Goal: Task Accomplishment & Management: Manage account settings

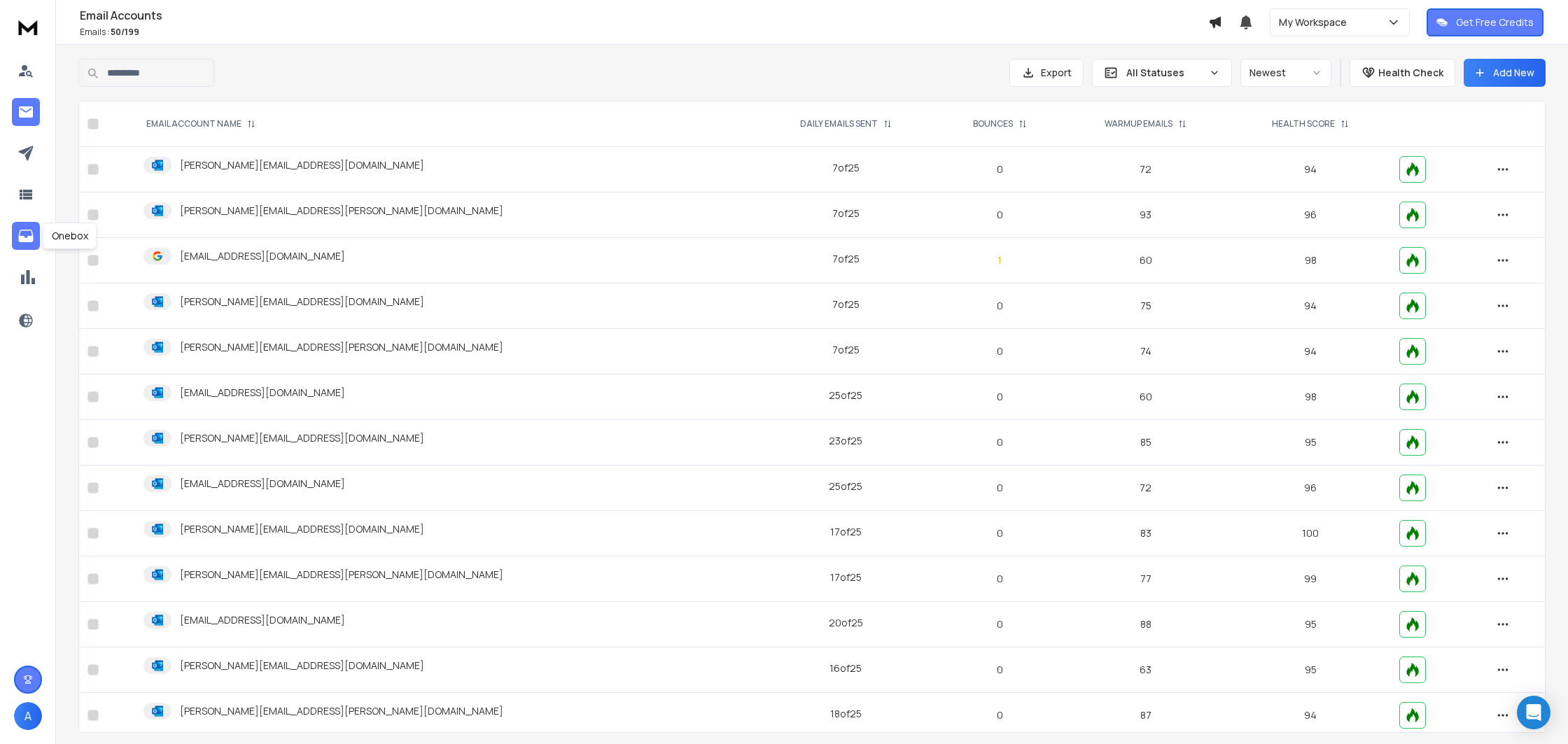
click at [35, 235] on link at bounding box center [26, 236] width 28 height 28
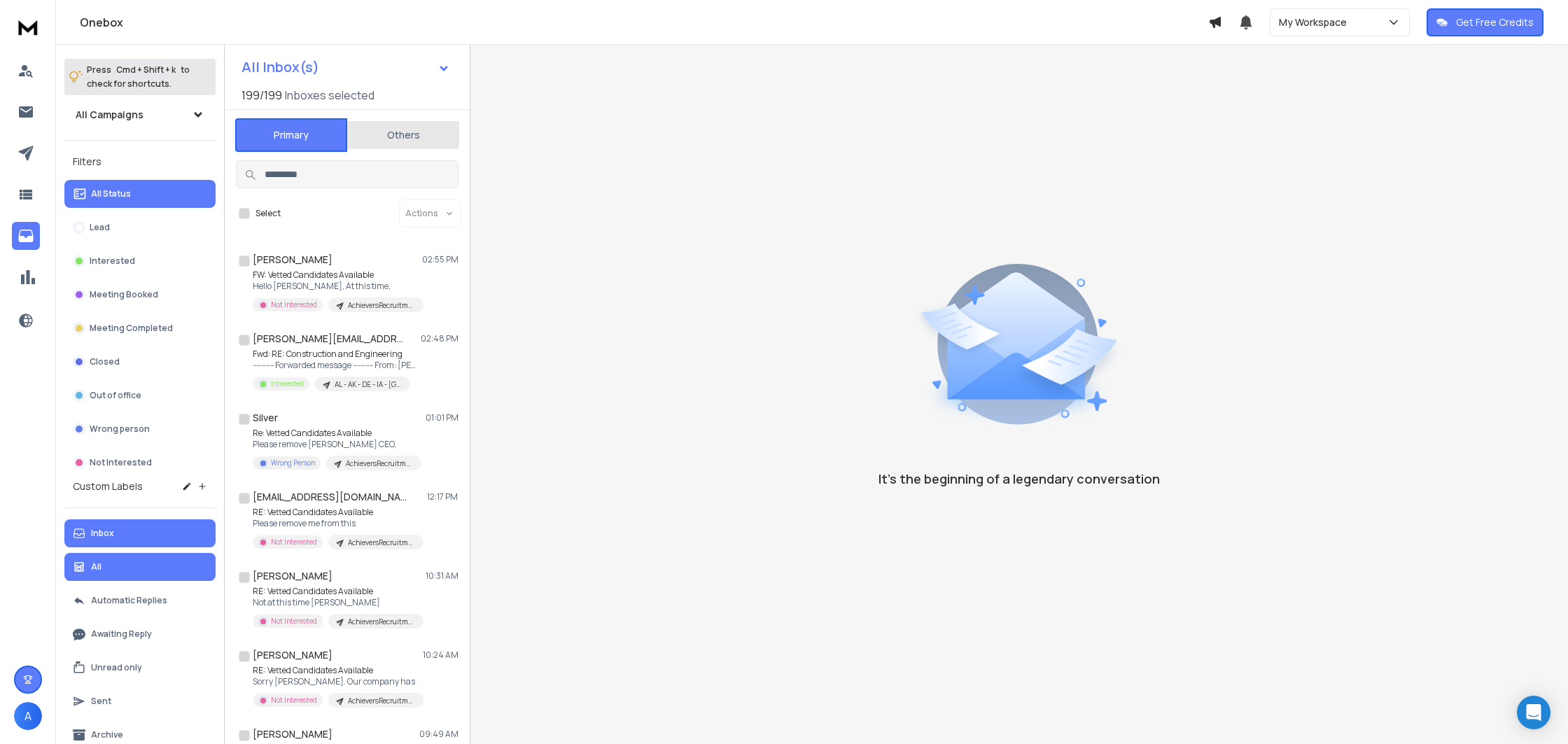
click at [143, 563] on button "All" at bounding box center [140, 567] width 151 height 28
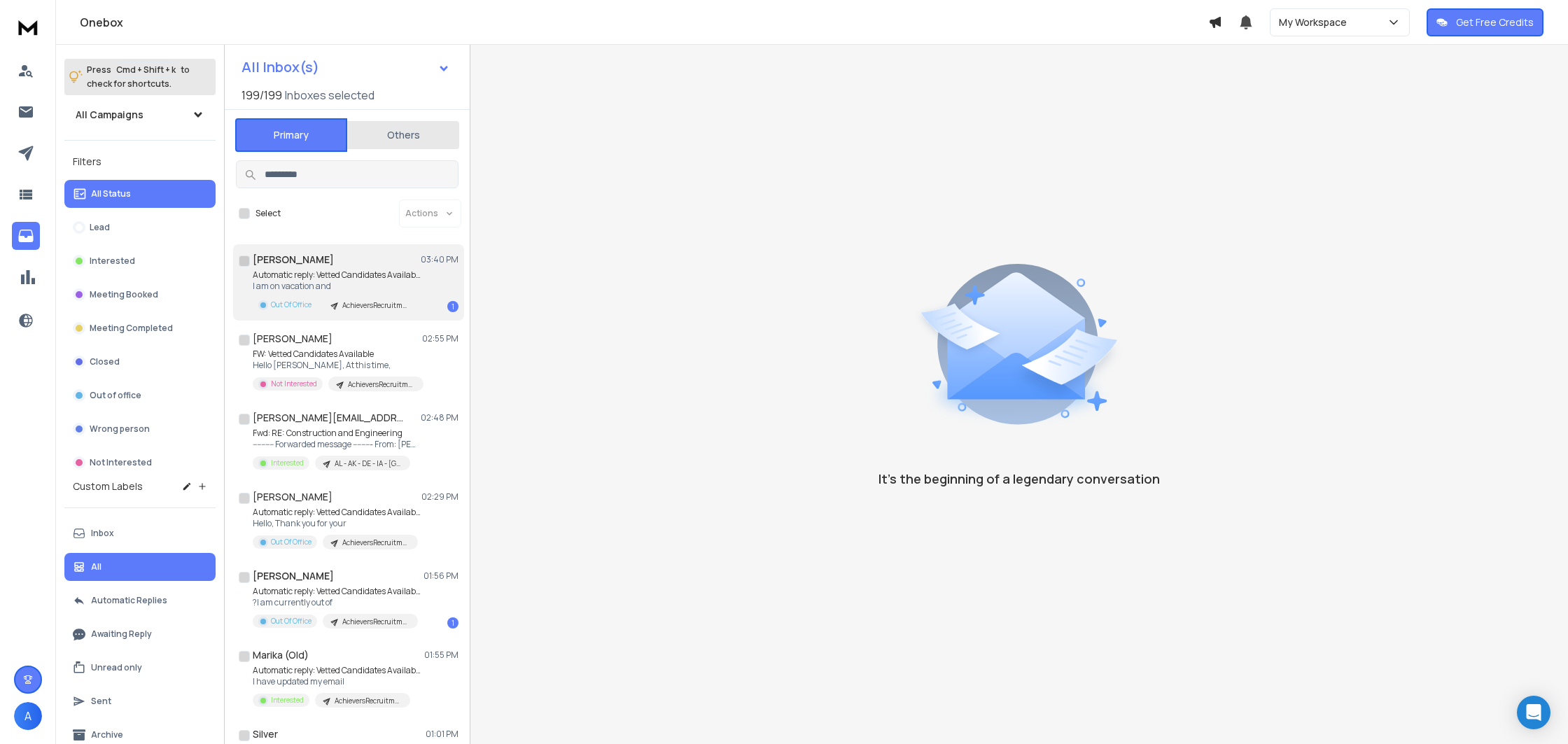
click at [328, 250] on div "Scott Wheeler 03:40 PM Automatic reply: Vetted Candidates Available I am on vac…" at bounding box center [348, 282] width 231 height 76
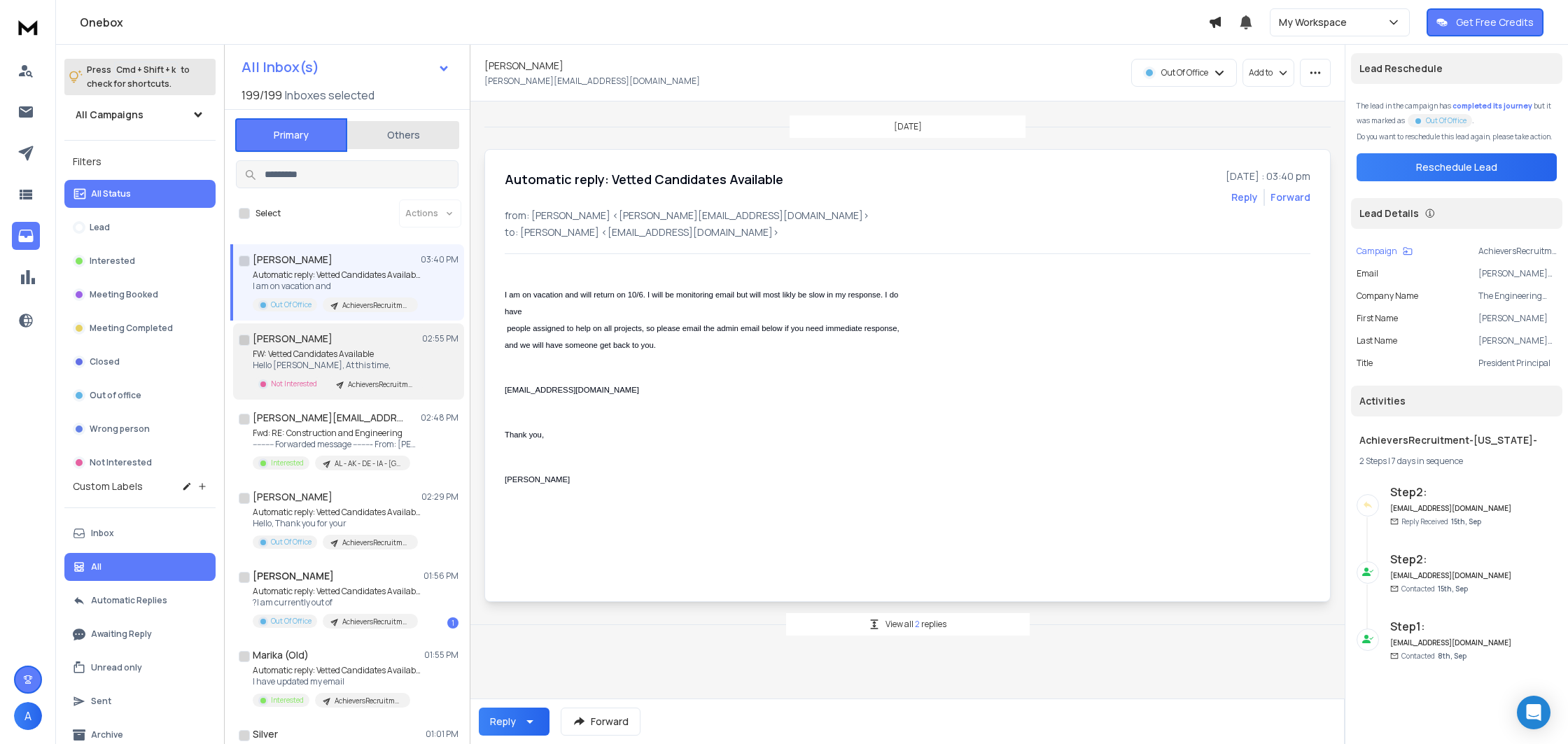
click at [344, 347] on div "Hilda Medellin 02:55 PM FW: Vetted Candidates Available Hello Brant, At this ti…" at bounding box center [356, 361] width 206 height 59
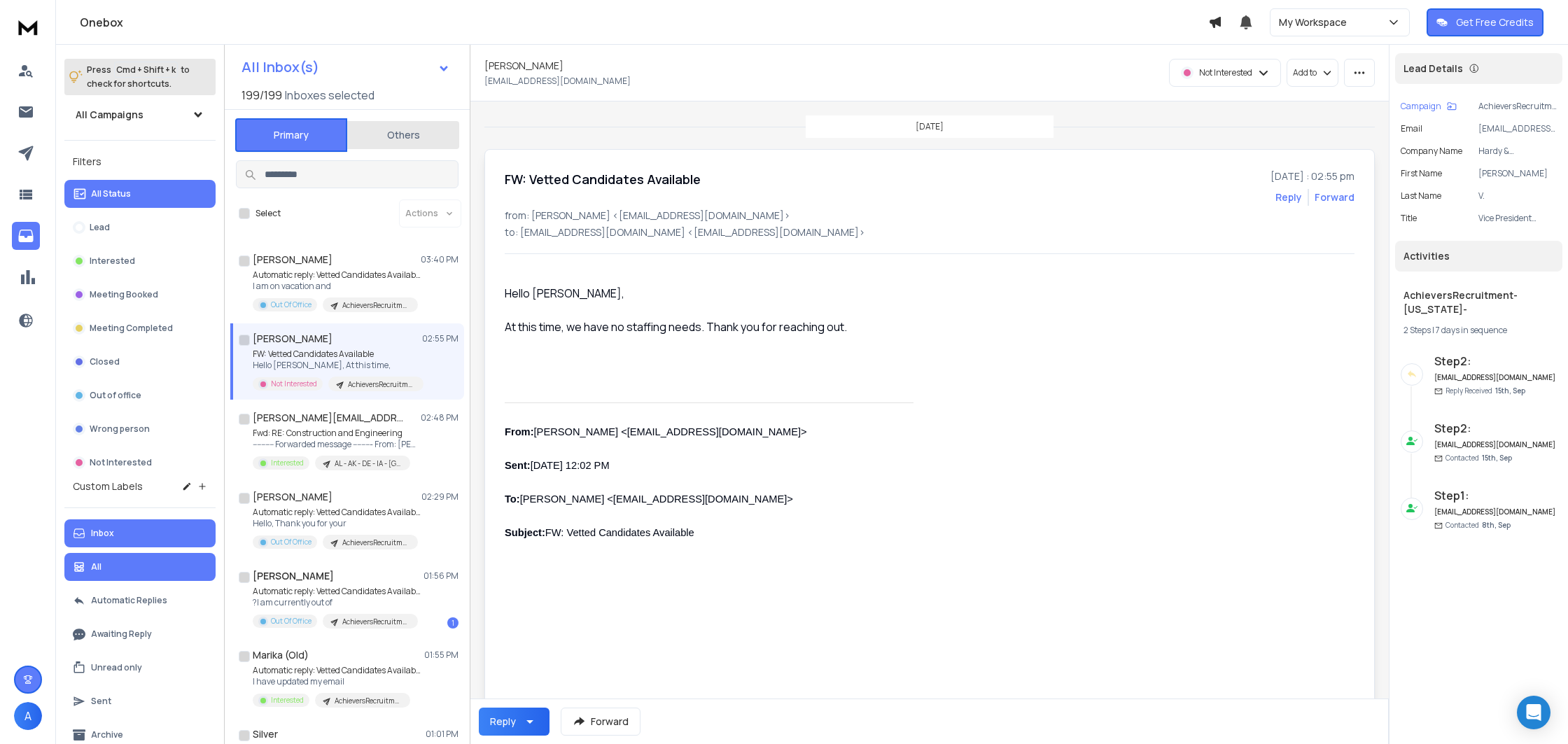
click at [104, 533] on p "Inbox" at bounding box center [102, 533] width 23 height 11
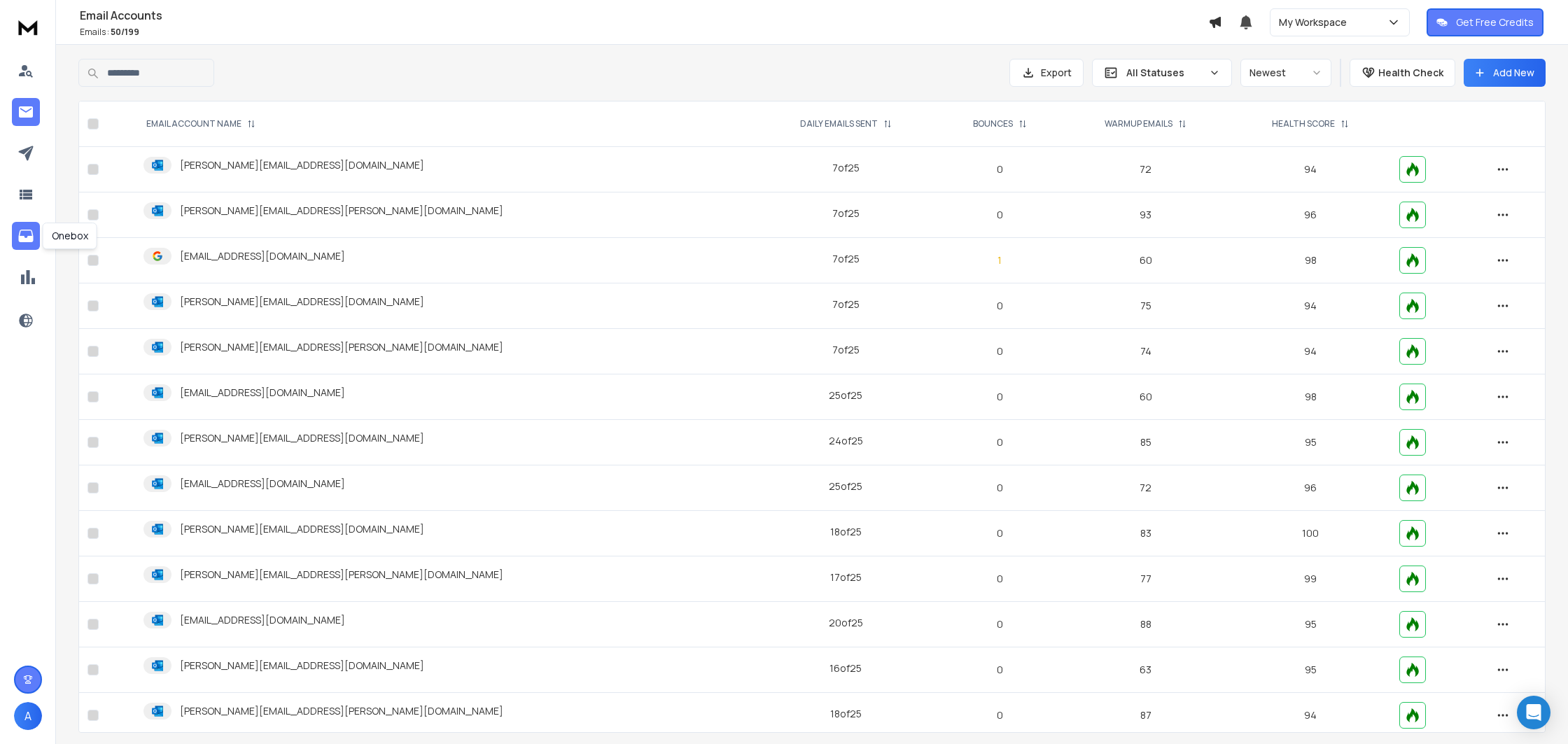
click at [22, 248] on link at bounding box center [26, 236] width 28 height 28
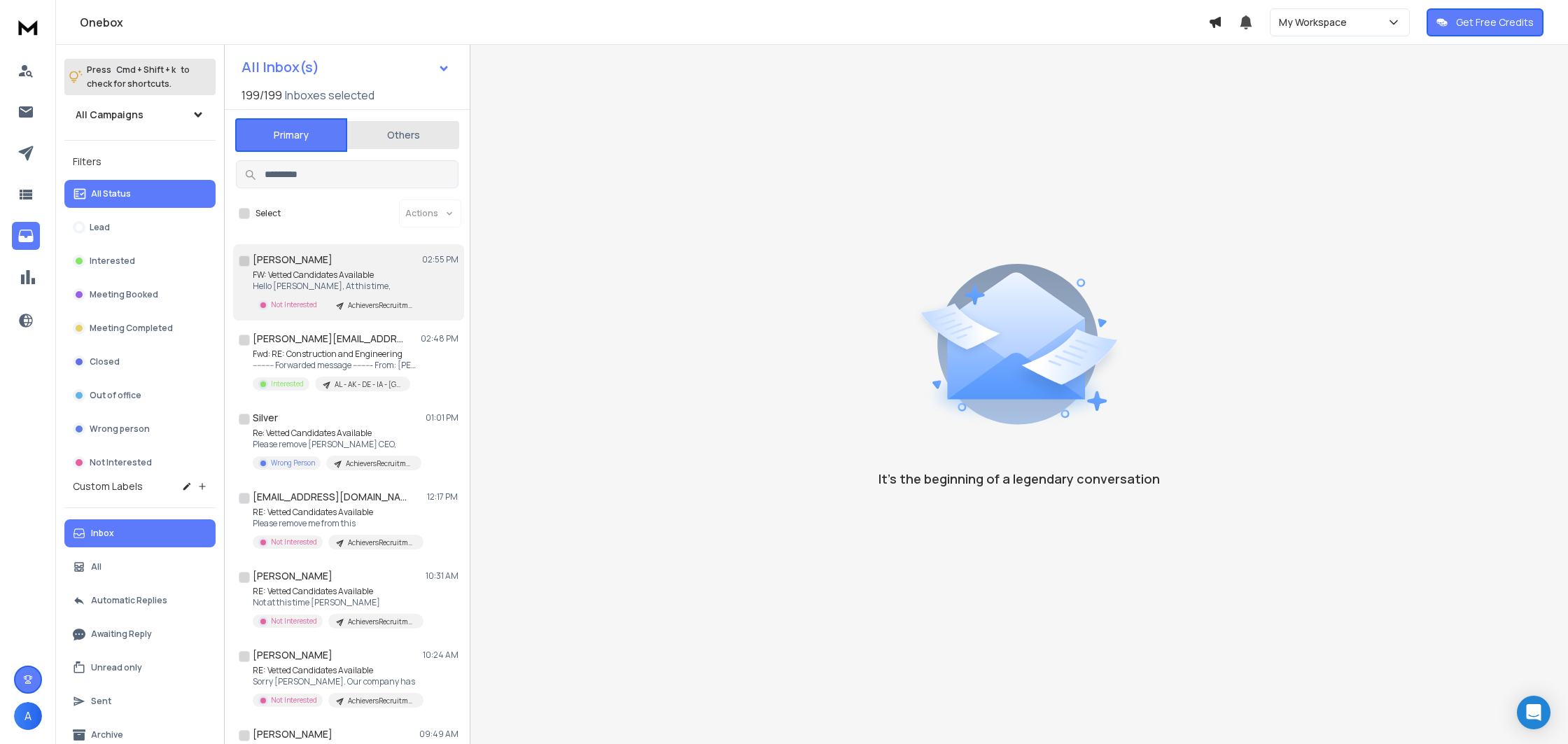
click at [300, 274] on p "FW: Vetted Candidates Available" at bounding box center [337, 275] width 168 height 11
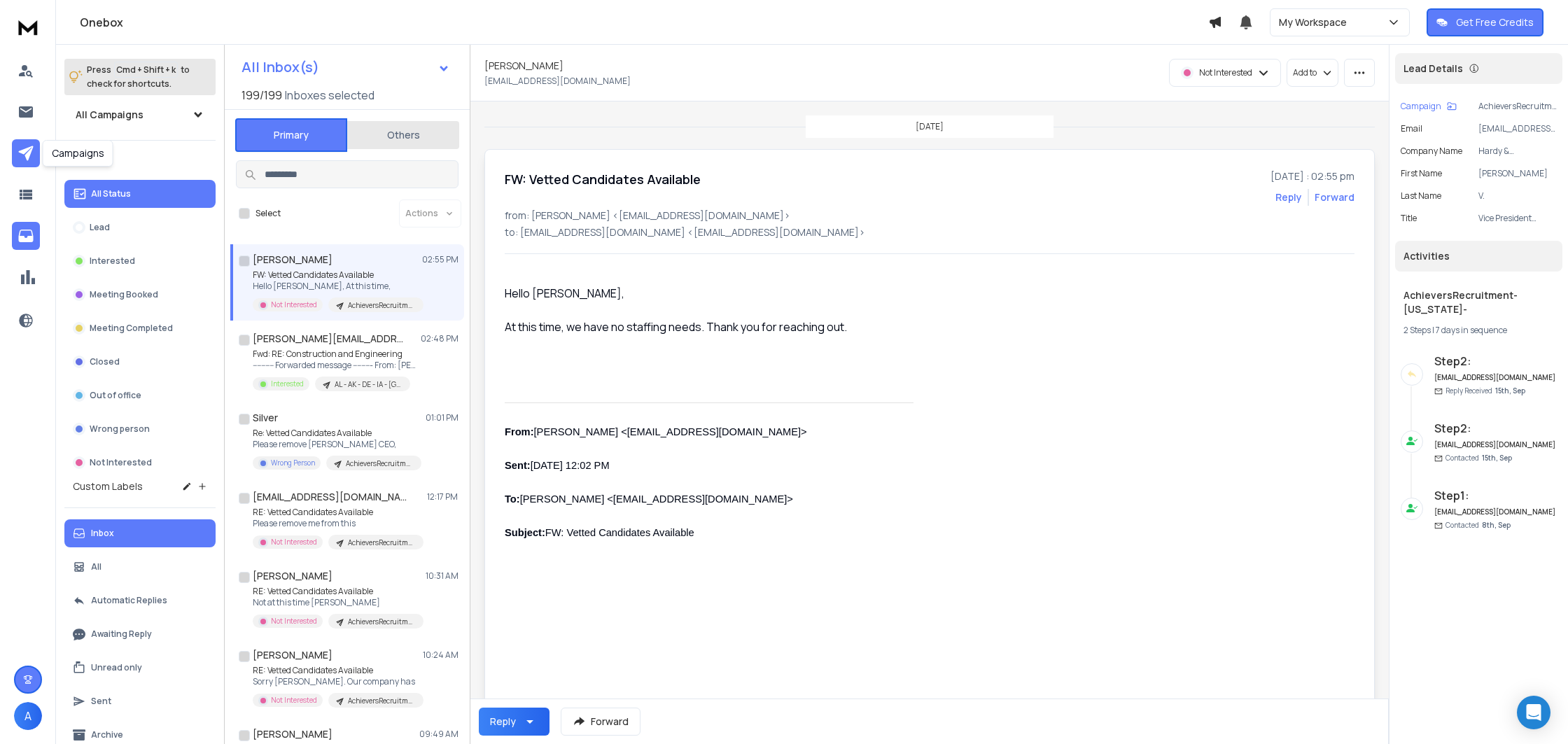
click at [34, 159] on link at bounding box center [26, 154] width 28 height 28
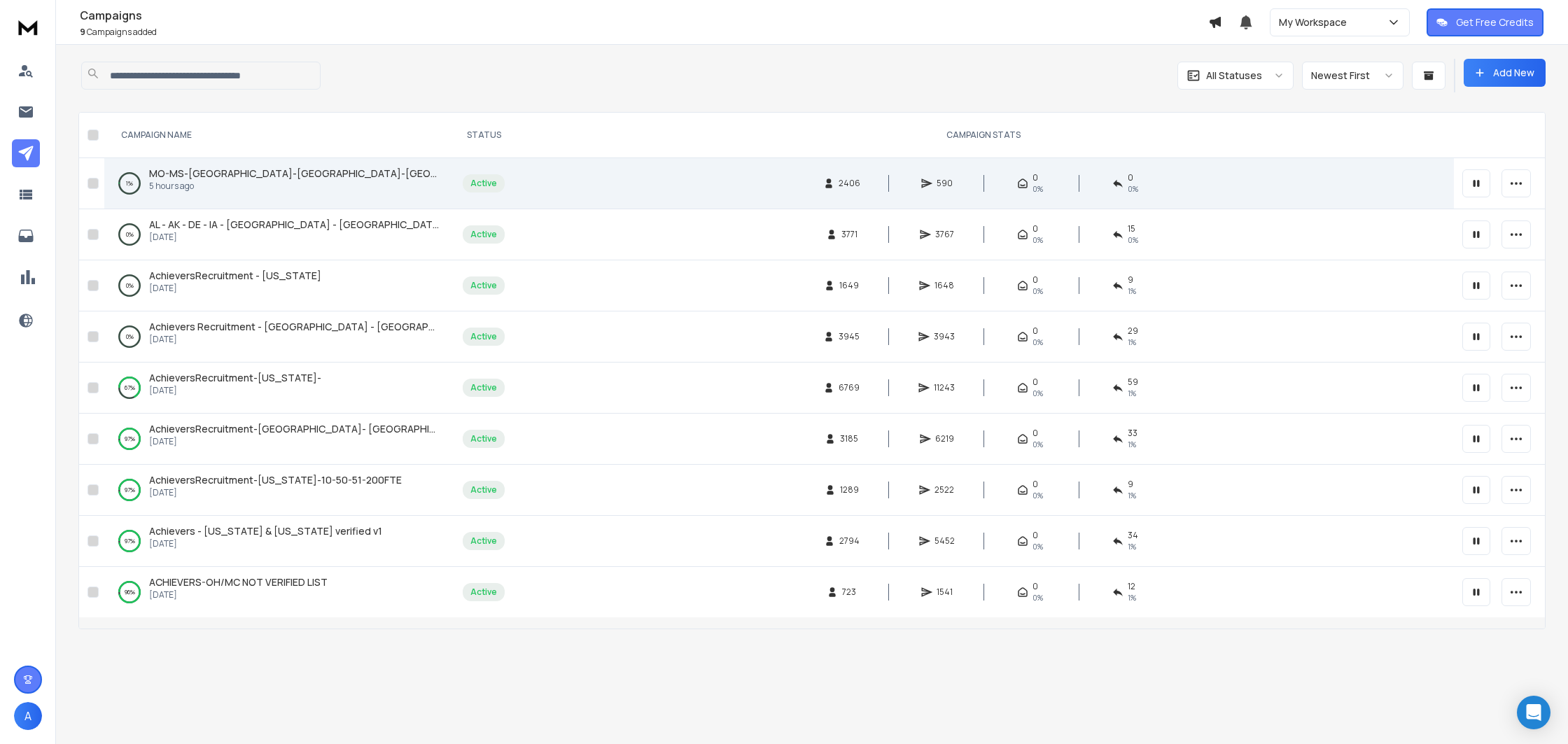
click at [404, 164] on td "1 % MO-MS-TN-NJ-CT - Achievers Recruitment 5 hours ago" at bounding box center [278, 184] width 350 height 51
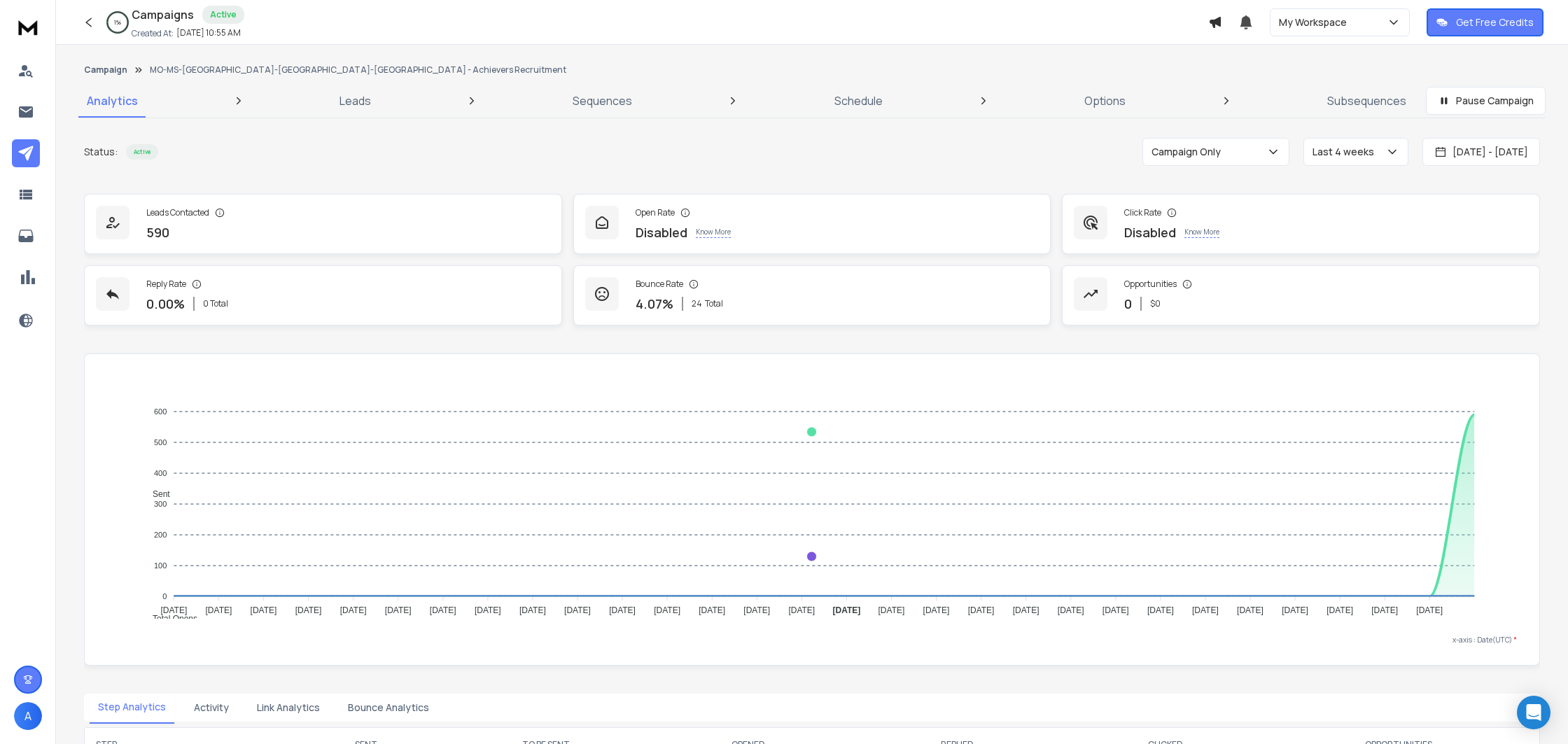
click at [659, 289] on p "Bounce Rate" at bounding box center [659, 284] width 47 height 11
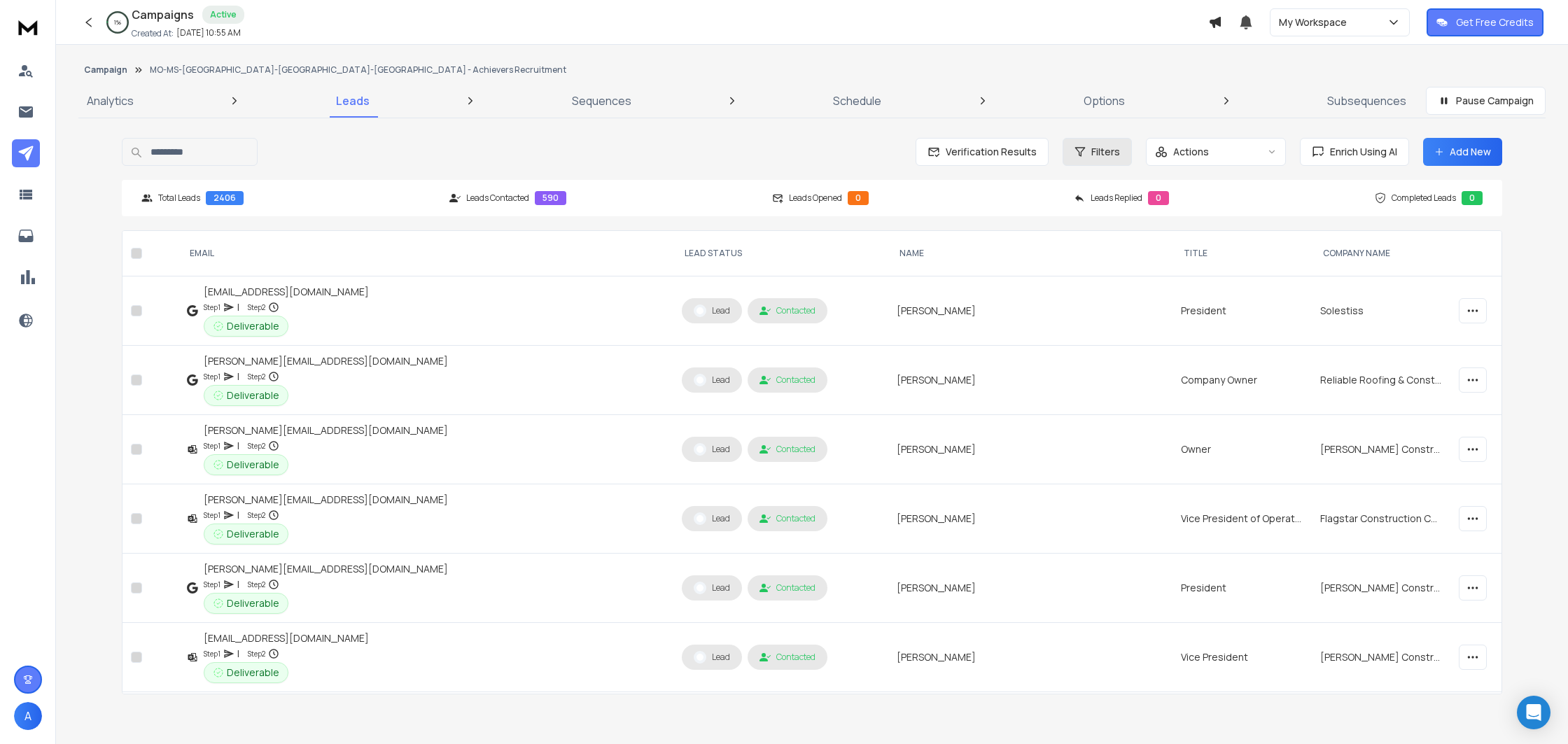
click at [1101, 144] on button "Filters" at bounding box center [1097, 152] width 69 height 28
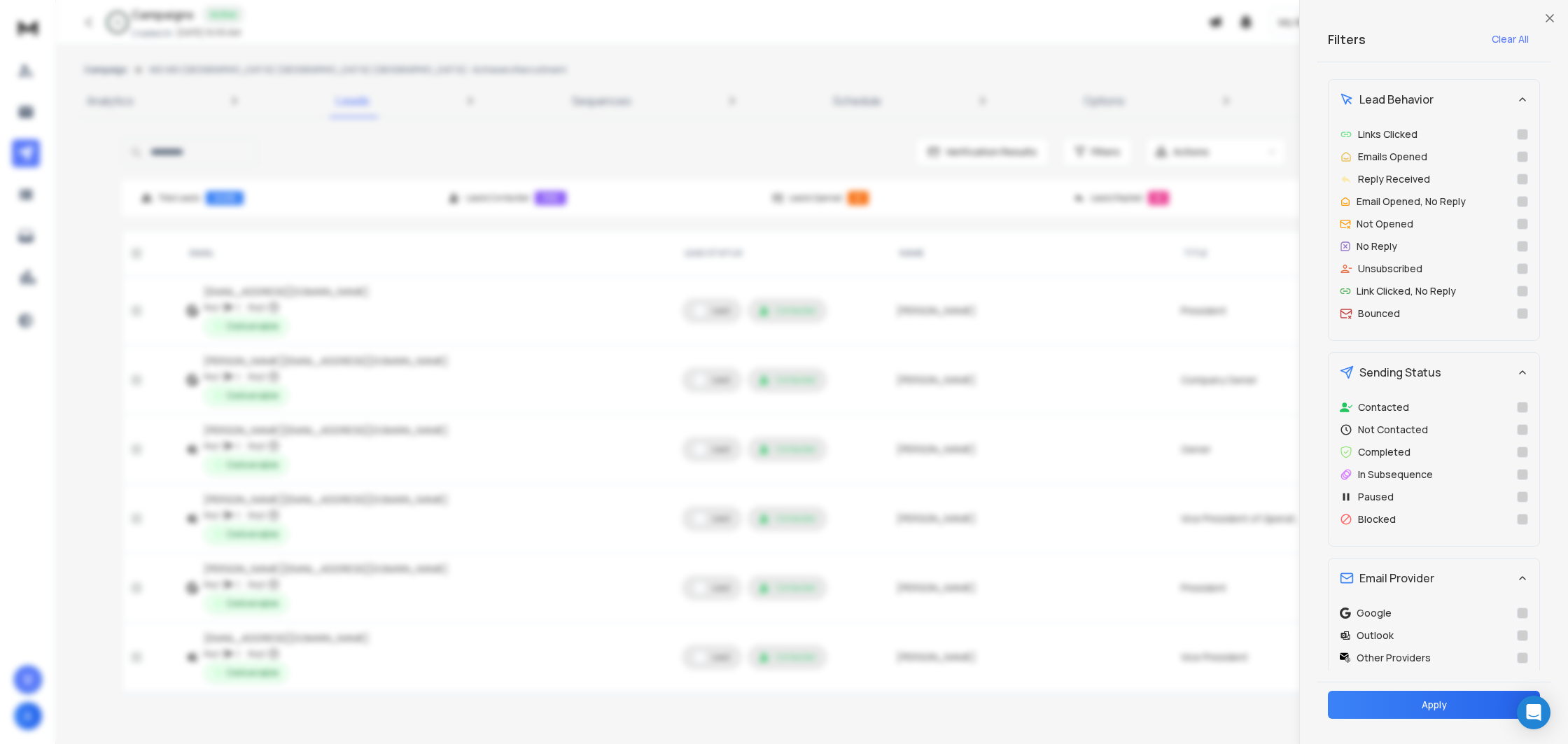
click at [1434, 318] on div "Bounced" at bounding box center [1433, 313] width 188 height 14
click at [1442, 312] on div "Bounced" at bounding box center [1433, 313] width 188 height 14
click at [1523, 313] on button "Bounced" at bounding box center [1523, 313] width 11 height 11
click at [1462, 710] on button "Apply" at bounding box center [1434, 705] width 212 height 28
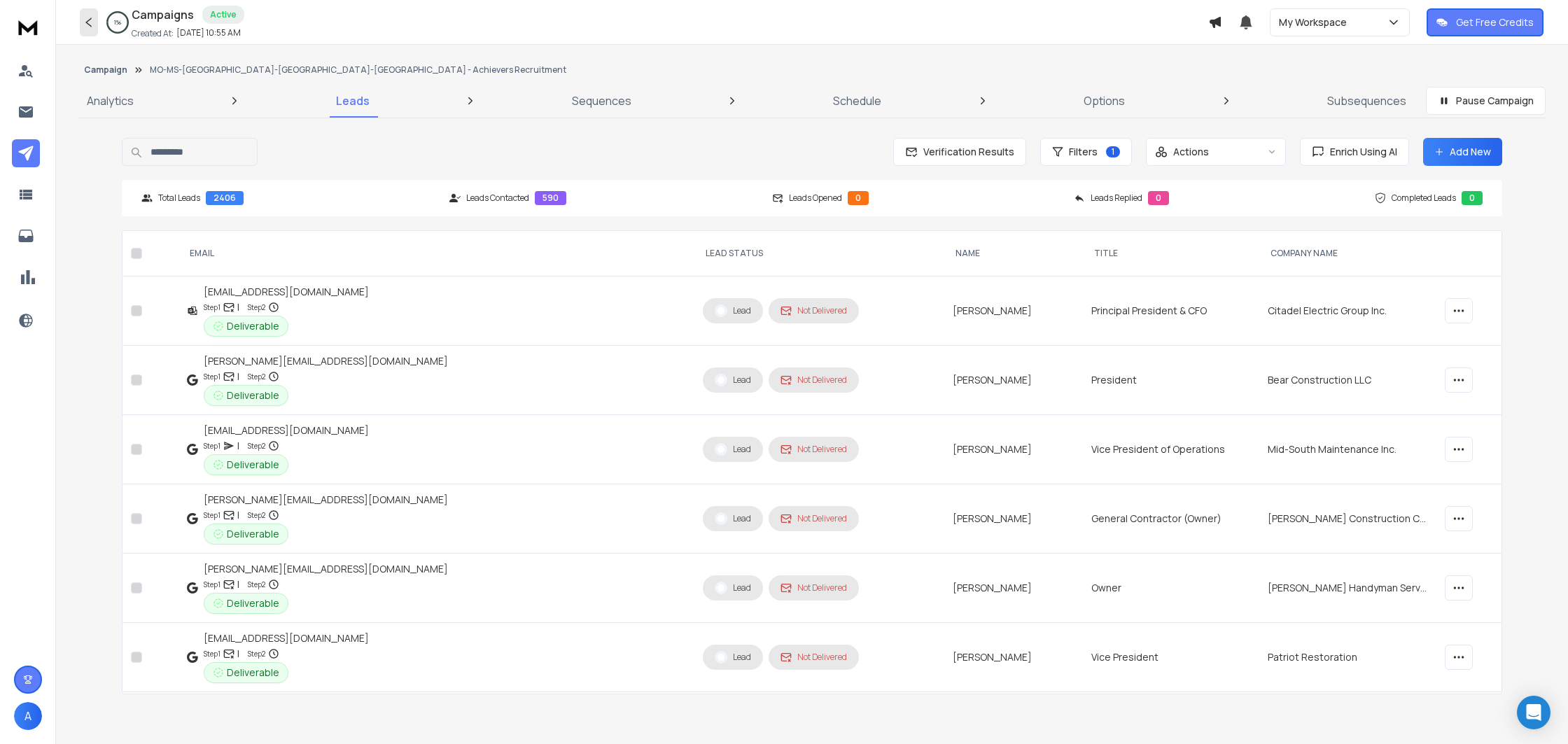
click at [87, 18] on icon at bounding box center [88, 22] width 12 height 12
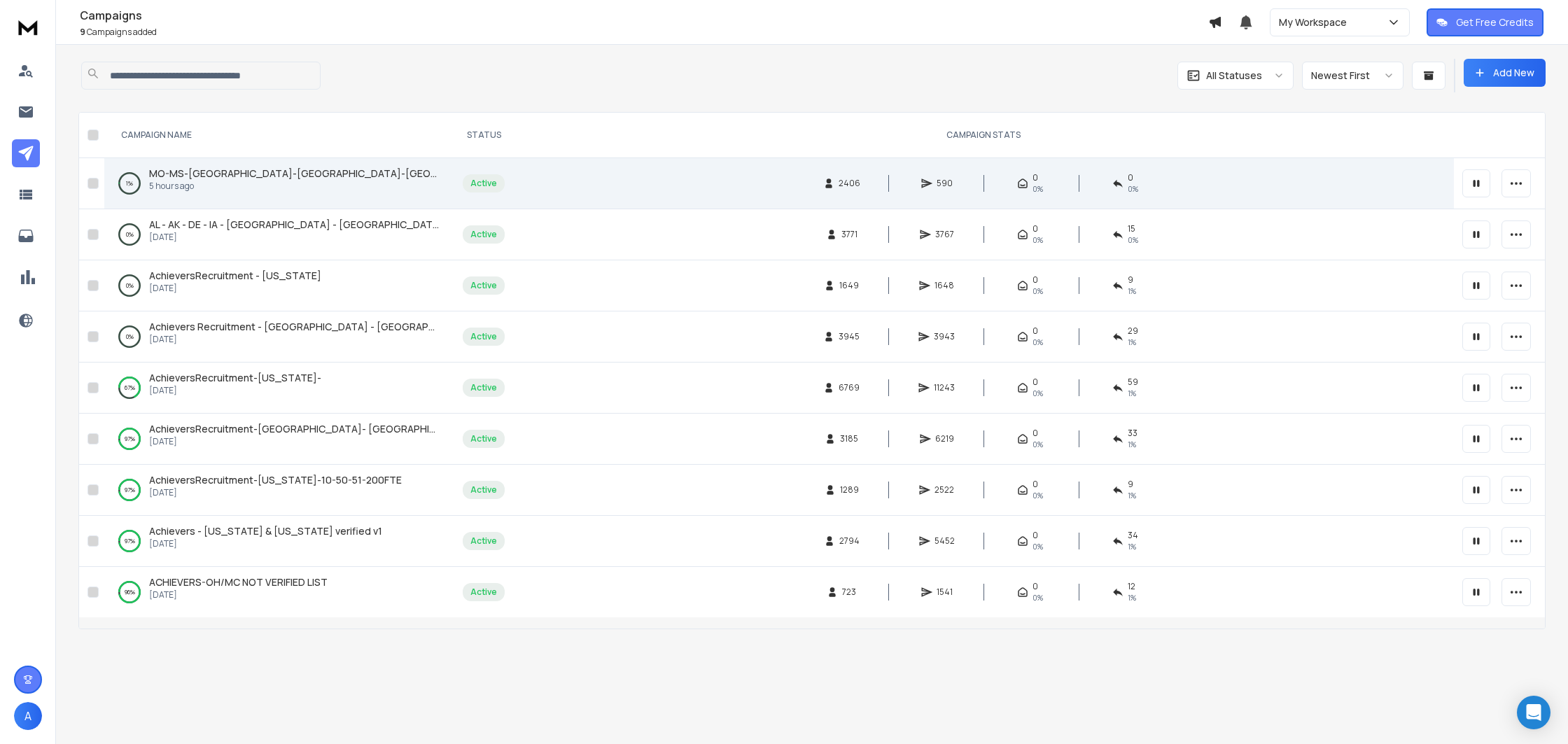
click at [196, 178] on span "MO-MS-[GEOGRAPHIC_DATA]-[GEOGRAPHIC_DATA]-[GEOGRAPHIC_DATA] - Achievers Recruit…" at bounding box center [386, 173] width 475 height 13
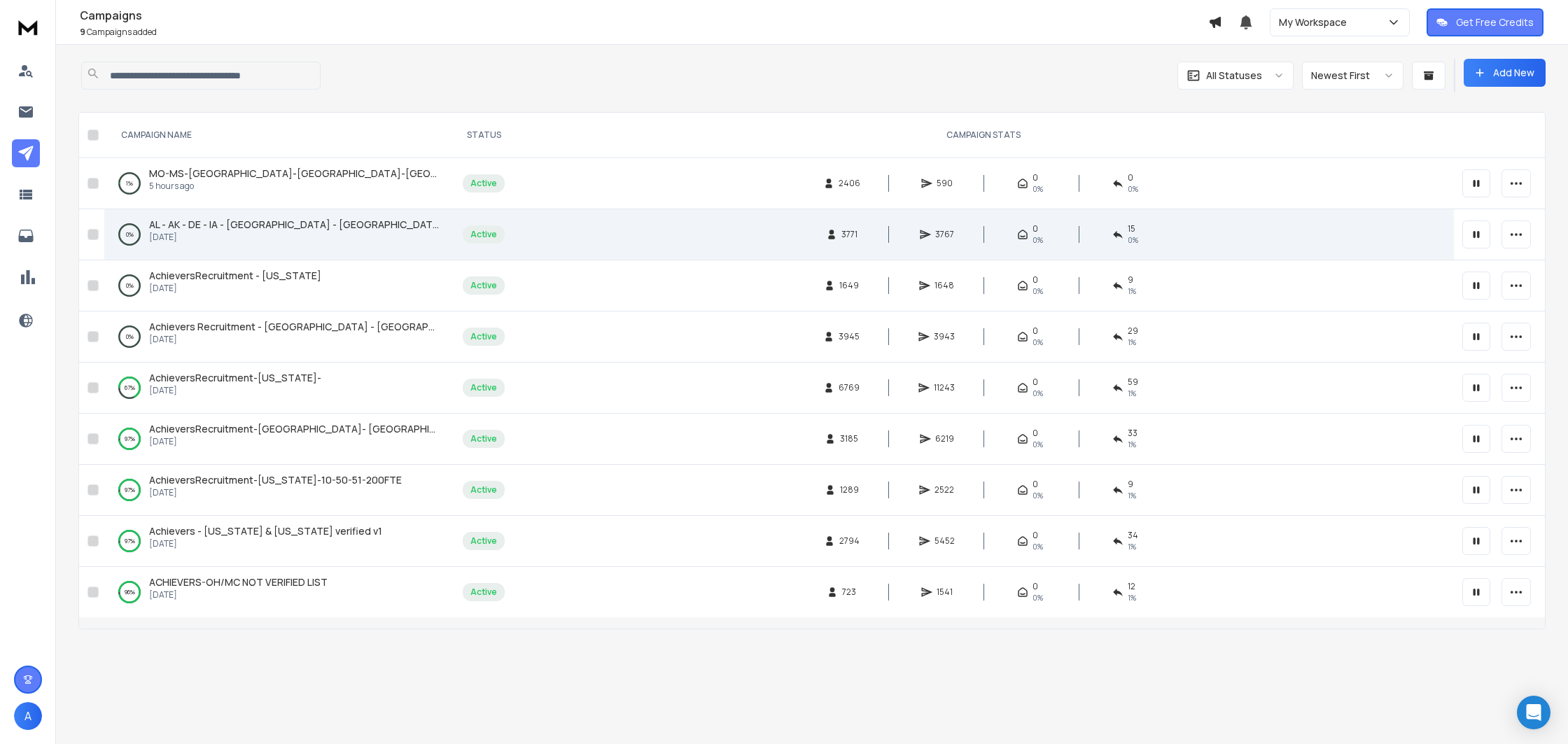
click at [378, 226] on span "AL - AK - DE - IA - [GEOGRAPHIC_DATA] - [GEOGRAPHIC_DATA] - ME- [GEOGRAPHIC_DAT…" at bounding box center [476, 225] width 654 height 13
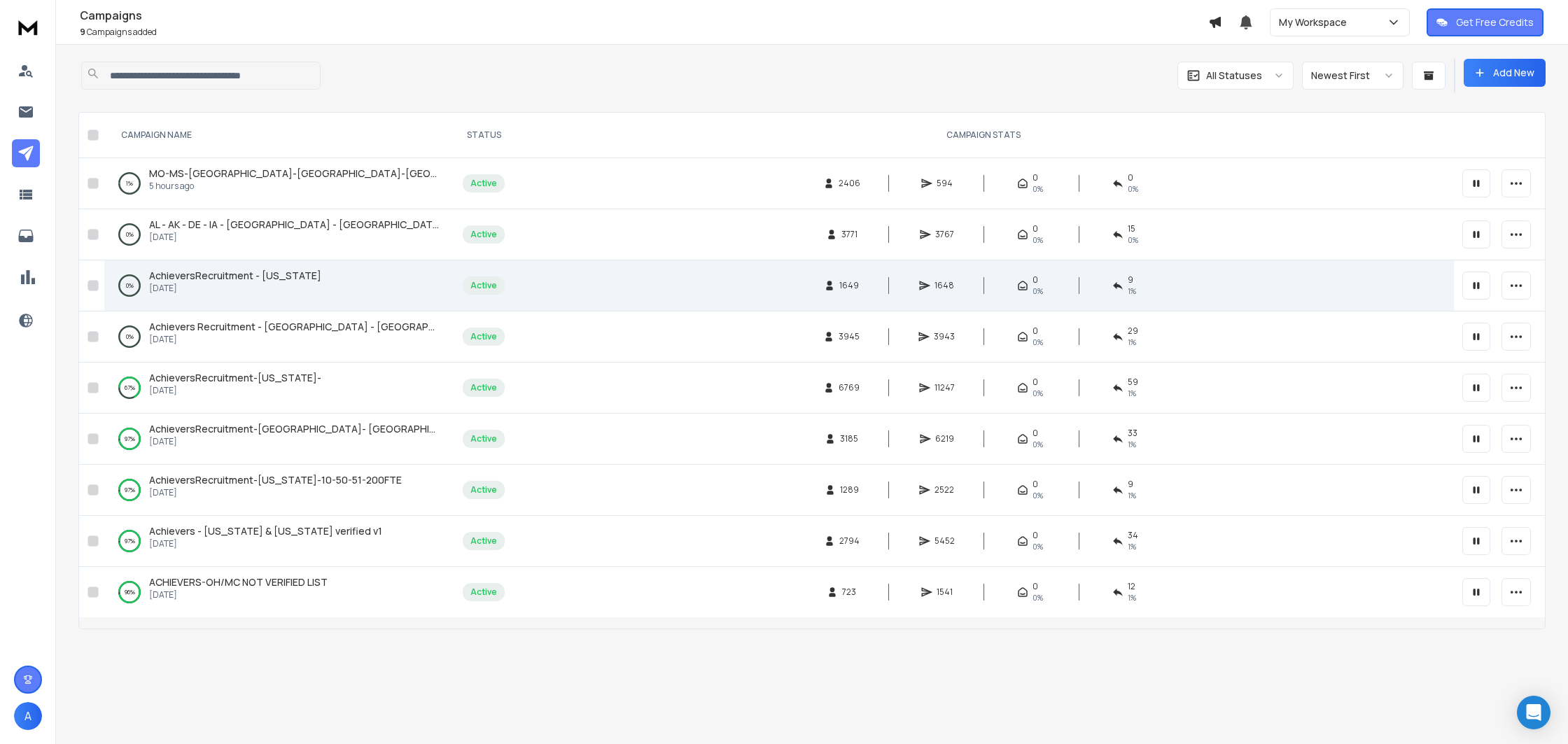
click at [261, 283] on p "[DATE]" at bounding box center [235, 289] width 172 height 11
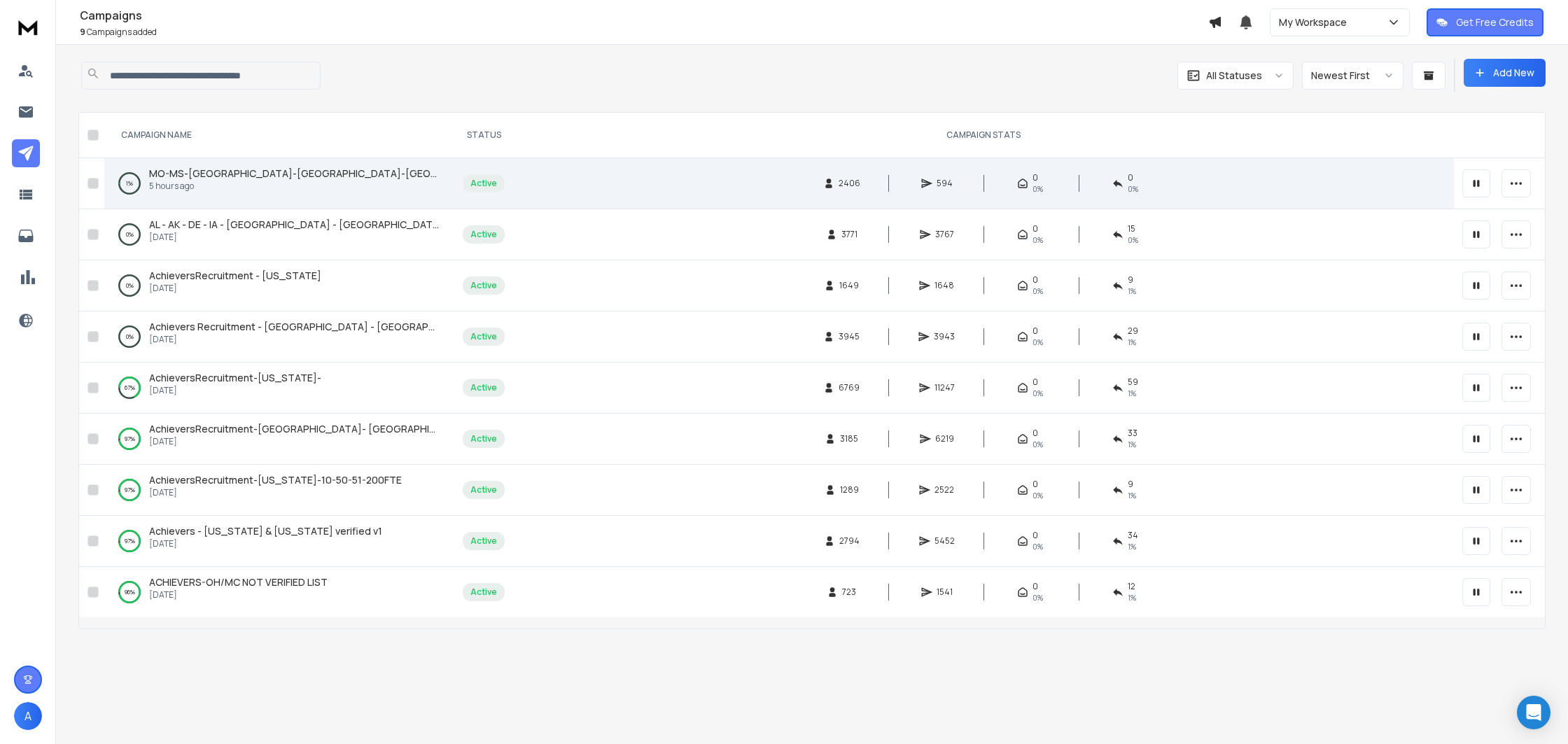
click at [293, 184] on p "5 hours ago" at bounding box center [295, 186] width 291 height 11
click at [382, 164] on td "1 % MO-MS-TN-NJ-CT - Achievers Recruitment 5 hours ago" at bounding box center [278, 184] width 350 height 51
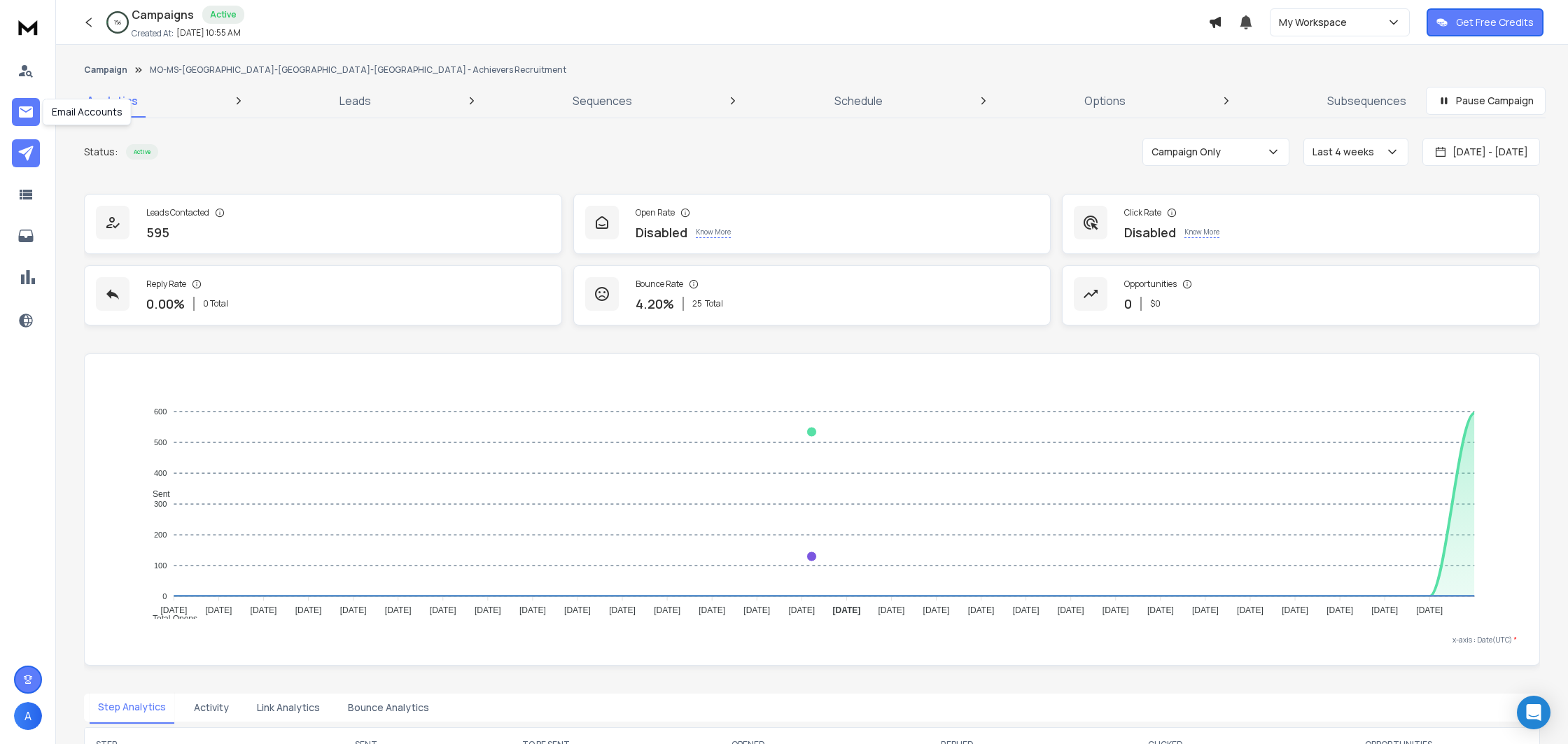
click at [16, 105] on link at bounding box center [26, 112] width 28 height 28
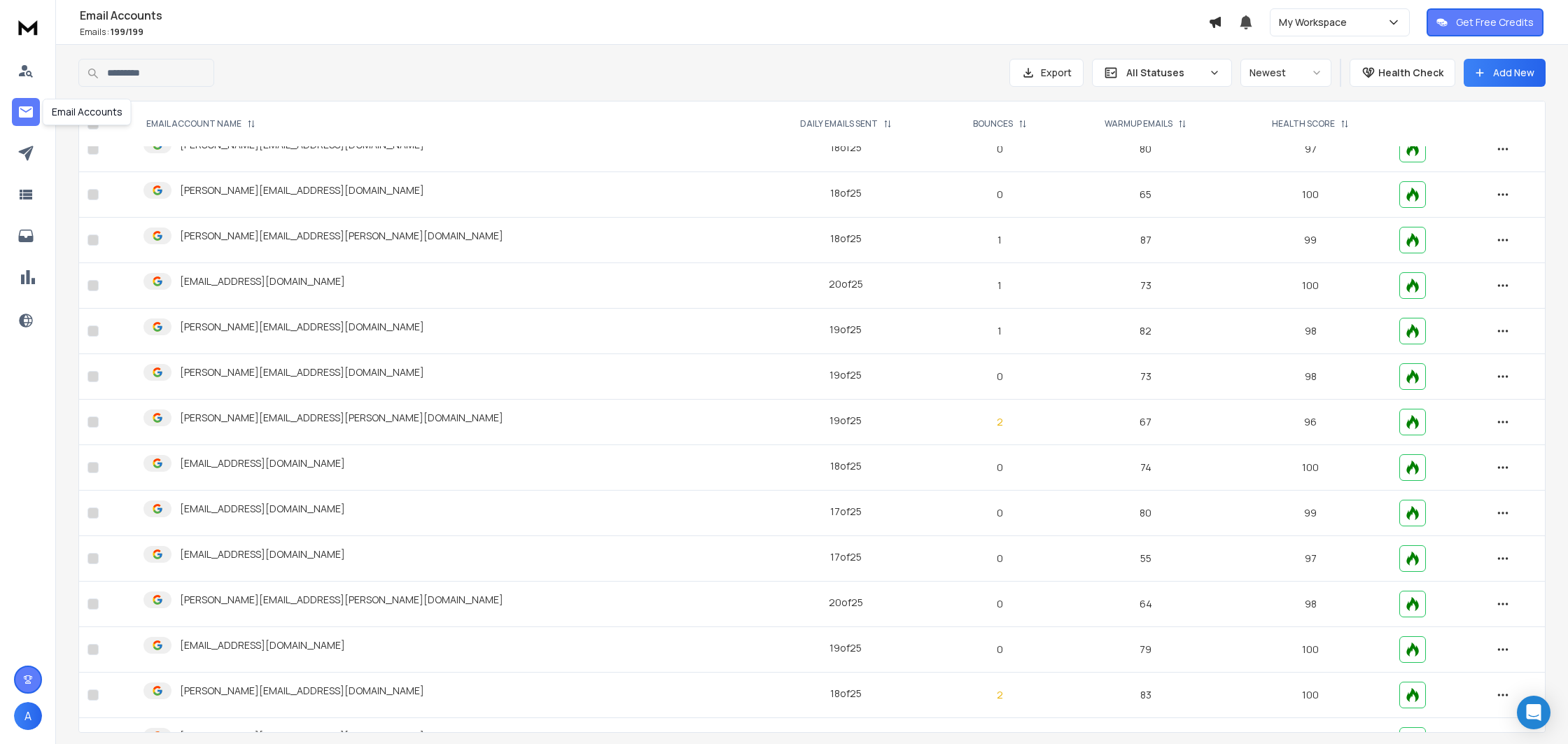
scroll to position [7668, 0]
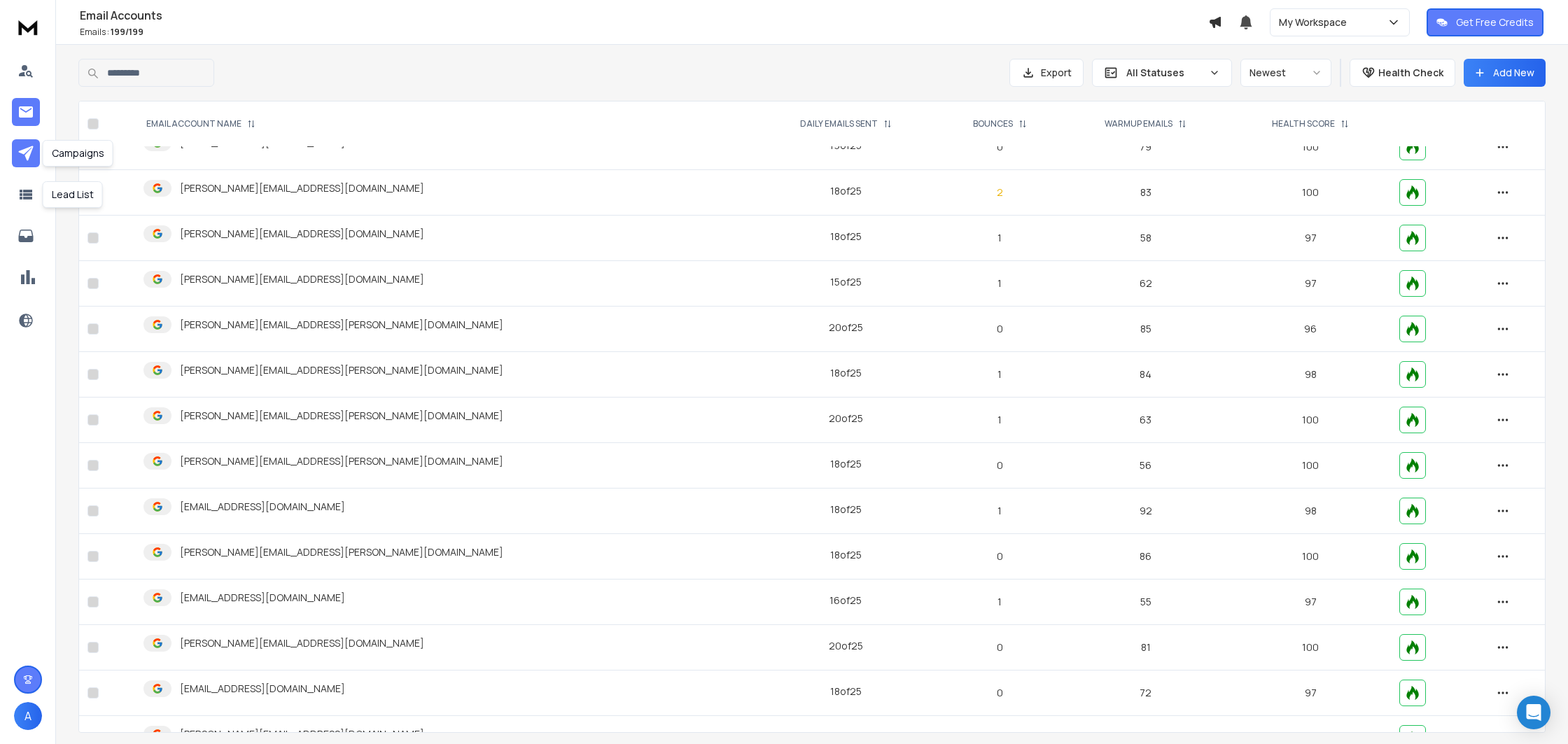
click at [18, 156] on icon at bounding box center [26, 153] width 17 height 17
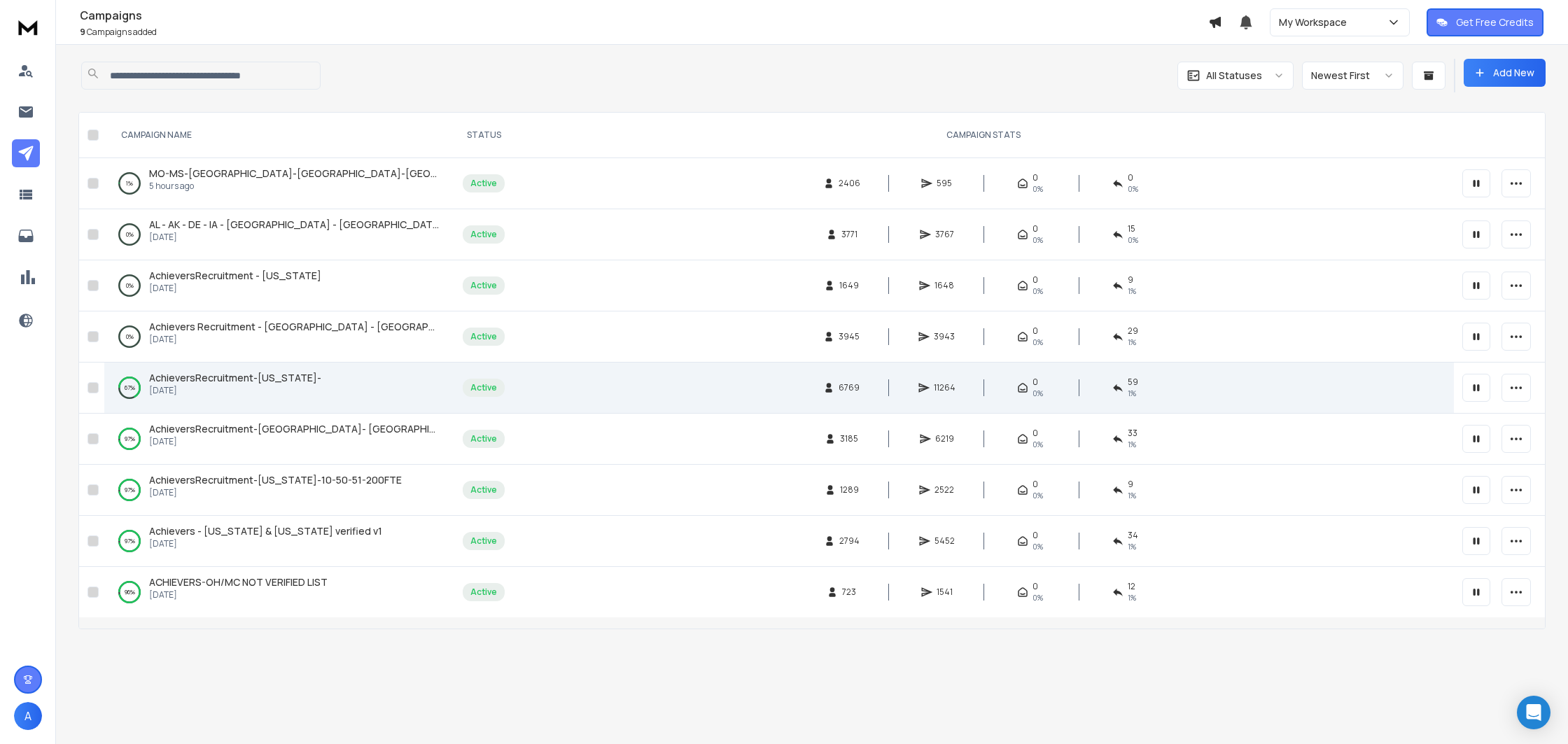
click at [297, 374] on span "AchieversRecruitment-[US_STATE]-" at bounding box center [235, 378] width 172 height 13
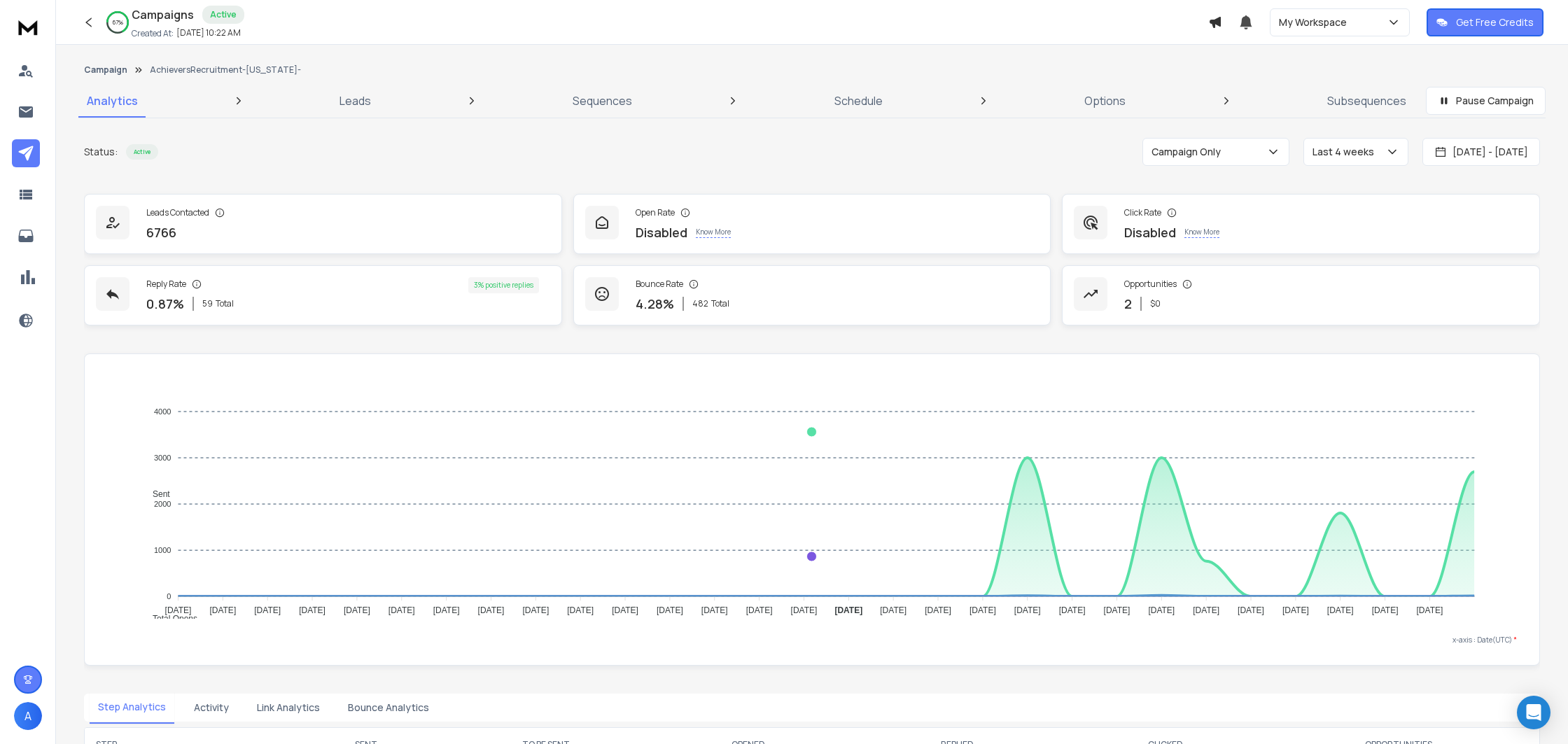
click at [717, 296] on div "4.28 % 482 Total" at bounding box center [682, 303] width 93 height 20
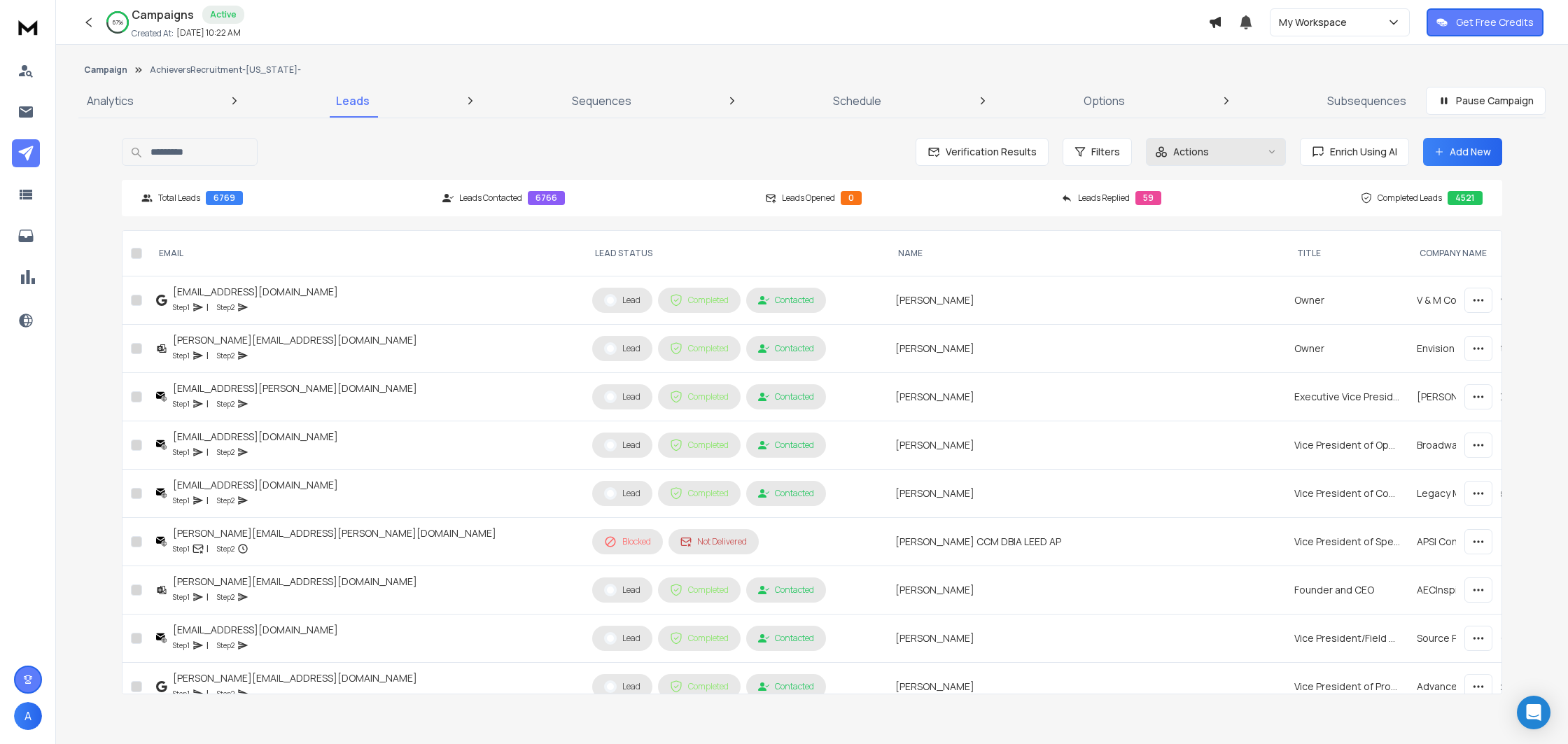
click at [1237, 156] on div "Actions" at bounding box center [1207, 151] width 107 height 14
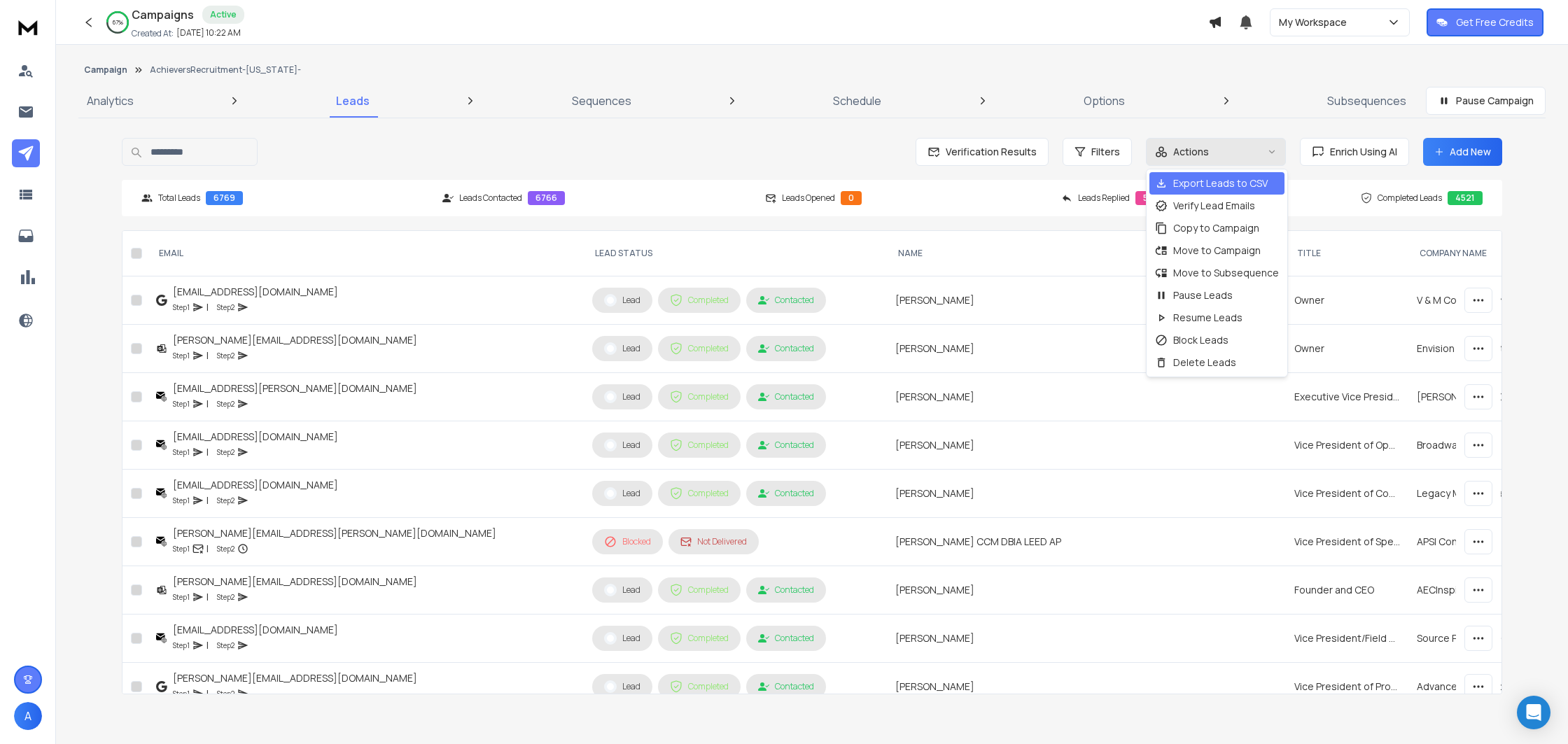
drag, startPoint x: 1237, startPoint y: 156, endPoint x: 1253, endPoint y: 154, distance: 16.1
click at [1237, 156] on div "Actions" at bounding box center [1207, 151] width 107 height 14
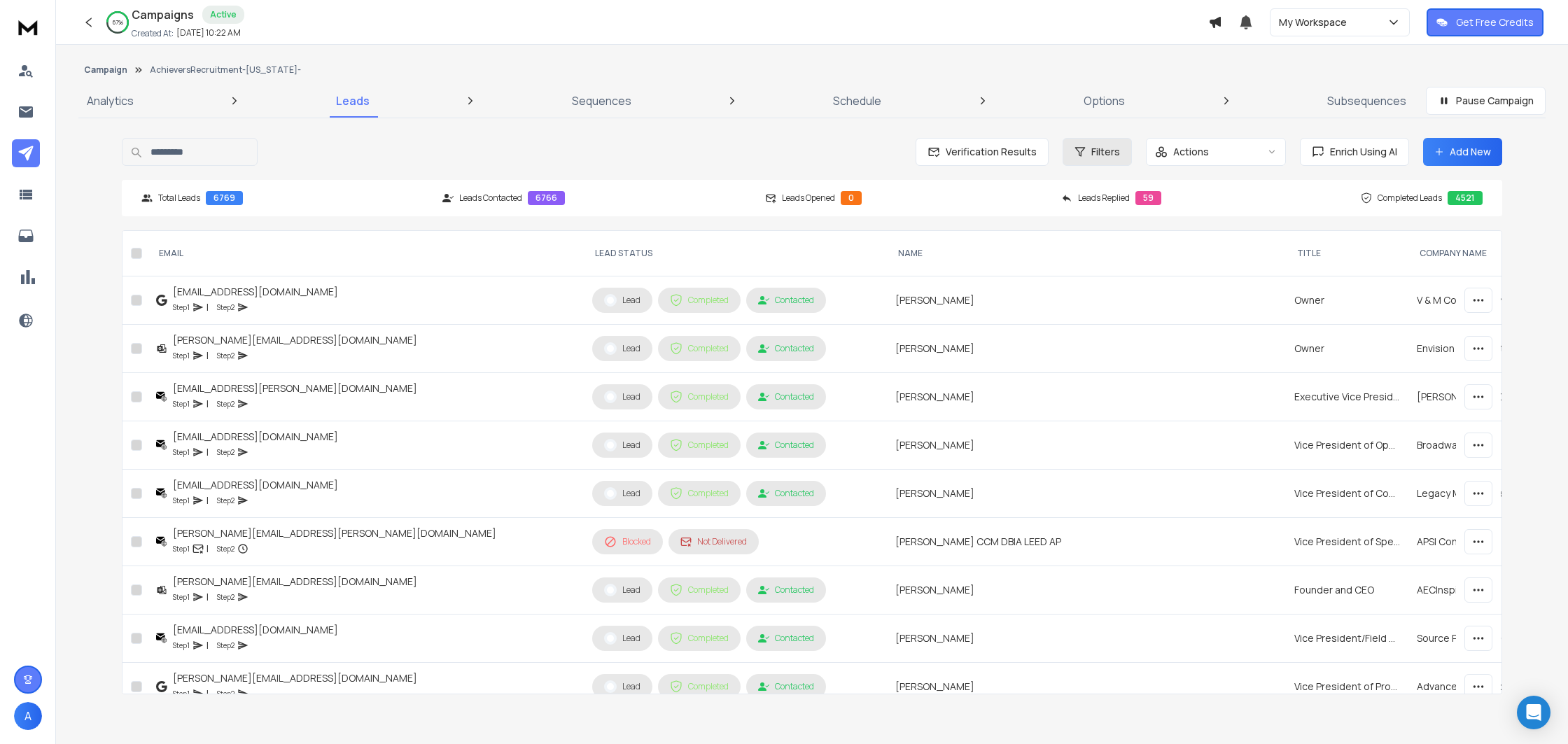
click at [1104, 146] on span "Filters" at bounding box center [1105, 151] width 28 height 14
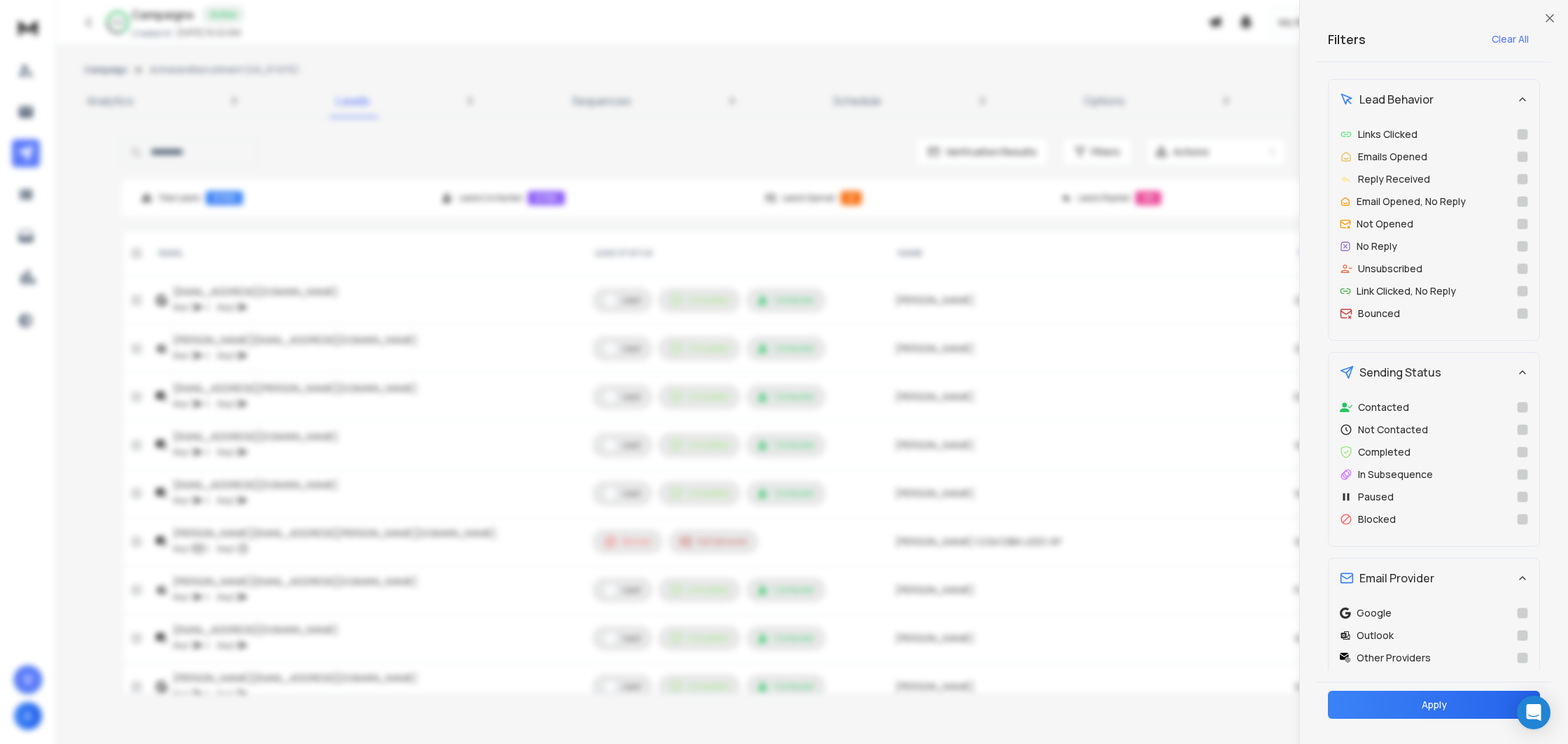
drag, startPoint x: 1366, startPoint y: 326, endPoint x: 1368, endPoint y: 315, distance: 11.2
click at [1366, 324] on div "Links Clicked Emails Opened Reply Received Email Opened, No Reply Not Opened No…" at bounding box center [1433, 233] width 211 height 212
click at [1368, 314] on p "Bounced" at bounding box center [1378, 313] width 42 height 14
click at [1517, 314] on button "Bounced" at bounding box center [1523, 313] width 11 height 11
click at [1419, 702] on button "Apply" at bounding box center [1434, 705] width 212 height 28
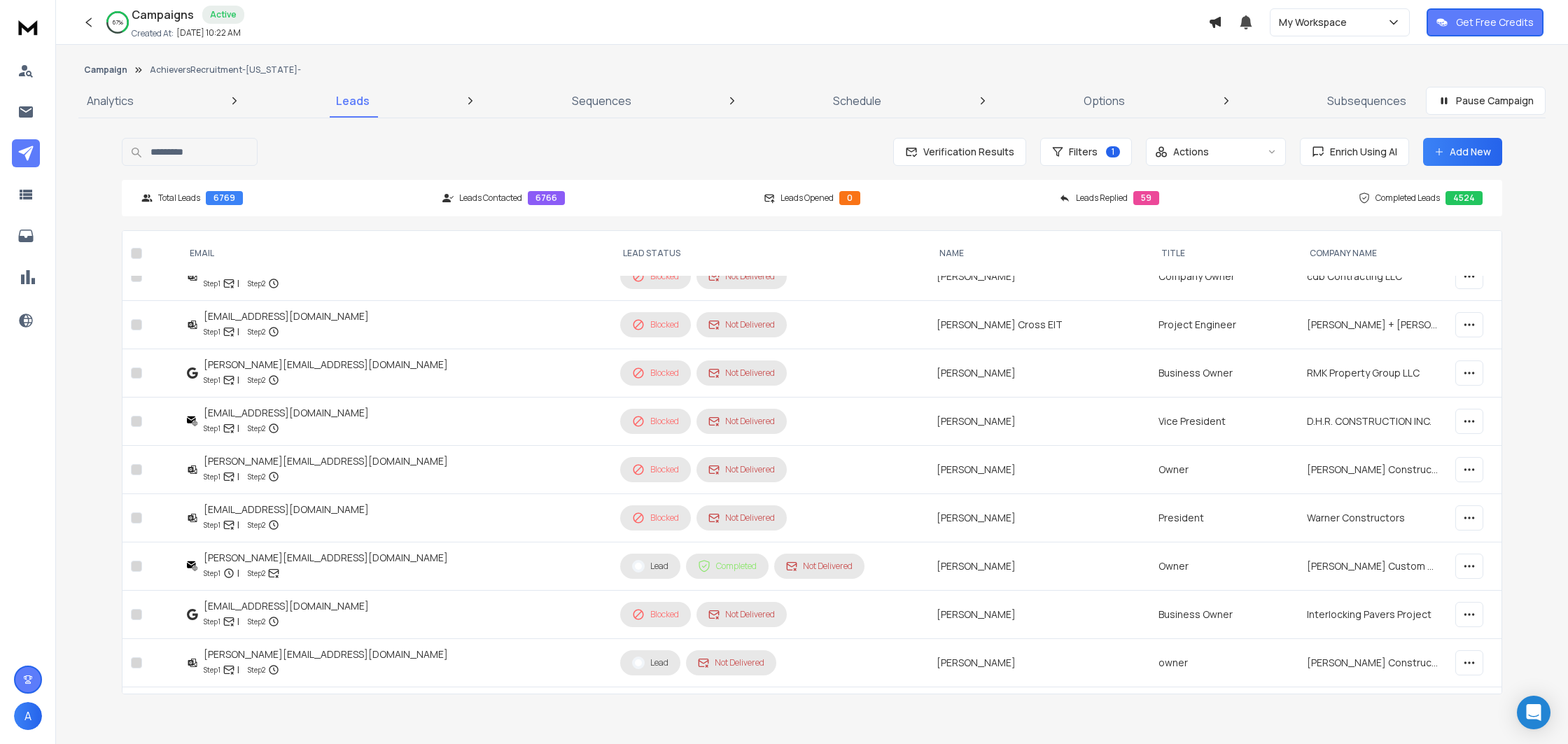
scroll to position [1354, 0]
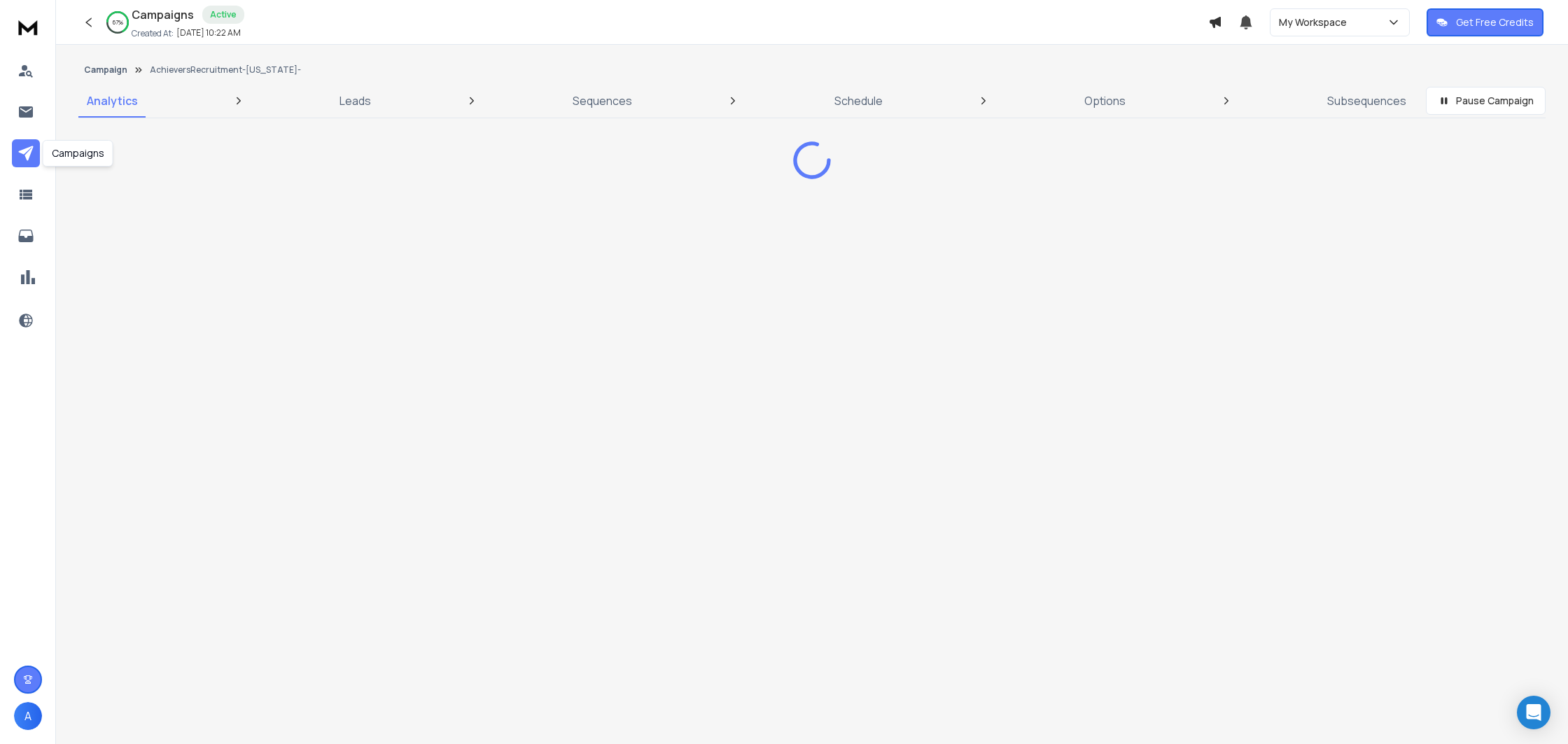
click at [31, 159] on icon at bounding box center [26, 153] width 17 height 17
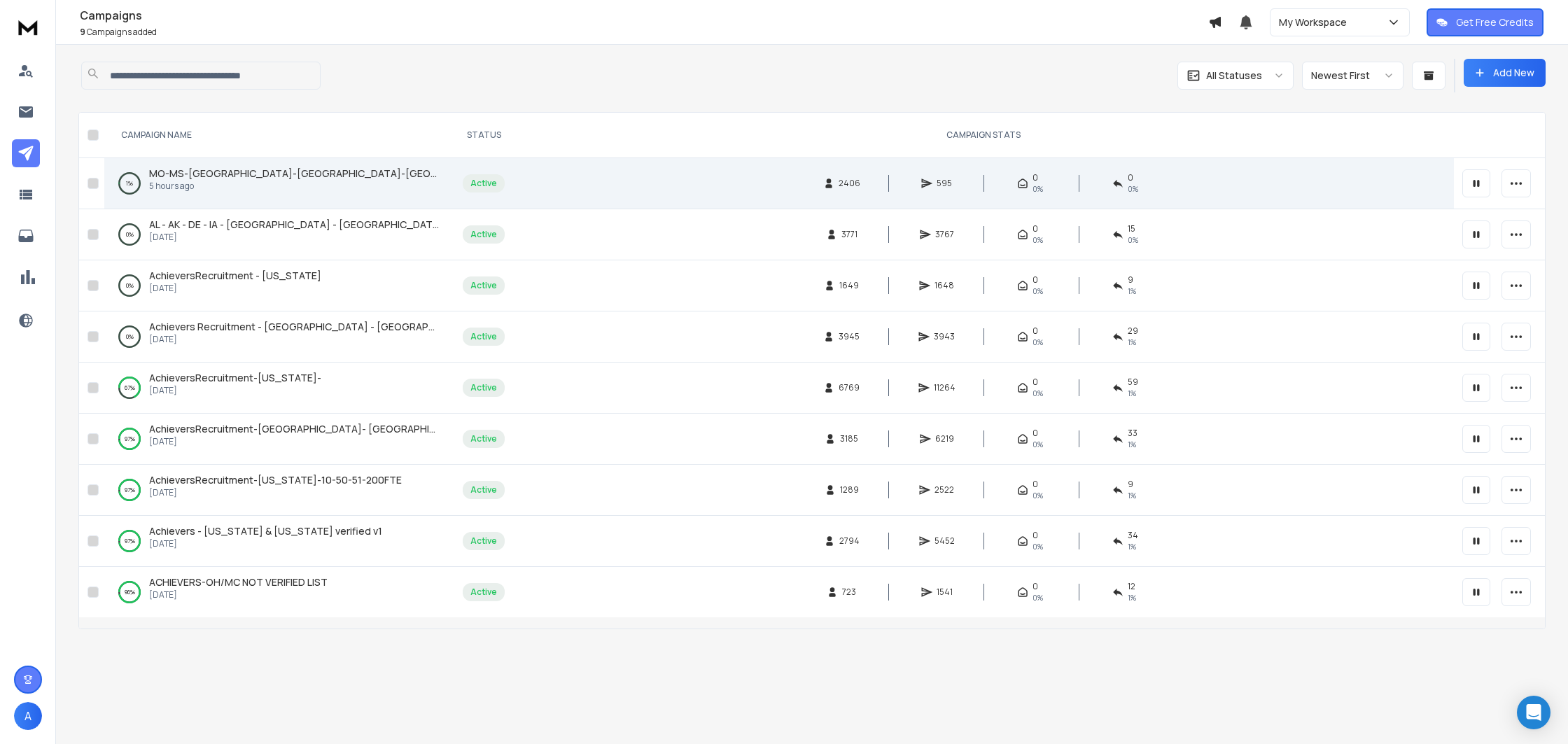
click at [325, 175] on span "MO-MS-[GEOGRAPHIC_DATA]-[GEOGRAPHIC_DATA]-[GEOGRAPHIC_DATA] - Achievers Recruit…" at bounding box center [386, 173] width 475 height 13
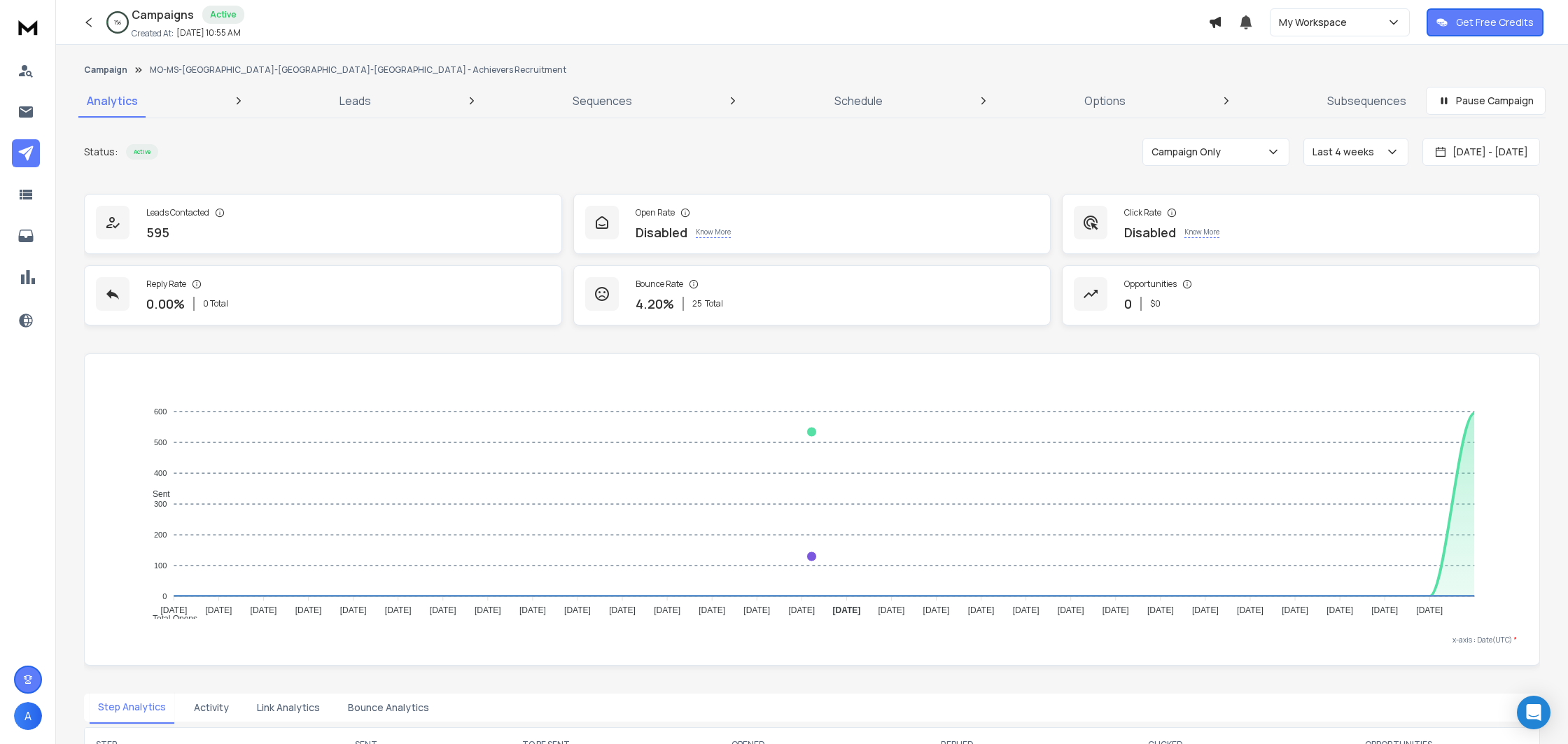
click at [714, 296] on div "4.20 % 25 Total" at bounding box center [679, 303] width 88 height 20
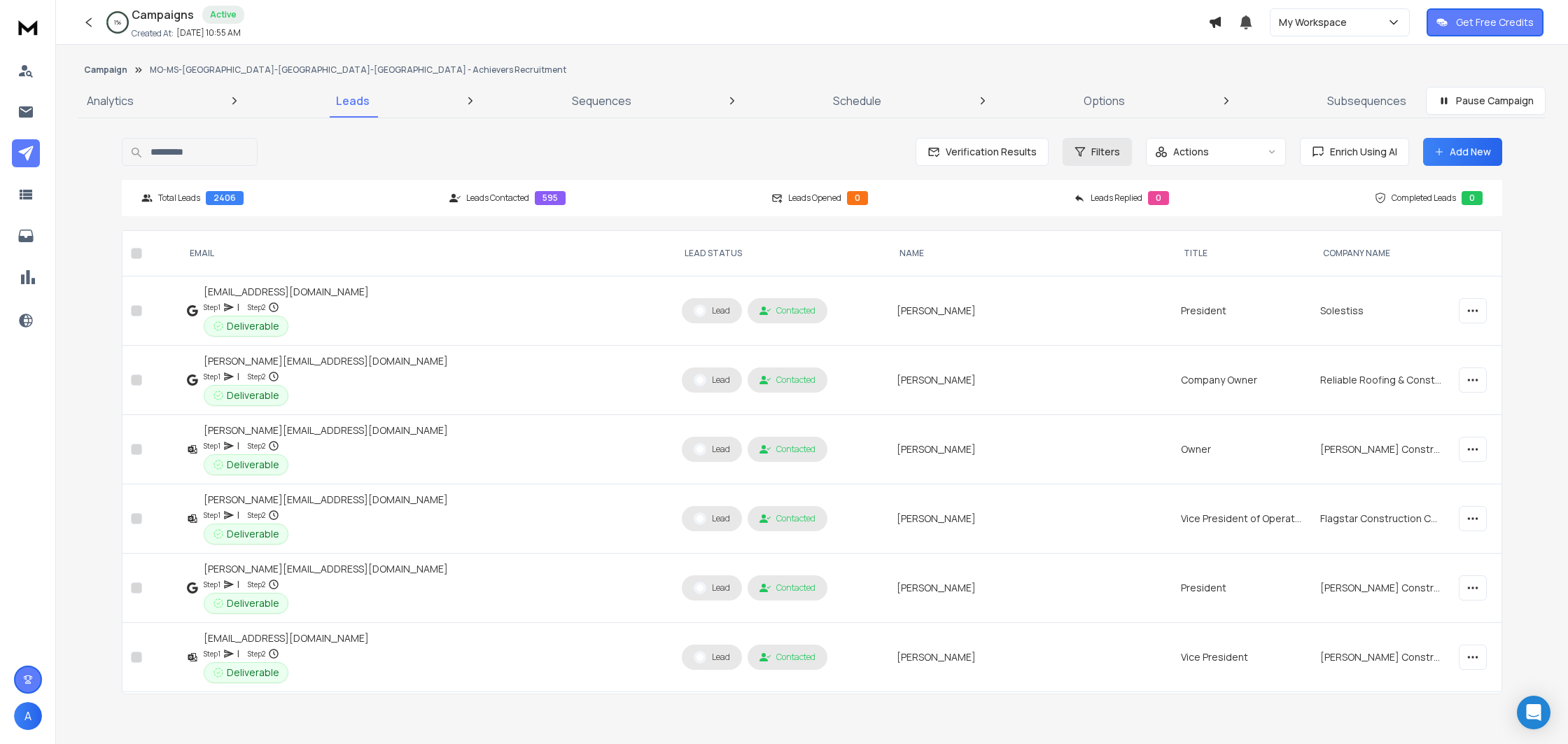
click at [1125, 144] on button "Filters" at bounding box center [1097, 152] width 69 height 28
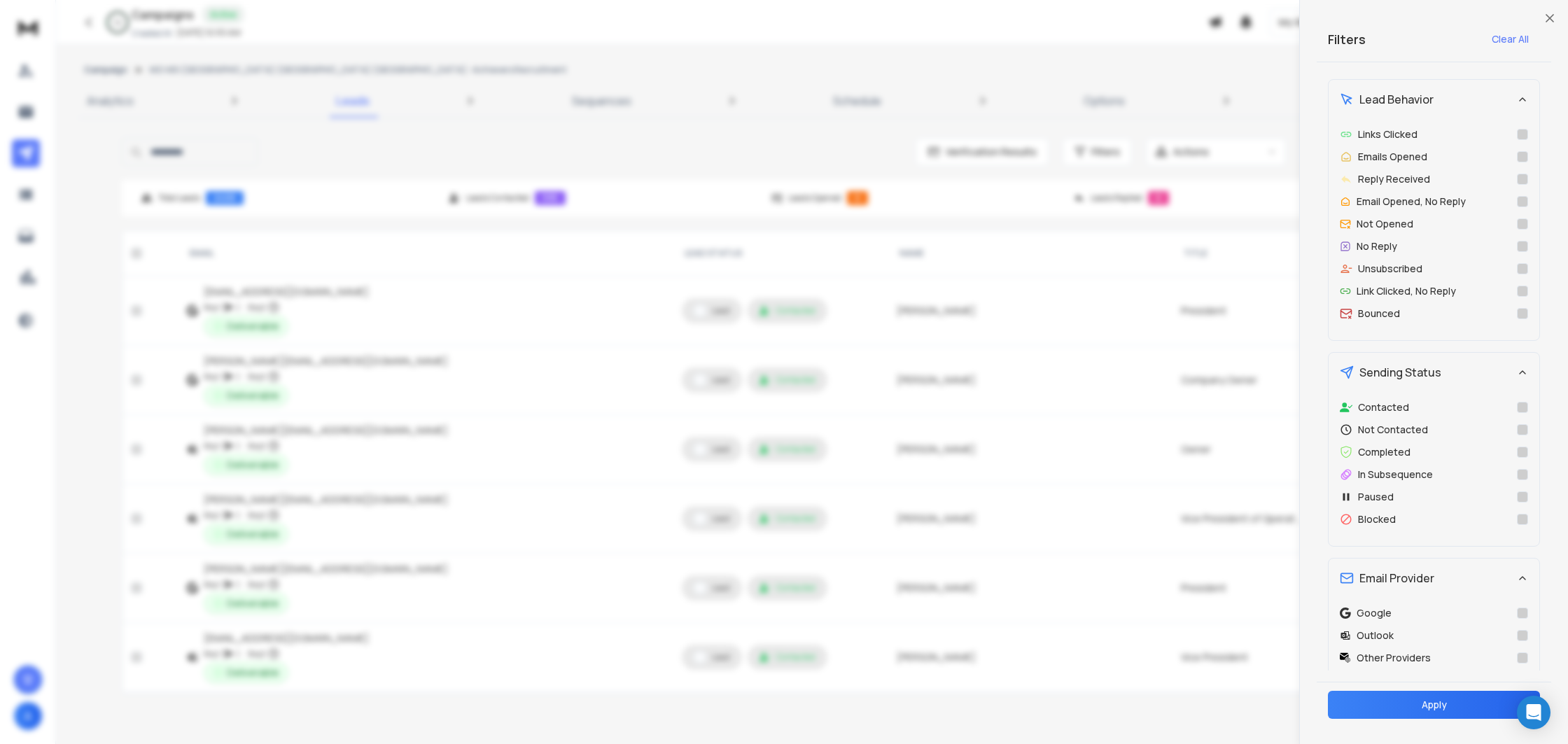
drag, startPoint x: 1525, startPoint y: 312, endPoint x: 1515, endPoint y: 329, distance: 19.7
click at [1525, 312] on button "Bounced" at bounding box center [1523, 313] width 11 height 11
click at [1354, 716] on button "Apply" at bounding box center [1434, 705] width 212 height 28
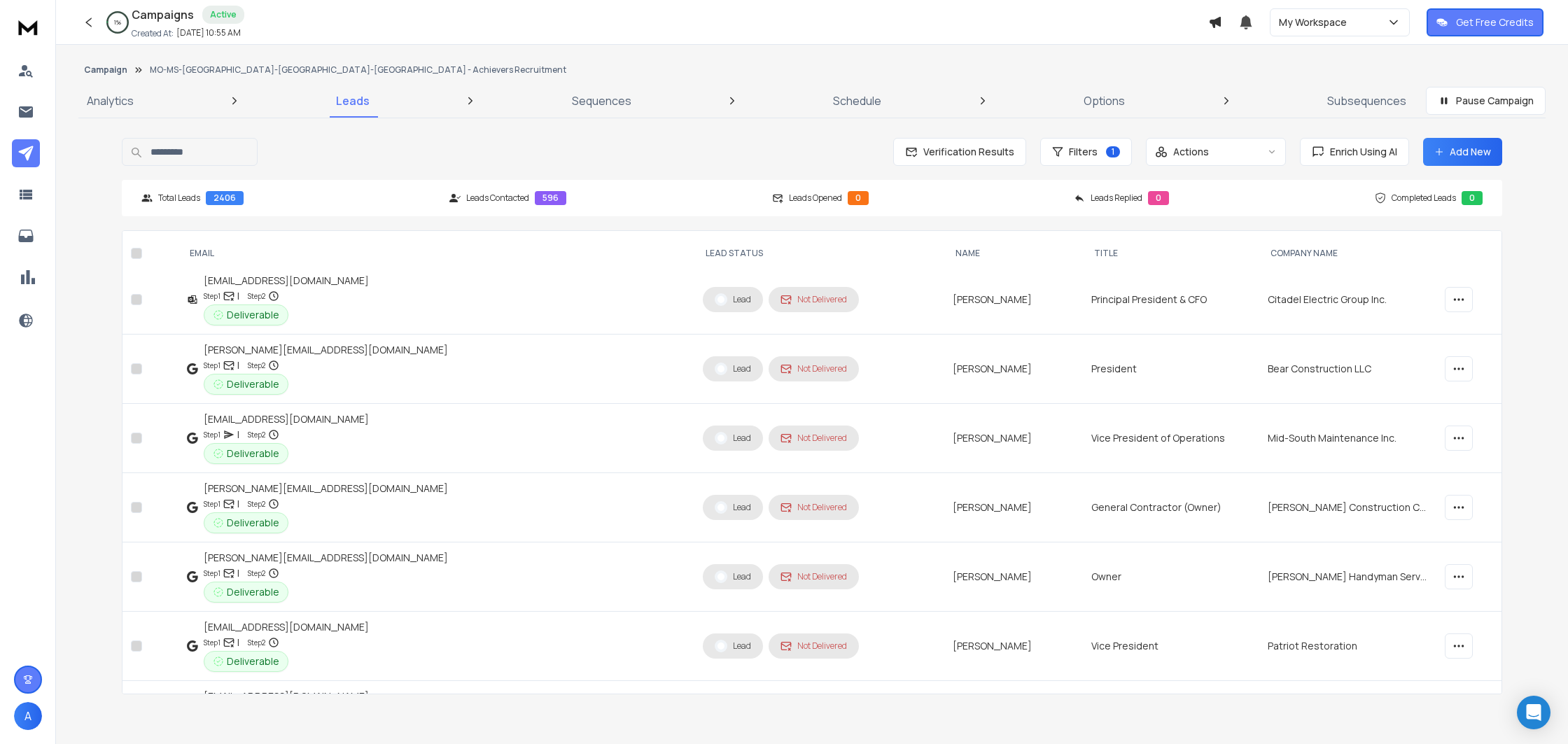
scroll to position [7, 0]
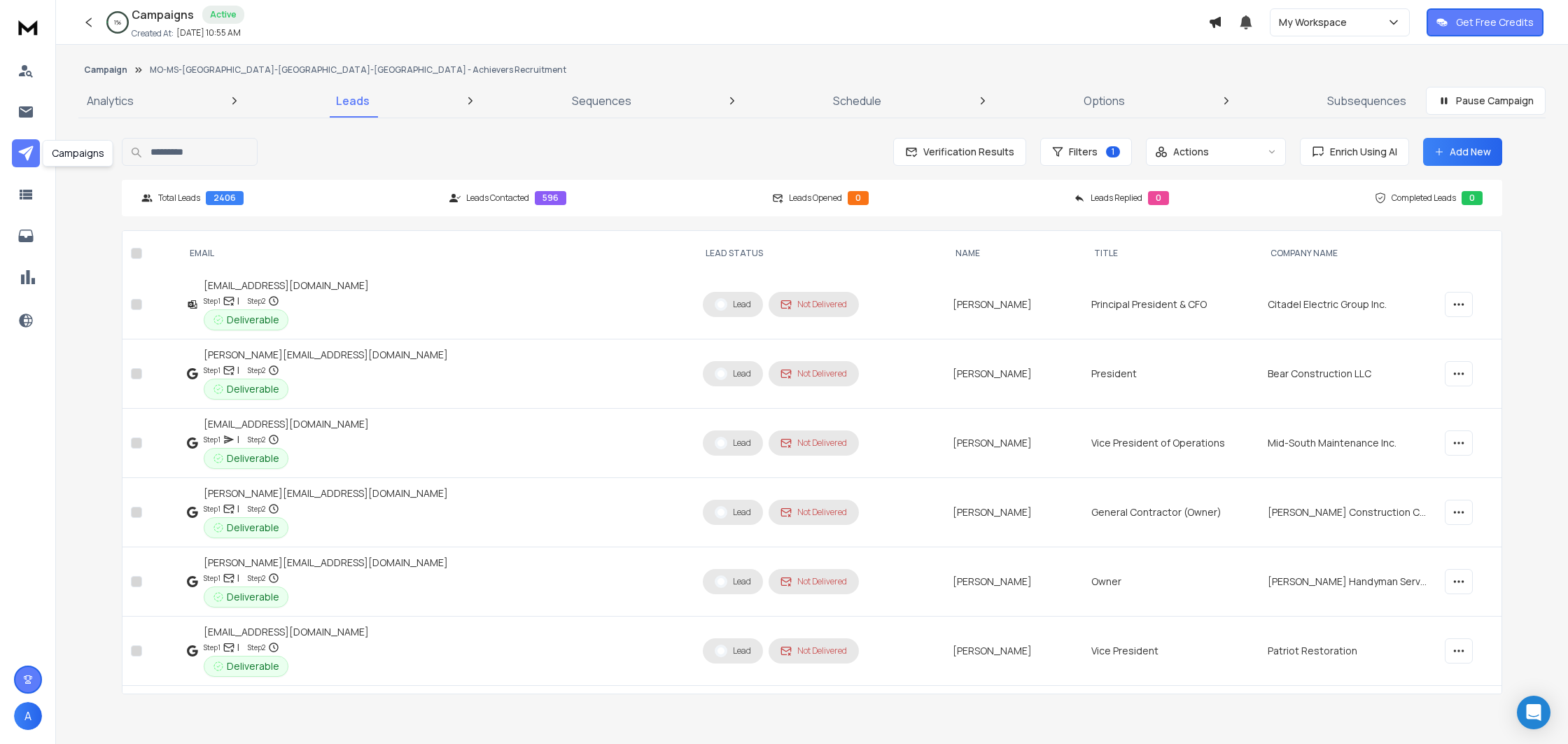
click at [19, 159] on icon at bounding box center [26, 153] width 17 height 17
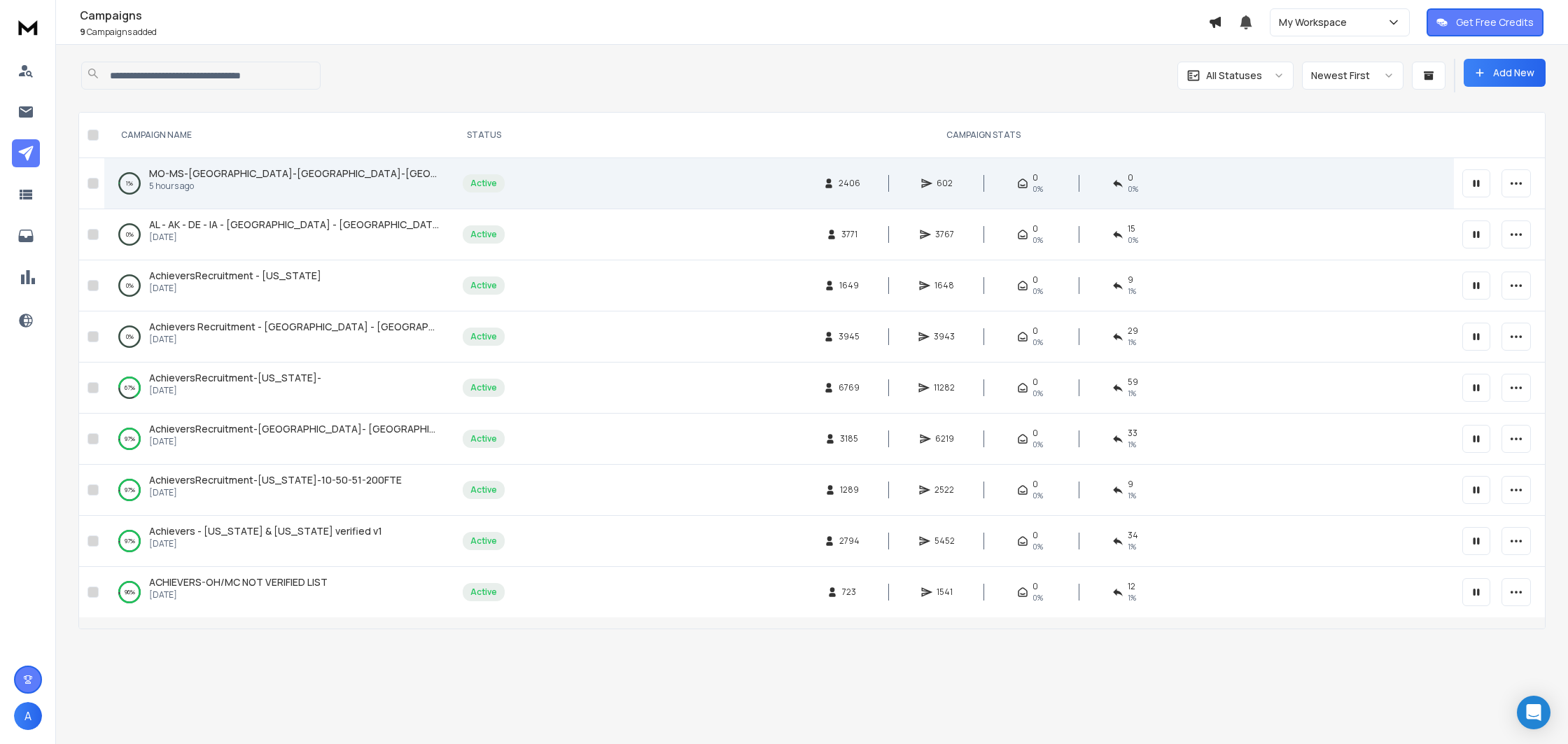
click at [199, 179] on span "MO-MS-[GEOGRAPHIC_DATA]-[GEOGRAPHIC_DATA]-[GEOGRAPHIC_DATA] - Achievers Recruit…" at bounding box center [386, 173] width 475 height 13
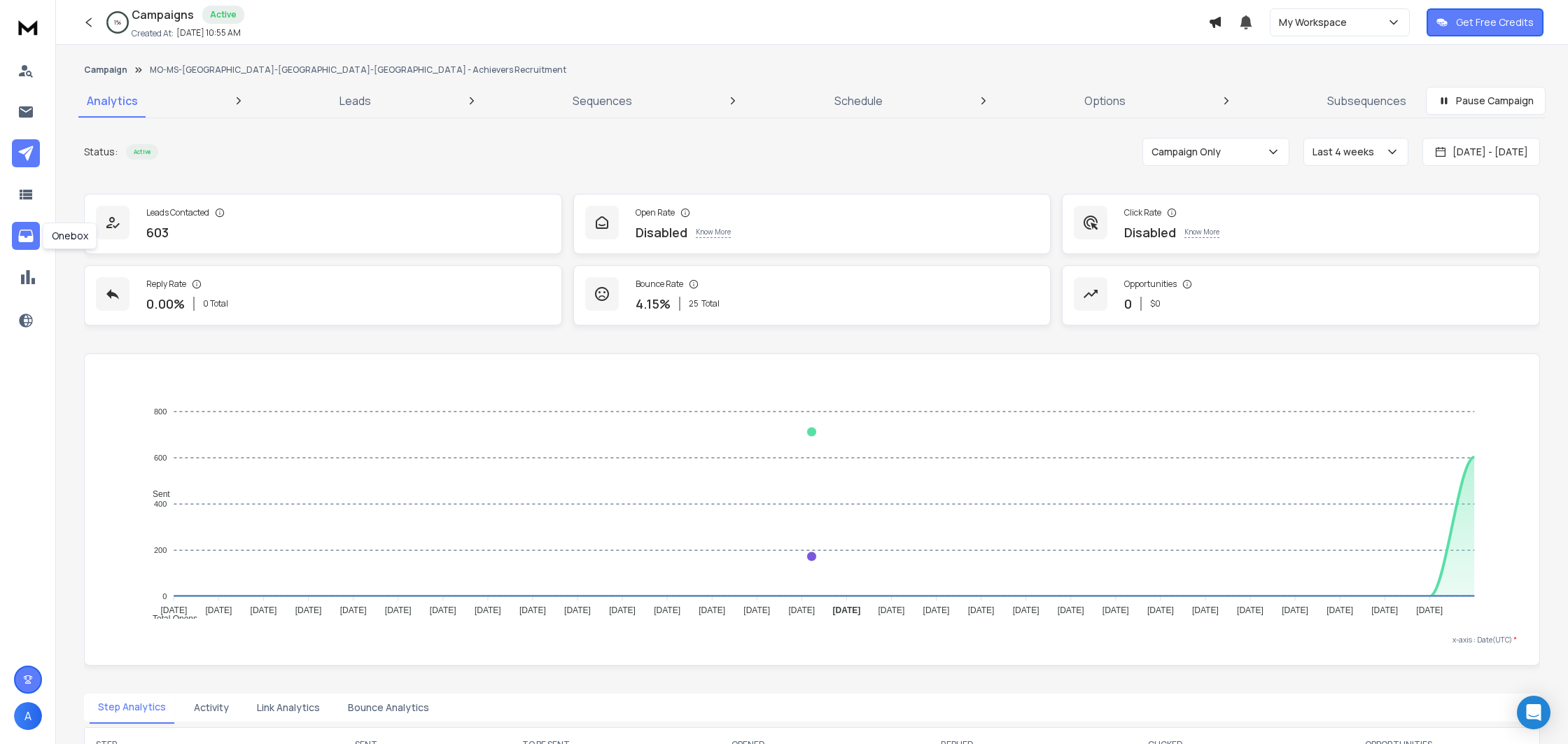
click at [28, 239] on icon at bounding box center [25, 235] width 15 height 12
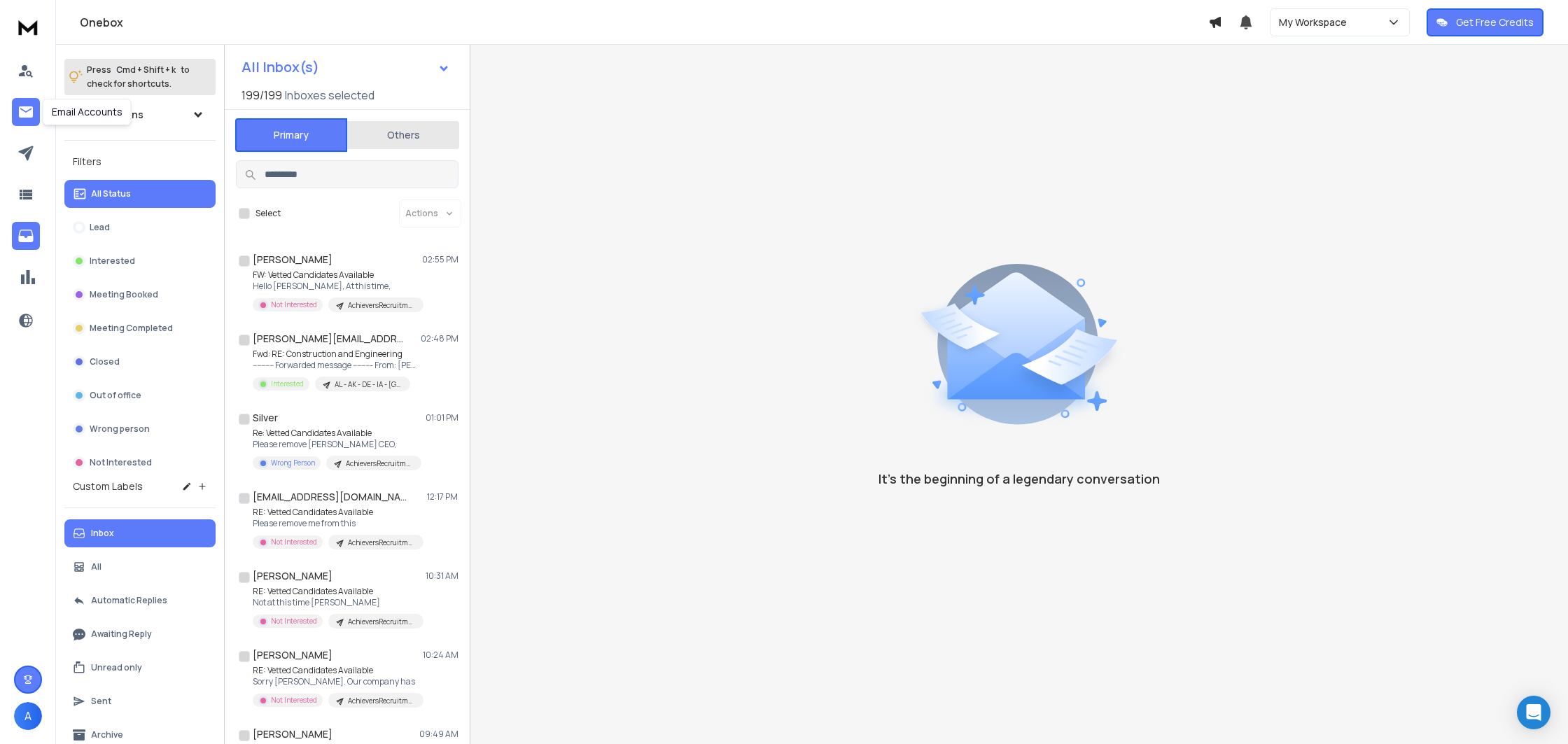
click at [25, 120] on icon at bounding box center [26, 112] width 17 height 17
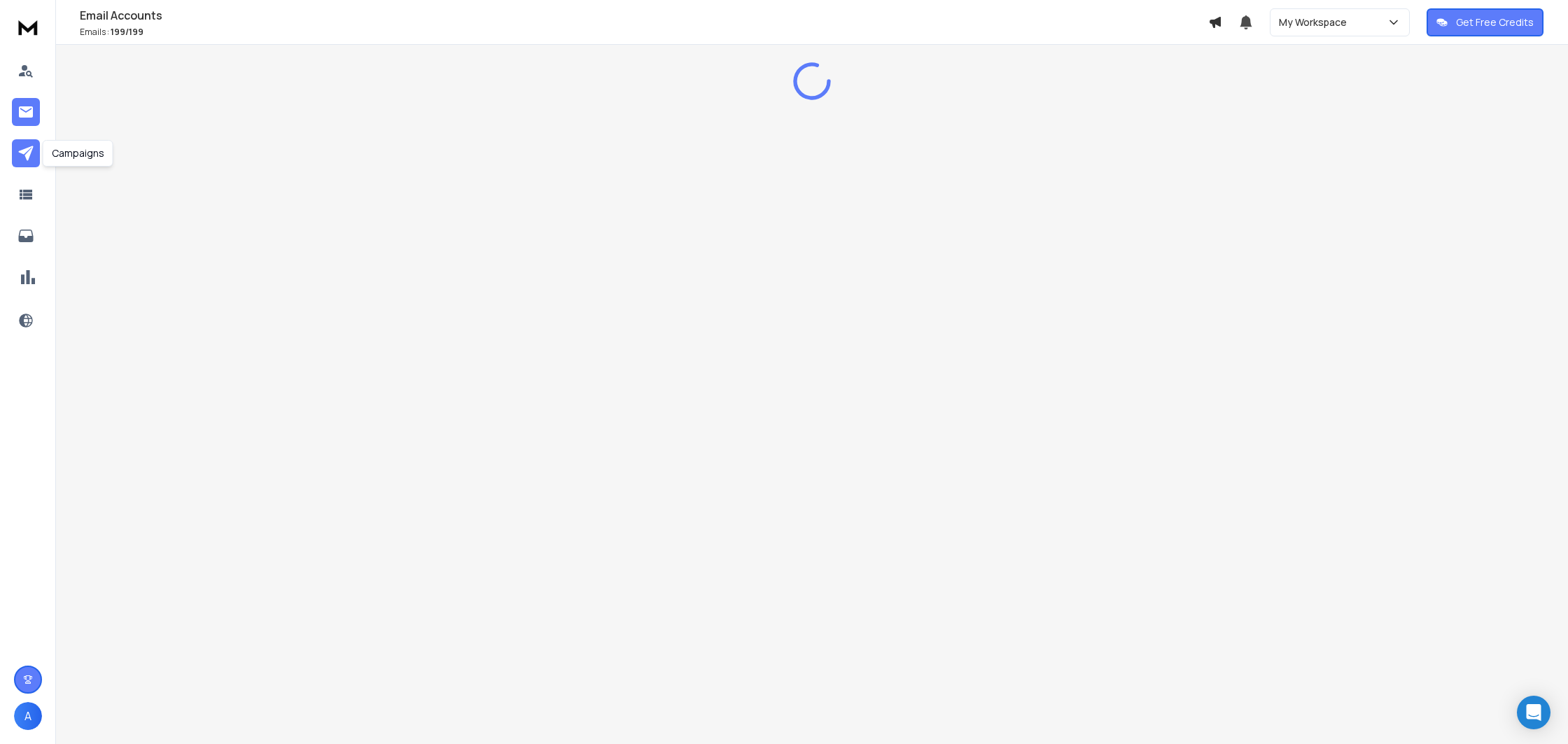
click at [22, 152] on icon at bounding box center [25, 153] width 15 height 15
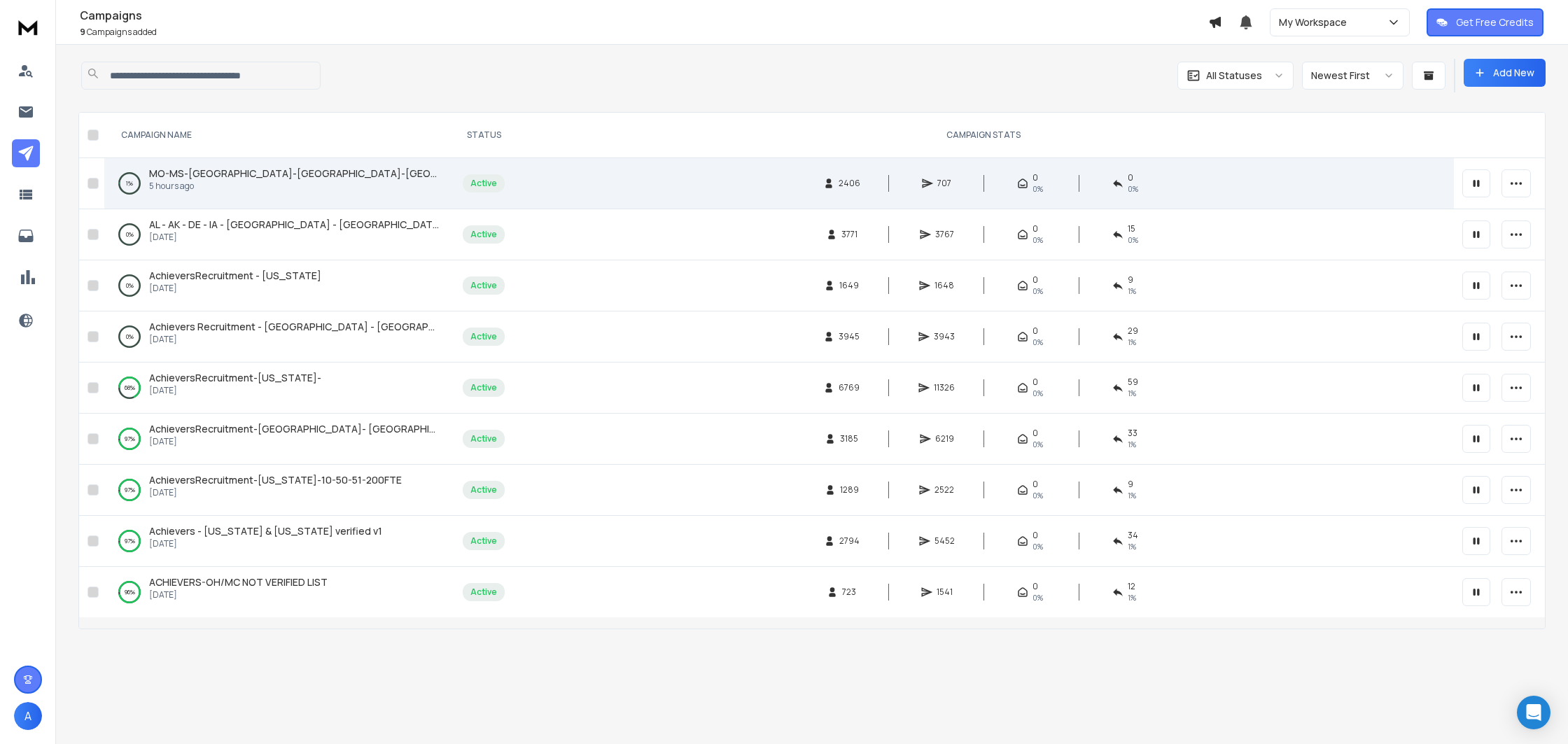
click at [283, 178] on span "MO-MS-TN-NJ-CT - Achievers Recruitment" at bounding box center [386, 173] width 475 height 13
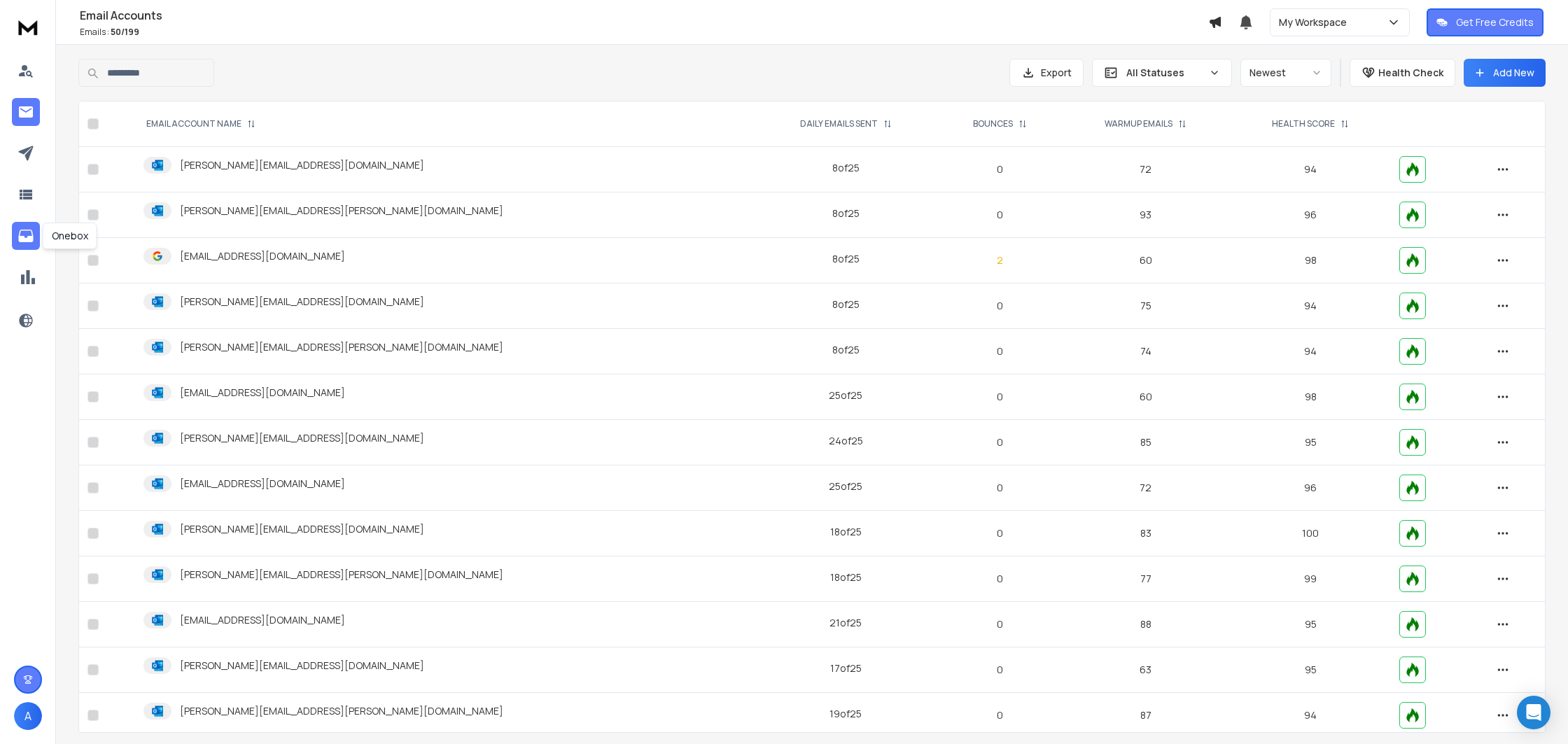
click at [31, 245] on link at bounding box center [26, 236] width 28 height 28
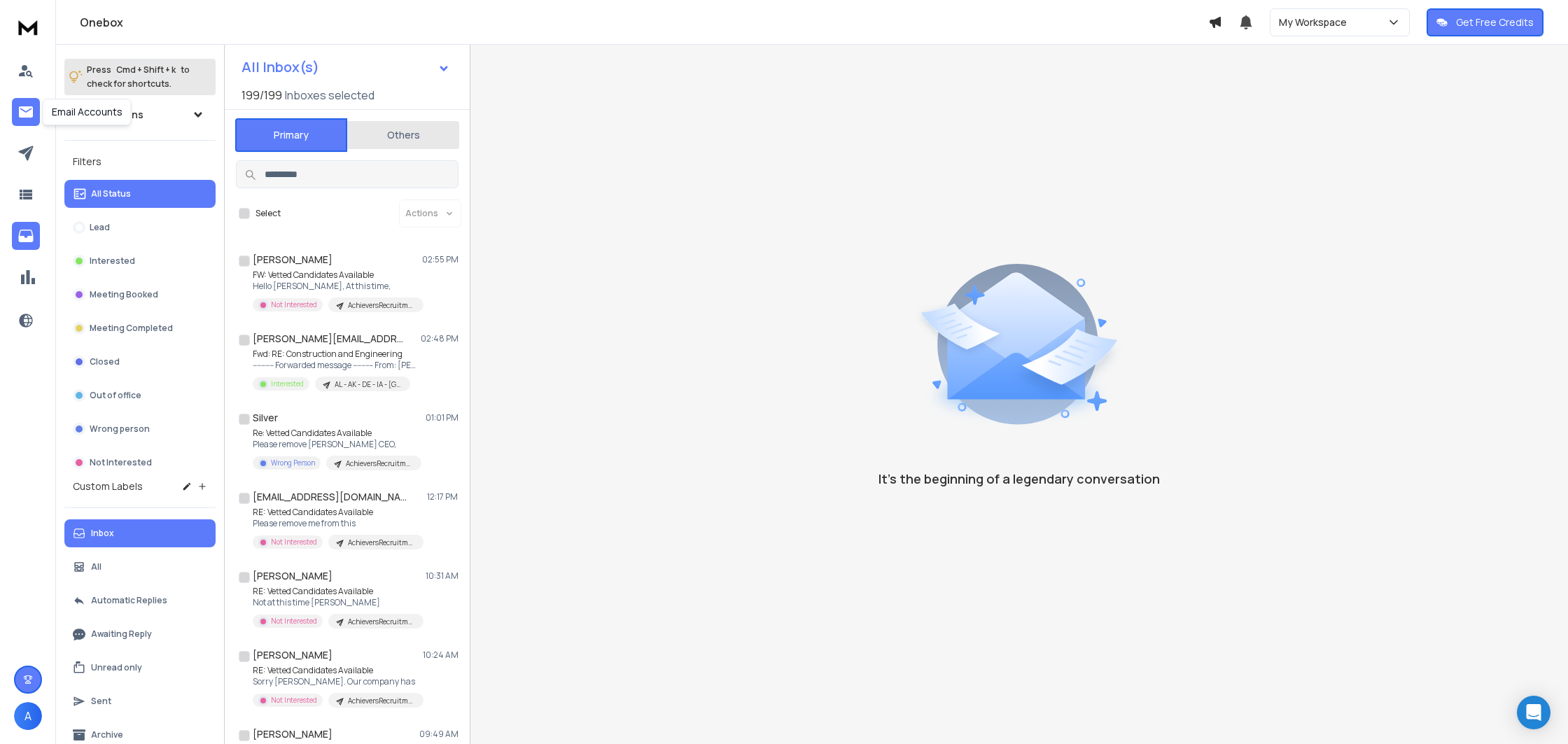
click at [25, 109] on icon at bounding box center [25, 112] width 14 height 11
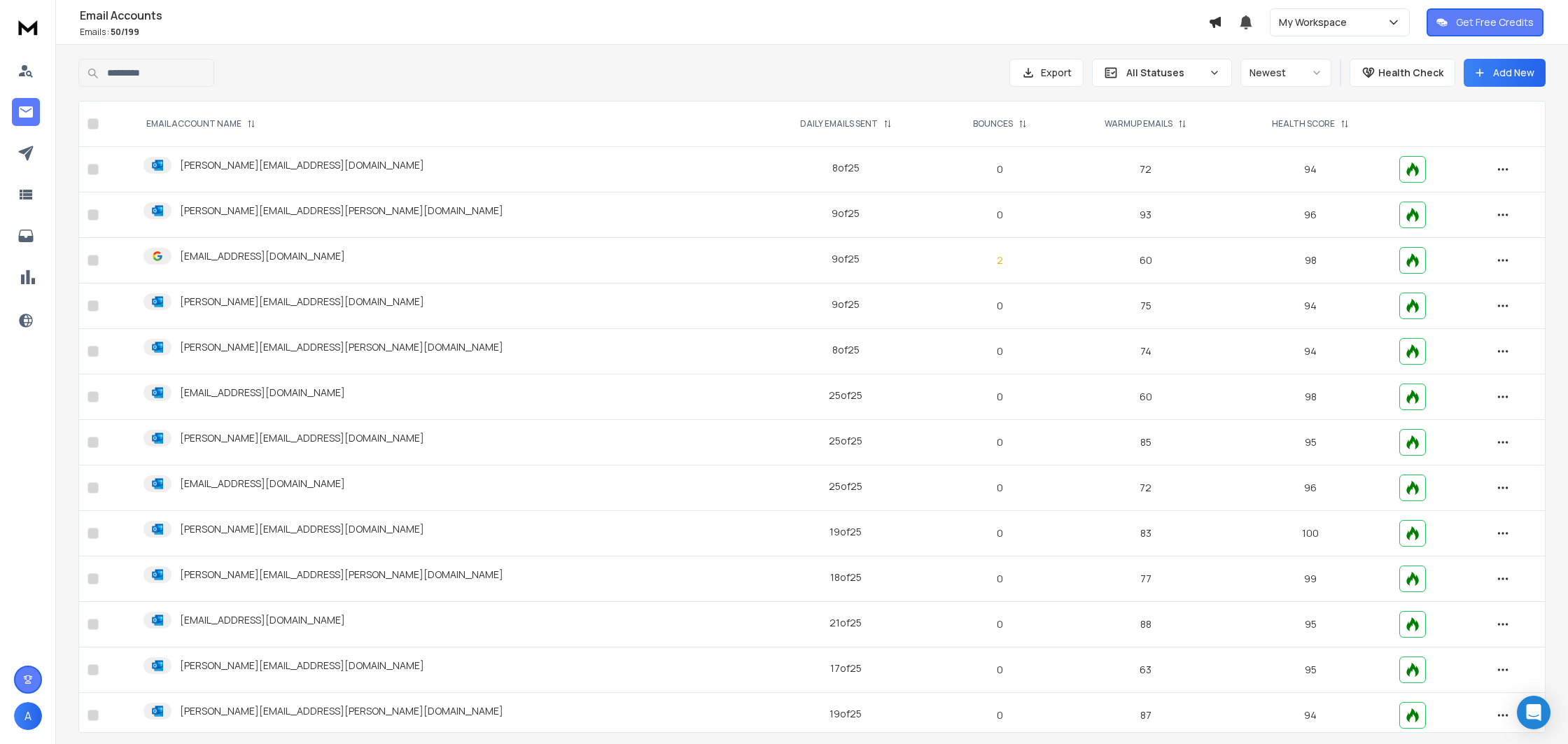
scroll to position [3, 0]
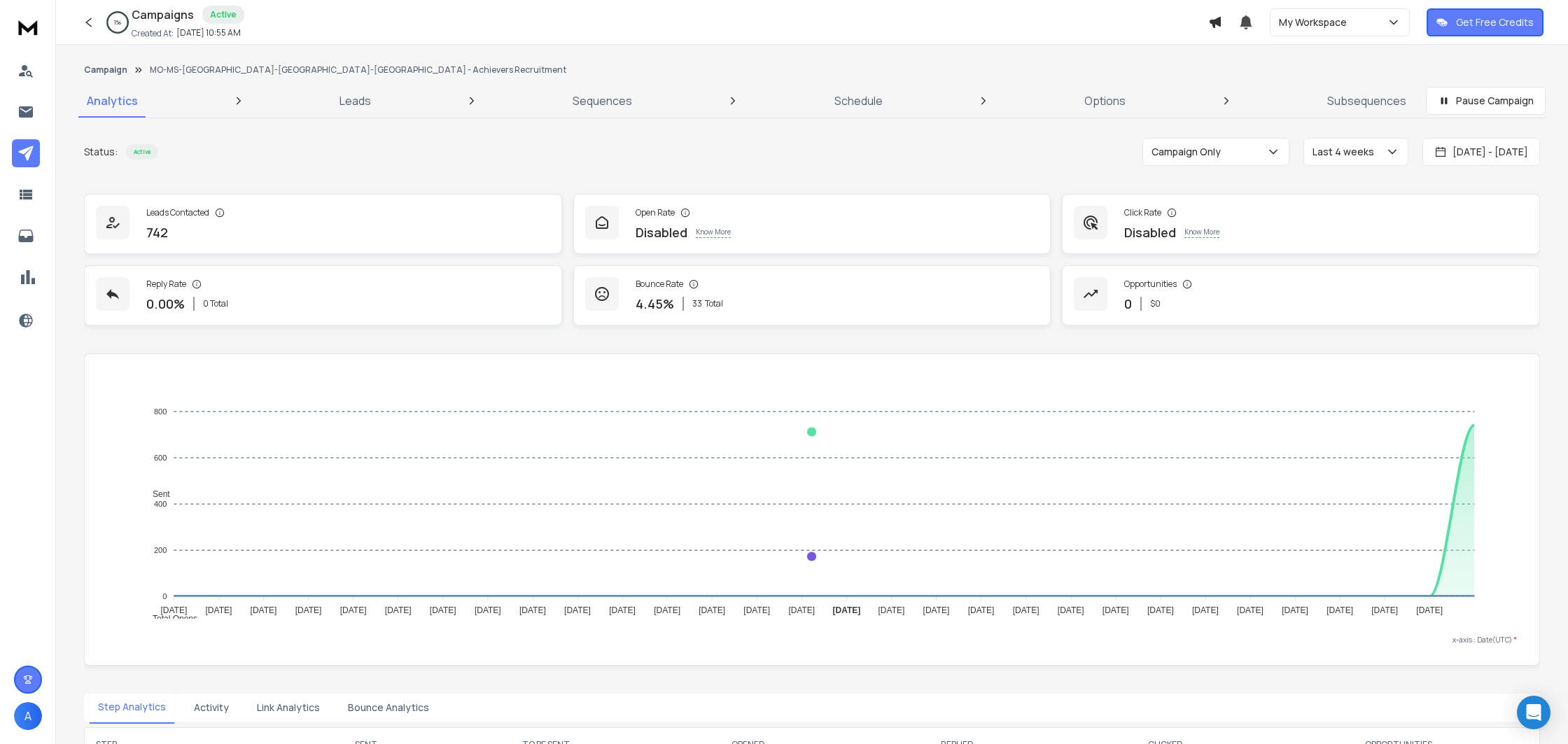
click at [680, 286] on p "Bounce Rate" at bounding box center [659, 284] width 47 height 11
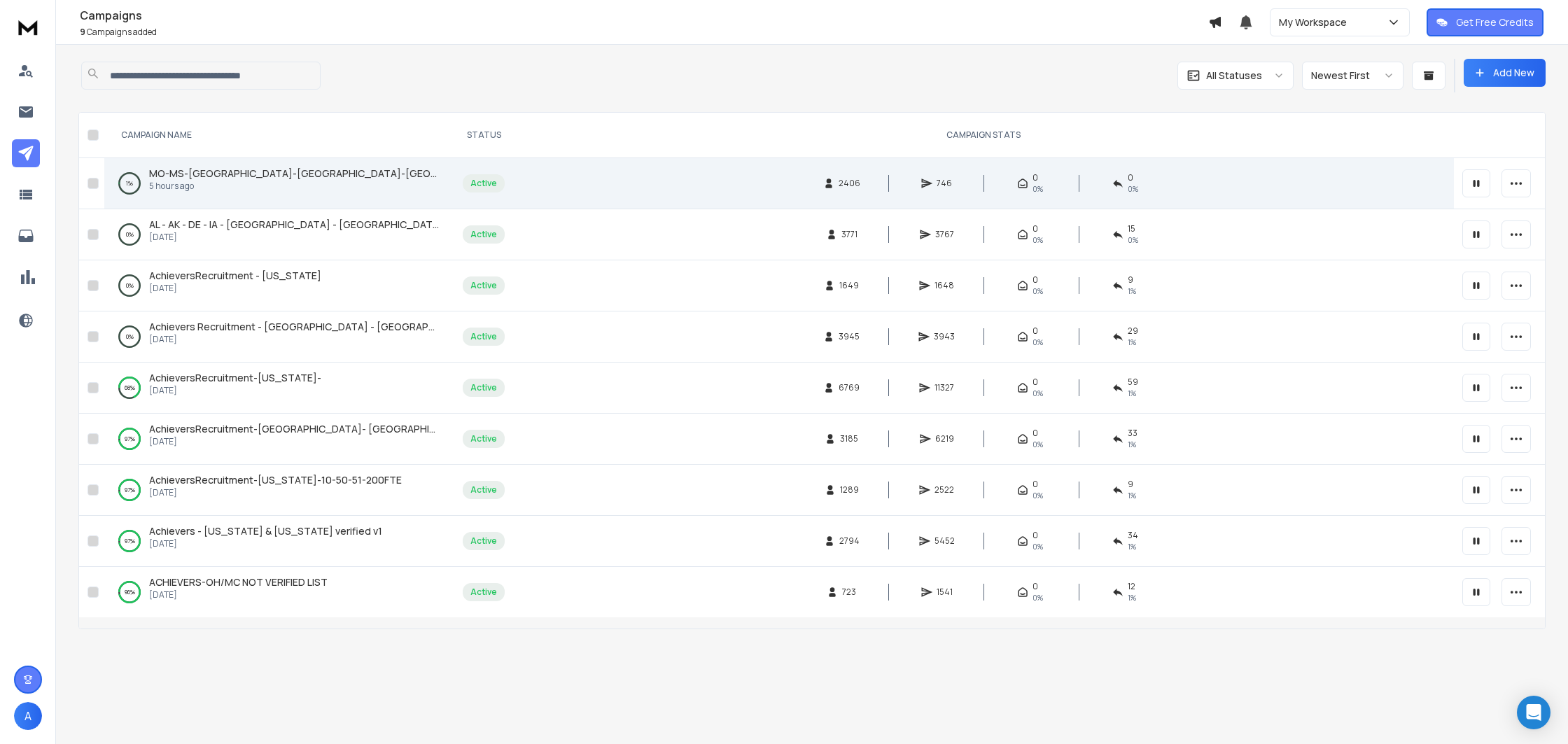
click at [328, 180] on p "5 hours ago" at bounding box center [295, 186] width 291 height 11
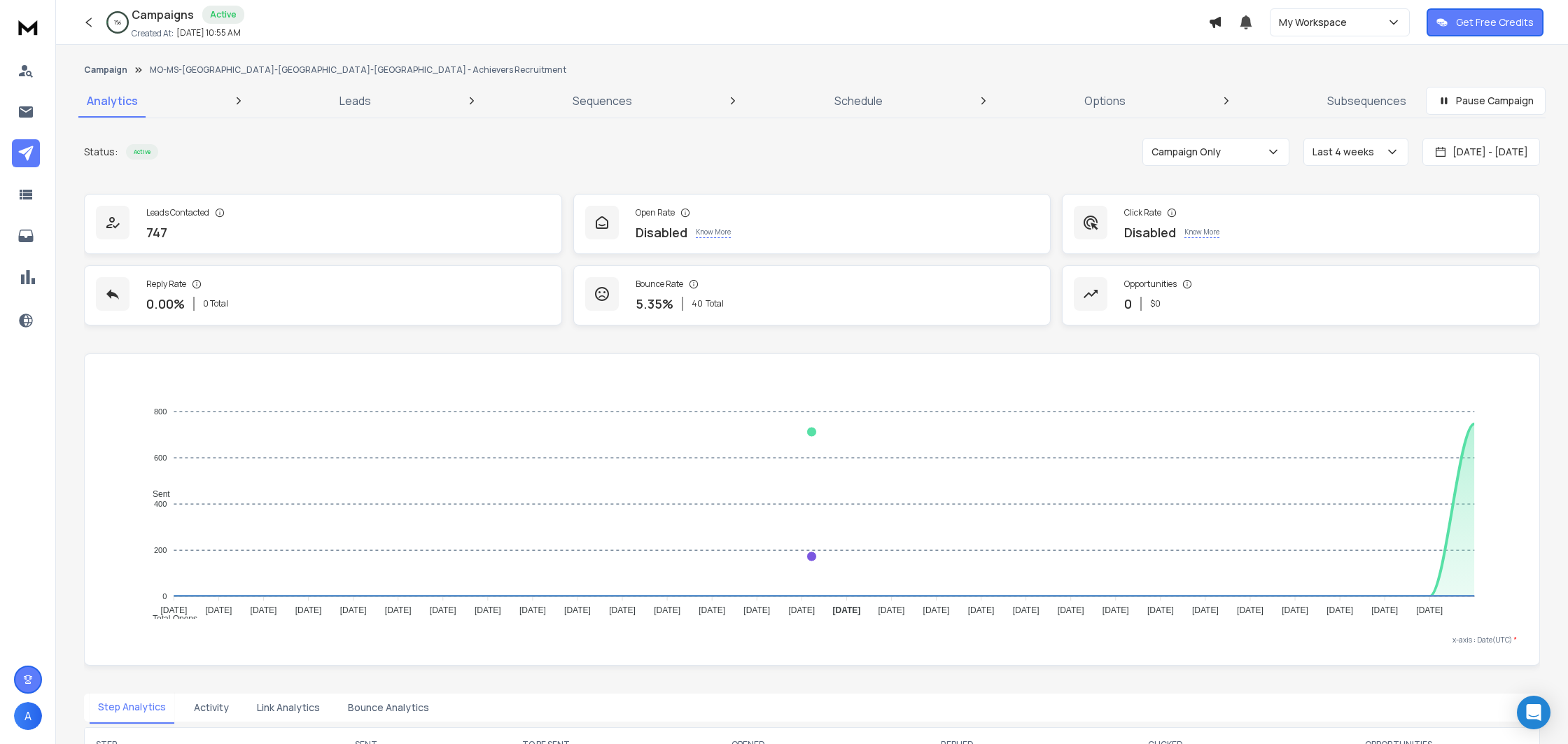
click at [698, 302] on span "40" at bounding box center [698, 304] width 11 height 11
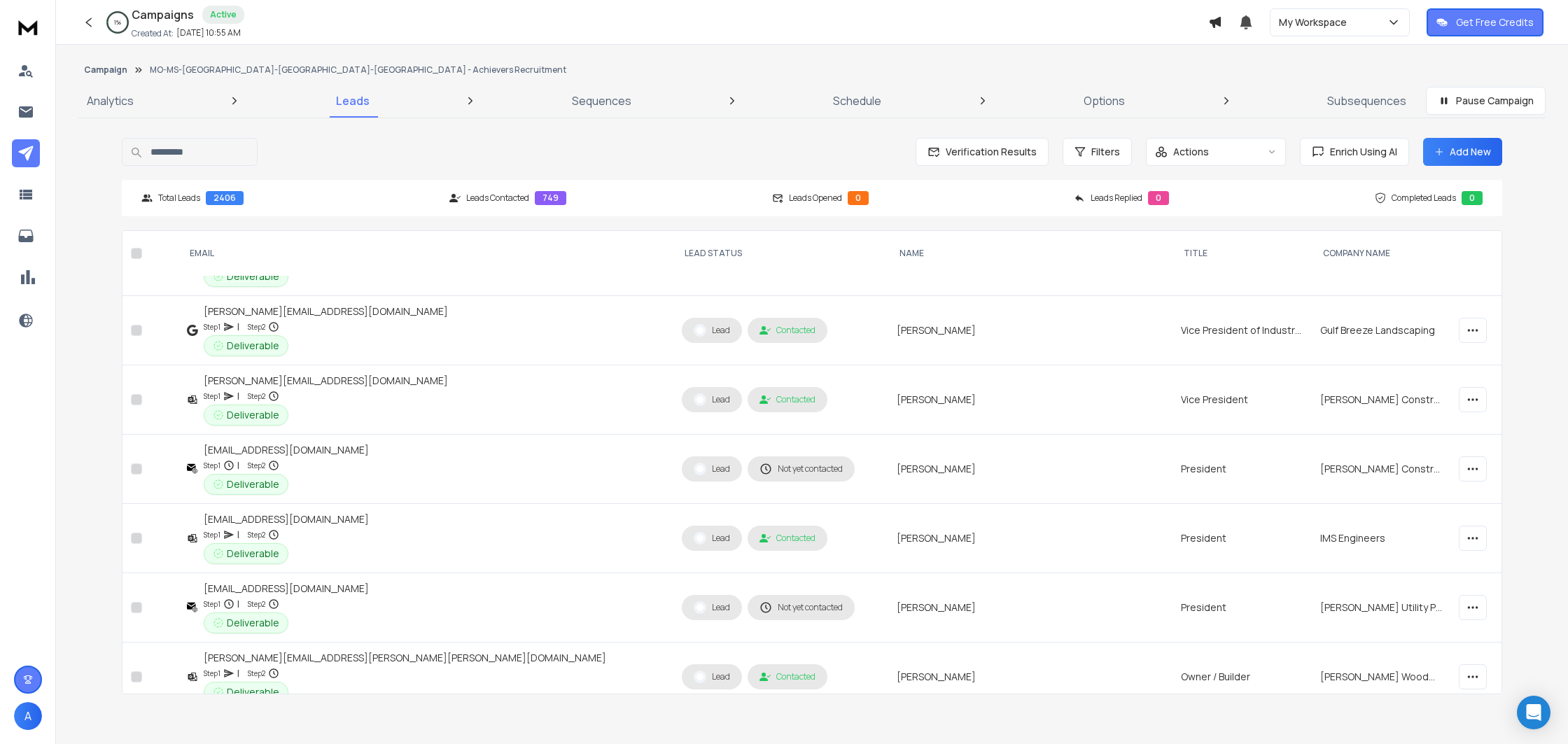
scroll to position [3059, 0]
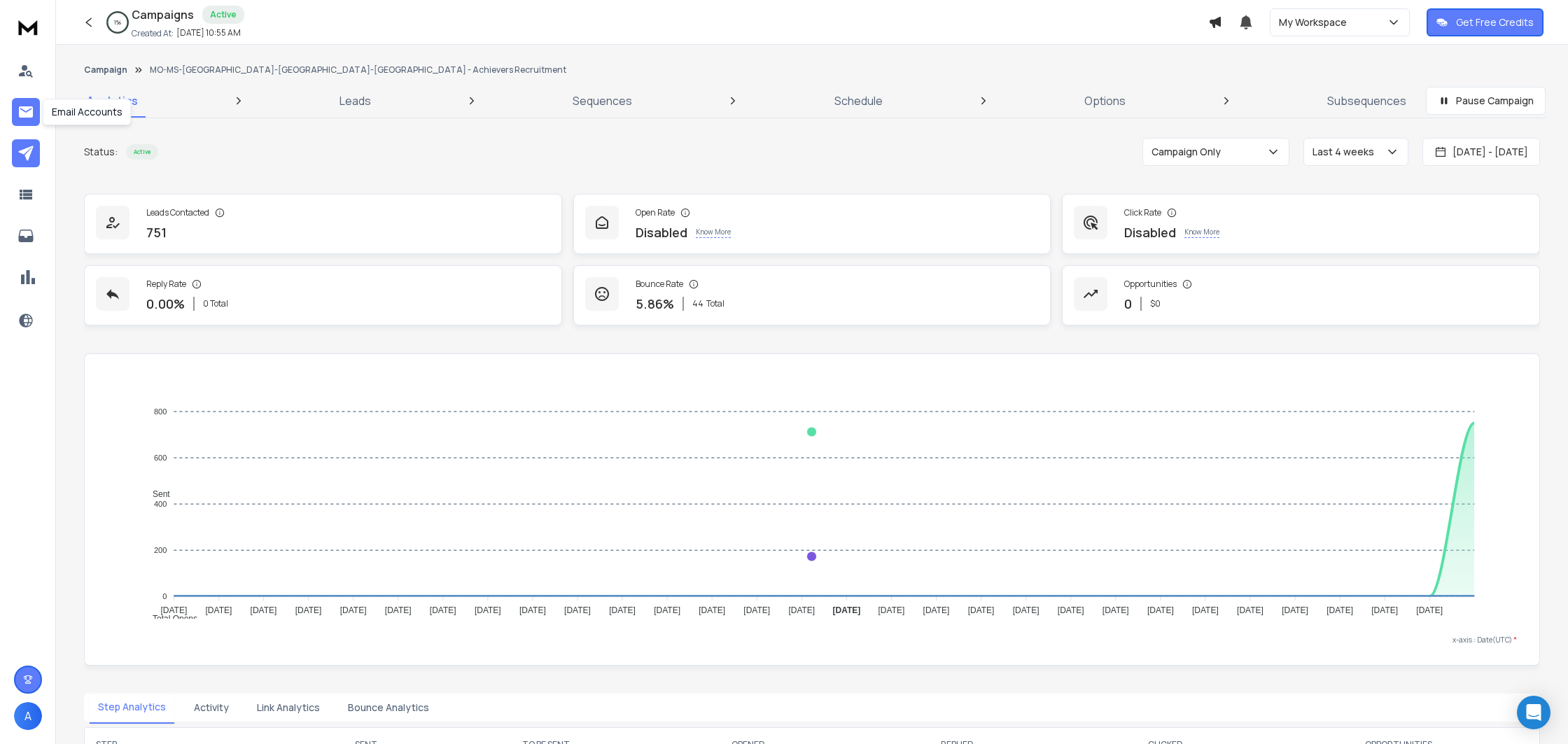
click at [22, 121] on link at bounding box center [26, 112] width 28 height 28
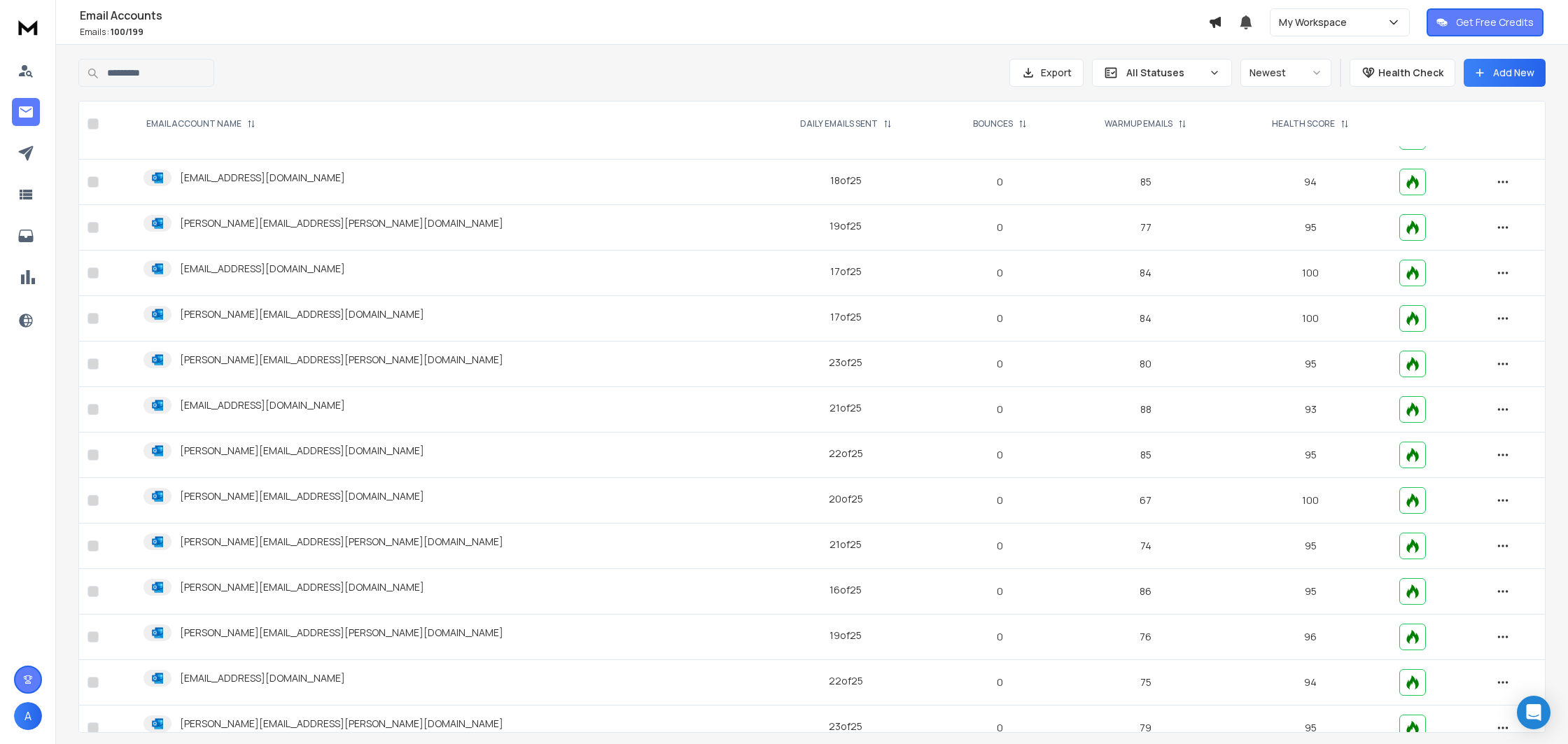
scroll to position [3999, 0]
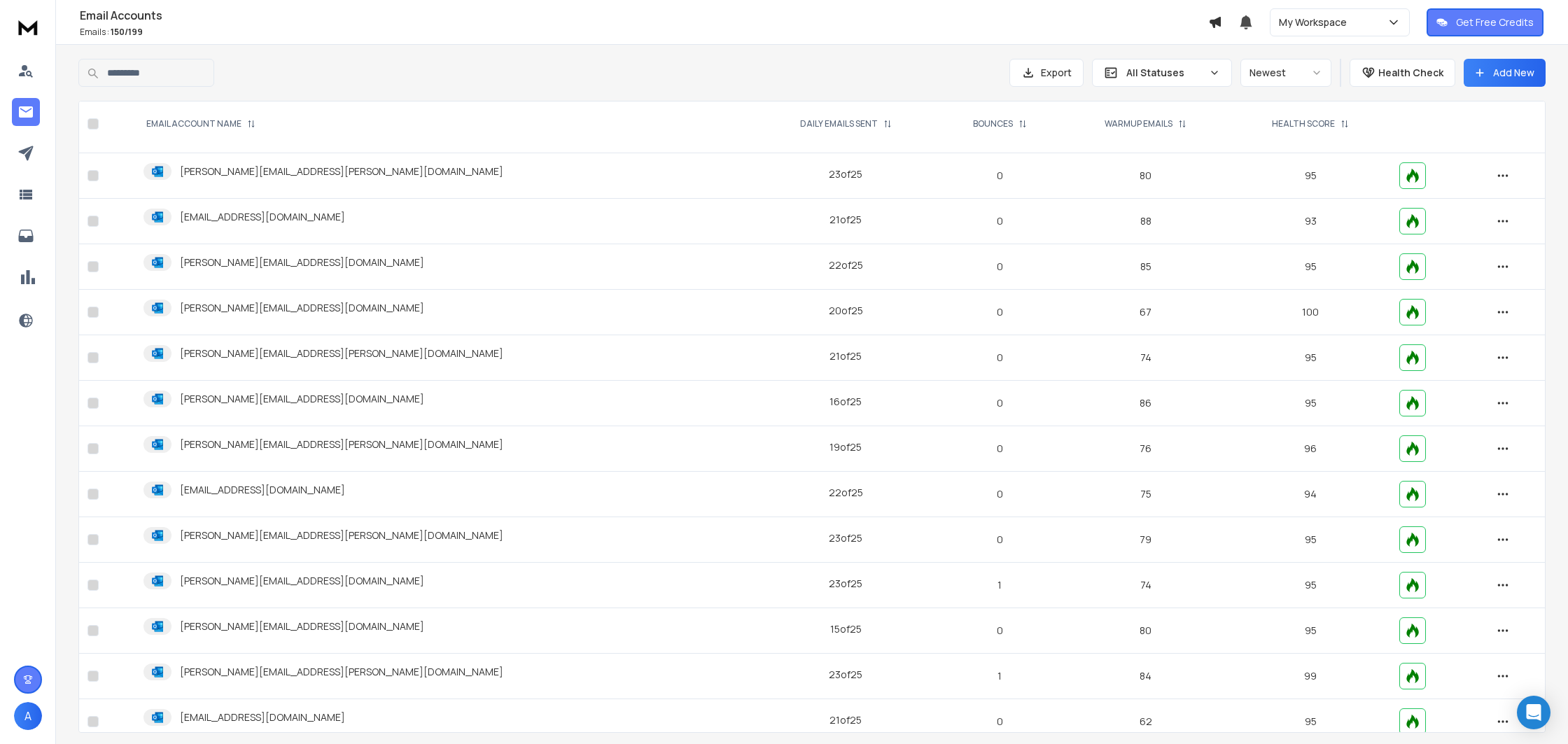
click at [1148, 77] on p "All Statuses" at bounding box center [1165, 73] width 77 height 14
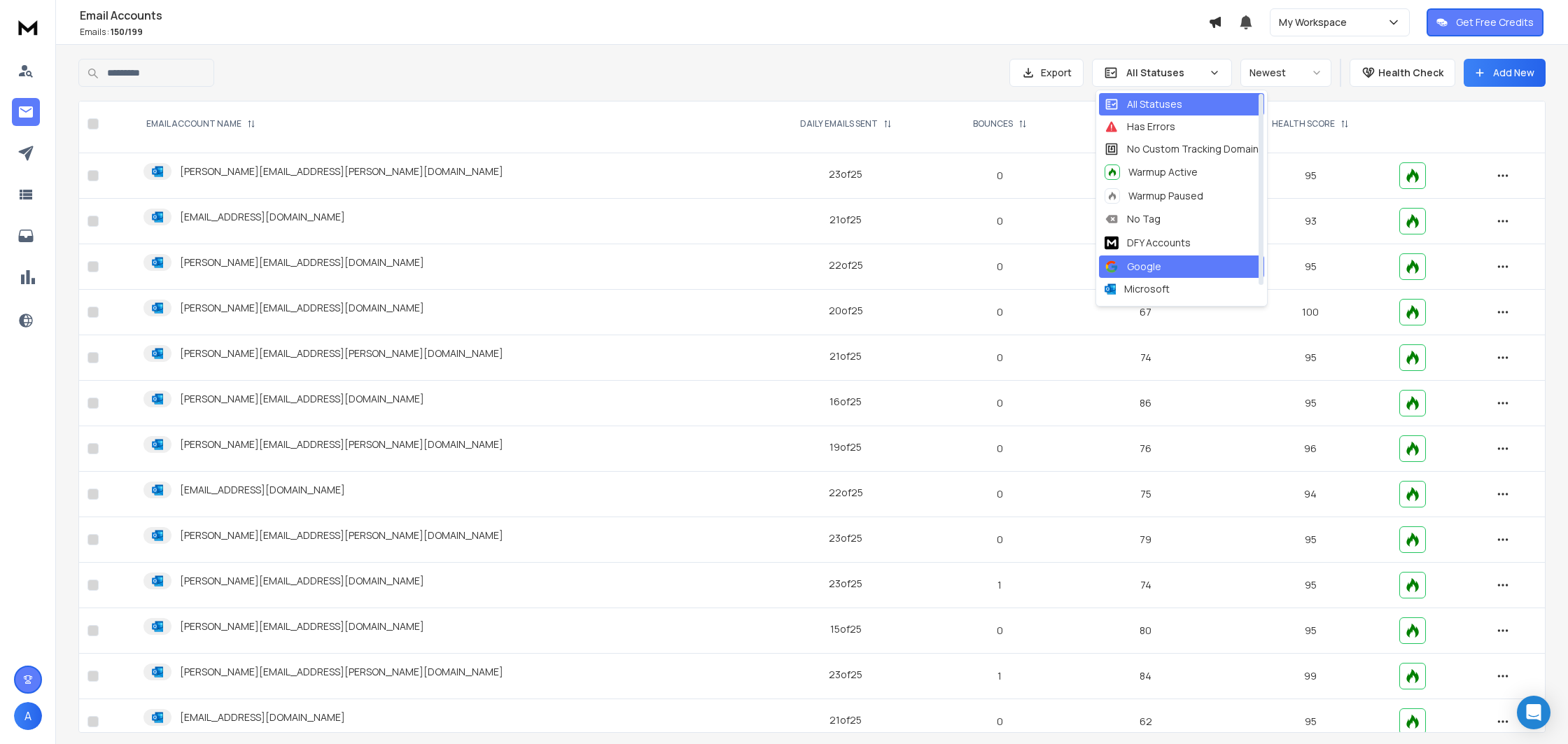
click at [1166, 262] on div "Google" at bounding box center [1181, 267] width 165 height 23
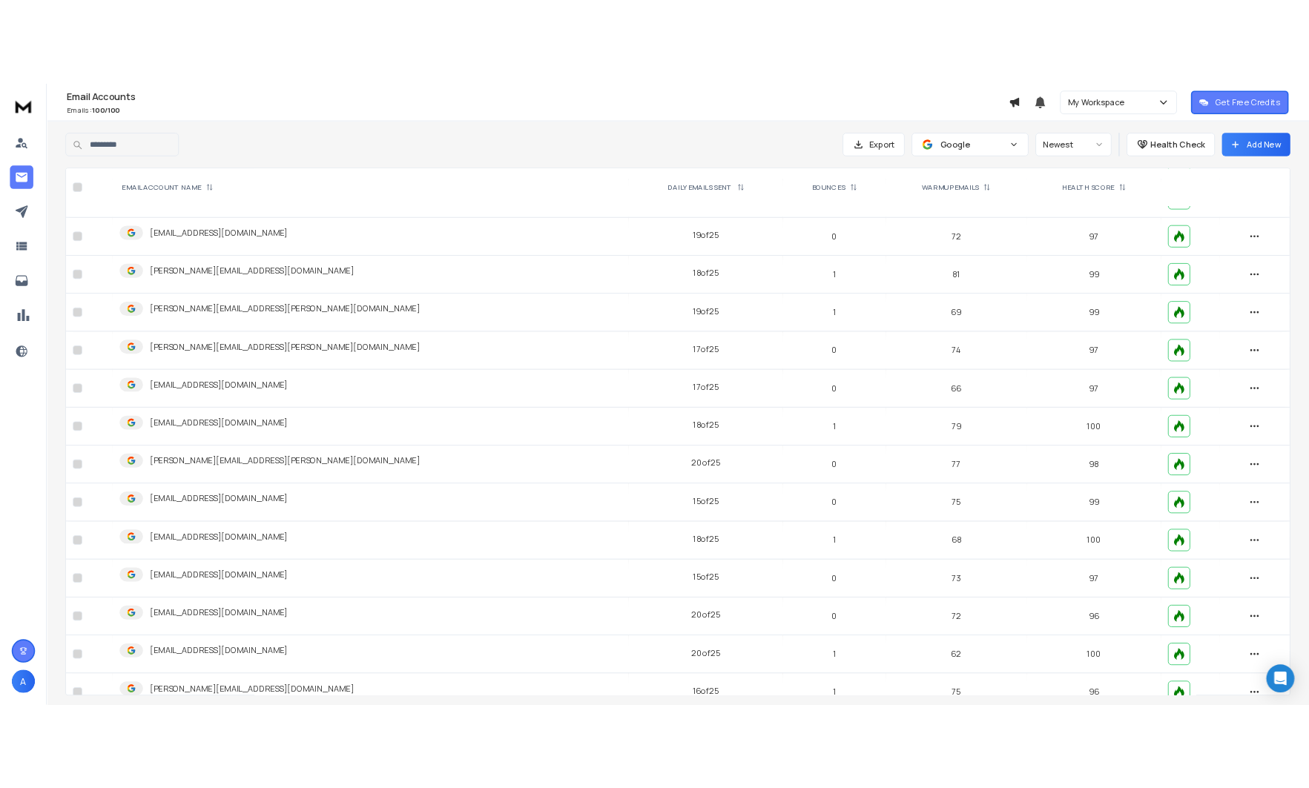
scroll to position [4211, 0]
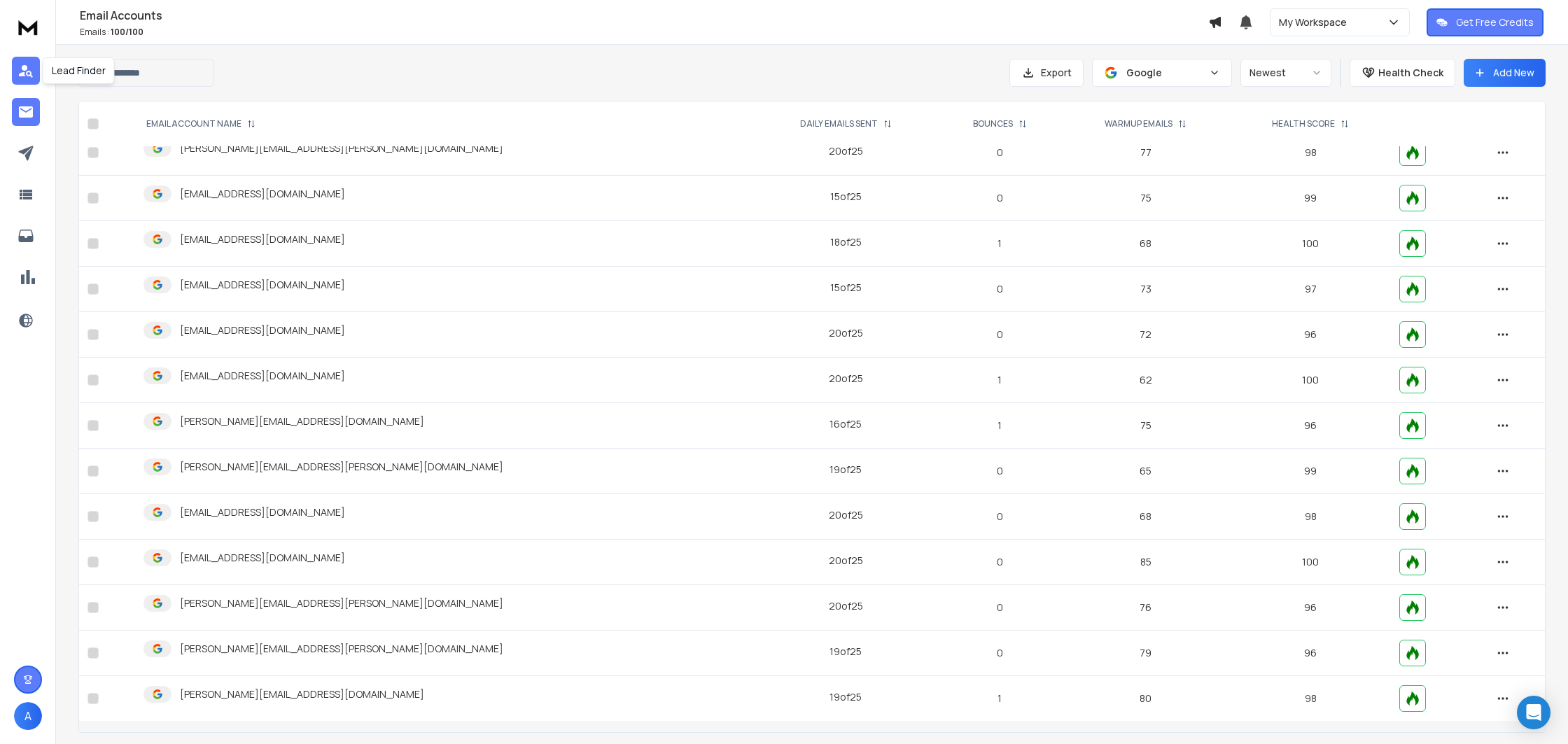
click at [23, 72] on icon at bounding box center [26, 71] width 17 height 17
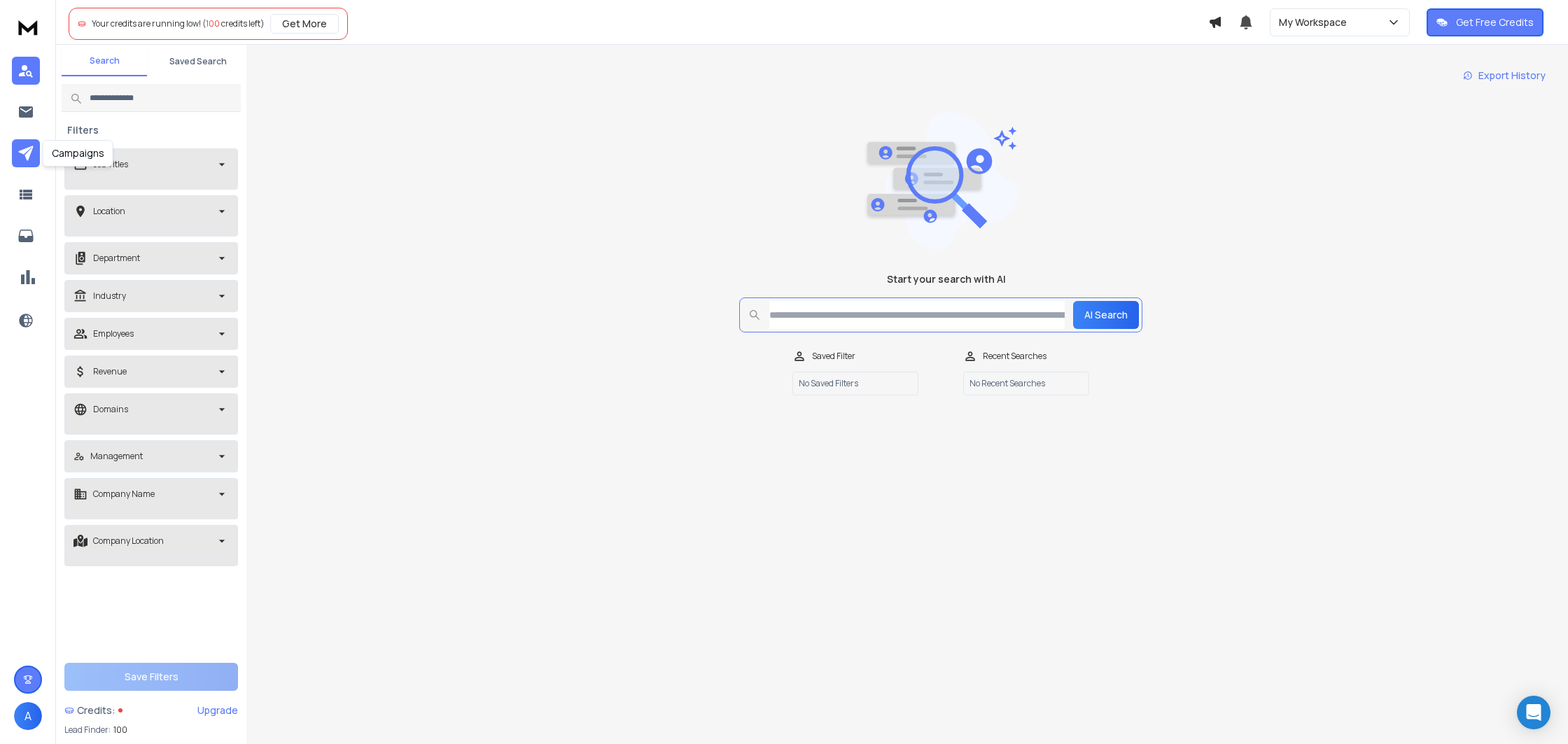
click at [34, 148] on link at bounding box center [26, 154] width 28 height 28
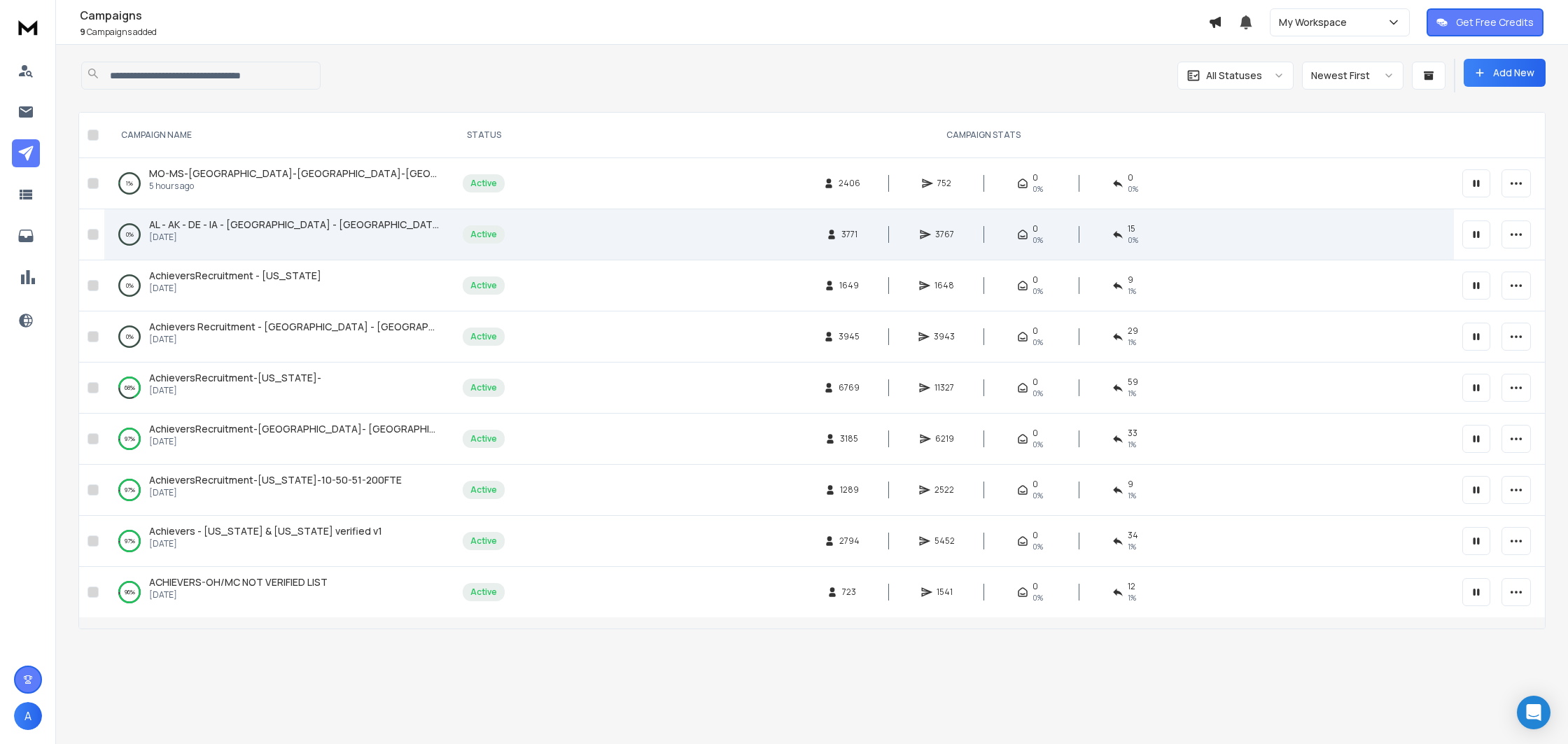
click at [343, 240] on p "[DATE]" at bounding box center [295, 237] width 291 height 11
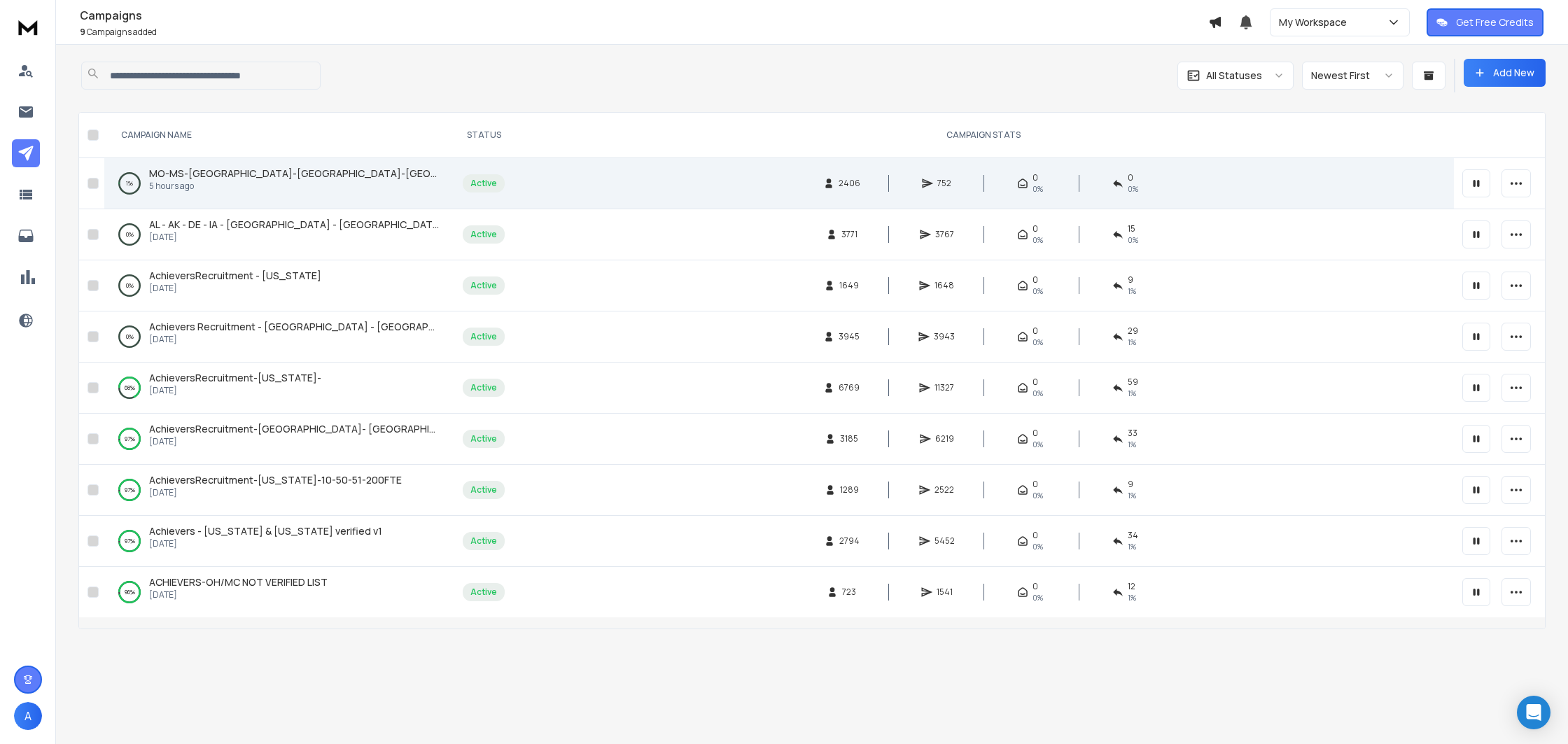
click at [290, 181] on p "5 hours ago" at bounding box center [295, 186] width 291 height 11
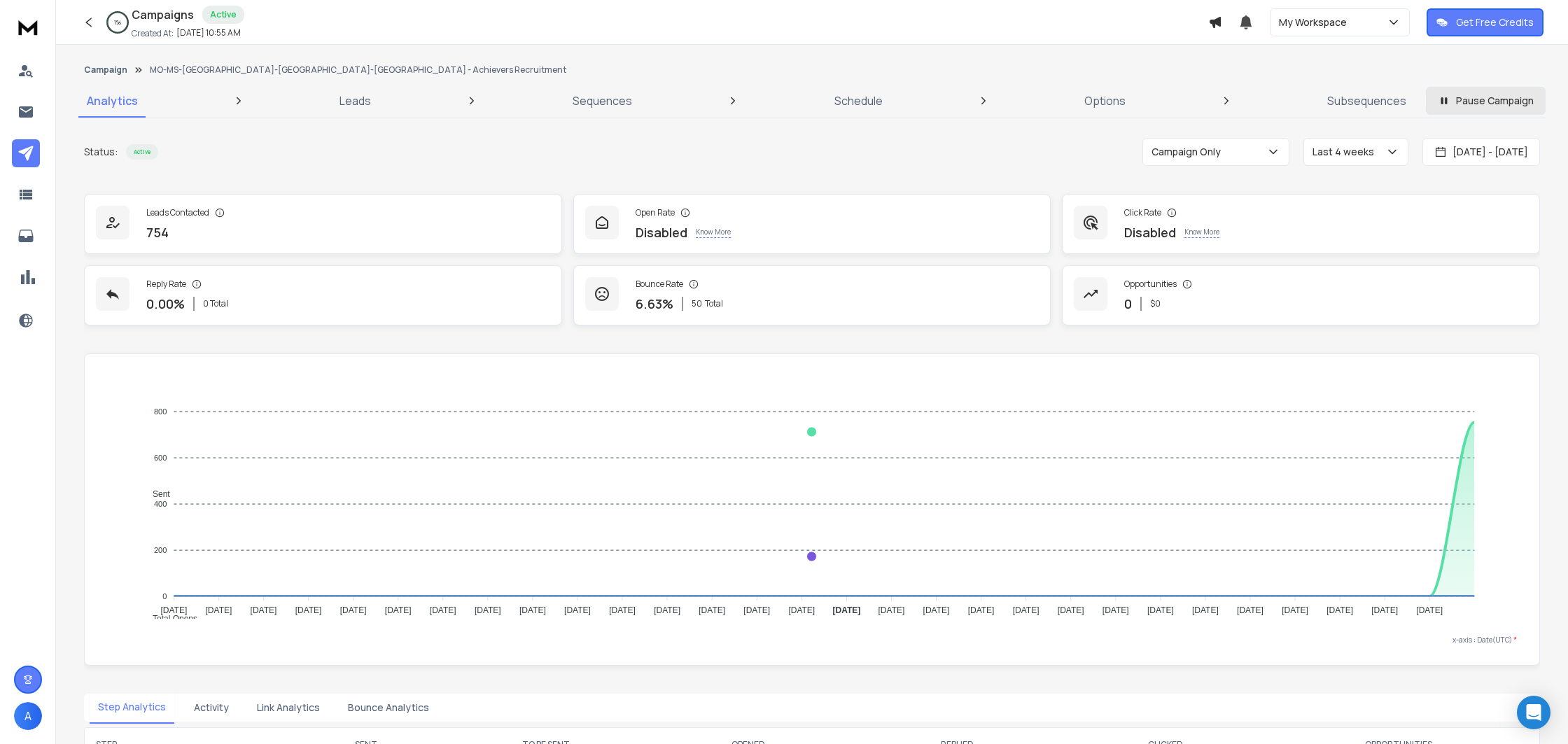
click at [1475, 107] on button "Pause Campaign" at bounding box center [1485, 101] width 120 height 28
click at [27, 155] on icon at bounding box center [25, 153] width 15 height 15
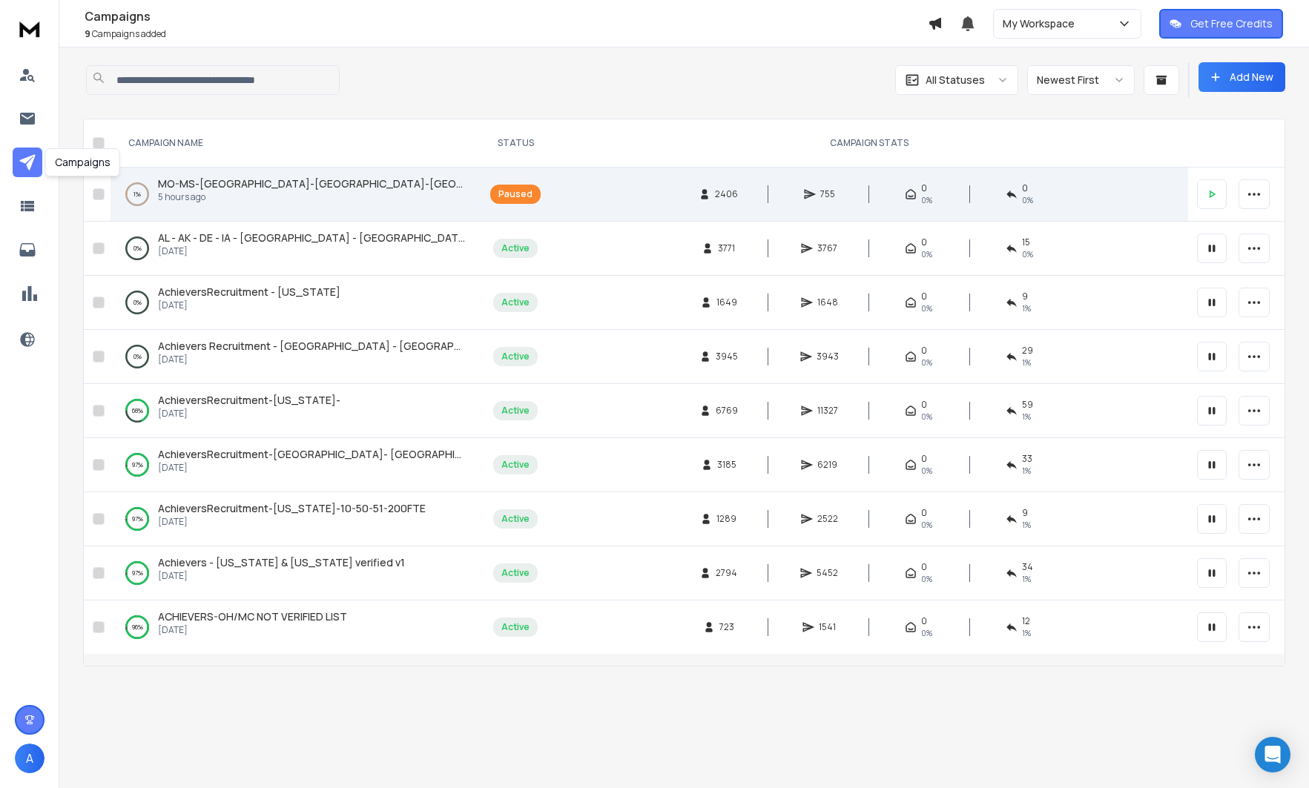
click at [280, 179] on span "MO-MS-[GEOGRAPHIC_DATA]-[GEOGRAPHIC_DATA]-[GEOGRAPHIC_DATA] - Achievers Recruit…" at bounding box center [409, 183] width 503 height 14
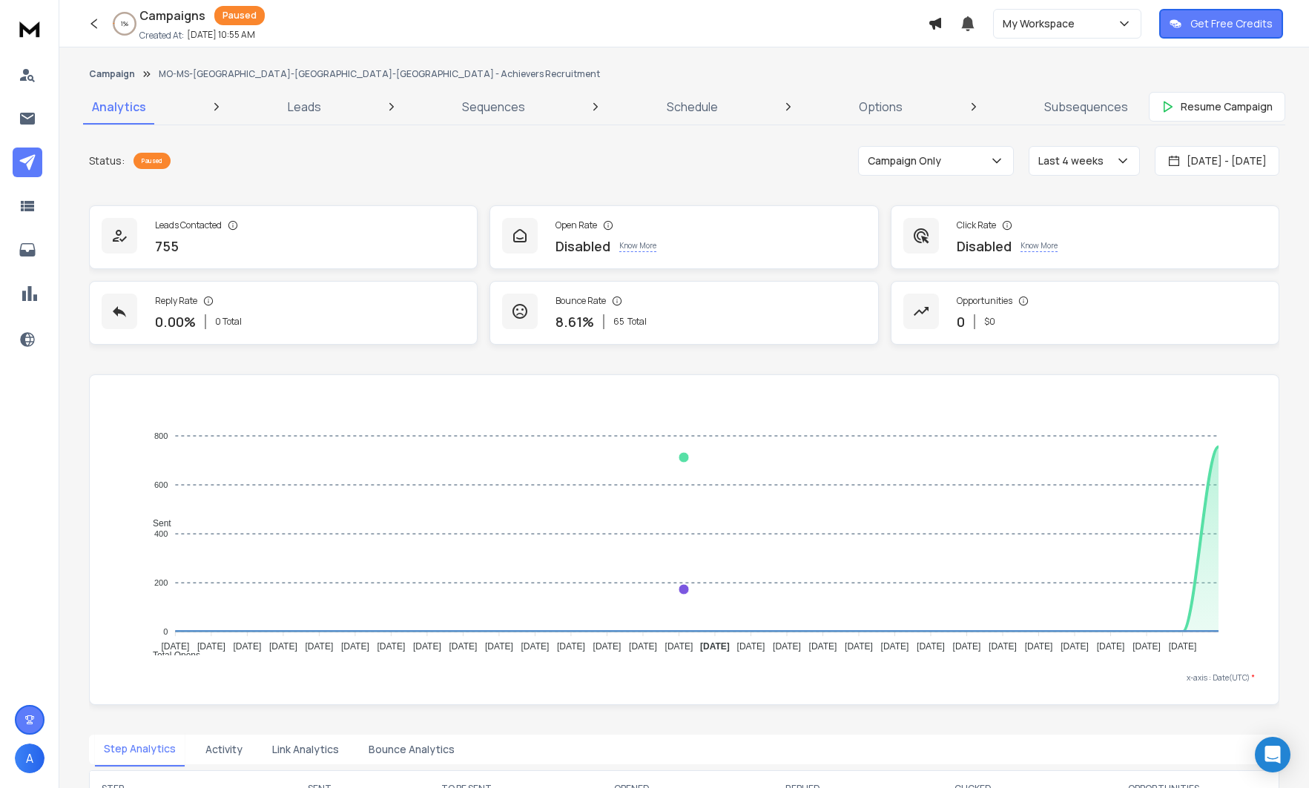
scroll to position [167, 0]
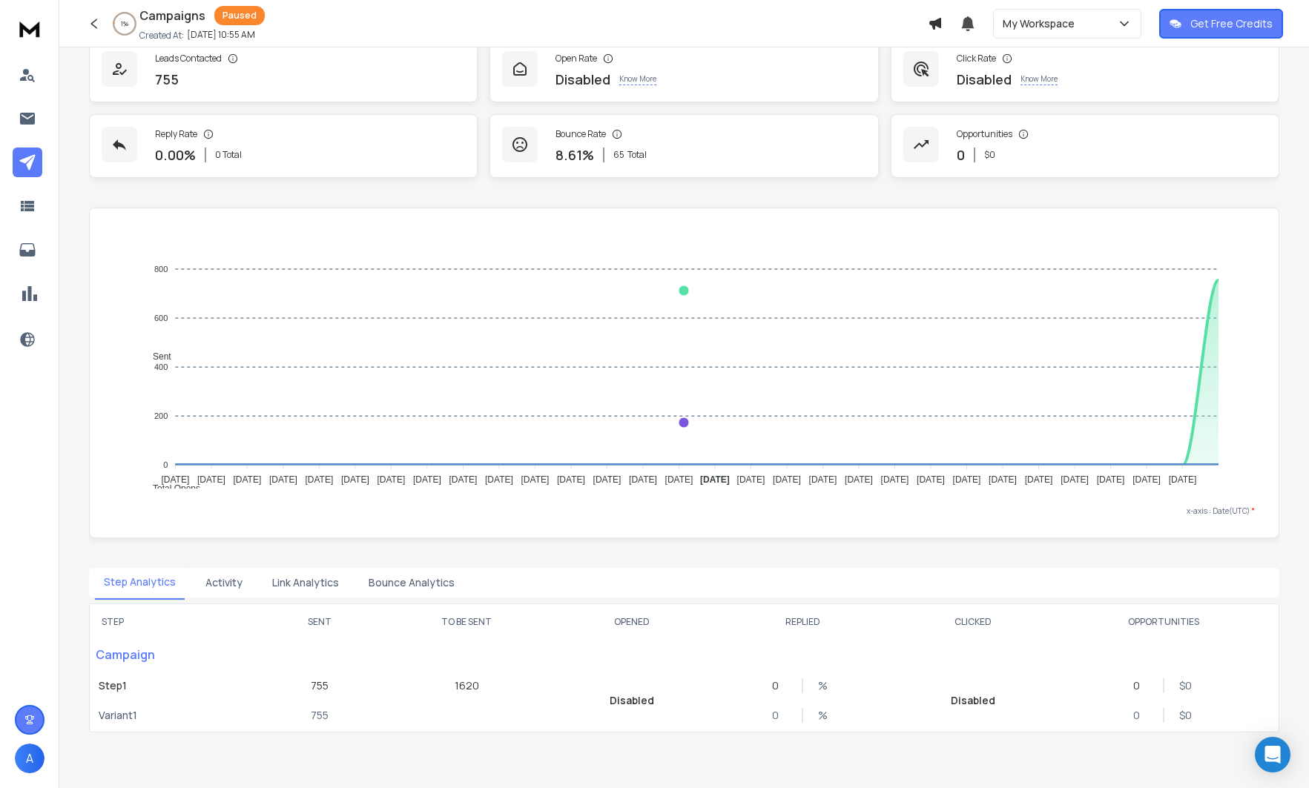
click at [616, 162] on div "8.61 % 65 Total" at bounding box center [600, 155] width 91 height 21
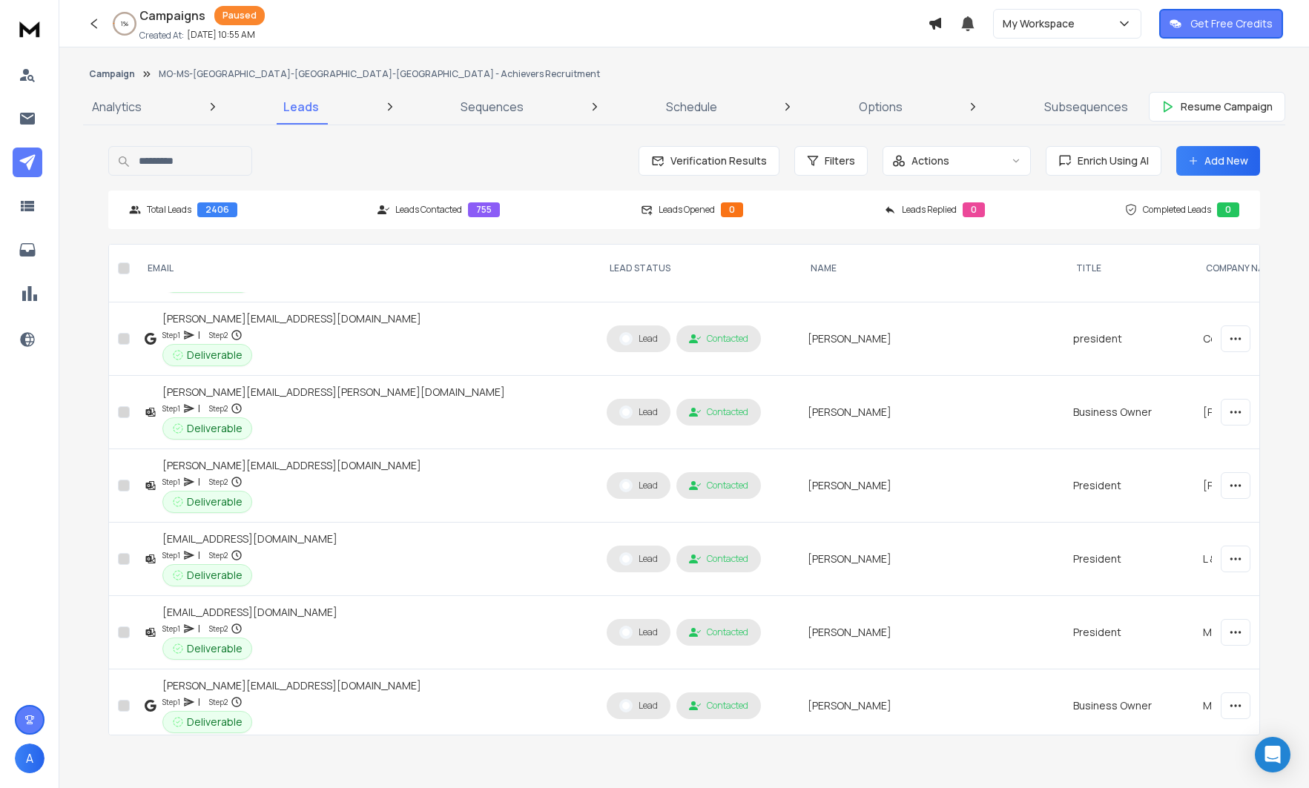
scroll to position [9790, 0]
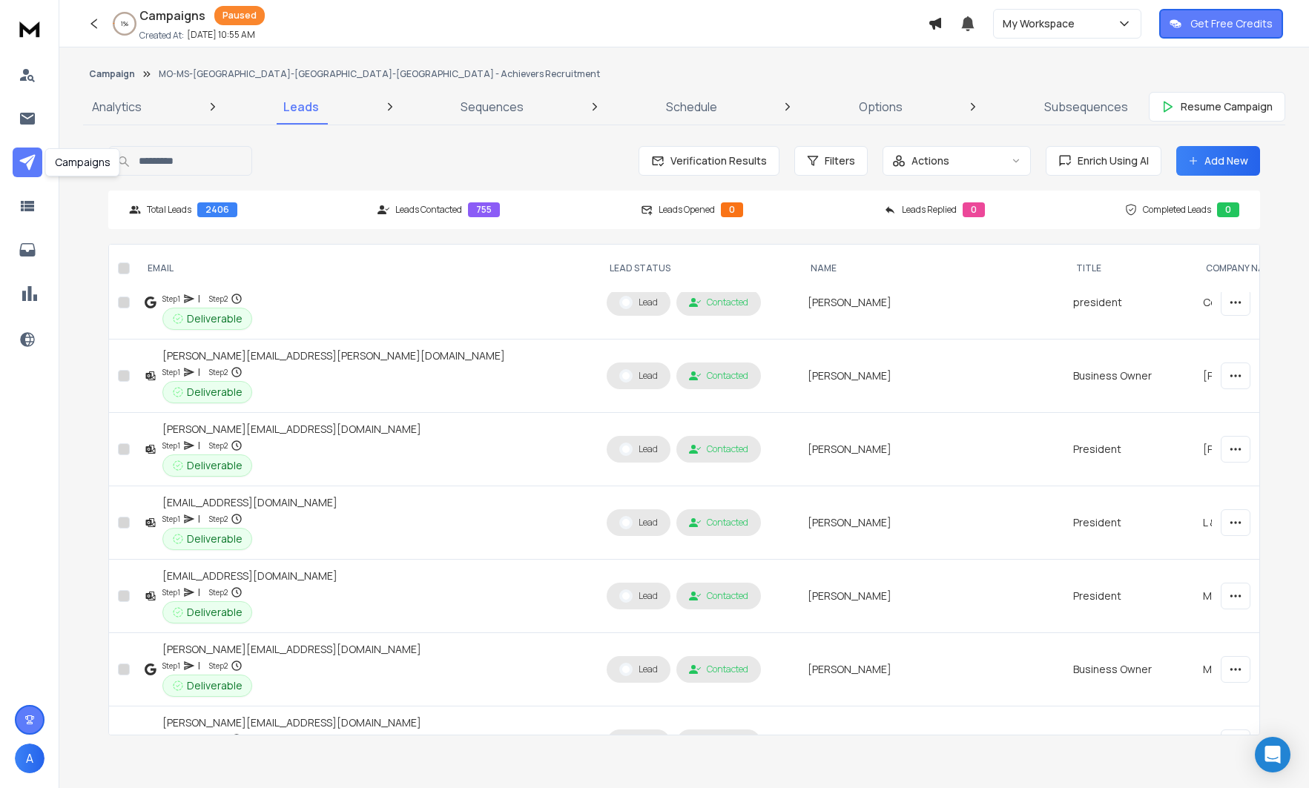
click at [16, 156] on link at bounding box center [28, 163] width 30 height 30
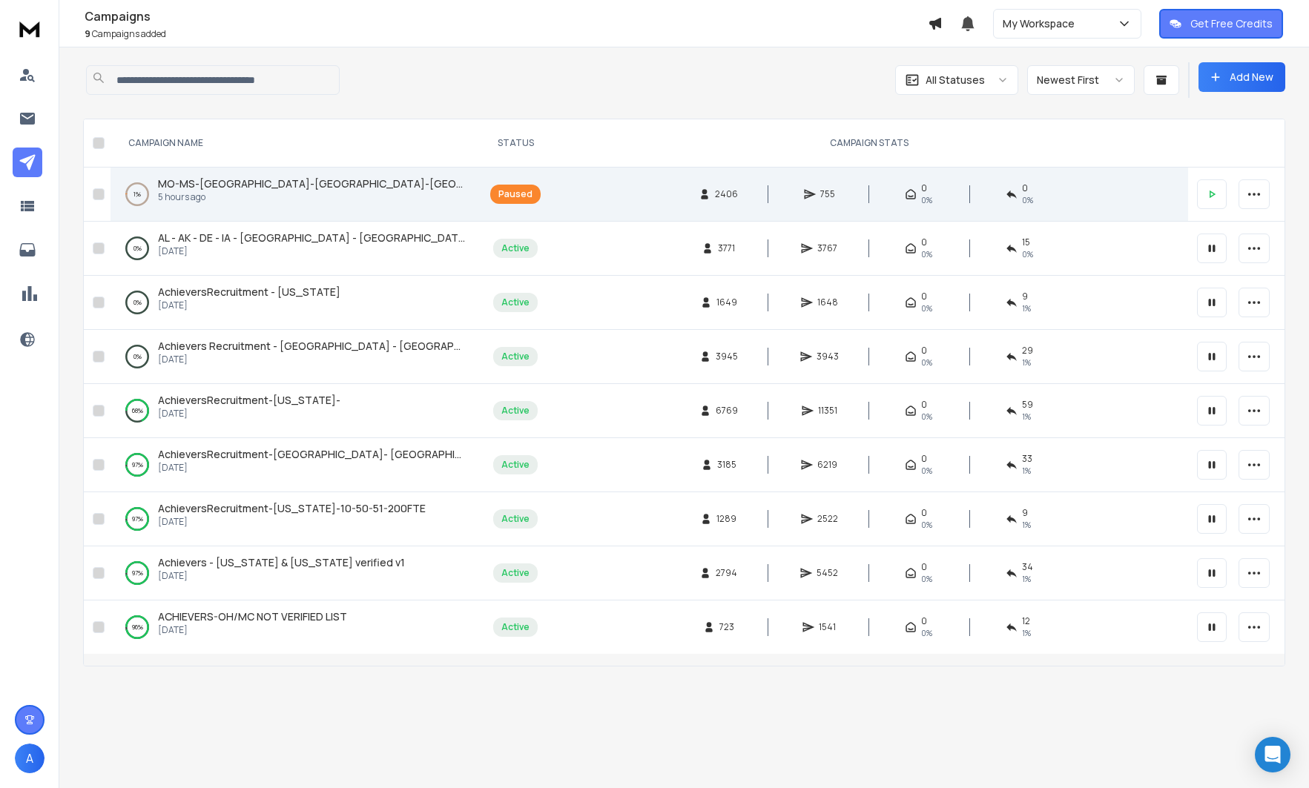
click at [338, 190] on span "MO-MS-TN-NJ-CT - Achievers Recruitment" at bounding box center [409, 183] width 503 height 14
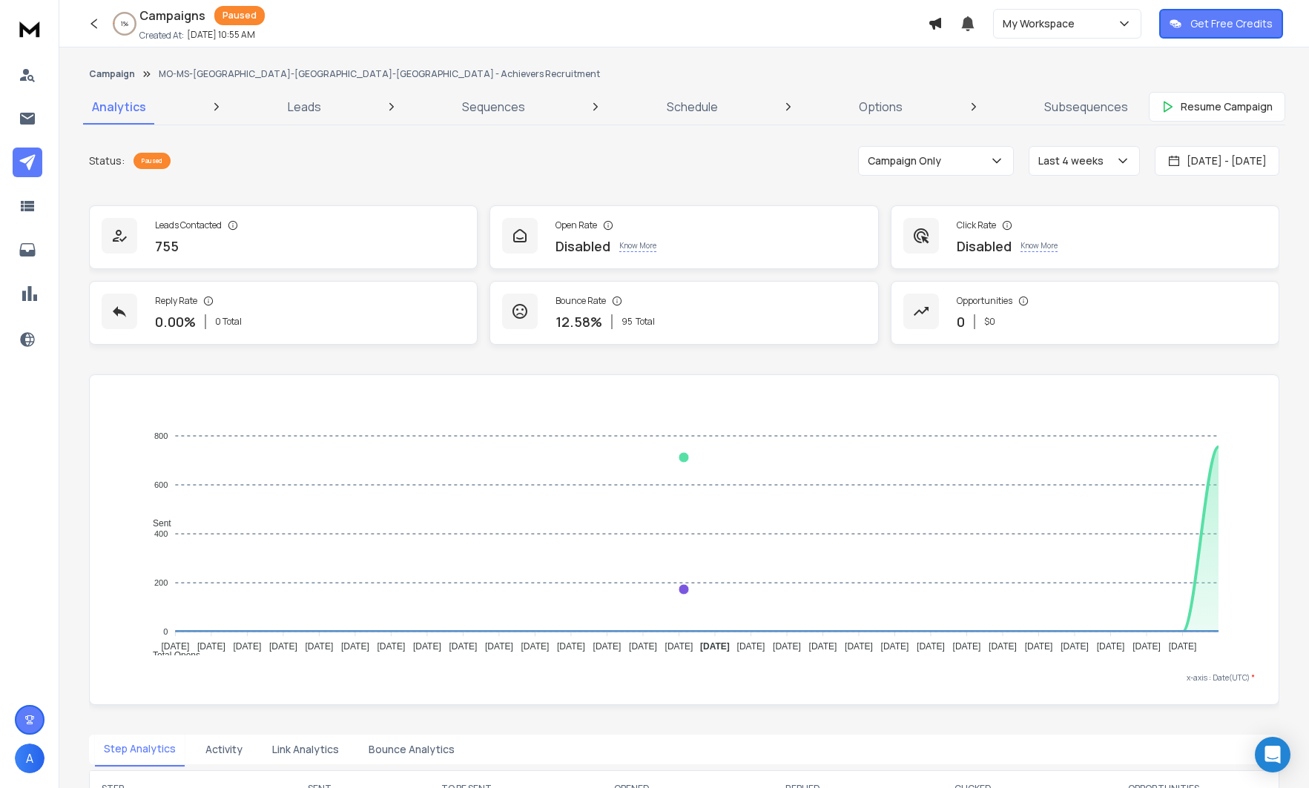
click at [44, 153] on div at bounding box center [30, 165] width 34 height 35
click at [28, 165] on icon at bounding box center [27, 162] width 16 height 16
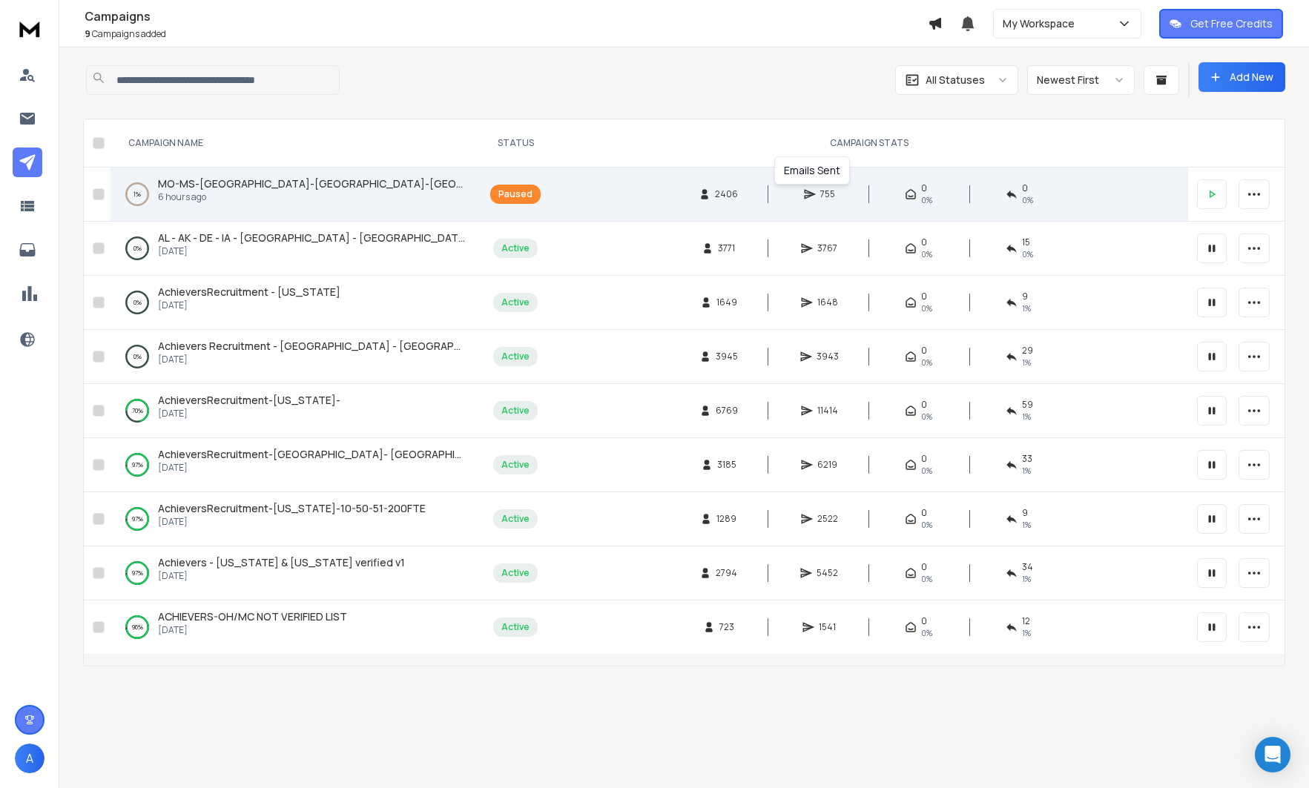
click at [820, 196] on span "755" at bounding box center [827, 194] width 15 height 12
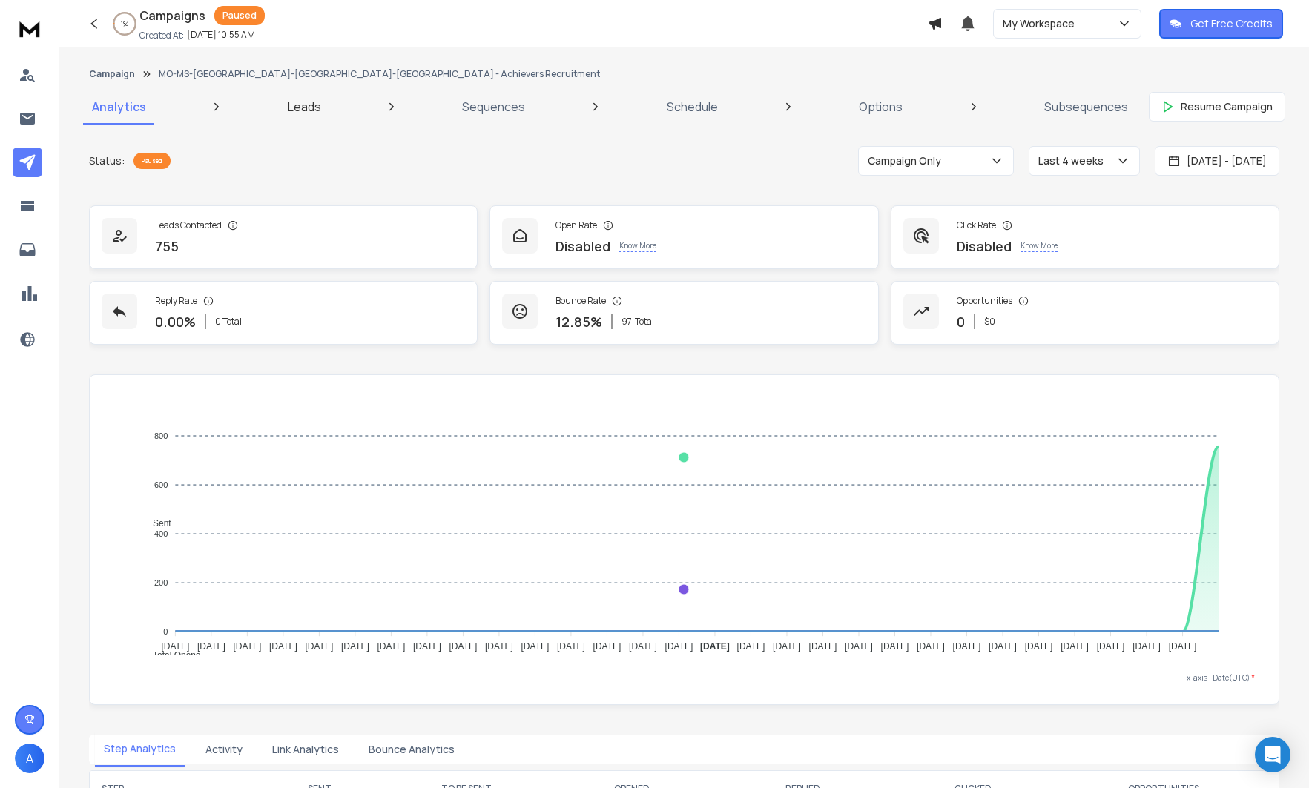
click at [311, 110] on p "Leads" at bounding box center [304, 107] width 33 height 18
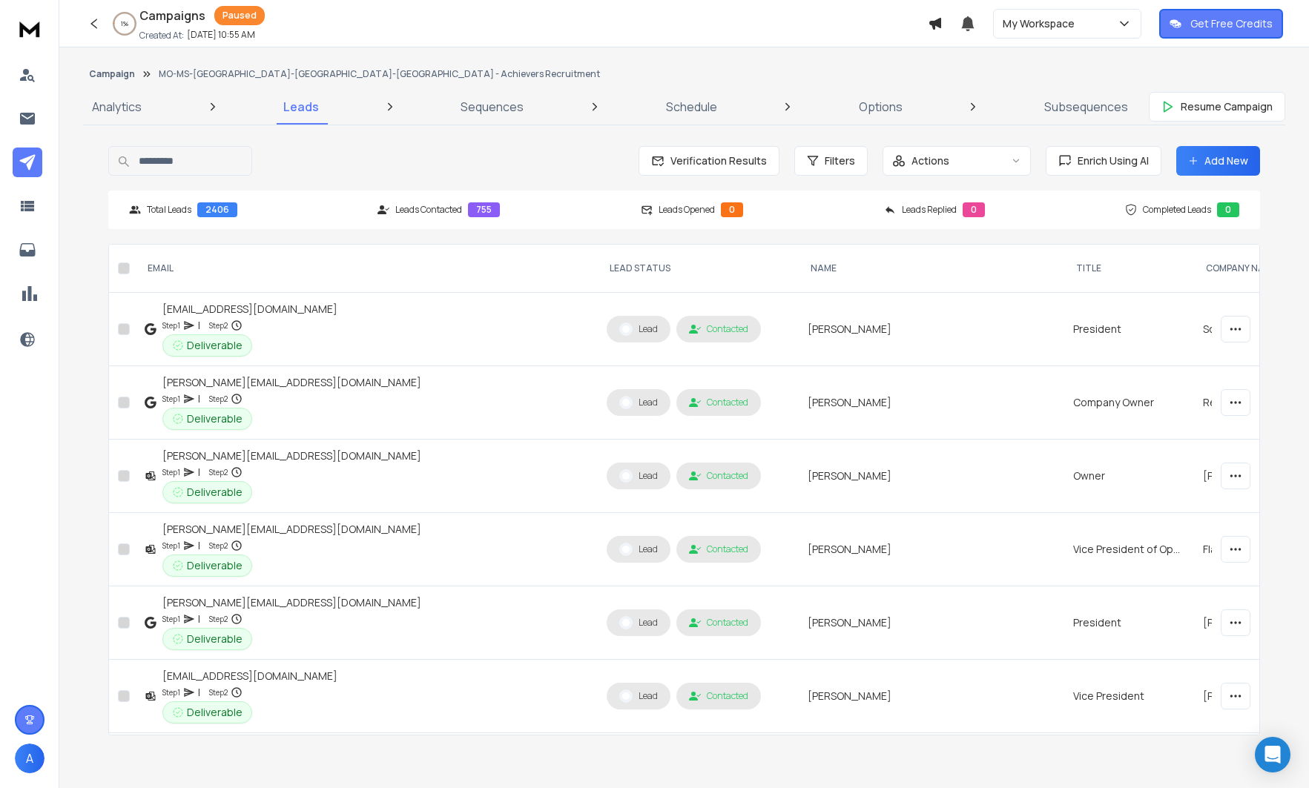
click at [440, 210] on p "Leads Contacted" at bounding box center [428, 210] width 67 height 12
click at [927, 153] on p "Actions" at bounding box center [930, 160] width 38 height 15
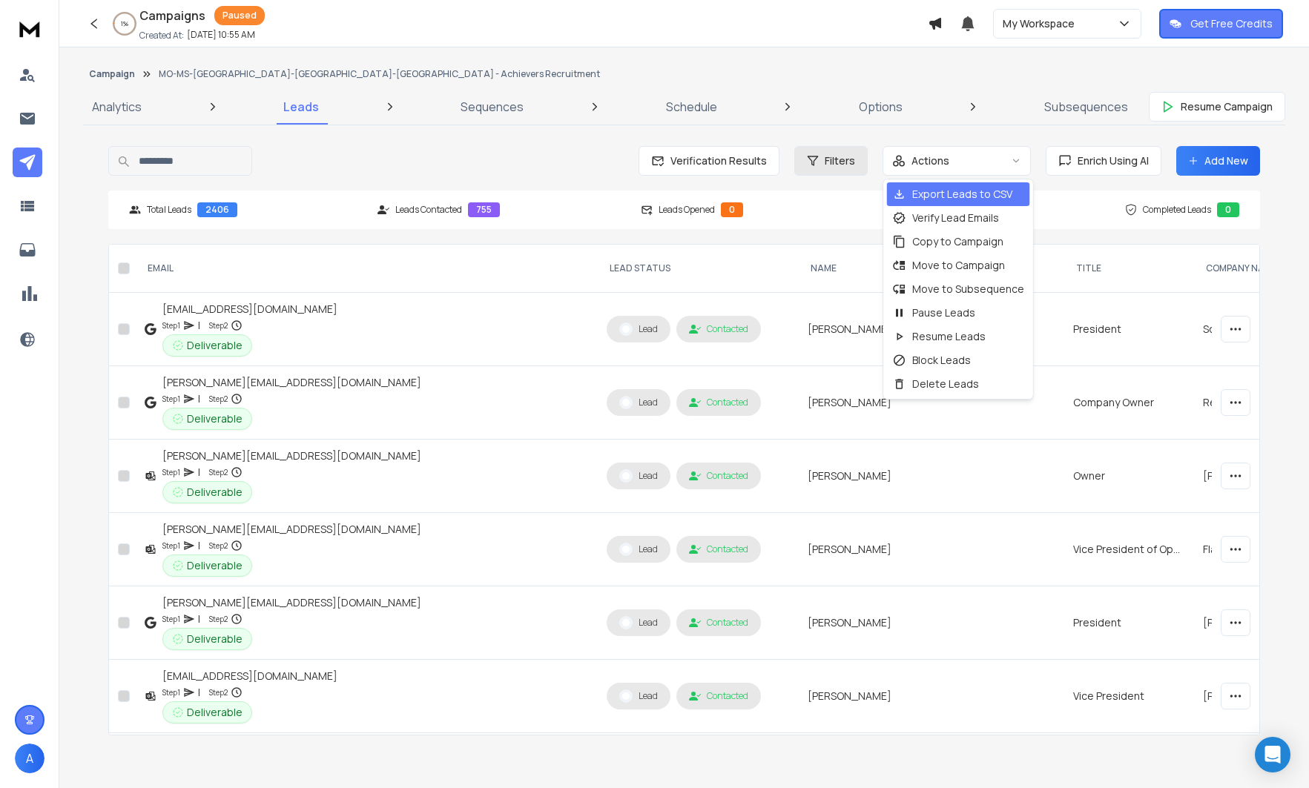
click at [852, 159] on span "Filters" at bounding box center [840, 160] width 30 height 15
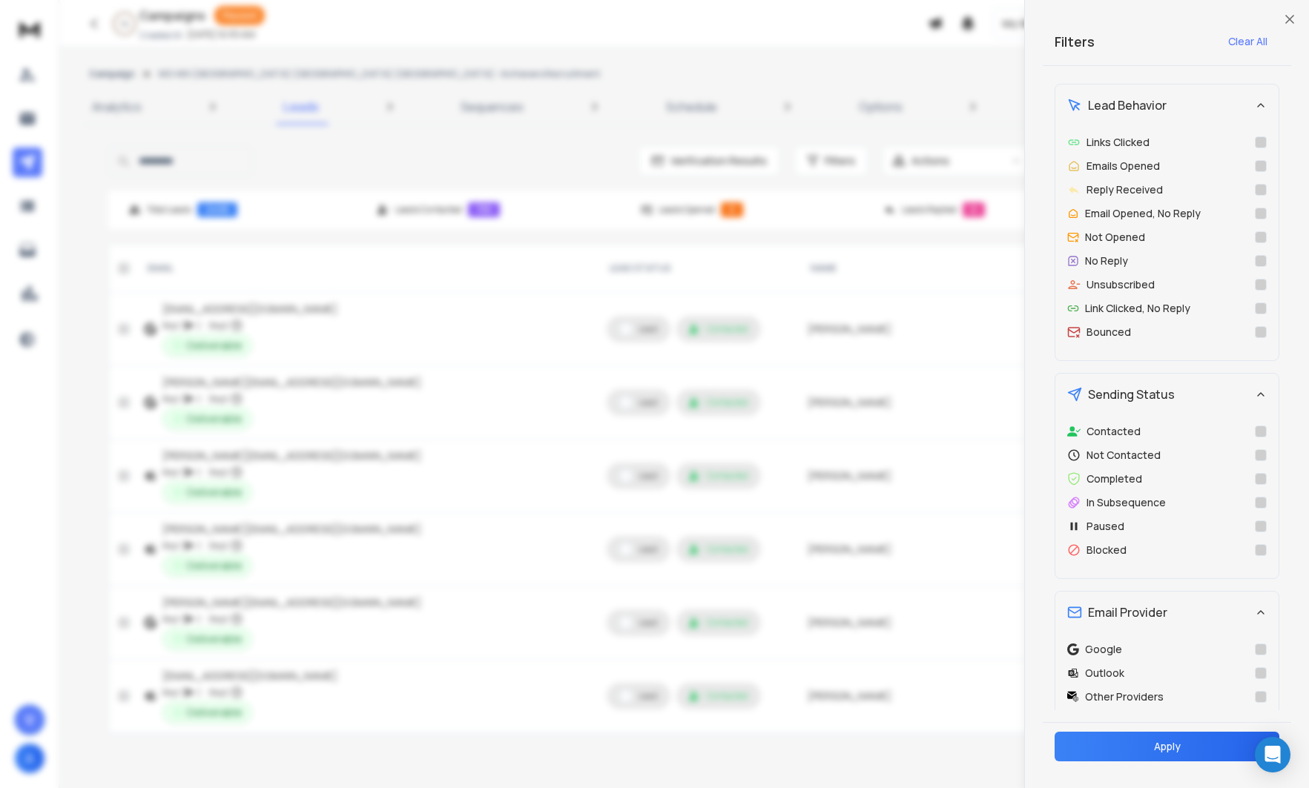
click at [1114, 426] on p "Contacted" at bounding box center [1113, 431] width 54 height 15
click at [1255, 426] on button "Contacted" at bounding box center [1261, 432] width 12 height 12
click at [1195, 734] on button "Apply" at bounding box center [1166, 747] width 225 height 30
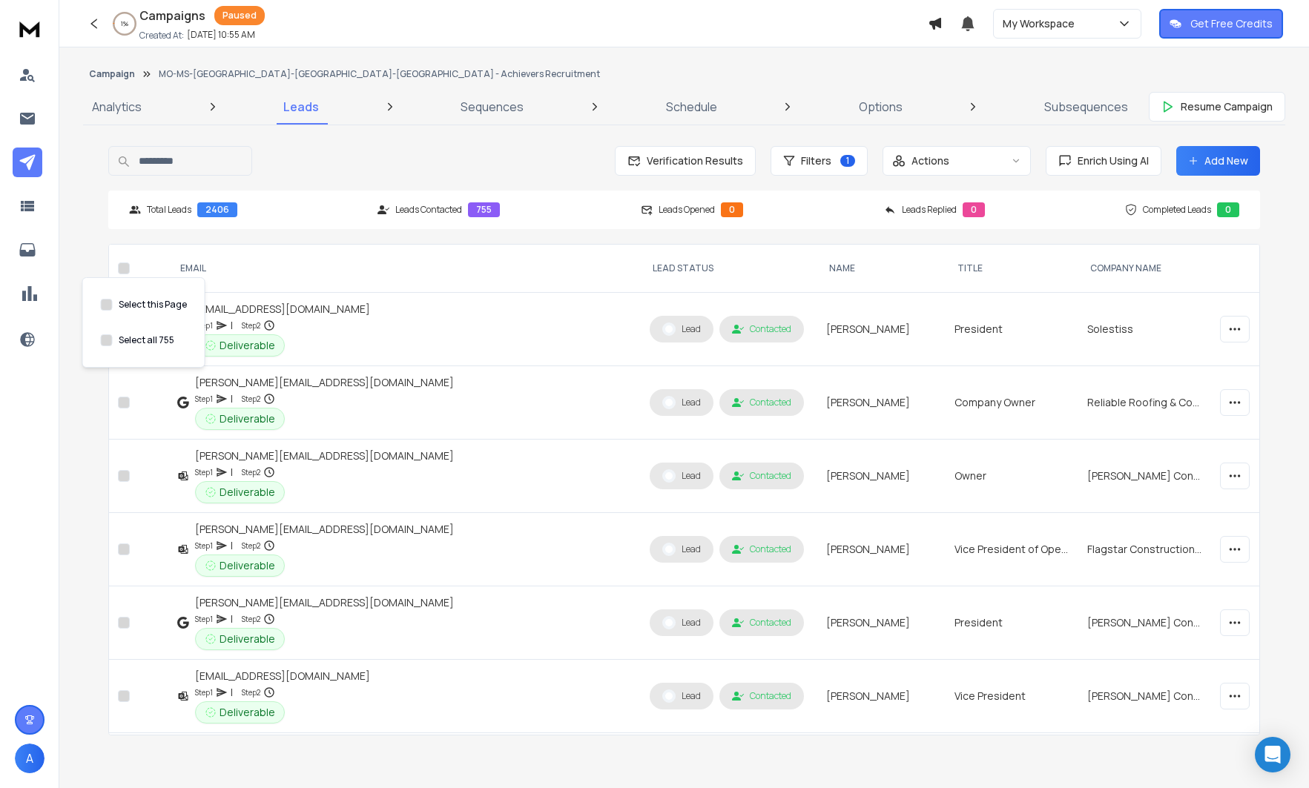
click at [119, 270] on button "Select this Page" at bounding box center [124, 268] width 12 height 12
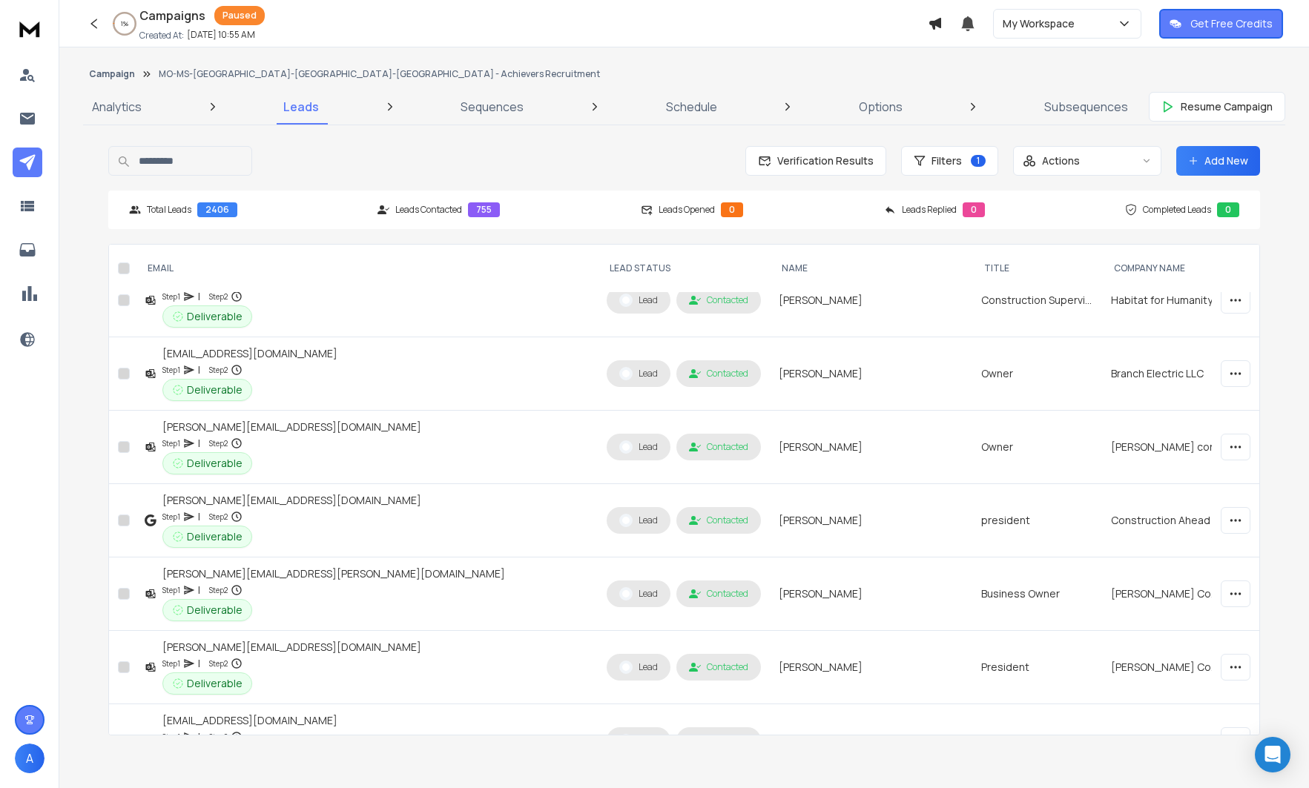
scroll to position [6910, 0]
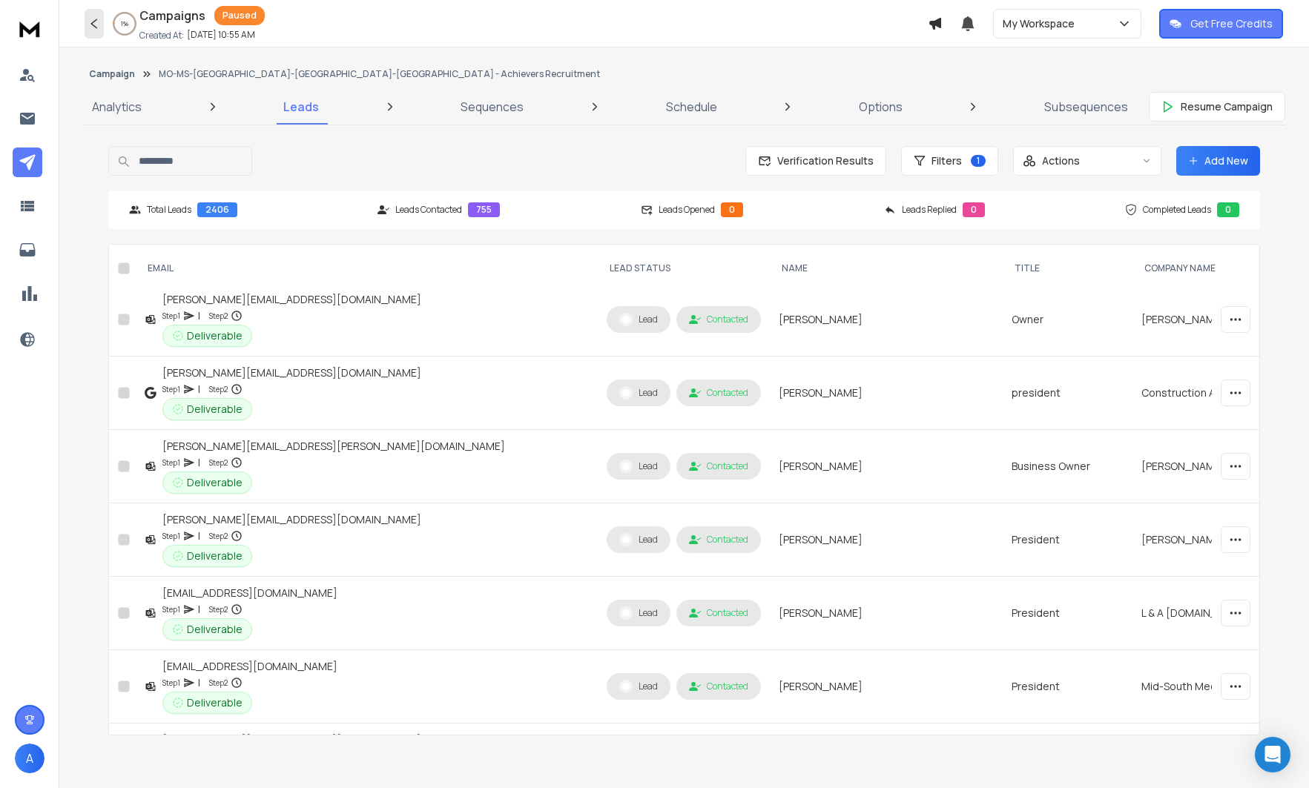
click at [88, 18] on icon at bounding box center [93, 23] width 13 height 13
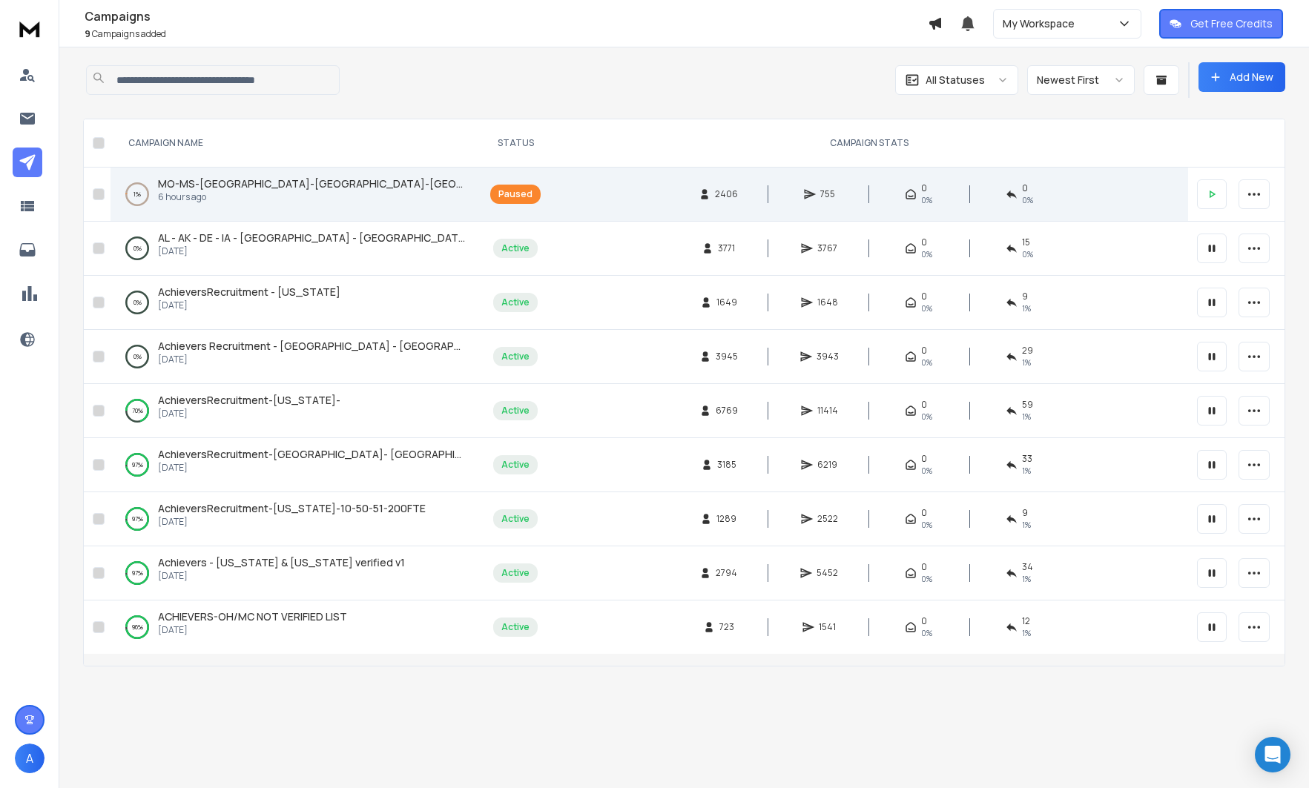
click at [214, 186] on span "MO-MS-[GEOGRAPHIC_DATA]-[GEOGRAPHIC_DATA]-[GEOGRAPHIC_DATA] - Achievers Recruit…" at bounding box center [409, 183] width 503 height 14
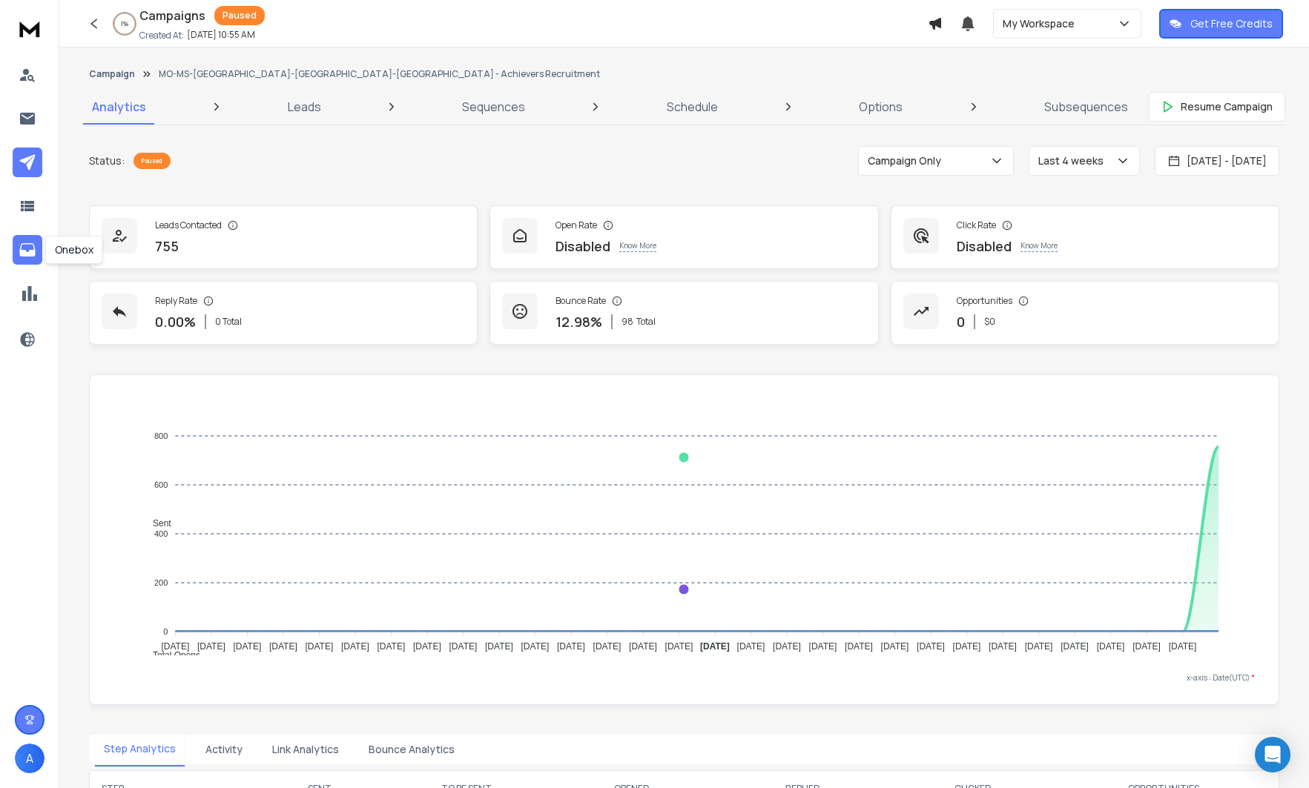
click at [26, 243] on icon at bounding box center [27, 249] width 16 height 13
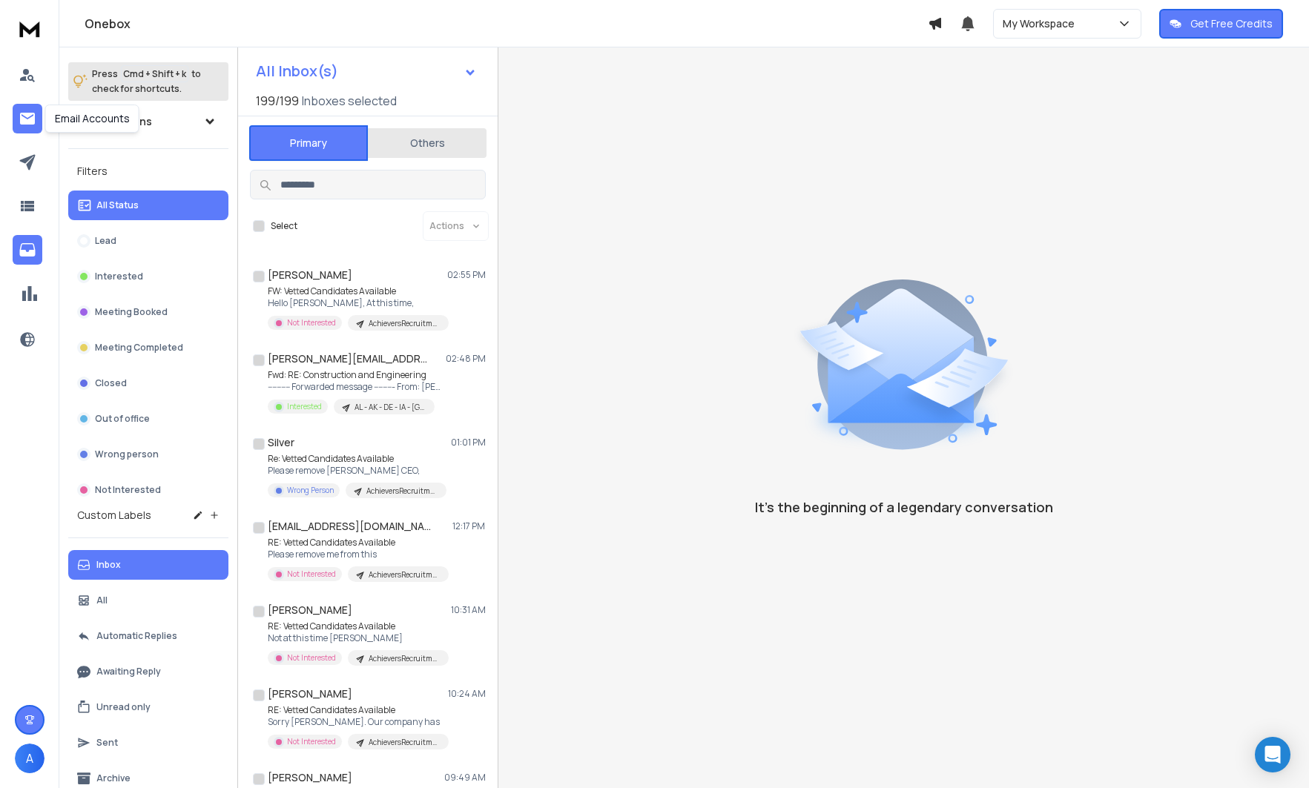
click at [23, 117] on icon at bounding box center [27, 119] width 15 height 12
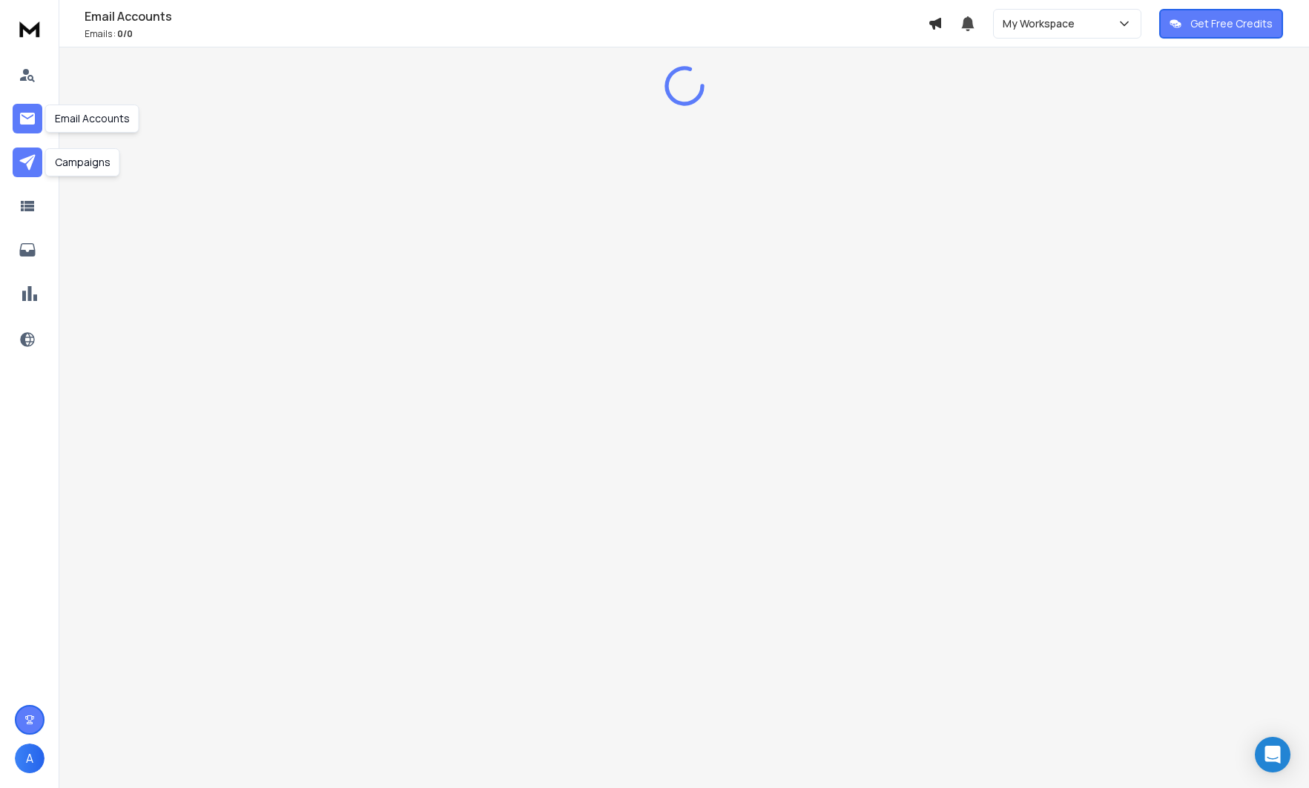
click at [34, 162] on icon at bounding box center [28, 162] width 18 height 18
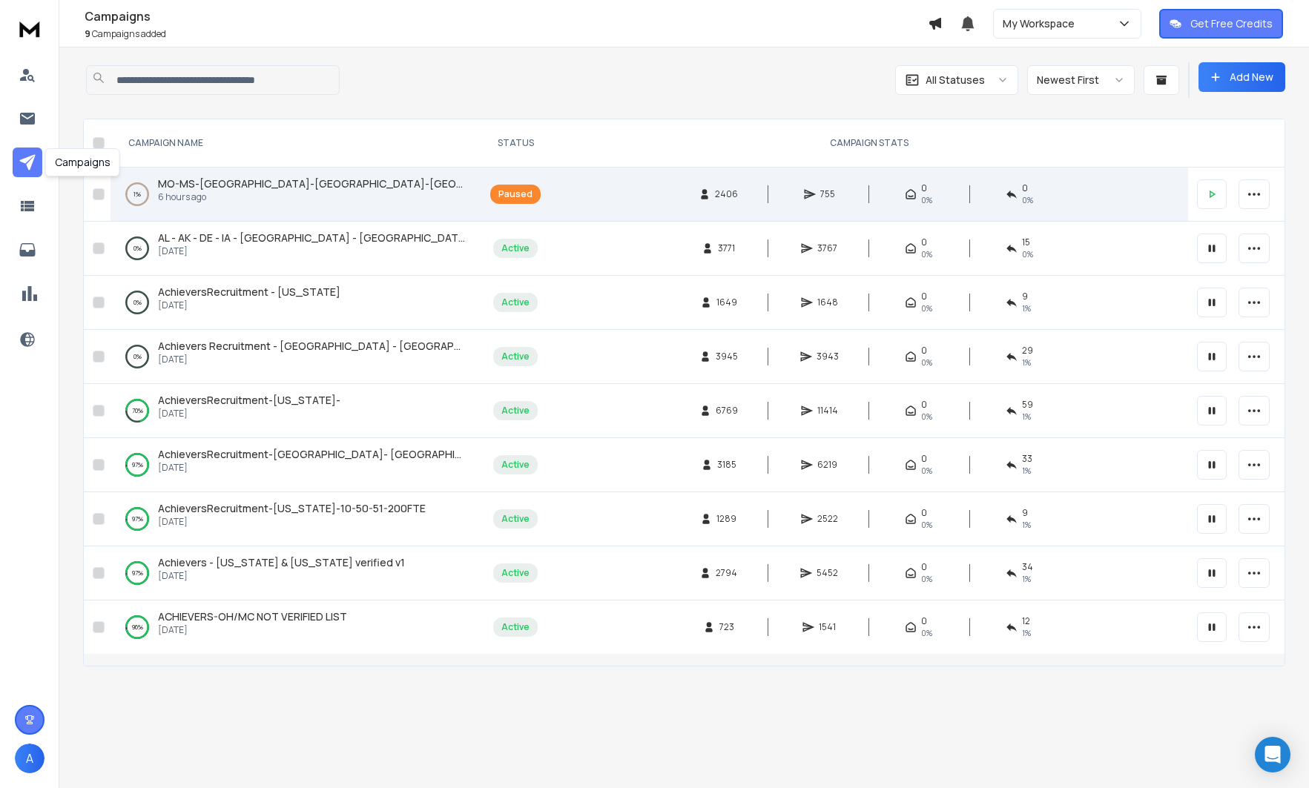
click at [251, 182] on span "MO-MS-TN-NJ-CT - Achievers Recruitment" at bounding box center [409, 183] width 503 height 14
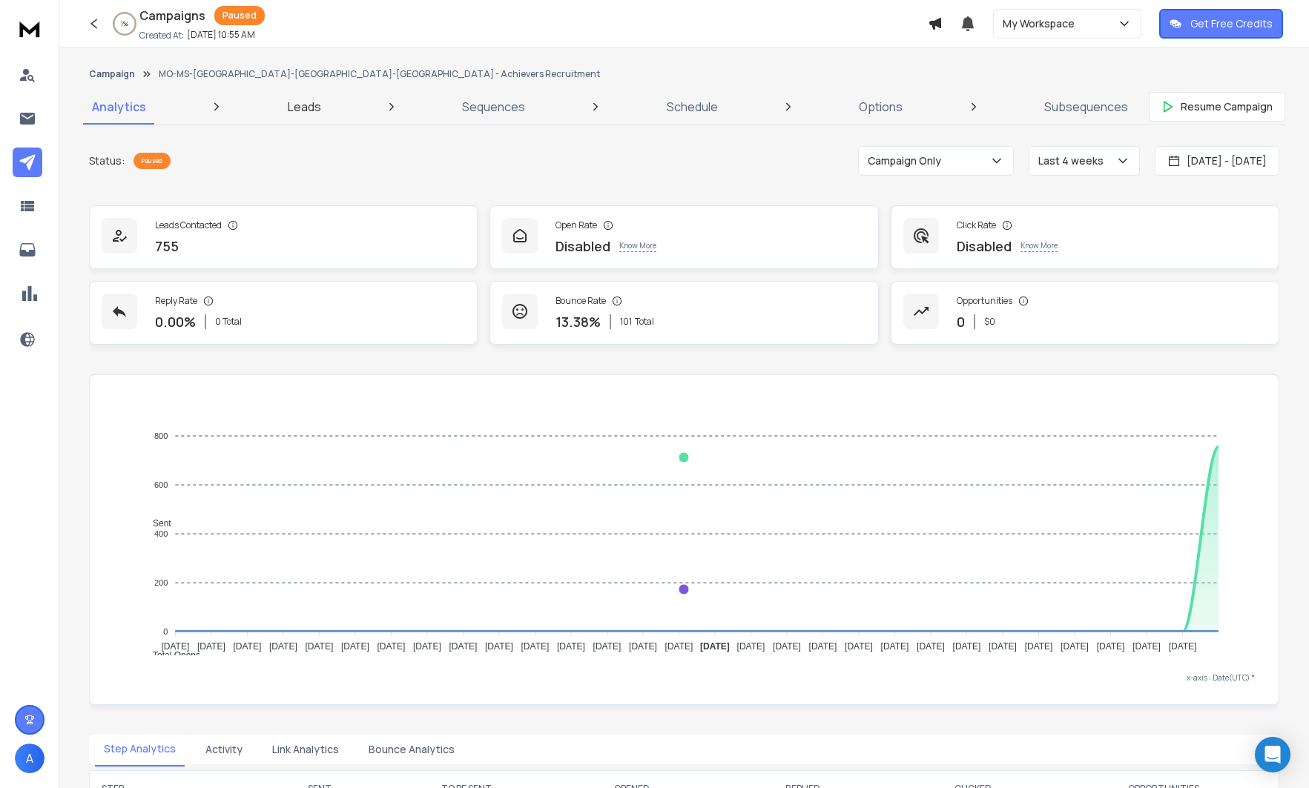
click at [320, 111] on link "Leads" at bounding box center [304, 107] width 51 height 36
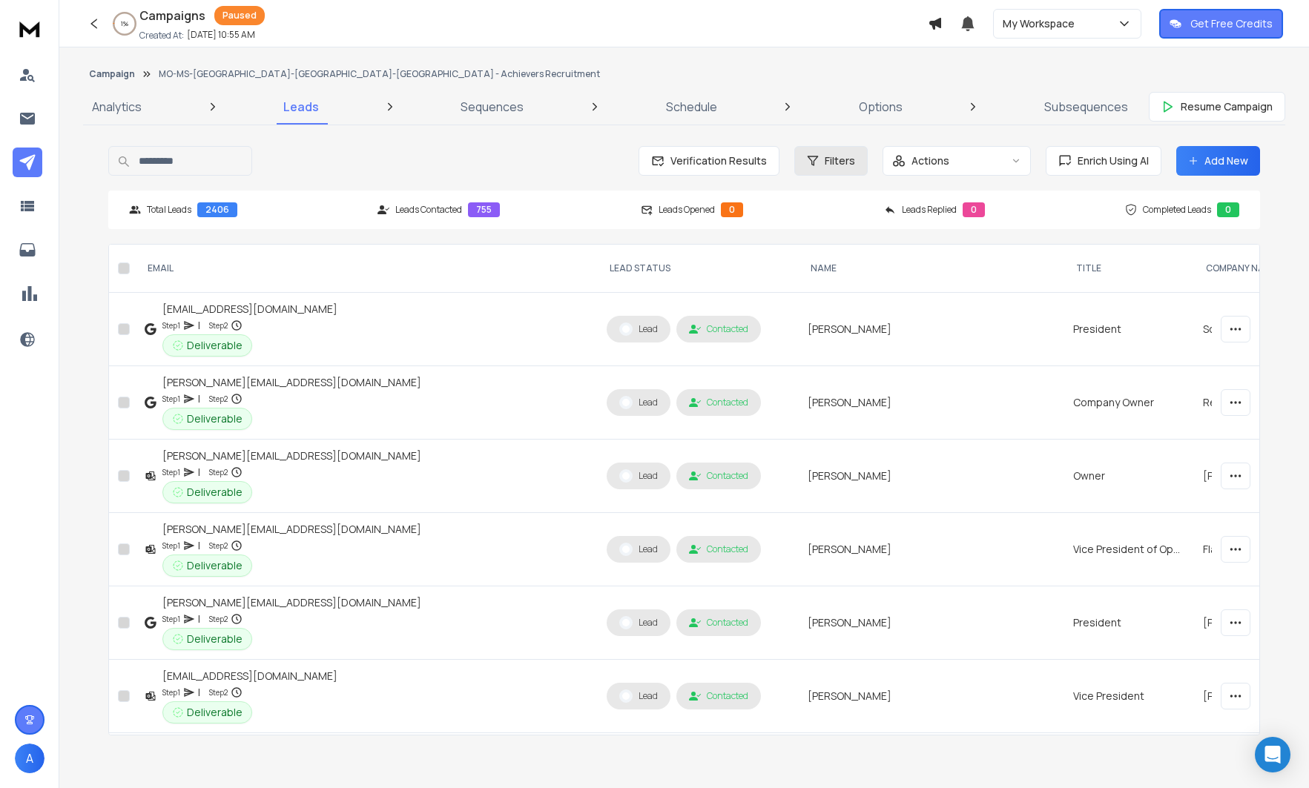
click at [854, 167] on span "Filters" at bounding box center [840, 160] width 30 height 15
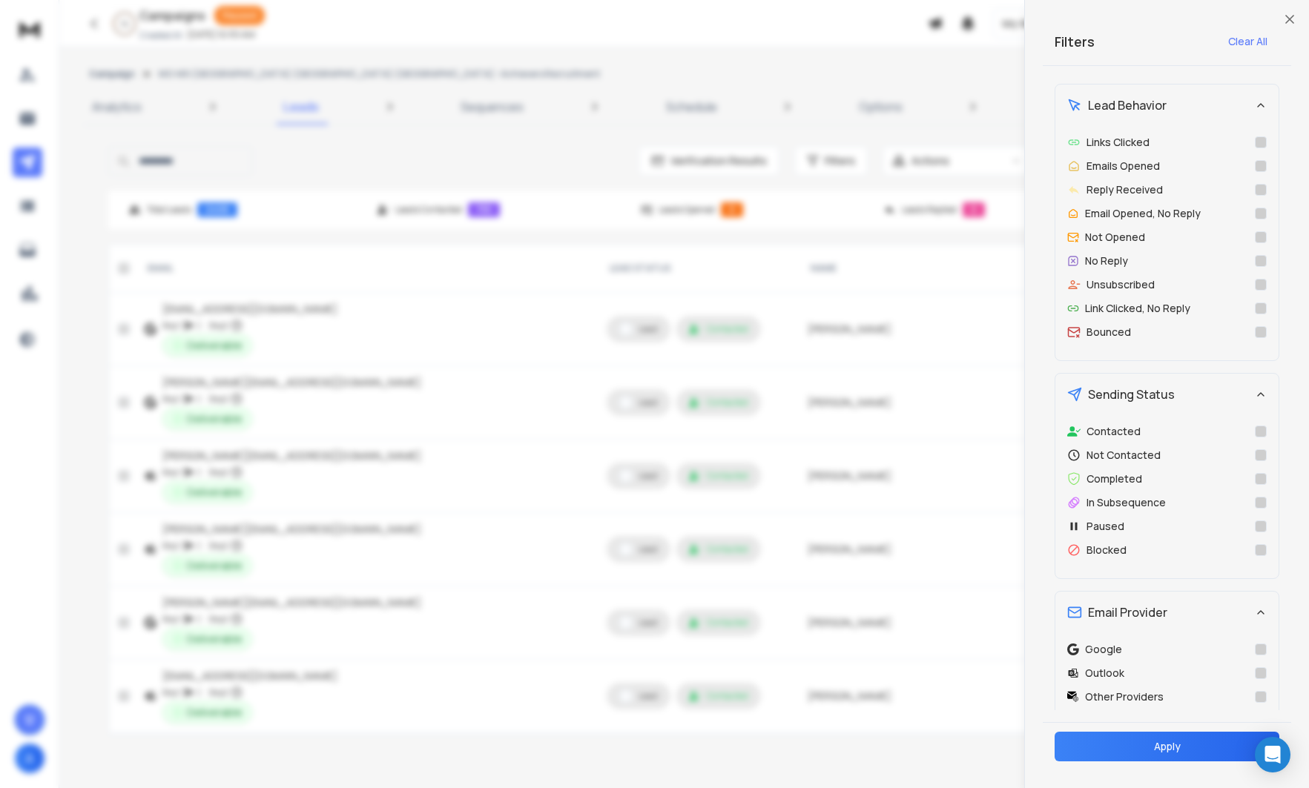
click at [1261, 455] on button "Not Contacted" at bounding box center [1261, 455] width 12 height 12
click at [1158, 745] on button "Apply" at bounding box center [1166, 747] width 225 height 30
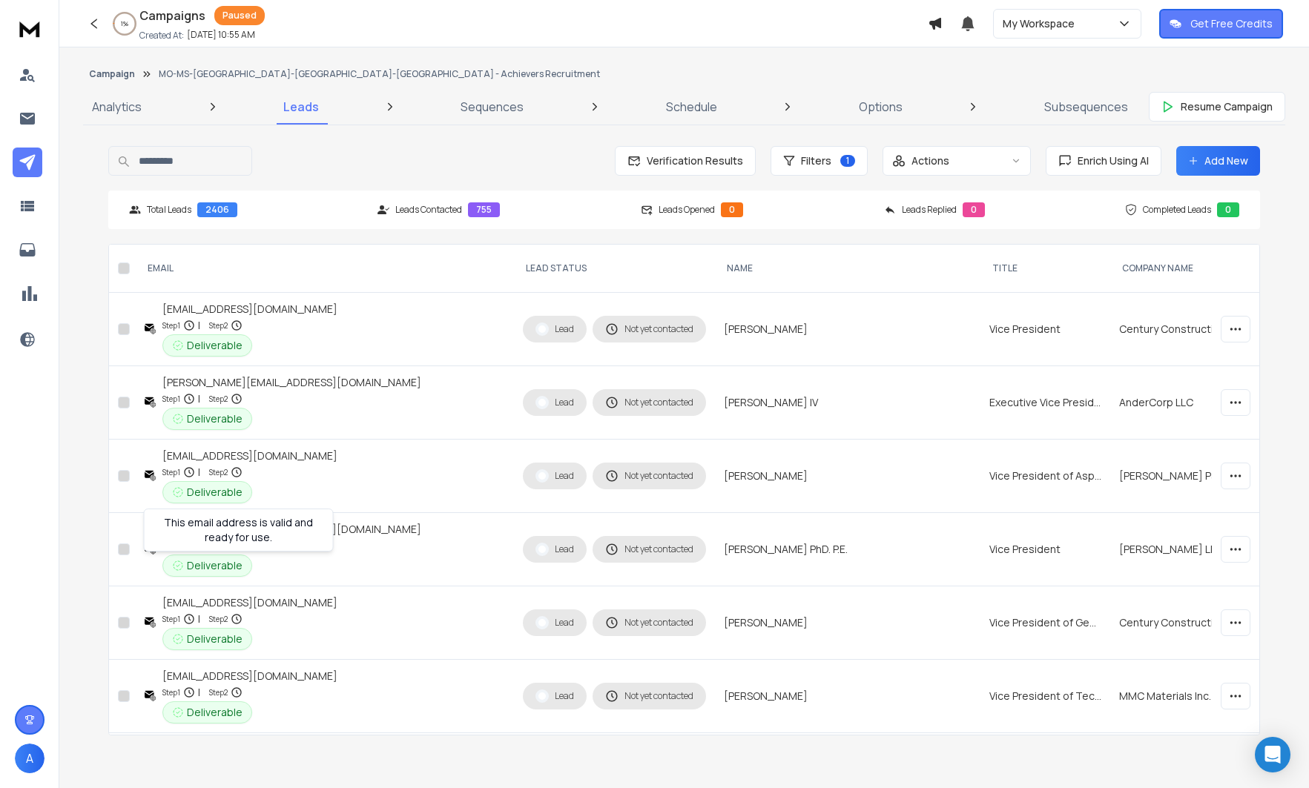
scroll to position [1, 0]
click at [821, 152] on button "Filters 1" at bounding box center [818, 161] width 97 height 30
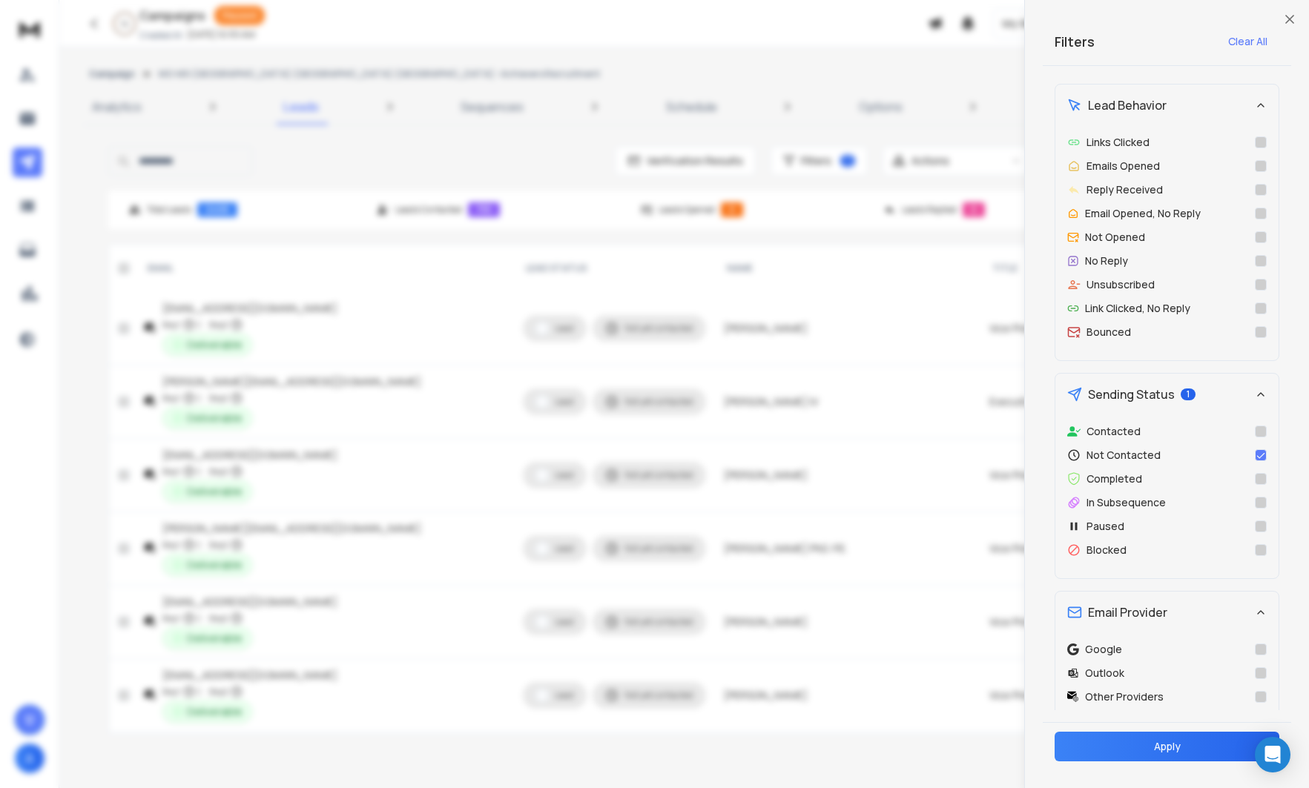
click at [1132, 758] on button "Apply" at bounding box center [1166, 747] width 225 height 30
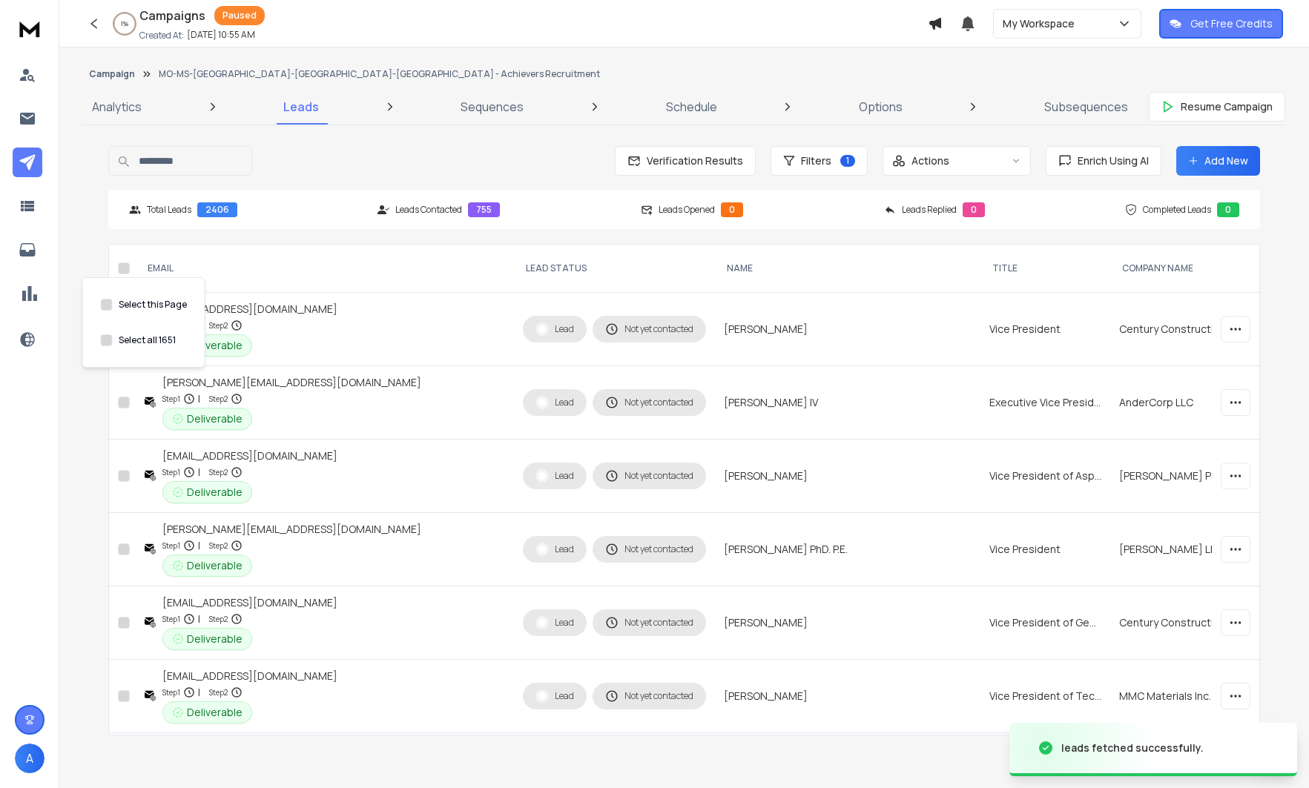
click at [122, 264] on button "Select this Page" at bounding box center [124, 268] width 12 height 12
click at [102, 337] on button "Select this Page" at bounding box center [107, 340] width 12 height 12
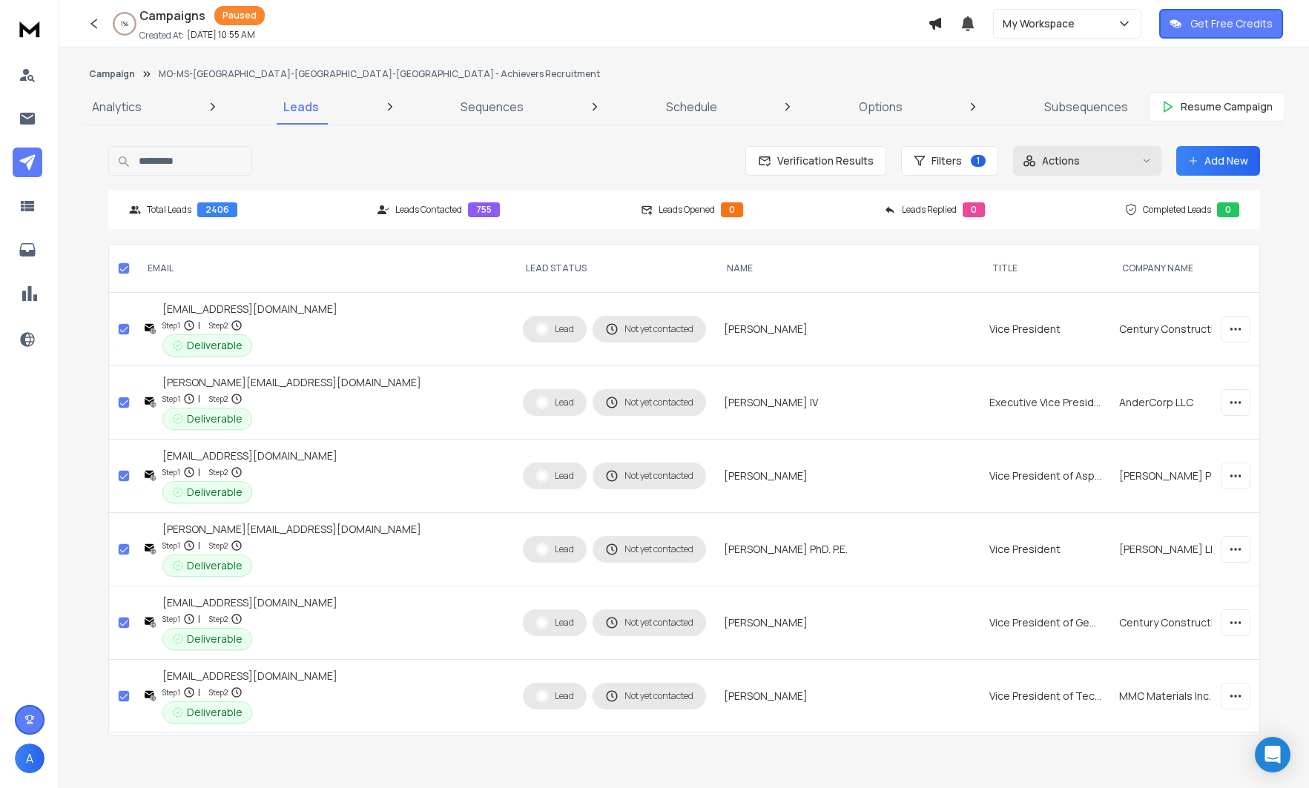
click at [1107, 167] on div "Actions" at bounding box center [1079, 160] width 113 height 15
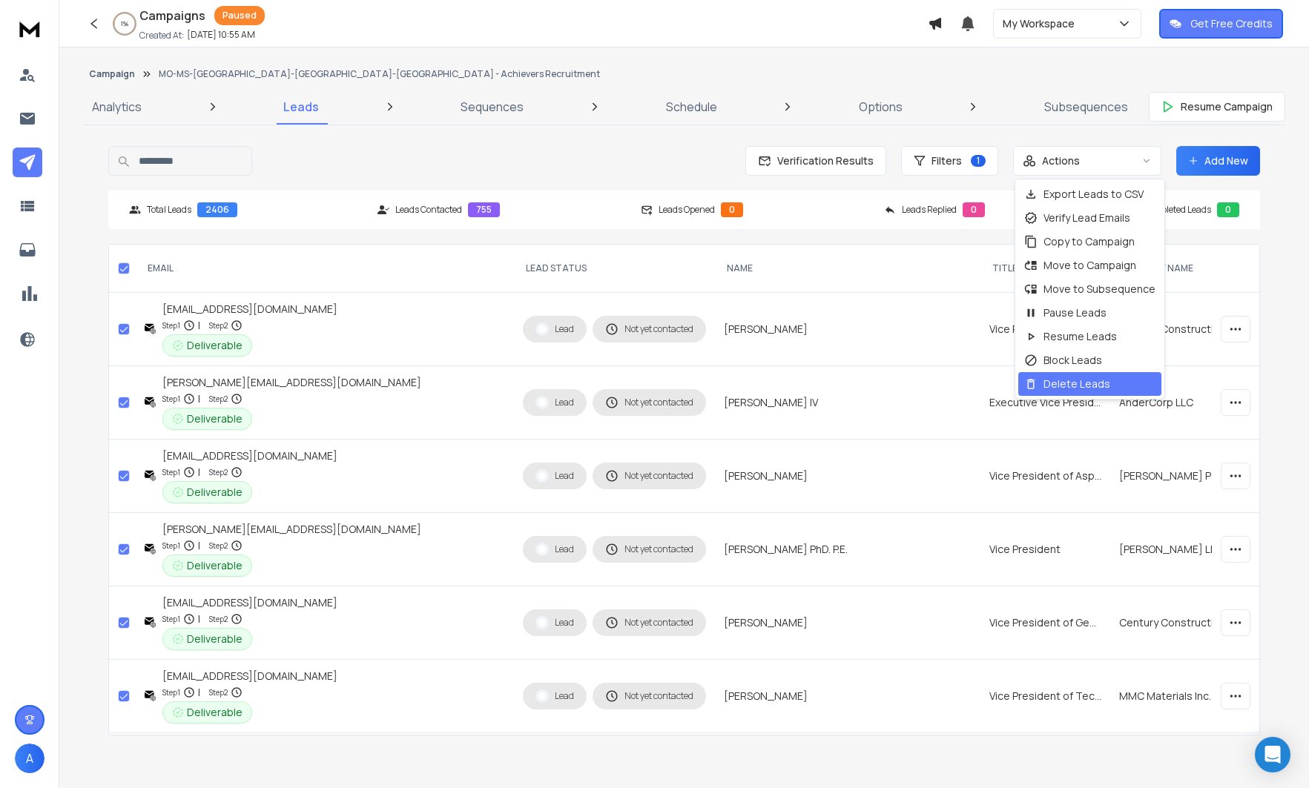
click at [1094, 389] on p "Delete Leads" at bounding box center [1076, 384] width 67 height 15
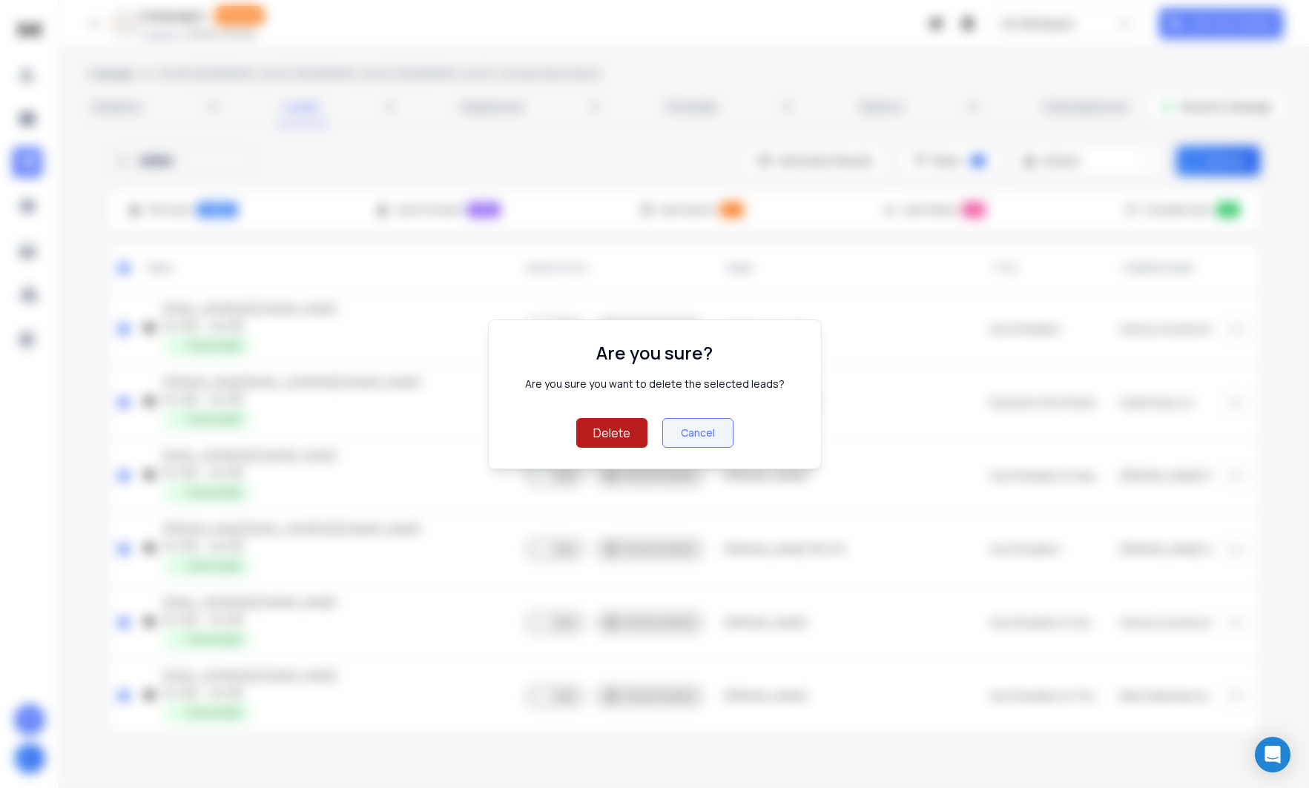
click at [612, 433] on button "Delete" at bounding box center [611, 433] width 71 height 30
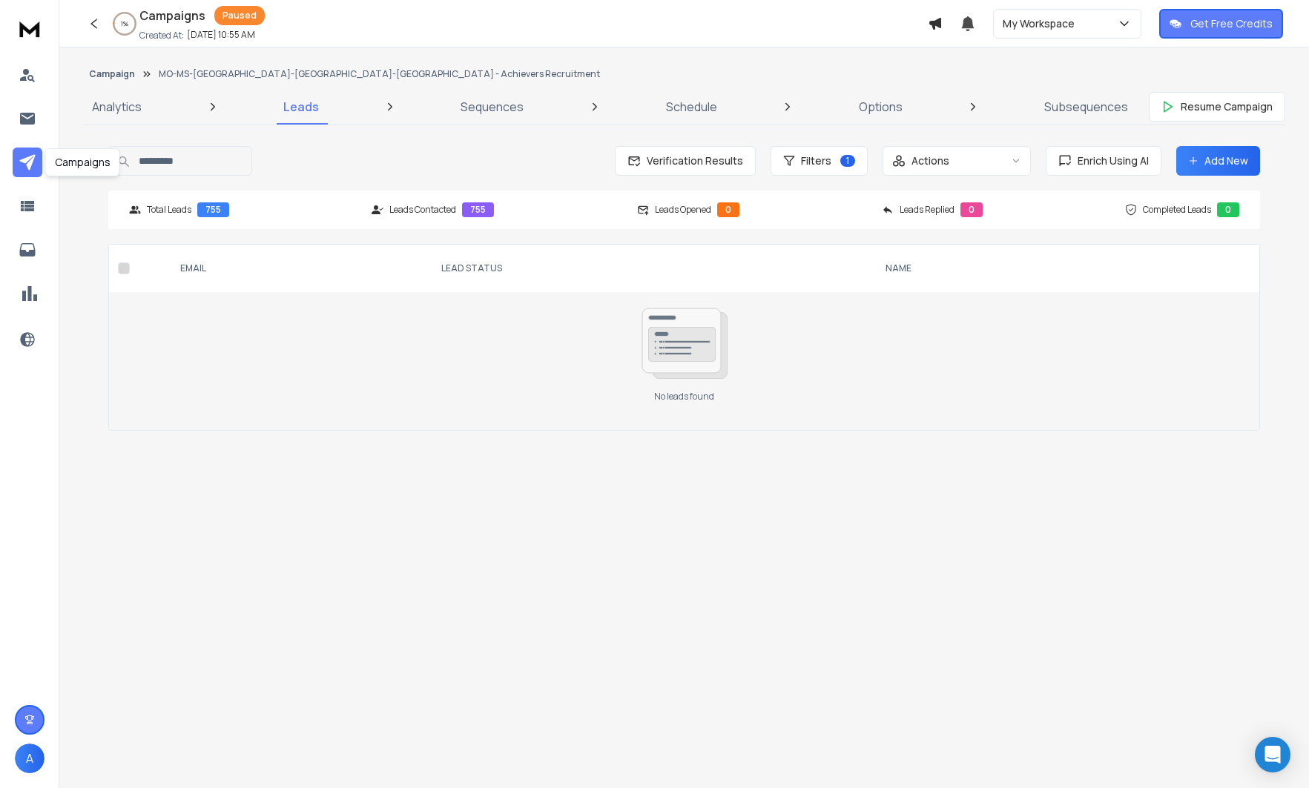
click at [30, 165] on icon at bounding box center [27, 162] width 16 height 16
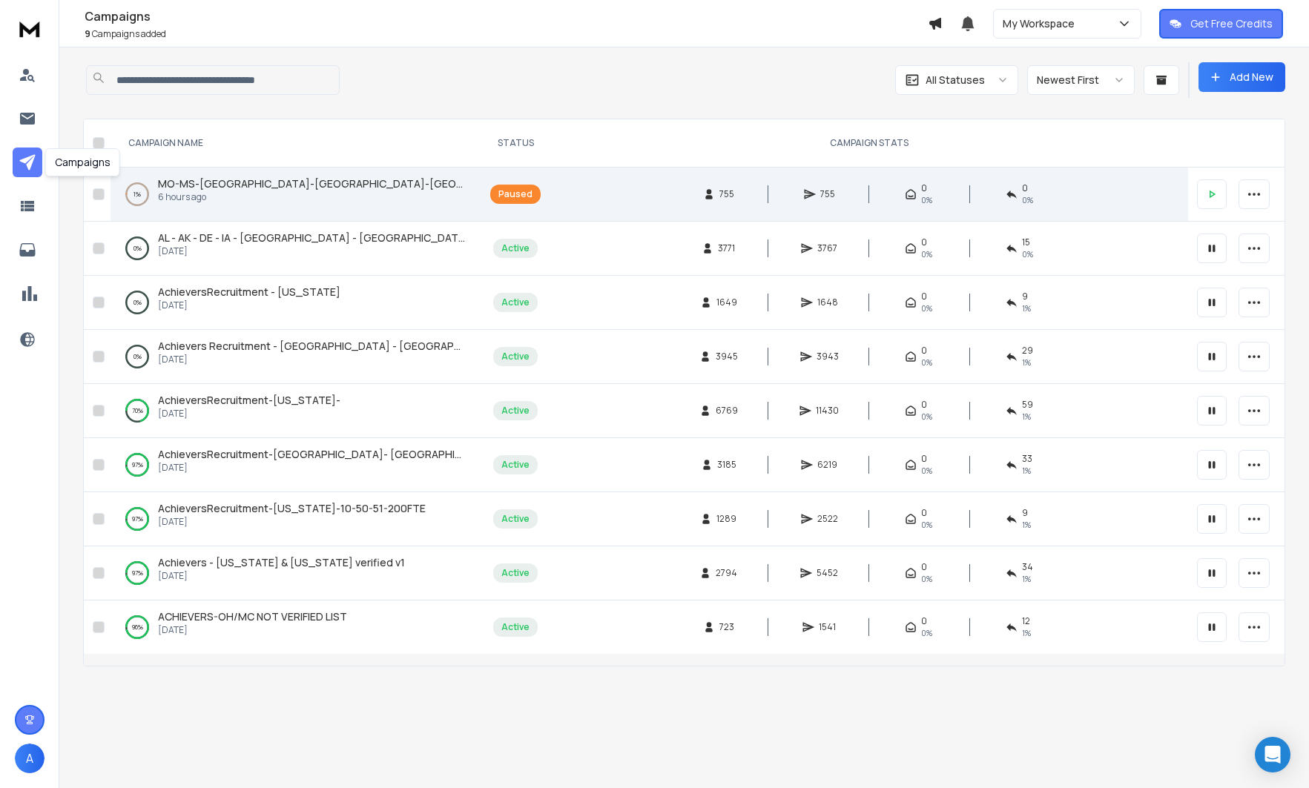
click at [1262, 191] on button "button" at bounding box center [1253, 194] width 31 height 30
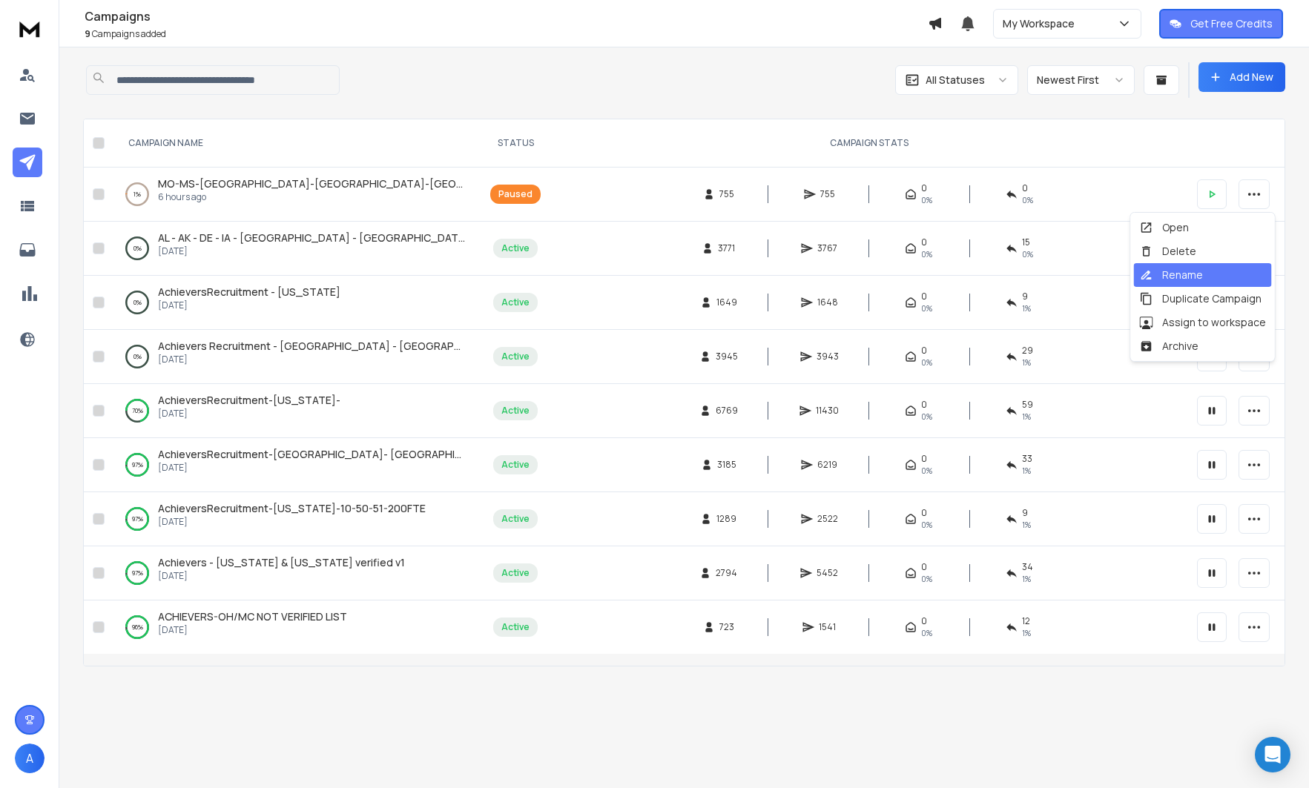
click at [1208, 266] on div "Rename" at bounding box center [1203, 275] width 138 height 24
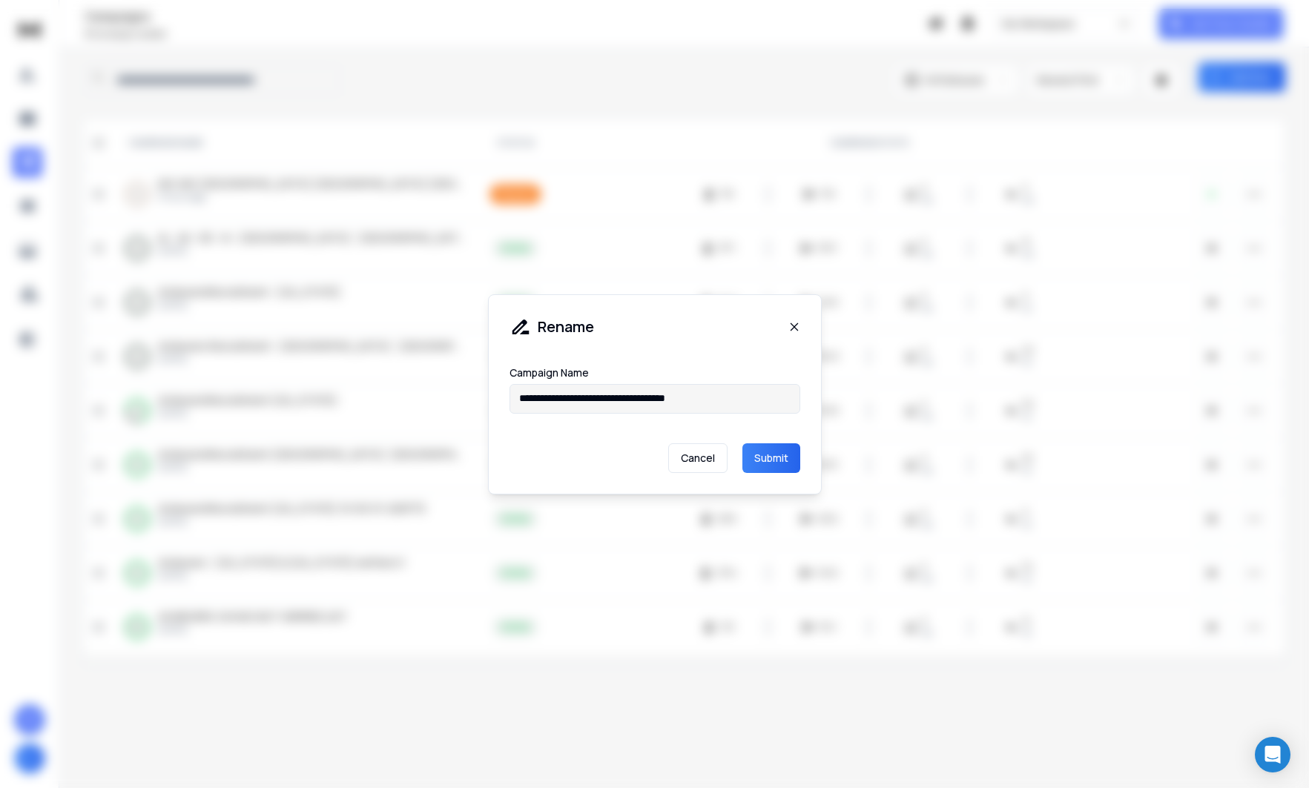
click at [764, 397] on input "**********" at bounding box center [654, 399] width 291 height 30
drag, startPoint x: 761, startPoint y: 397, endPoint x: 615, endPoint y: 403, distance: 145.5
click at [615, 402] on input "**********" at bounding box center [654, 399] width 291 height 30
type input "**********"
click at [773, 457] on button "Submit" at bounding box center [771, 458] width 58 height 30
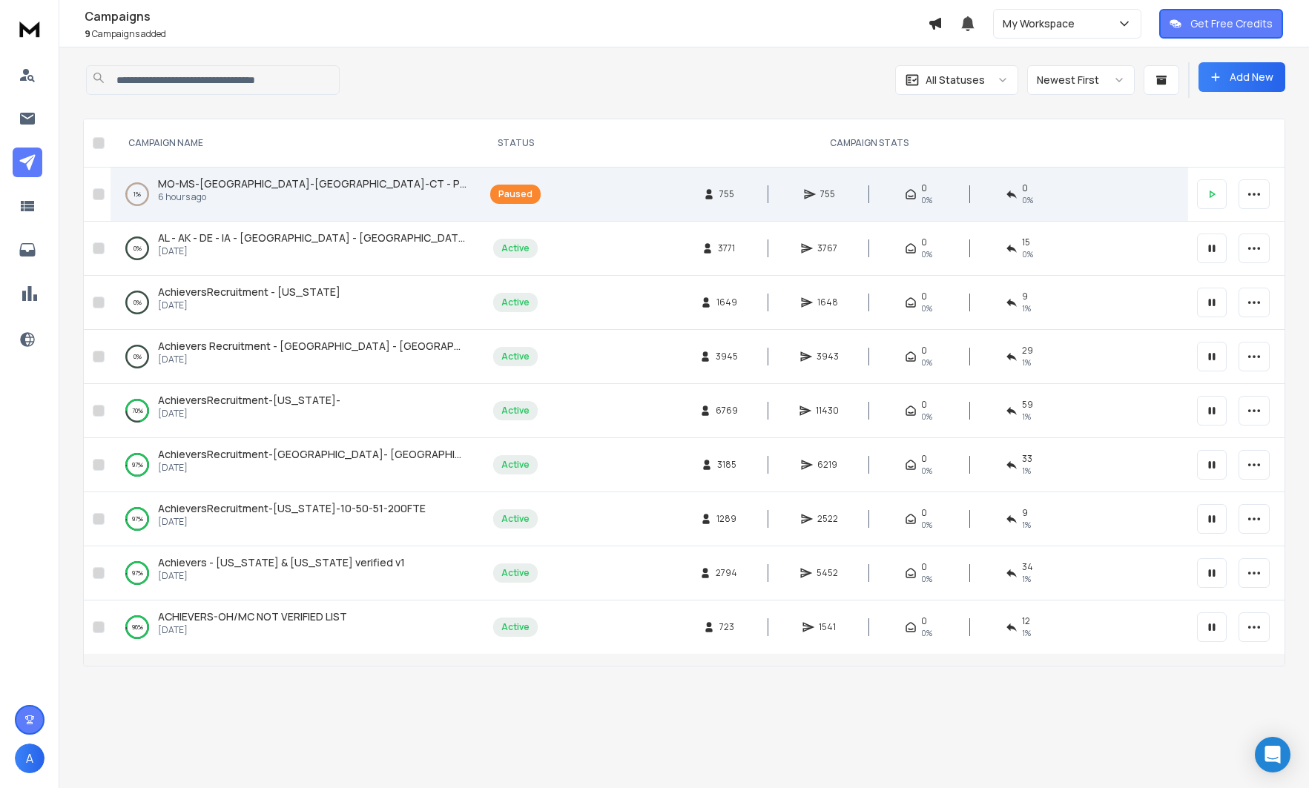
click at [268, 179] on span "MO-MS-[GEOGRAPHIC_DATA]-[GEOGRAPHIC_DATA]-CT - PROBLEM!!!" at bounding box center [335, 183] width 354 height 14
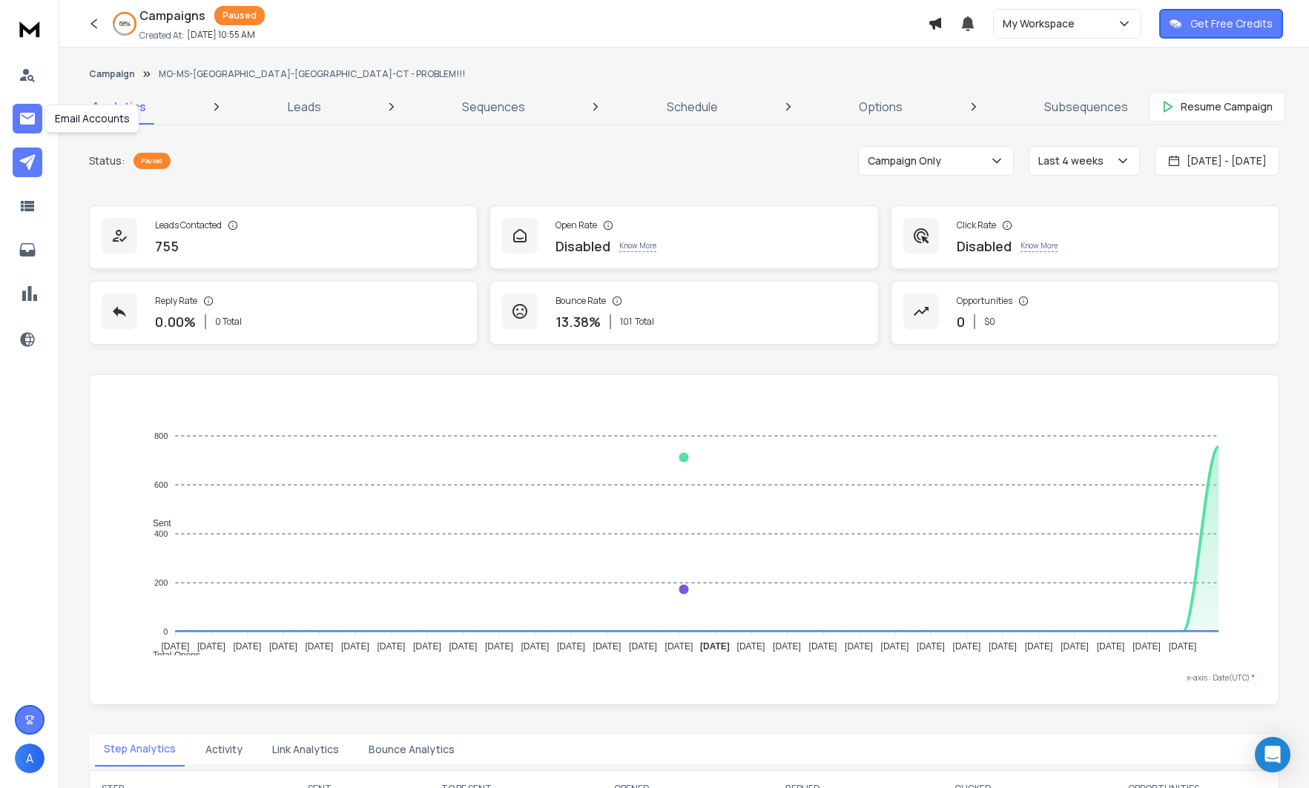
click at [28, 125] on icon at bounding box center [28, 119] width 18 height 18
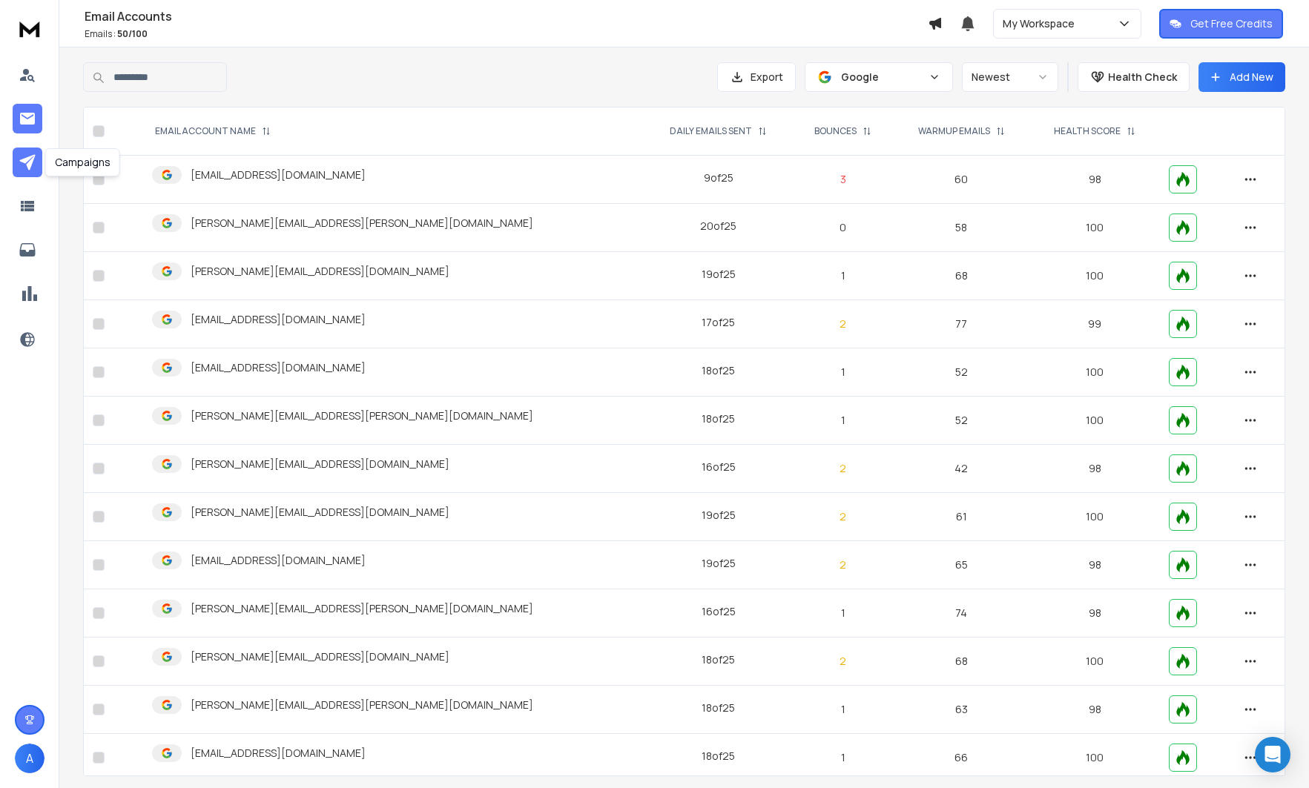
click at [38, 161] on link at bounding box center [28, 163] width 30 height 30
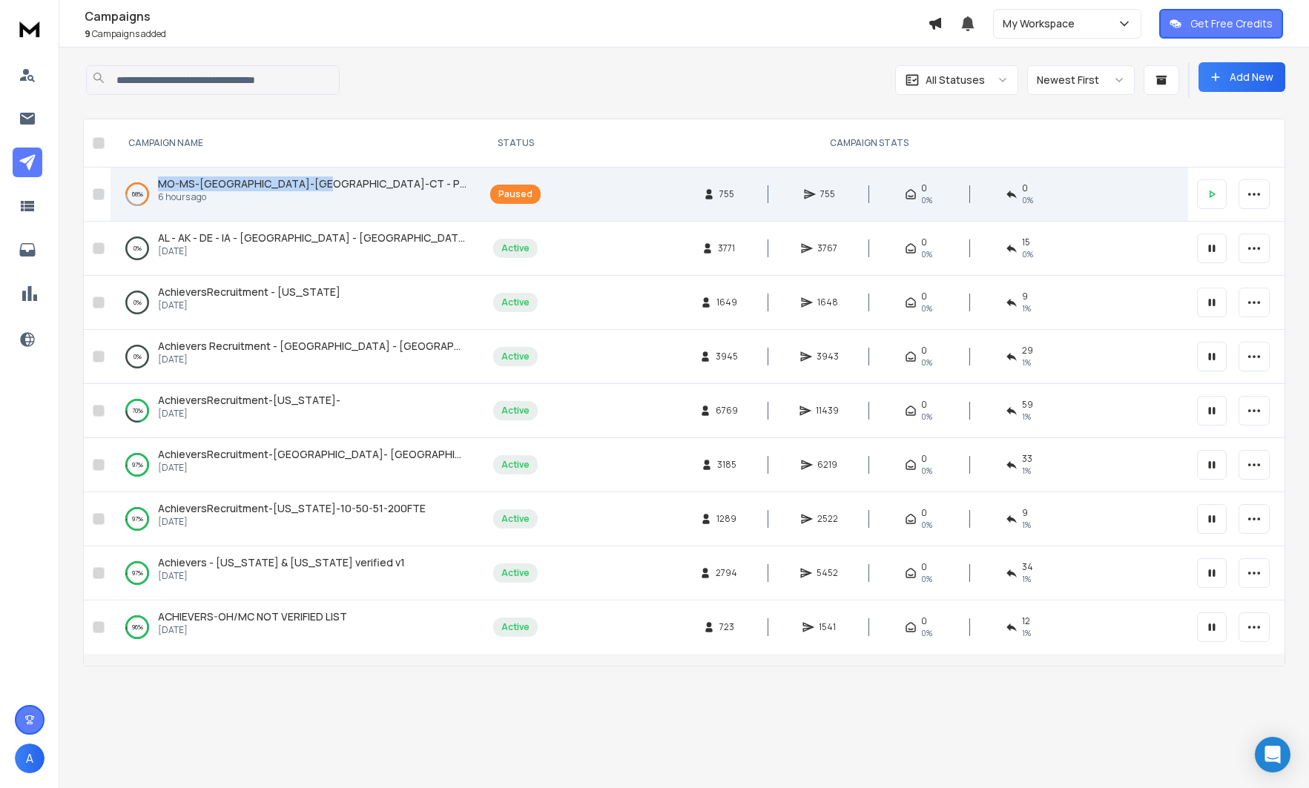
drag, startPoint x: 349, startPoint y: 189, endPoint x: 154, endPoint y: 184, distance: 195.1
click at [155, 184] on div "68 % MO-MS-TN-NJ-CT - PROBLEM!!! 6 hours ago" at bounding box center [295, 194] width 341 height 36
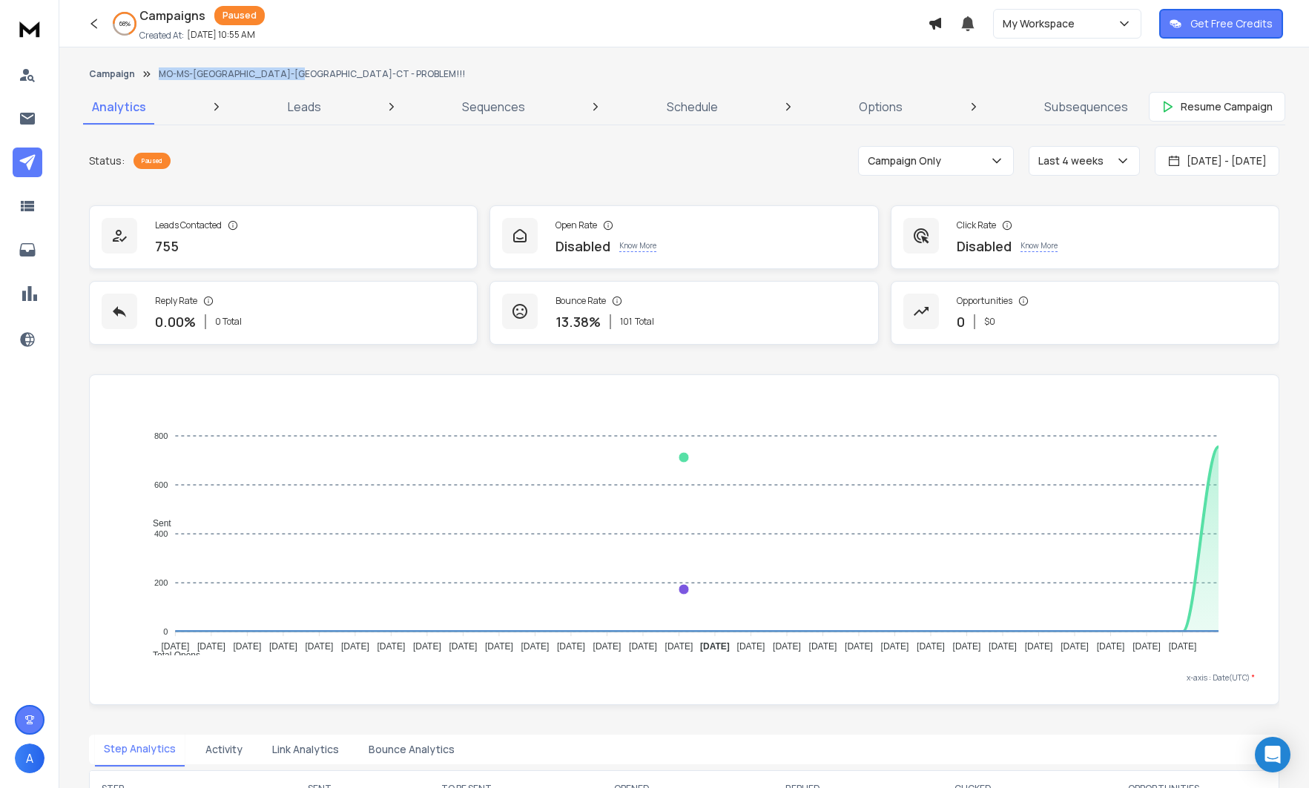
drag, startPoint x: 158, startPoint y: 73, endPoint x: 286, endPoint y: 70, distance: 128.3
click at [285, 70] on p "MO-MS-[GEOGRAPHIC_DATA]-[GEOGRAPHIC_DATA]-CT - PROBLEM!!!" at bounding box center [312, 74] width 306 height 12
copy p "MO-MS-TN-NJ-CT - PROBLEM!!"
click at [14, 165] on link at bounding box center [28, 163] width 30 height 30
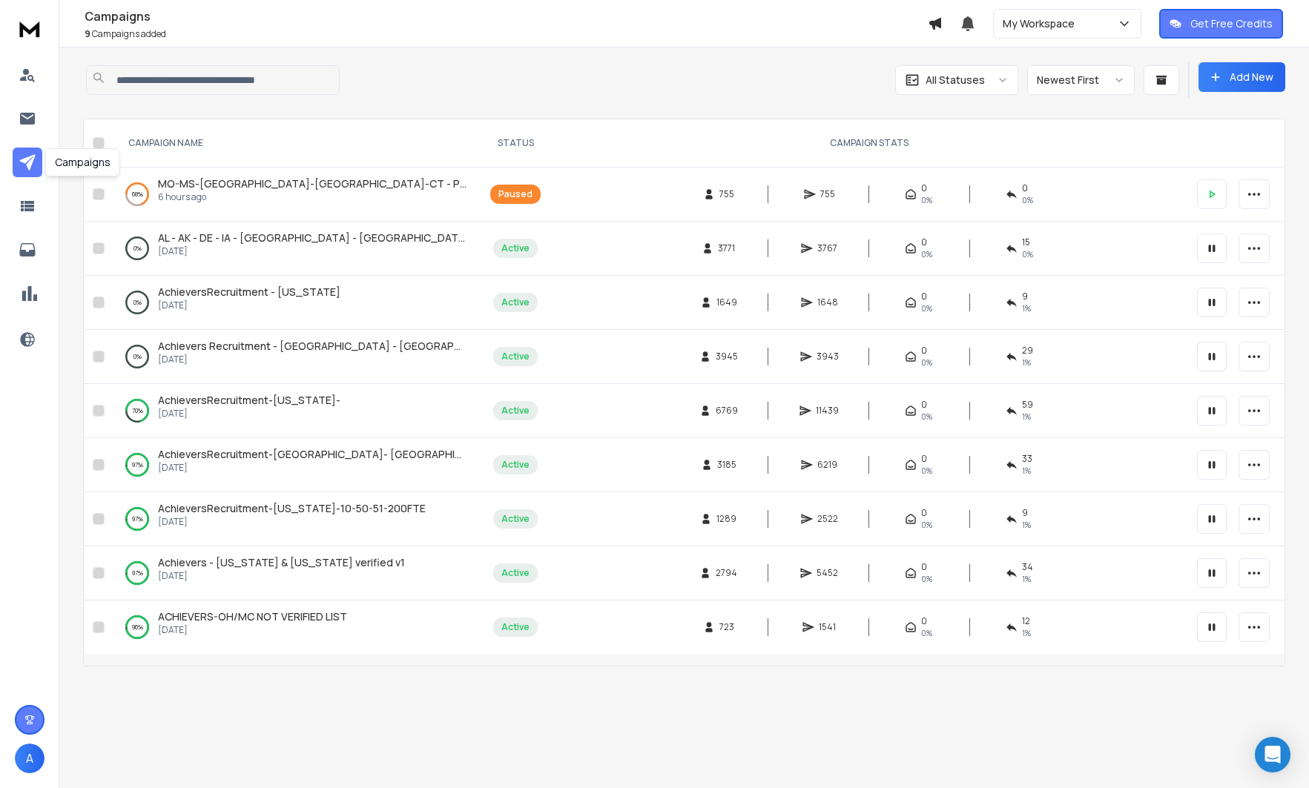
click at [1269, 76] on button "Add New" at bounding box center [1241, 77] width 87 height 30
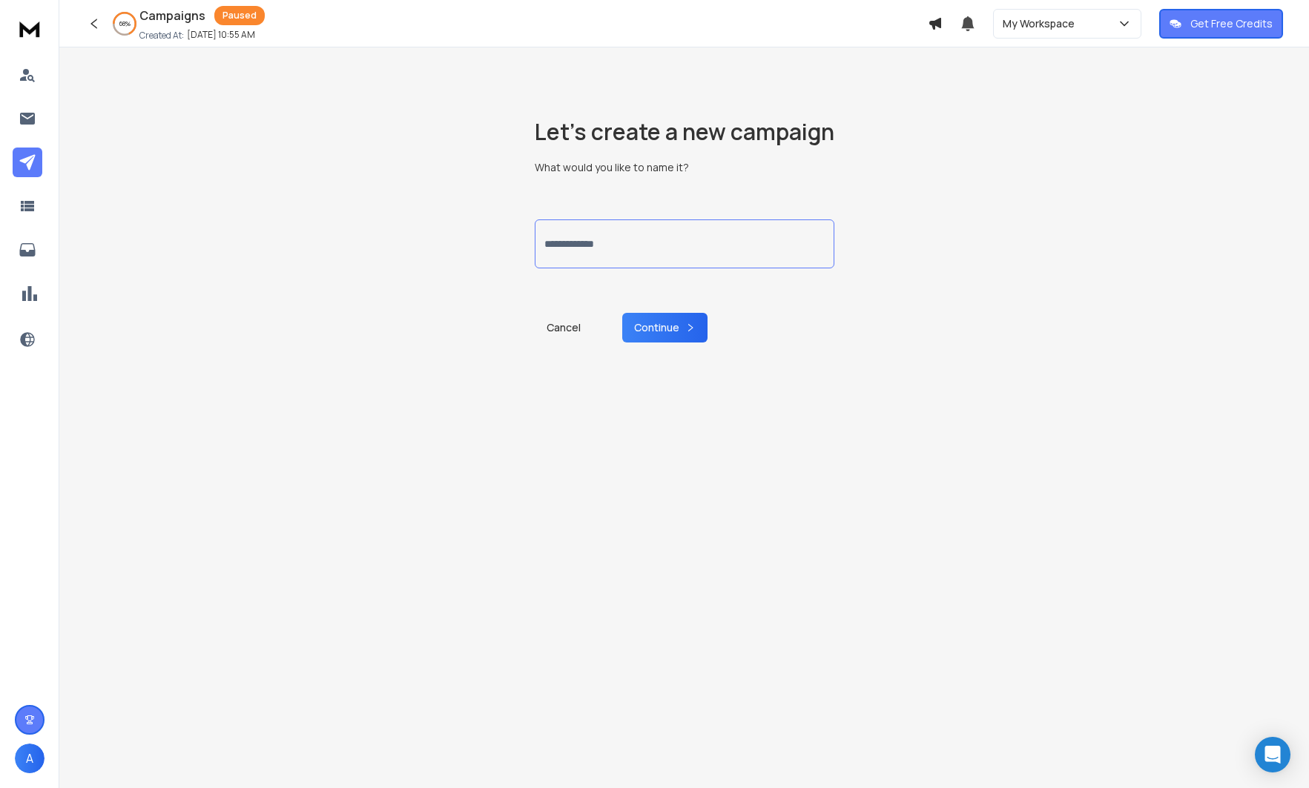
click at [758, 248] on input at bounding box center [685, 243] width 300 height 49
paste input "**********"
type input "**********"
click at [650, 327] on button "Continue" at bounding box center [664, 328] width 85 height 30
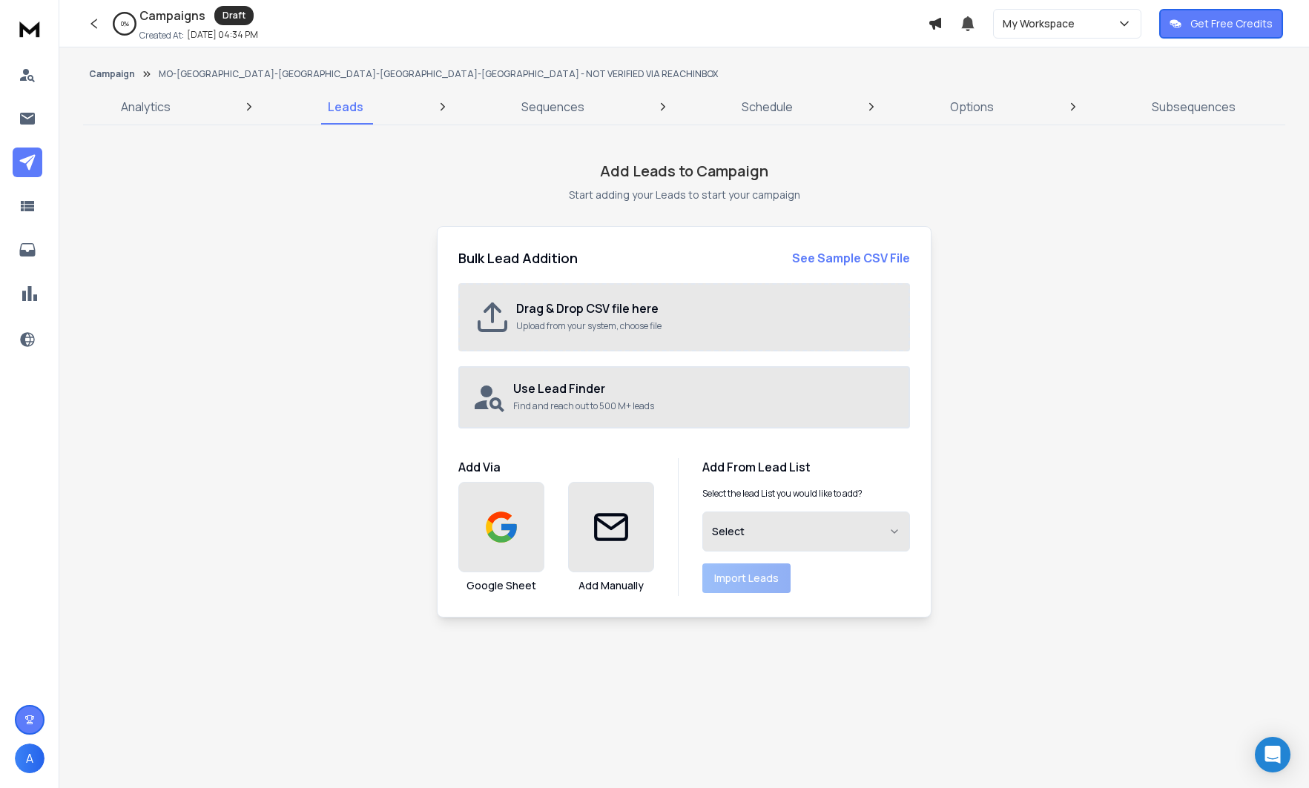
click at [597, 313] on h2 "Drag & Drop CSV file here" at bounding box center [704, 309] width 377 height 18
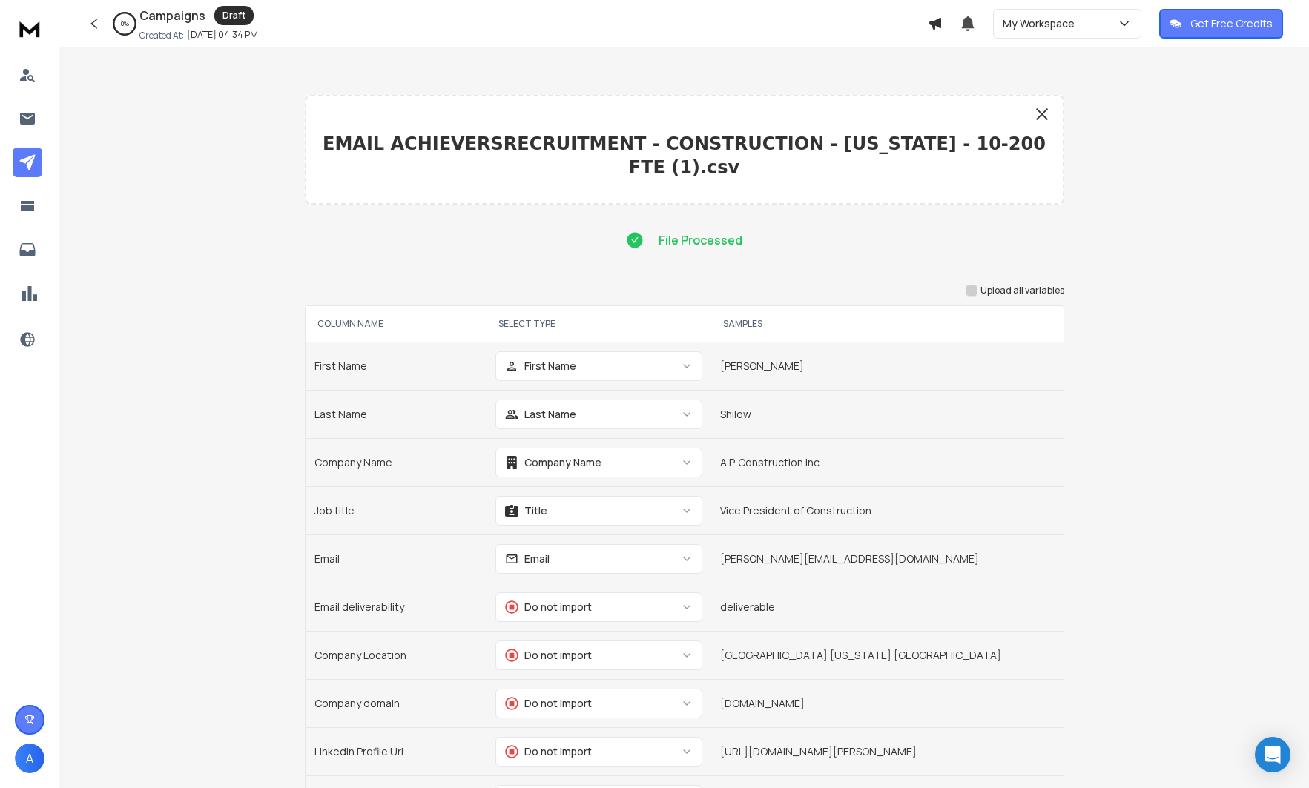
click at [577, 303] on div "Upload all variables" at bounding box center [684, 291] width 759 height 30
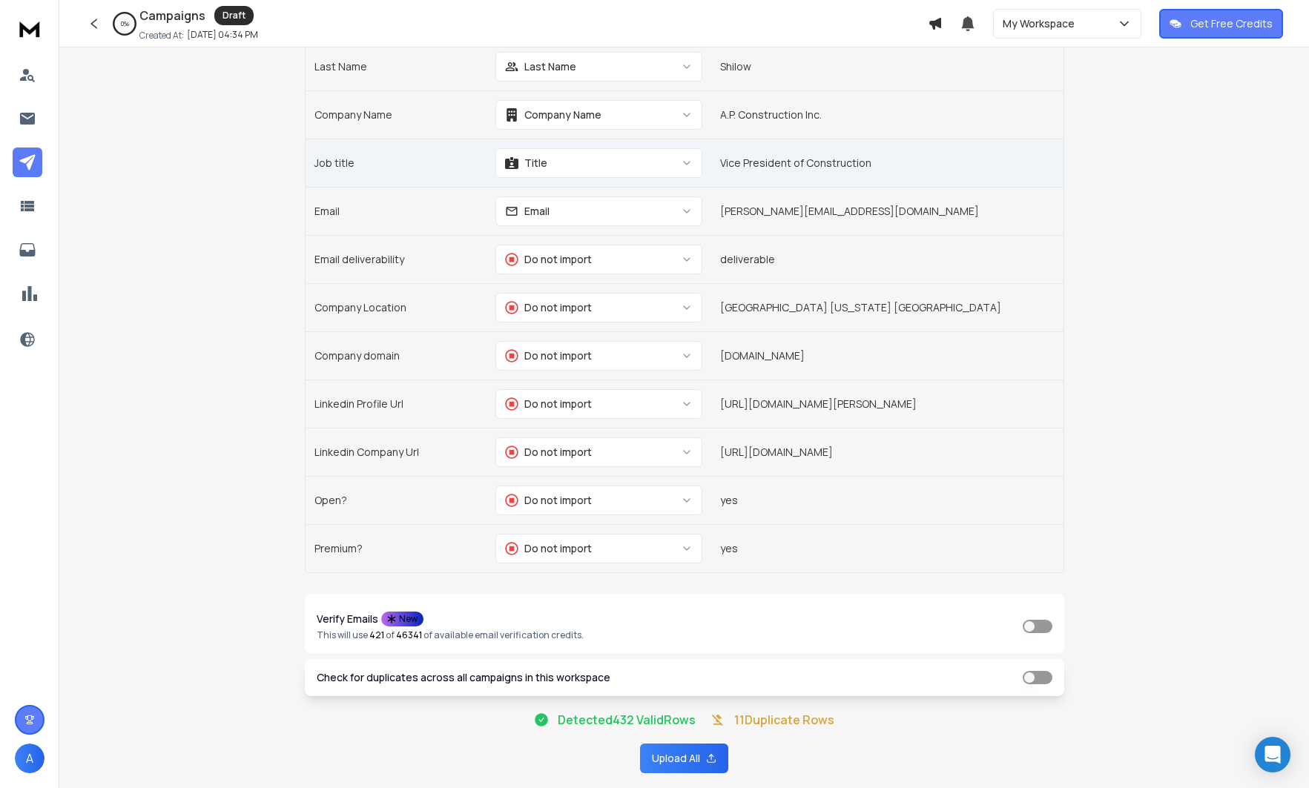
scroll to position [356, 0]
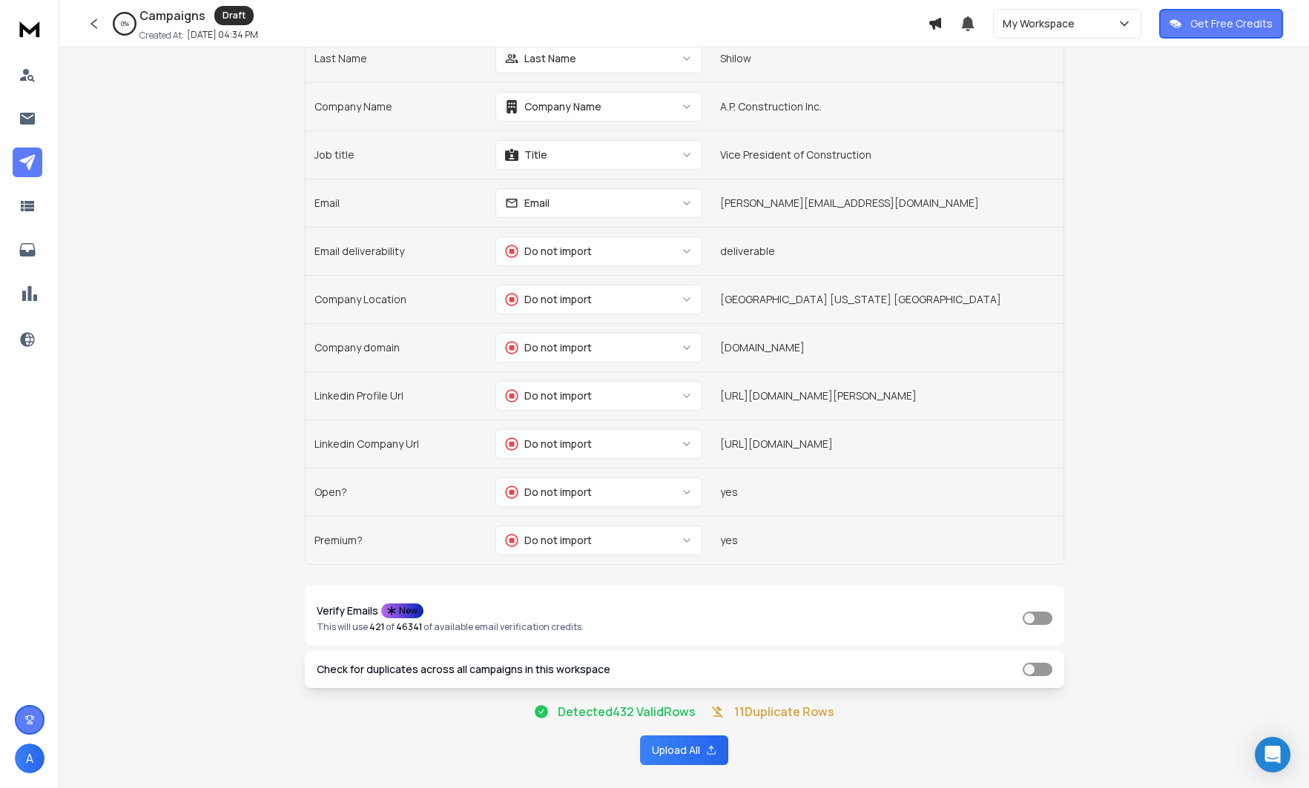
click at [1035, 670] on button "Check for duplicates across all campaigns in this workspace" at bounding box center [1038, 669] width 30 height 13
click at [687, 748] on button "Upload All" at bounding box center [684, 751] width 88 height 30
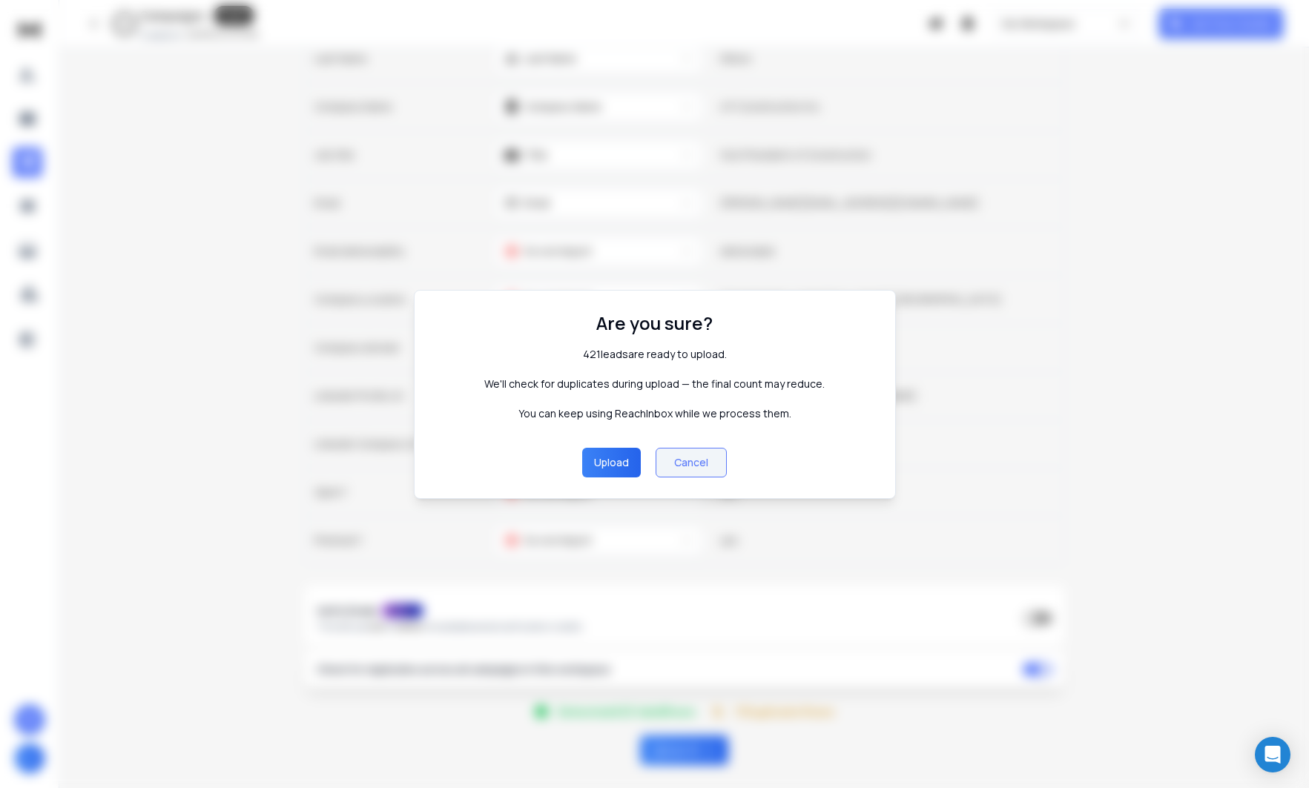
click at [615, 461] on button "Upload" at bounding box center [611, 463] width 59 height 30
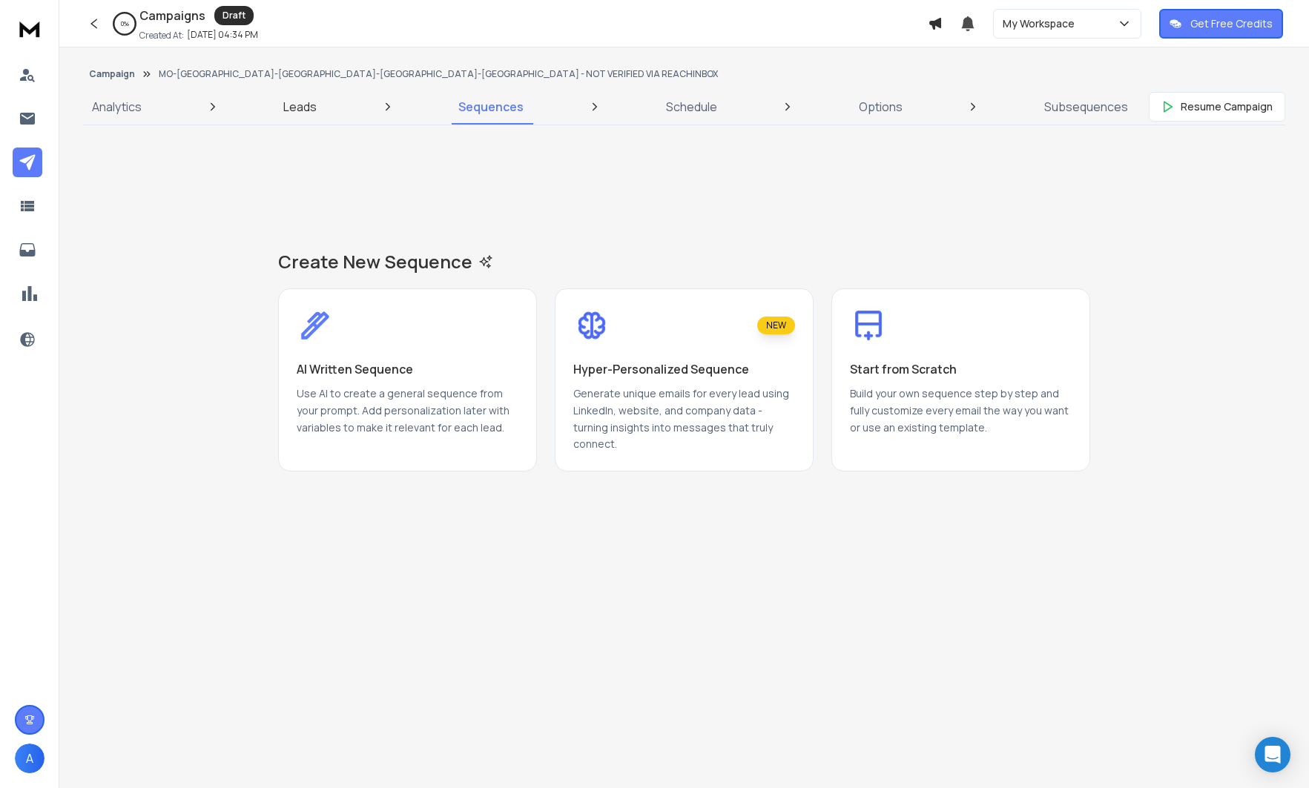
click at [304, 110] on p "Leads" at bounding box center [299, 107] width 33 height 18
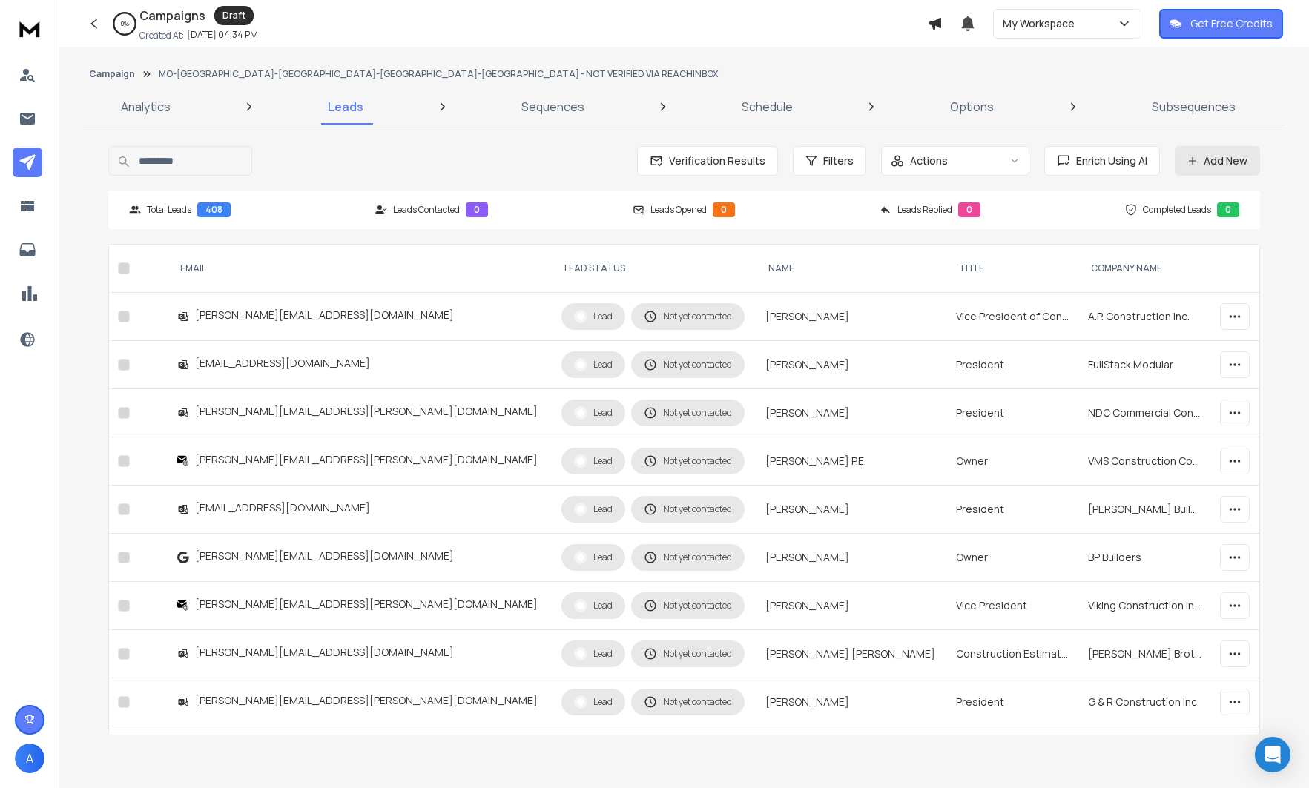
click at [1238, 153] on button "Add New" at bounding box center [1217, 161] width 85 height 30
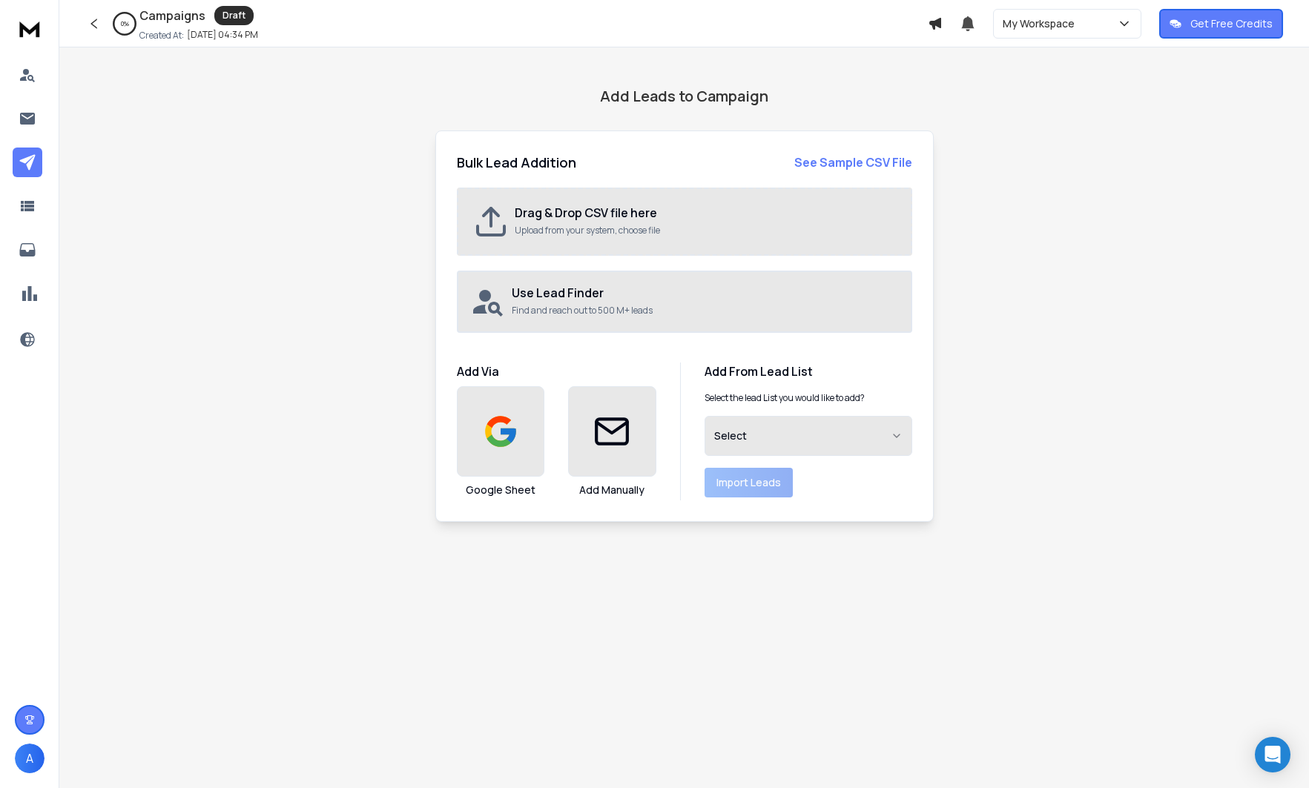
click at [524, 219] on h2 "Drag & Drop CSV file here" at bounding box center [705, 213] width 381 height 18
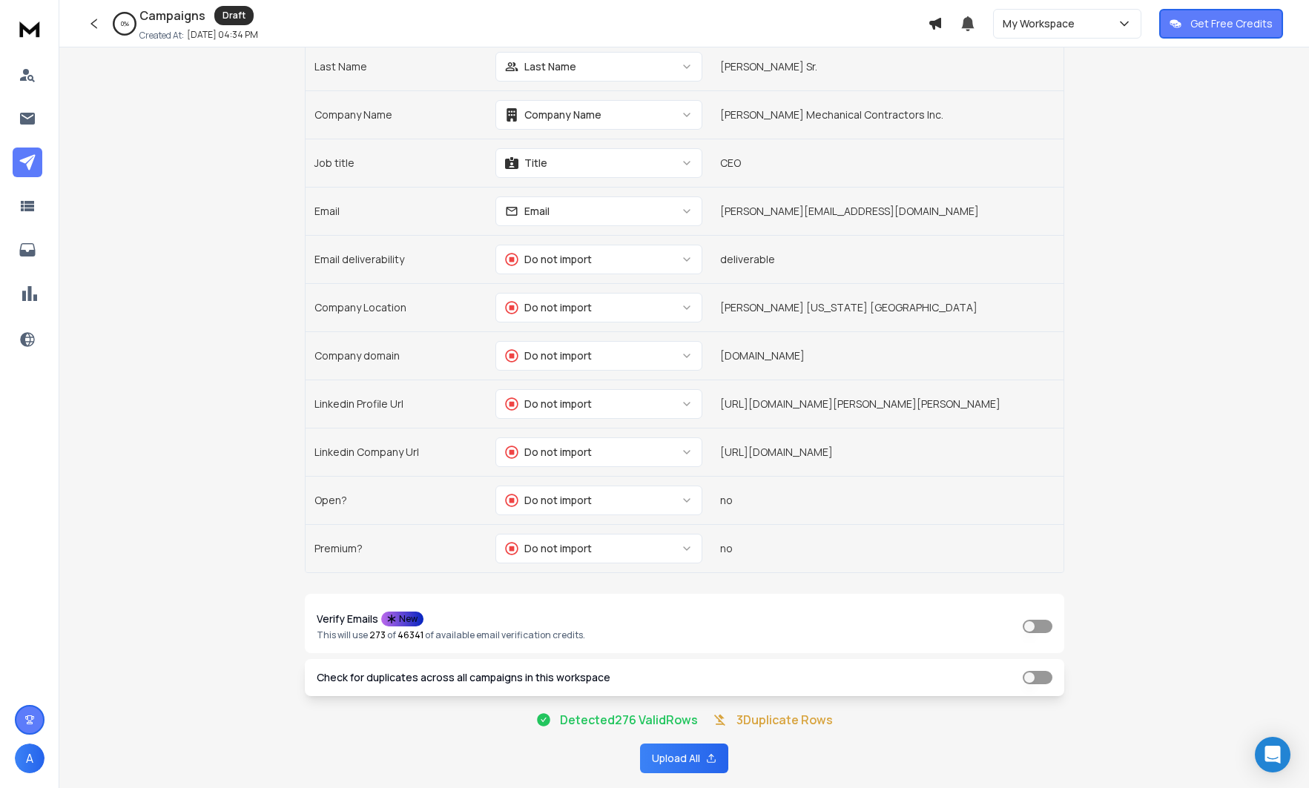
scroll to position [356, 0]
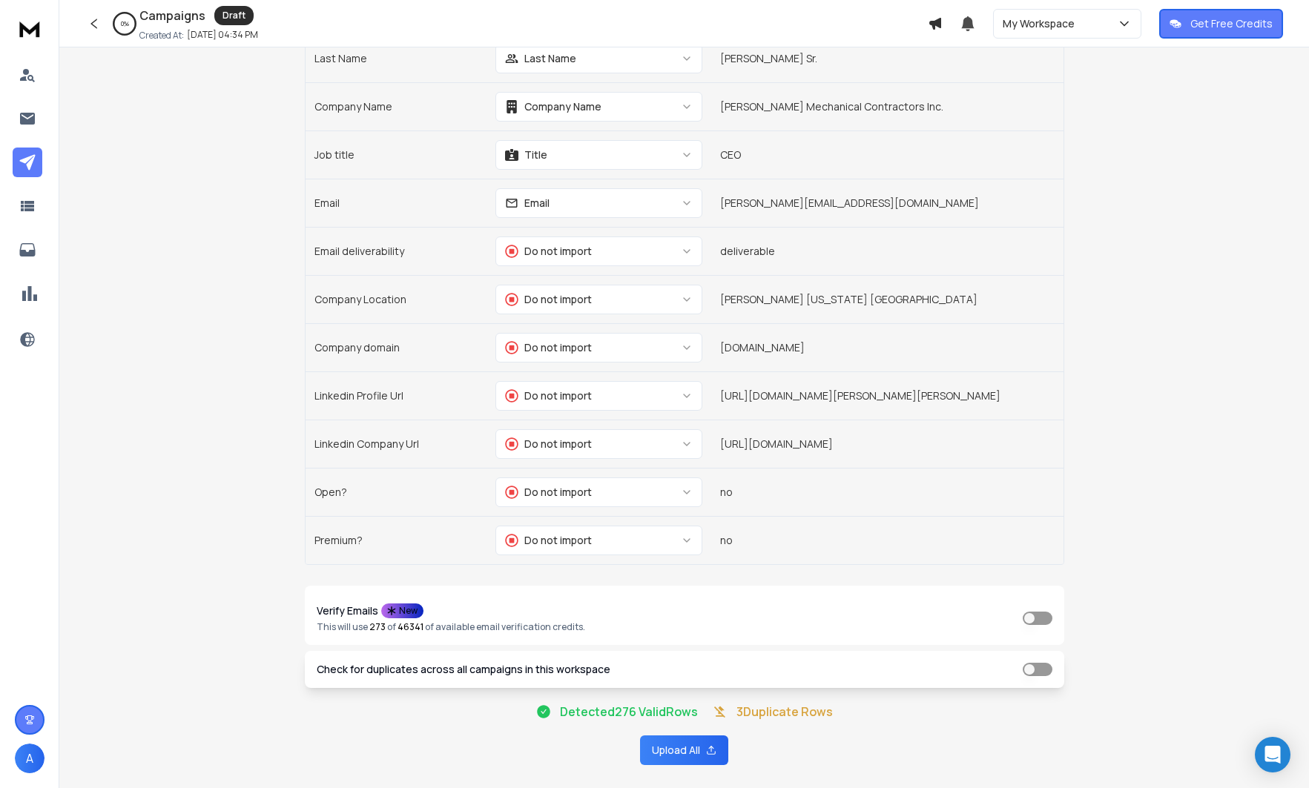
click at [1042, 671] on button "Check for duplicates across all campaigns in this workspace" at bounding box center [1038, 669] width 30 height 13
click at [1186, 636] on div "EMAIL ACHIEVERSRECRUITMENT - CONSTRUCTION - NEW JERSEY - 50-200FTE (1).csv File…" at bounding box center [654, 216] width 1309 height 1145
click at [696, 746] on button "Upload All" at bounding box center [684, 751] width 88 height 30
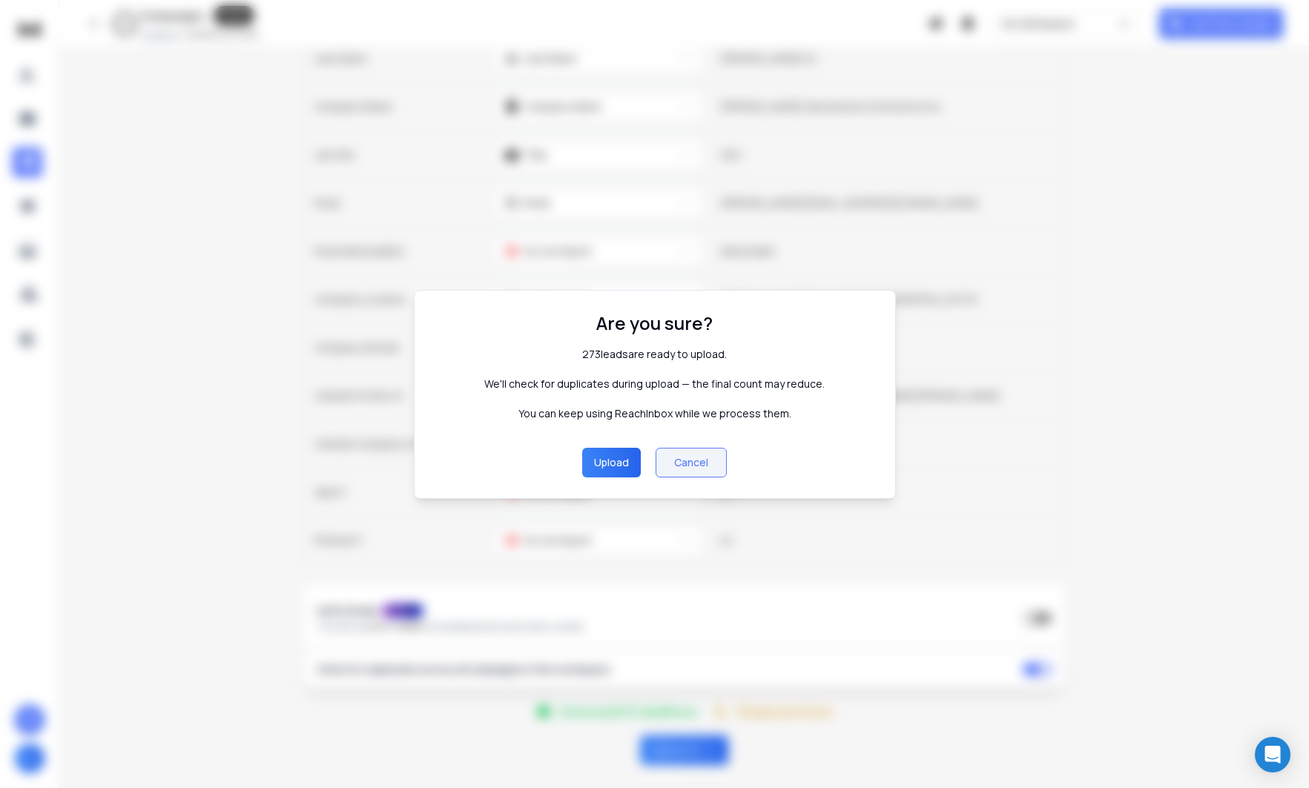
click at [620, 452] on button "Upload" at bounding box center [611, 463] width 59 height 30
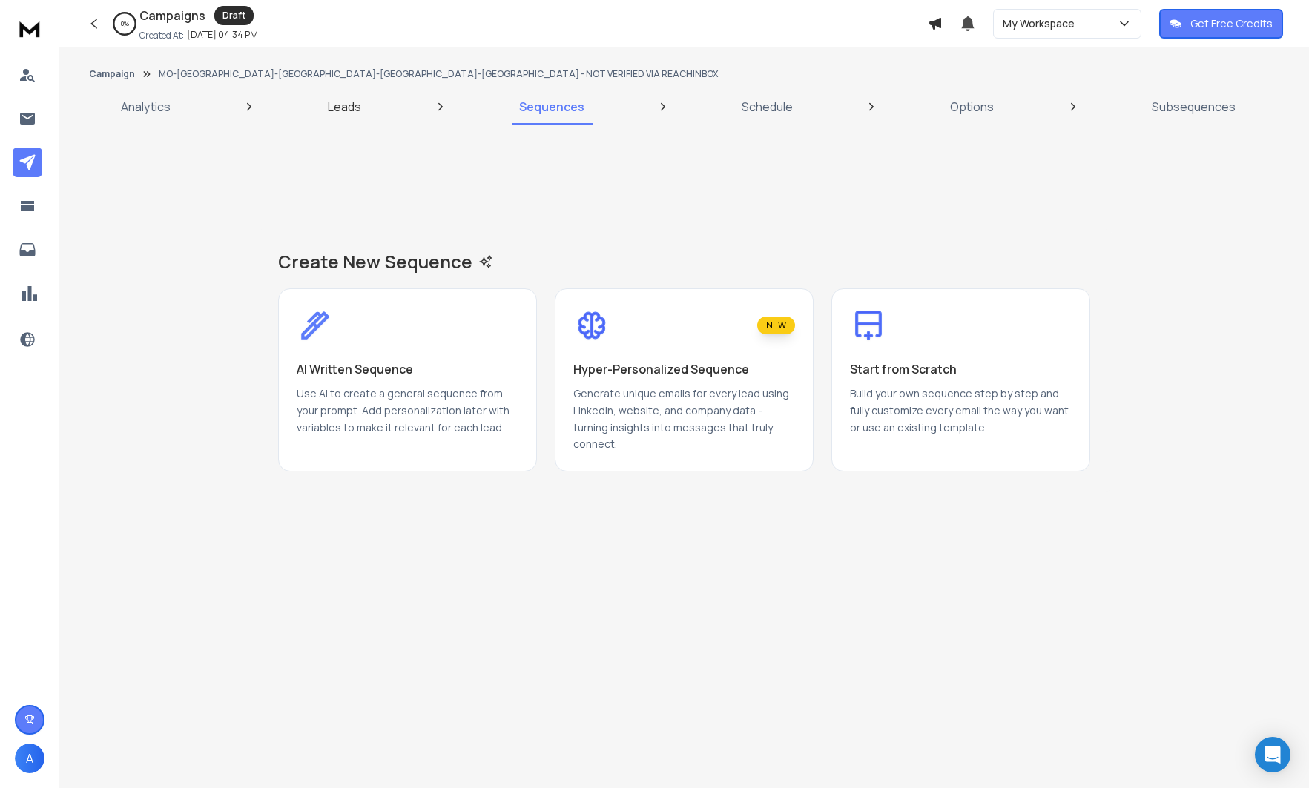
click at [363, 103] on link "Leads" at bounding box center [344, 107] width 51 height 36
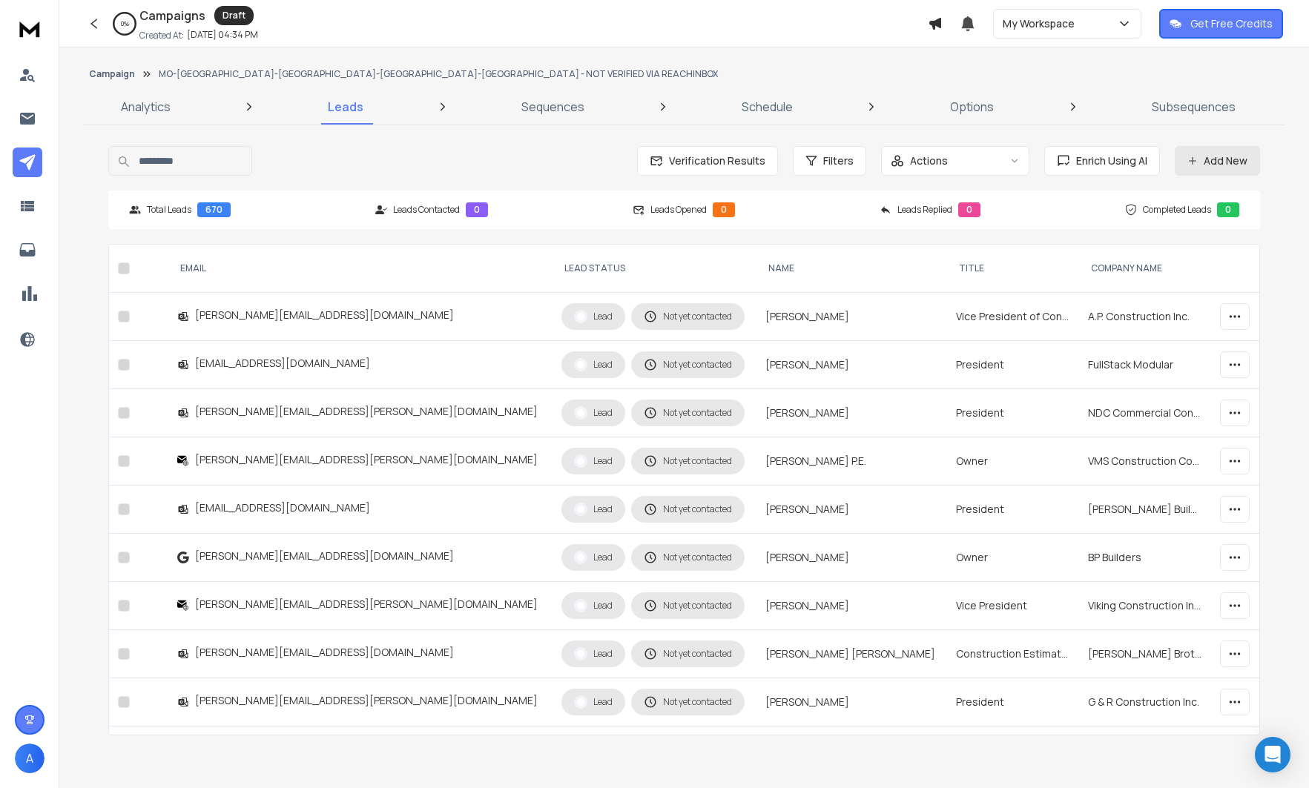
click at [1239, 162] on button "Add New" at bounding box center [1217, 161] width 85 height 30
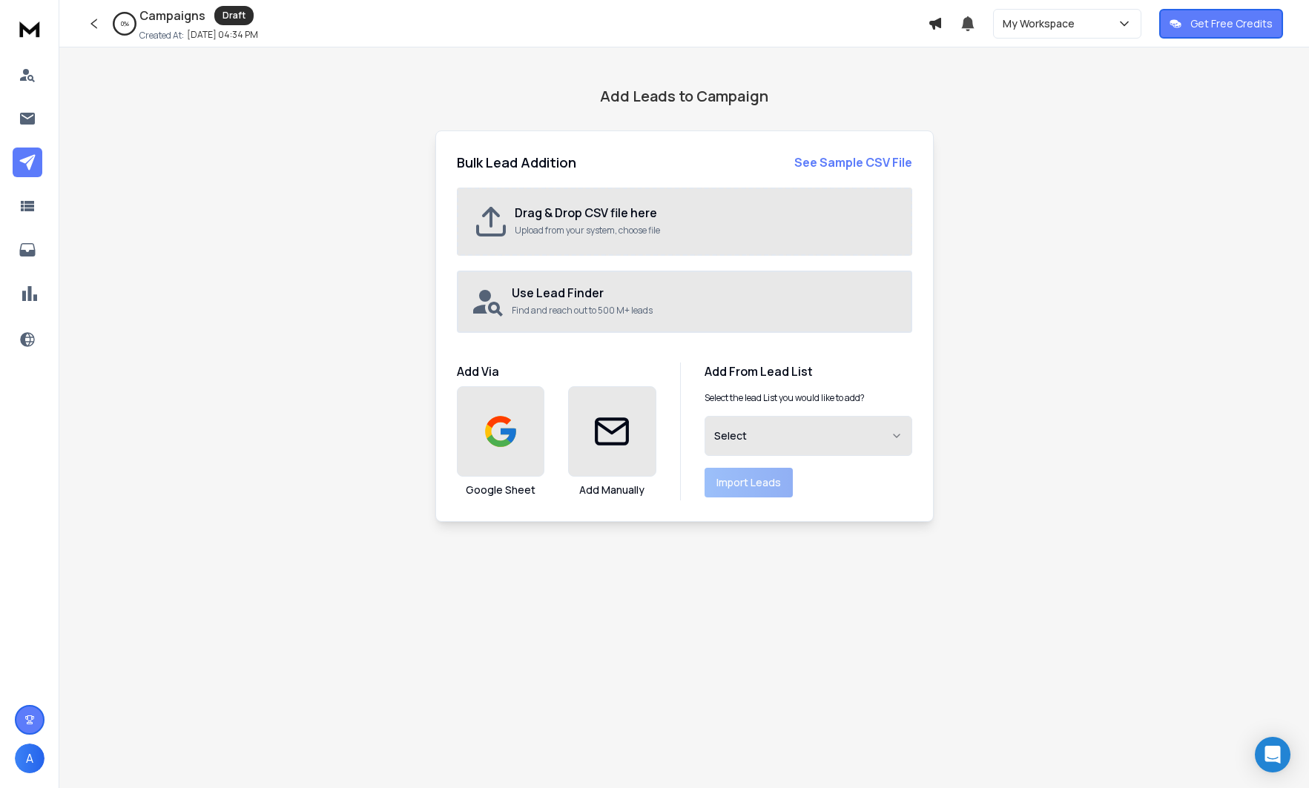
click at [599, 238] on div "Drag & Drop CSV file here Upload from your system, choose file" at bounding box center [705, 222] width 381 height 36
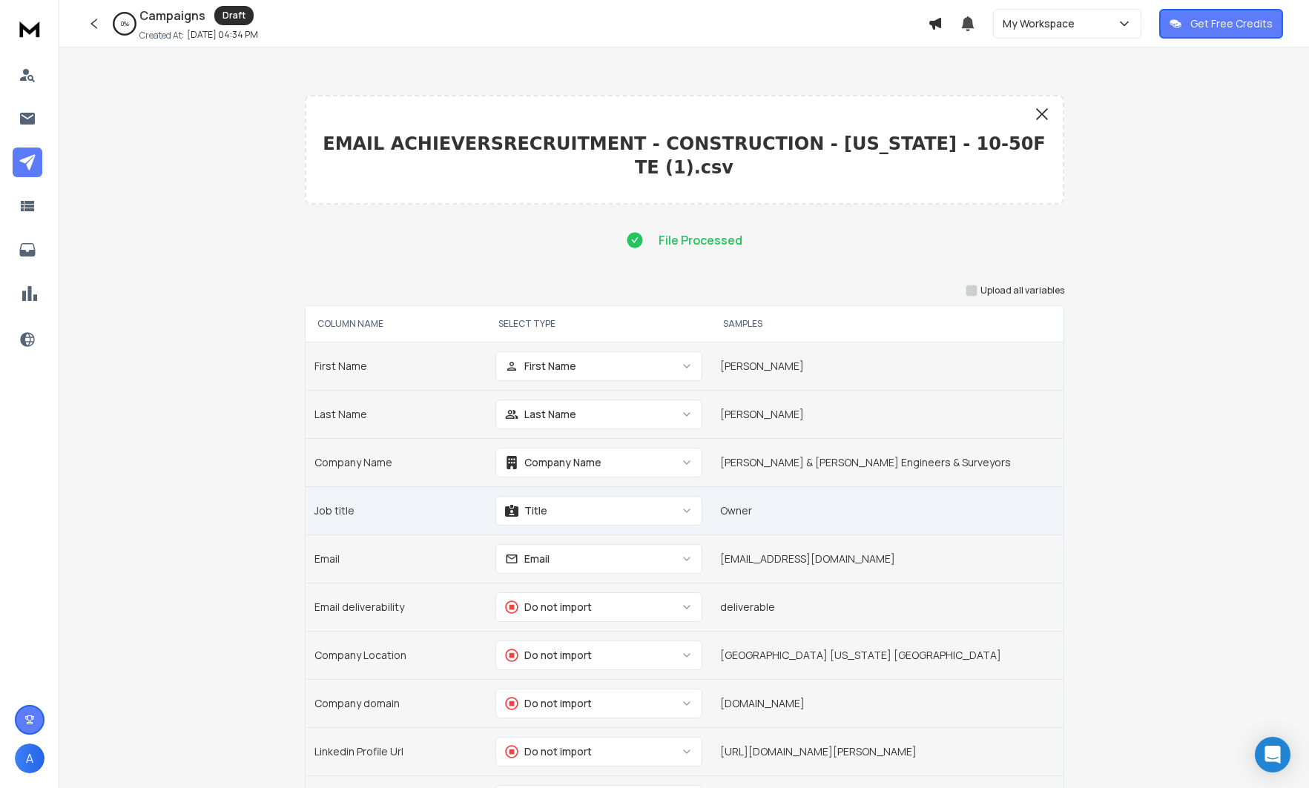
scroll to position [332, 0]
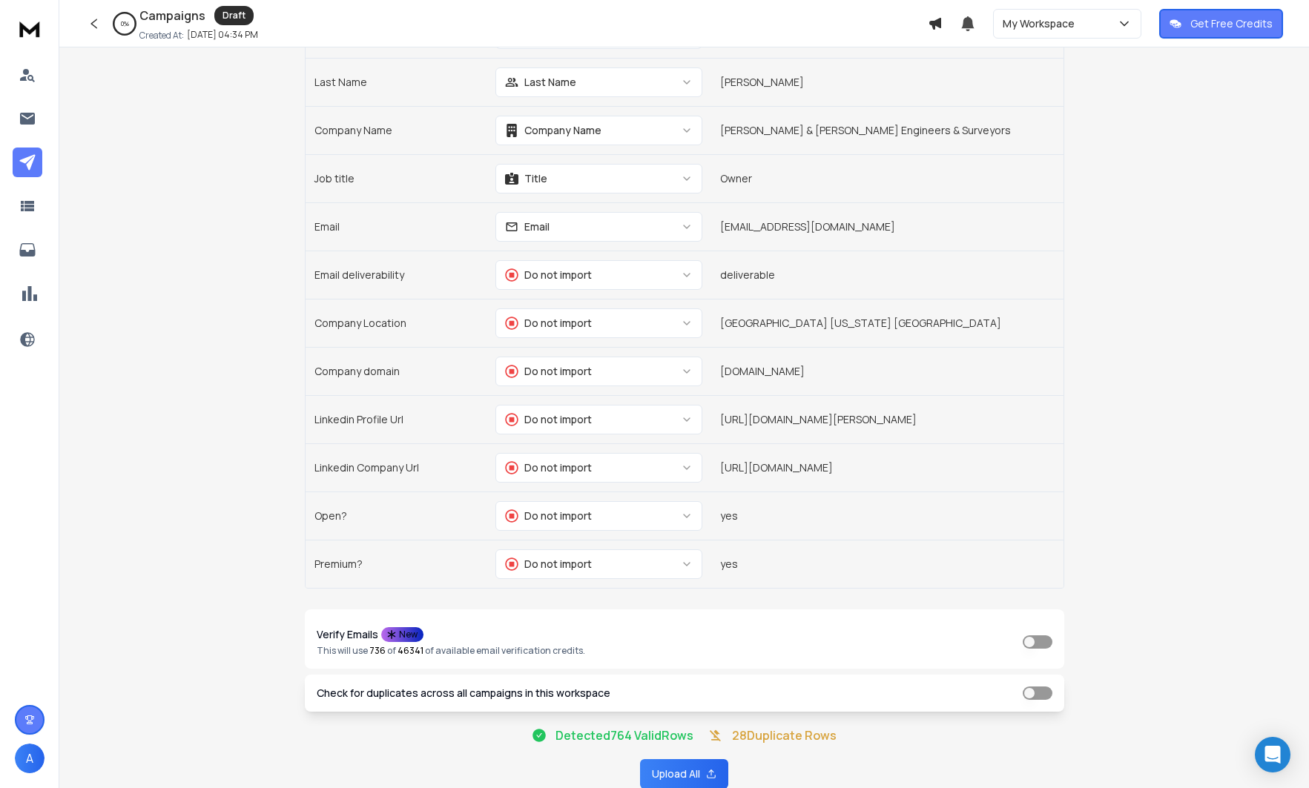
click at [1037, 687] on button "Check for duplicates across all campaigns in this workspace" at bounding box center [1038, 693] width 30 height 13
click at [704, 759] on button "Upload All" at bounding box center [684, 774] width 88 height 30
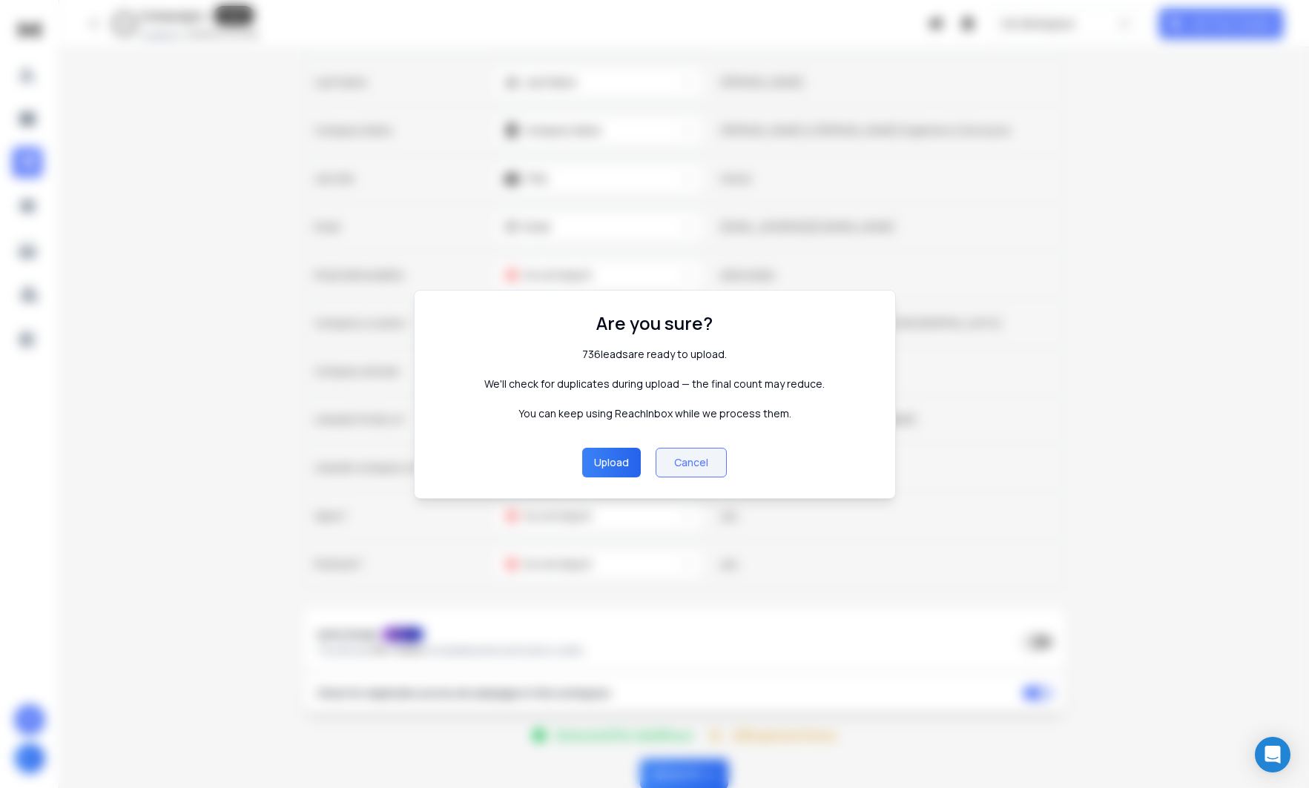
click at [606, 465] on button "Upload" at bounding box center [611, 463] width 59 height 30
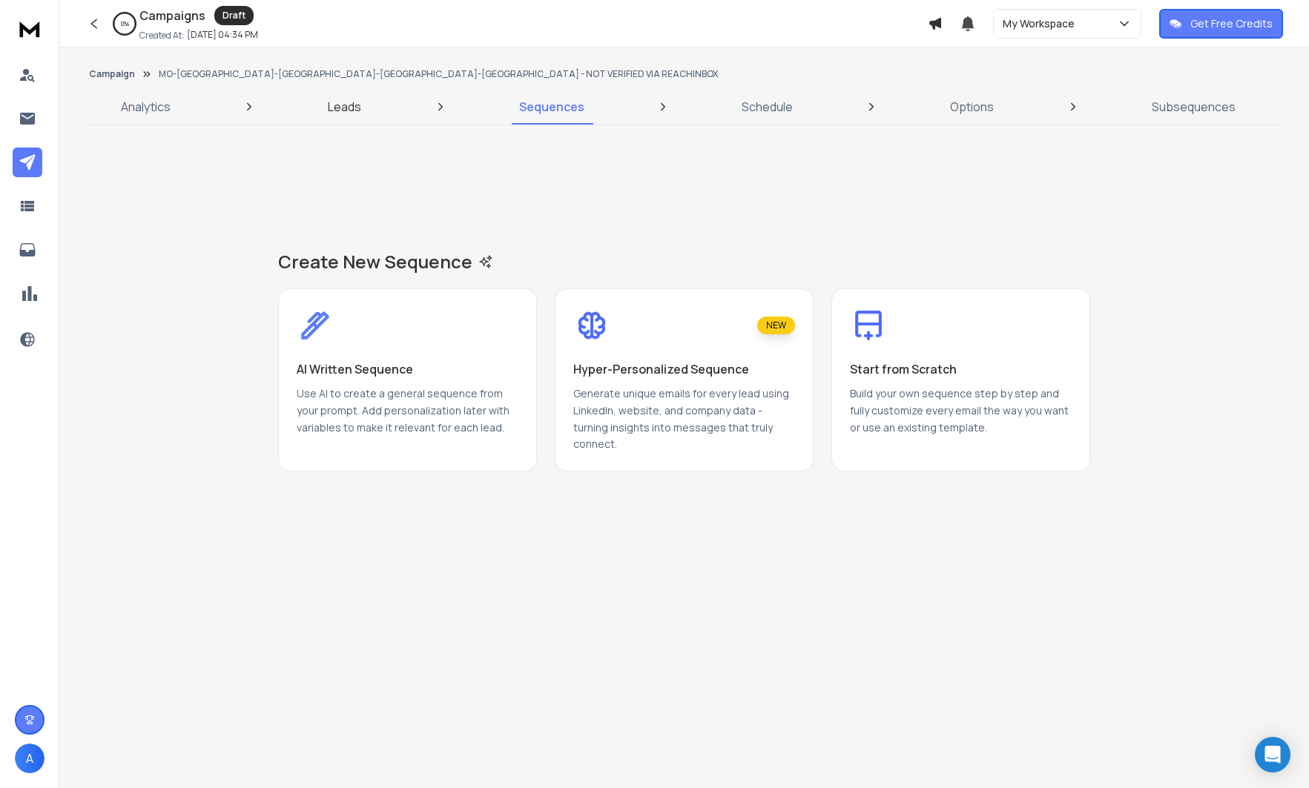
click at [357, 110] on p "Leads" at bounding box center [344, 107] width 33 height 18
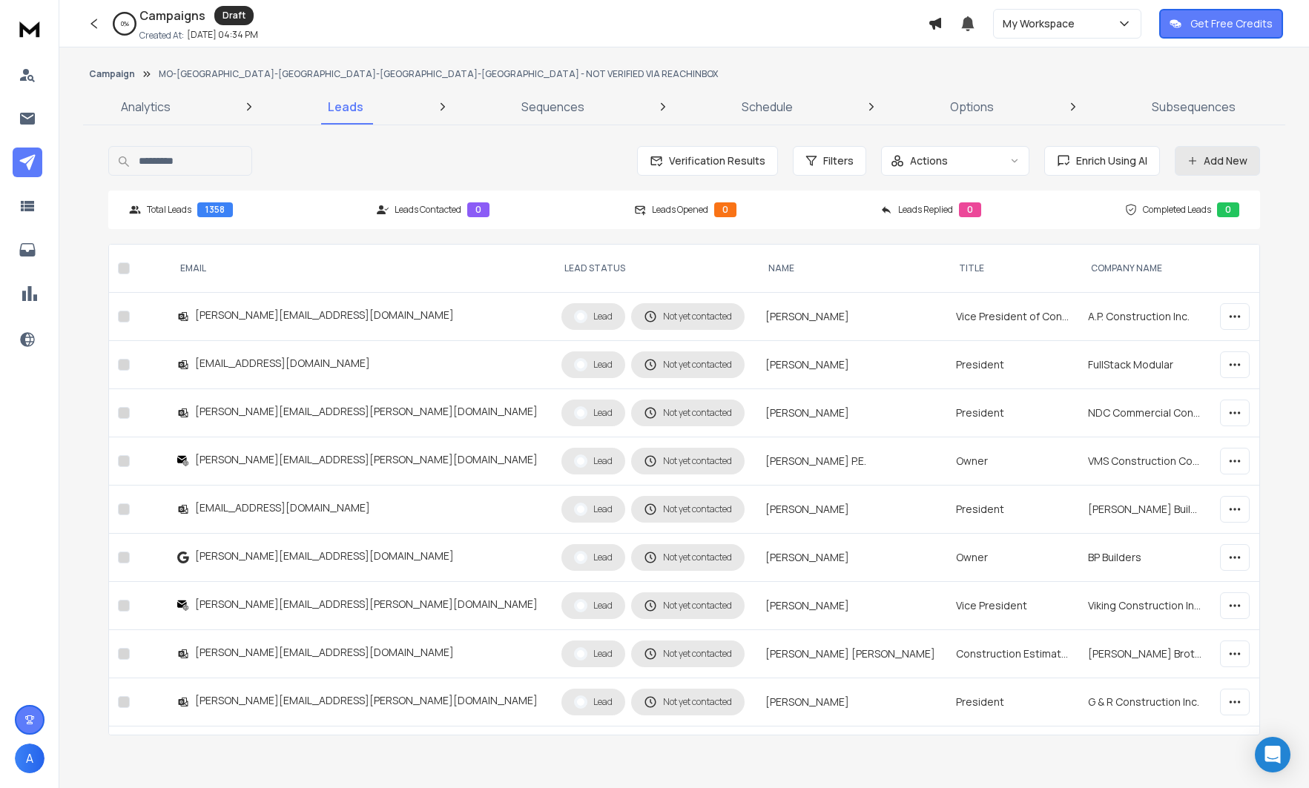
click at [1200, 160] on button "Add New" at bounding box center [1217, 161] width 85 height 30
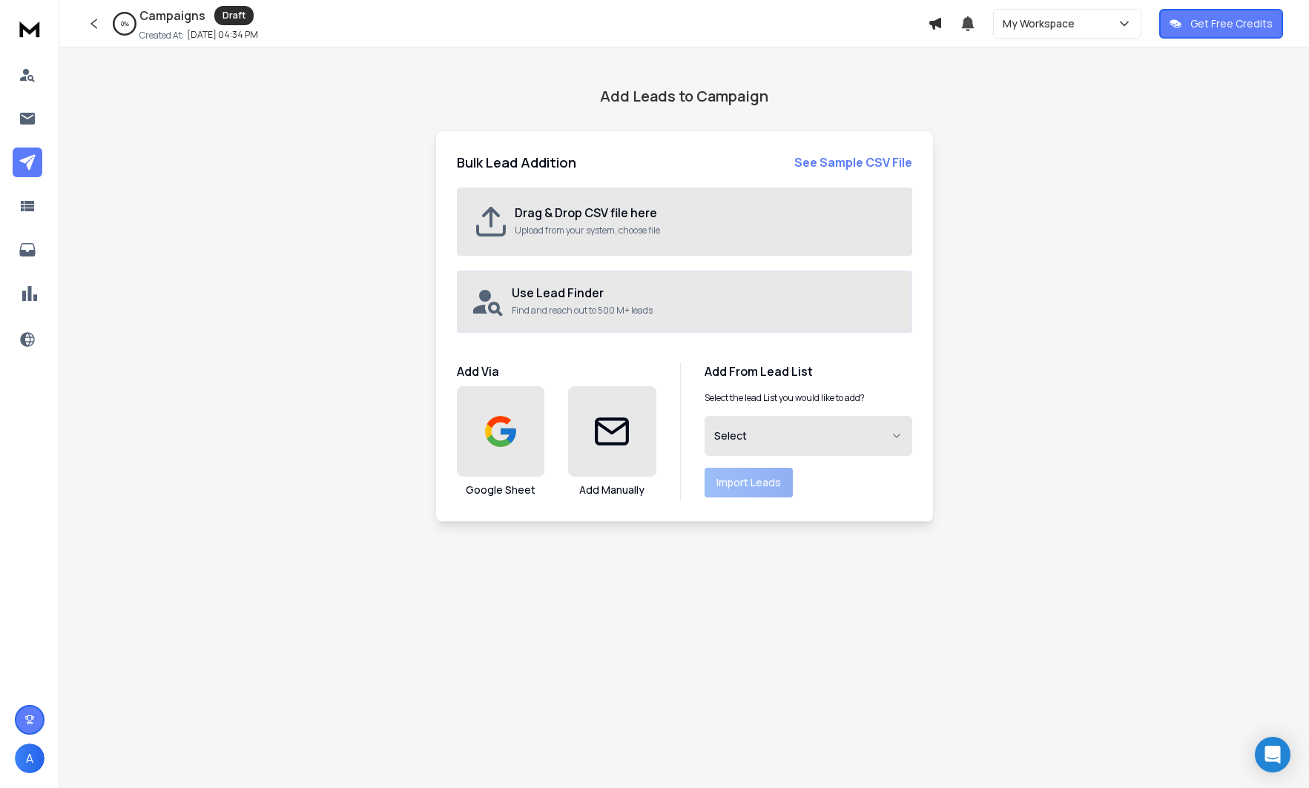
click at [600, 235] on p "Upload from your system, choose file" at bounding box center [705, 231] width 381 height 12
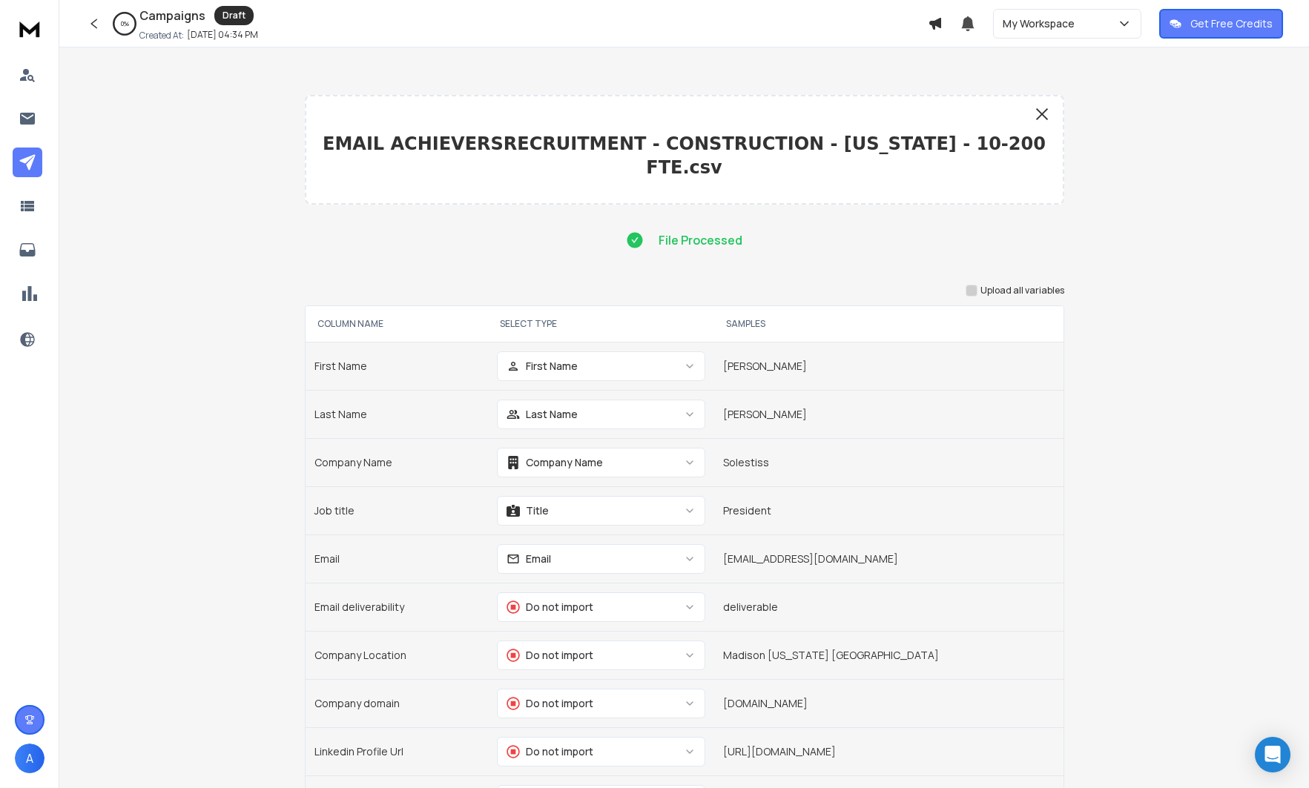
scroll to position [332, 0]
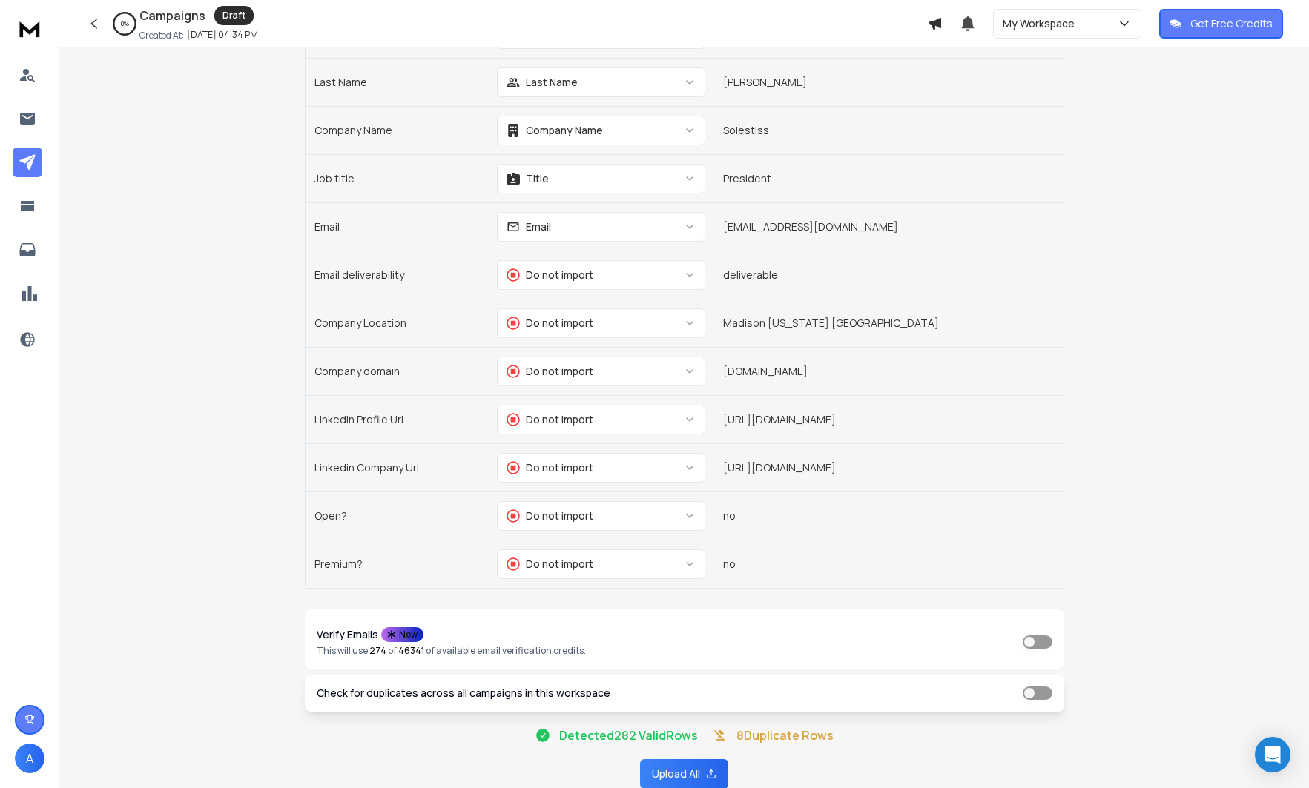
click at [1019, 687] on div "Check for duplicates across all campaigns in this workspace" at bounding box center [685, 693] width 736 height 13
click at [1031, 687] on button "Check for duplicates across all campaigns in this workspace" at bounding box center [1038, 693] width 30 height 13
click at [709, 769] on icon at bounding box center [711, 774] width 10 height 10
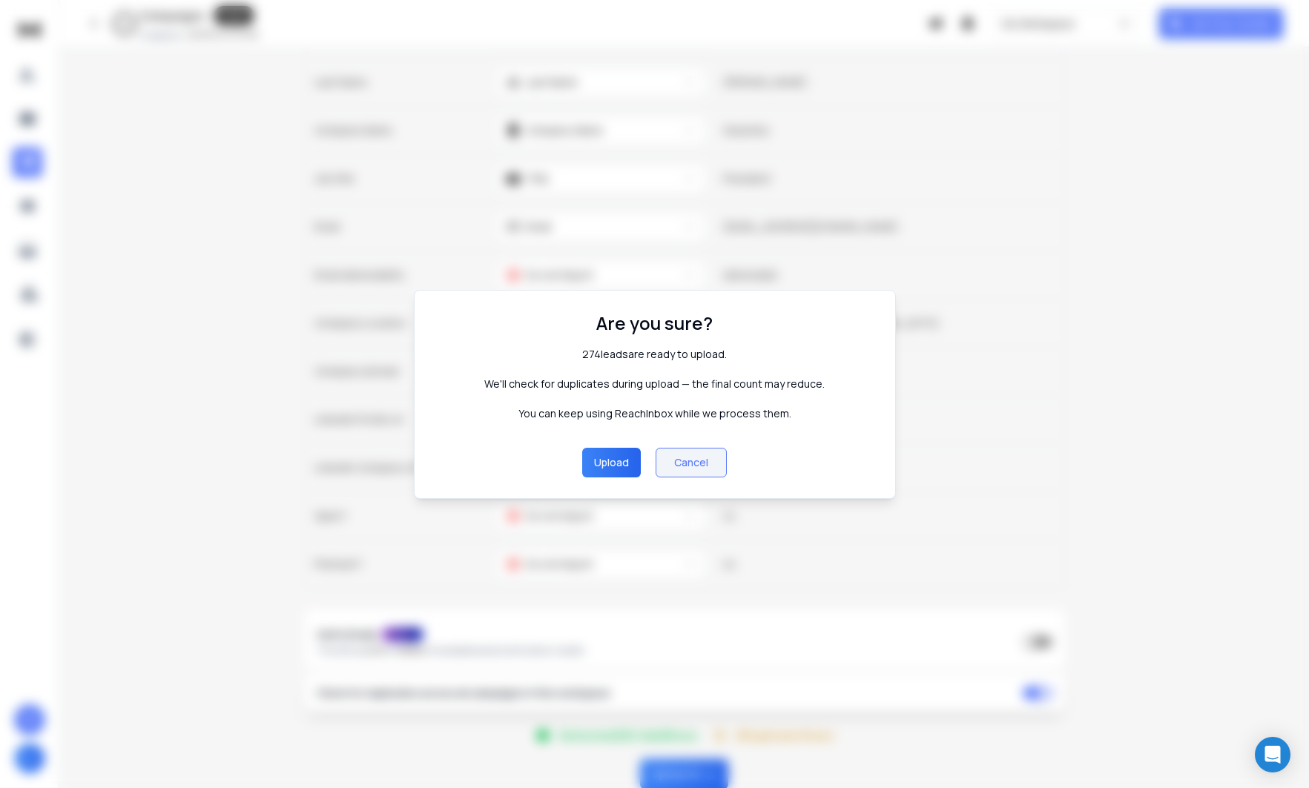
click at [606, 458] on button "Upload" at bounding box center [611, 463] width 59 height 30
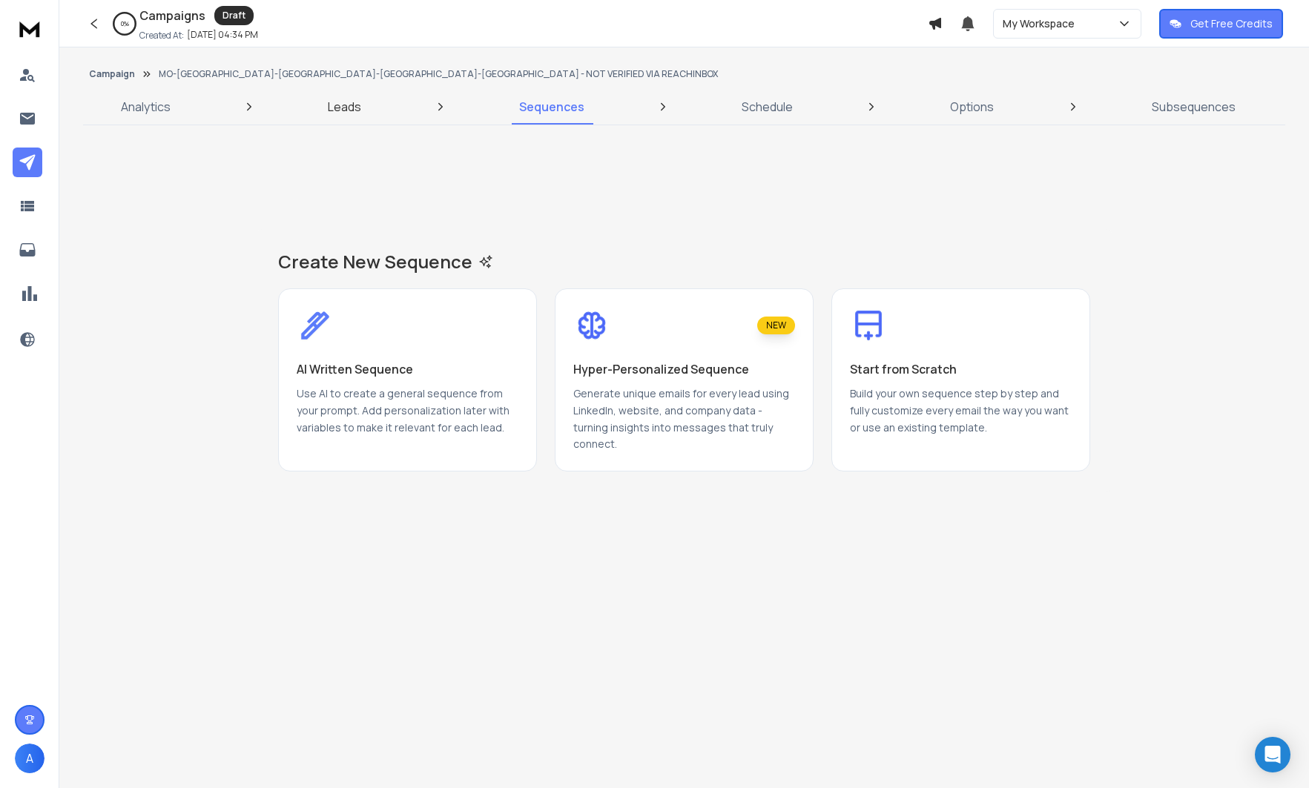
click at [340, 105] on p "Leads" at bounding box center [344, 107] width 33 height 18
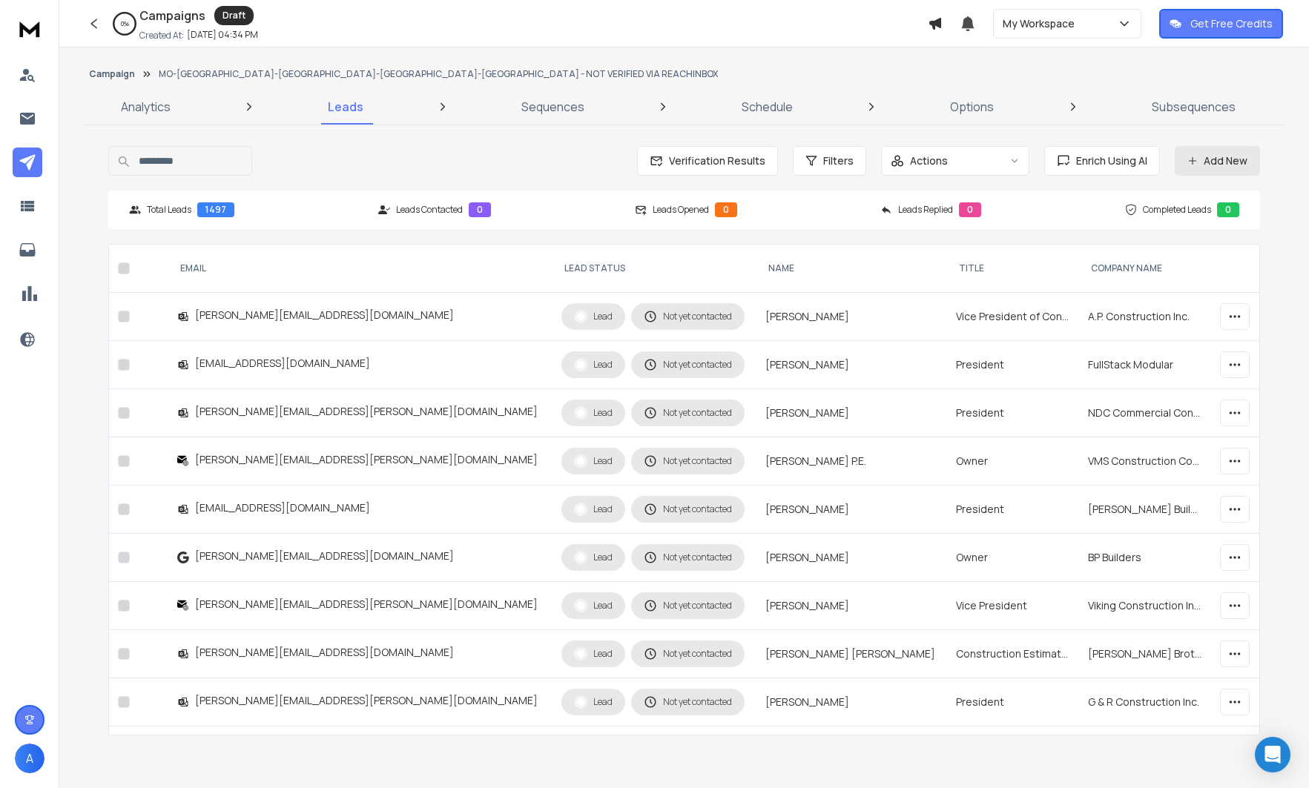
click at [1216, 161] on button "Add New" at bounding box center [1217, 161] width 85 height 30
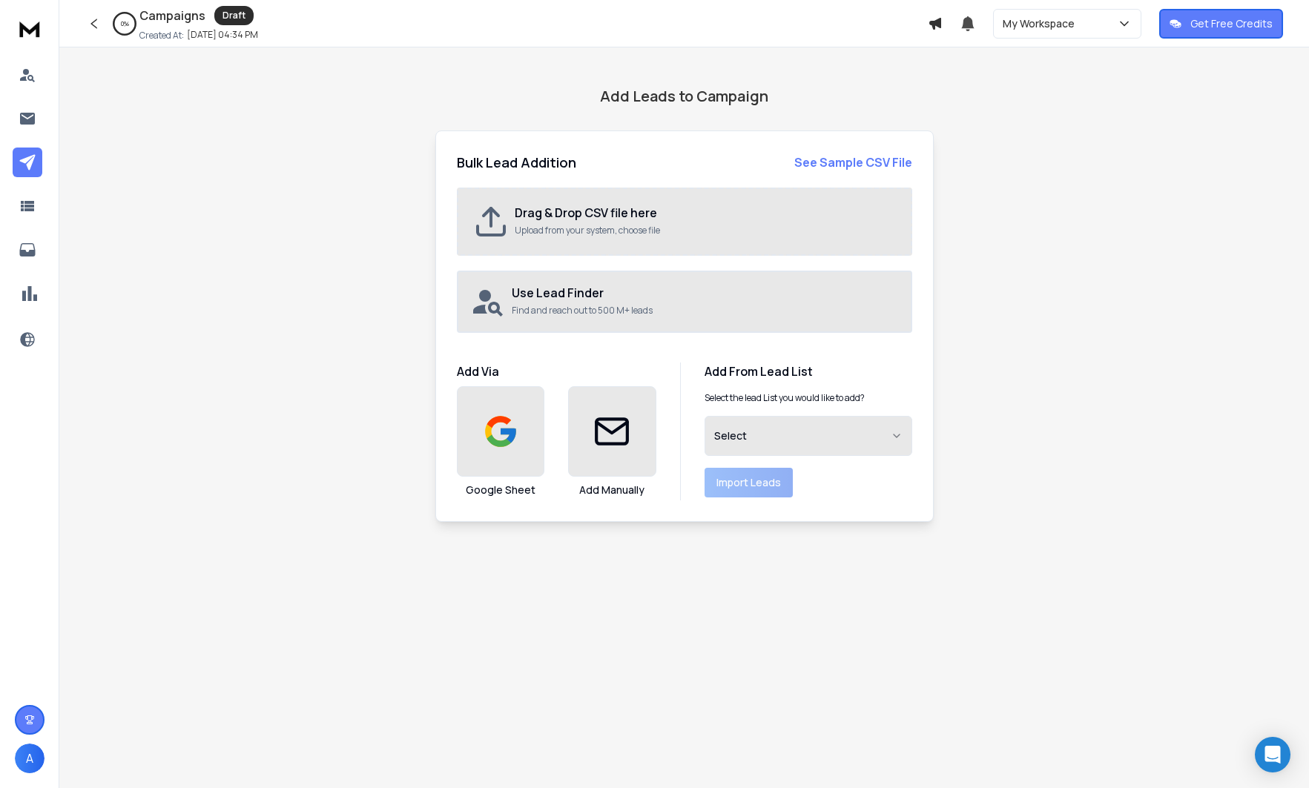
click at [681, 210] on h2 "Drag & Drop CSV file here" at bounding box center [705, 213] width 381 height 18
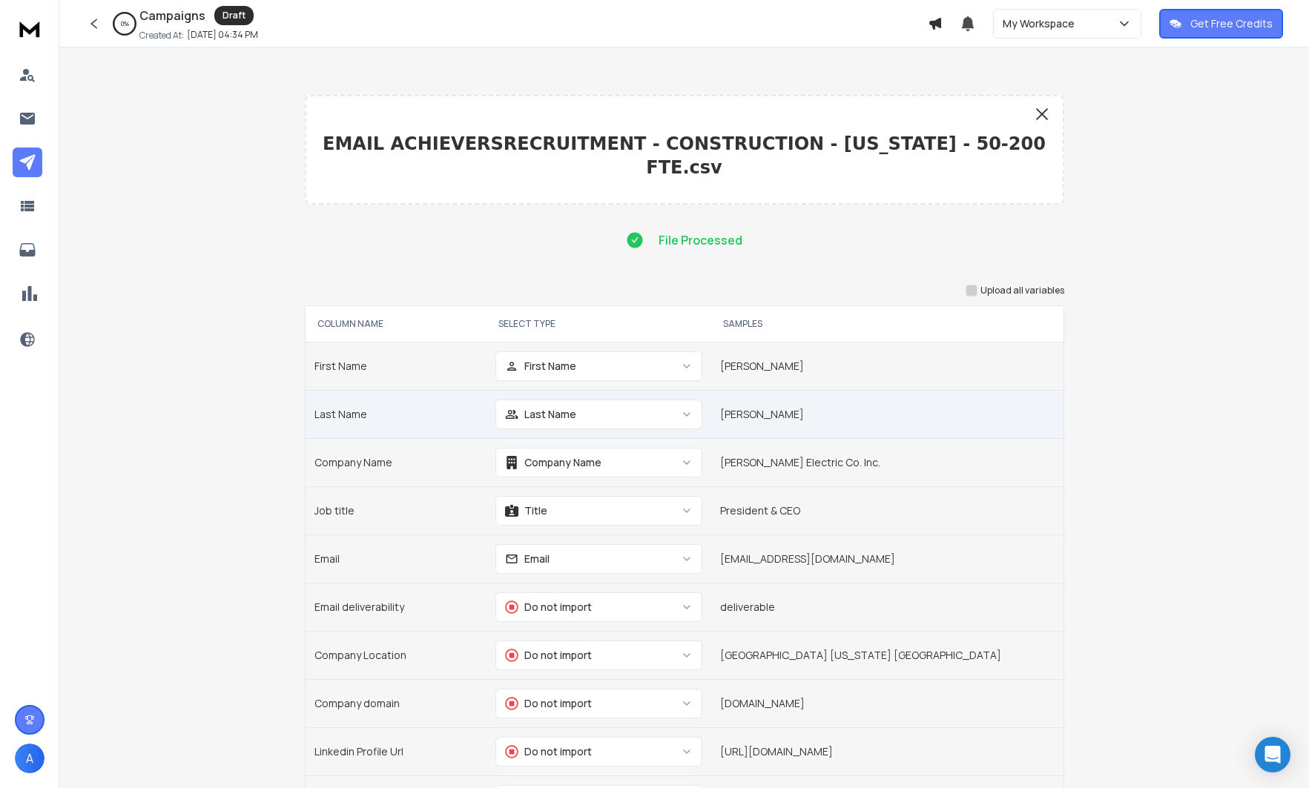
scroll to position [332, 0]
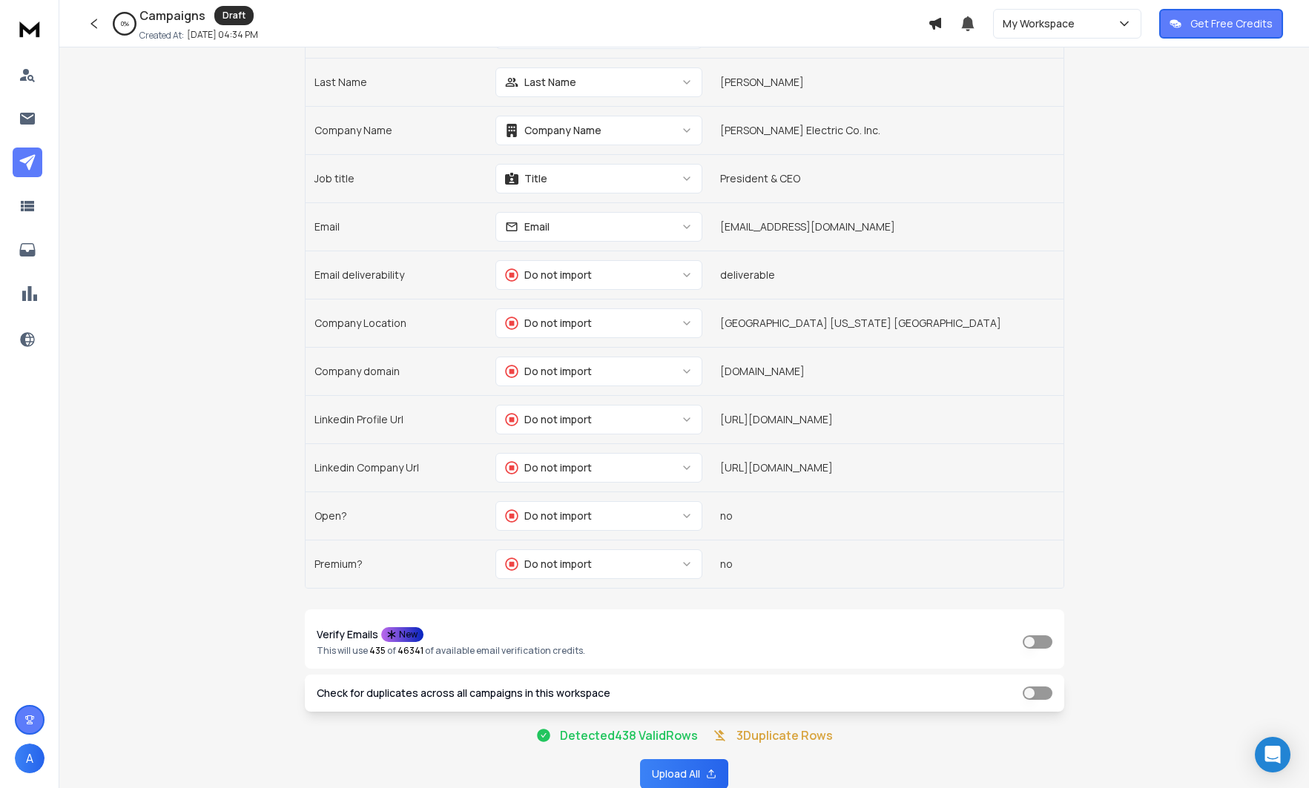
click at [1027, 687] on button "Check for duplicates across all campaigns in this workspace" at bounding box center [1038, 693] width 30 height 13
click at [657, 759] on button "Upload All" at bounding box center [684, 774] width 88 height 30
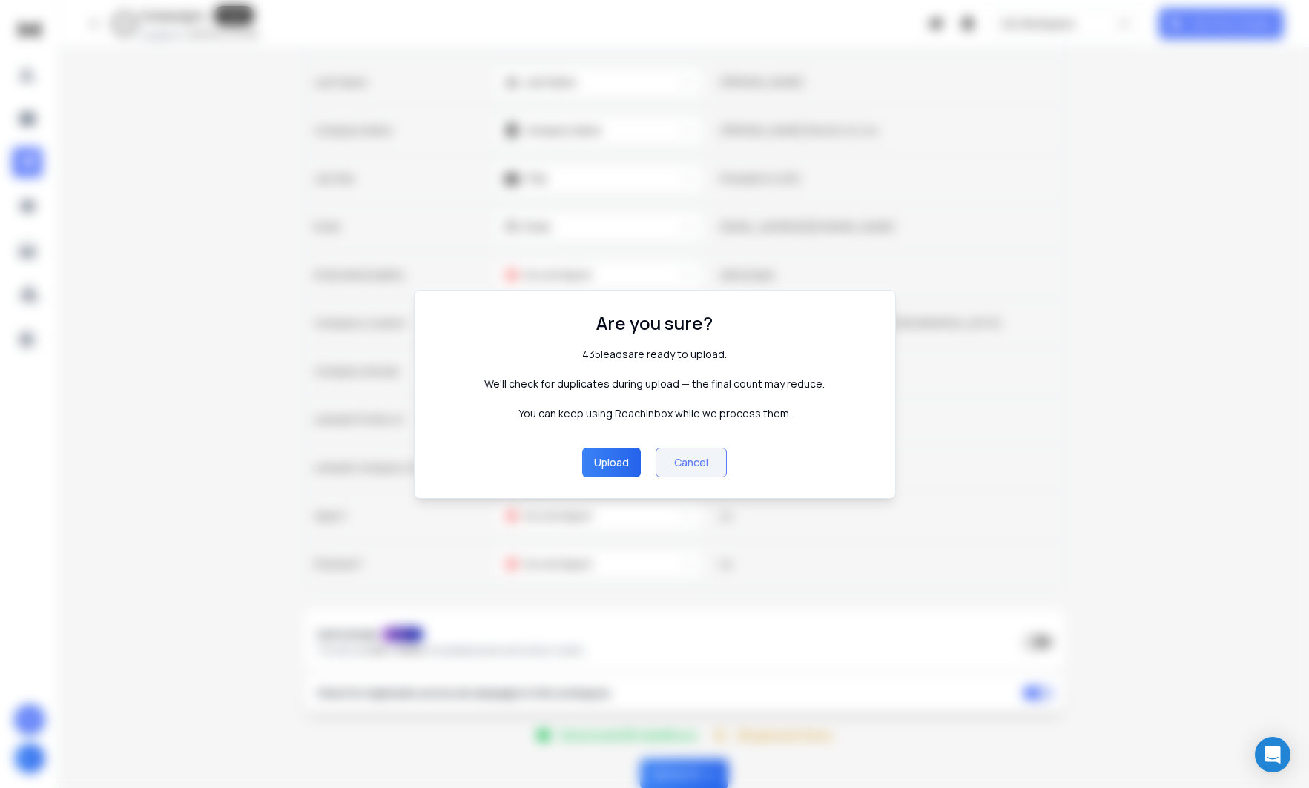
click at [619, 467] on button "Upload" at bounding box center [611, 463] width 59 height 30
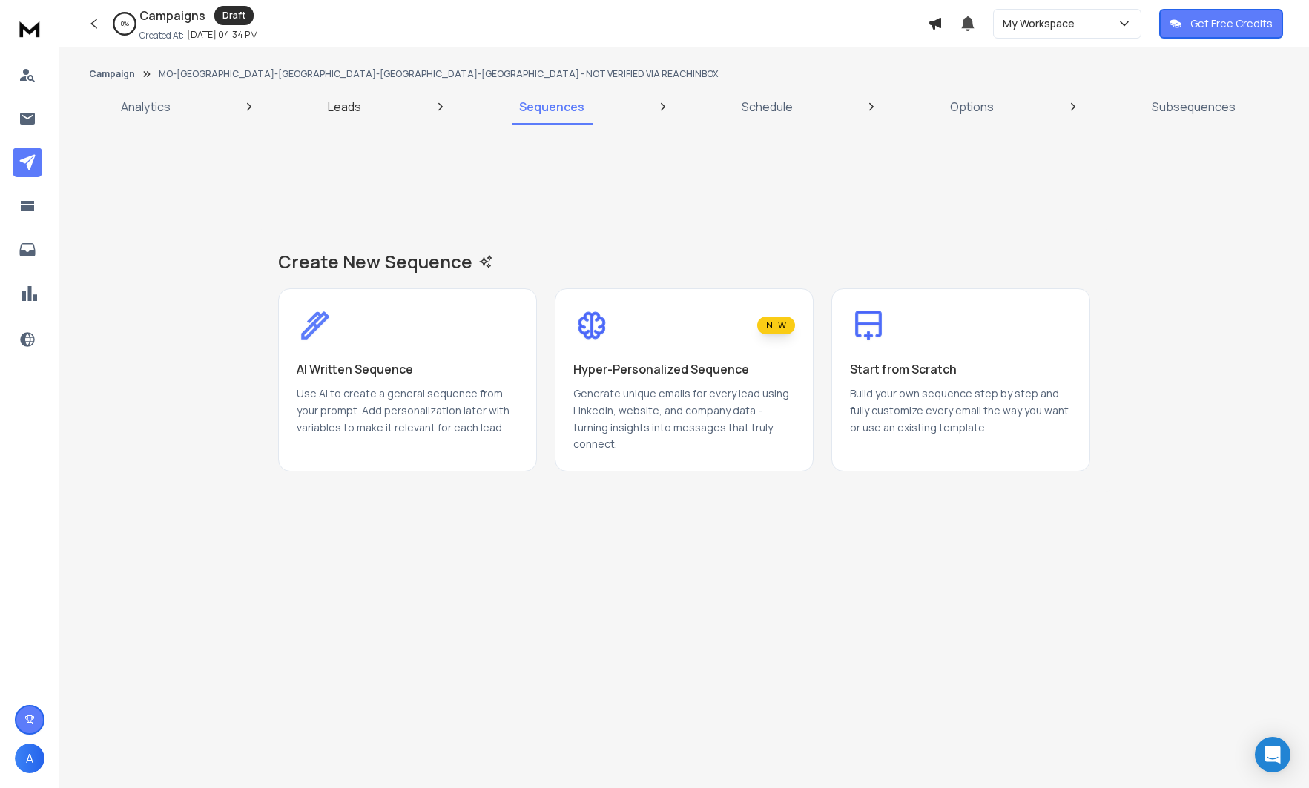
click at [347, 105] on p "Leads" at bounding box center [344, 107] width 33 height 18
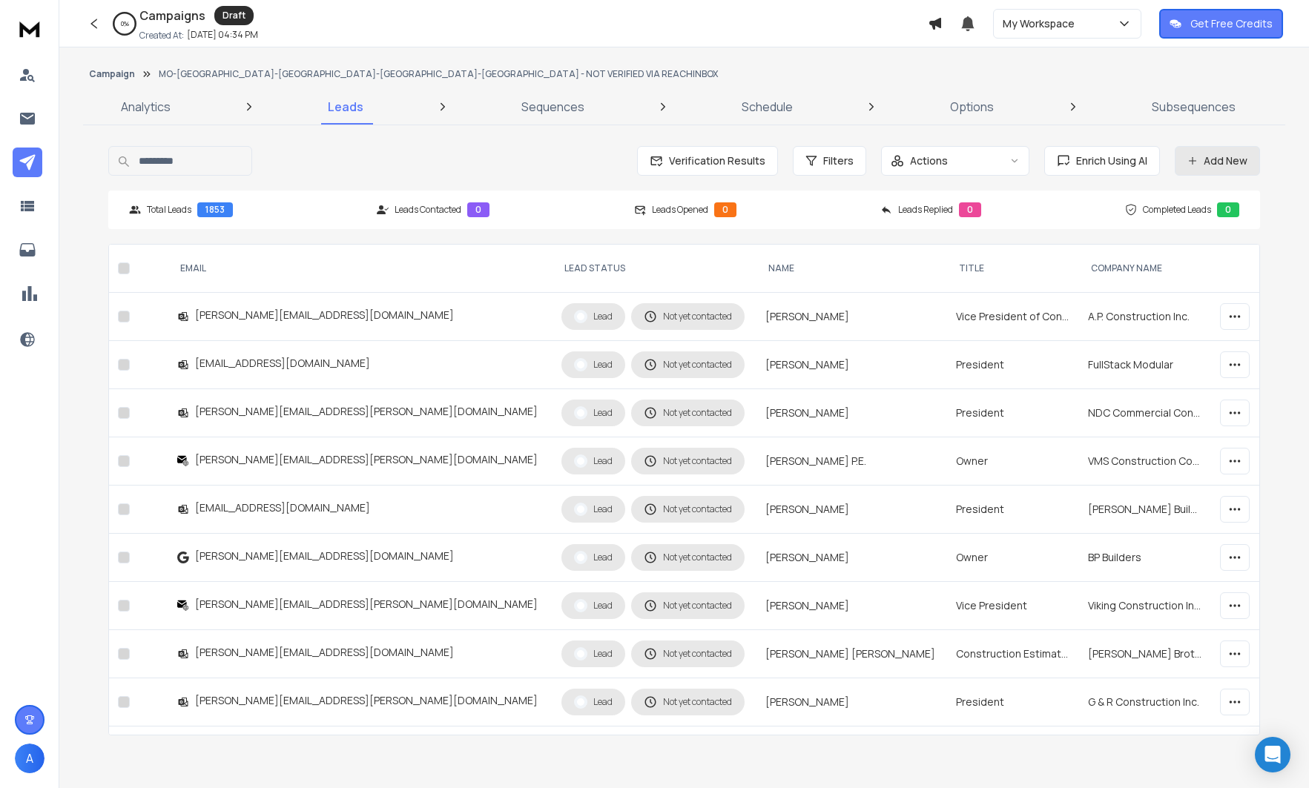
click at [1205, 153] on button "Add New" at bounding box center [1217, 161] width 85 height 30
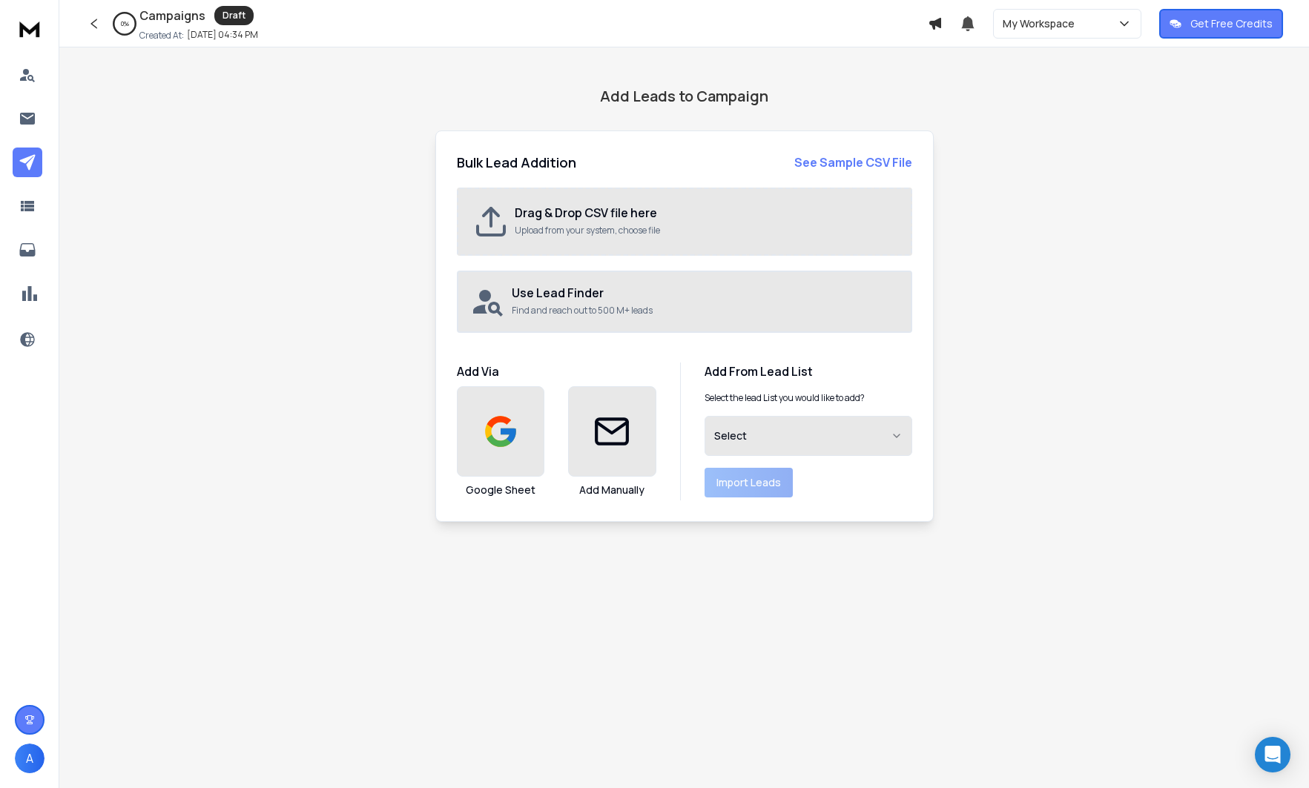
click at [658, 212] on h2 "Drag & Drop CSV file here" at bounding box center [705, 213] width 381 height 18
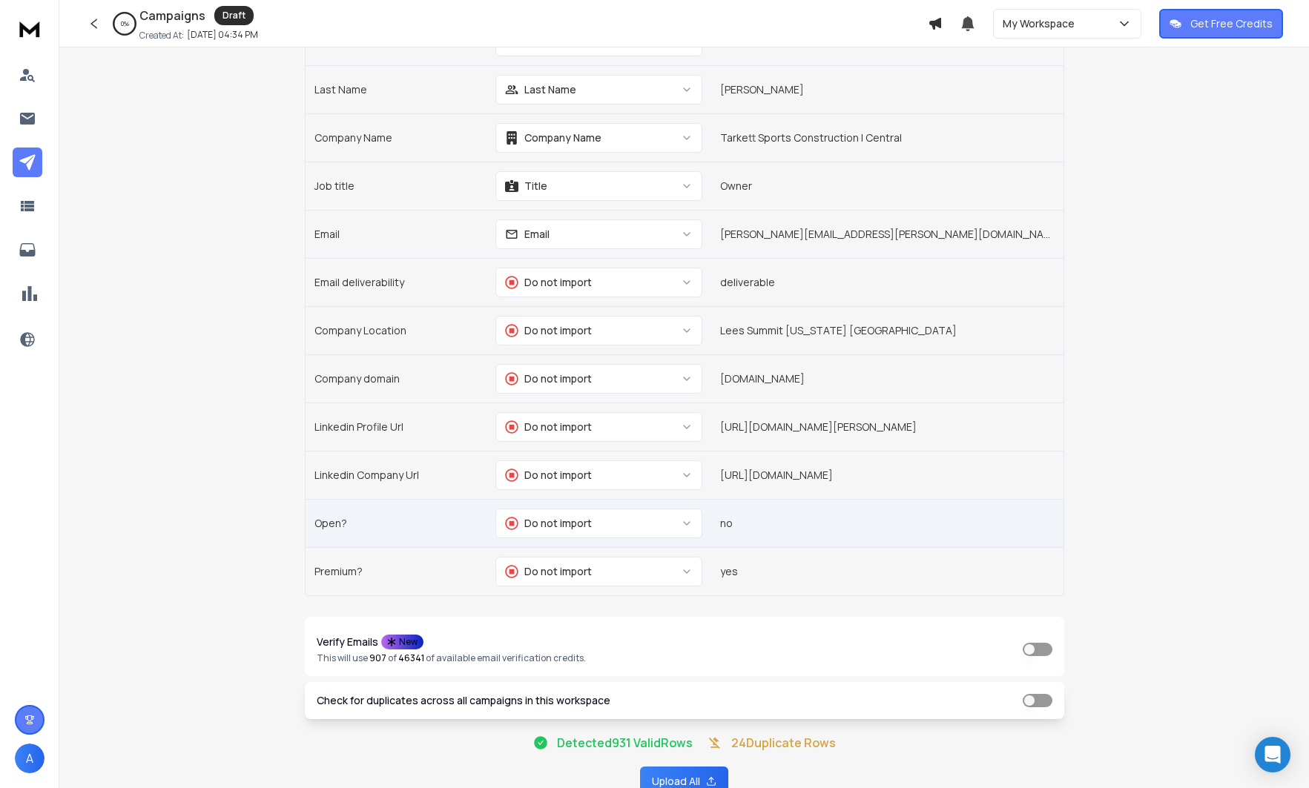
scroll to position [332, 0]
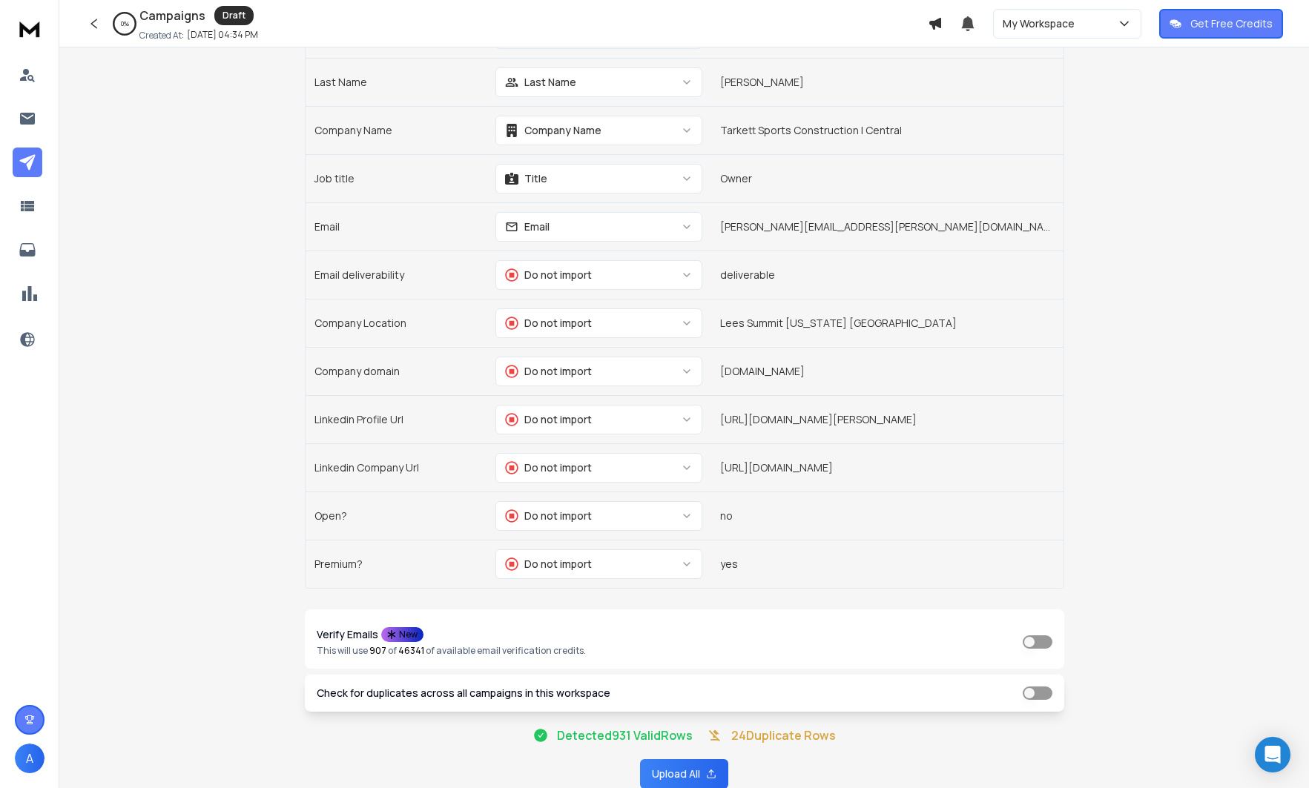
click at [1037, 687] on button "Check for duplicates across all campaigns in this workspace" at bounding box center [1038, 693] width 30 height 13
click at [706, 769] on icon at bounding box center [711, 774] width 10 height 10
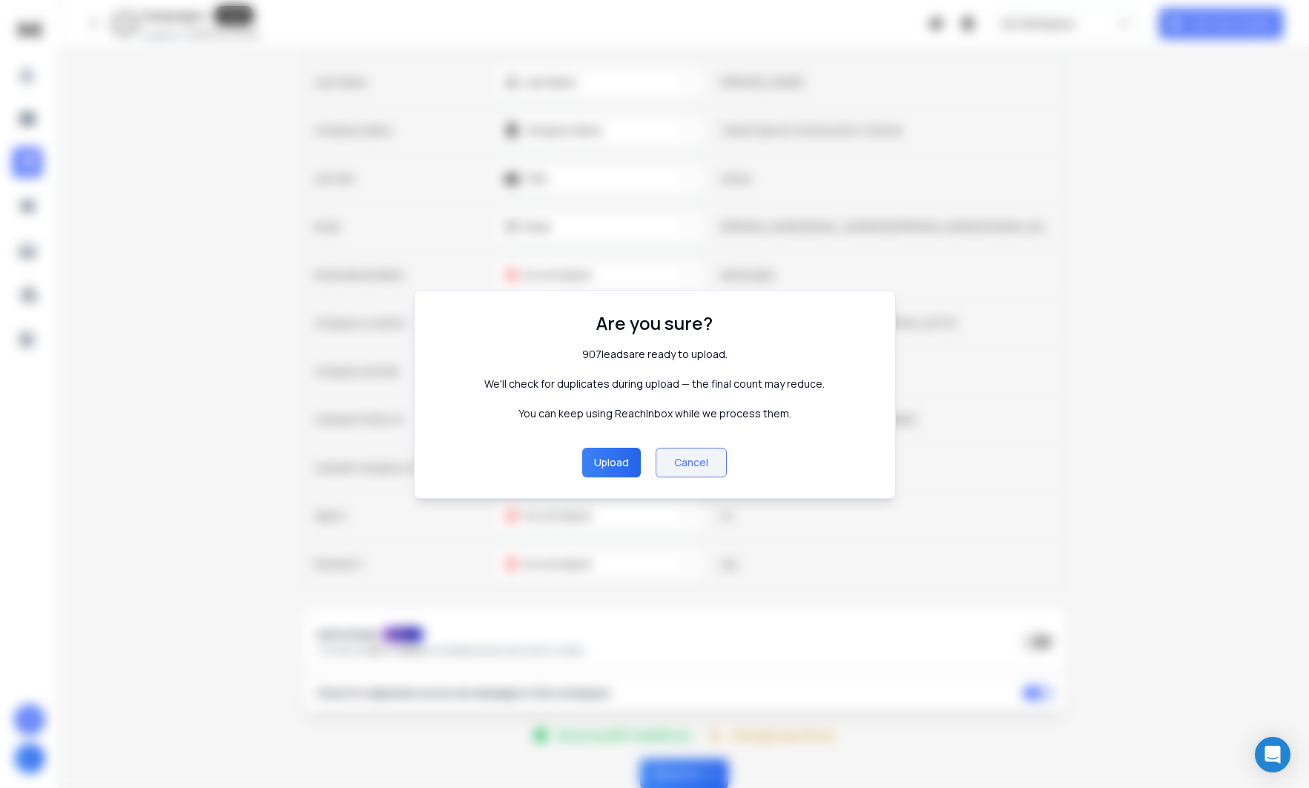
click at [601, 457] on button "Upload" at bounding box center [611, 463] width 59 height 30
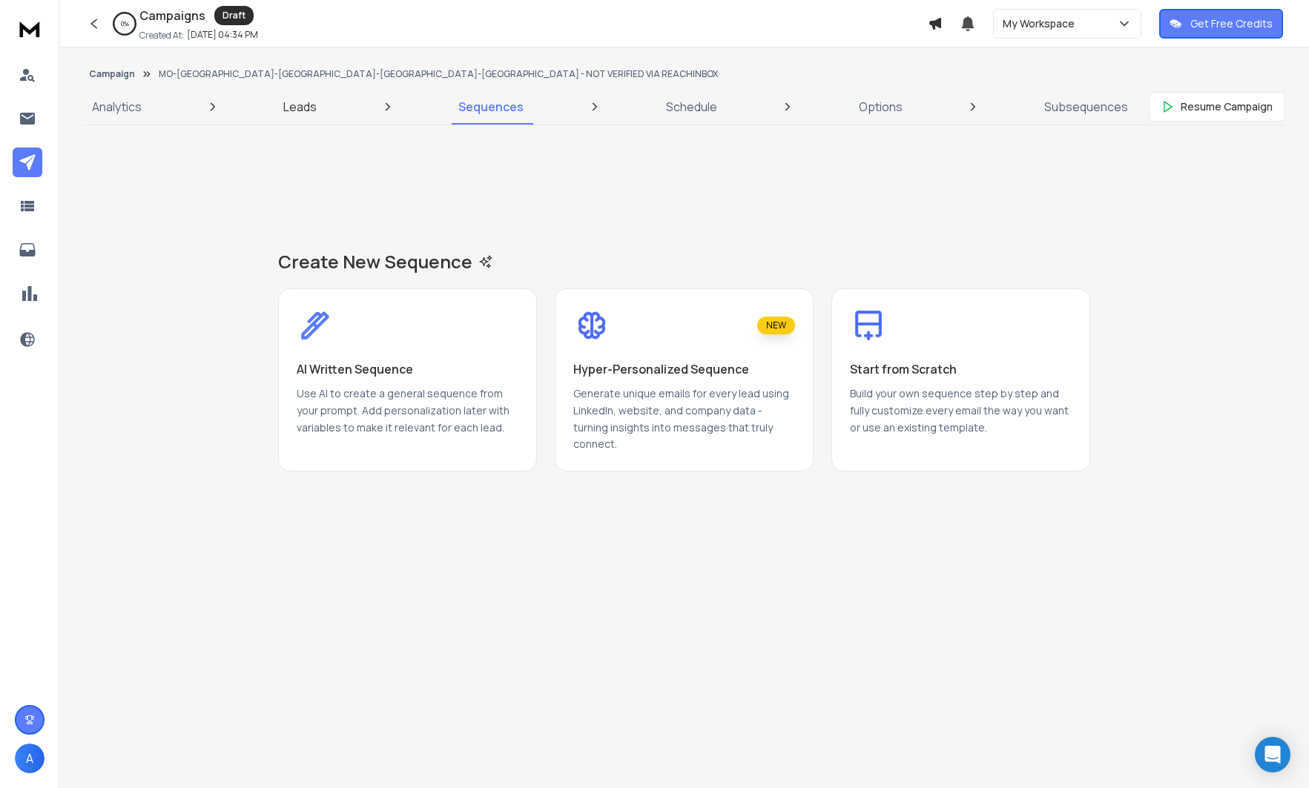
click at [293, 104] on p "Leads" at bounding box center [299, 107] width 33 height 18
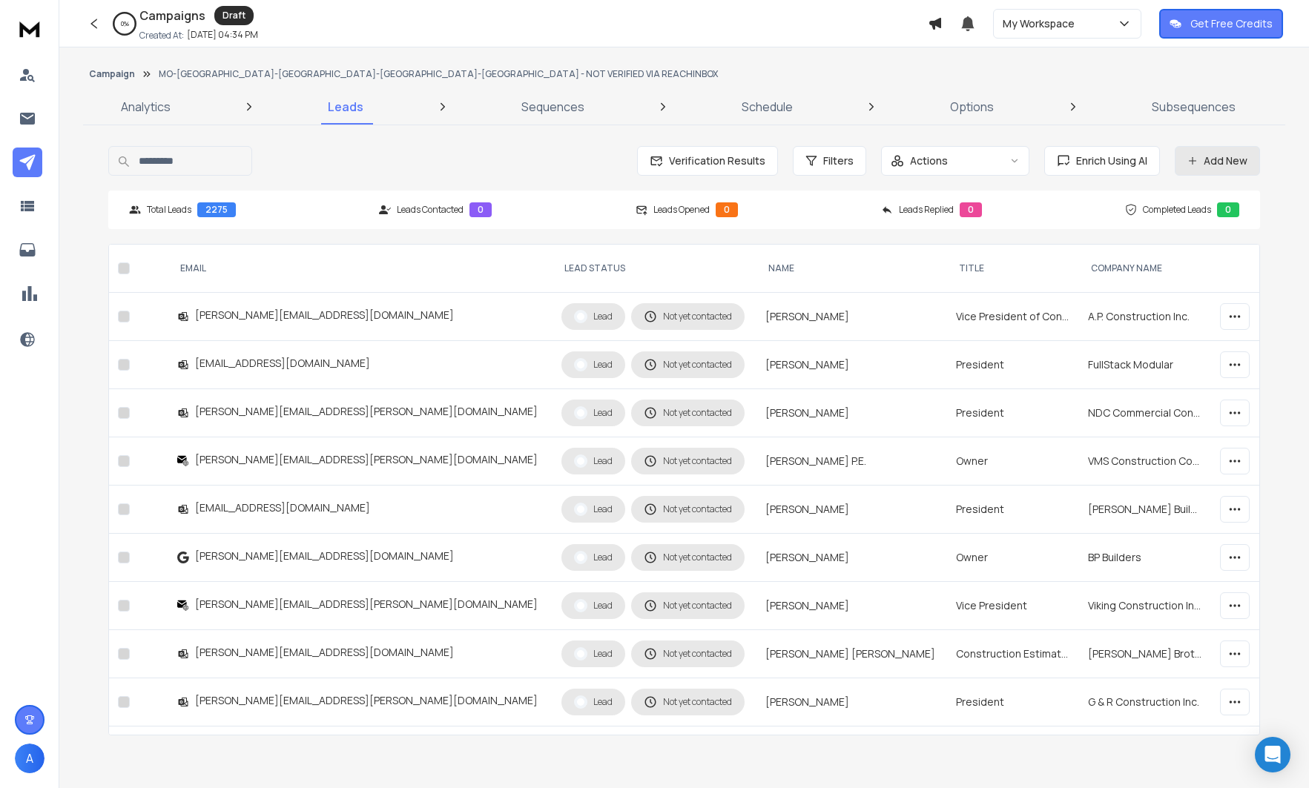
click at [1193, 171] on button "Add New" at bounding box center [1217, 161] width 85 height 30
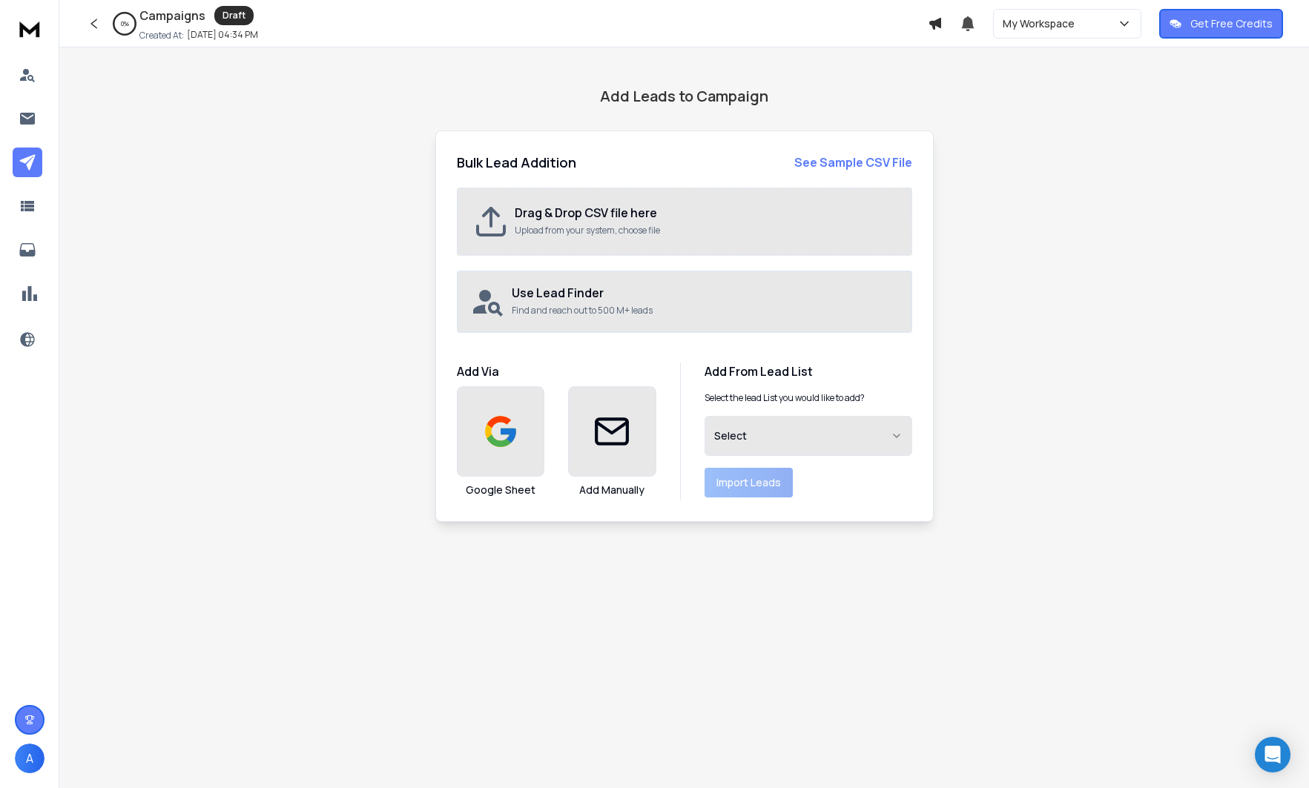
click at [513, 205] on div "Drag & Drop CSV file here Upload from your system, choose file" at bounding box center [684, 222] width 423 height 36
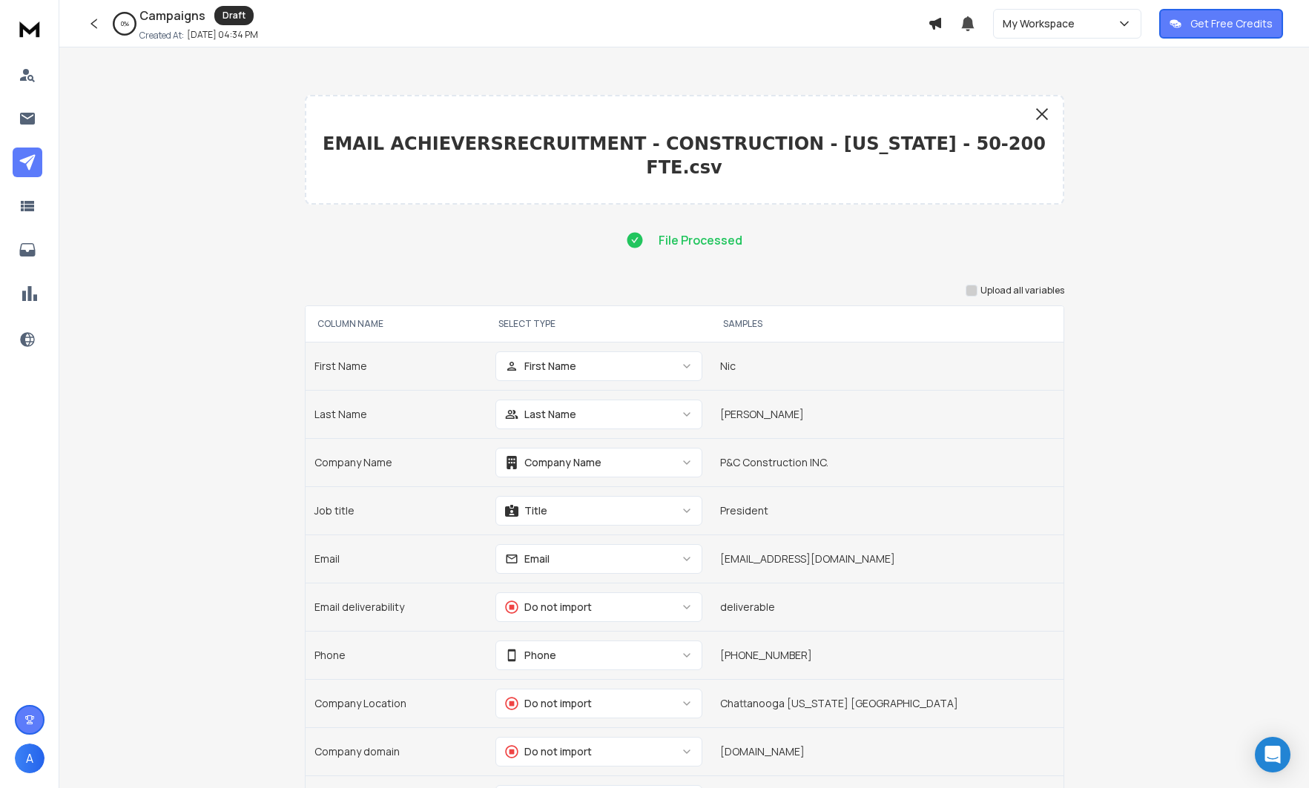
scroll to position [380, 0]
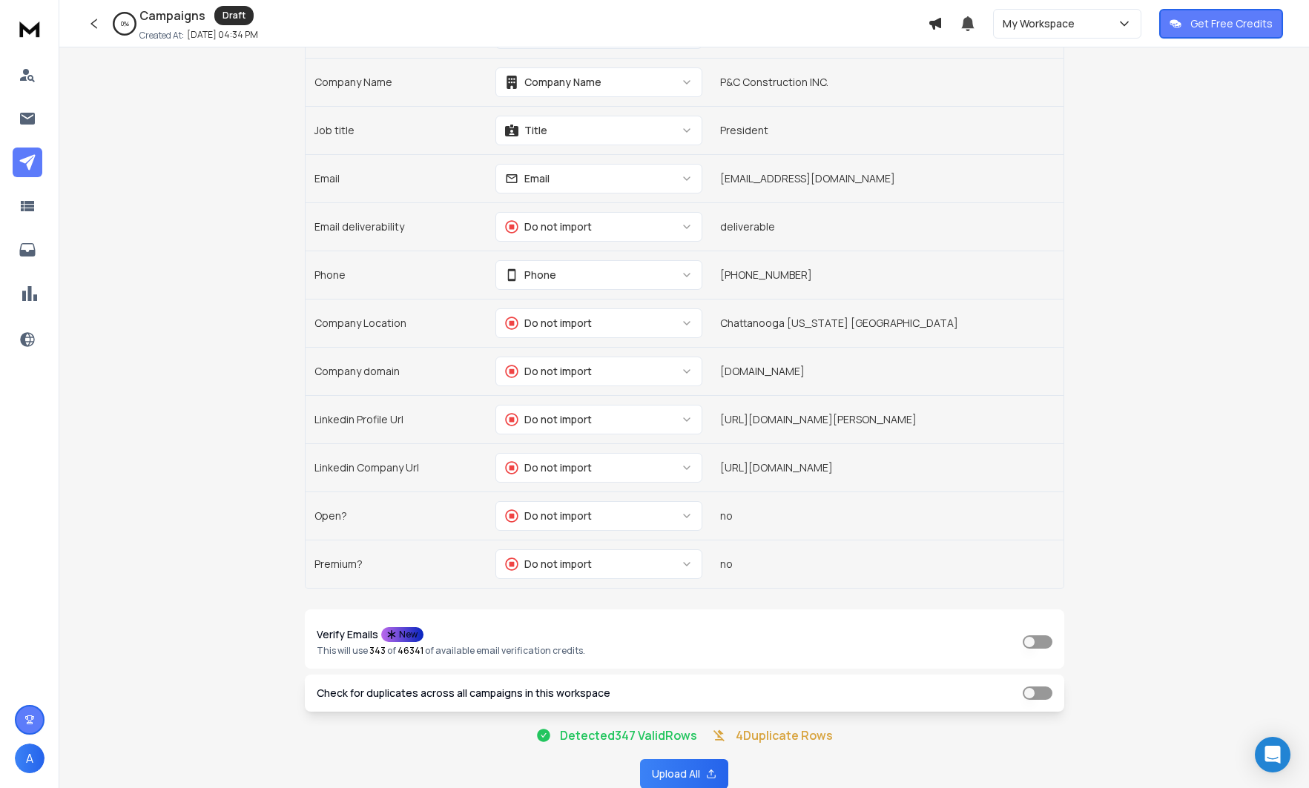
click at [1038, 687] on button "Check for duplicates across all campaigns in this workspace" at bounding box center [1038, 693] width 30 height 13
click at [692, 759] on button "Upload All" at bounding box center [684, 774] width 88 height 30
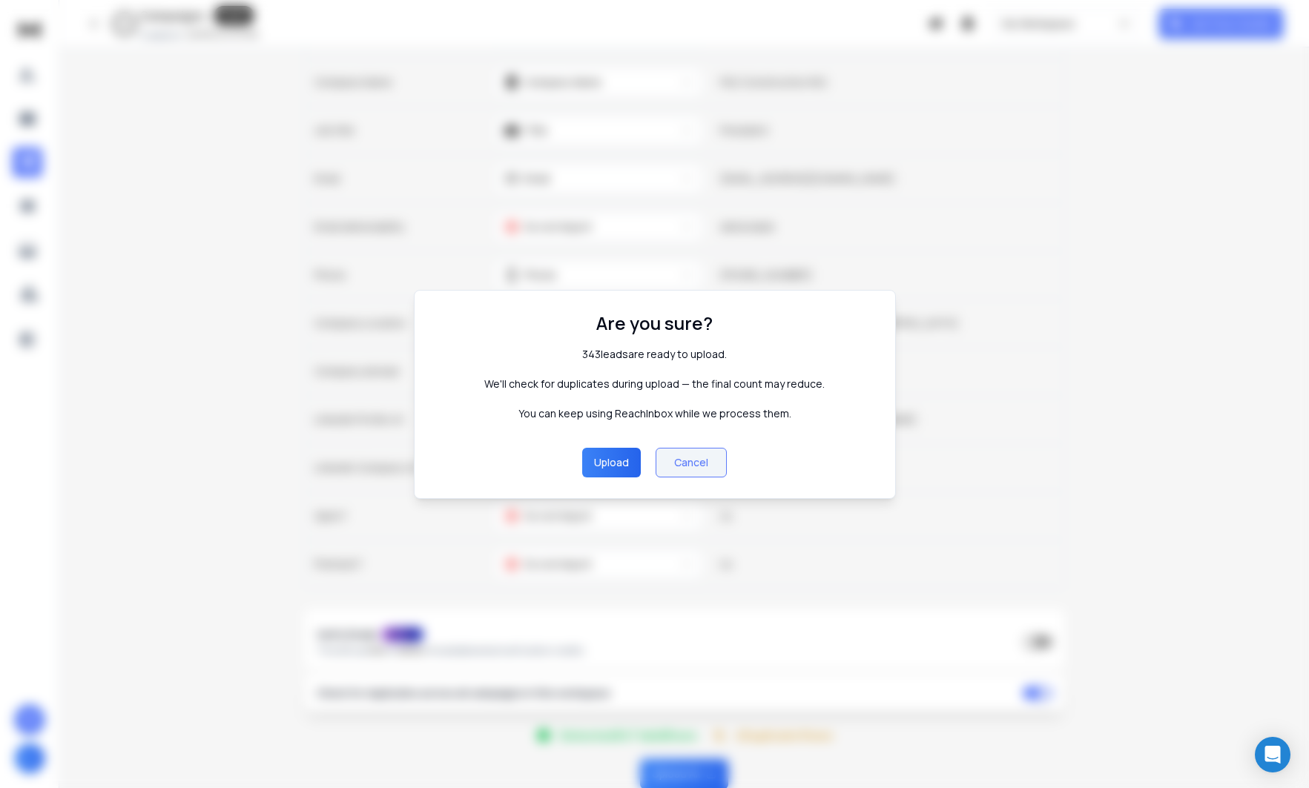
click at [606, 457] on button "Upload" at bounding box center [611, 463] width 59 height 30
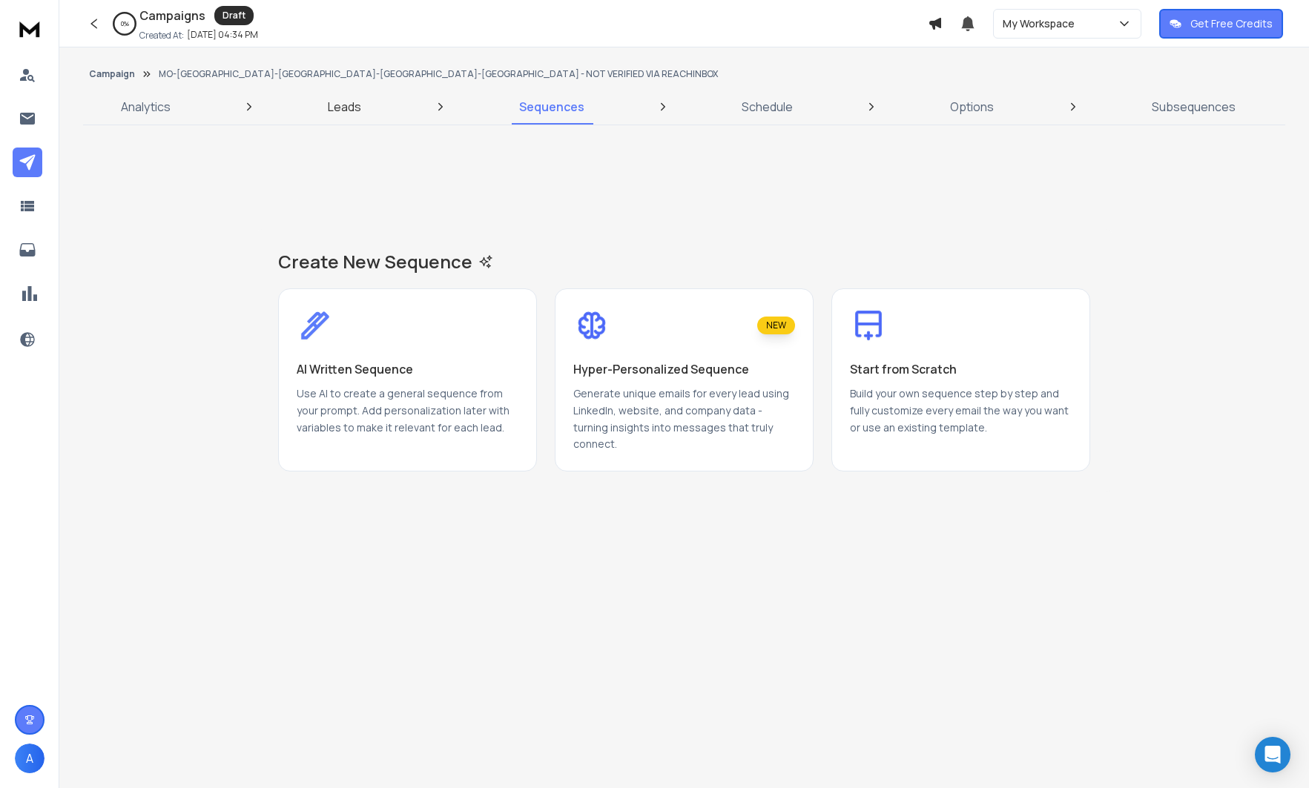
click at [340, 110] on p "Leads" at bounding box center [344, 107] width 33 height 18
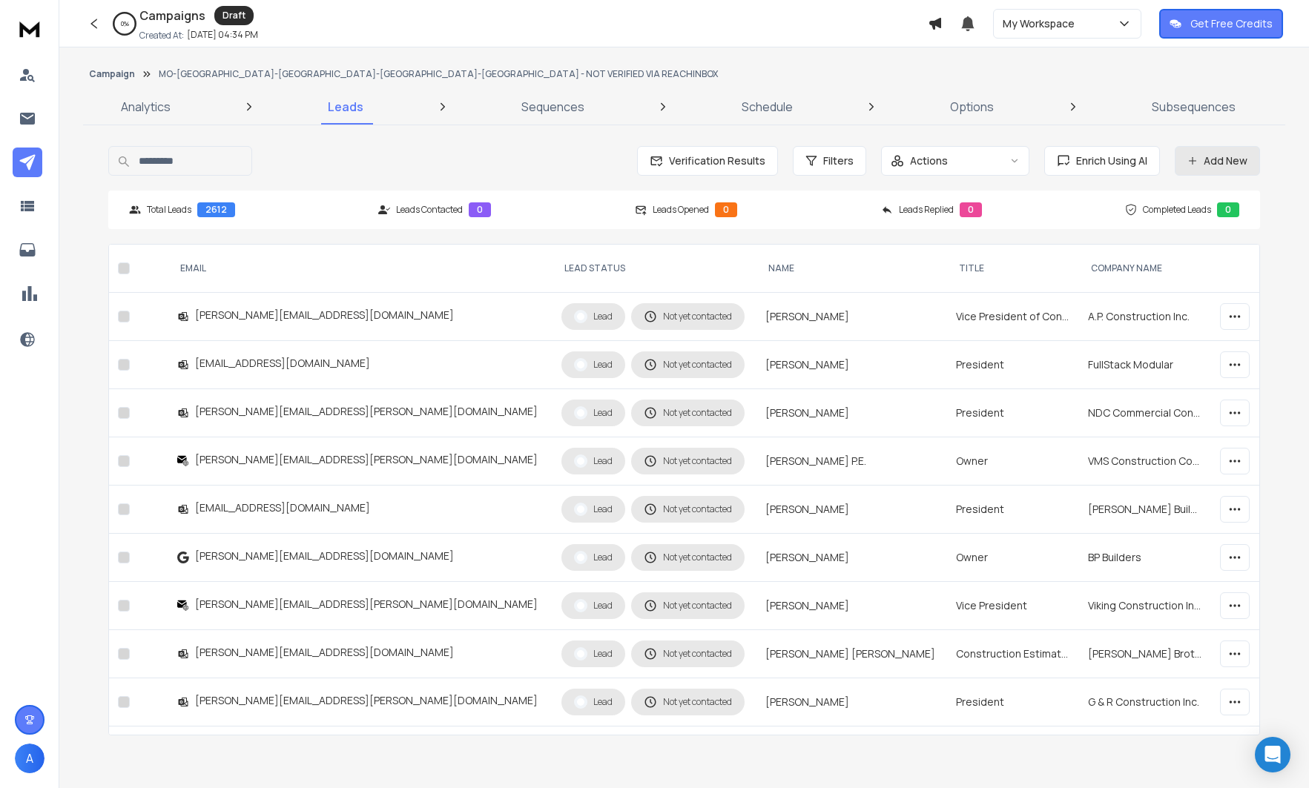
click at [1216, 156] on button "Add New" at bounding box center [1217, 161] width 85 height 30
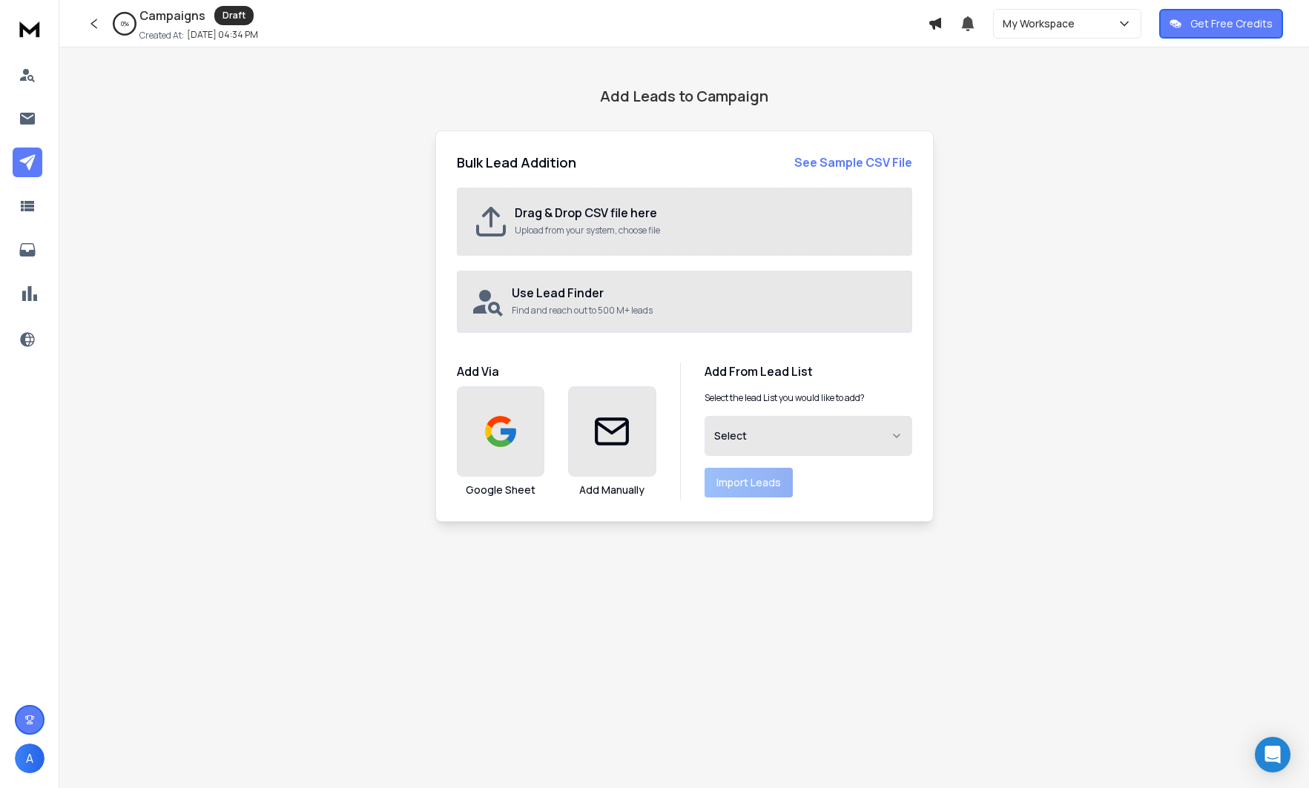
click at [601, 217] on h2 "Drag & Drop CSV file here" at bounding box center [705, 213] width 381 height 18
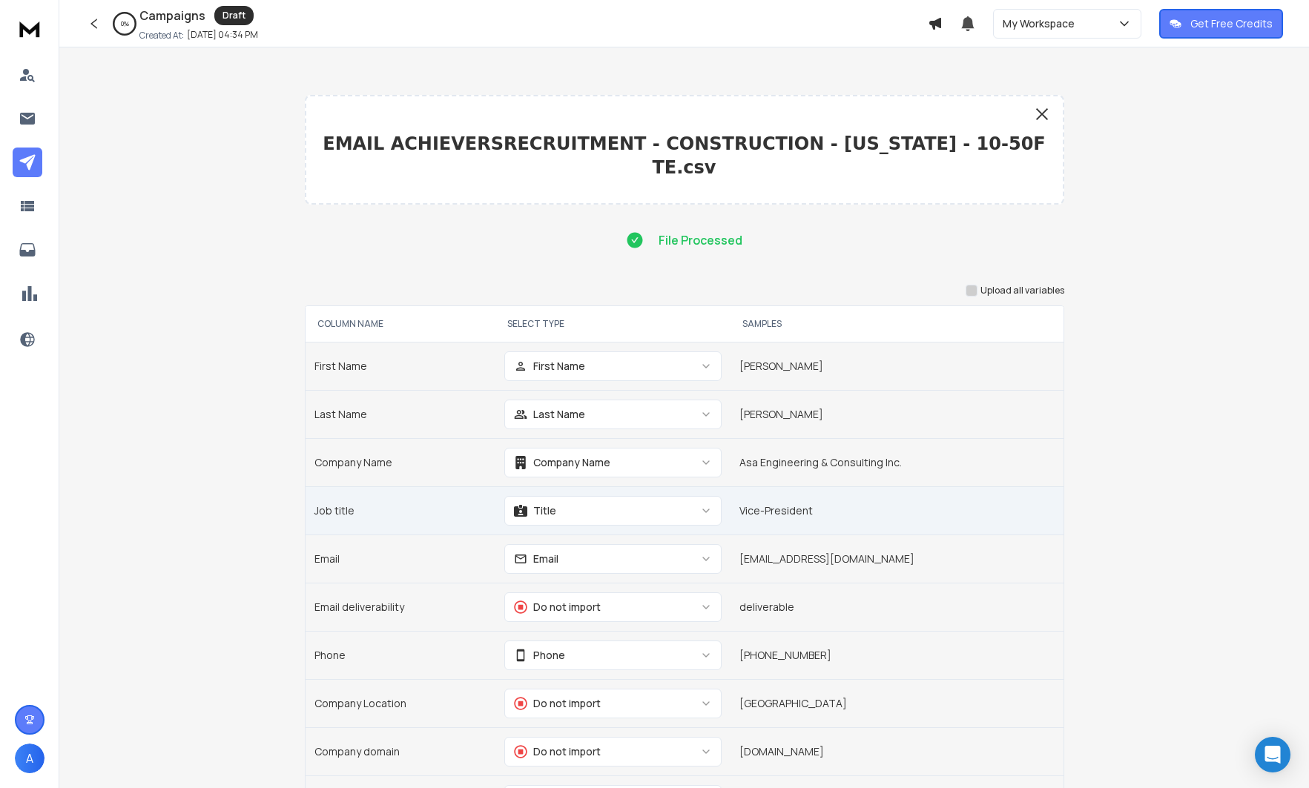
scroll to position [380, 0]
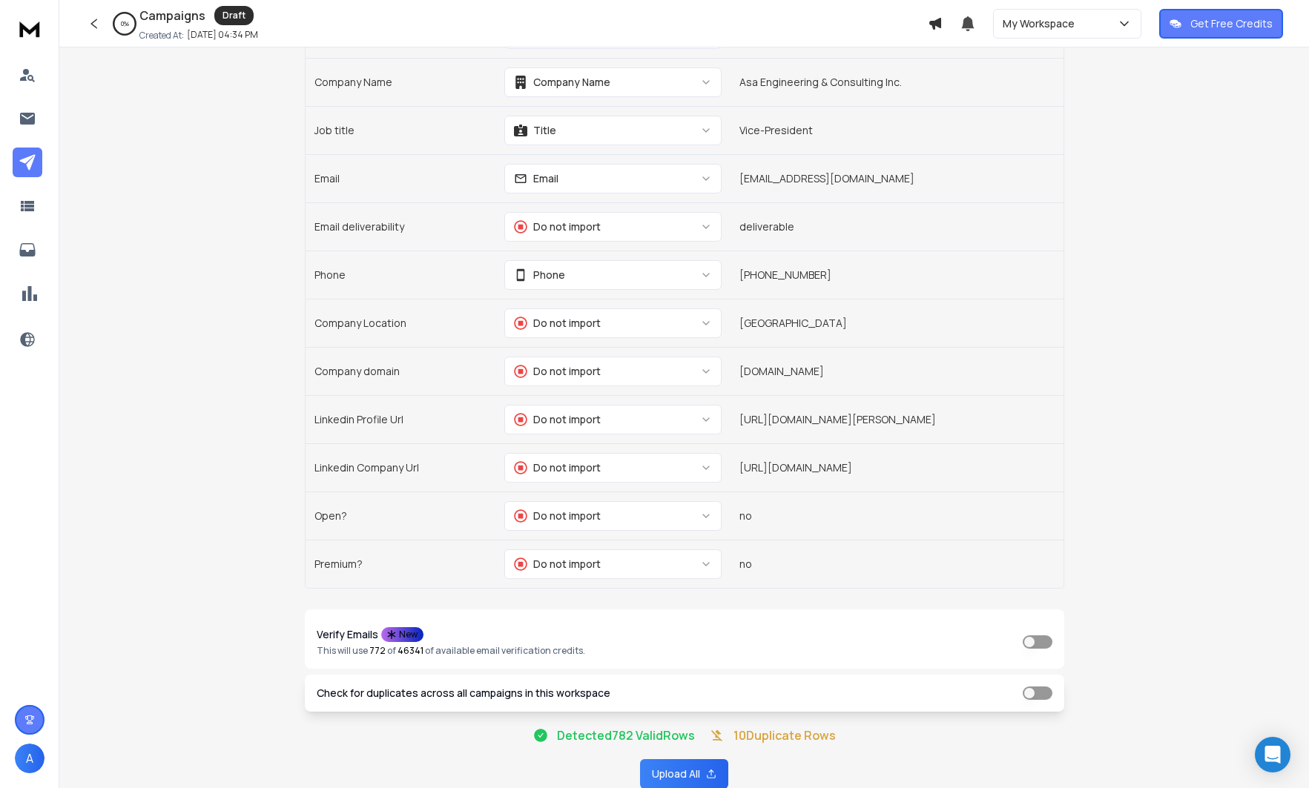
click at [1039, 687] on button "Check for duplicates across all campaigns in this workspace" at bounding box center [1038, 693] width 30 height 13
click at [696, 759] on button "Upload All" at bounding box center [684, 774] width 88 height 30
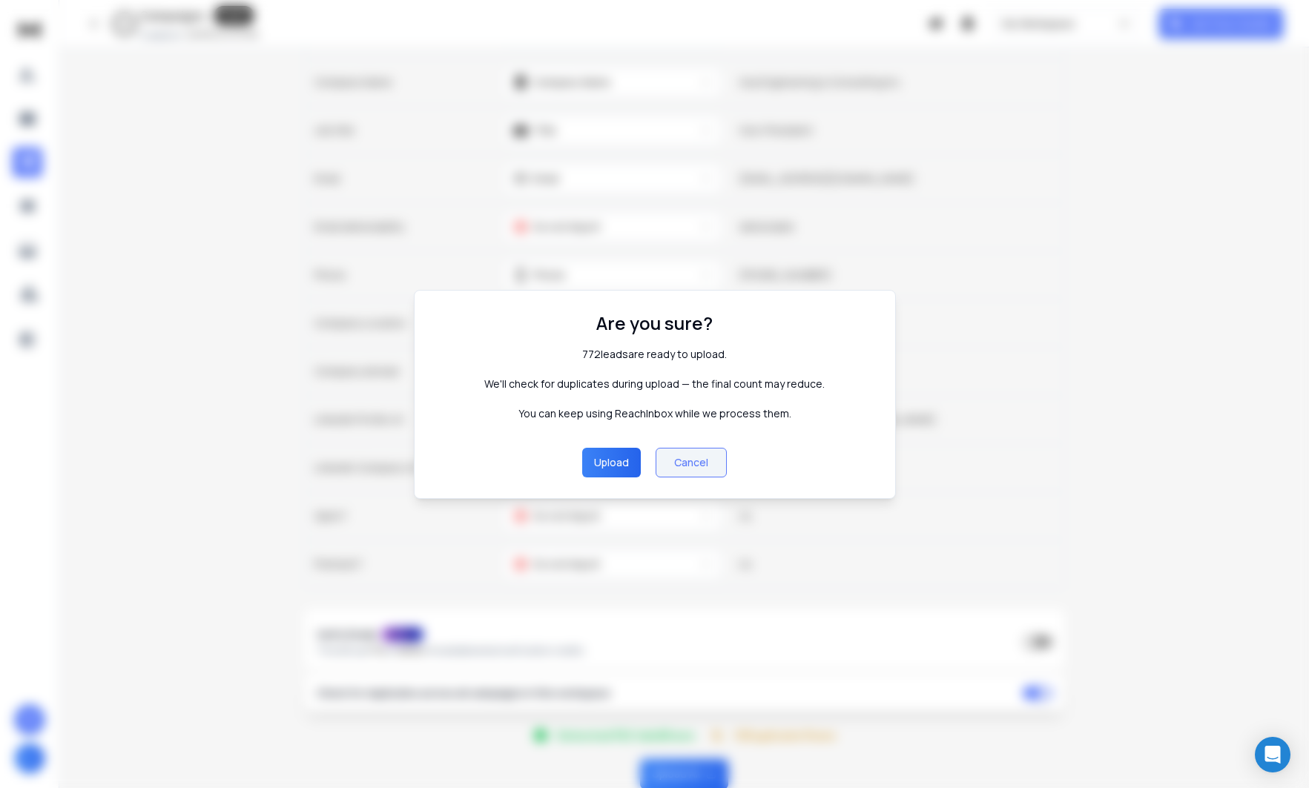
click at [619, 459] on button "Upload" at bounding box center [611, 463] width 59 height 30
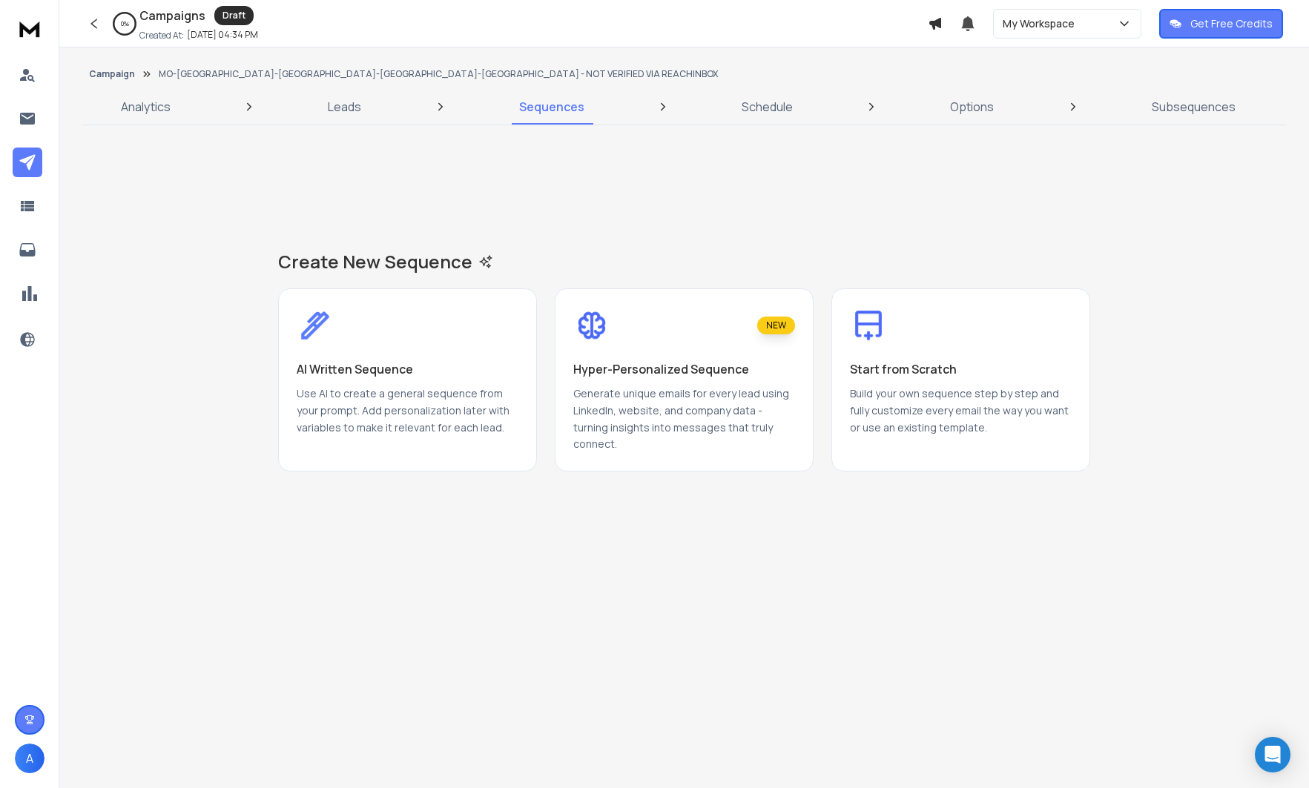
click at [317, 108] on div "Analytics Leads Sequences Schedule Options Subsequences" at bounding box center [678, 107] width 1190 height 36
click at [334, 109] on p "Leads" at bounding box center [344, 107] width 33 height 18
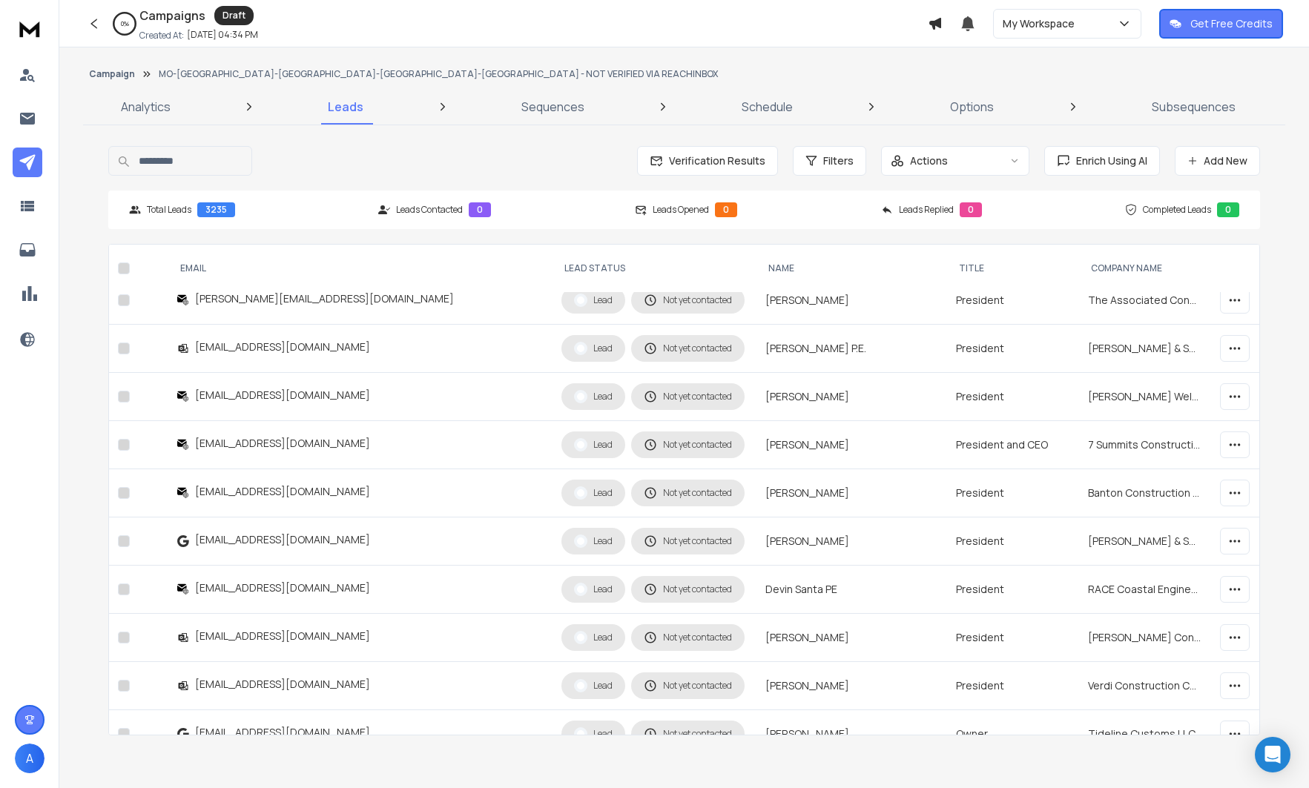
scroll to position [4389, 0]
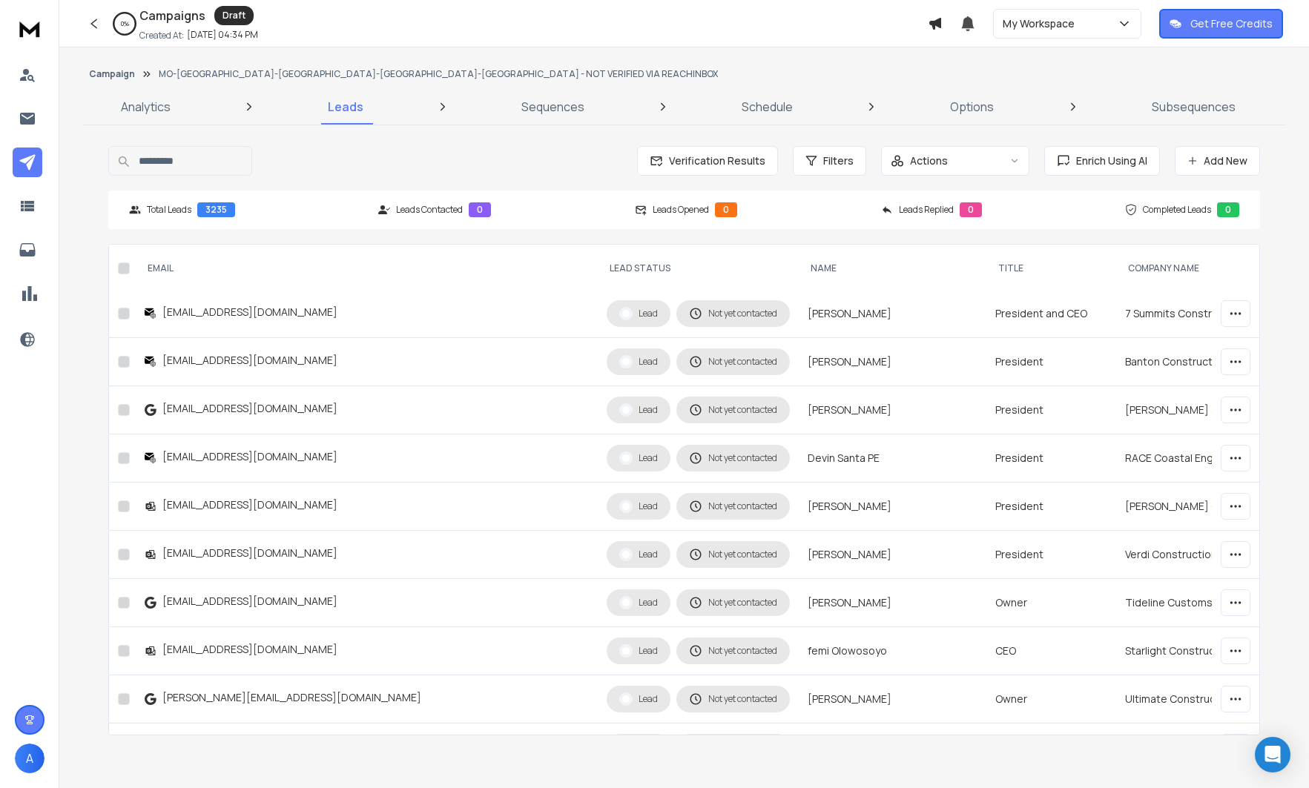
drag, startPoint x: 30, startPoint y: 117, endPoint x: 265, endPoint y: 23, distance: 253.9
click at [0, 0] on div "A" at bounding box center [29, 394] width 59 height 788
click at [567, 111] on p "Sequences" at bounding box center [552, 107] width 63 height 18
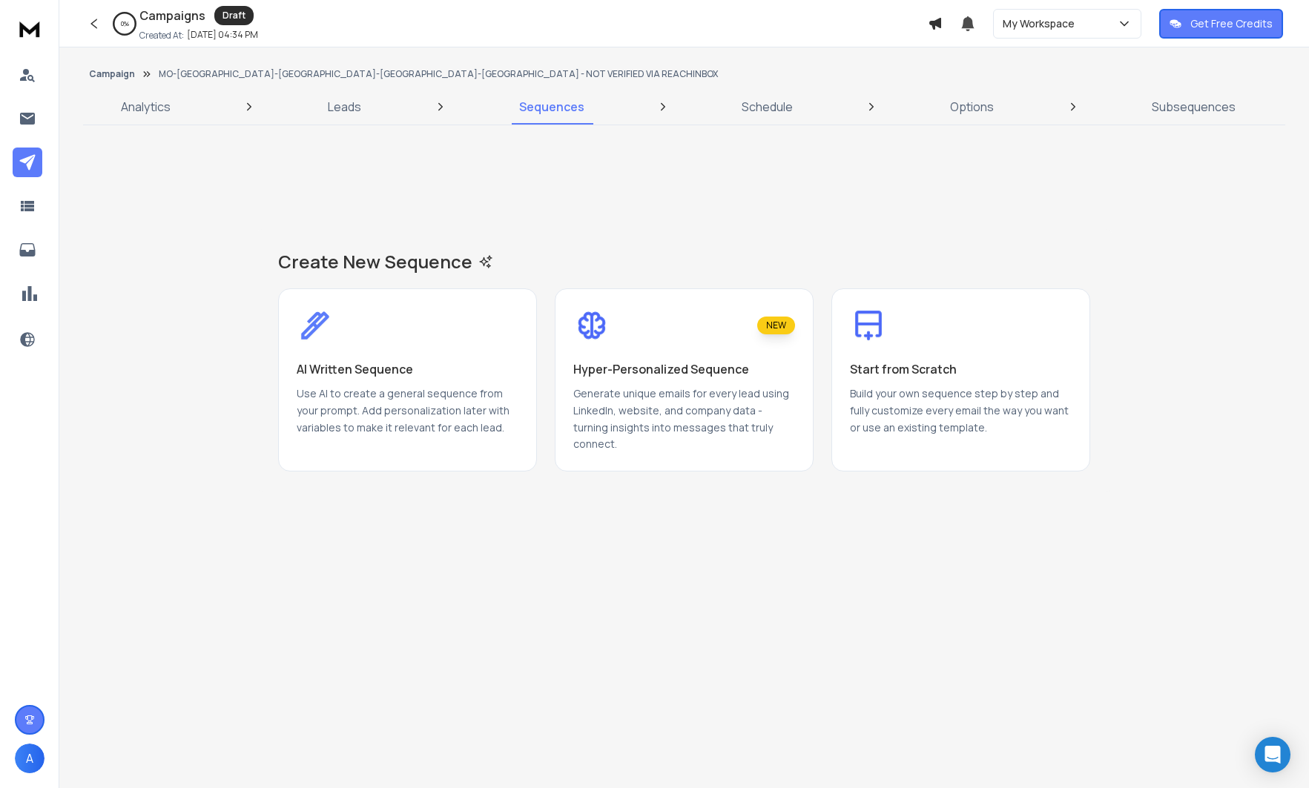
click at [927, 379] on div "Start from Scratch Build your own sequence step by step and fully customize eve…" at bounding box center [960, 380] width 257 height 182
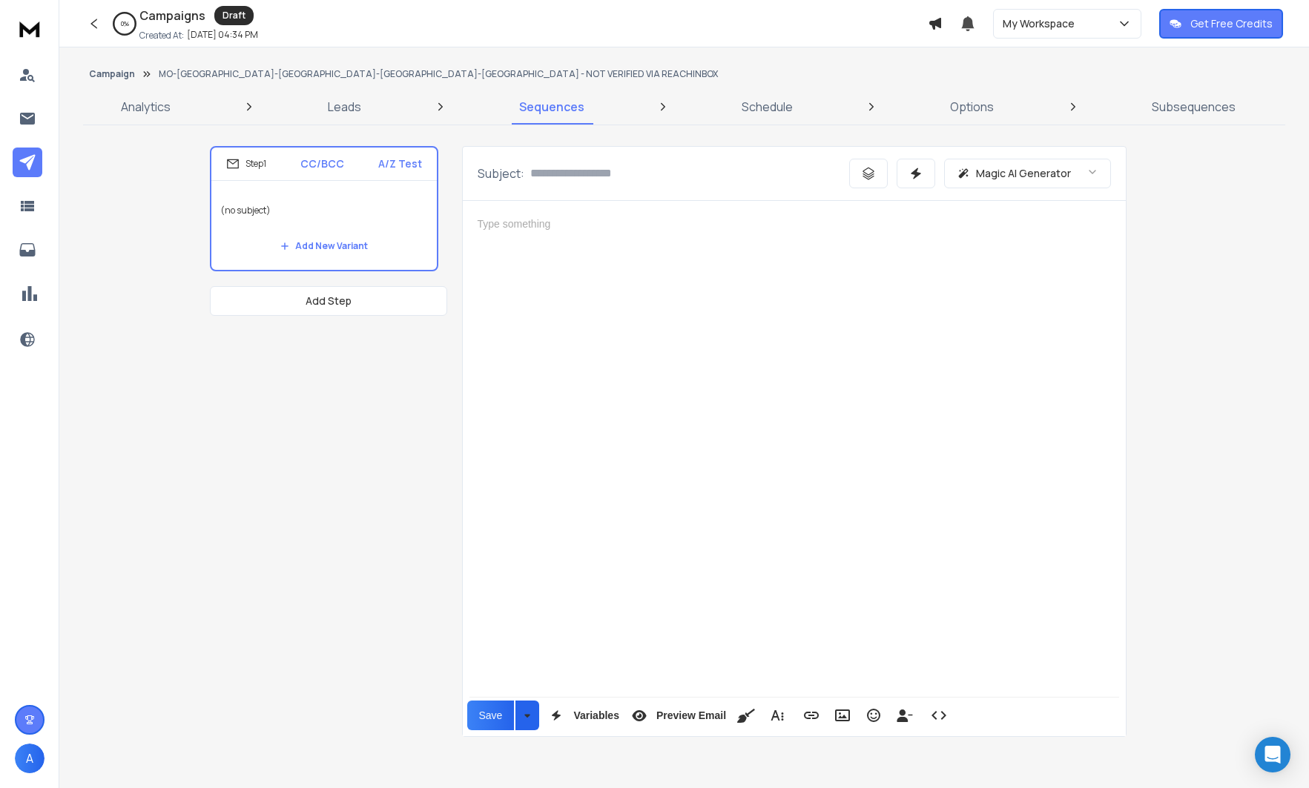
click at [578, 241] on div at bounding box center [794, 447] width 663 height 493
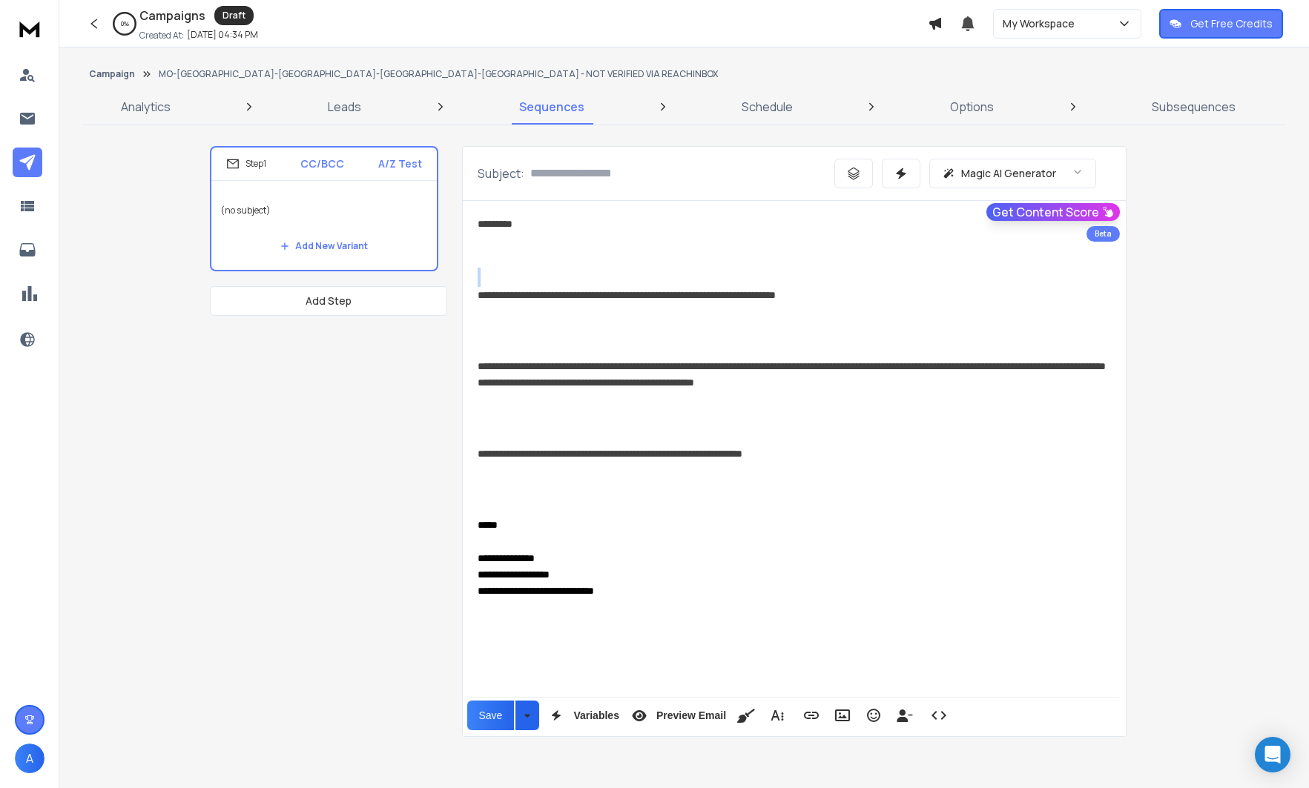
click at [543, 267] on div "**********" at bounding box center [794, 447] width 663 height 493
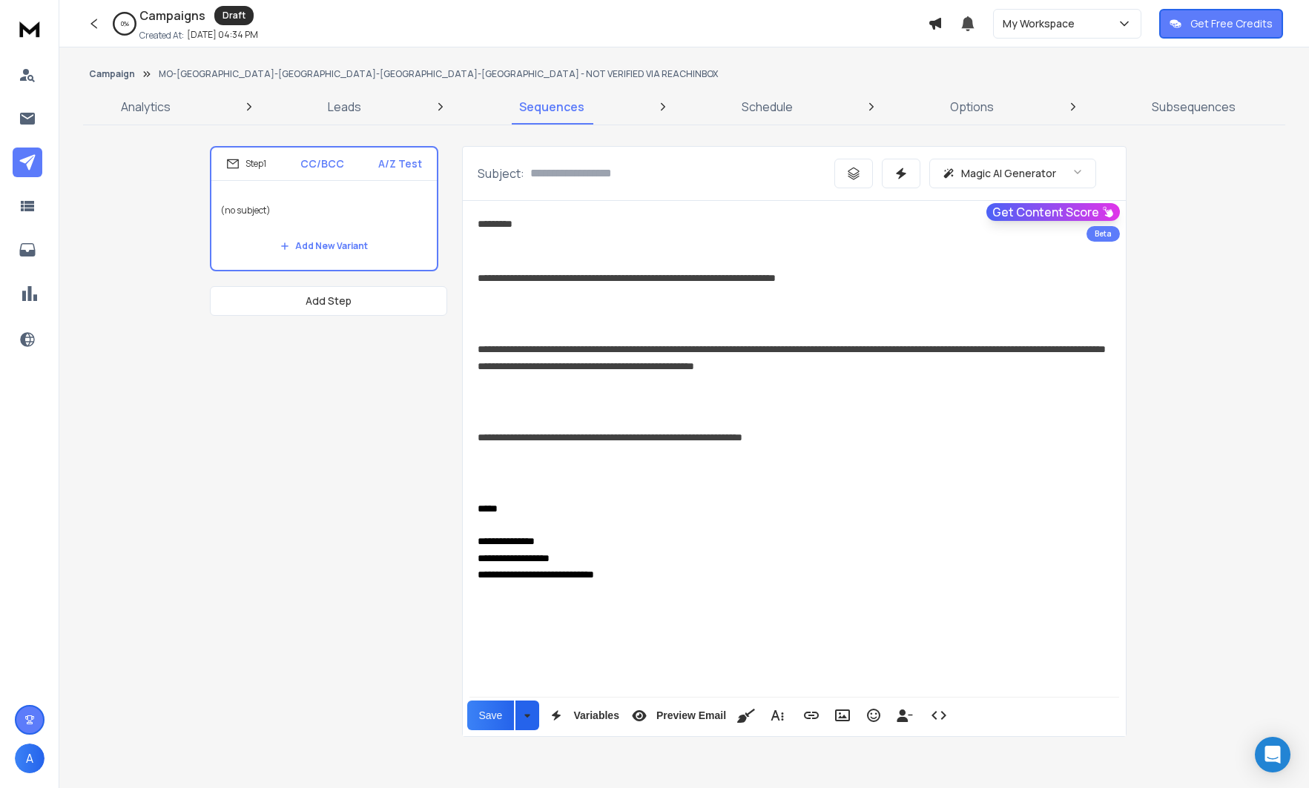
click at [481, 262] on div at bounding box center [794, 260] width 633 height 19
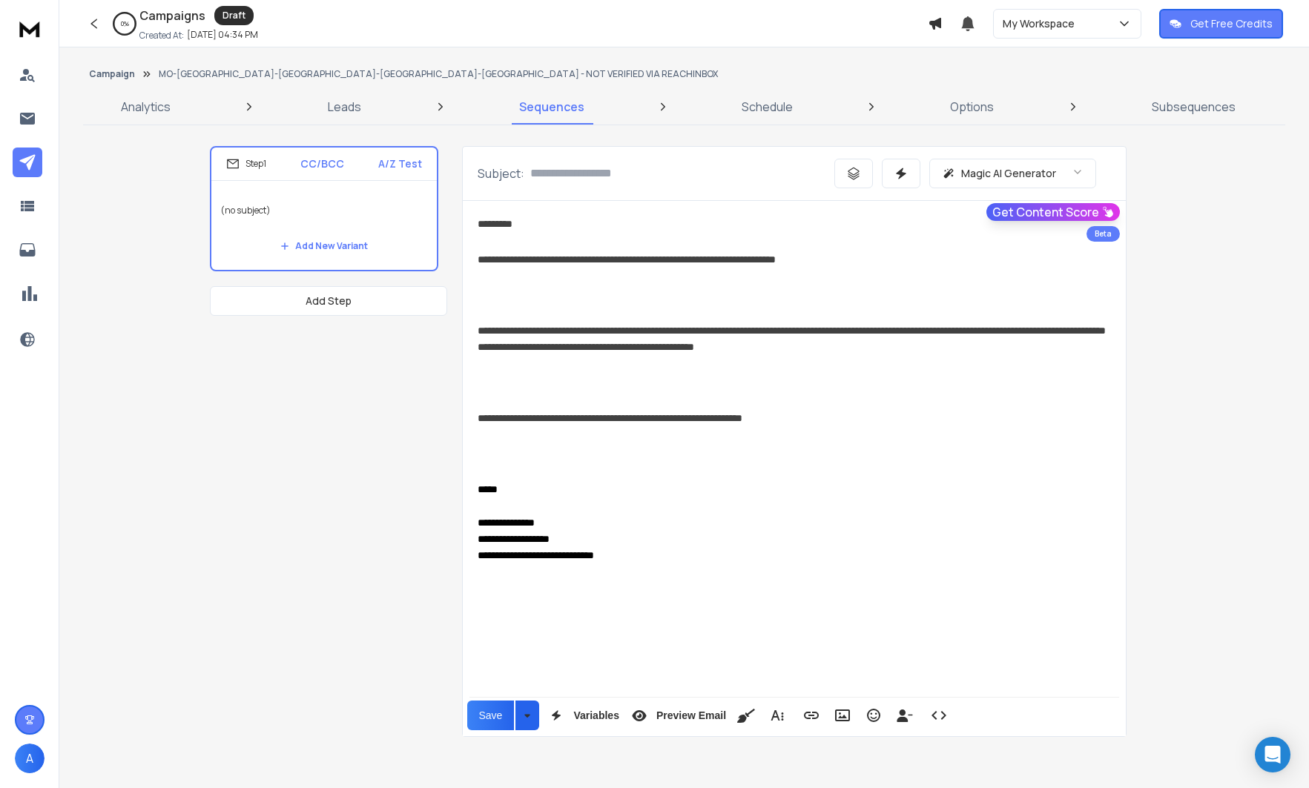
click at [526, 224] on div "*********" at bounding box center [794, 224] width 633 height 16
click at [587, 725] on div "Variables" at bounding box center [582, 716] width 80 height 24
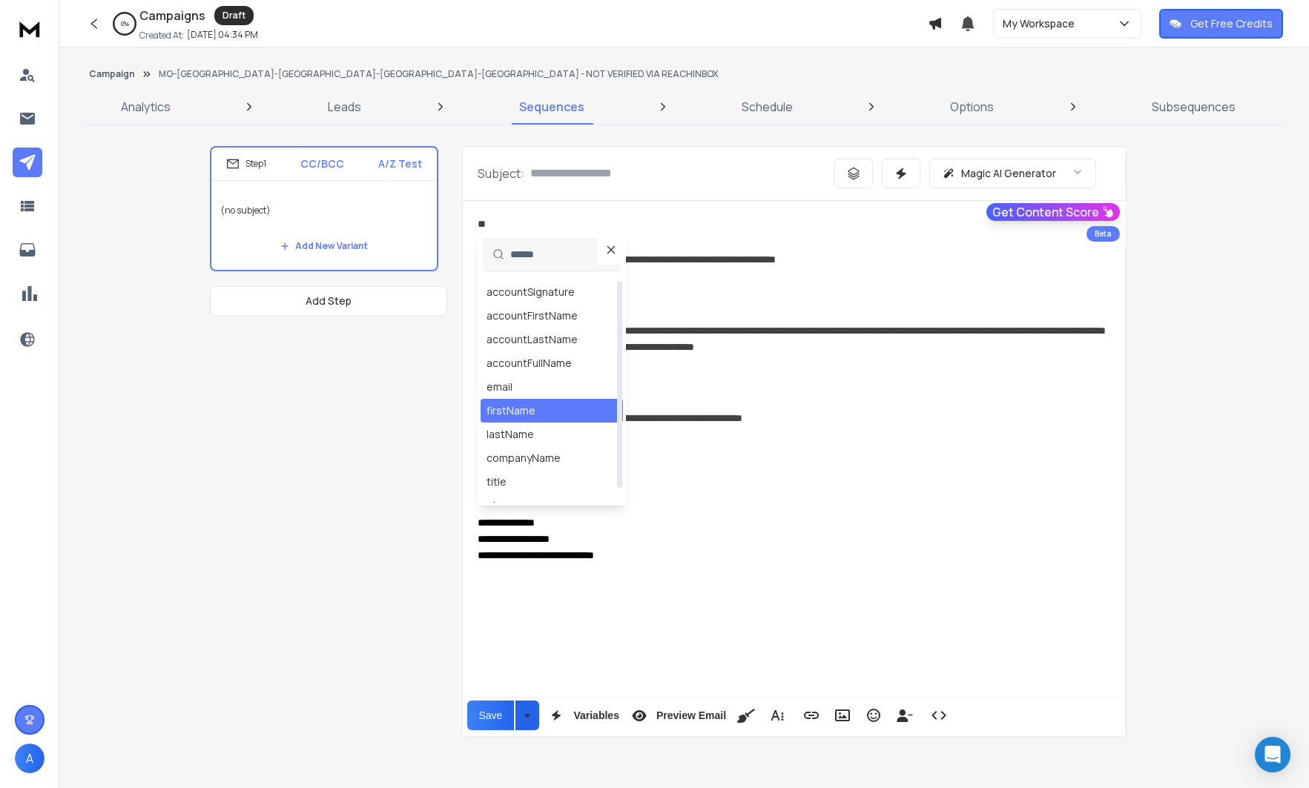
click at [534, 417] on div "firstName" at bounding box center [551, 411] width 142 height 24
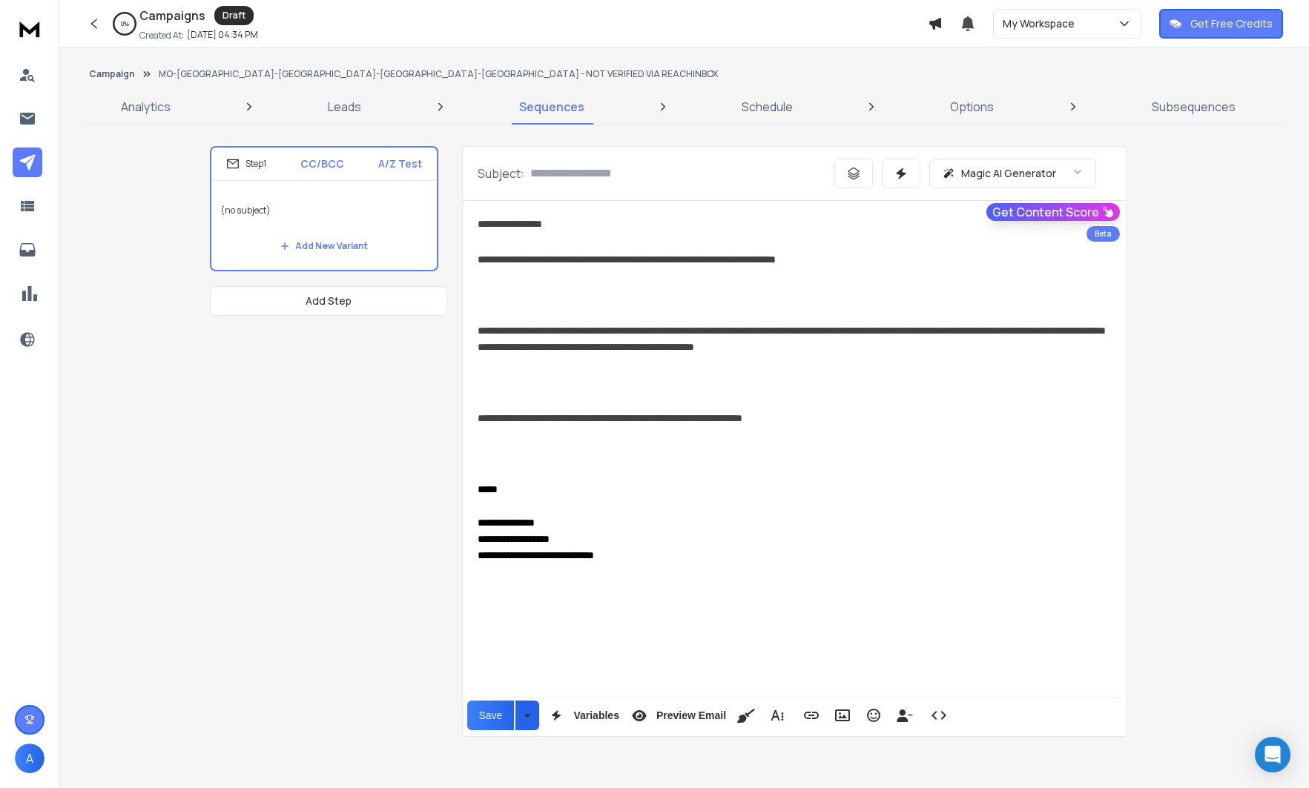
click at [521, 299] on div at bounding box center [794, 295] width 633 height 16
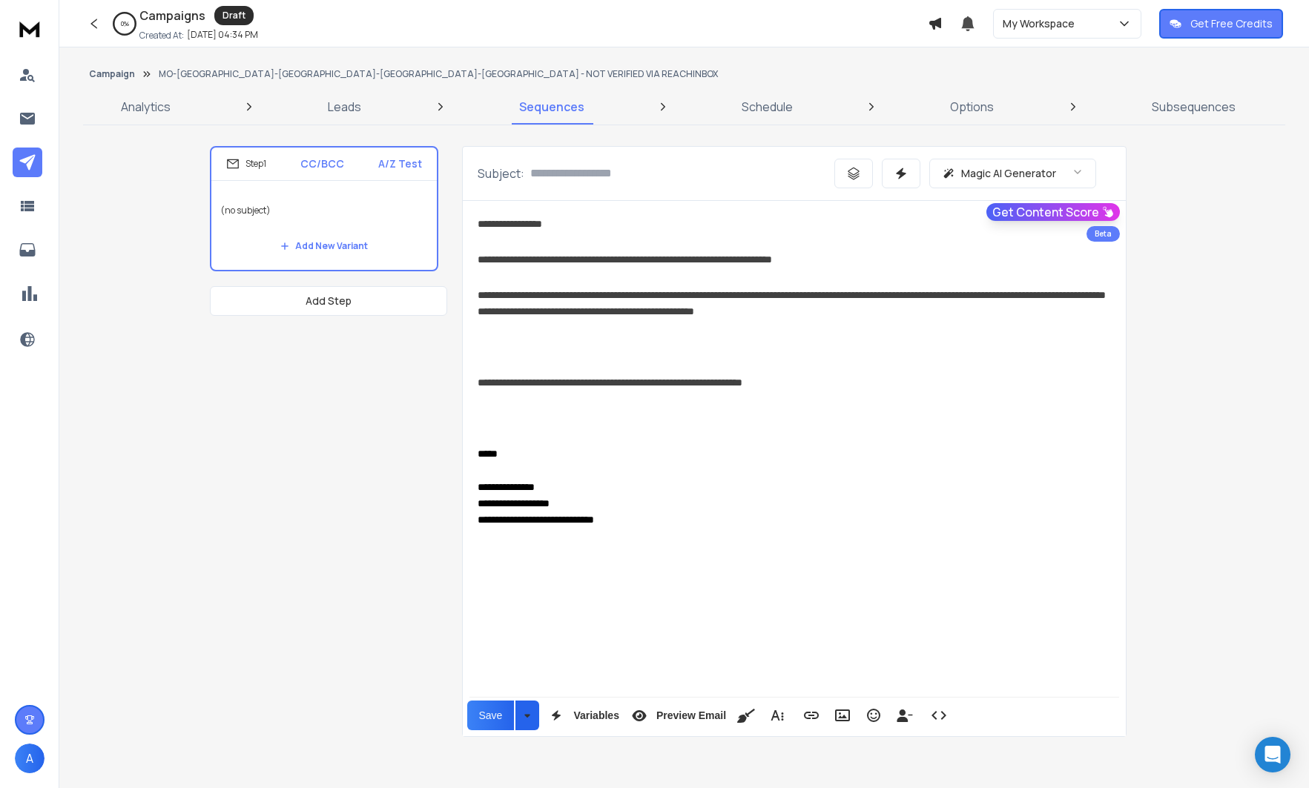
click at [488, 358] on div at bounding box center [794, 364] width 633 height 19
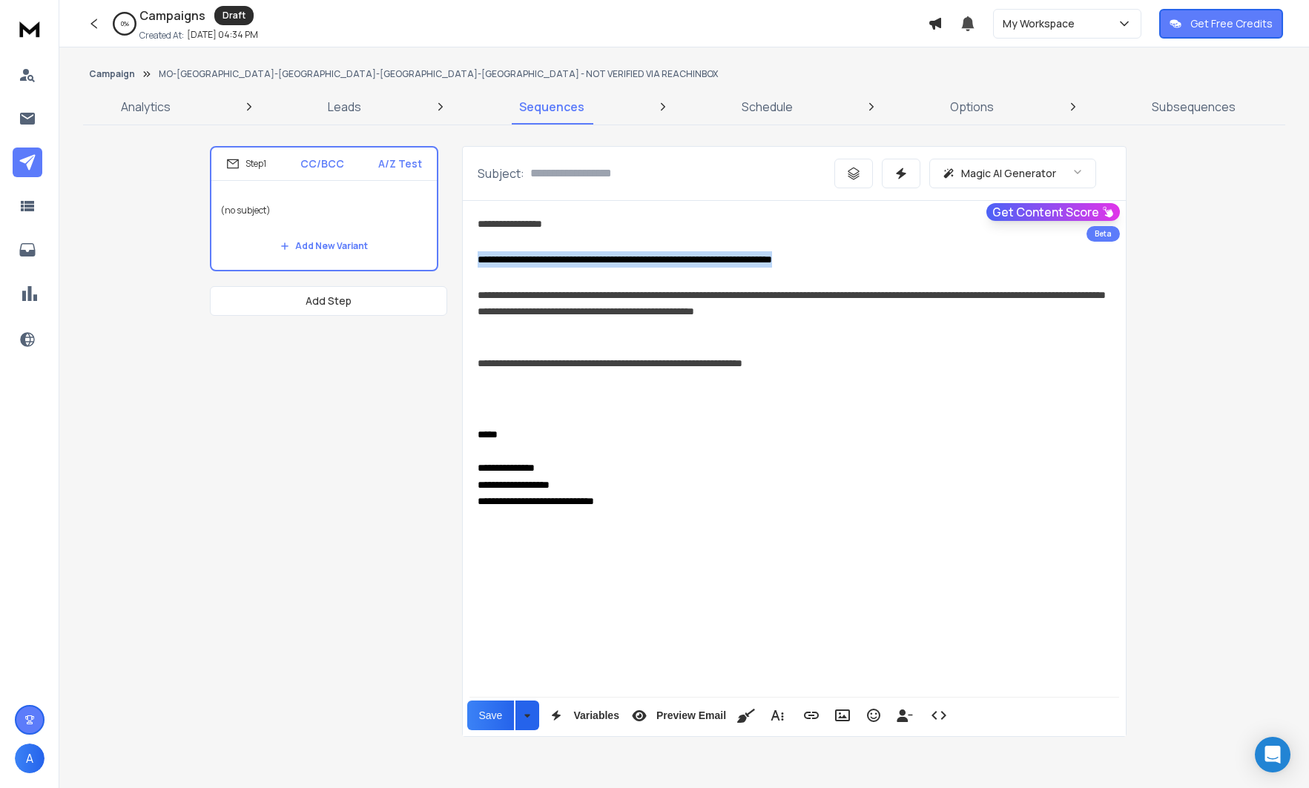
drag, startPoint x: 850, startPoint y: 262, endPoint x: 463, endPoint y: 265, distance: 386.3
click at [463, 265] on div "**********" at bounding box center [794, 447] width 663 height 493
click at [854, 262] on div "**********" at bounding box center [794, 259] width 633 height 16
click at [500, 345] on div at bounding box center [794, 347] width 633 height 16
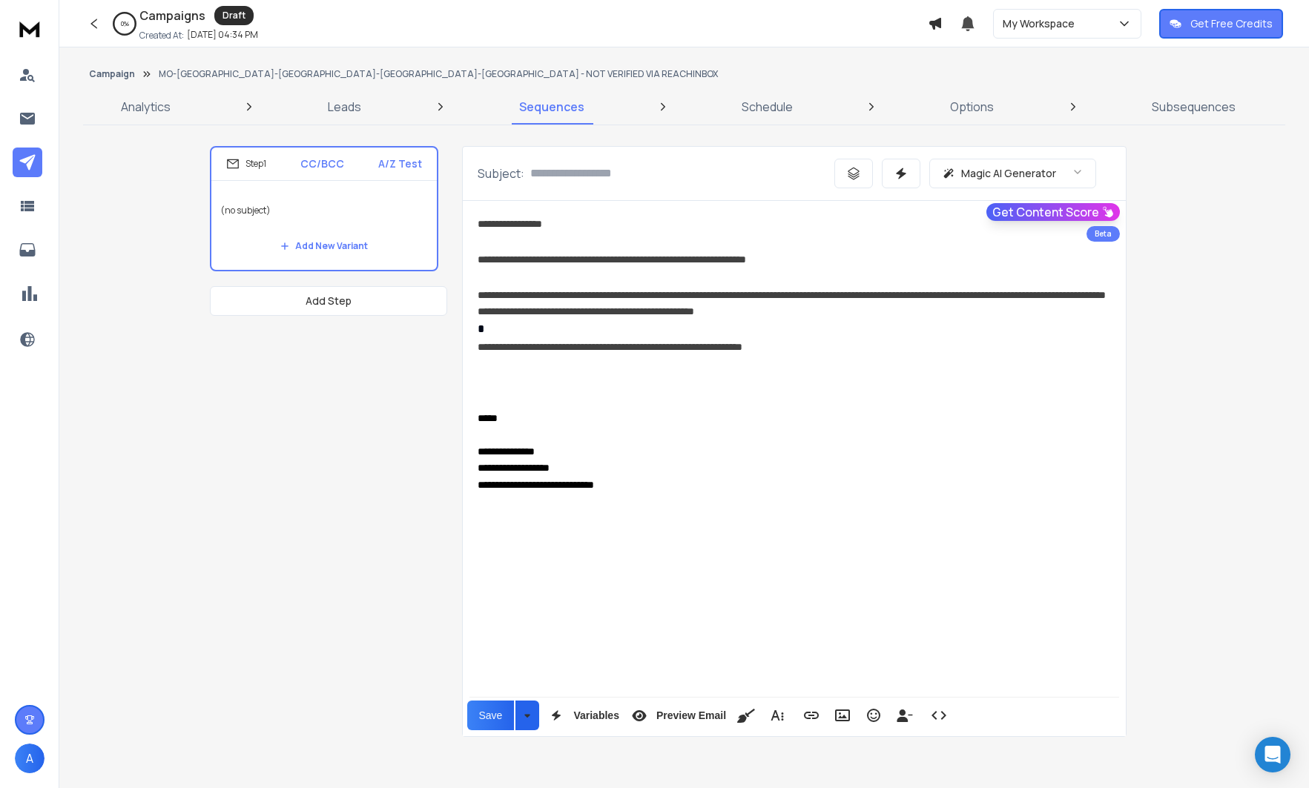
click at [487, 397] on div at bounding box center [794, 400] width 633 height 19
drag, startPoint x: 690, startPoint y: 469, endPoint x: 479, endPoint y: 397, distance: 223.5
click at [476, 398] on div "**********" at bounding box center [794, 447] width 663 height 493
drag, startPoint x: 598, startPoint y: 354, endPoint x: 546, endPoint y: 354, distance: 51.9
click at [546, 354] on div "**********" at bounding box center [794, 347] width 633 height 16
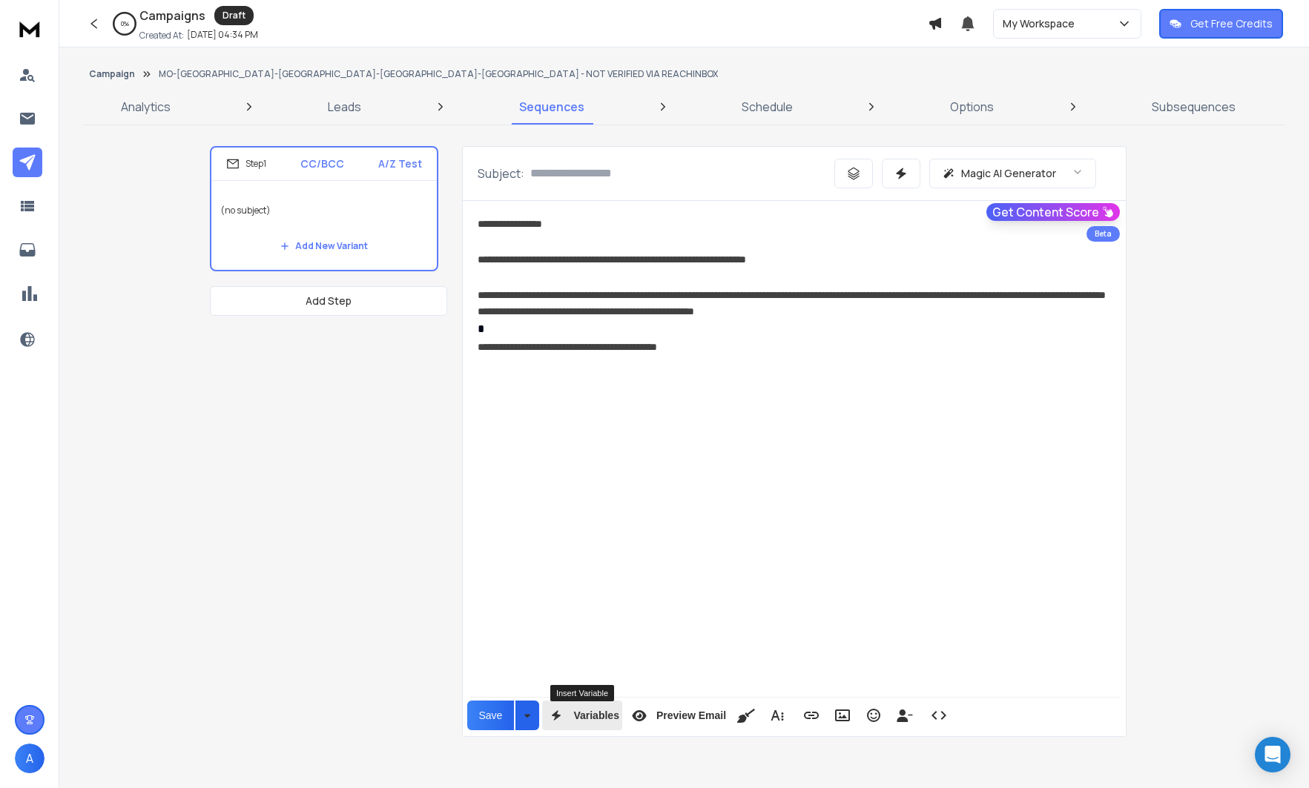
click at [610, 722] on div "Variables" at bounding box center [582, 716] width 80 height 24
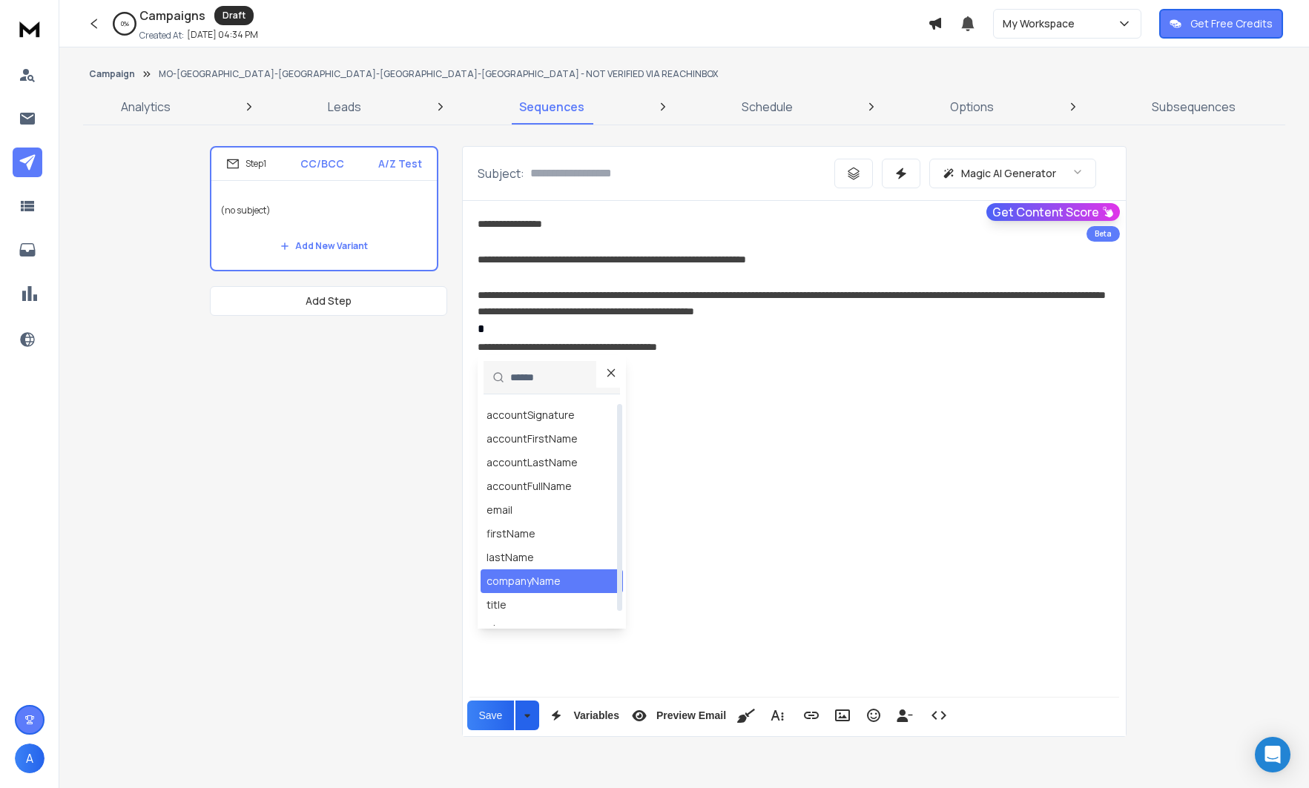
click at [565, 579] on div "companyName" at bounding box center [551, 581] width 142 height 24
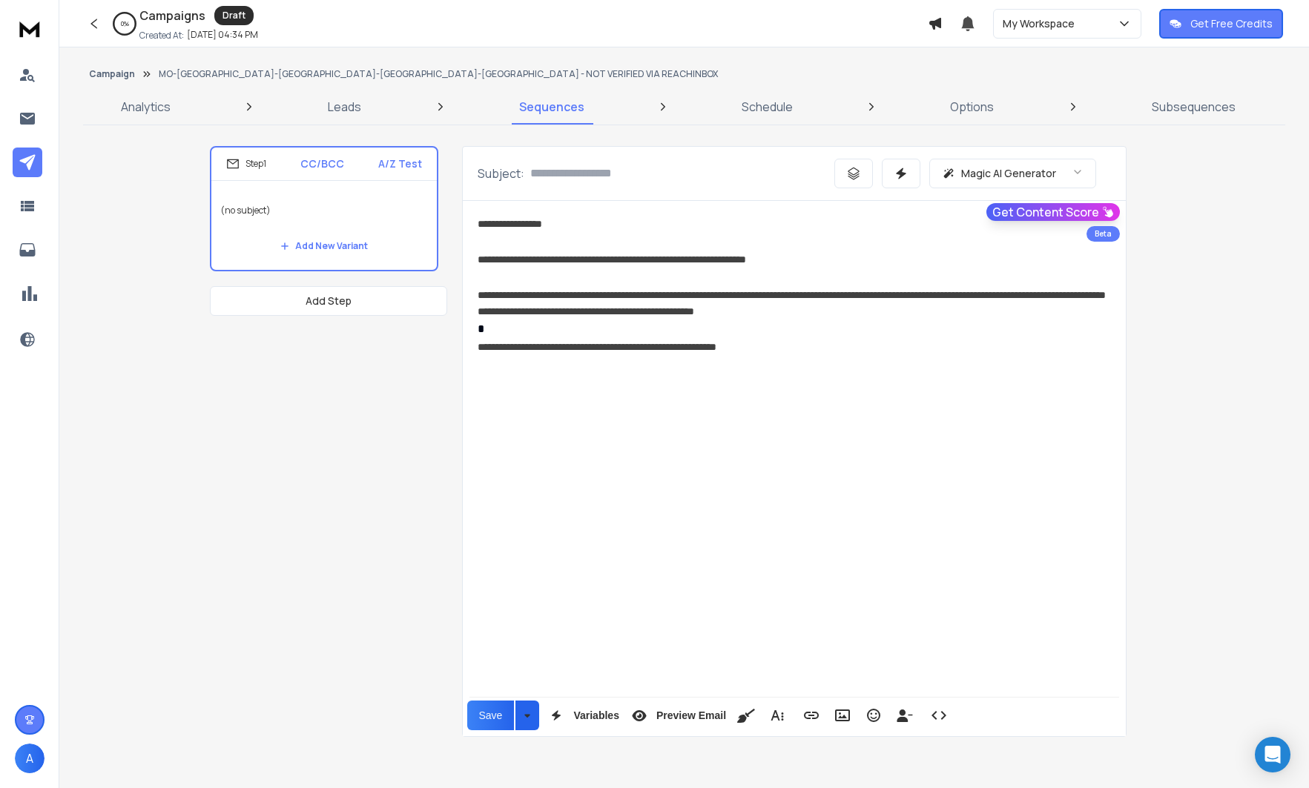
click at [786, 364] on div at bounding box center [794, 364] width 633 height 19
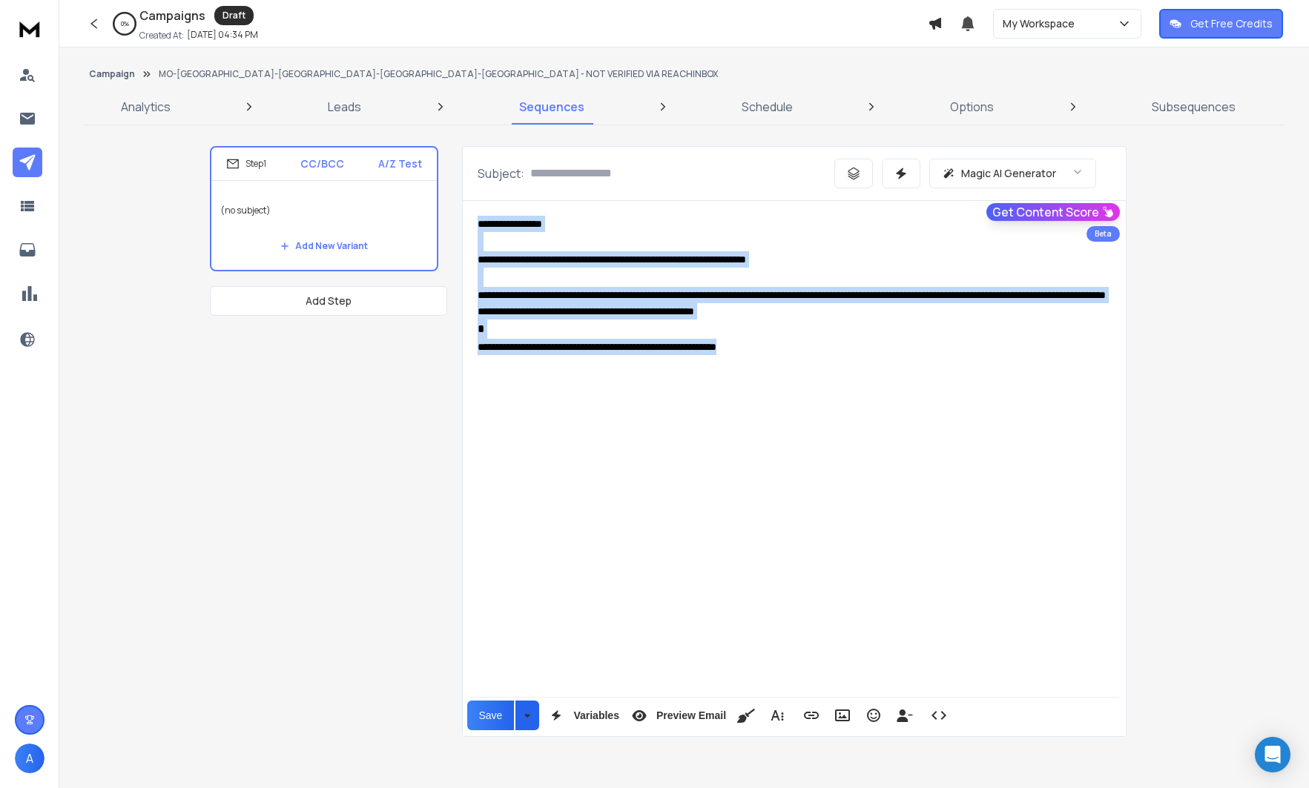
drag, startPoint x: 805, startPoint y: 354, endPoint x: 422, endPoint y: 214, distance: 407.5
click at [422, 214] on div "**********" at bounding box center [684, 441] width 949 height 591
copy div "**********"
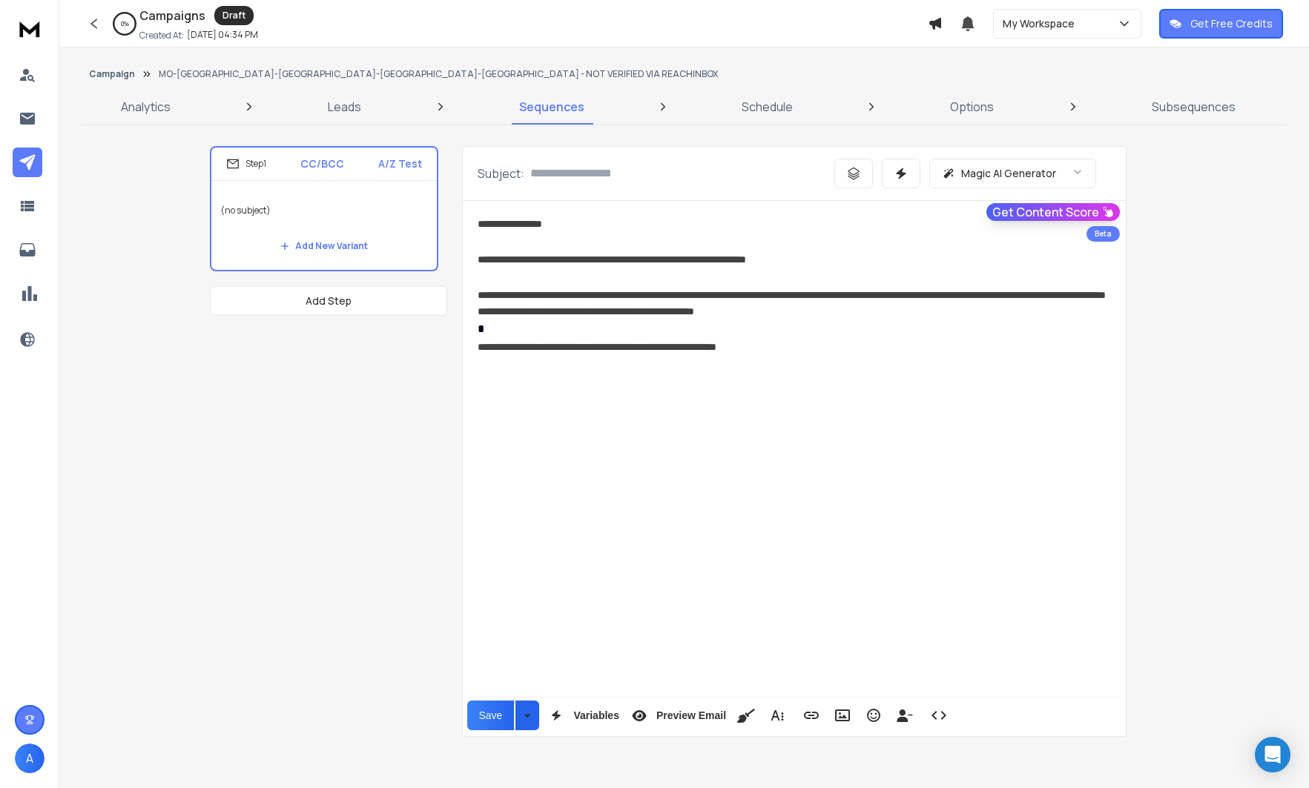
drag, startPoint x: 810, startPoint y: 403, endPoint x: 540, endPoint y: 366, distance: 273.3
click at [810, 403] on div at bounding box center [794, 399] width 633 height 16
click at [301, 296] on button "Add Step" at bounding box center [328, 301] width 237 height 30
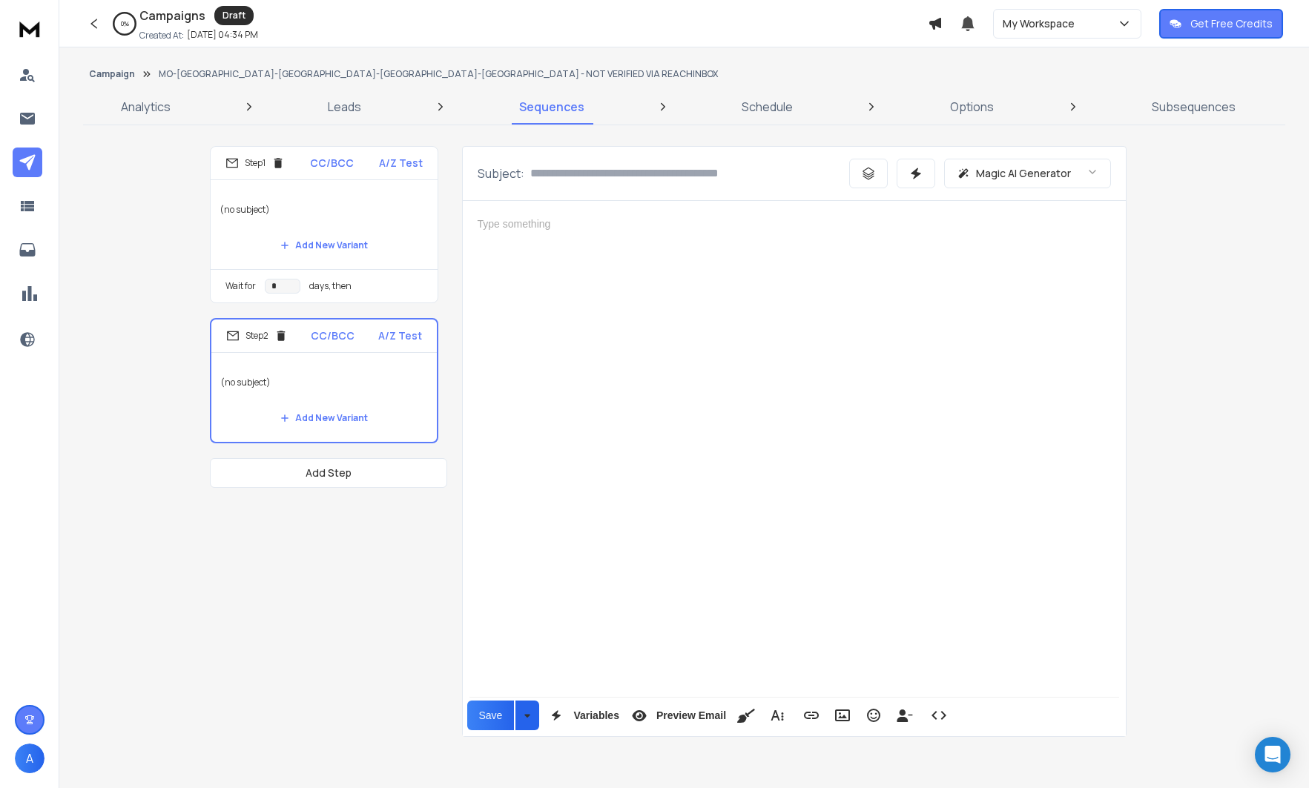
click at [630, 251] on div at bounding box center [794, 447] width 663 height 493
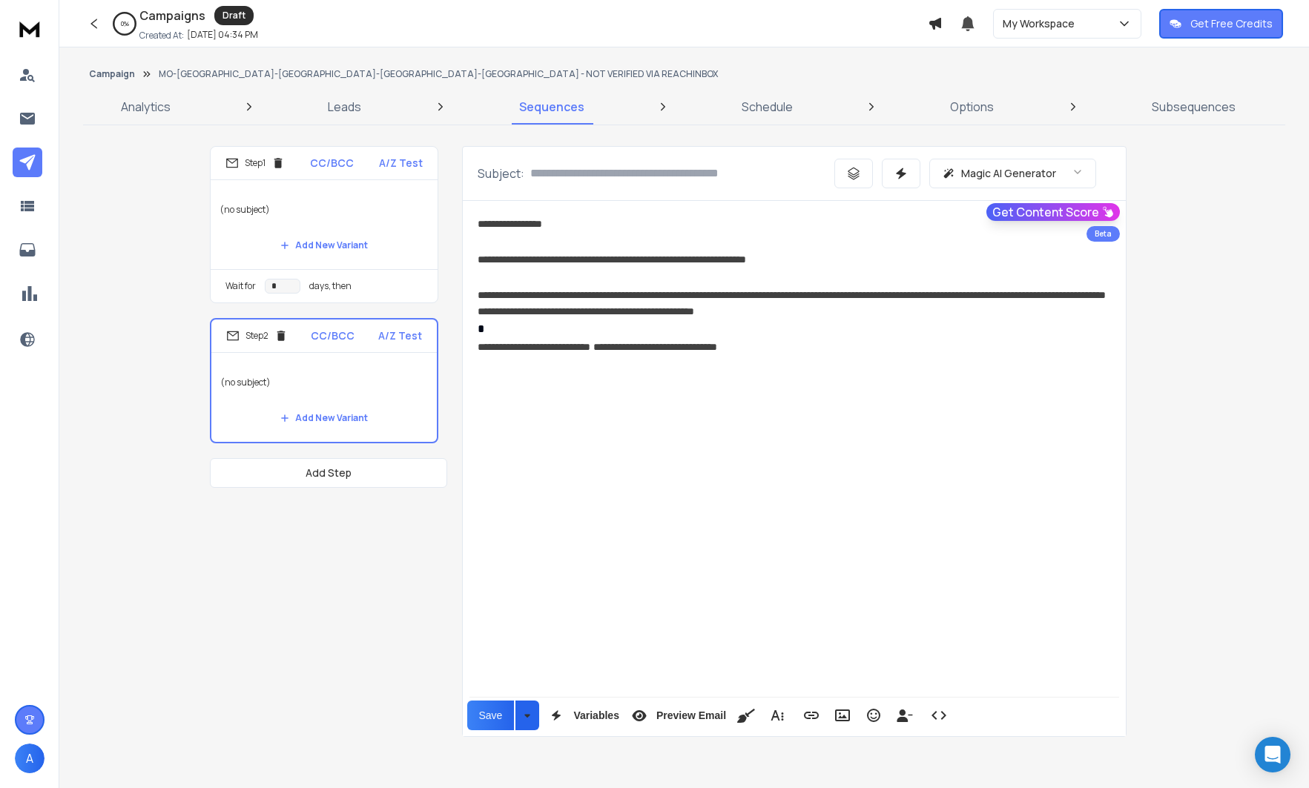
click at [313, 202] on p "(no subject)" at bounding box center [323, 210] width 209 height 42
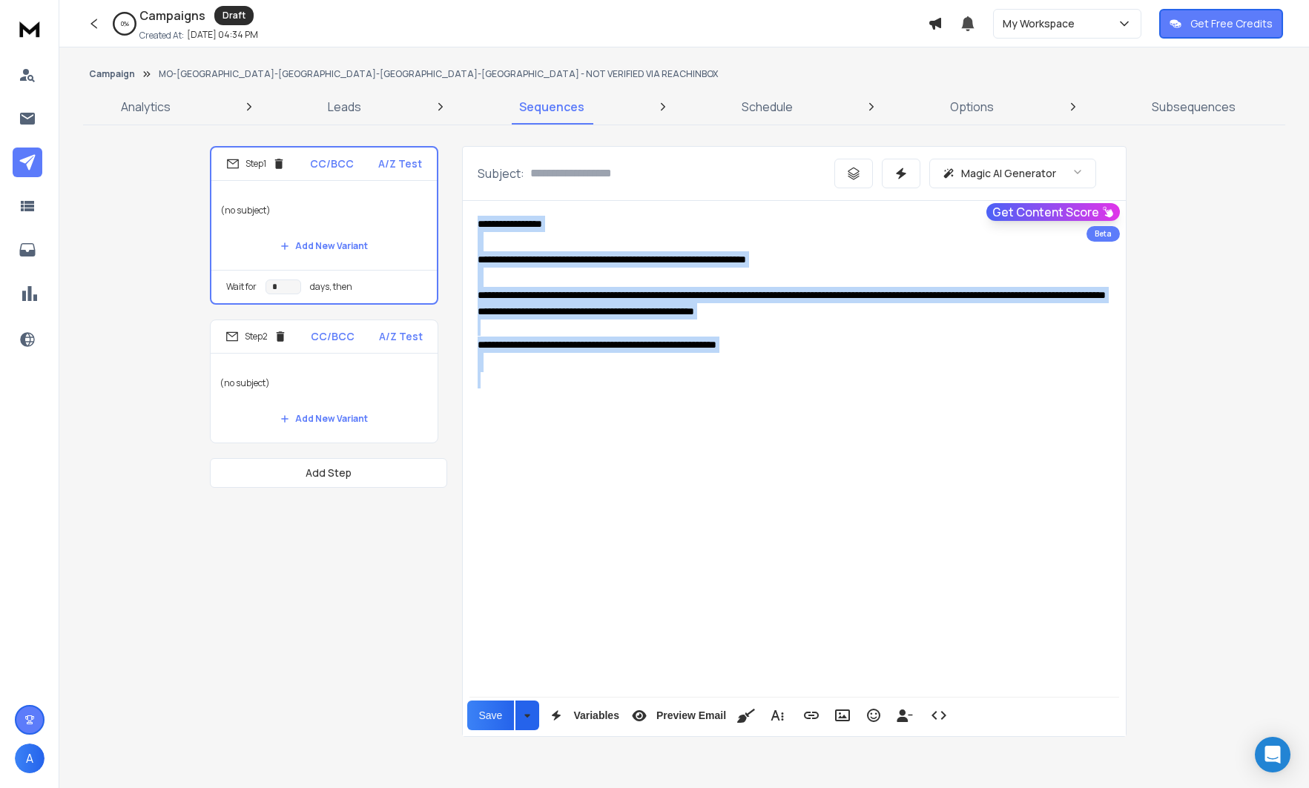
drag, startPoint x: 573, startPoint y: 250, endPoint x: 348, endPoint y: 136, distance: 252.7
click at [351, 136] on div "**********" at bounding box center [684, 402] width 1202 height 681
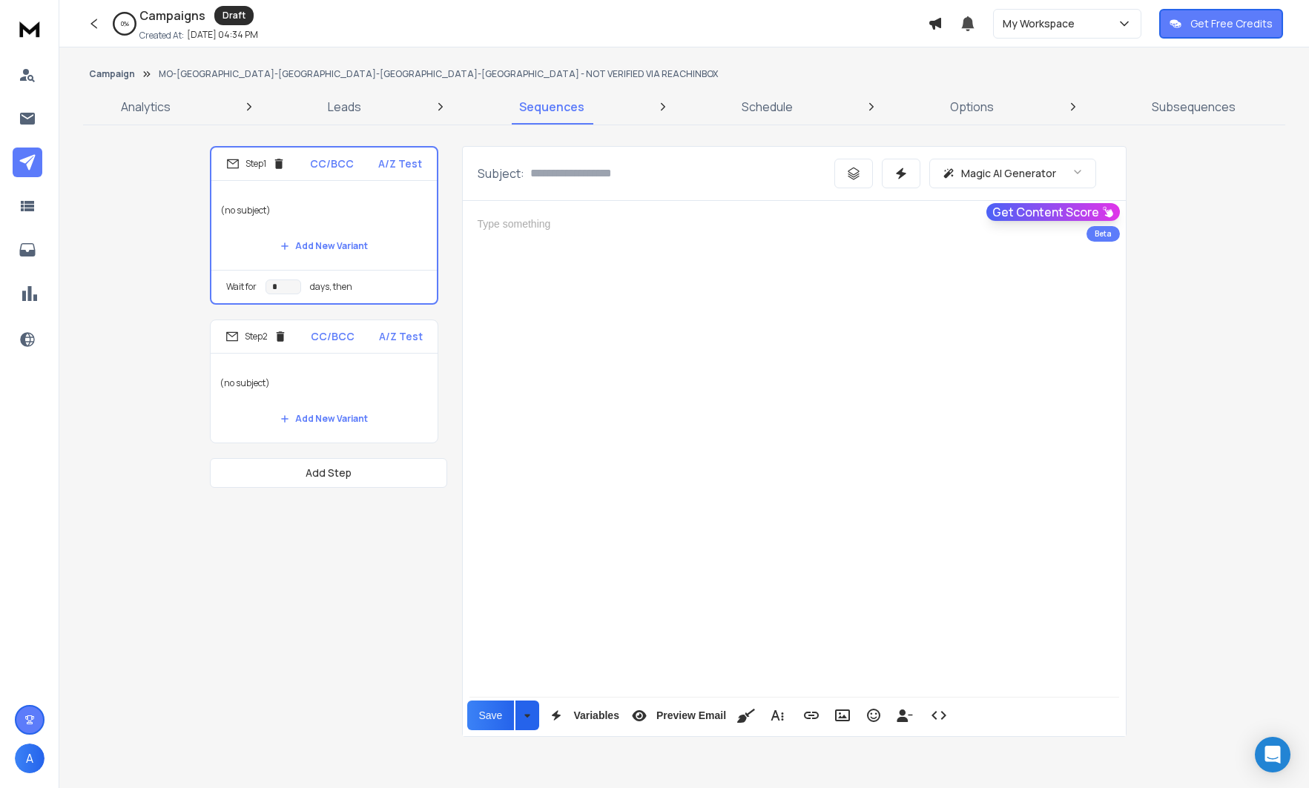
click at [308, 372] on p "(no subject)" at bounding box center [323, 384] width 209 height 42
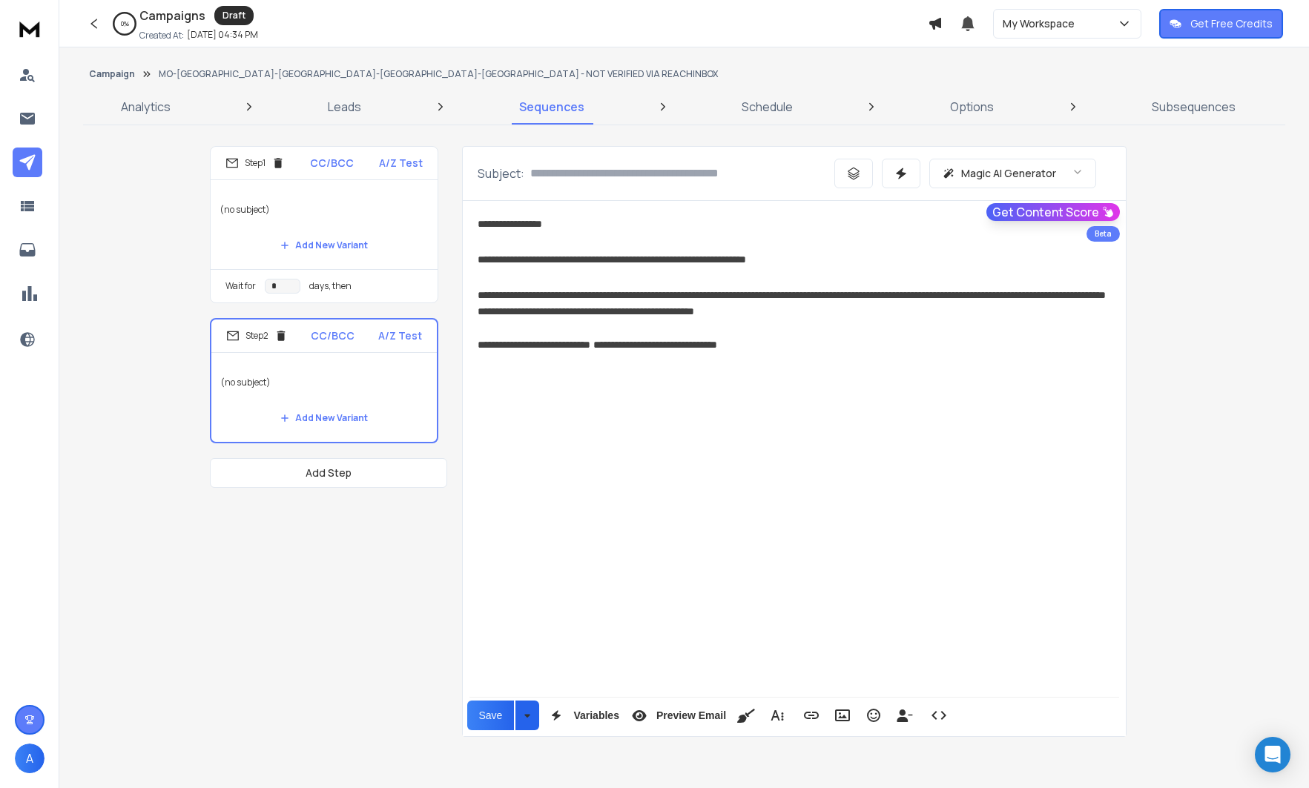
drag, startPoint x: 289, startPoint y: 293, endPoint x: 257, endPoint y: 285, distance: 33.6
click at [257, 285] on div "Wait for * days, then" at bounding box center [324, 285] width 227 height 33
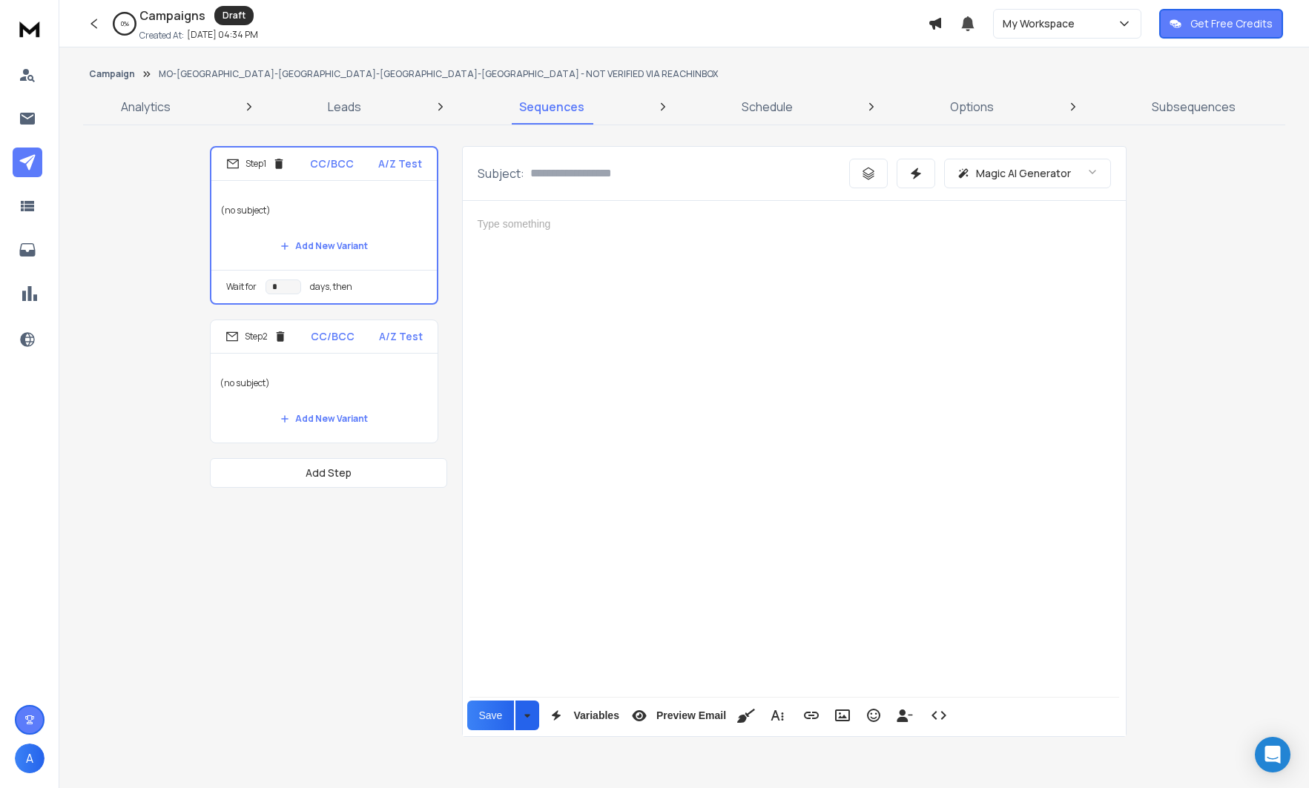
click at [285, 374] on p "(no subject)" at bounding box center [323, 384] width 209 height 42
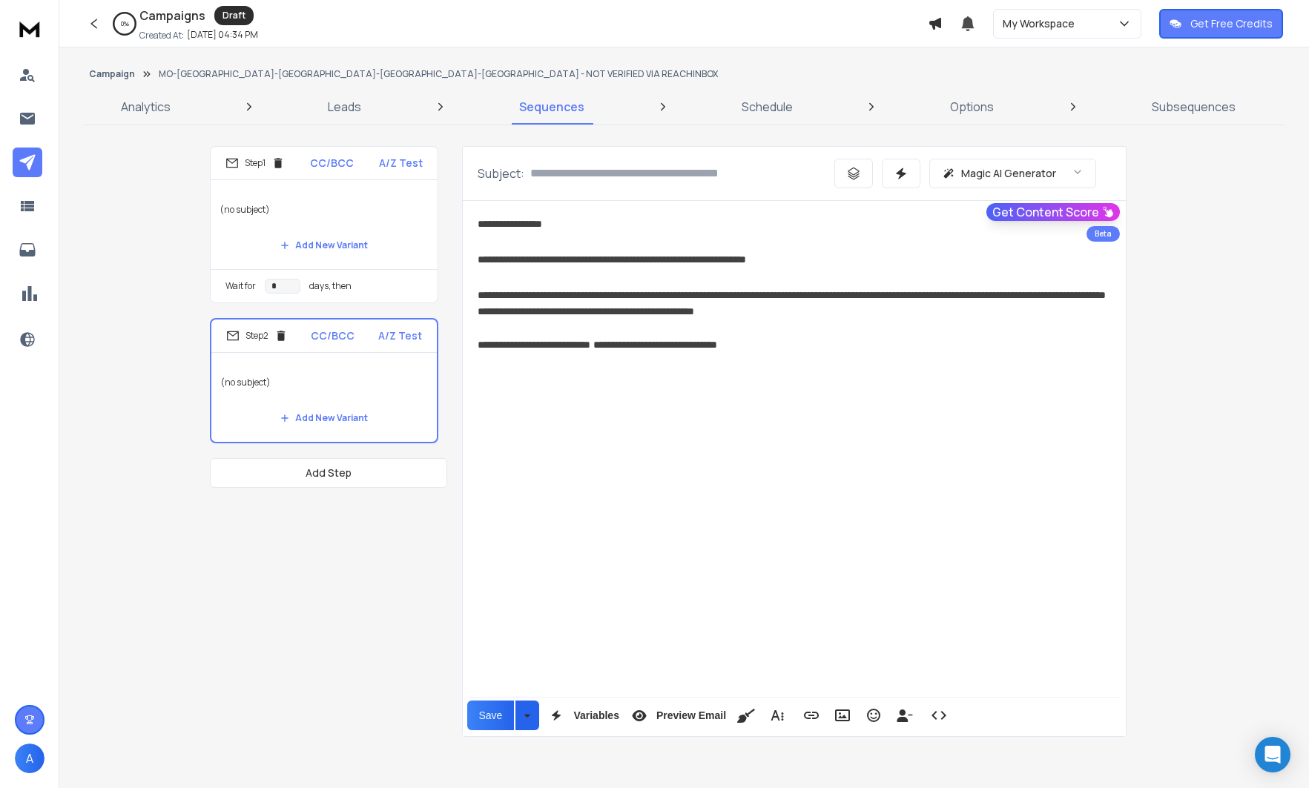
click at [277, 288] on input "*" at bounding box center [283, 286] width 36 height 15
type input "*"
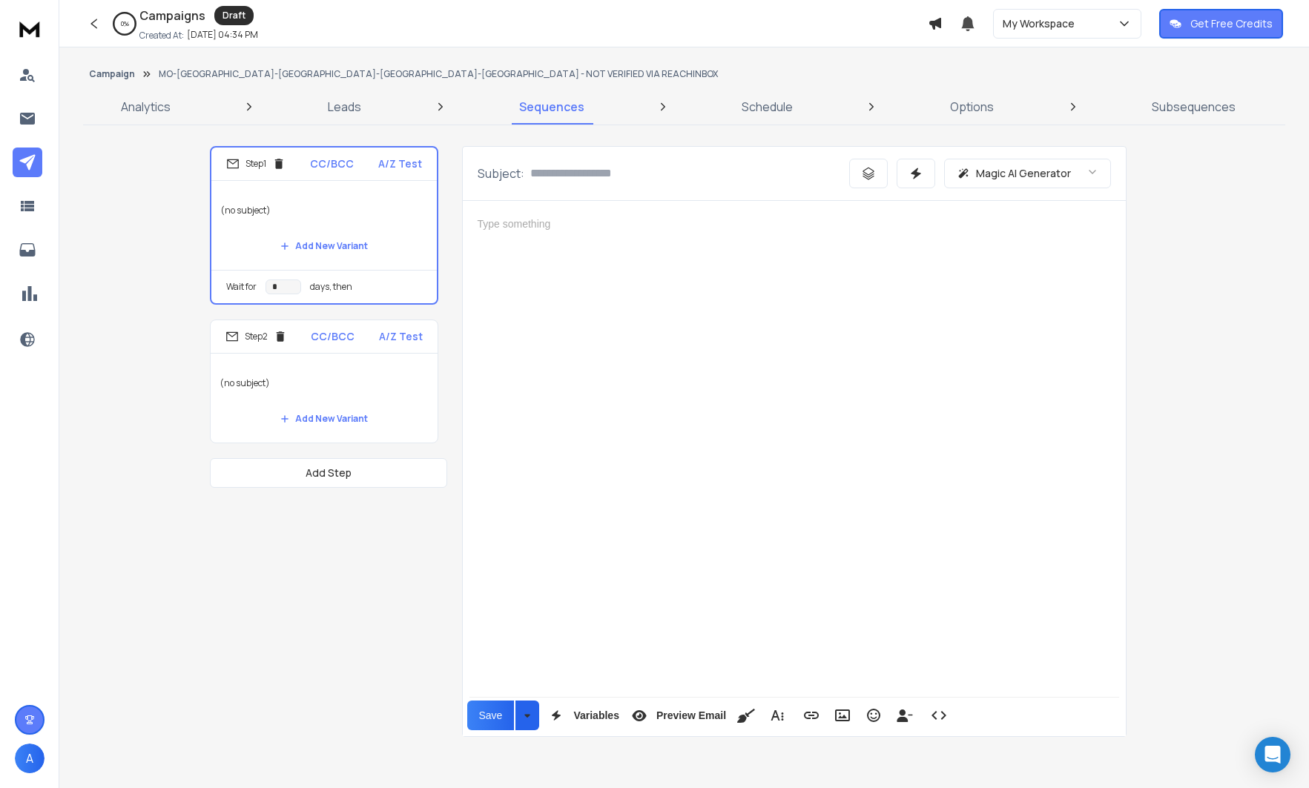
click at [366, 368] on p "(no subject)" at bounding box center [323, 384] width 209 height 42
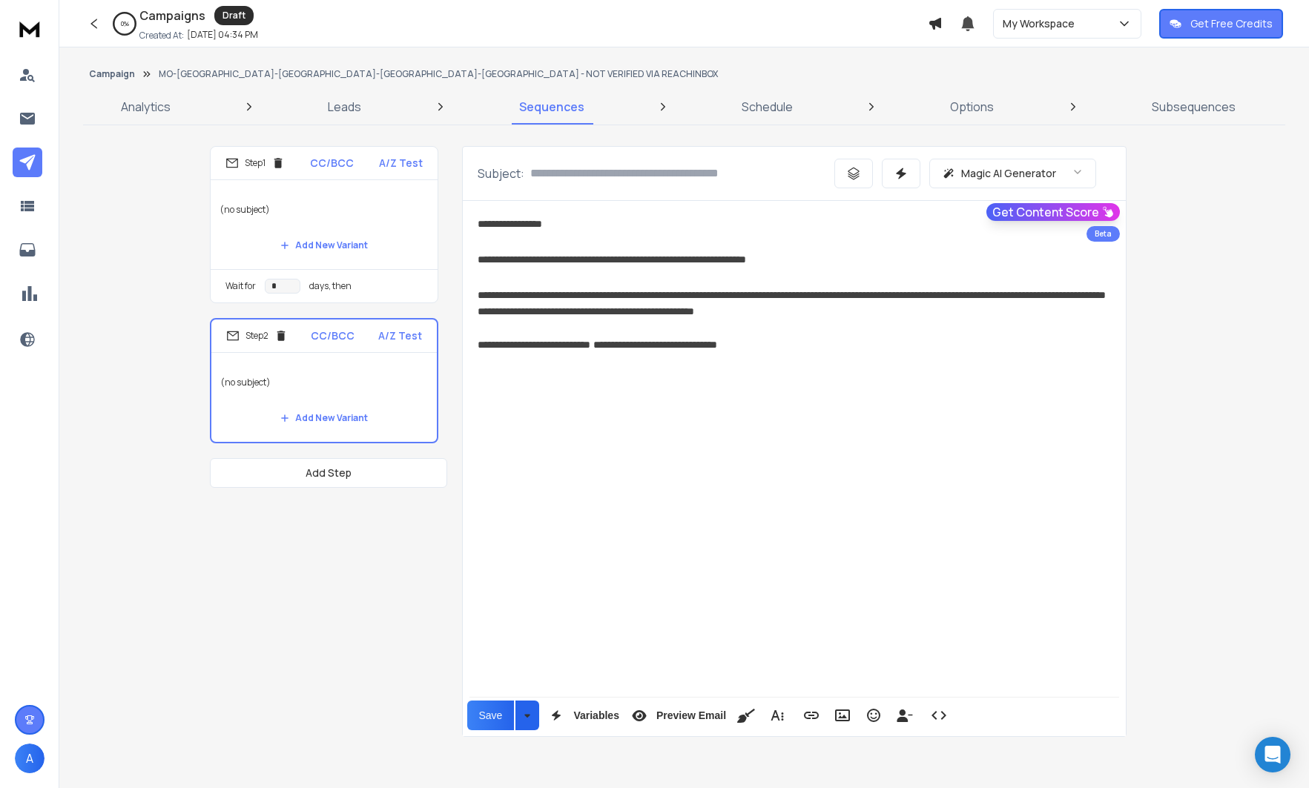
type input "*"
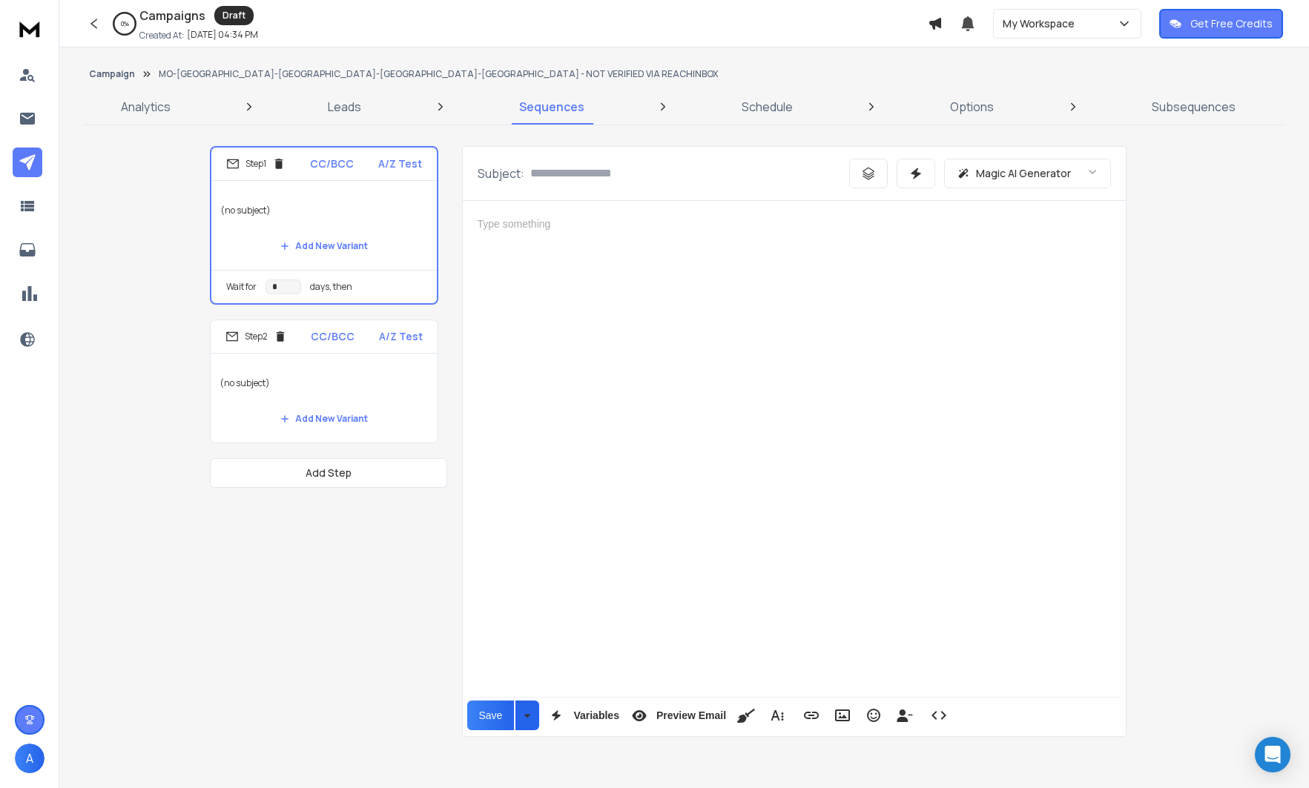
click at [410, 388] on p "(no subject)" at bounding box center [323, 384] width 209 height 42
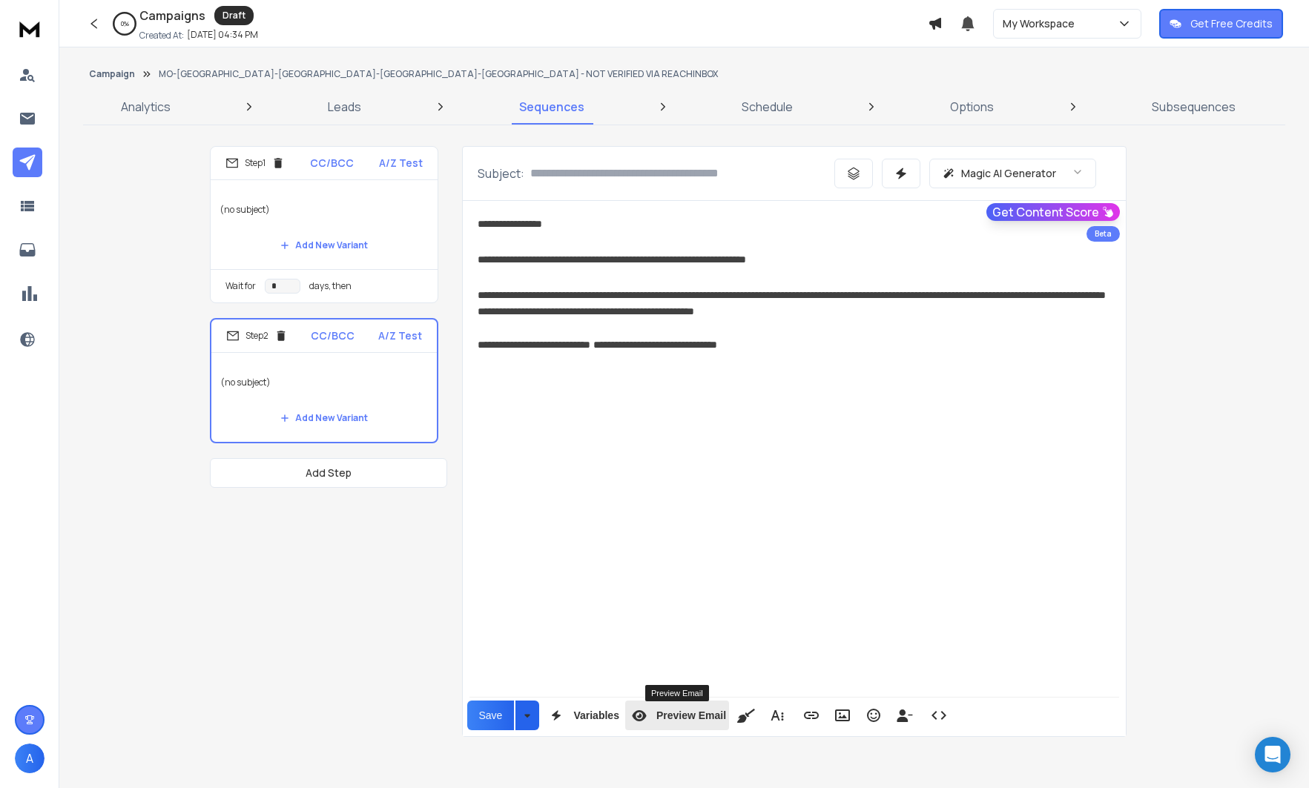
click at [690, 711] on span "Preview Email" at bounding box center [691, 716] width 76 height 13
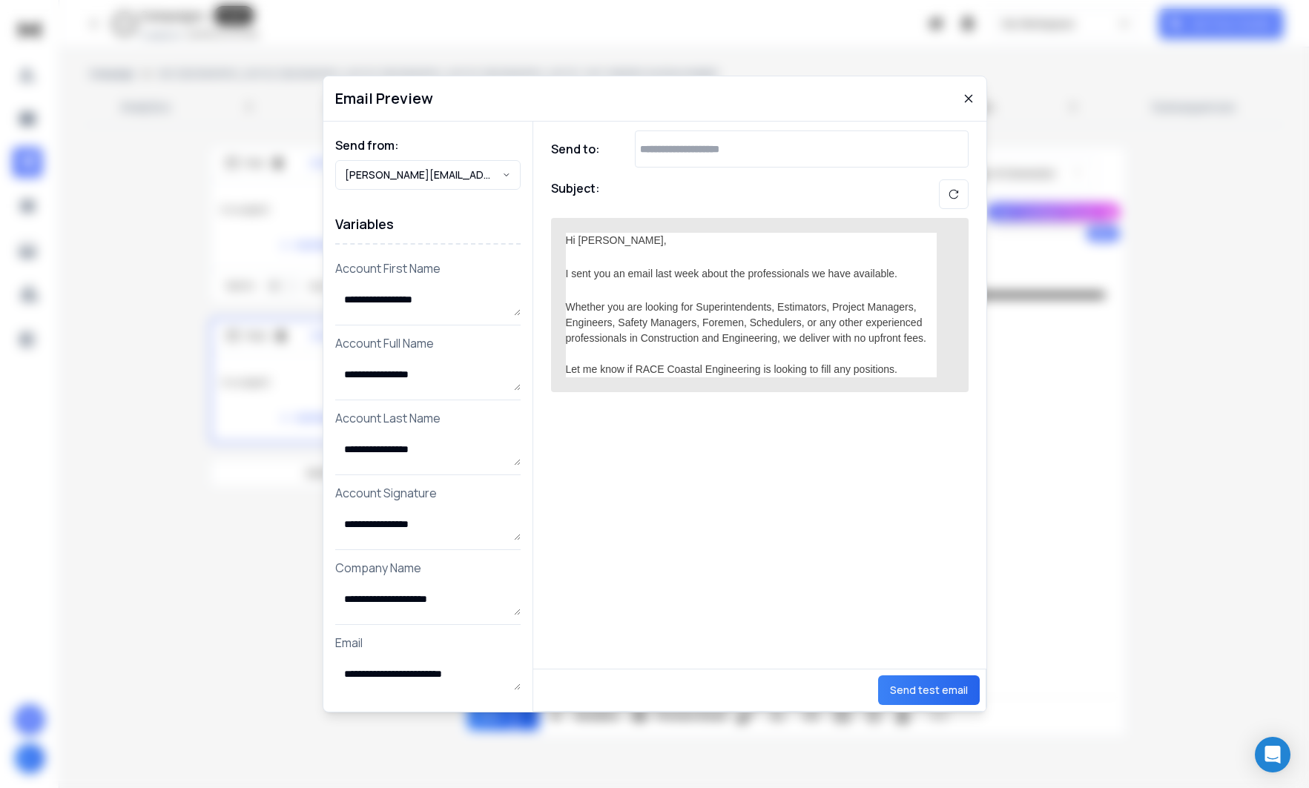
click at [965, 95] on icon at bounding box center [968, 99] width 12 height 12
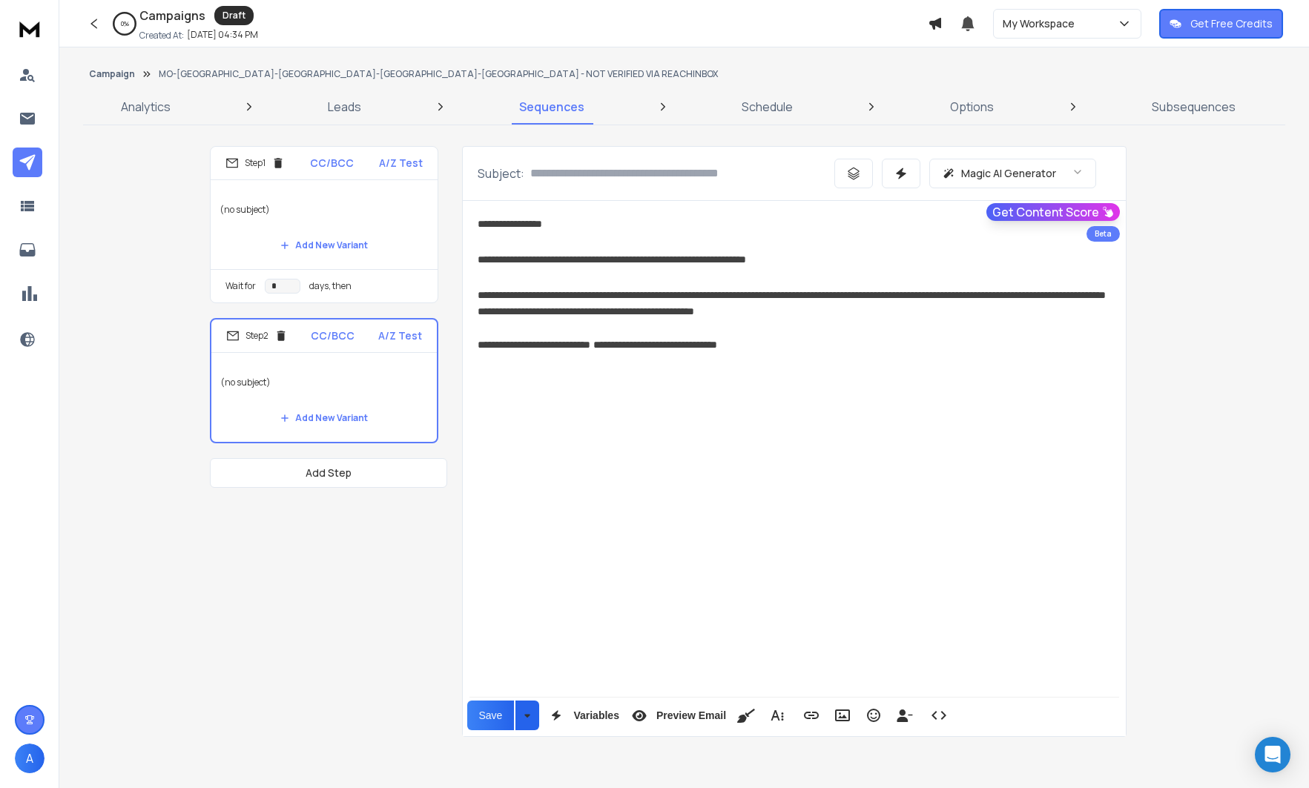
click at [806, 343] on div "**********" at bounding box center [794, 345] width 633 height 16
click at [587, 721] on span "Variables" at bounding box center [596, 716] width 52 height 13
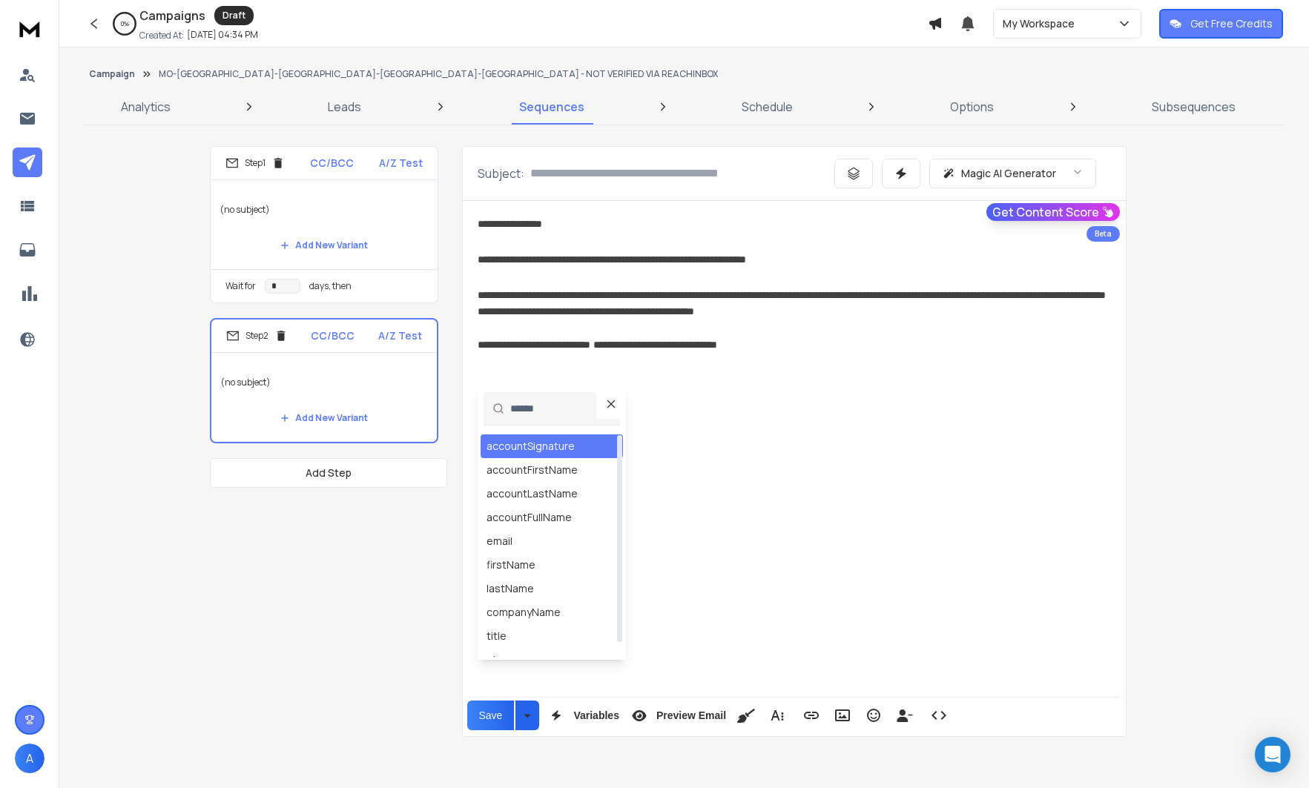
click at [584, 457] on div "accountSignature" at bounding box center [551, 447] width 142 height 24
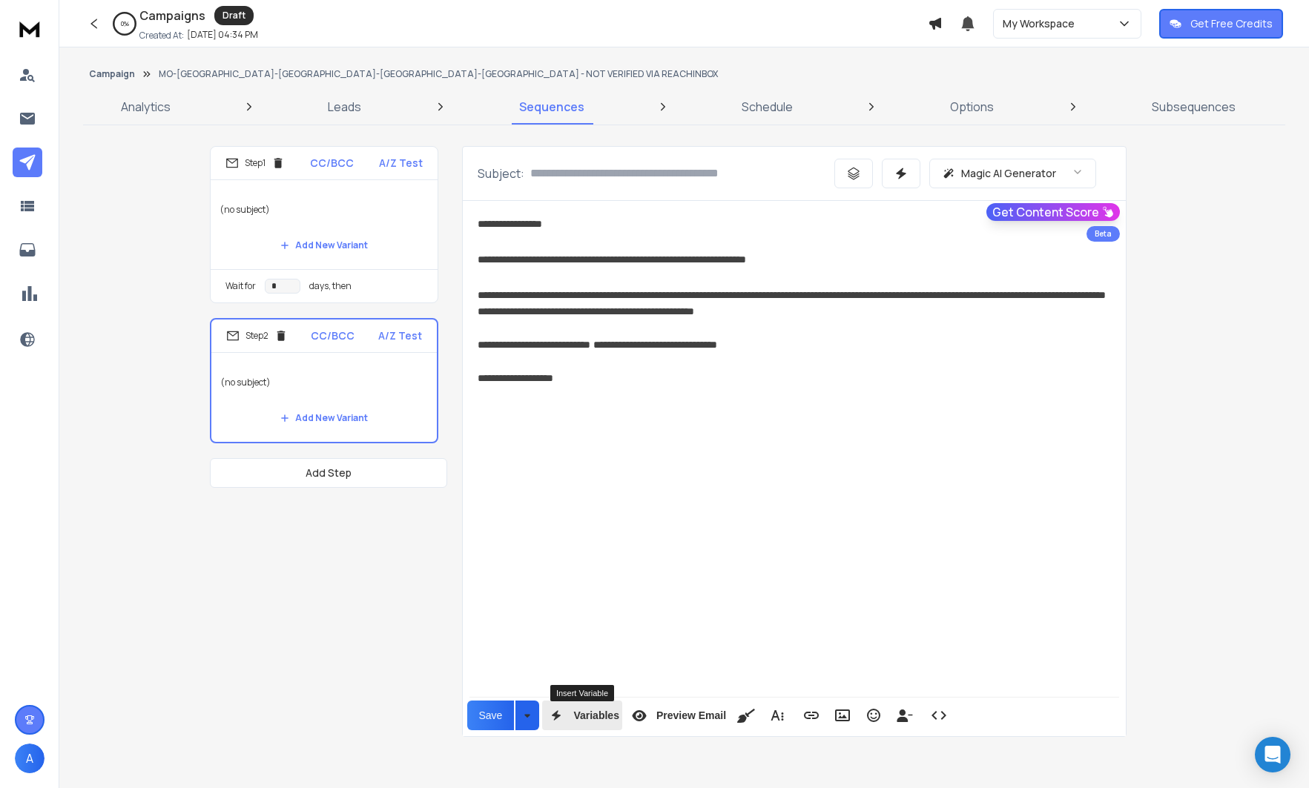
click at [585, 724] on div "Variables" at bounding box center [582, 716] width 80 height 24
click at [681, 721] on span "Preview Email" at bounding box center [691, 716] width 76 height 13
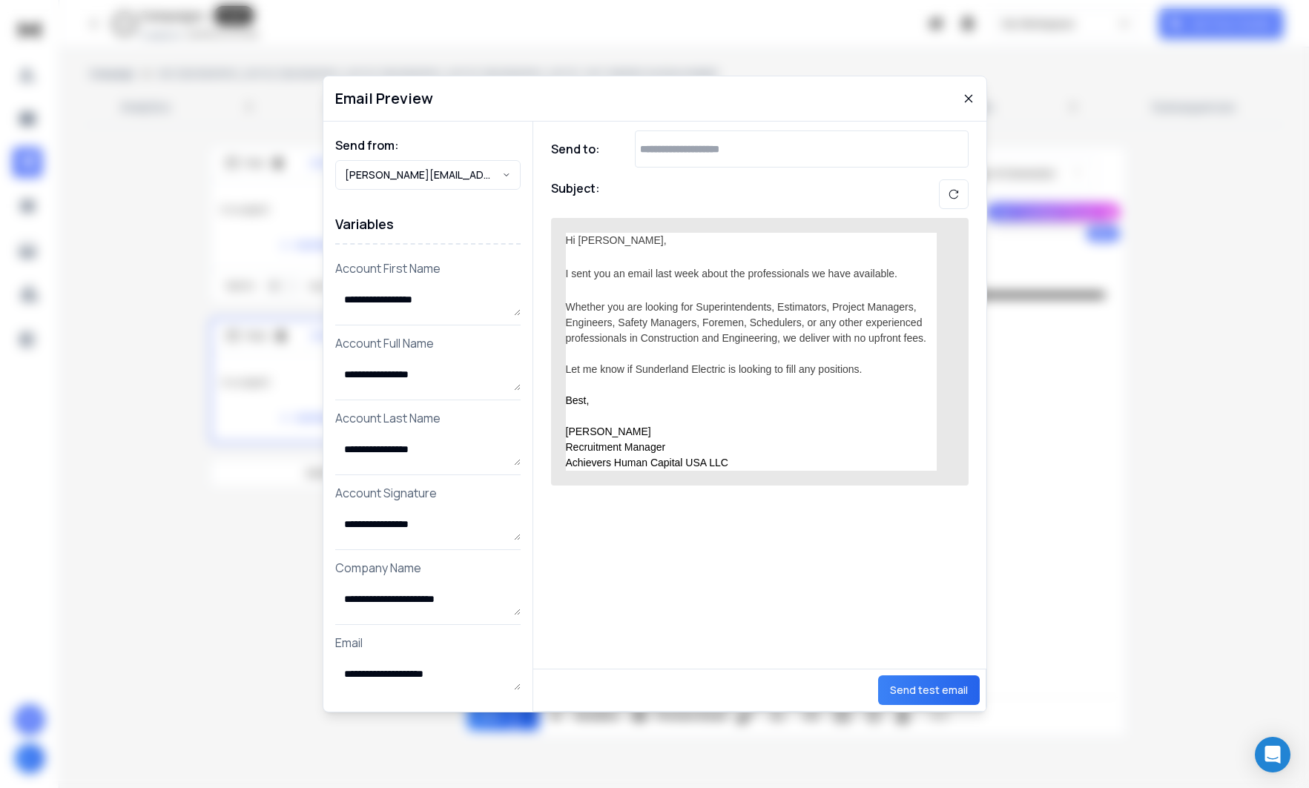
click at [1005, 383] on div "**********" at bounding box center [654, 394] width 1309 height 667
click at [970, 96] on icon at bounding box center [968, 98] width 8 height 8
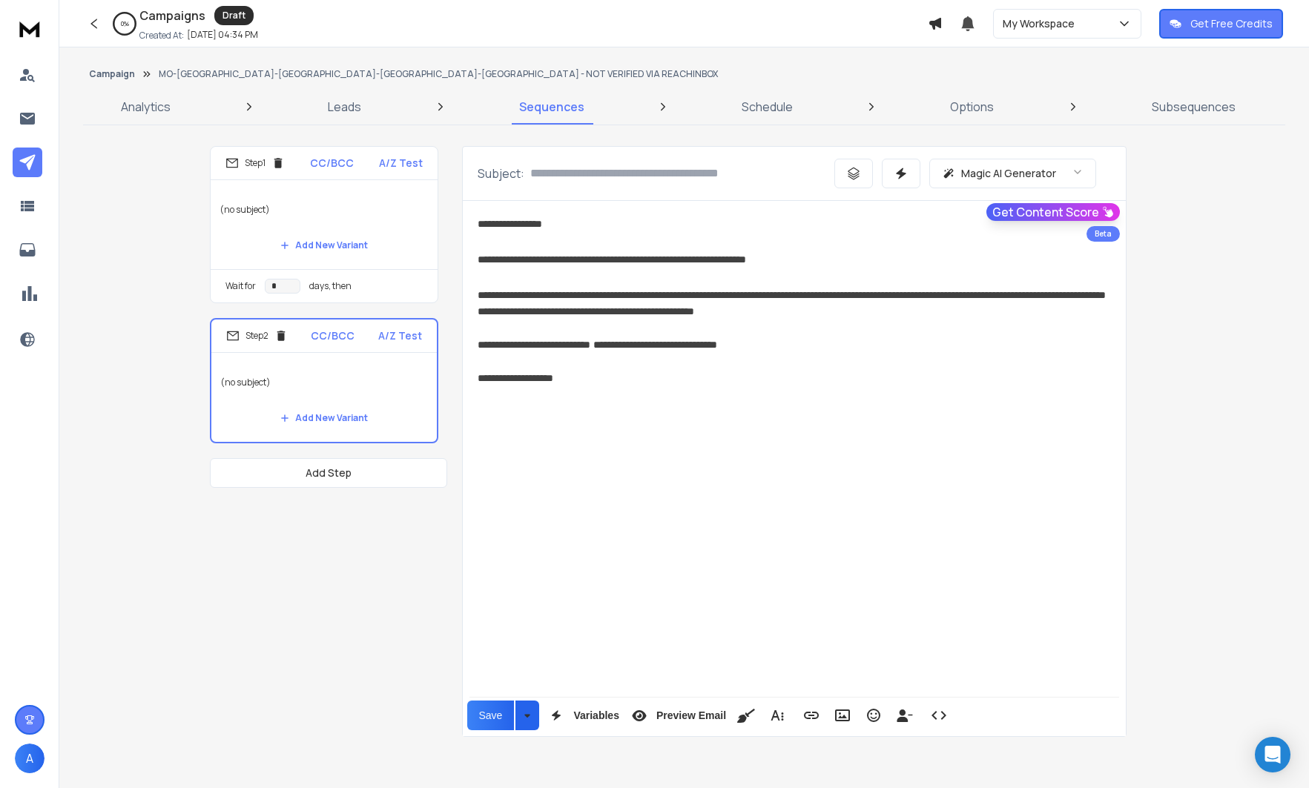
click at [305, 211] on p "(no subject)" at bounding box center [323, 210] width 209 height 42
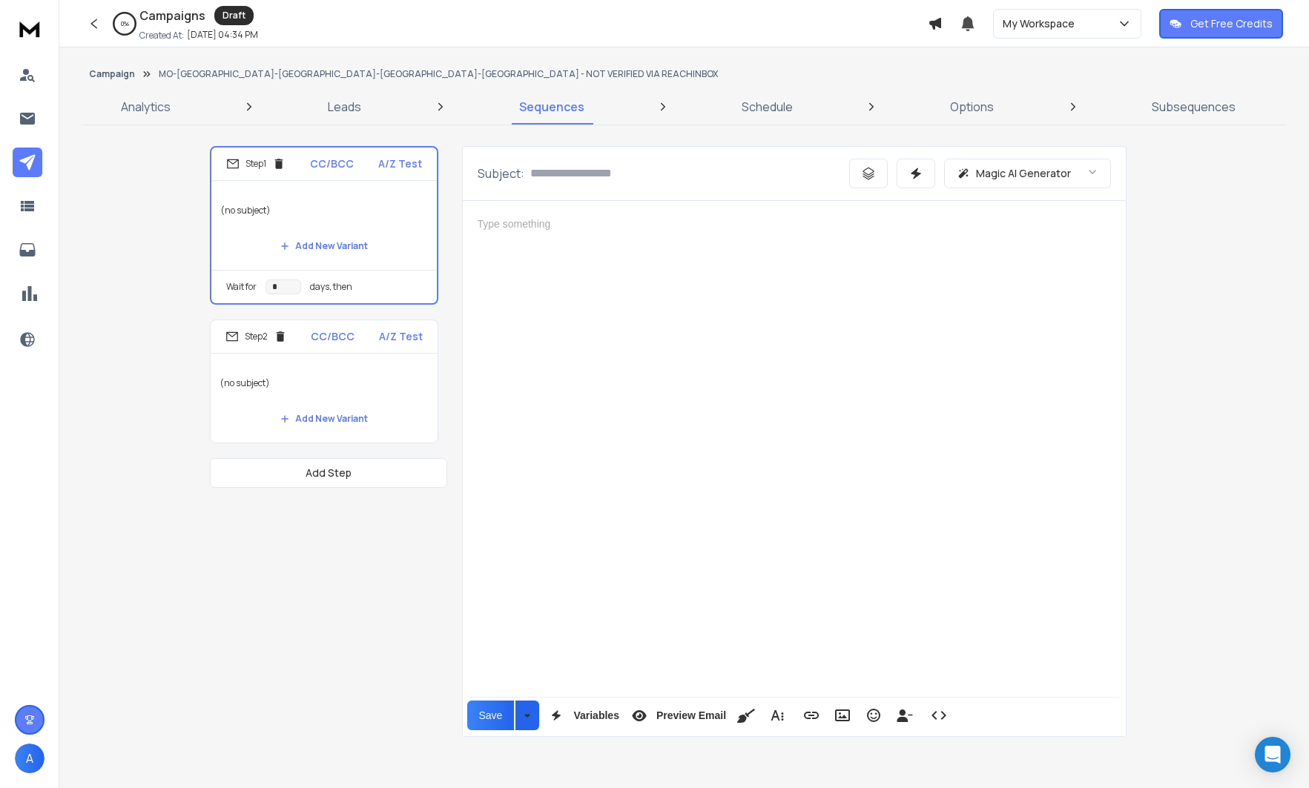
click at [323, 387] on p "(no subject)" at bounding box center [323, 384] width 209 height 42
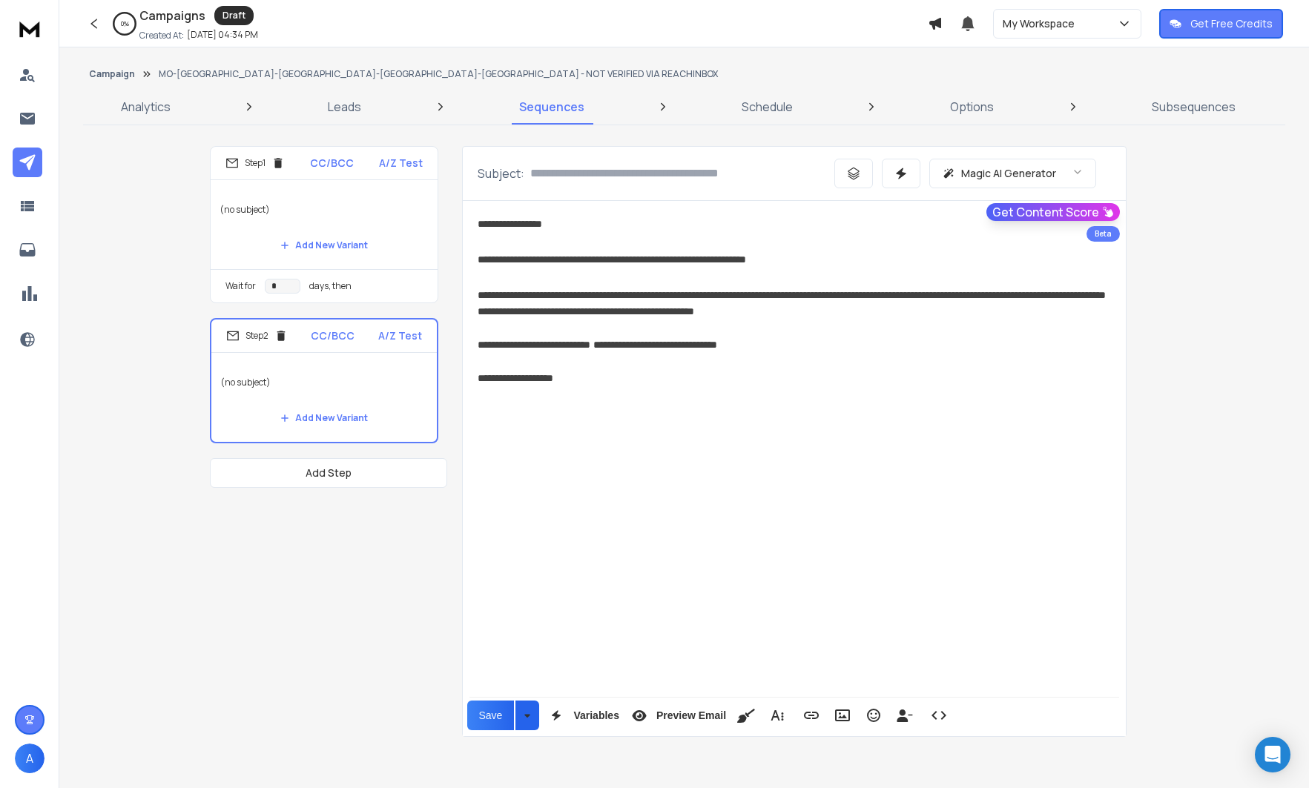
click at [575, 170] on input at bounding box center [674, 174] width 289 height 18
type input "**********"
drag, startPoint x: 315, startPoint y: 213, endPoint x: 541, endPoint y: 147, distance: 235.6
click at [315, 213] on p "(no subject)" at bounding box center [323, 210] width 209 height 42
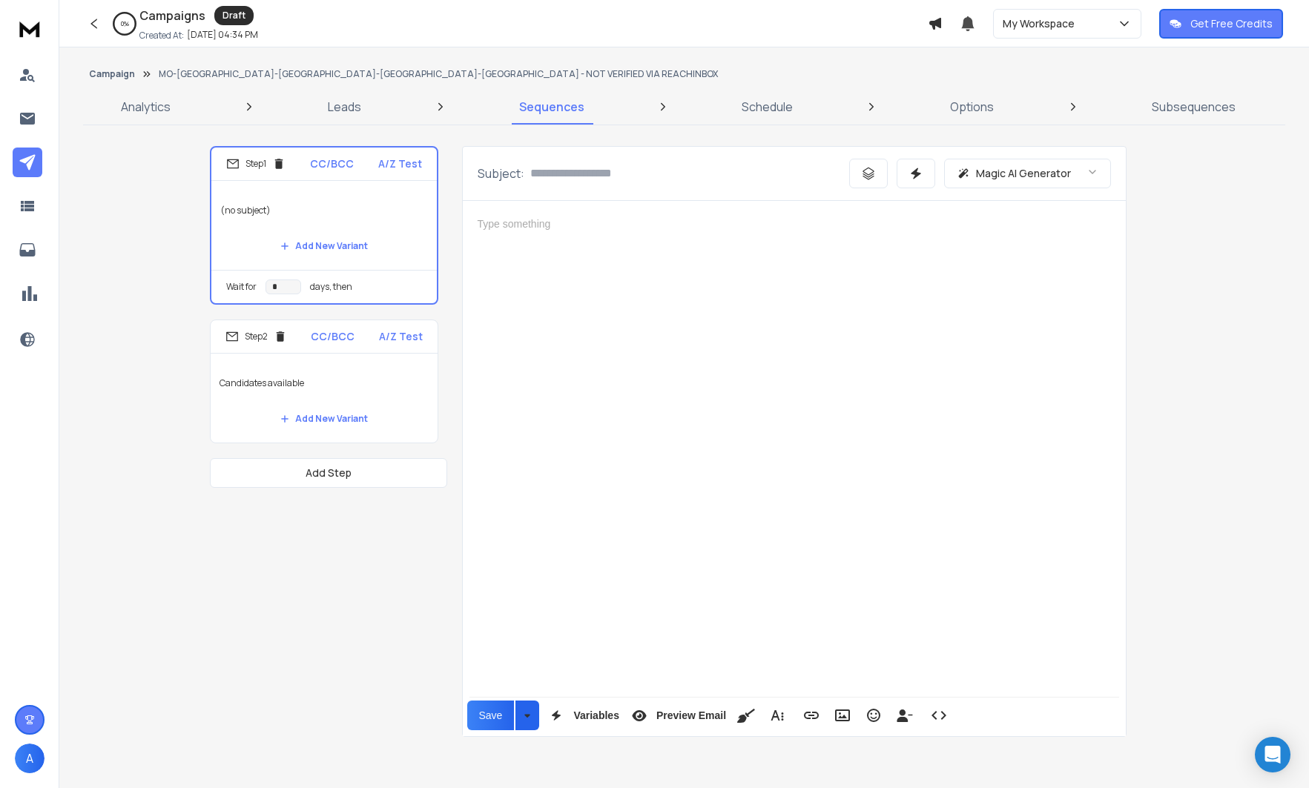
click at [611, 178] on input at bounding box center [682, 174] width 304 height 18
type input "**********"
click at [670, 283] on div at bounding box center [794, 447] width 663 height 493
click at [314, 380] on p "Candidates available" at bounding box center [323, 384] width 209 height 42
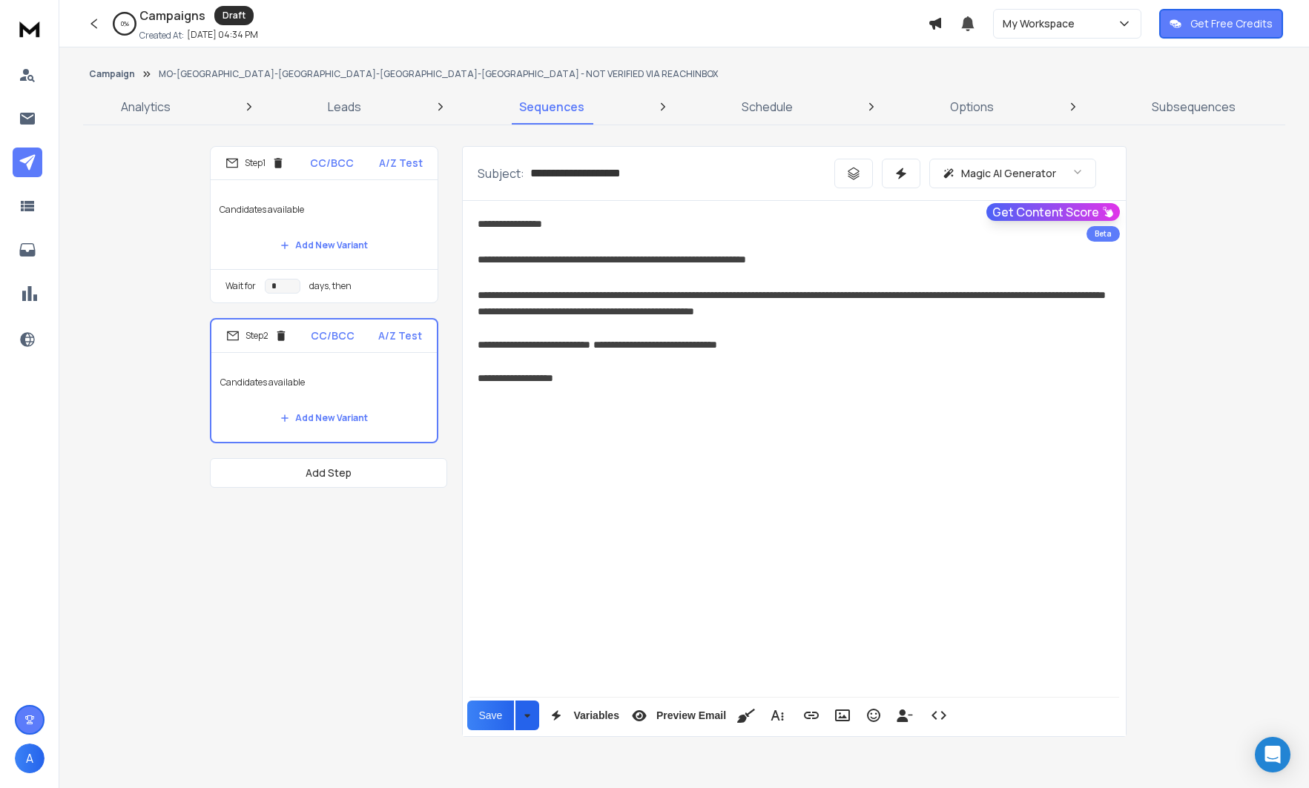
click at [328, 224] on p "Candidates available" at bounding box center [323, 210] width 209 height 42
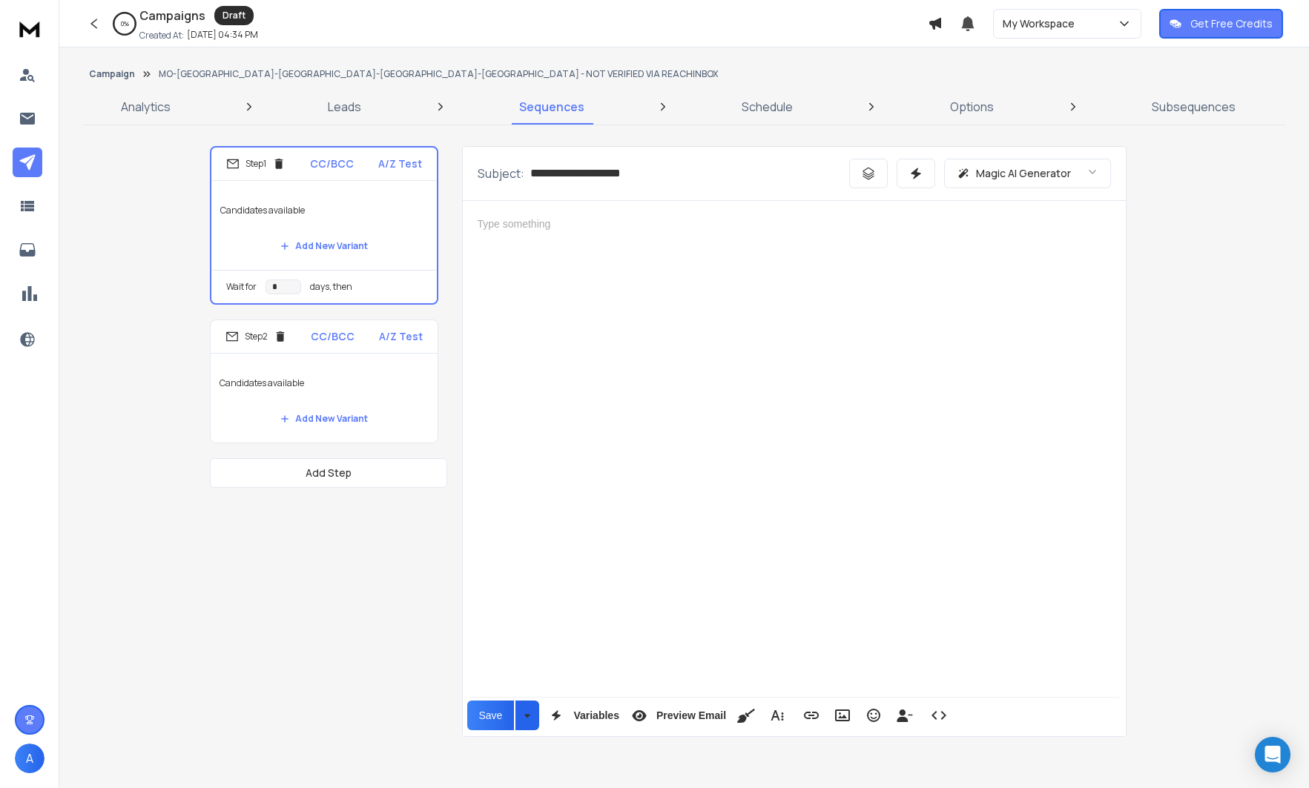
click at [579, 228] on div at bounding box center [794, 224] width 633 height 16
click at [566, 719] on div "Variables" at bounding box center [582, 716] width 80 height 24
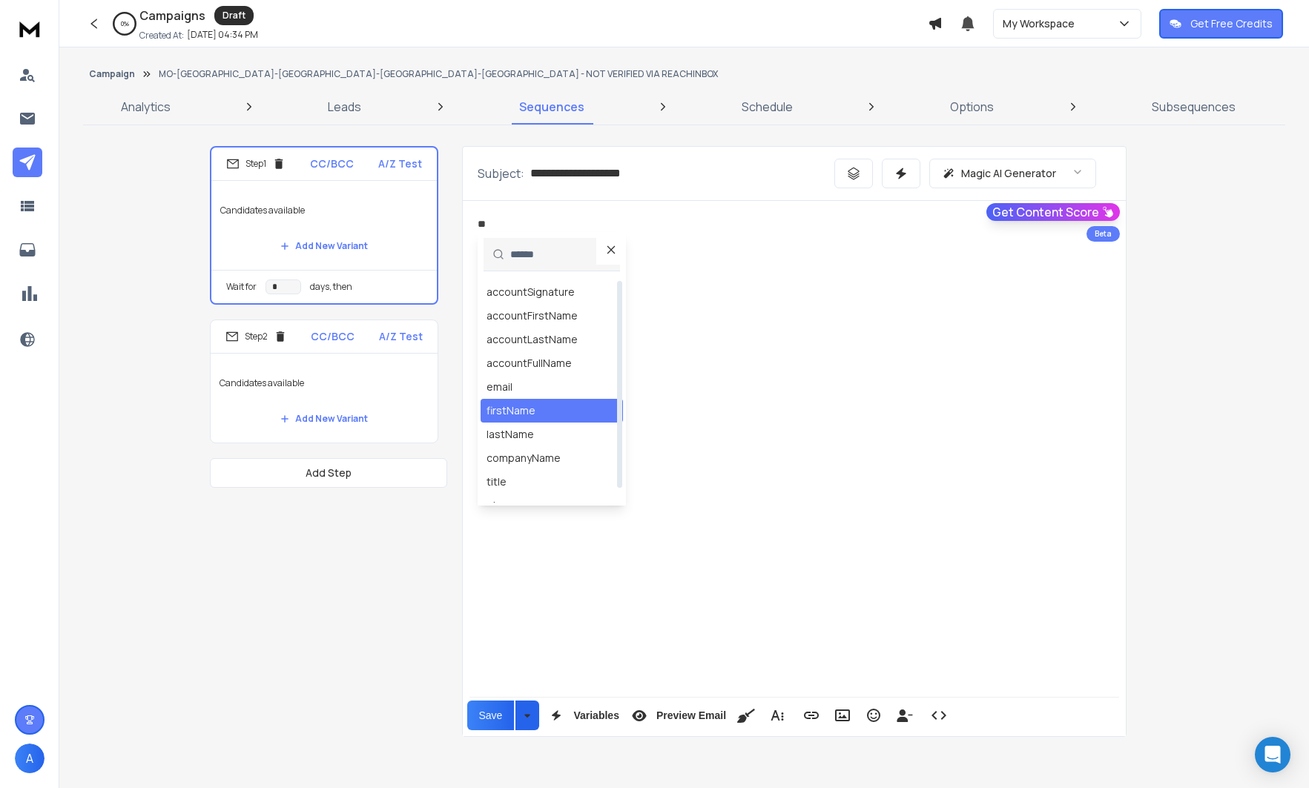
click at [535, 416] on div "firstName" at bounding box center [551, 411] width 142 height 24
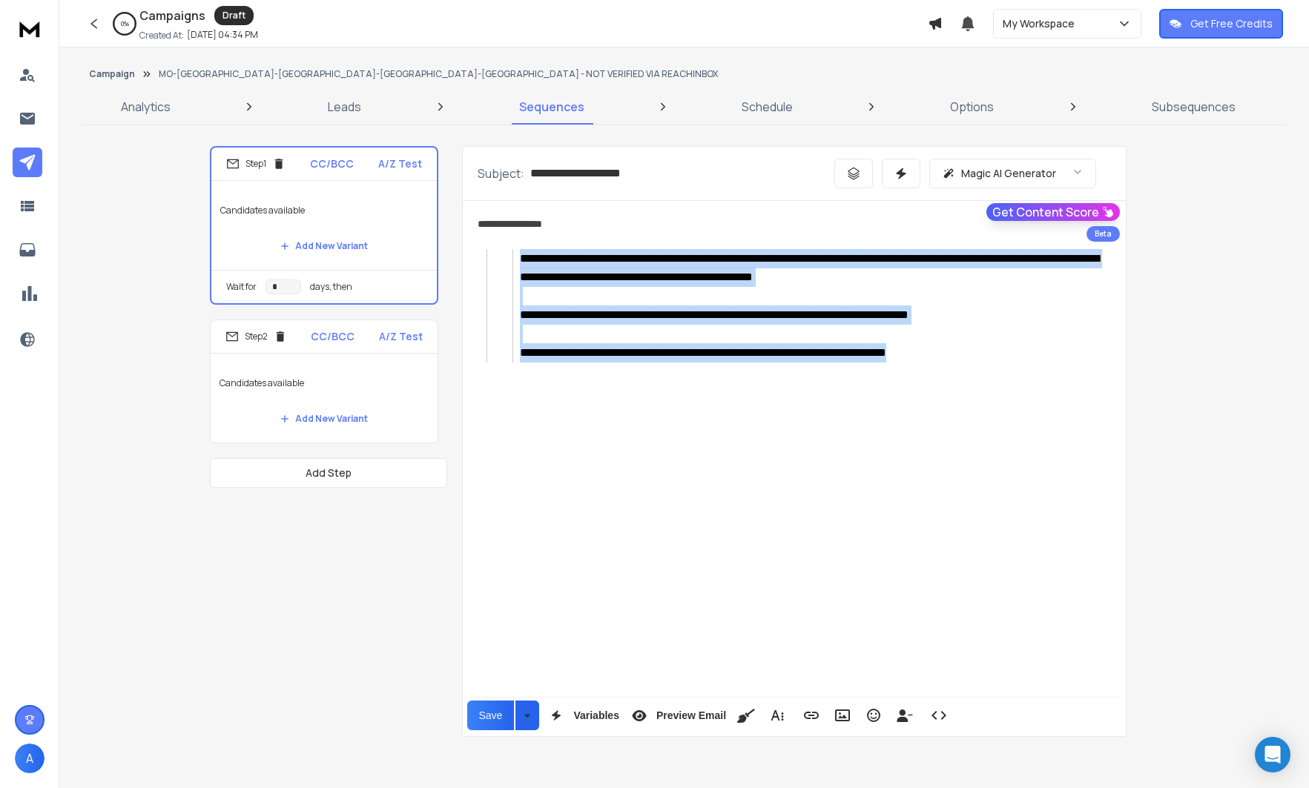
drag, startPoint x: 1056, startPoint y: 372, endPoint x: 407, endPoint y: 260, distance: 658.5
click at [407, 260] on div "**********" at bounding box center [684, 441] width 949 height 591
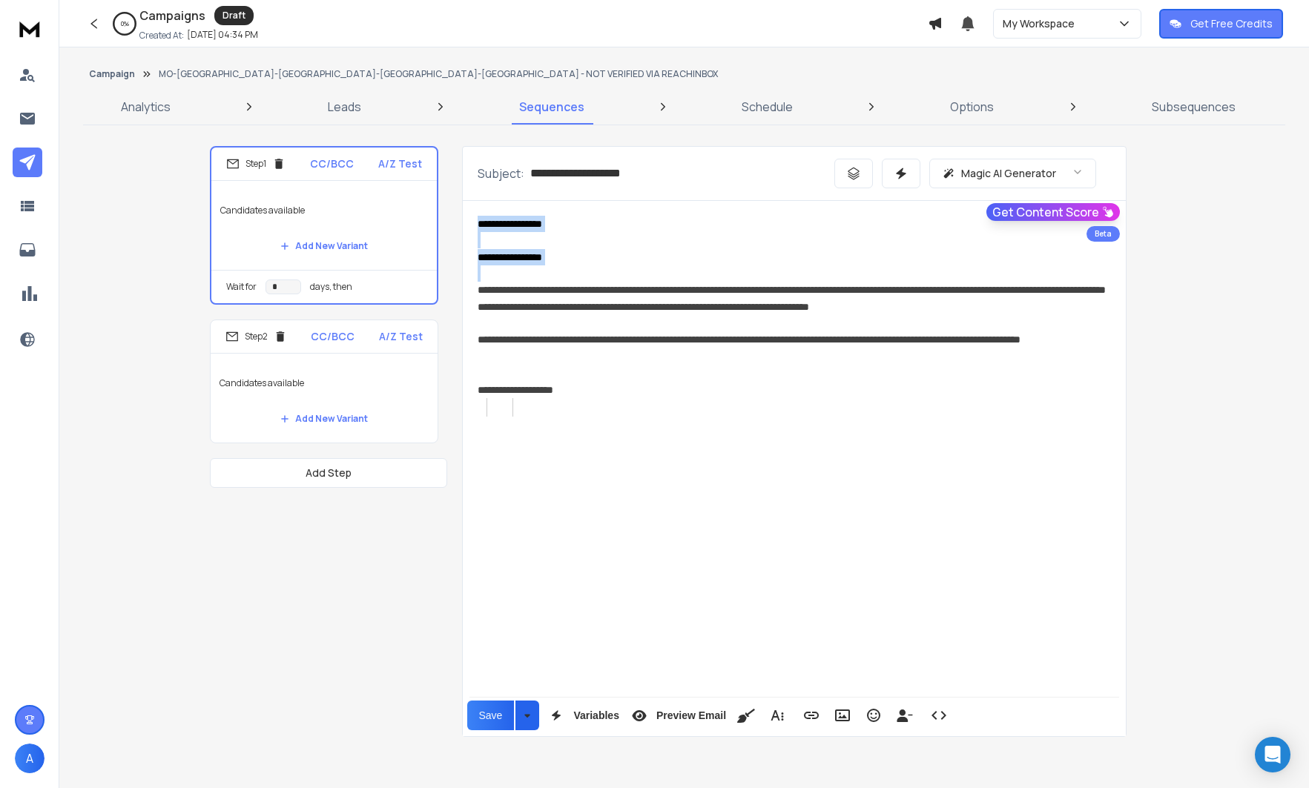
drag, startPoint x: 501, startPoint y: 232, endPoint x: 414, endPoint y: 201, distance: 91.5
click at [414, 201] on div "**********" at bounding box center [684, 441] width 949 height 591
drag, startPoint x: 572, startPoint y: 260, endPoint x: 389, endPoint y: 243, distance: 184.7
click at [389, 243] on div "**********" at bounding box center [684, 441] width 949 height 591
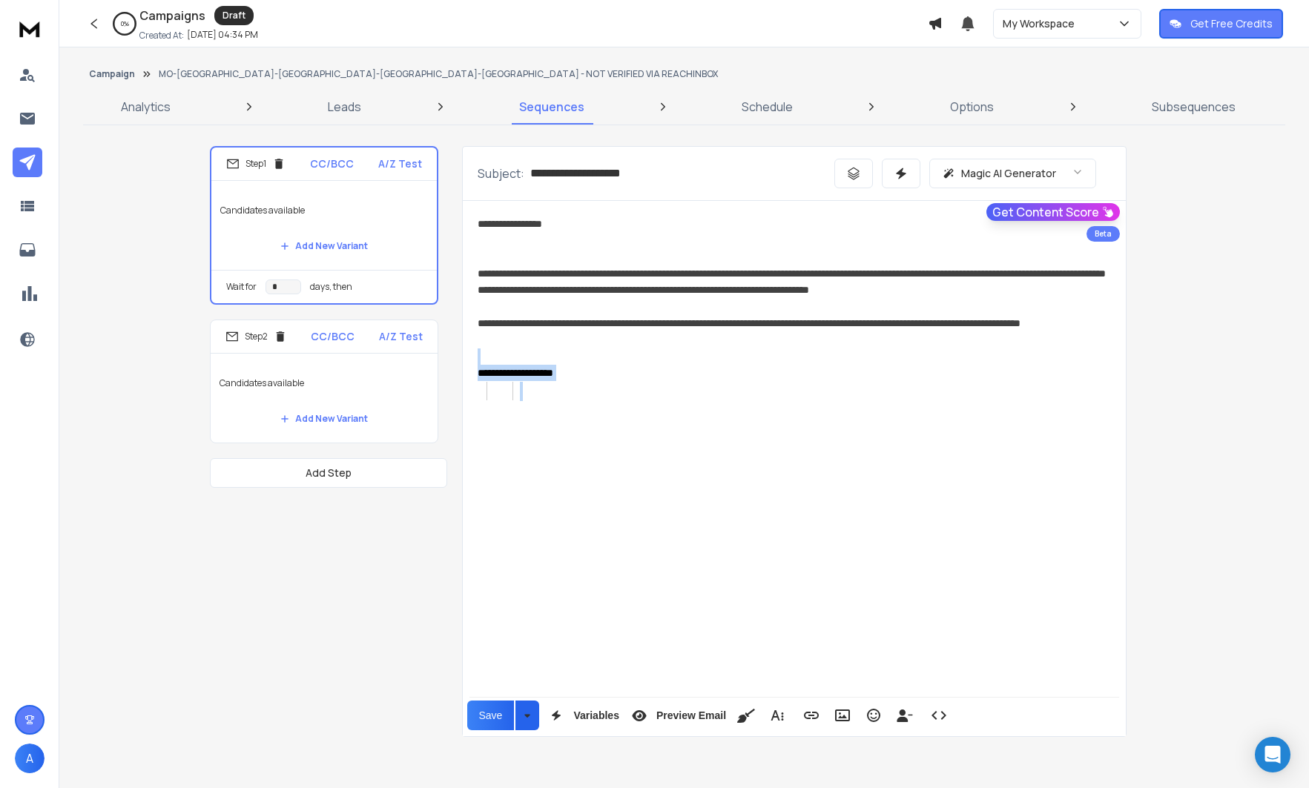
drag, startPoint x: 545, startPoint y: 386, endPoint x: 417, endPoint y: 364, distance: 129.5
click at [417, 364] on div "**********" at bounding box center [684, 441] width 949 height 591
drag, startPoint x: 521, startPoint y: 378, endPoint x: 446, endPoint y: 368, distance: 75.6
click at [446, 368] on div "**********" at bounding box center [684, 441] width 949 height 591
click at [531, 242] on div at bounding box center [794, 240] width 633 height 16
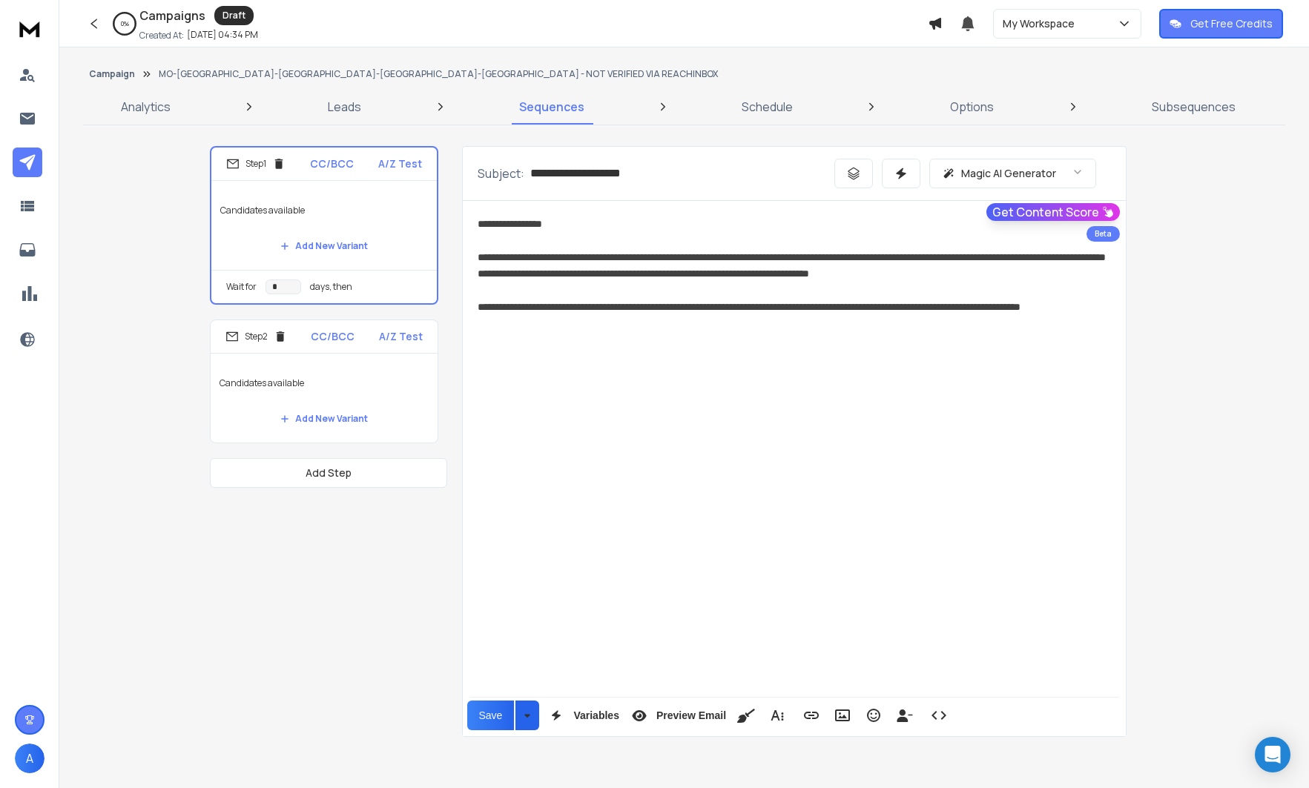
click at [609, 336] on div at bounding box center [794, 339] width 633 height 16
click at [615, 717] on span "Variables" at bounding box center [596, 716] width 52 height 13
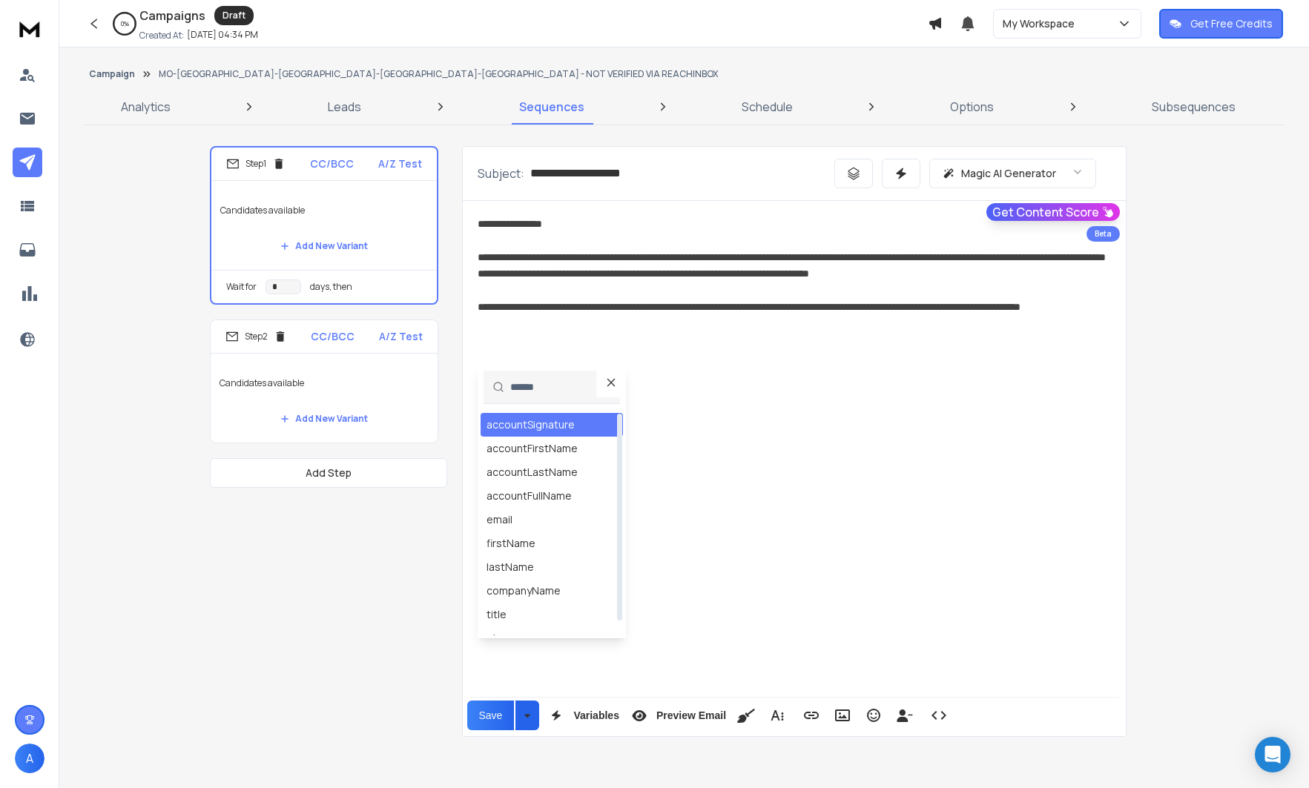
click at [524, 420] on div "accountSignature" at bounding box center [530, 424] width 88 height 15
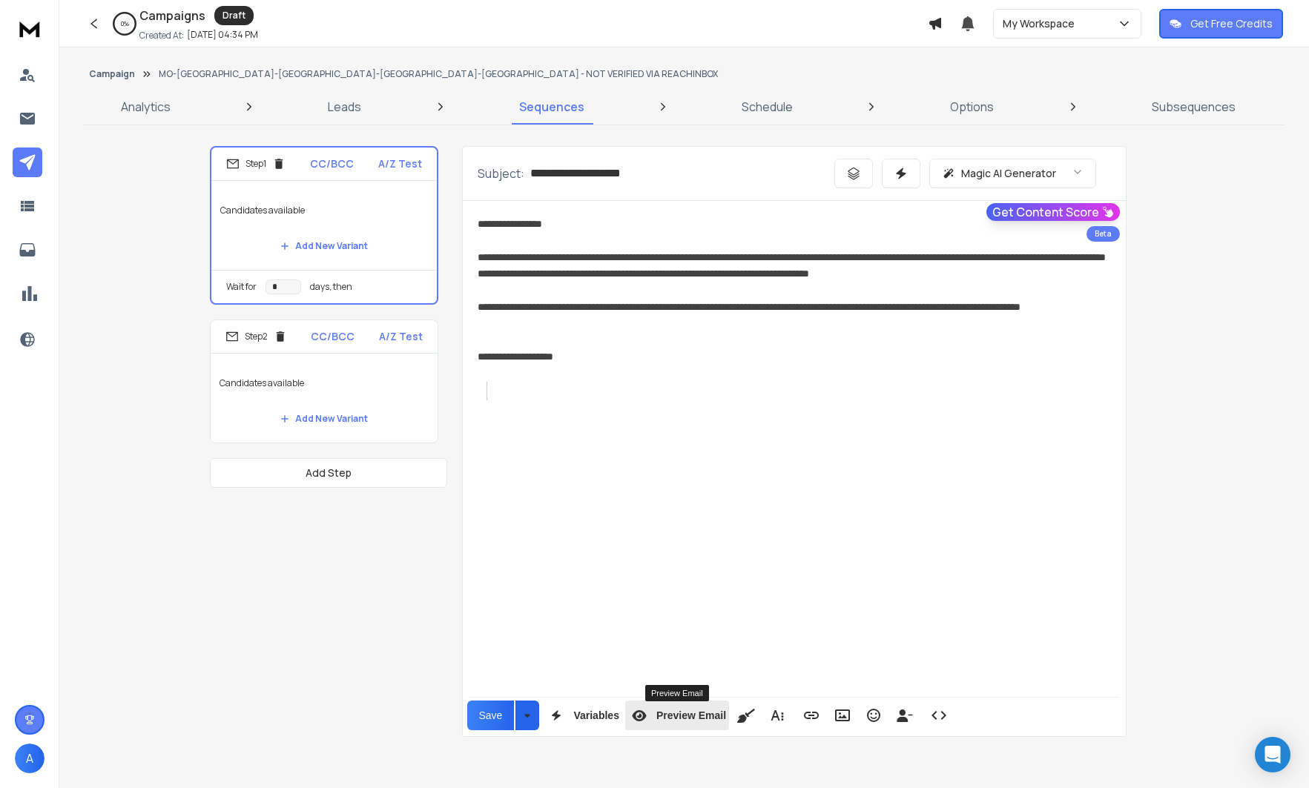
click at [685, 712] on span "Preview Email" at bounding box center [691, 716] width 76 height 13
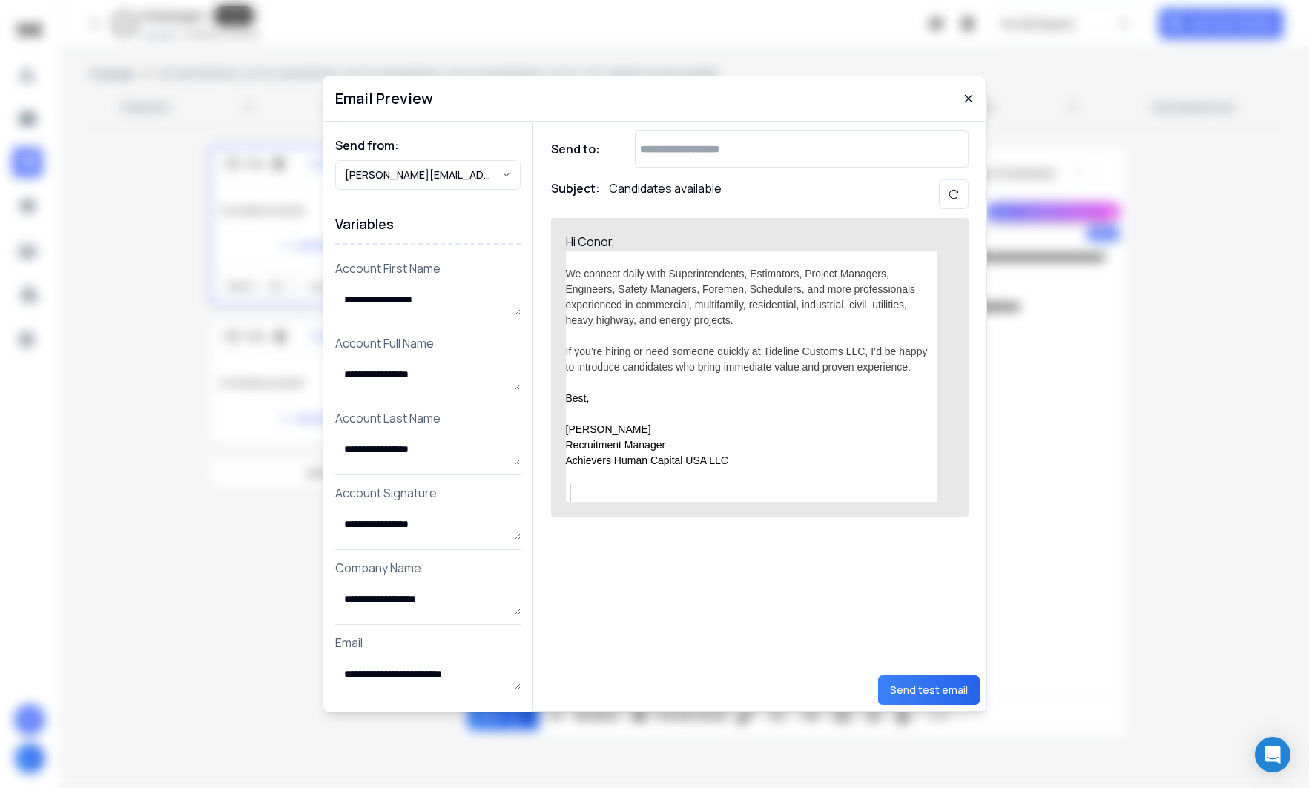
click at [972, 96] on icon at bounding box center [968, 99] width 12 height 12
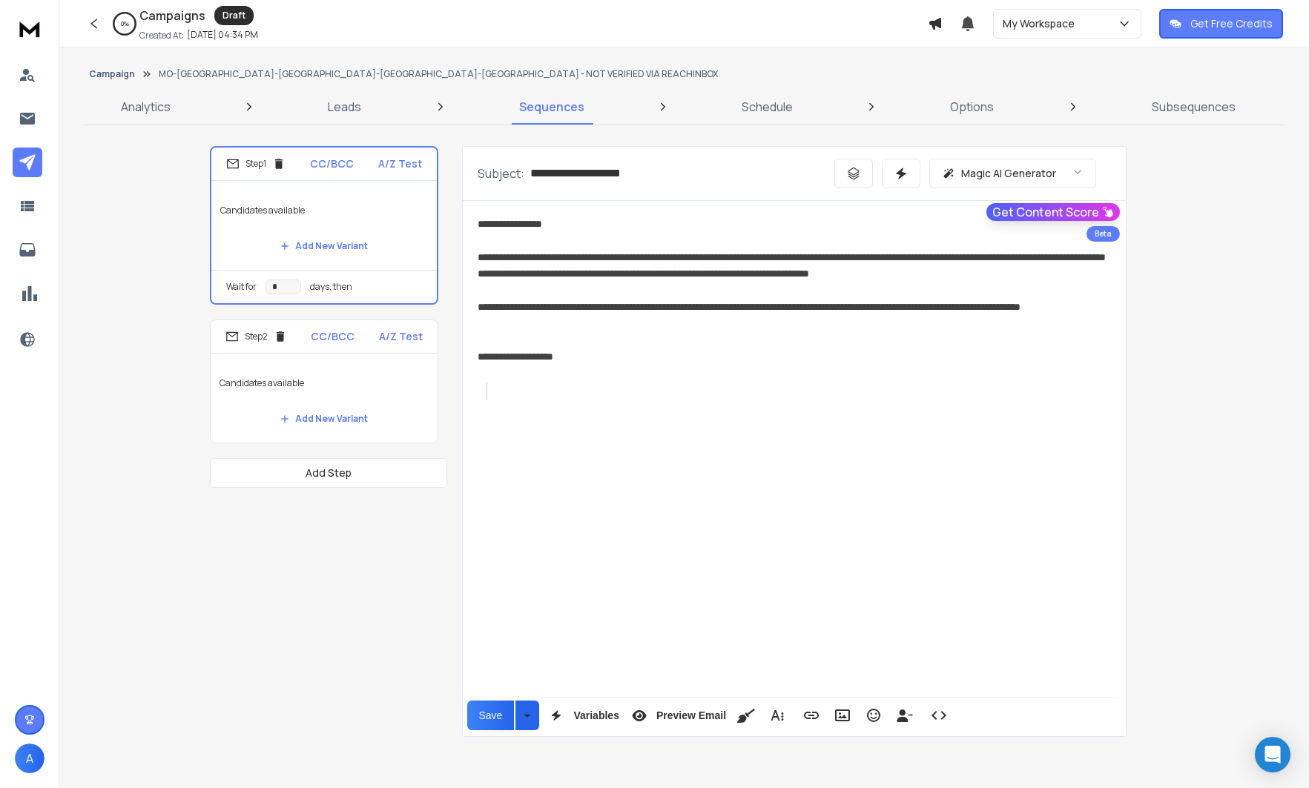
click at [744, 423] on div "**********" at bounding box center [794, 447] width 663 height 493
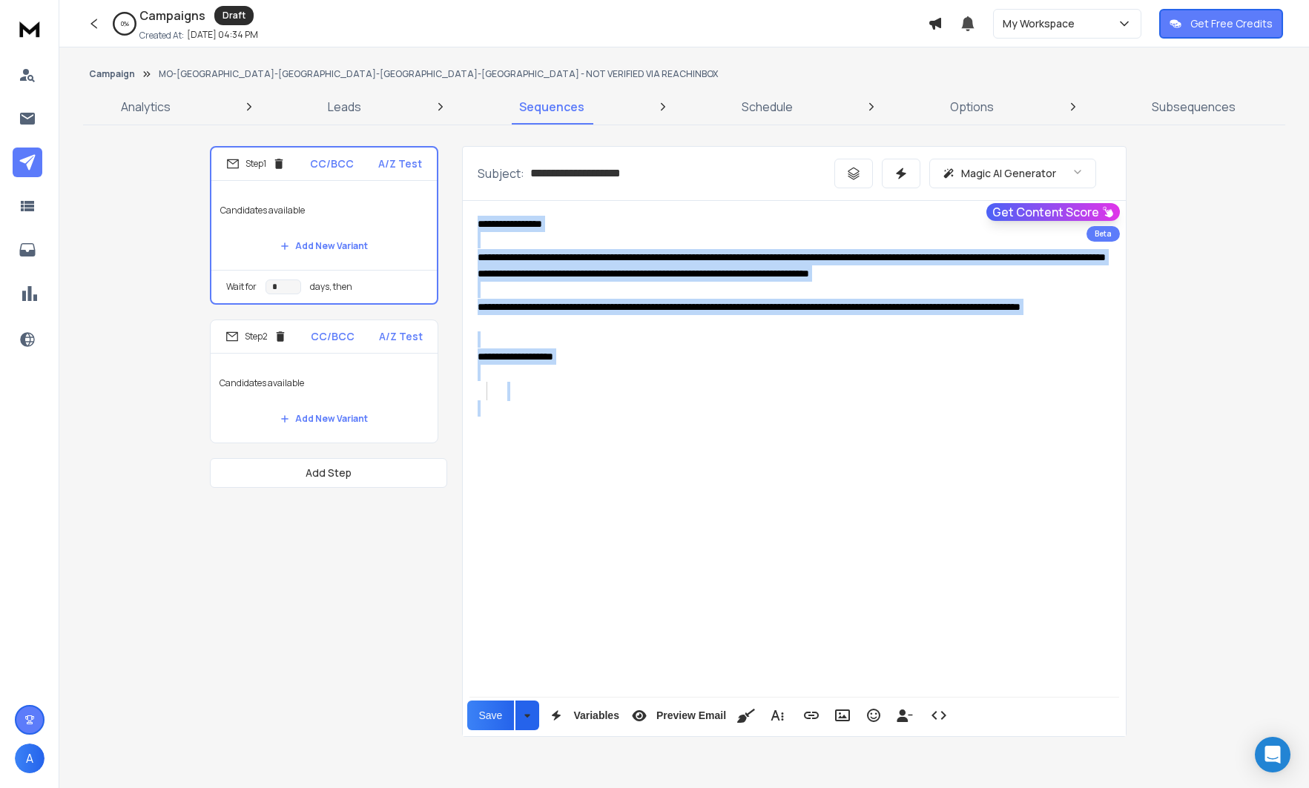
drag, startPoint x: 745, startPoint y: 432, endPoint x: 323, endPoint y: 55, distance: 566.6
click at [323, 55] on div "**********" at bounding box center [683, 402] width 1249 height 710
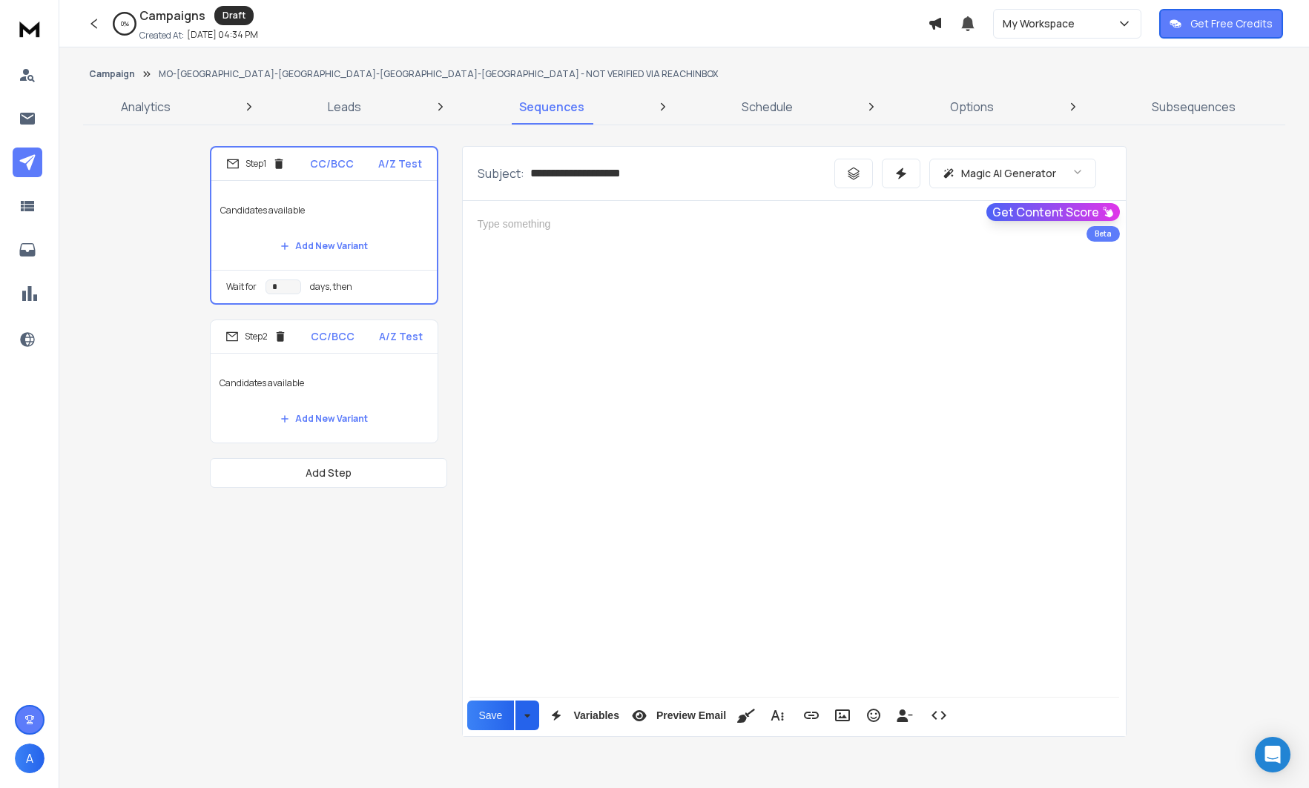
click at [510, 217] on div at bounding box center [794, 447] width 663 height 493
click at [344, 371] on p "Candidates available" at bounding box center [323, 384] width 209 height 42
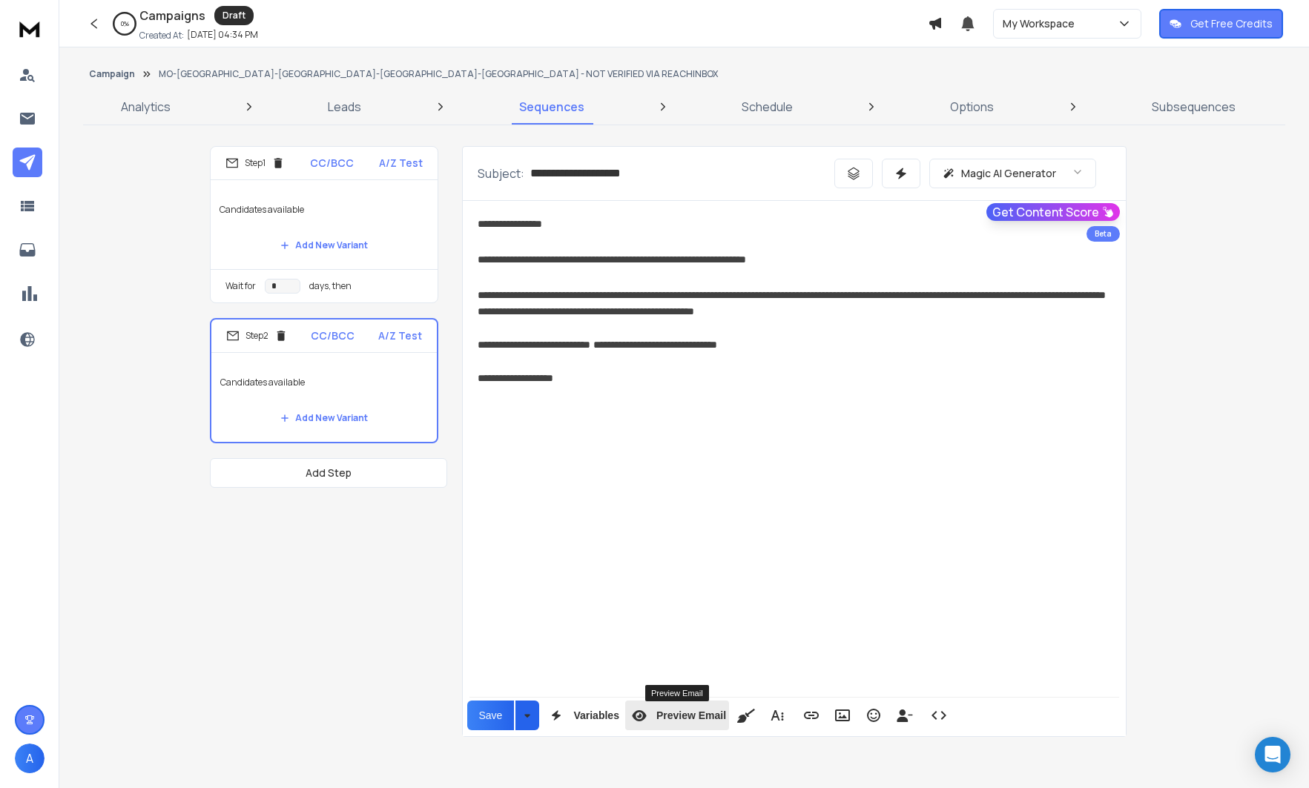
click at [673, 716] on span "Preview Email" at bounding box center [691, 716] width 76 height 13
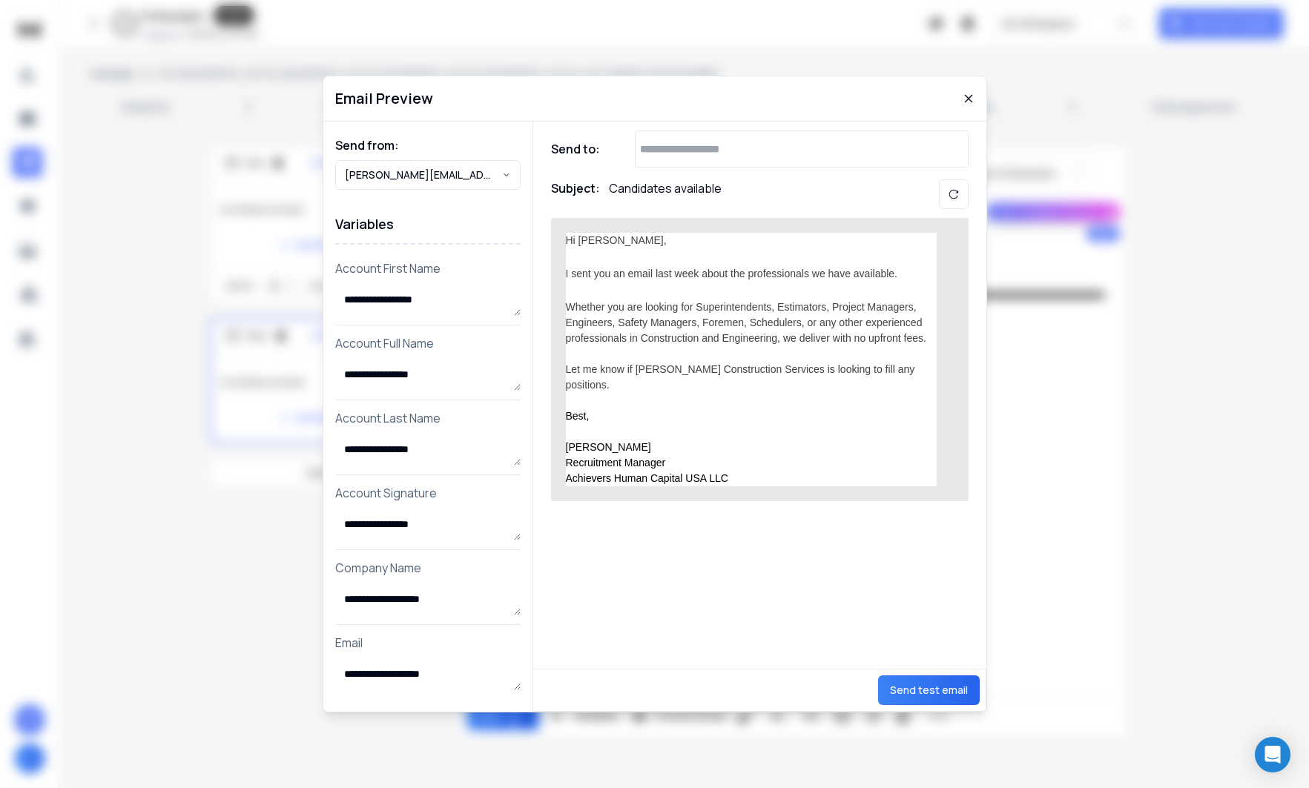
click at [1077, 486] on div "**********" at bounding box center [654, 394] width 1309 height 667
click at [971, 99] on icon at bounding box center [968, 99] width 12 height 12
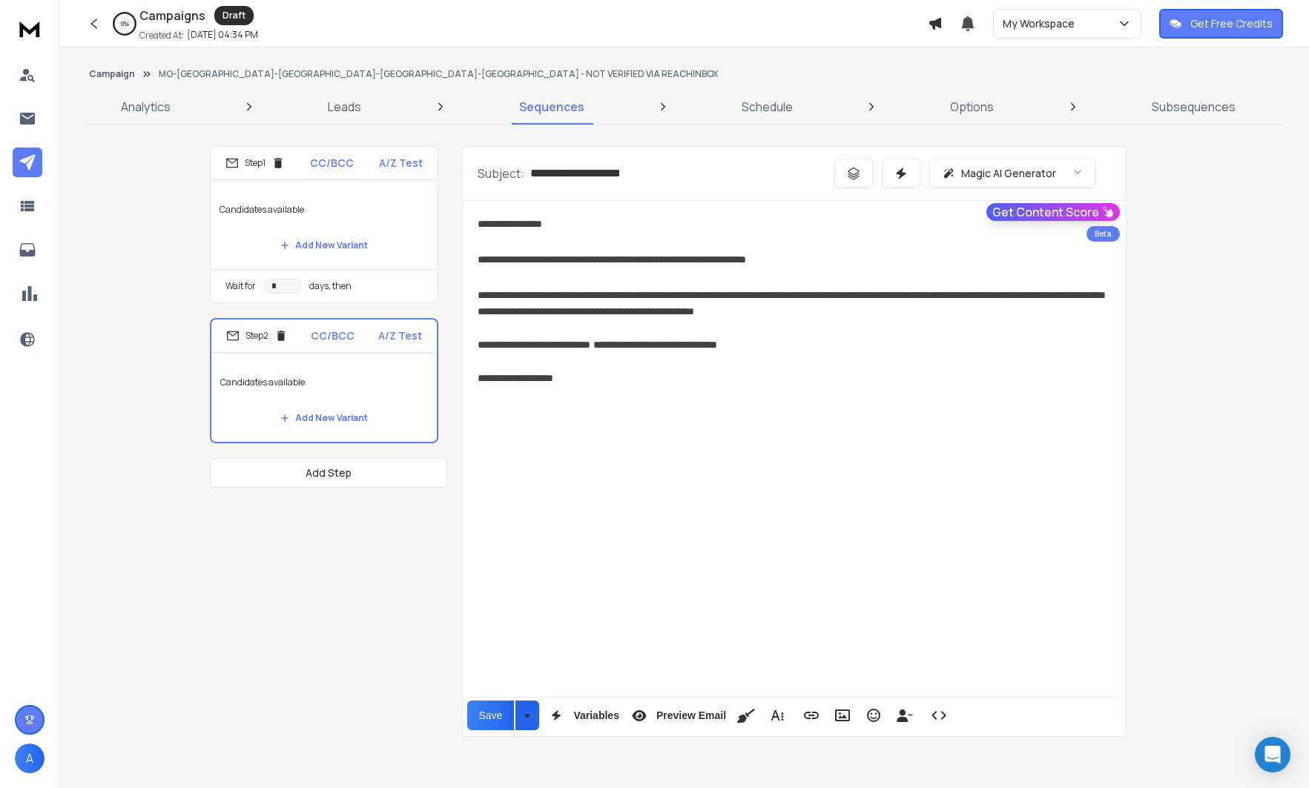
click at [337, 211] on p "Candidates available" at bounding box center [323, 210] width 209 height 42
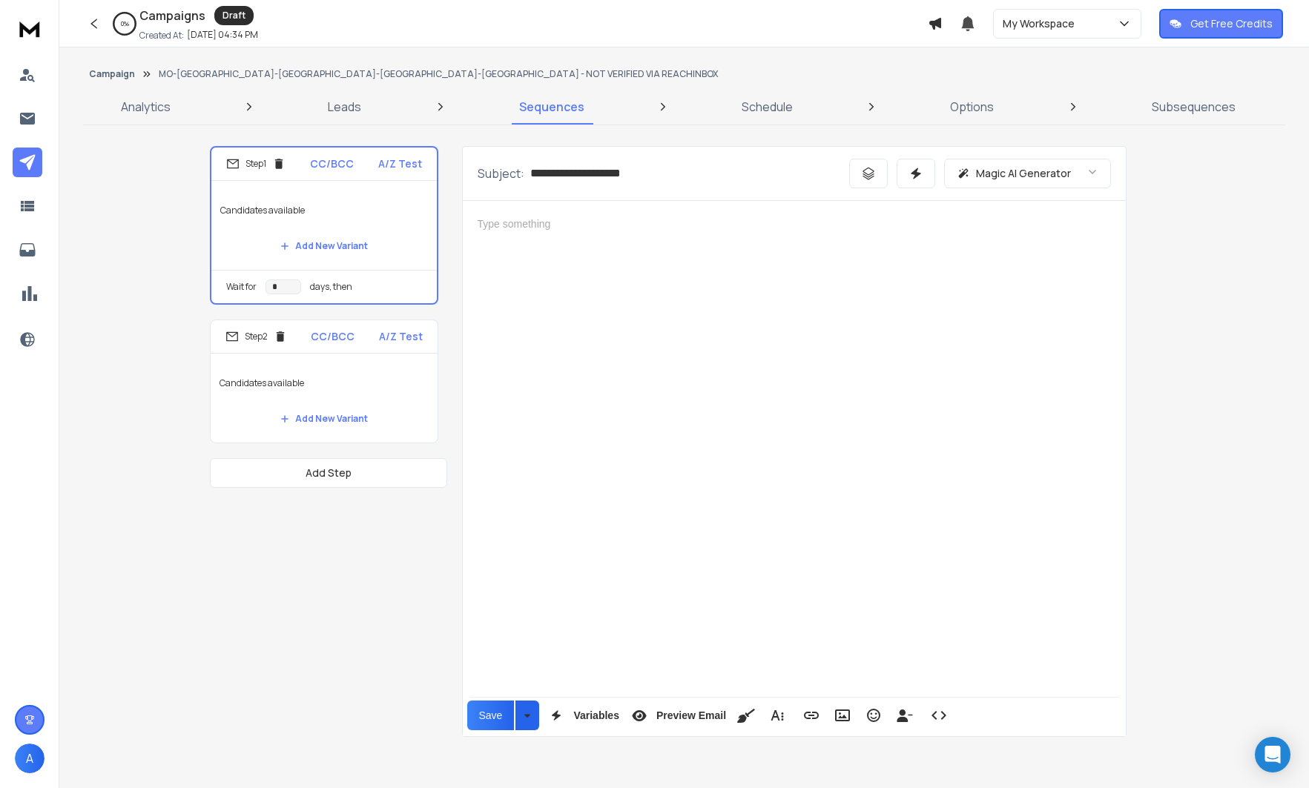
click at [565, 257] on div at bounding box center [794, 447] width 663 height 493
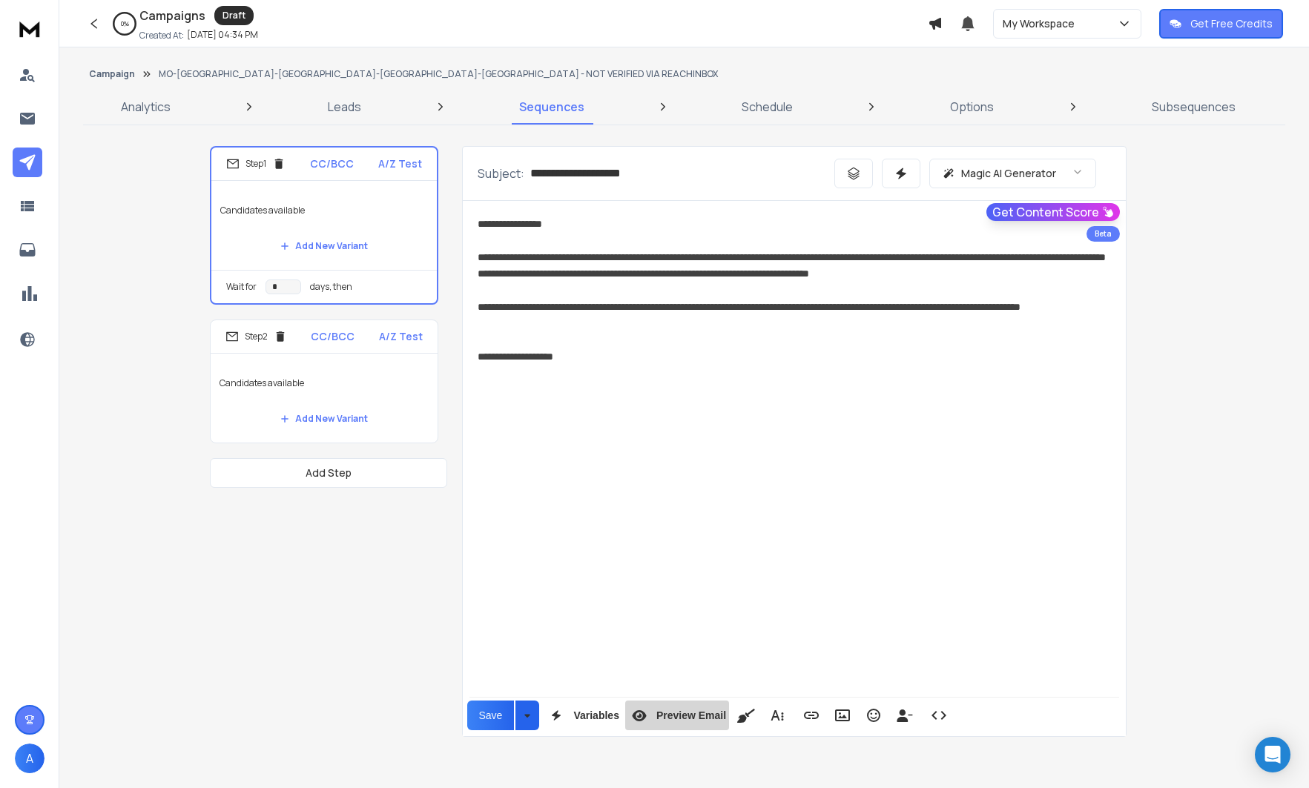
click at [679, 708] on div "Preview Email" at bounding box center [677, 716] width 104 height 24
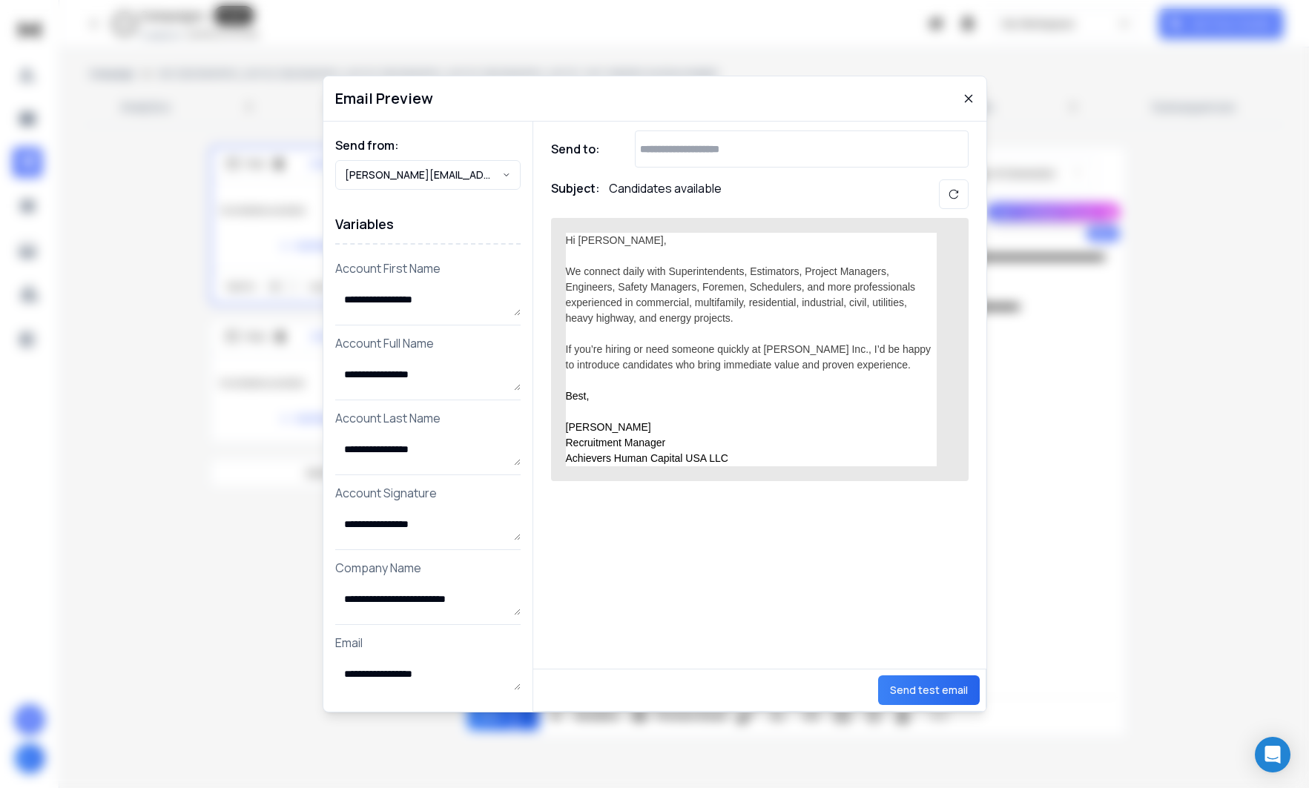
click at [968, 102] on icon at bounding box center [968, 99] width 12 height 12
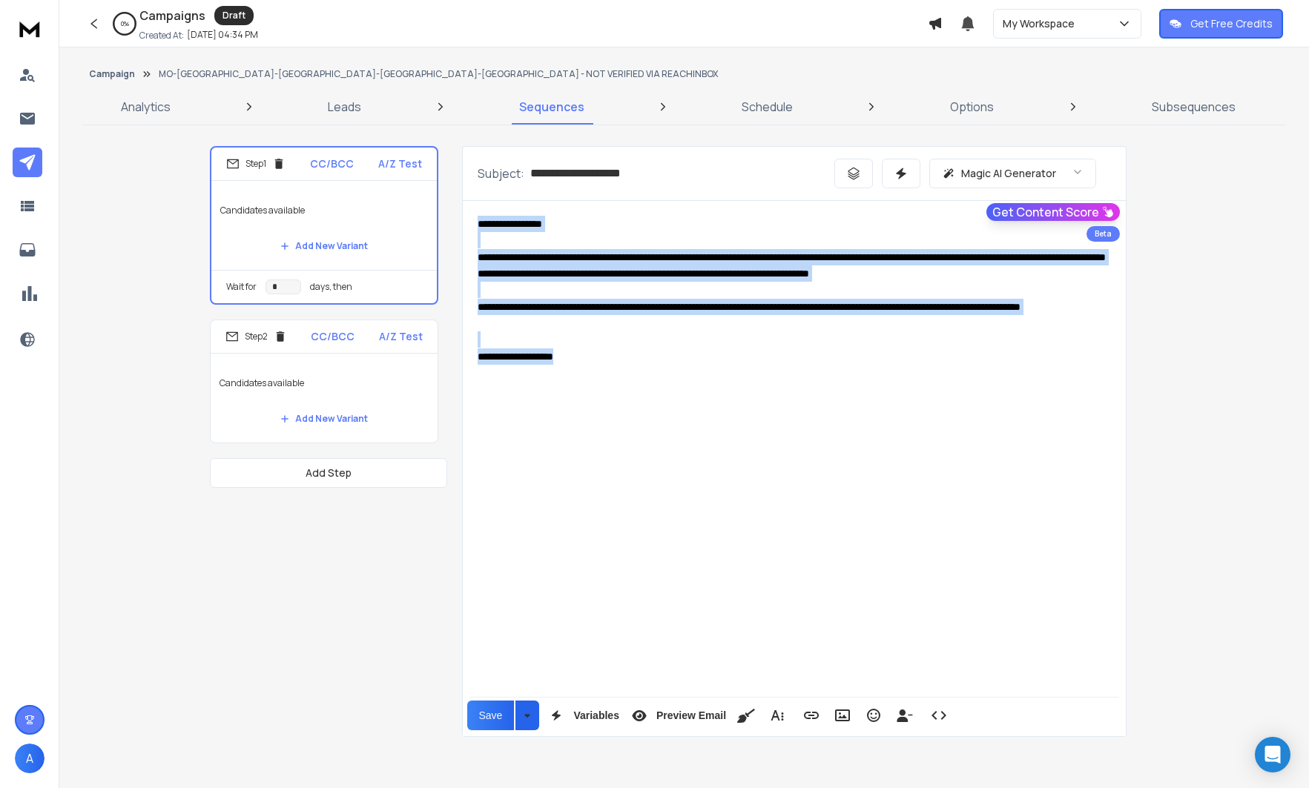
drag, startPoint x: 607, startPoint y: 371, endPoint x: 452, endPoint y: 228, distance: 210.4
click at [437, 204] on div "**********" at bounding box center [684, 441] width 949 height 591
click at [751, 457] on div "**********" at bounding box center [794, 447] width 663 height 493
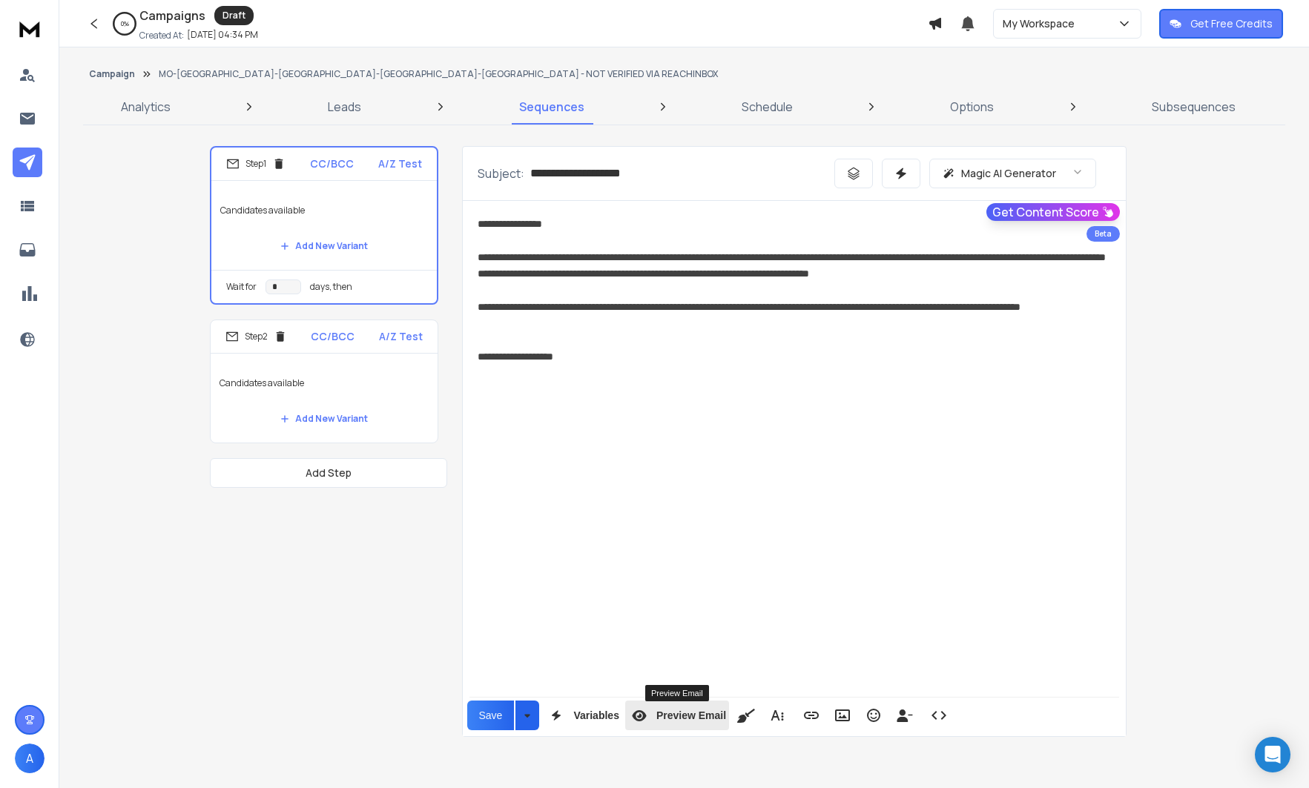
click at [675, 713] on span "Preview Email" at bounding box center [691, 716] width 76 height 13
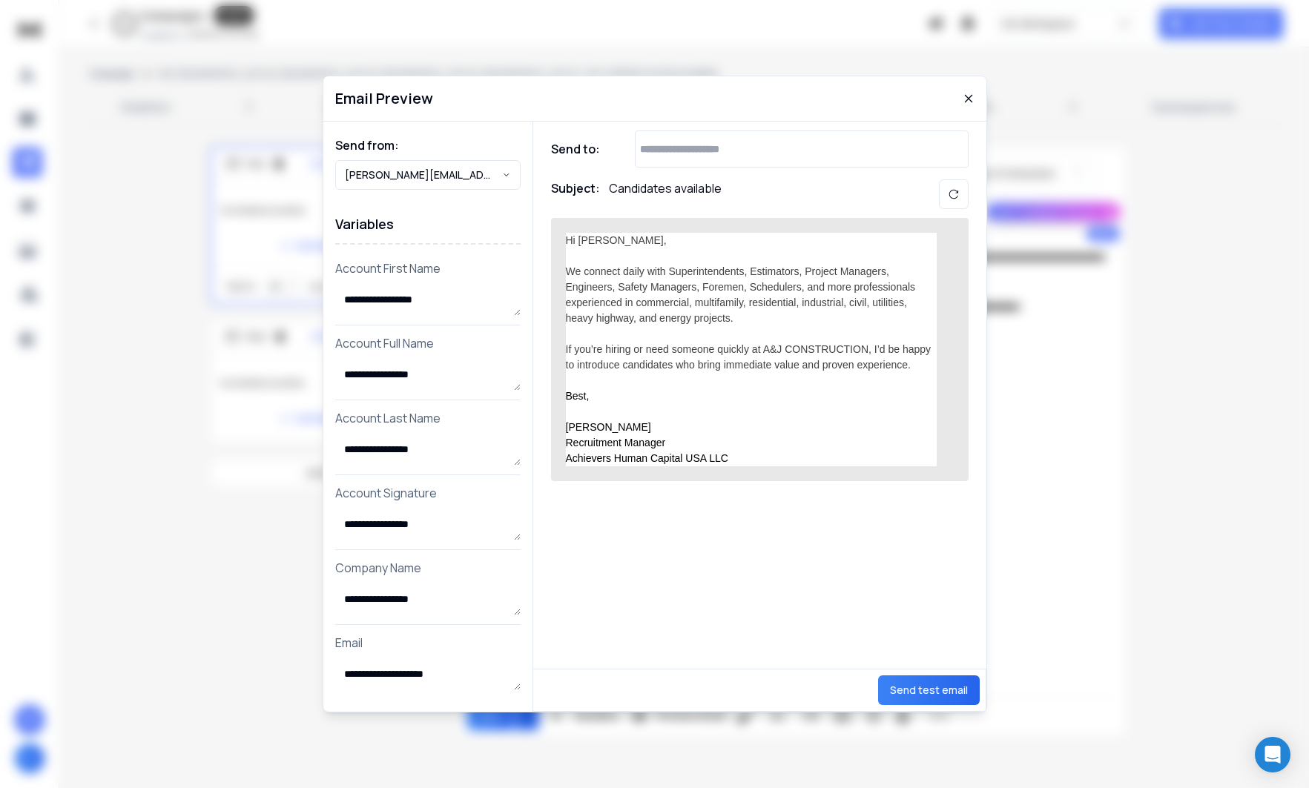
drag, startPoint x: 1051, startPoint y: 511, endPoint x: 1042, endPoint y: 509, distance: 9.2
click at [1051, 511] on div "**********" at bounding box center [654, 394] width 1309 height 667
click at [962, 96] on icon at bounding box center [968, 99] width 12 height 12
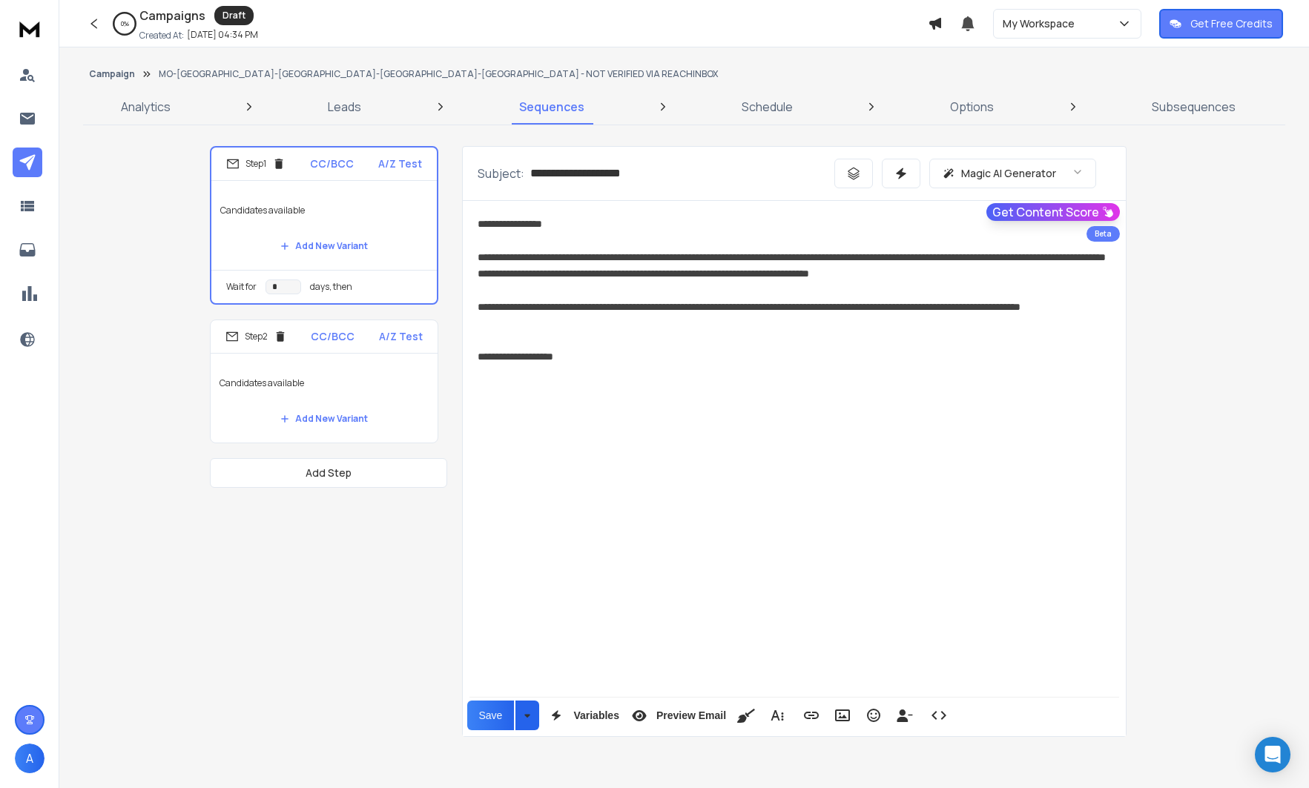
click at [365, 374] on p "Candidates available" at bounding box center [323, 384] width 209 height 42
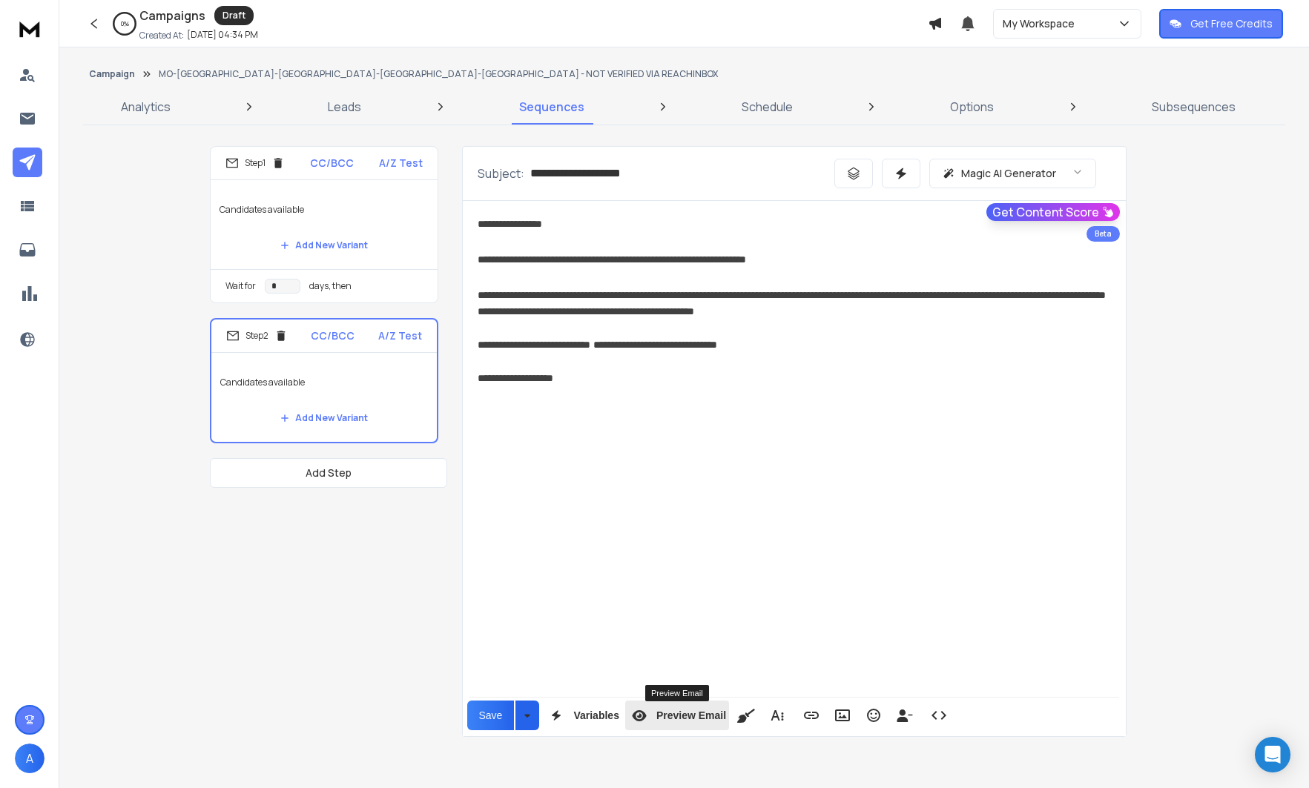
click at [675, 727] on div "Preview Email" at bounding box center [677, 716] width 104 height 24
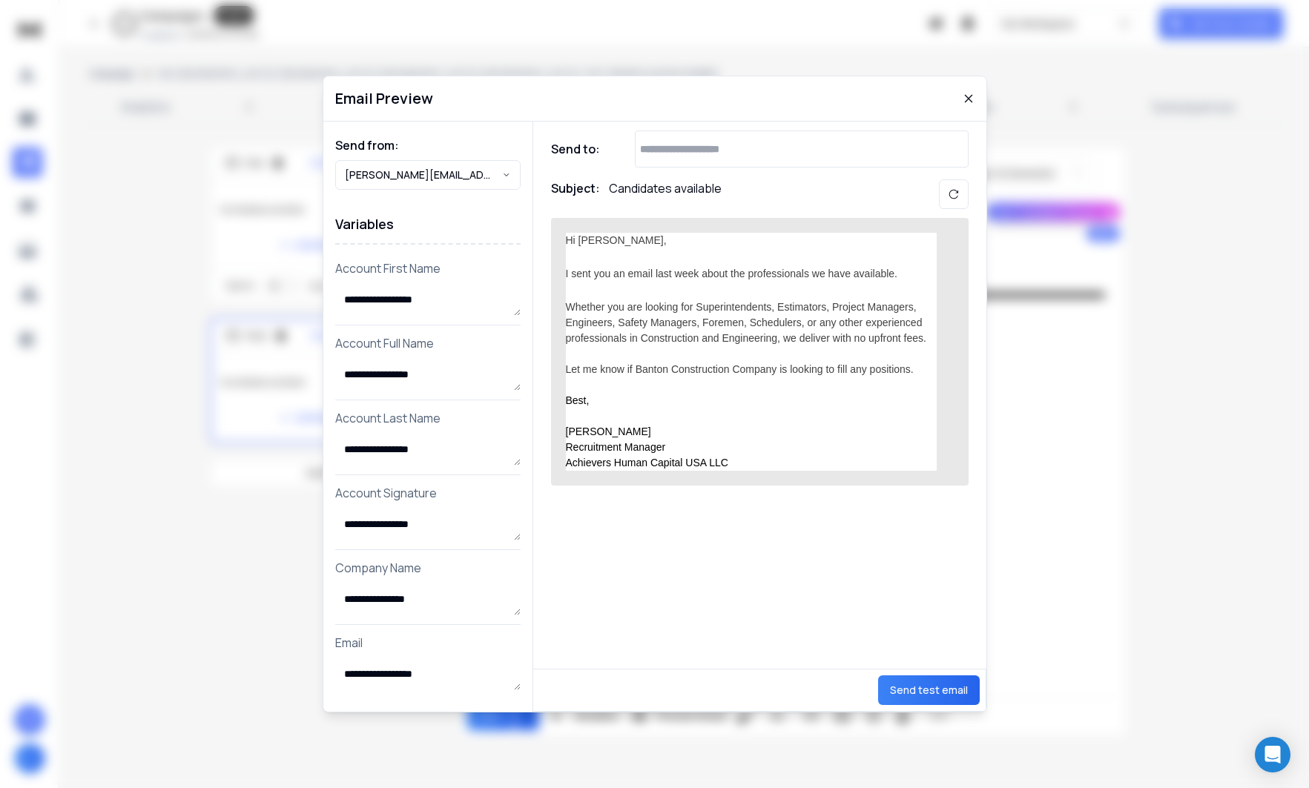
click at [965, 97] on icon at bounding box center [968, 99] width 12 height 12
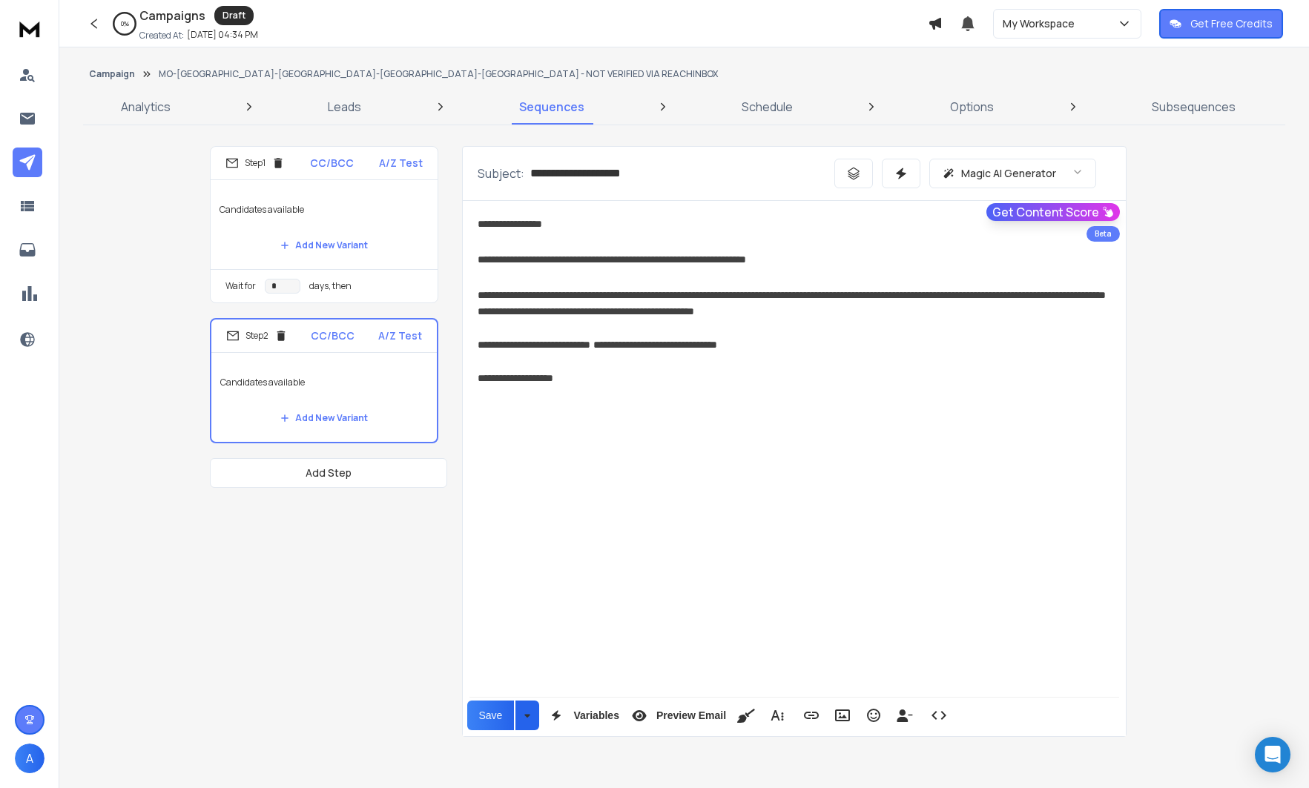
click at [357, 210] on p "Candidates available" at bounding box center [323, 210] width 209 height 42
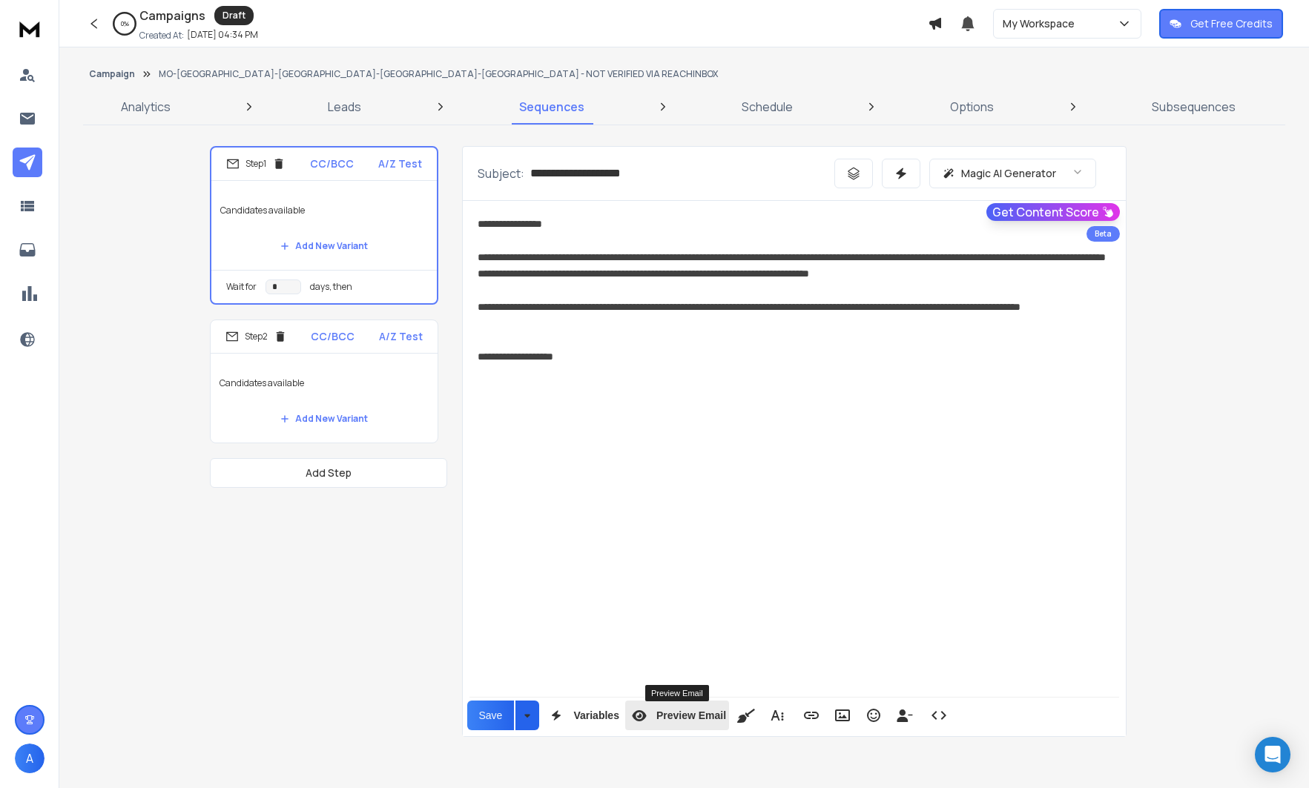
click at [691, 724] on div "Preview Email" at bounding box center [677, 716] width 104 height 24
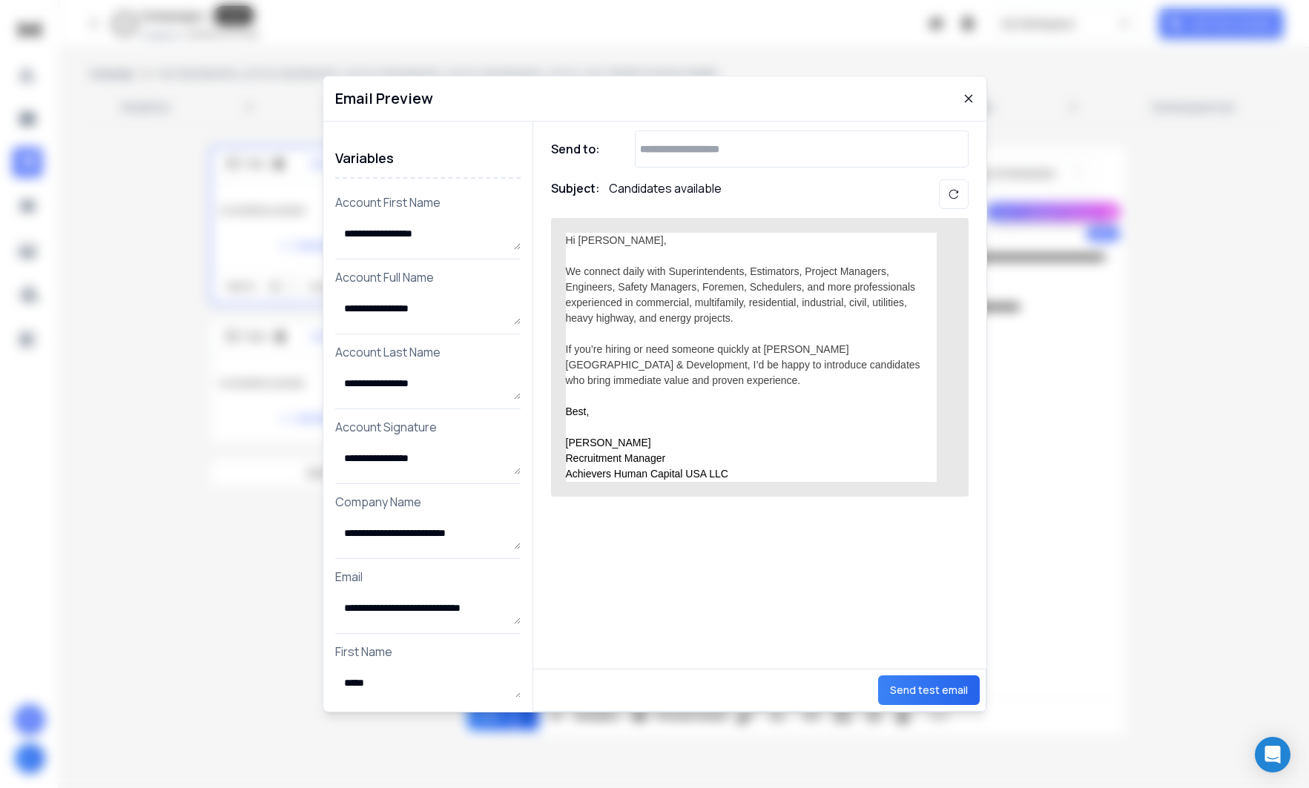
scroll to position [68, 0]
click at [971, 96] on icon at bounding box center [968, 99] width 12 height 12
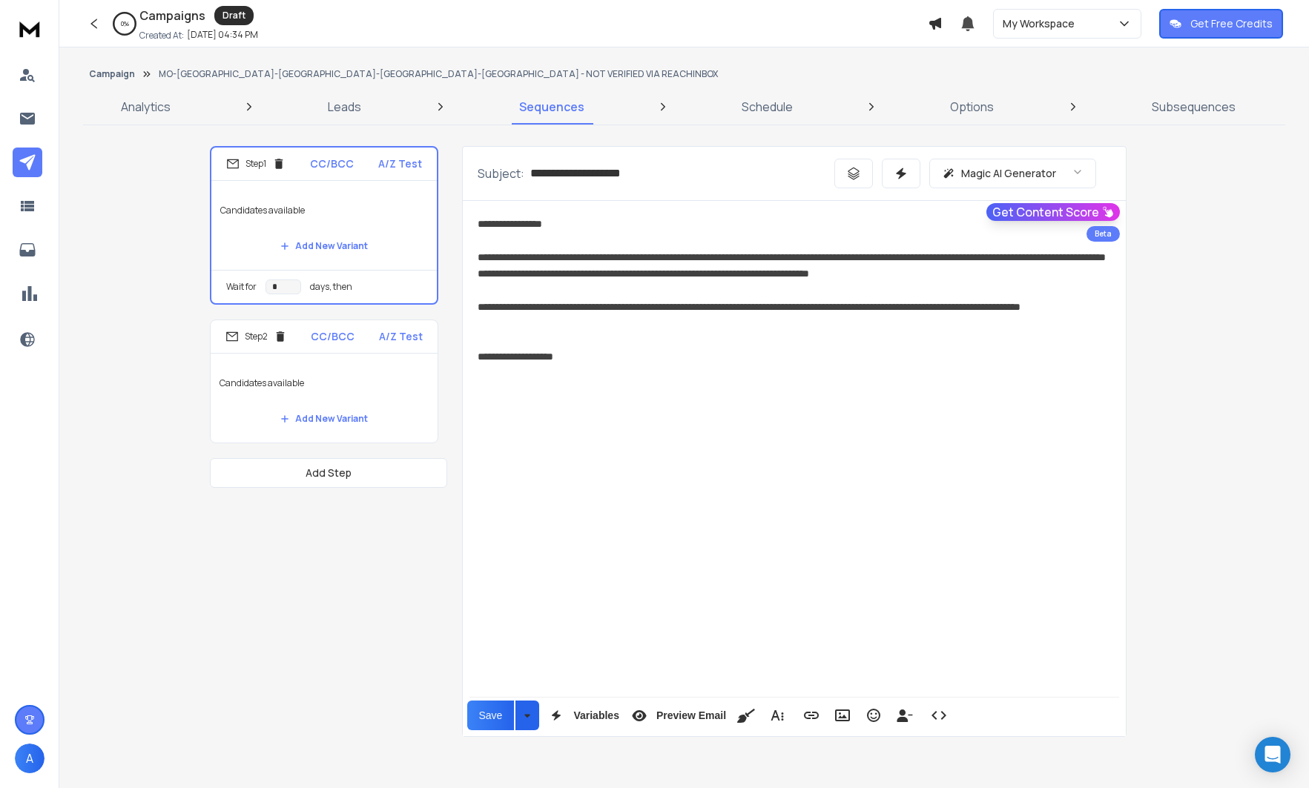
click at [366, 380] on p "Candidates available" at bounding box center [323, 384] width 209 height 42
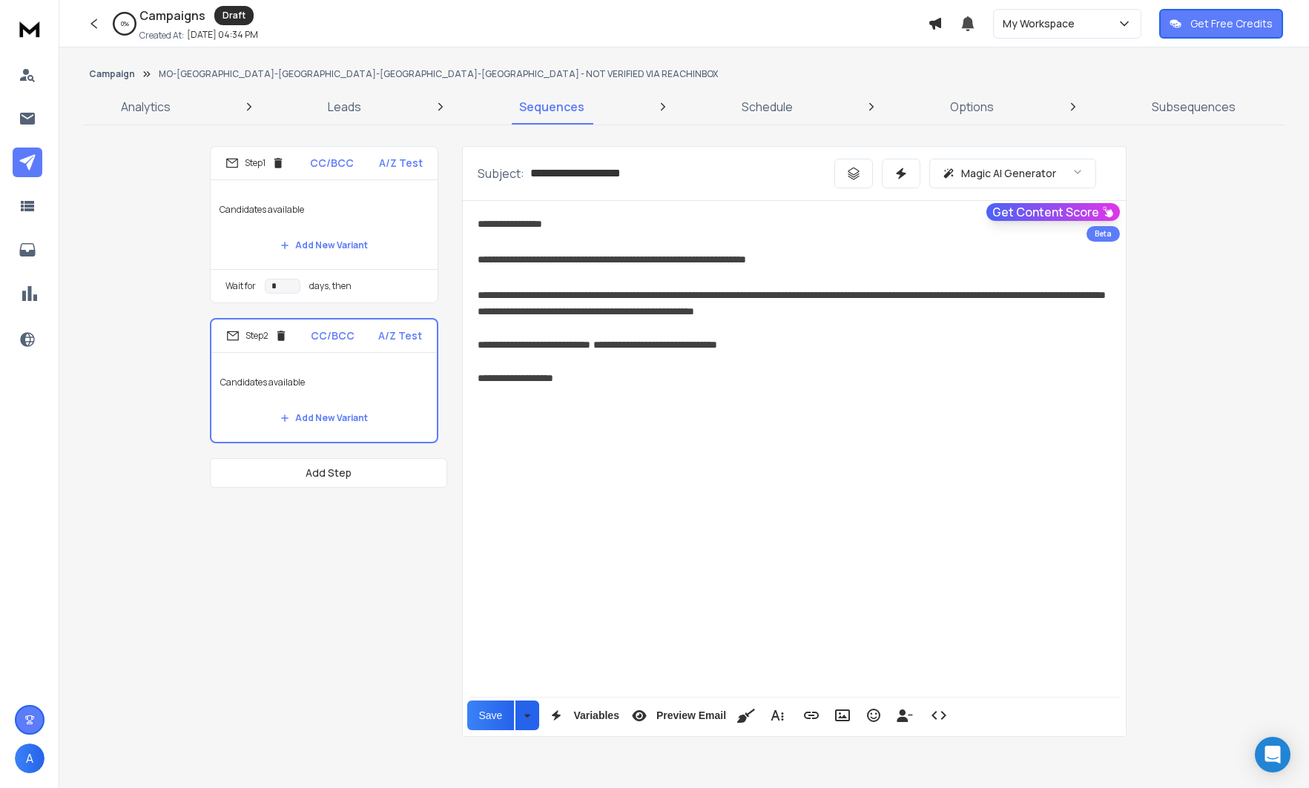
click at [311, 205] on p "Candidates available" at bounding box center [323, 210] width 209 height 42
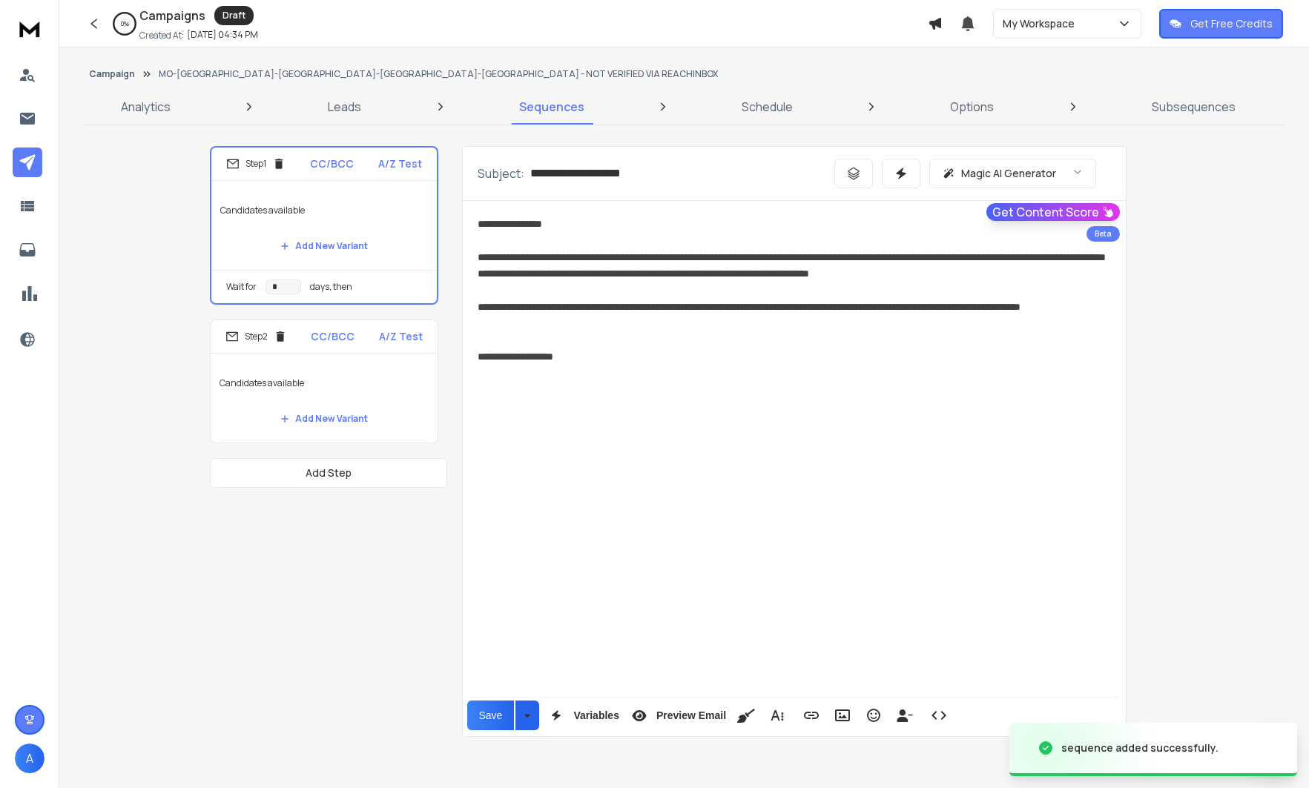
click at [356, 384] on p "Candidates available" at bounding box center [323, 384] width 209 height 42
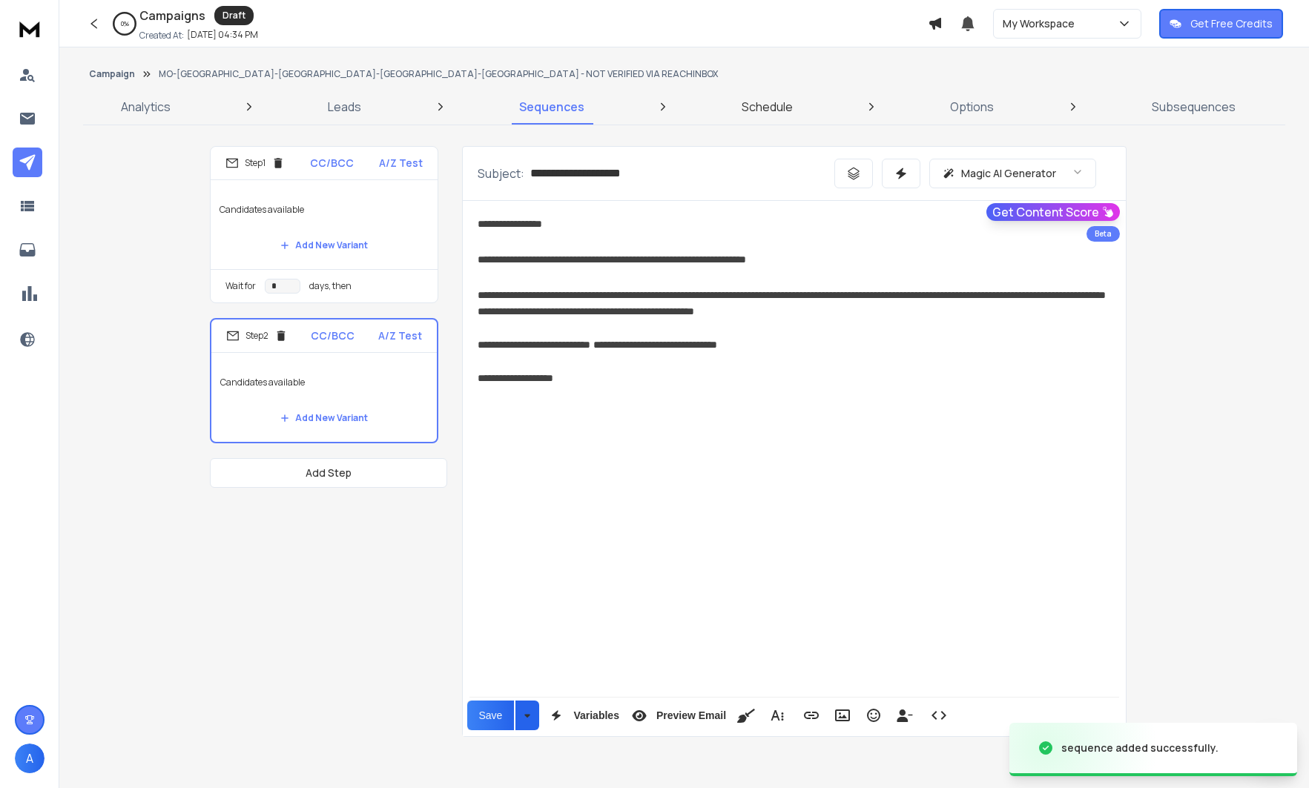
click at [782, 112] on p "Schedule" at bounding box center [766, 107] width 51 height 18
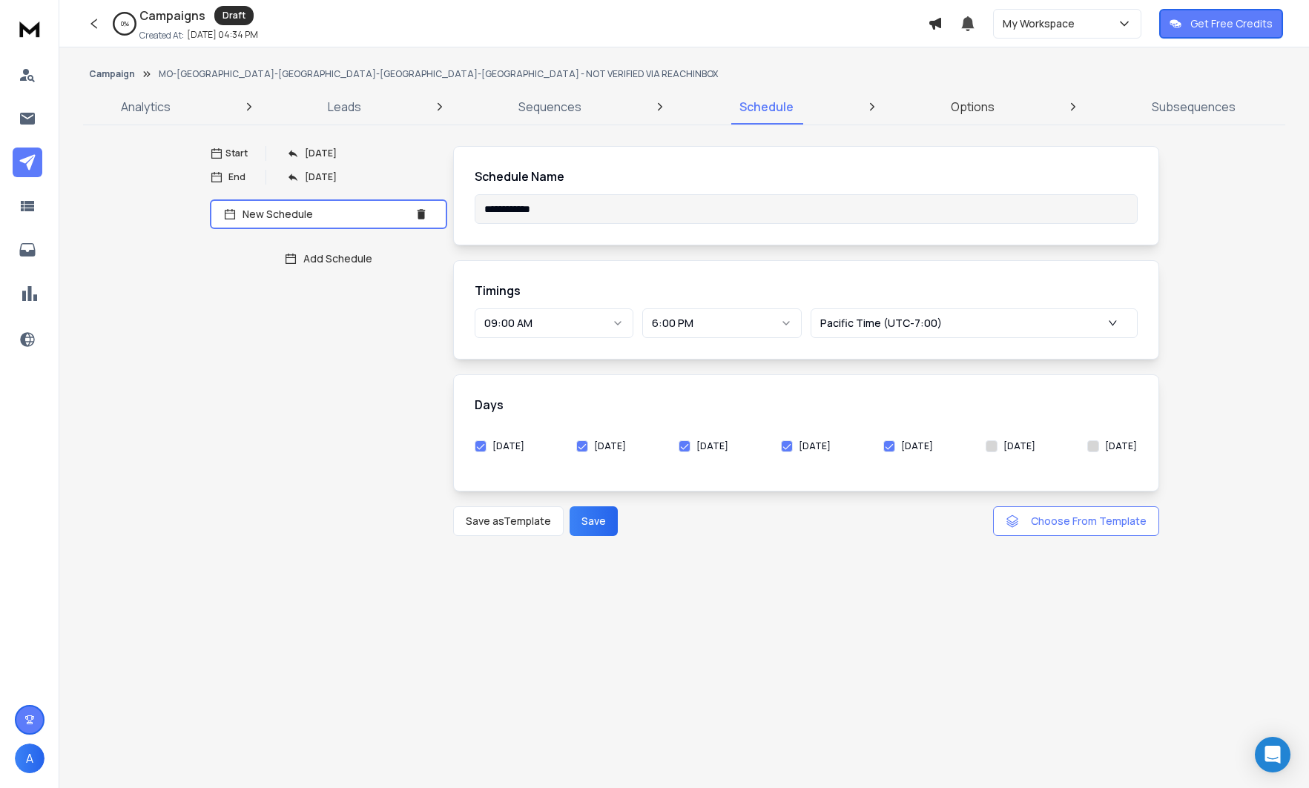
click at [989, 106] on p "Options" at bounding box center [973, 107] width 44 height 18
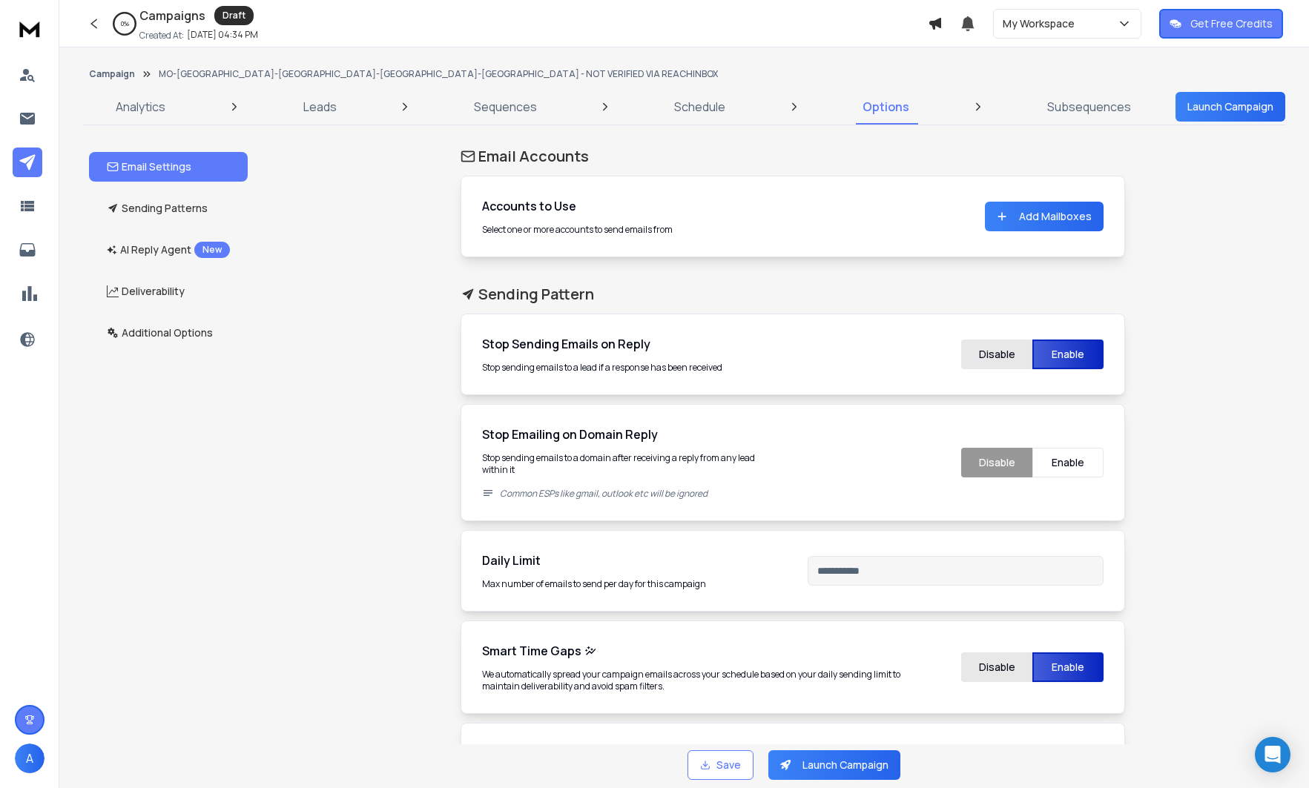
click at [999, 217] on icon "button" at bounding box center [1002, 216] width 10 height 10
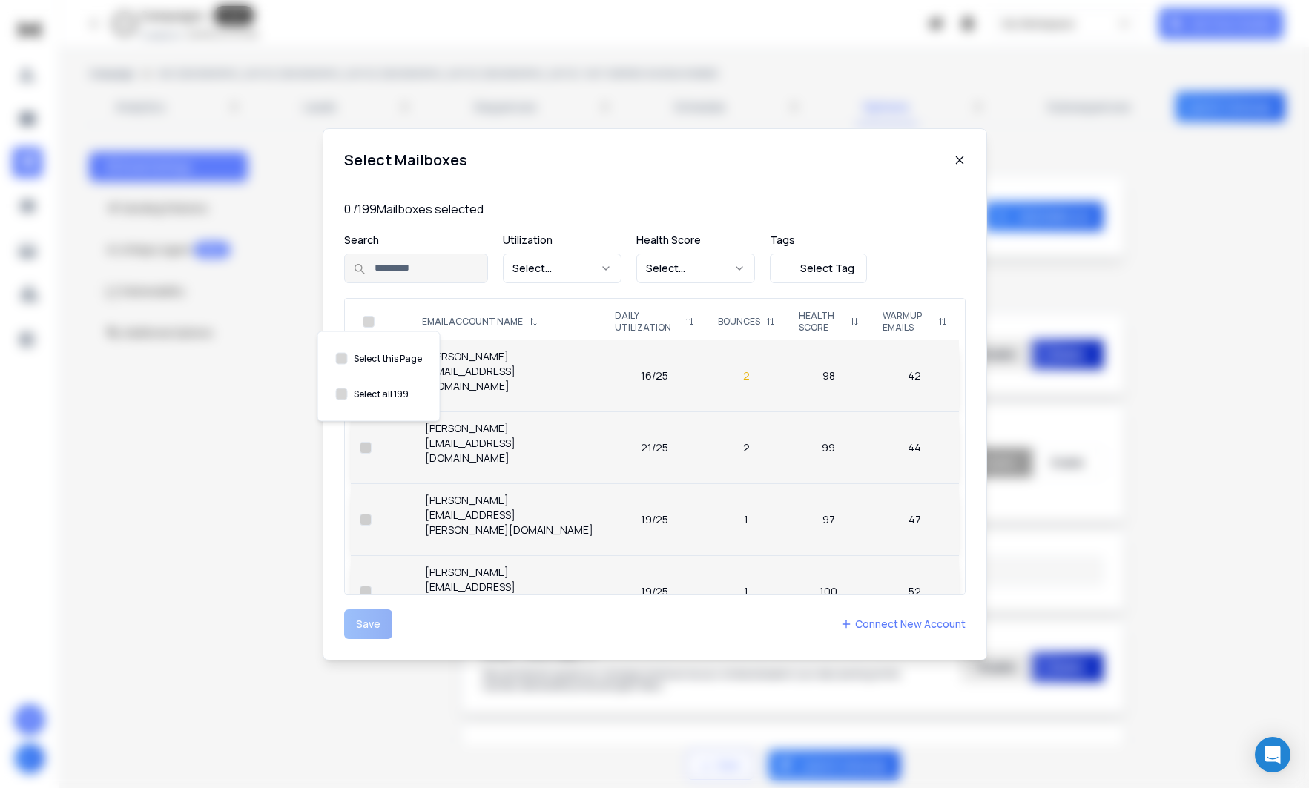
click at [363, 318] on button "Select this Page" at bounding box center [369, 322] width 12 height 12
click at [357, 394] on label "Select all 199" at bounding box center [381, 395] width 55 height 12
click at [344, 394] on button "Select this Page" at bounding box center [342, 395] width 12 height 12
drag, startPoint x: 964, startPoint y: 320, endPoint x: 957, endPoint y: 375, distance: 55.3
click at [959, 383] on div "EMAIL ACCOUNT NAME DAILY UTILIZATION BOUNCES HEALTH SCORE WARMUP EMAILS b.sulli…" at bounding box center [654, 446] width 621 height 297
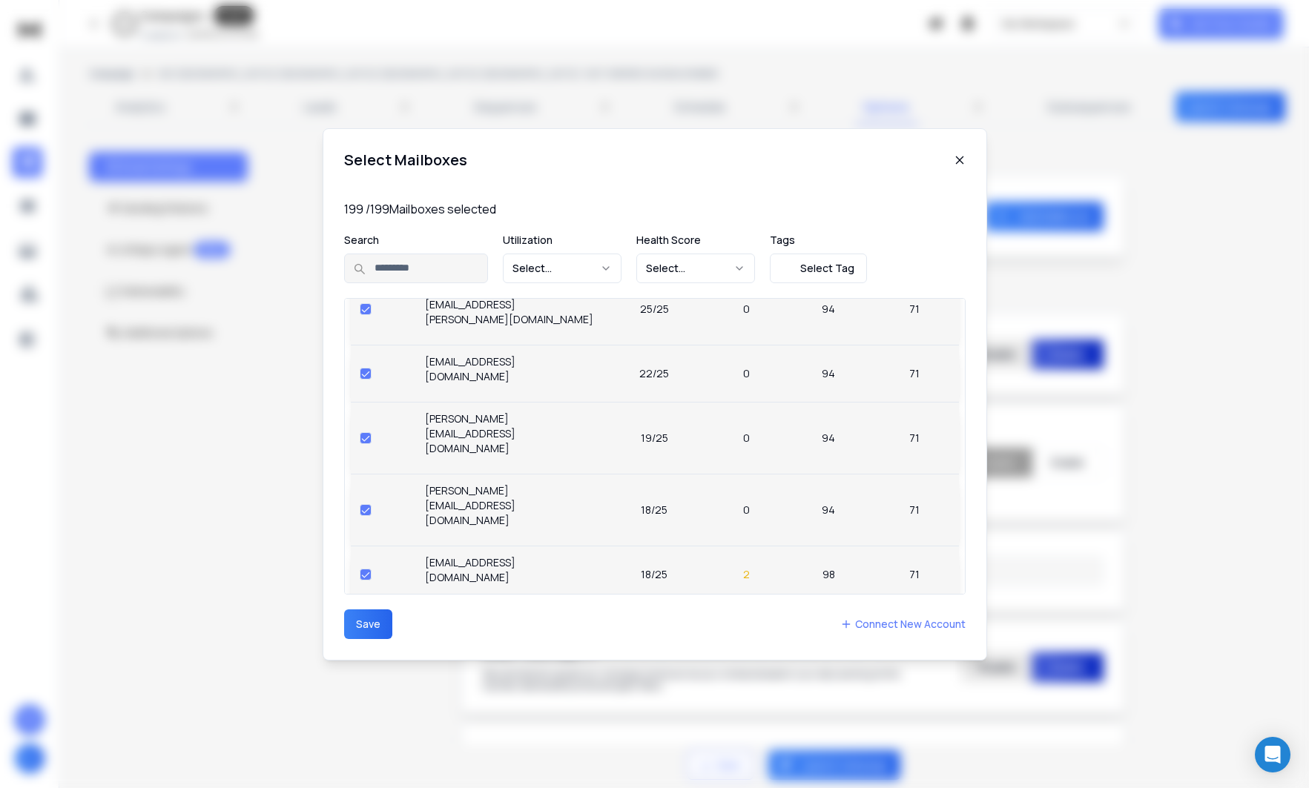
scroll to position [4594, 0]
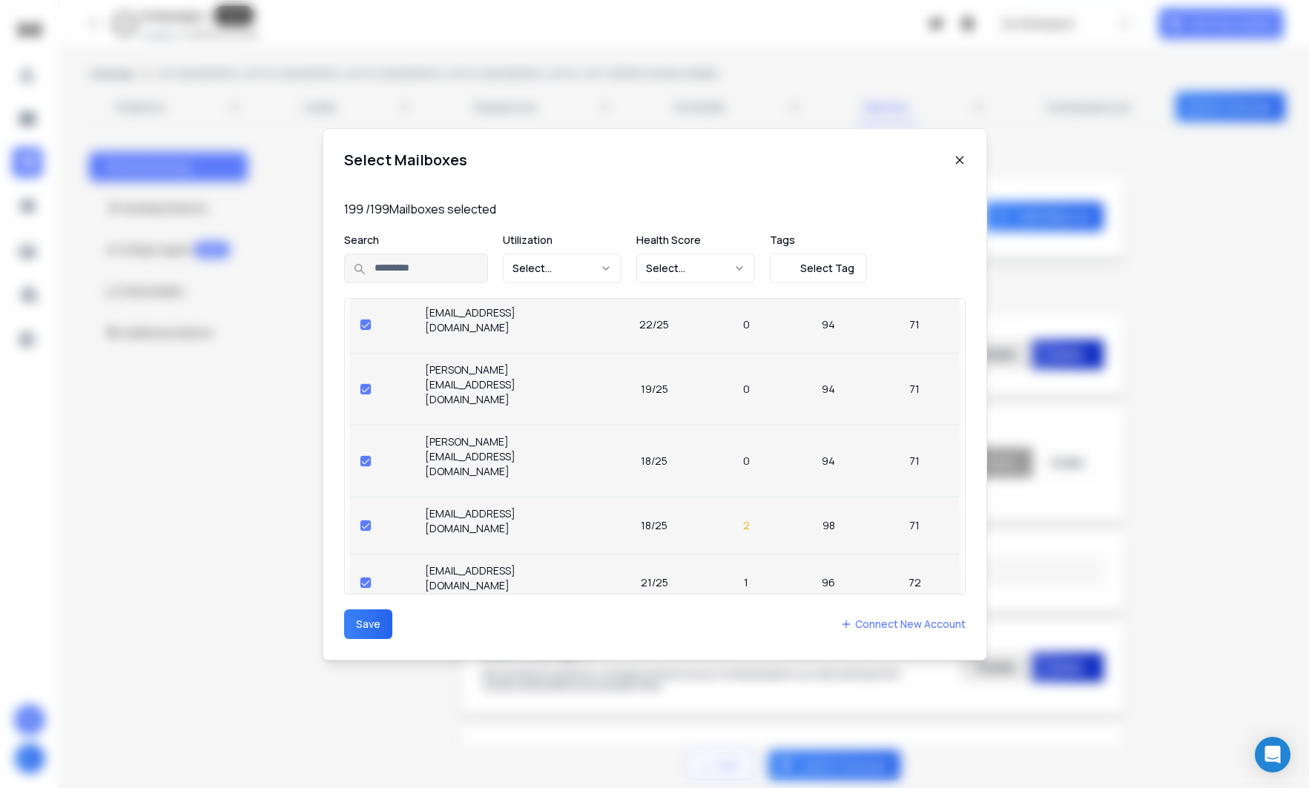
click at [1201, 518] on div "Select Mailboxes 199 / 199 Mailboxes selected Search Utilization Select... Heal…" at bounding box center [654, 394] width 1309 height 562
click at [959, 162] on icon at bounding box center [960, 160] width 12 height 12
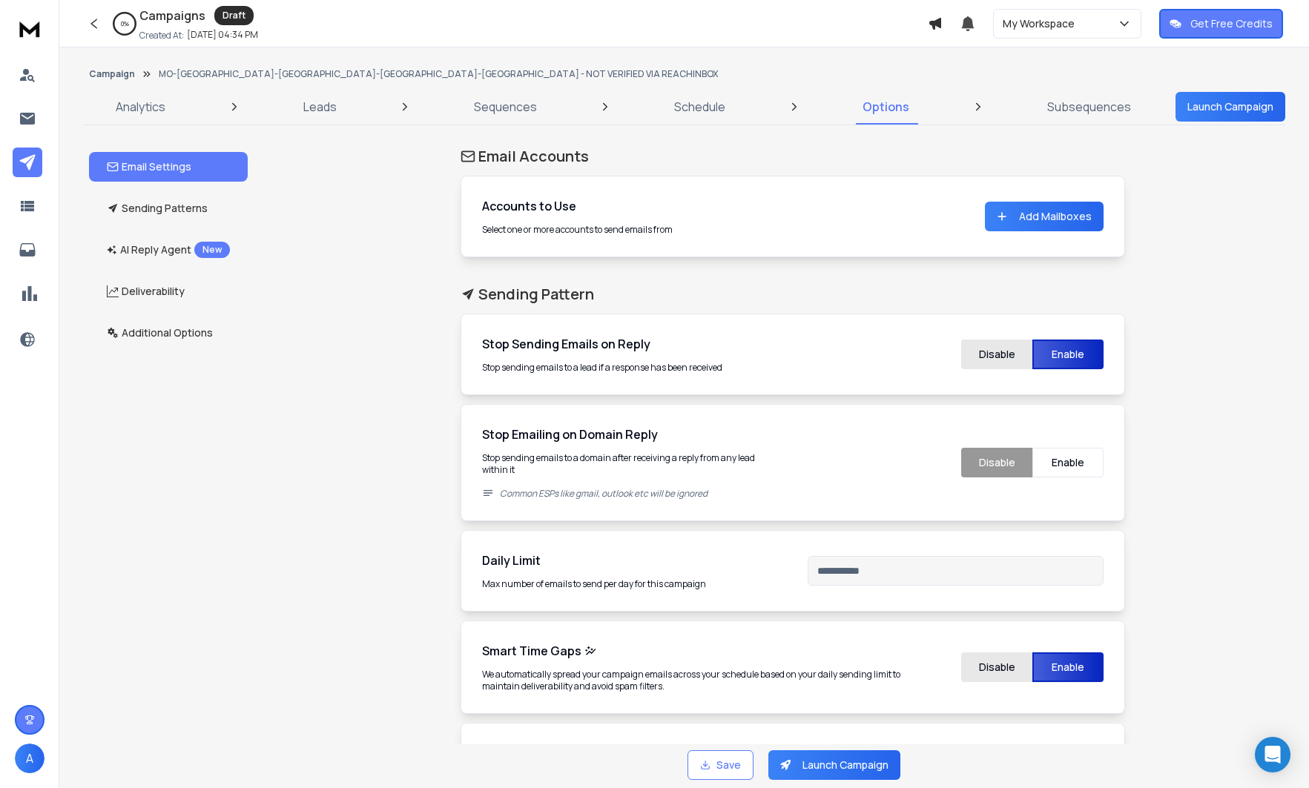
click at [1062, 230] on button "Add Mailboxes" at bounding box center [1044, 217] width 119 height 30
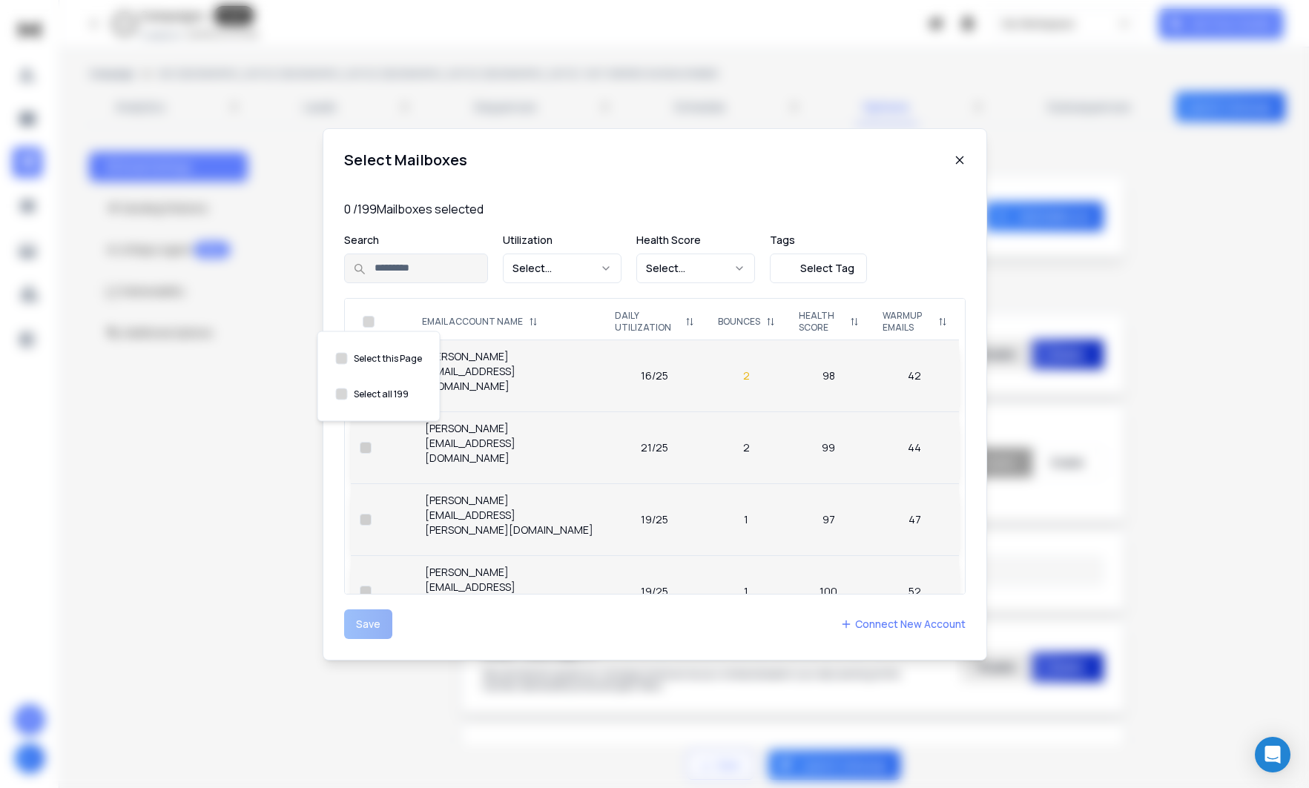
click at [338, 396] on button "Select this Page" at bounding box center [342, 395] width 12 height 12
click at [355, 621] on button "Save" at bounding box center [368, 625] width 48 height 30
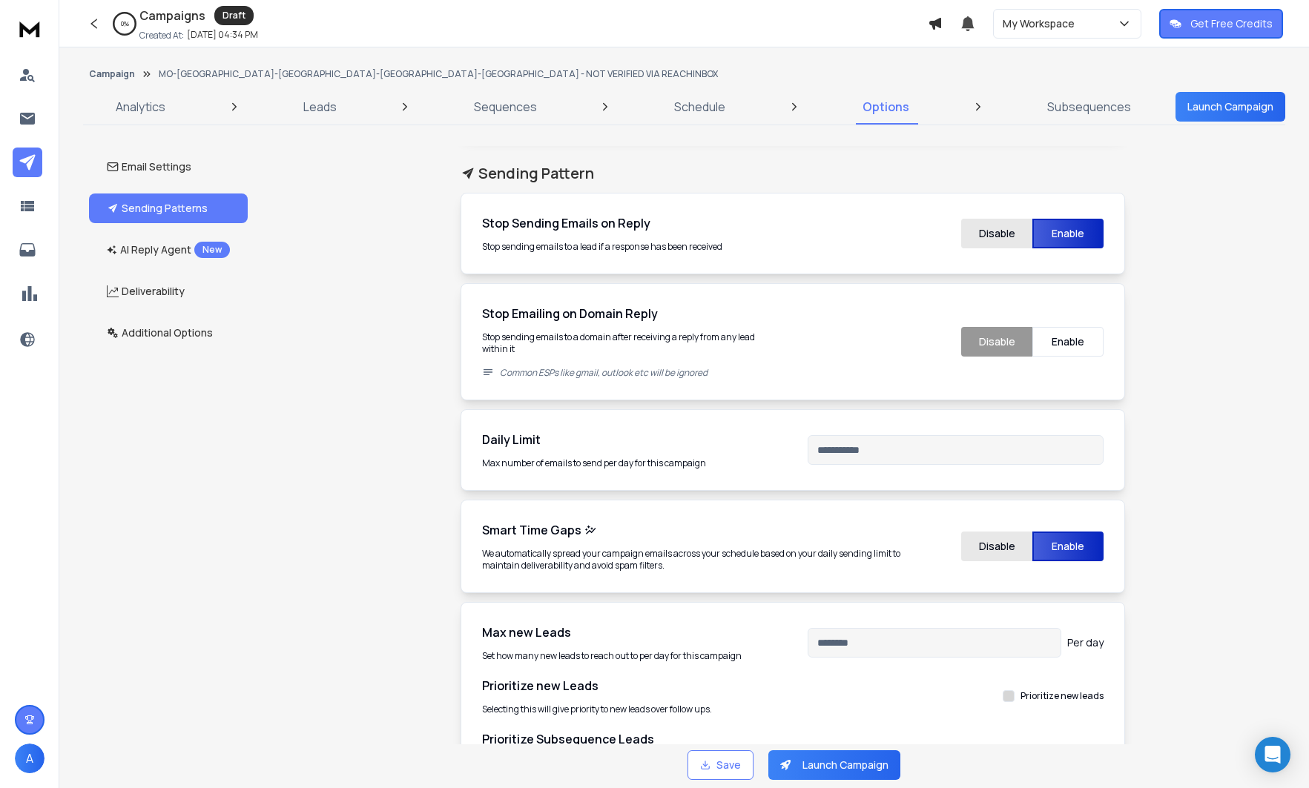
scroll to position [466, 0]
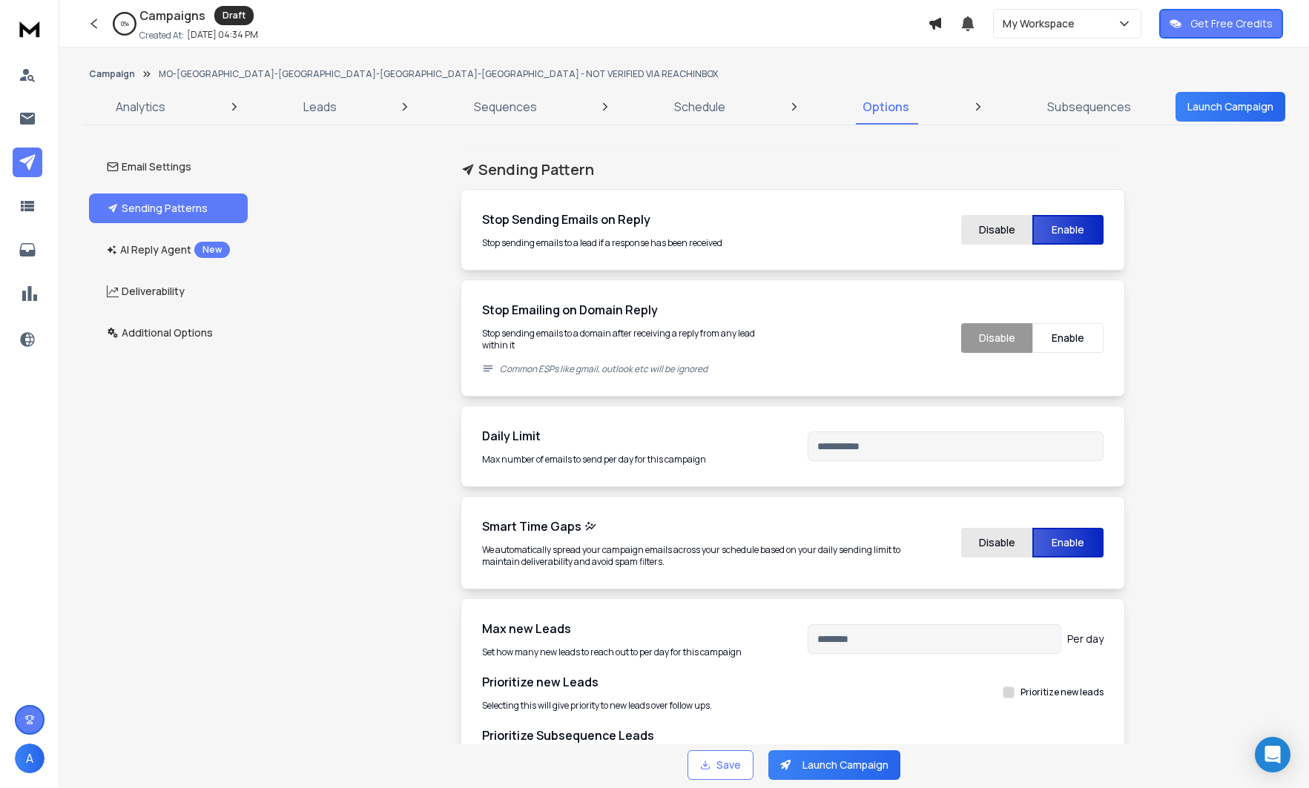
click at [892, 443] on input "***" at bounding box center [955, 447] width 296 height 30
drag, startPoint x: 892, startPoint y: 443, endPoint x: 741, endPoint y: 418, distance: 153.3
click at [740, 418] on div "Daily Limit Max number of emails to send per day for this campaign ***" at bounding box center [792, 447] width 664 height 82
drag, startPoint x: 827, startPoint y: 444, endPoint x: 801, endPoint y: 440, distance: 26.9
click at [801, 440] on div "Daily Limit Max number of emails to send per day for this campaign ****" at bounding box center [792, 446] width 621 height 39
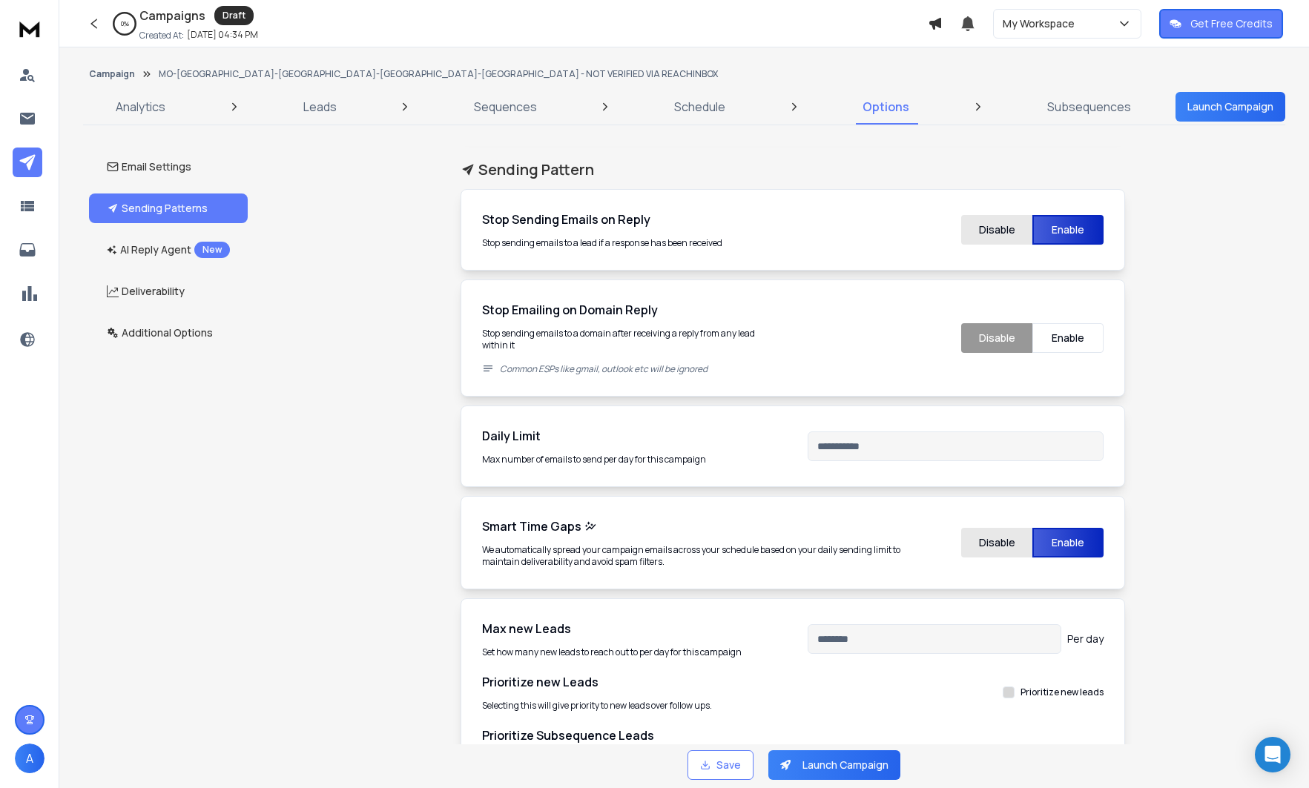
type input "****"
click at [1210, 548] on div "Email Accounts Accounts to Use Select one or more accounts to send emails from …" at bounding box center [801, 445] width 1061 height 598
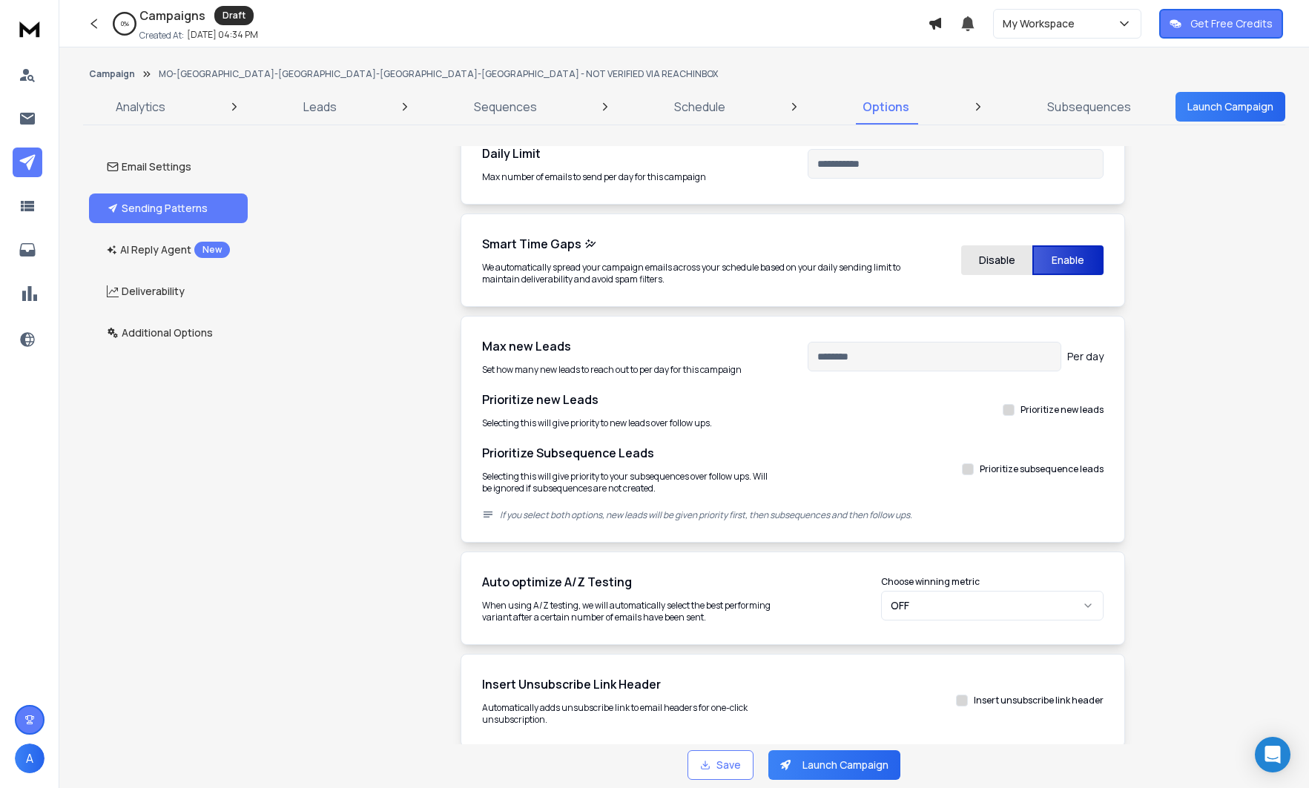
scroll to position [749, 0]
drag, startPoint x: 873, startPoint y: 348, endPoint x: 704, endPoint y: 344, distance: 169.1
click at [696, 343] on div "Max new Leads Set how many new leads to reach out to per day for this campaign …" at bounding box center [792, 356] width 621 height 39
type input "****"
click at [1227, 400] on div "Email Accounts Accounts to Use Select one or more accounts to send emails from …" at bounding box center [801, 445] width 1061 height 598
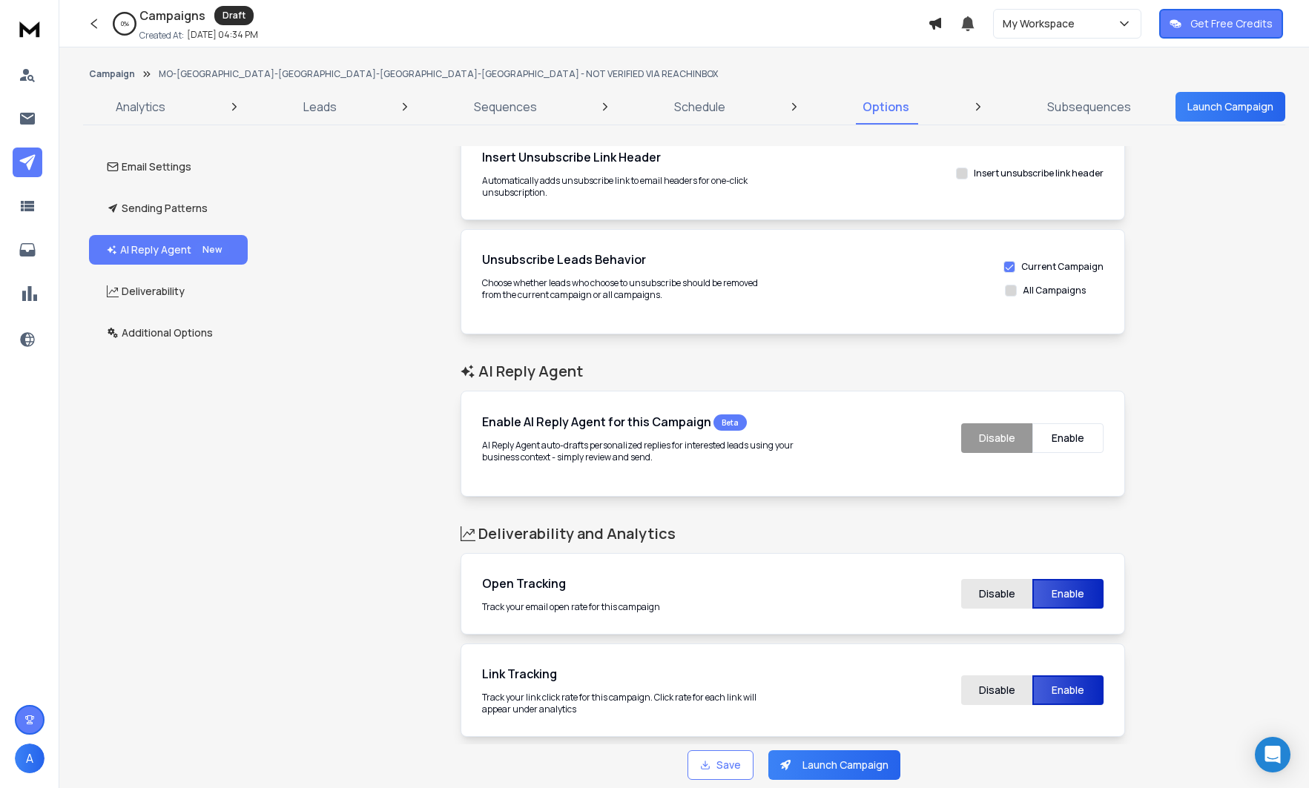
scroll to position [1279, 0]
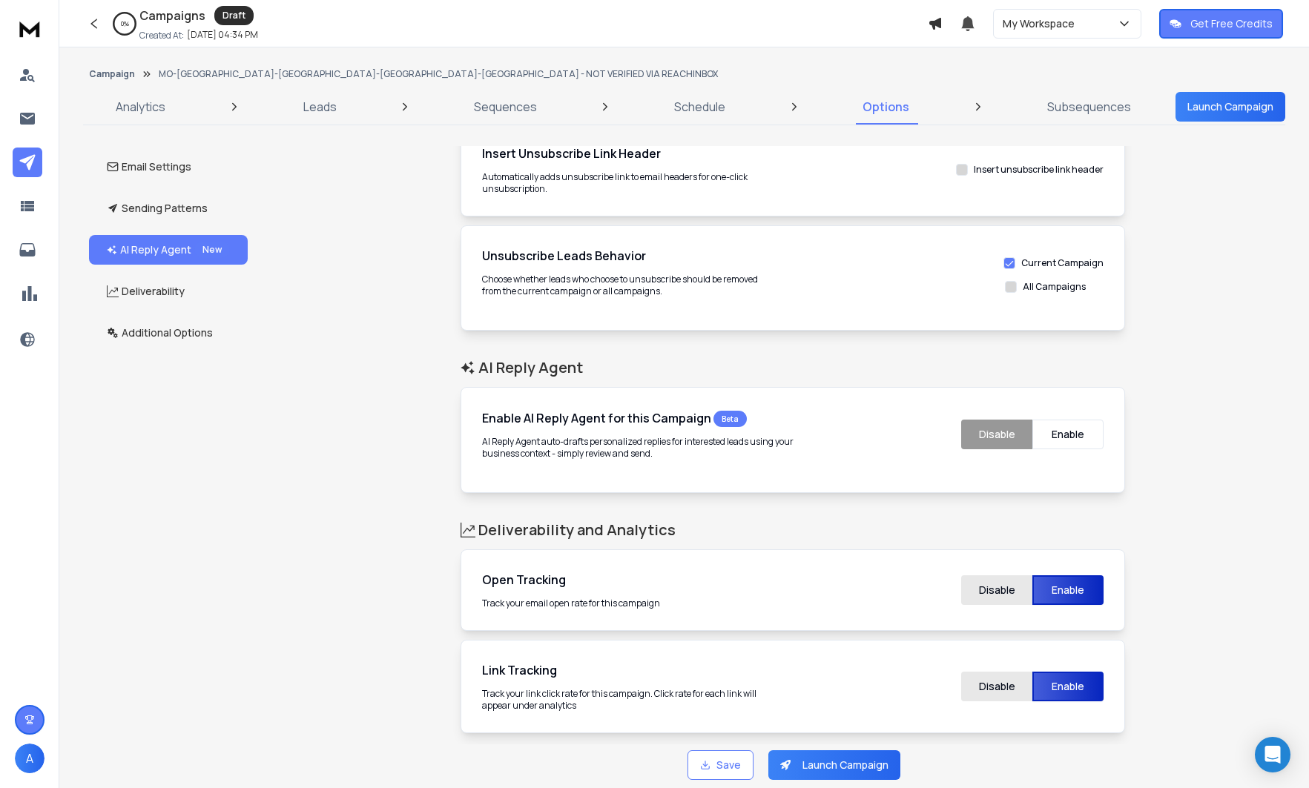
click at [1000, 439] on button "Disable" at bounding box center [996, 435] width 71 height 30
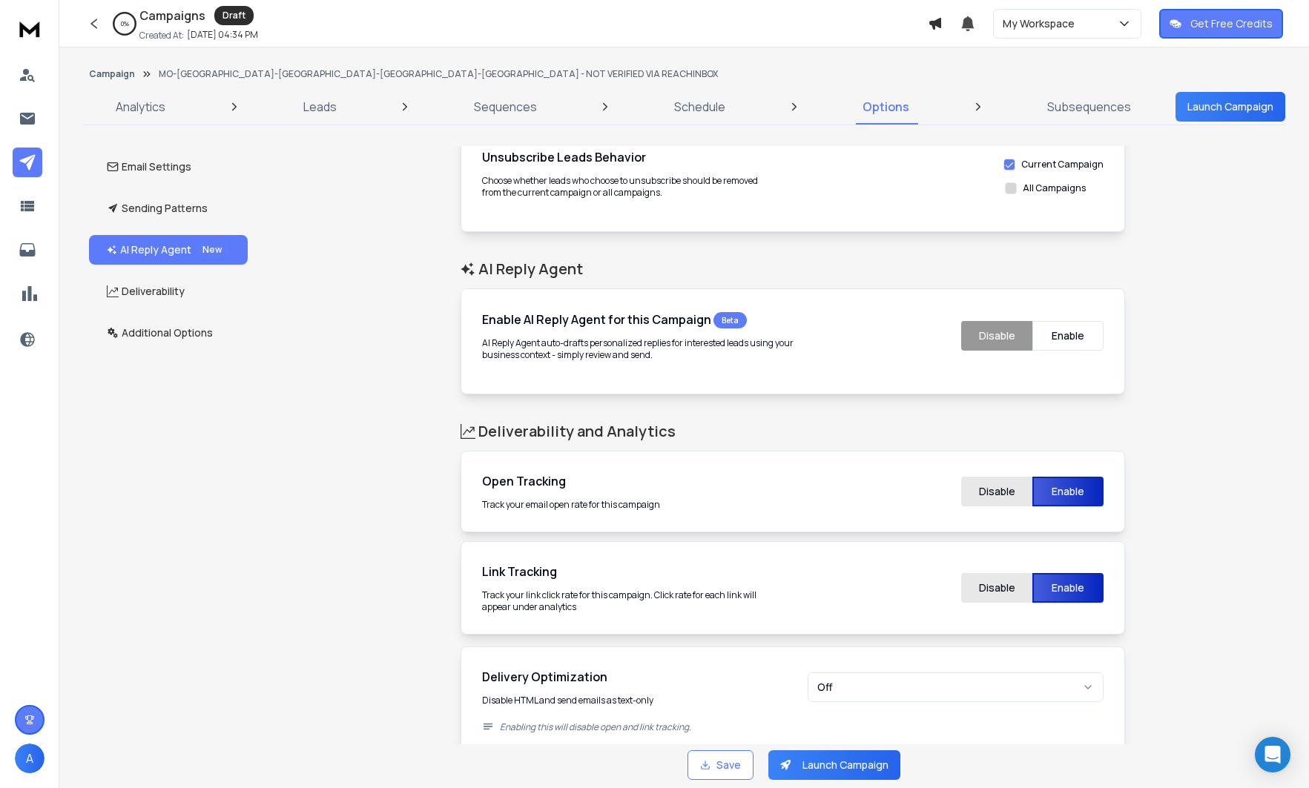
scroll to position [1406, 0]
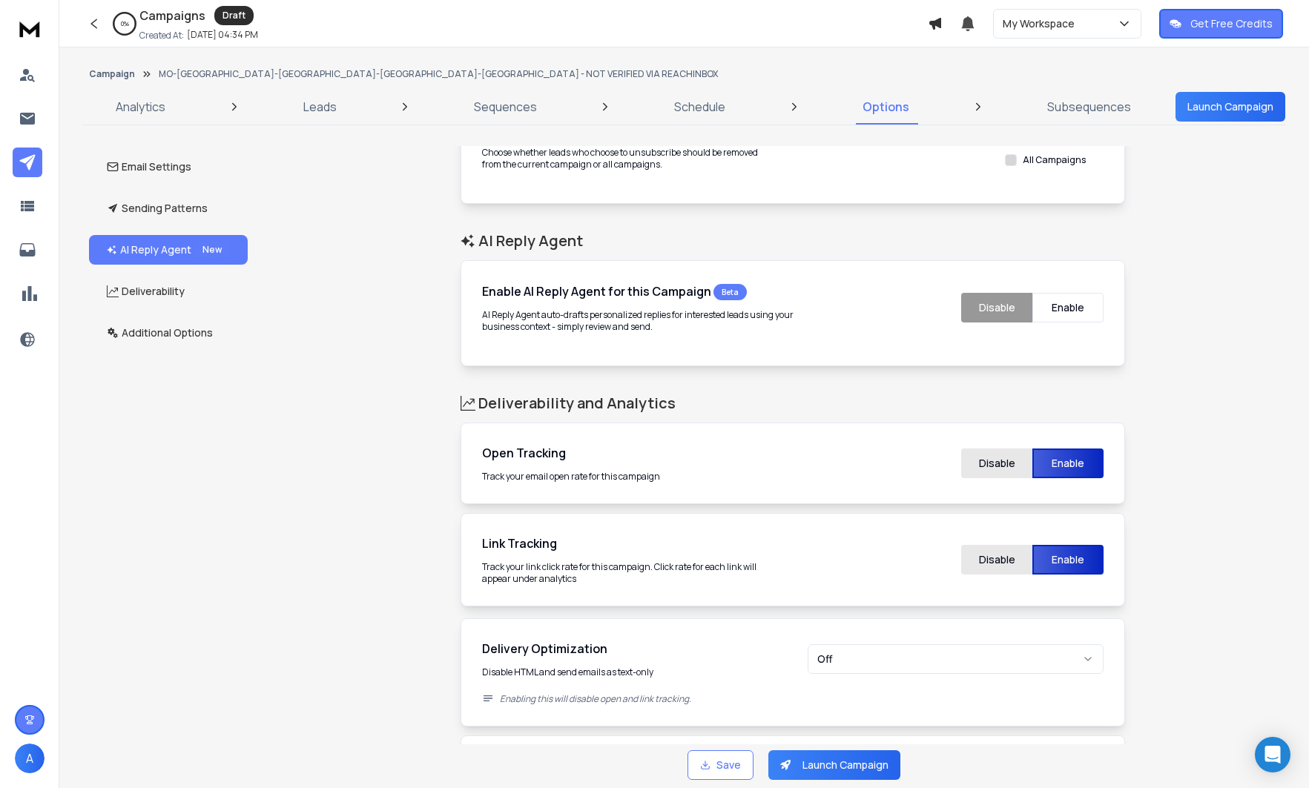
click at [1077, 462] on button "Enable" at bounding box center [1067, 464] width 71 height 30
click at [1069, 565] on button "Enable" at bounding box center [1067, 560] width 71 height 30
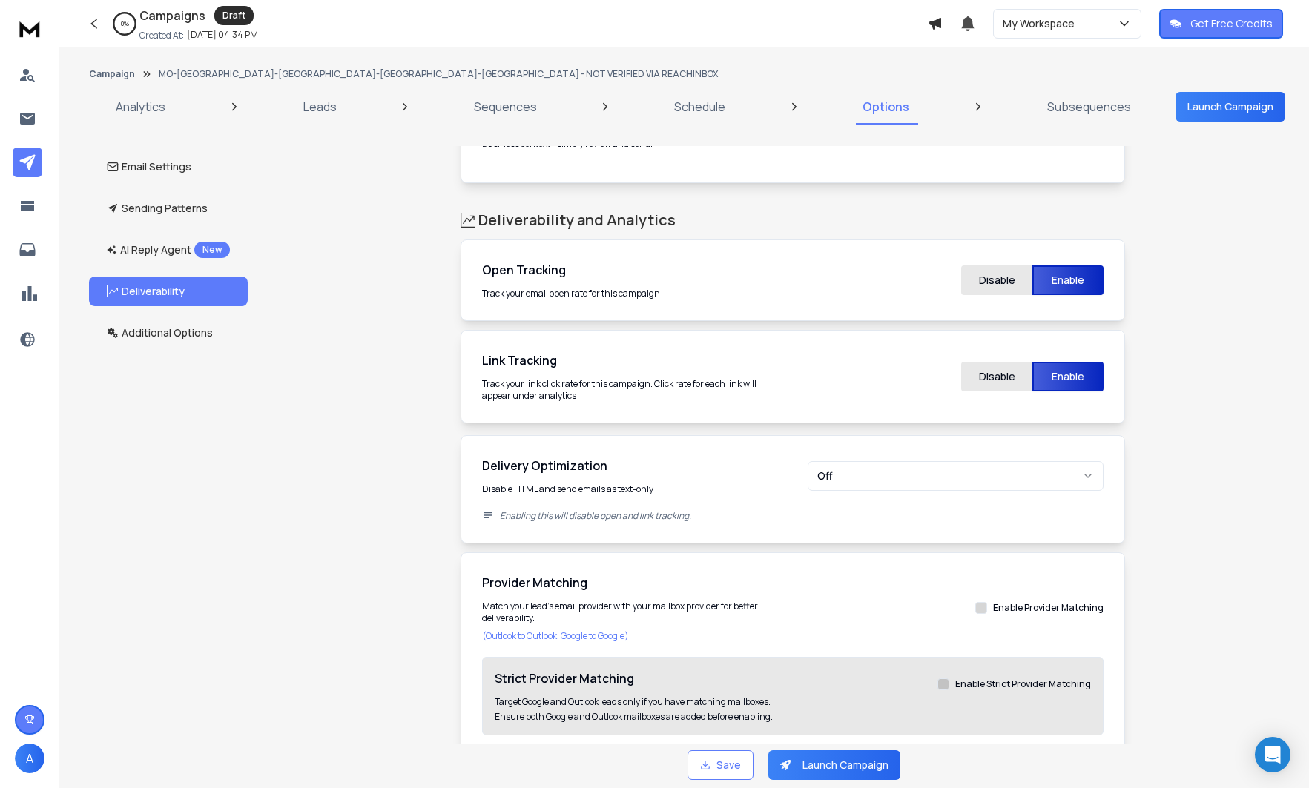
scroll to position [1590, 0]
click at [1025, 298] on div "Open Tracking Track your email open rate for this campaign Disable Enable" at bounding box center [792, 279] width 664 height 82
click at [1002, 287] on button "Disable" at bounding box center [996, 279] width 71 height 30
click at [997, 369] on button "Disable" at bounding box center [996, 375] width 71 height 30
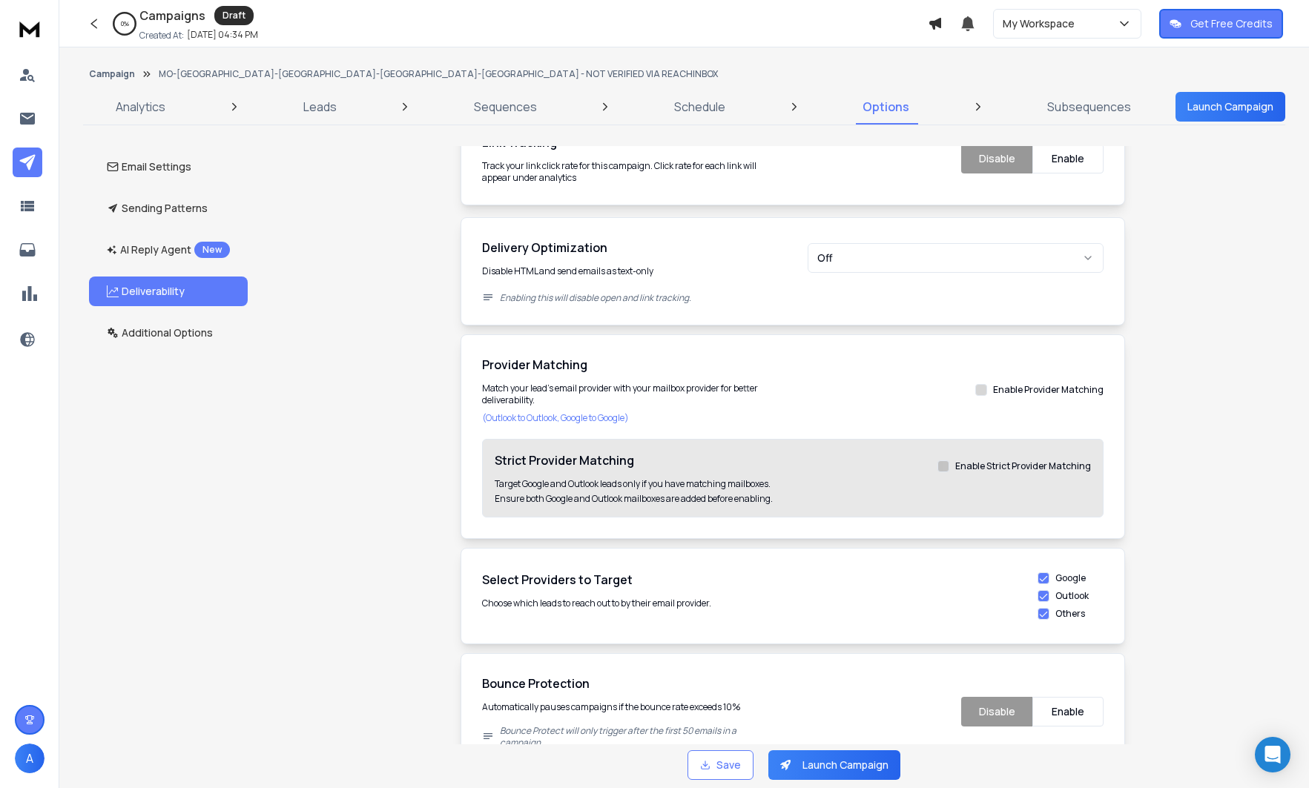
scroll to position [1806, 0]
click at [985, 399] on div "Enable Provider Matching" at bounding box center [955, 391] width 296 height 30
click at [994, 385] on div "Enable Provider Matching" at bounding box center [1039, 391] width 128 height 12
click at [987, 389] on button "Enable Provider Matching" at bounding box center [981, 391] width 12 height 12
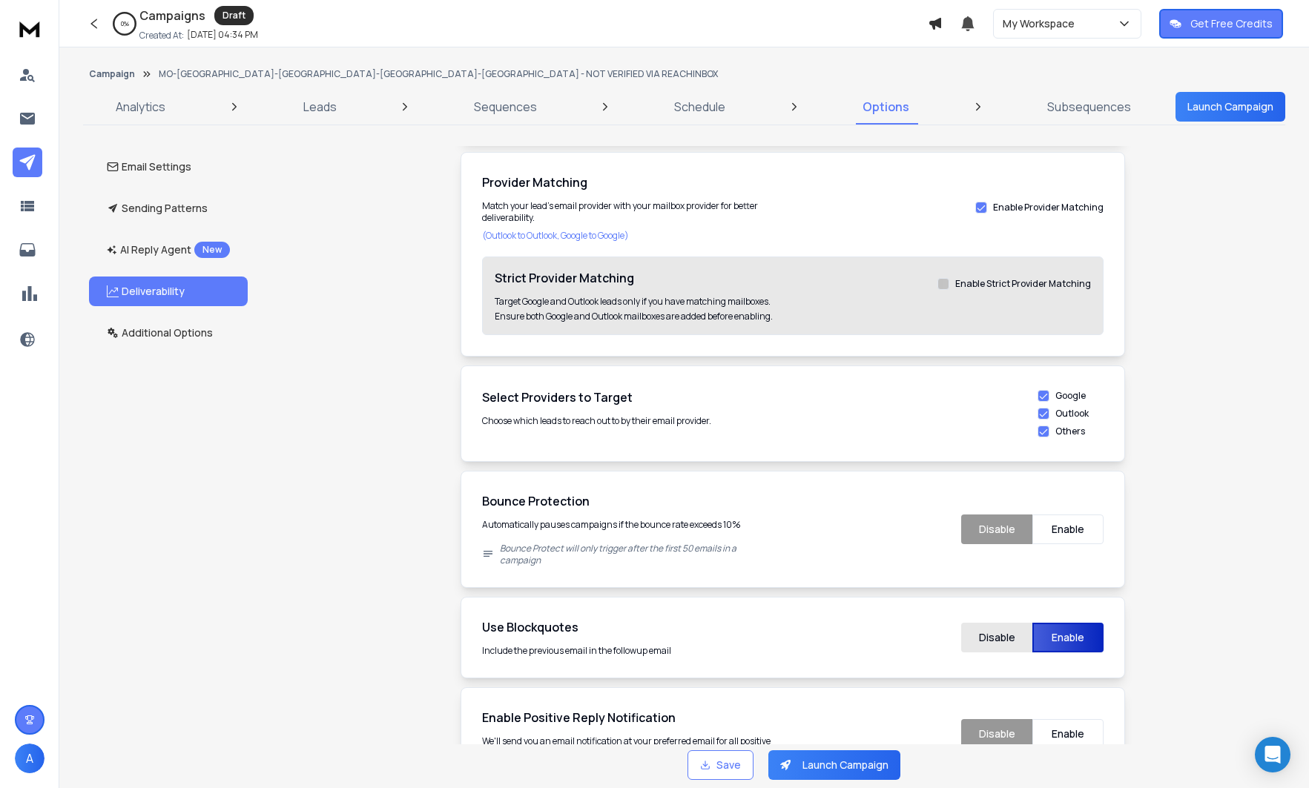
scroll to position [1990, 0]
drag, startPoint x: 994, startPoint y: 522, endPoint x: 1003, endPoint y: 521, distance: 8.9
click at [994, 522] on button "Disable" at bounding box center [996, 529] width 71 height 30
click at [1085, 527] on button "Enable" at bounding box center [1067, 529] width 71 height 30
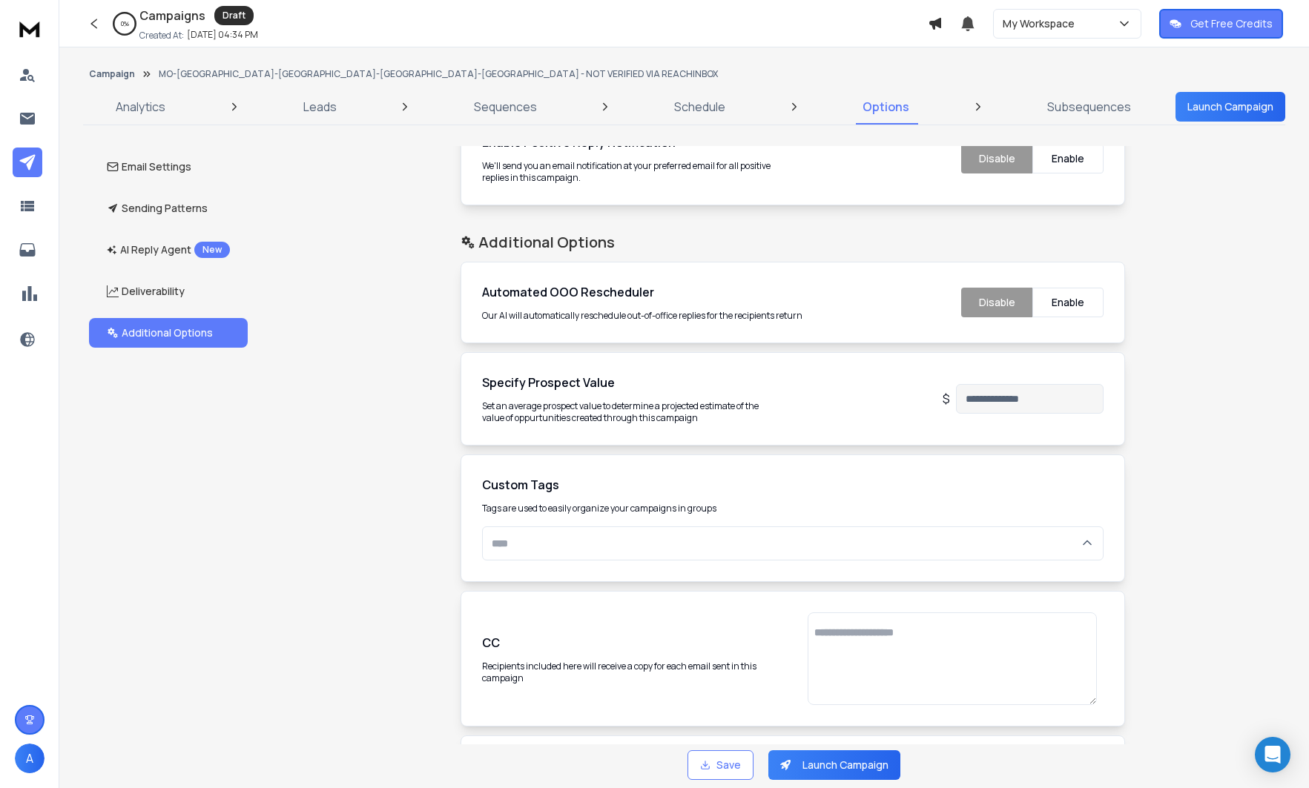
scroll to position [2563, 0]
drag, startPoint x: 1017, startPoint y: 418, endPoint x: 1008, endPoint y: 406, distance: 15.4
click at [1008, 407] on div "Specify Prospect Value Set an average prospect value to determine a projected e…" at bounding box center [792, 401] width 621 height 50
drag, startPoint x: 985, startPoint y: 406, endPoint x: 931, endPoint y: 395, distance: 55.8
click at [931, 395] on div "$ ***" at bounding box center [955, 401] width 296 height 30
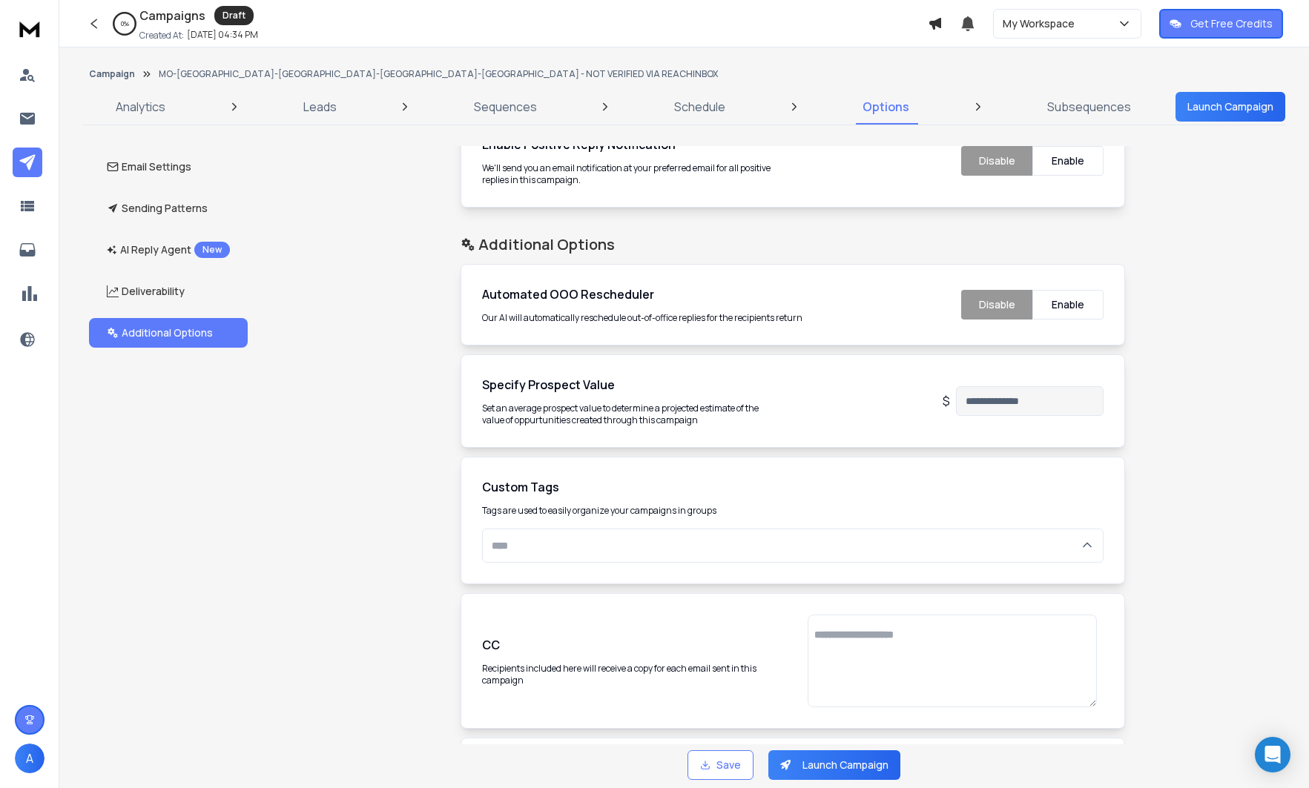
type input "*"
click at [1208, 442] on div "Email Accounts Accounts to Use Select one or more accounts to send emails from …" at bounding box center [801, 445] width 1061 height 598
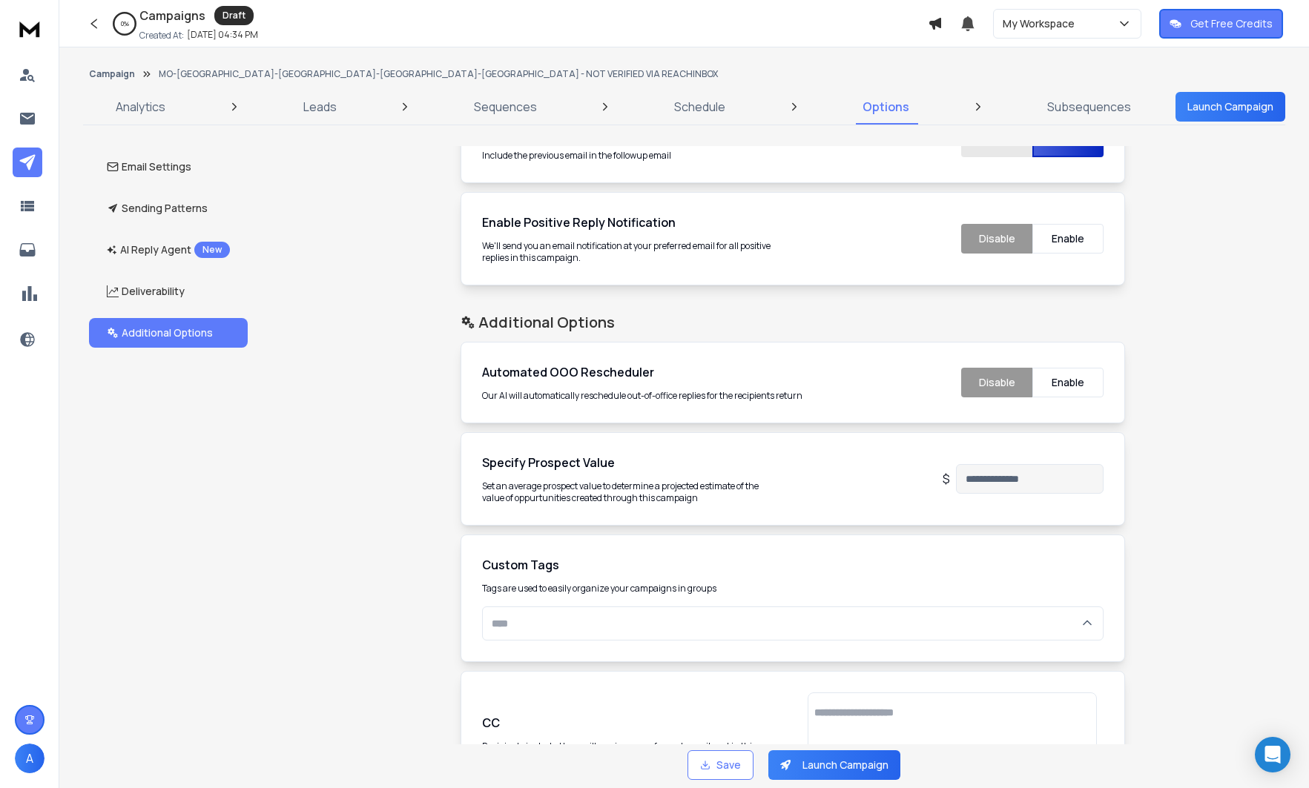
scroll to position [2700, 0]
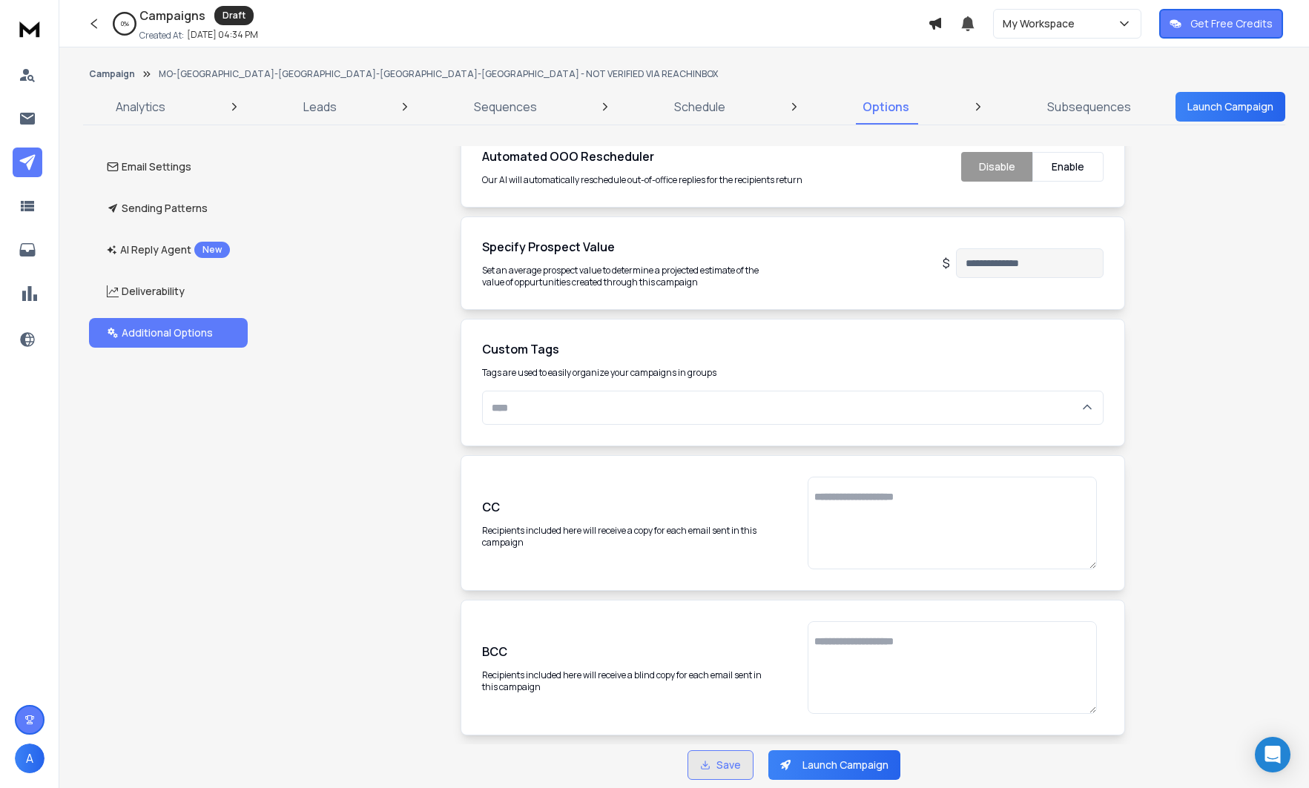
click at [726, 762] on button "Save" at bounding box center [720, 765] width 66 height 30
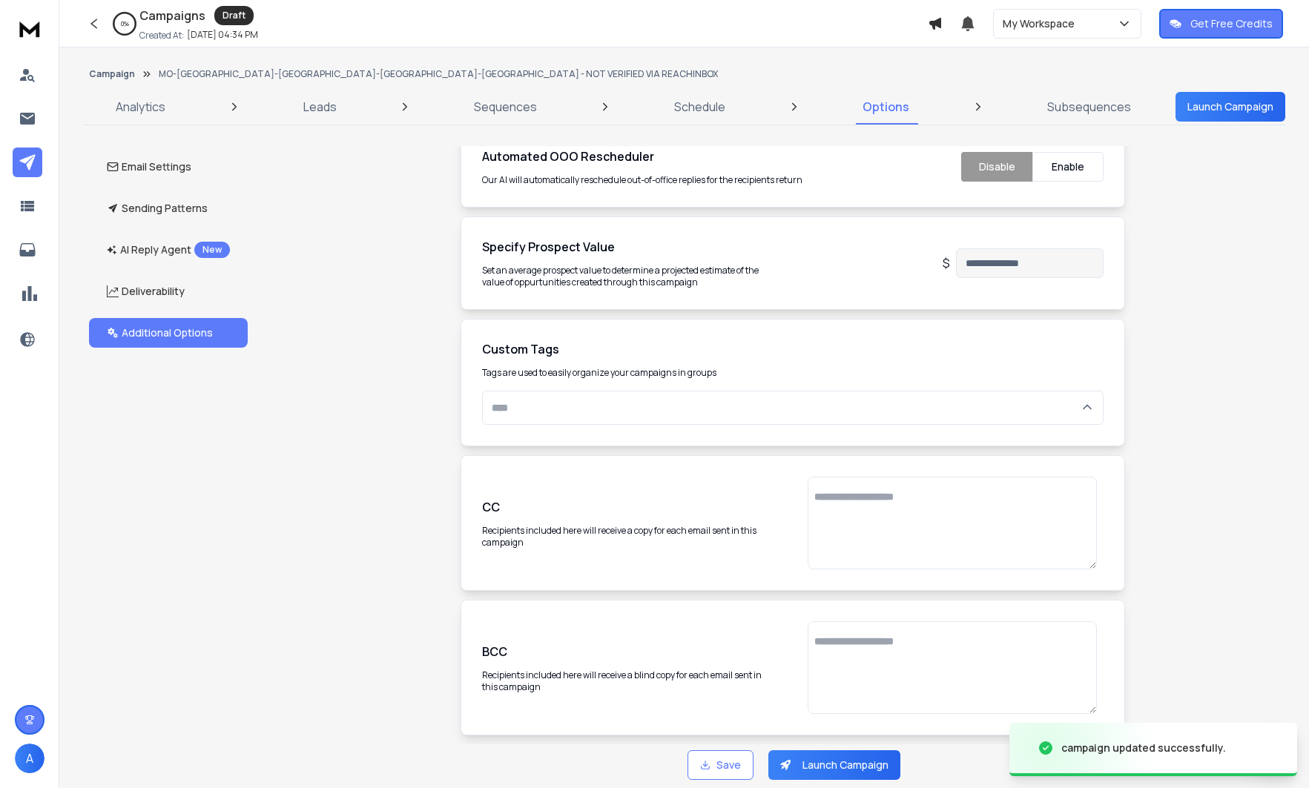
click at [859, 760] on button "Launch Campaign" at bounding box center [834, 765] width 132 height 30
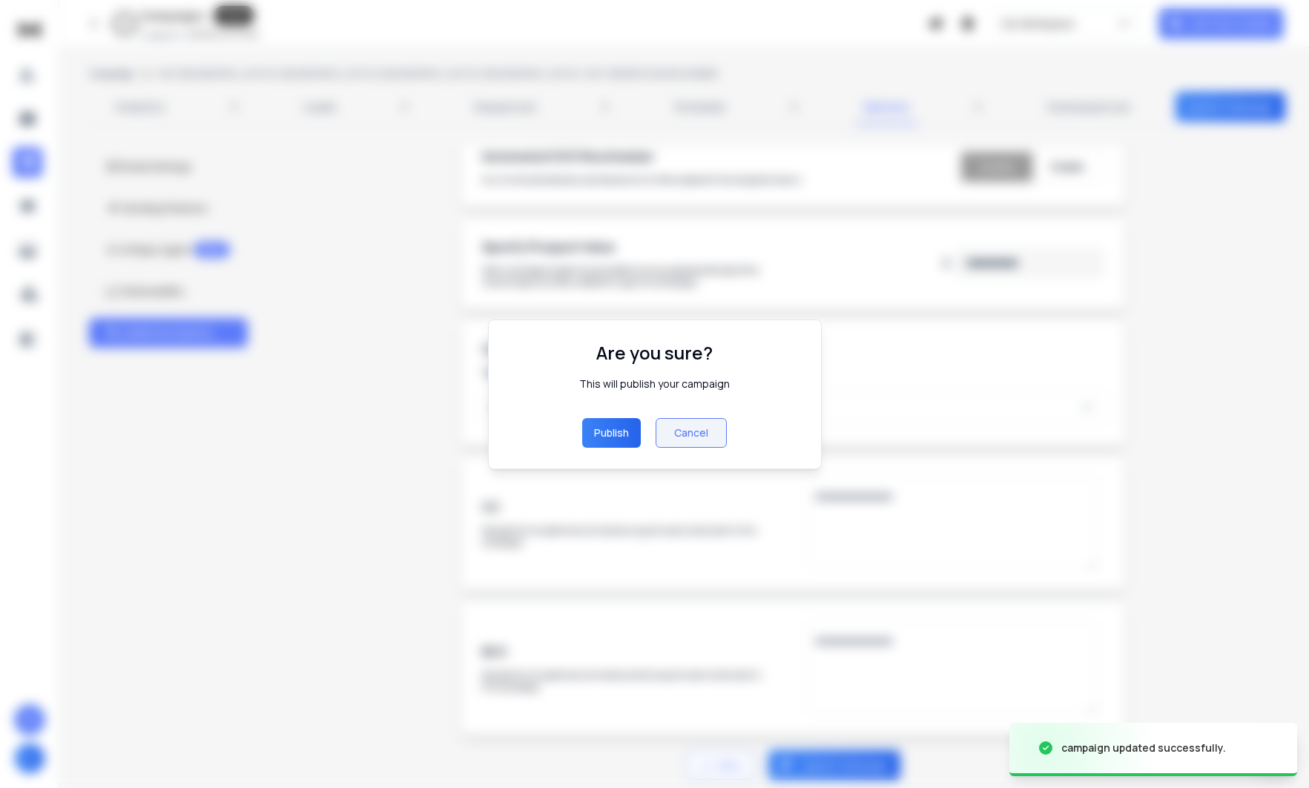
click at [612, 429] on button "Publish" at bounding box center [611, 433] width 59 height 30
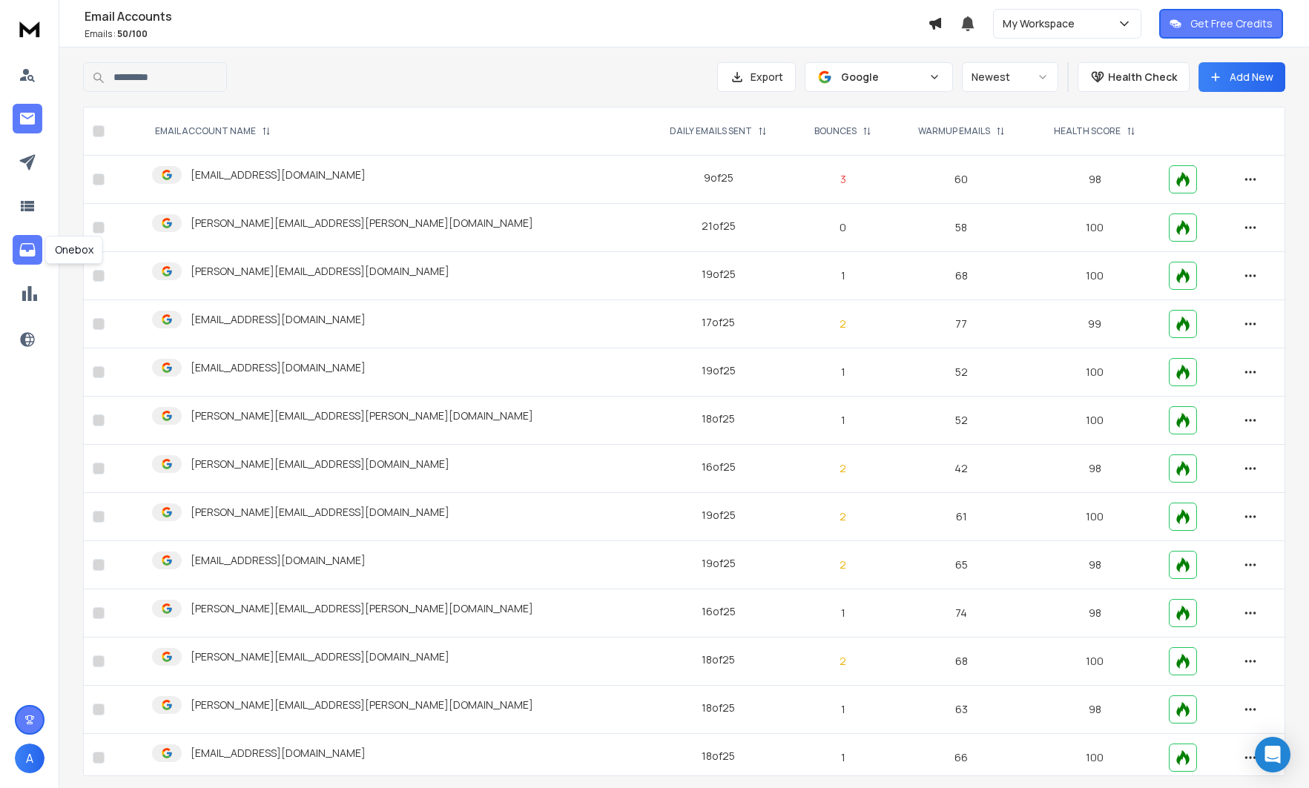
click at [35, 245] on icon at bounding box center [28, 250] width 18 height 18
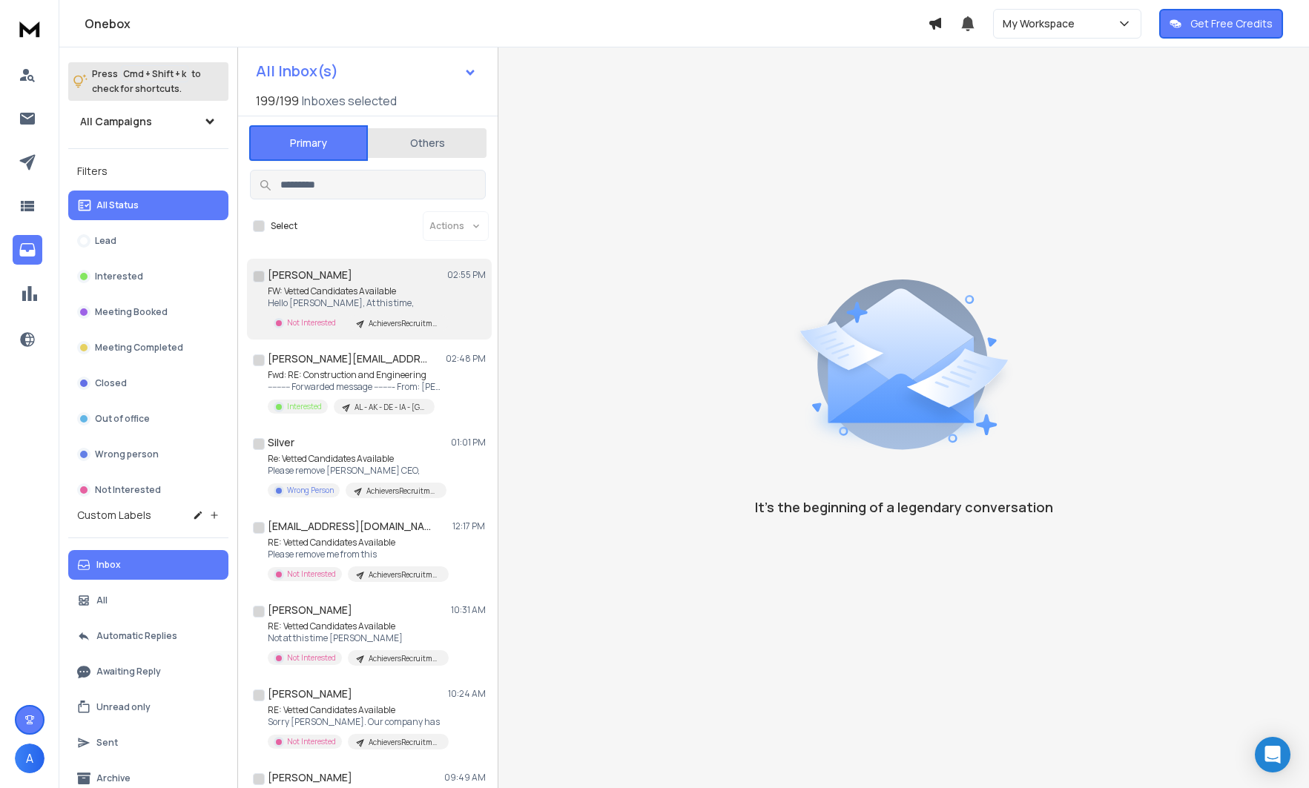
click at [402, 284] on div "[PERSON_NAME] 02:55 PM FW: Vetted Candidates Available Hello [PERSON_NAME], At …" at bounding box center [377, 299] width 218 height 63
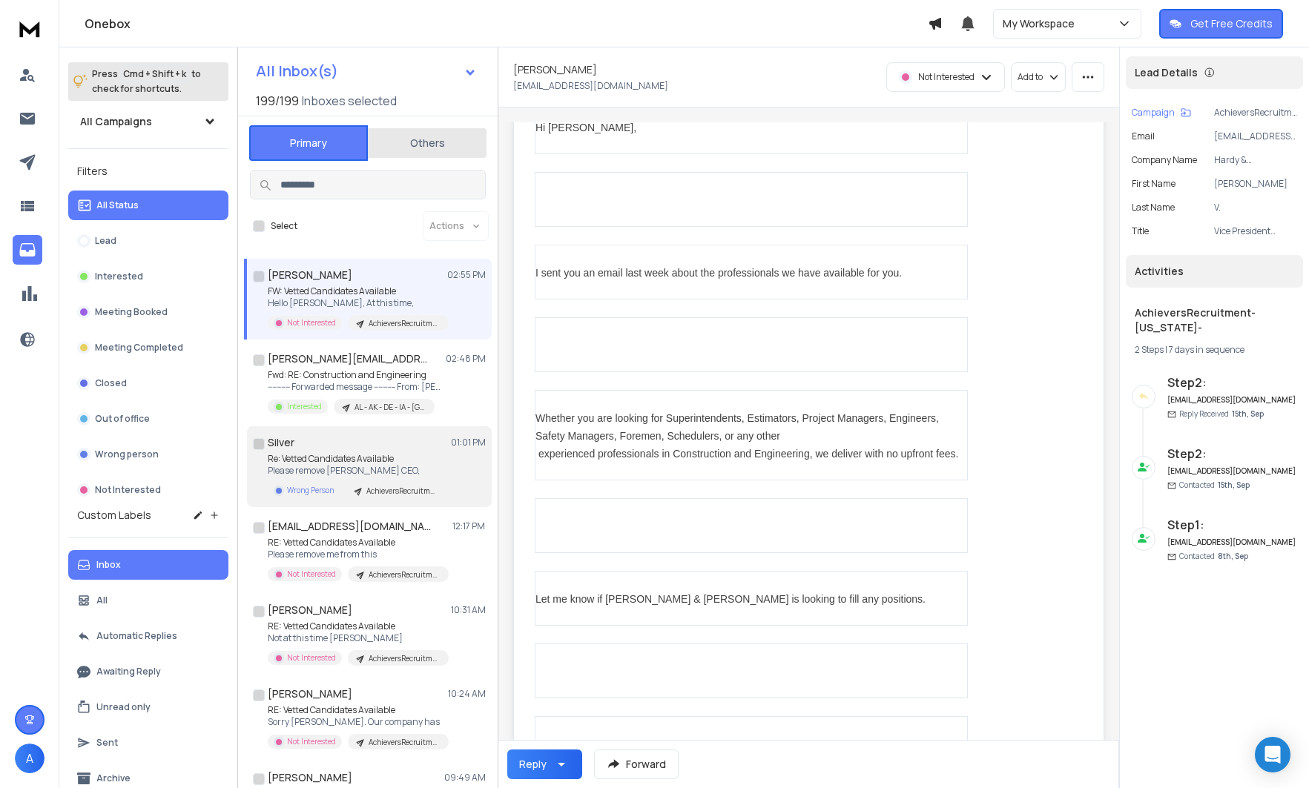
scroll to position [16, 0]
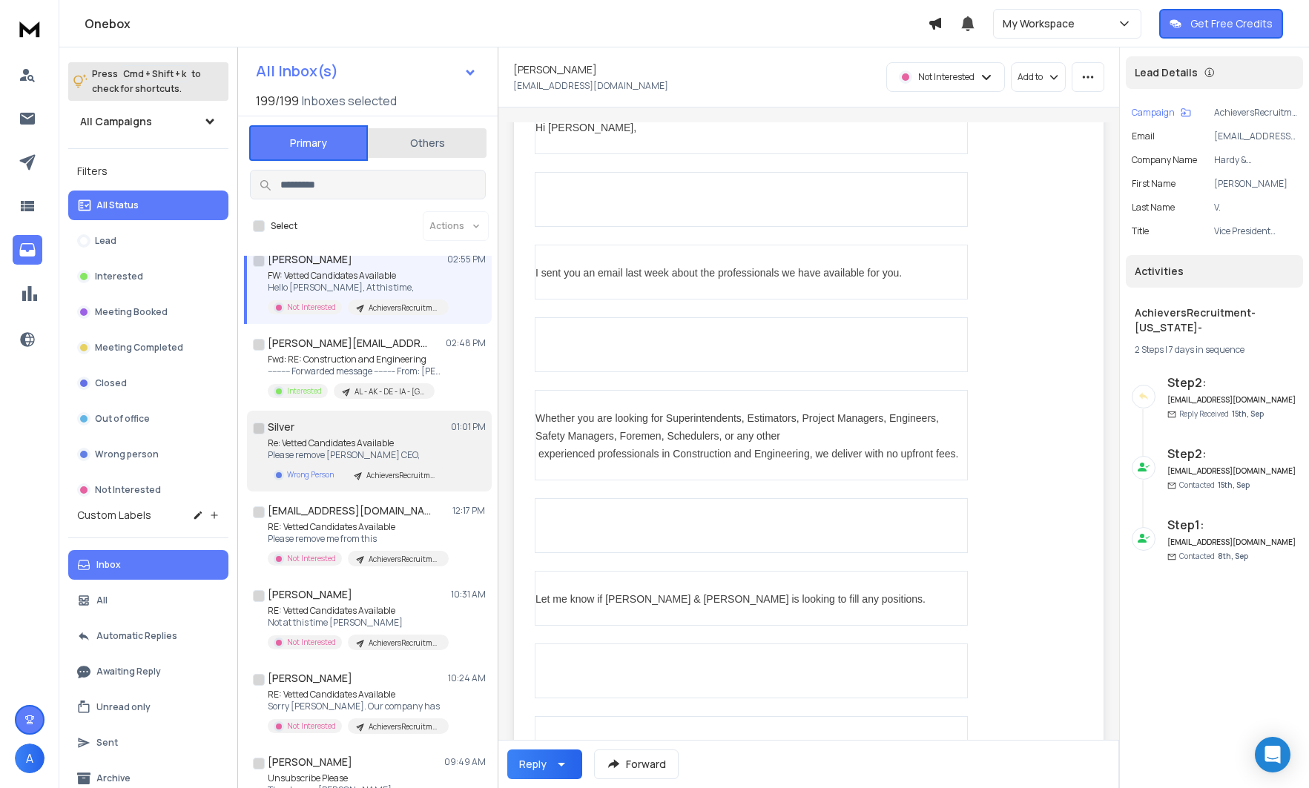
click at [326, 460] on p "Please remove [PERSON_NAME] CEO," at bounding box center [357, 455] width 178 height 12
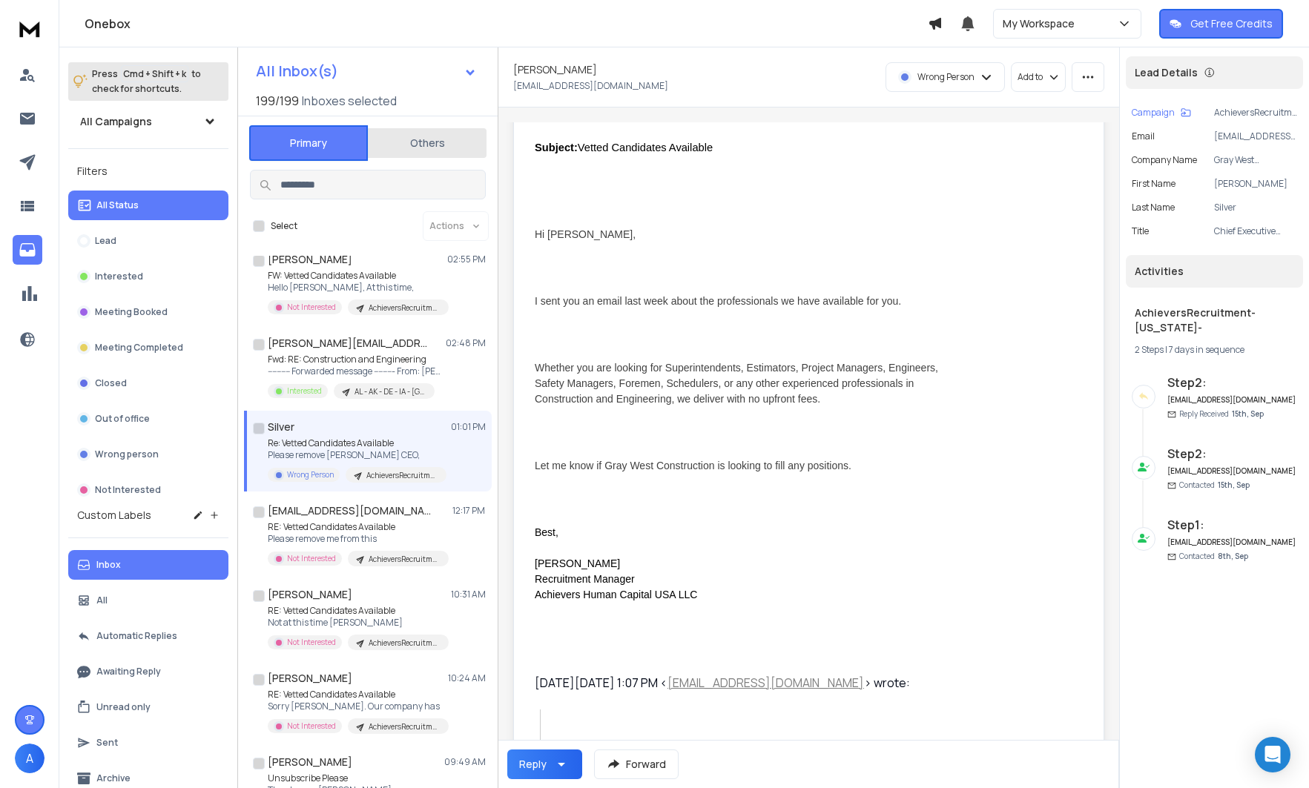
scroll to position [615, 0]
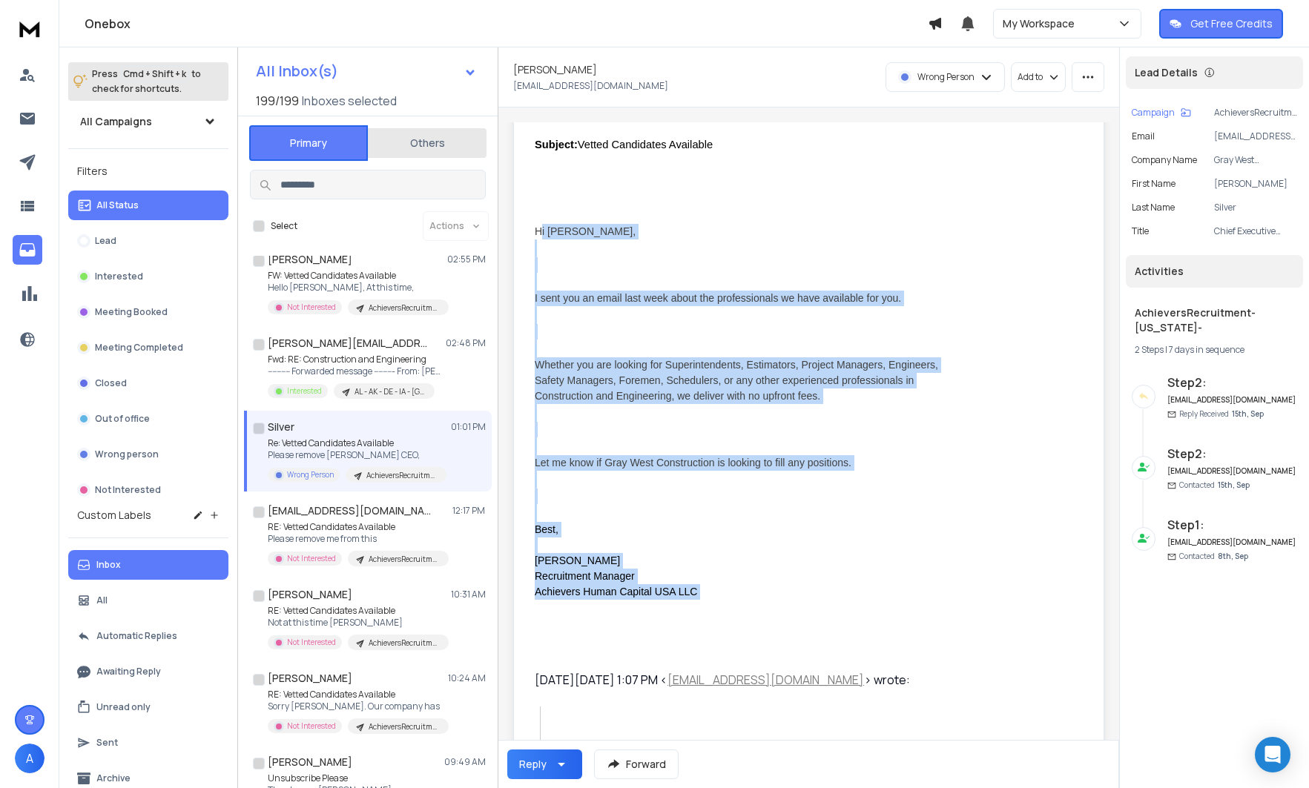
drag, startPoint x: 533, startPoint y: 245, endPoint x: 959, endPoint y: 623, distance: 569.9
click at [959, 623] on div "Re: Vetted Candidates Available [DATE] : 01:01 pm Reply Forward from: [PERSON_N…" at bounding box center [808, 557] width 591 height 2029
copy div "Hi [PERSON_NAME], I sent you an email last week about the professionals we have…"
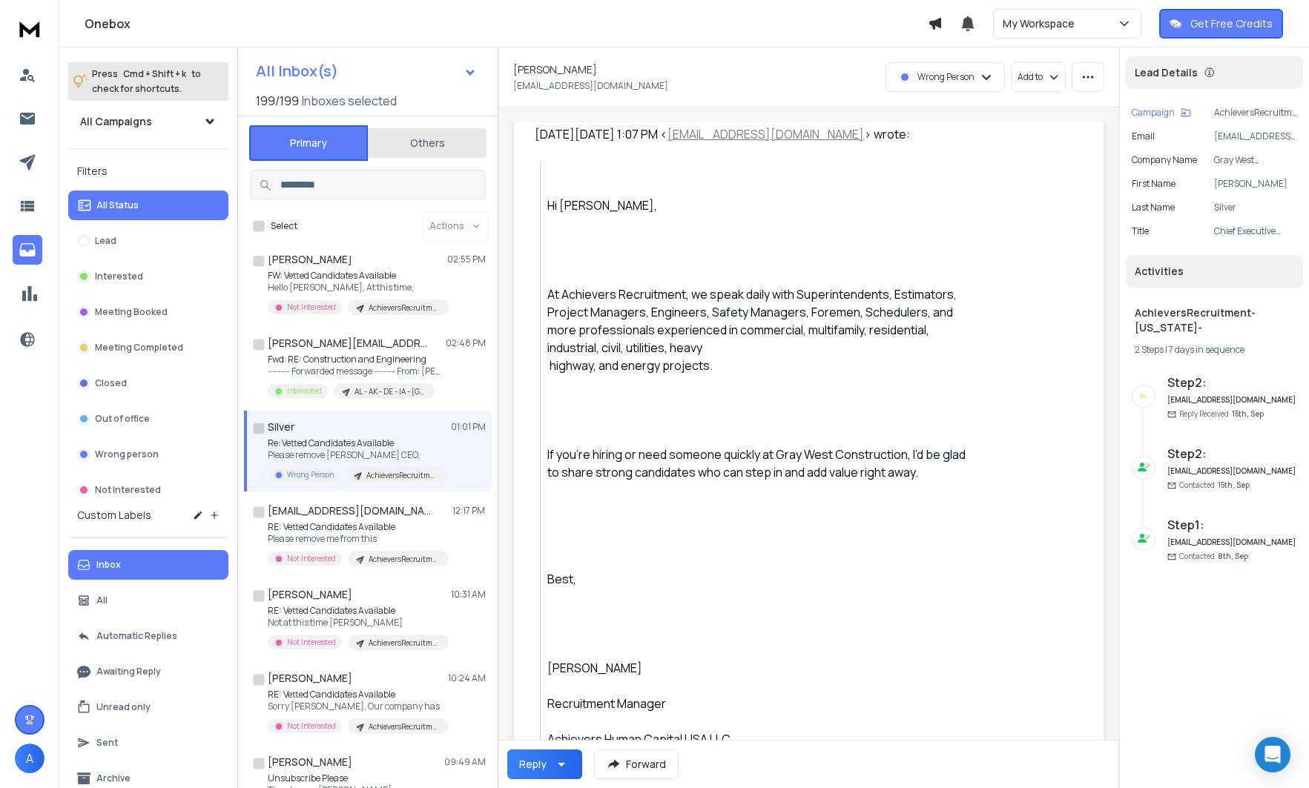
scroll to position [1185, 0]
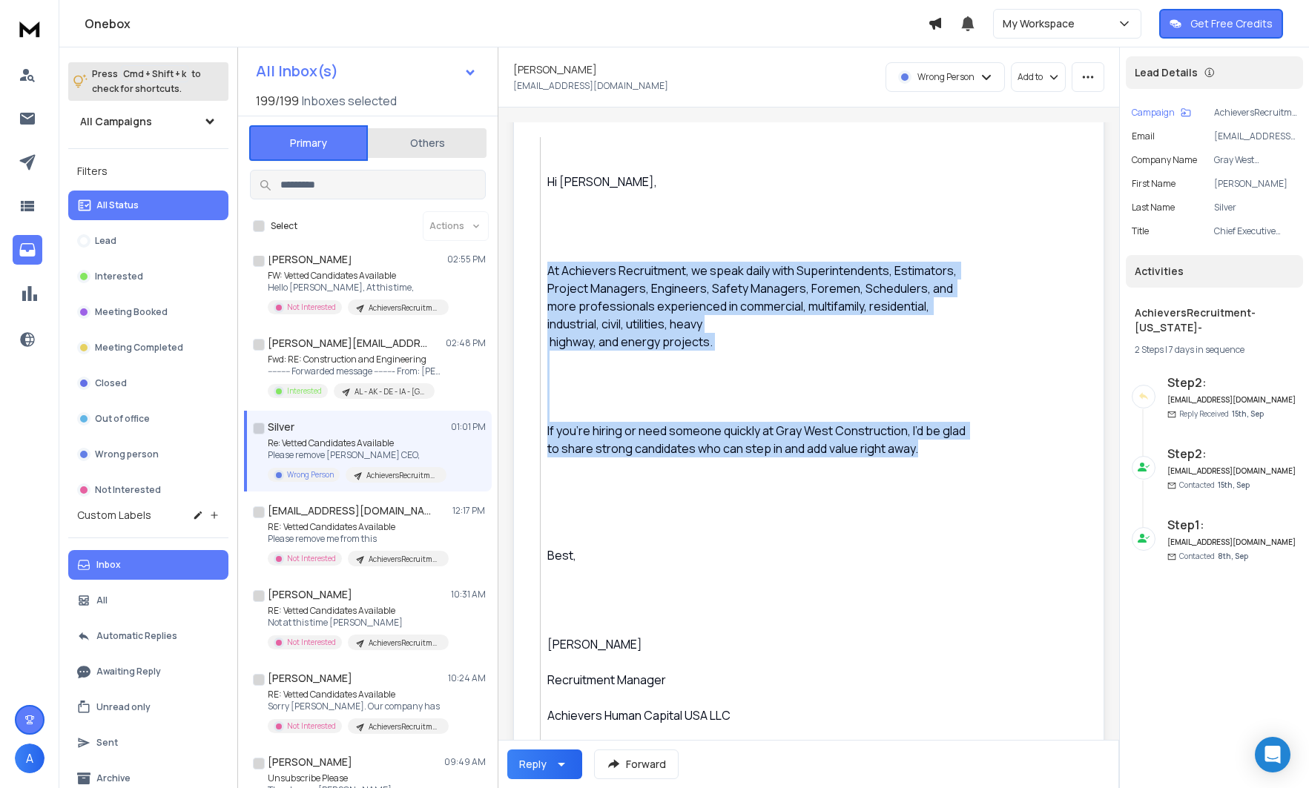
drag, startPoint x: 946, startPoint y: 489, endPoint x: 543, endPoint y: 309, distance: 441.5
click at [543, 309] on blockquote "Hi [PERSON_NAME], At Achievers Recruitment, we speak daily with Superintendents…" at bounding box center [754, 457] width 428 height 641
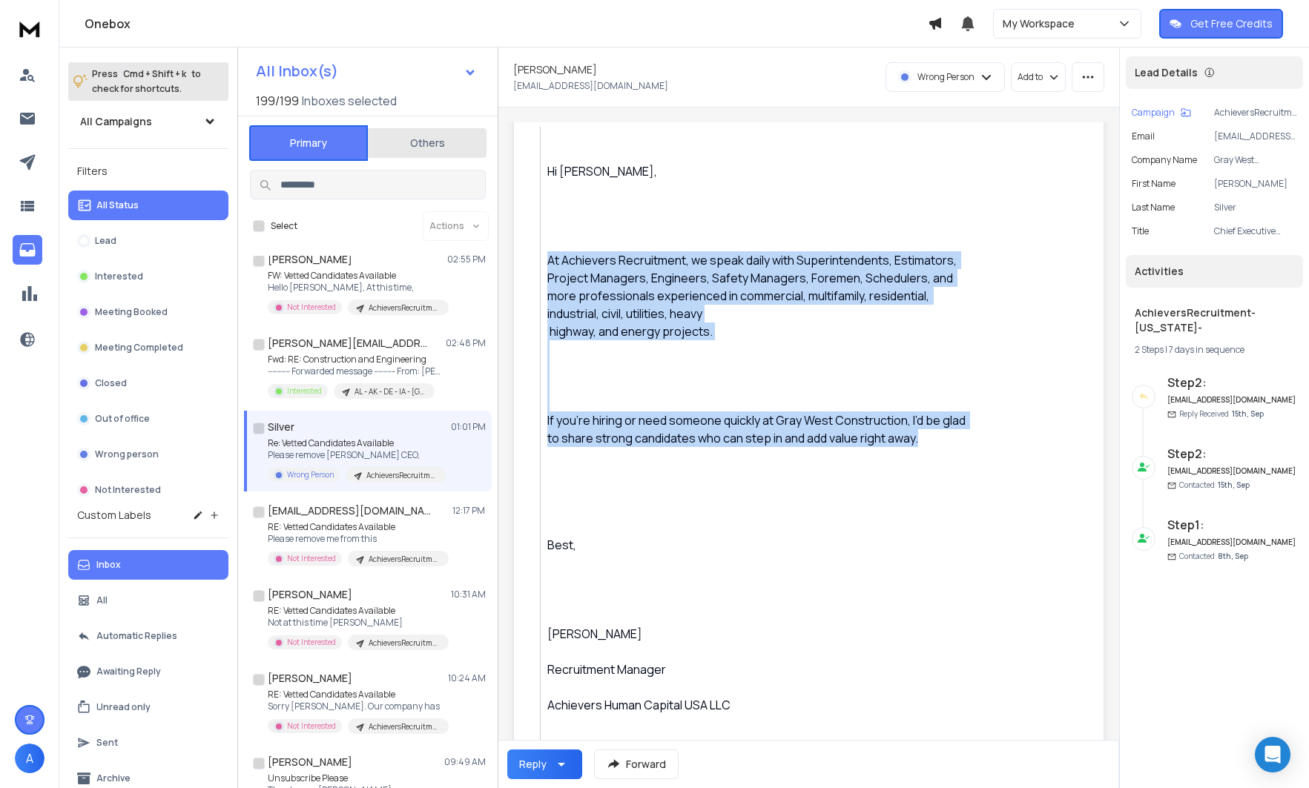
copy div "At Achievers Recruitment, we speak daily with Superintendents, Estimators, Proj…"
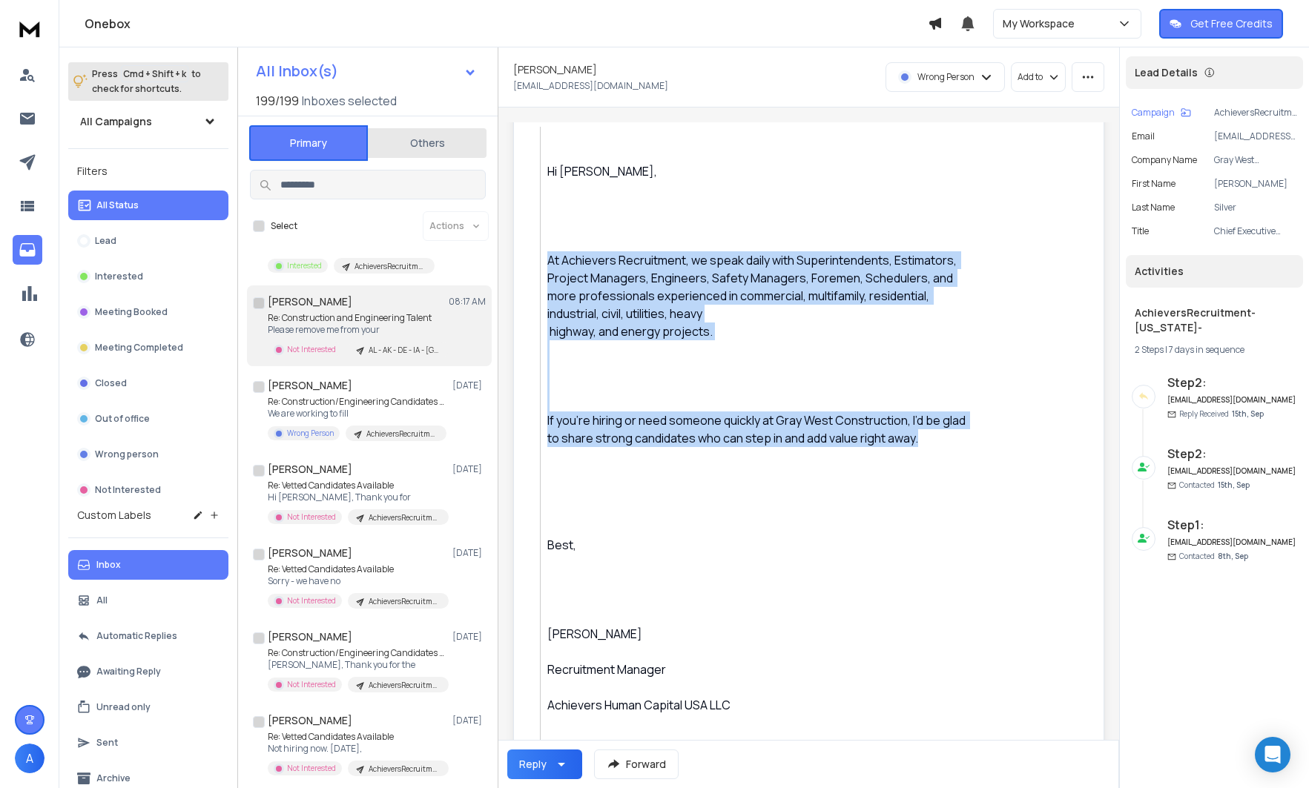
scroll to position [643, 0]
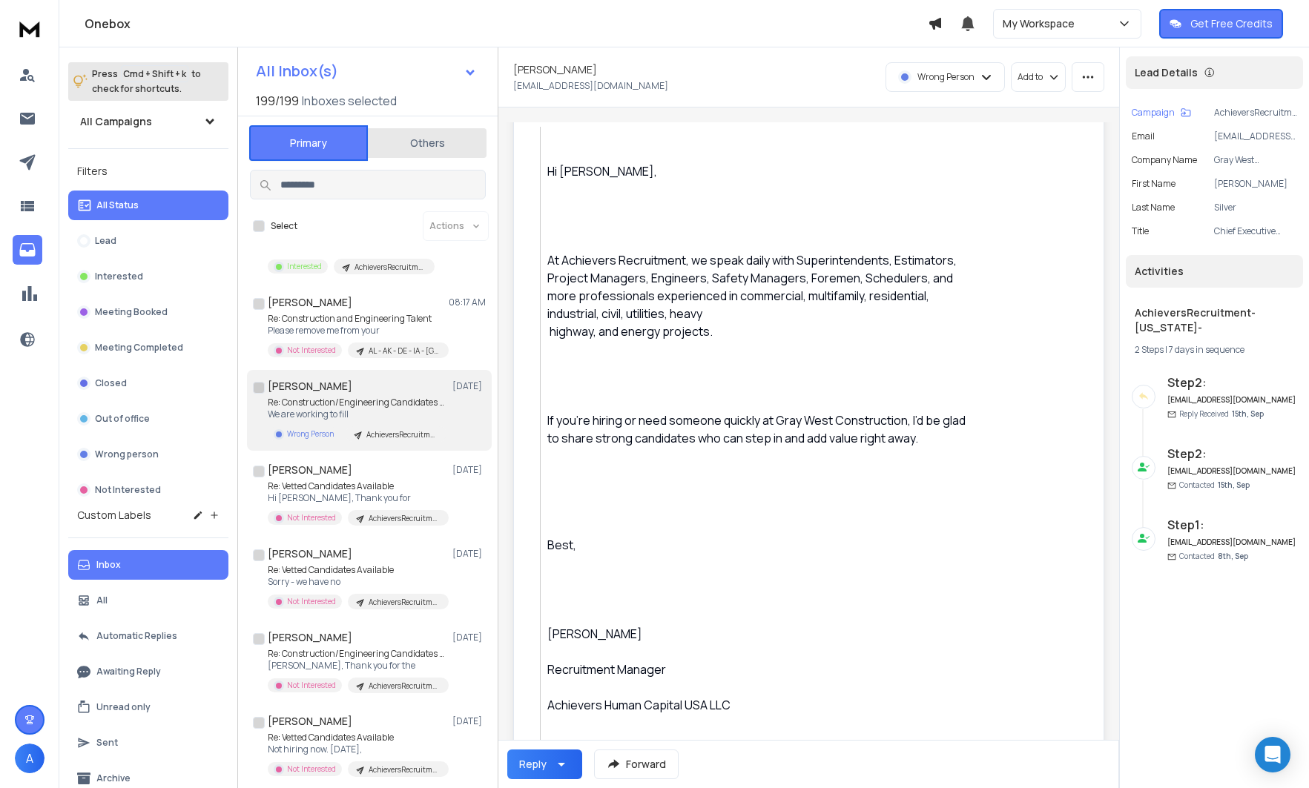
click at [306, 404] on p "Re: Construction/Engineering Candidates Available" at bounding box center [357, 403] width 178 height 12
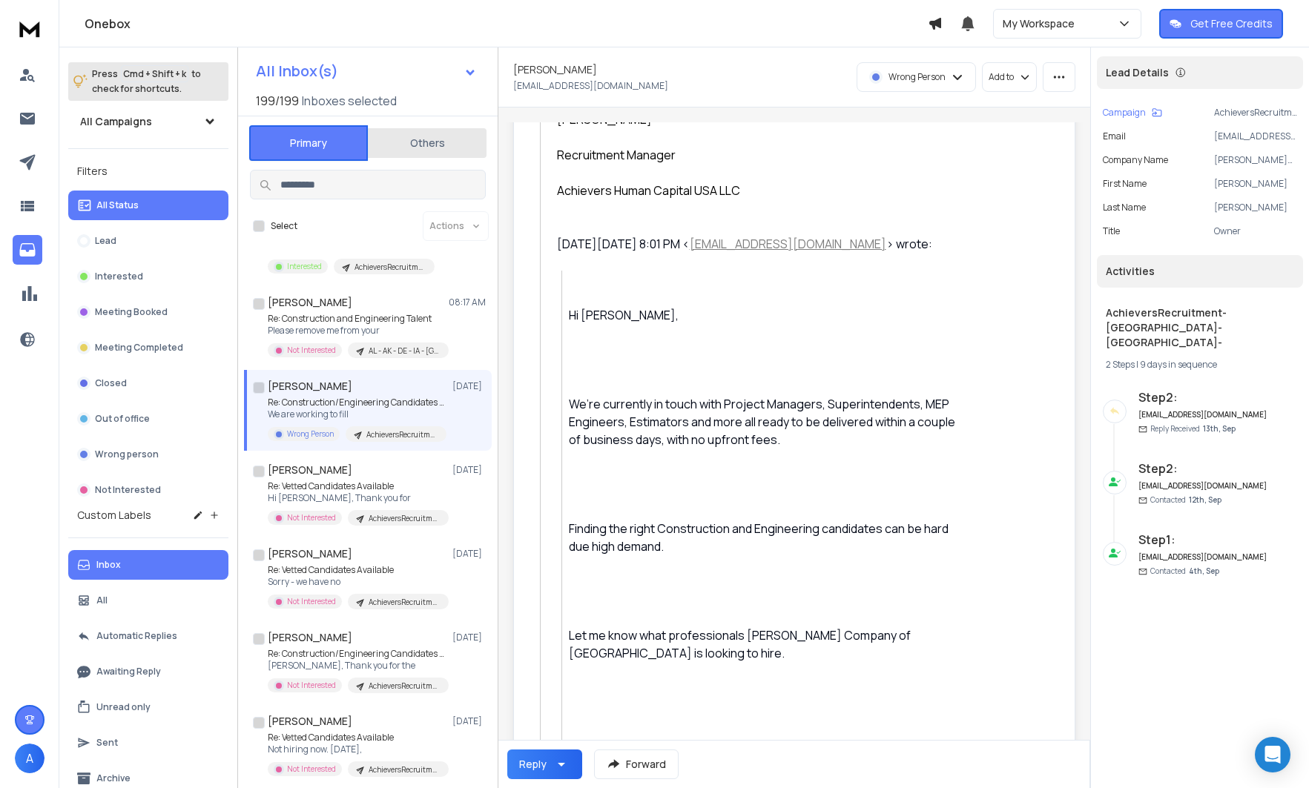
scroll to position [2217, 0]
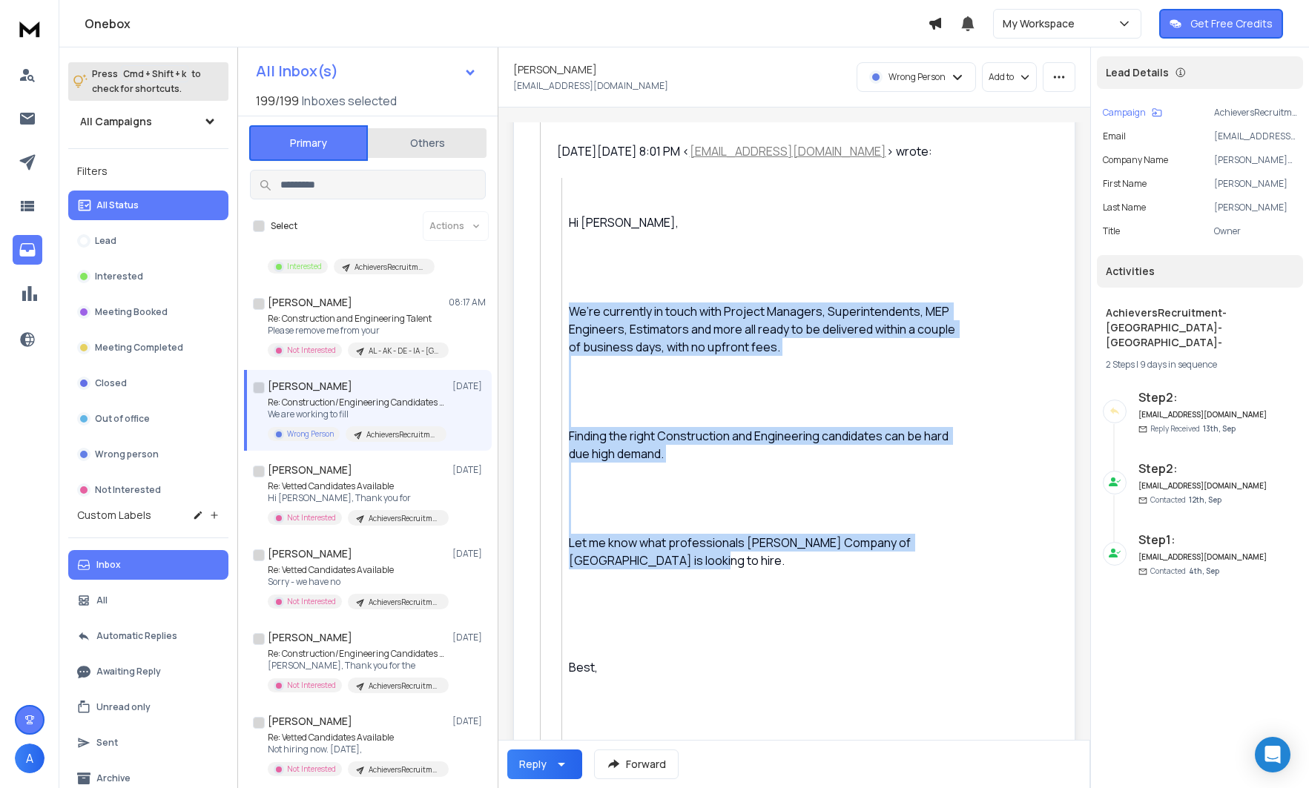
drag, startPoint x: 663, startPoint y: 604, endPoint x: 562, endPoint y: 343, distance: 280.5
click at [562, 343] on blockquote "Hi Billy, We’re currently in touch with Project Managers, Superintendents, MEP …" at bounding box center [764, 534] width 406 height 712
copy div "We’re currently in touch with Project Managers, Superintendents, MEP Engineers,…"
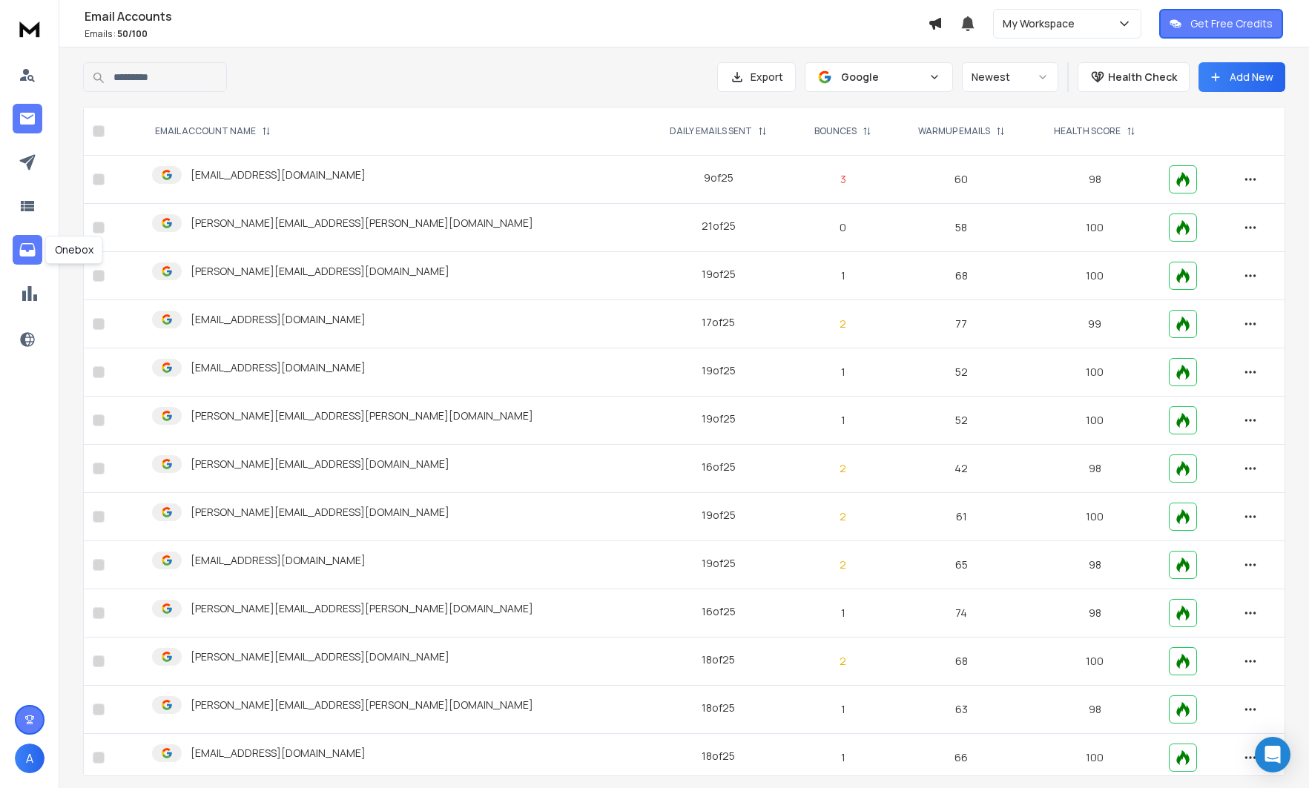
click at [26, 255] on icon at bounding box center [27, 249] width 16 height 13
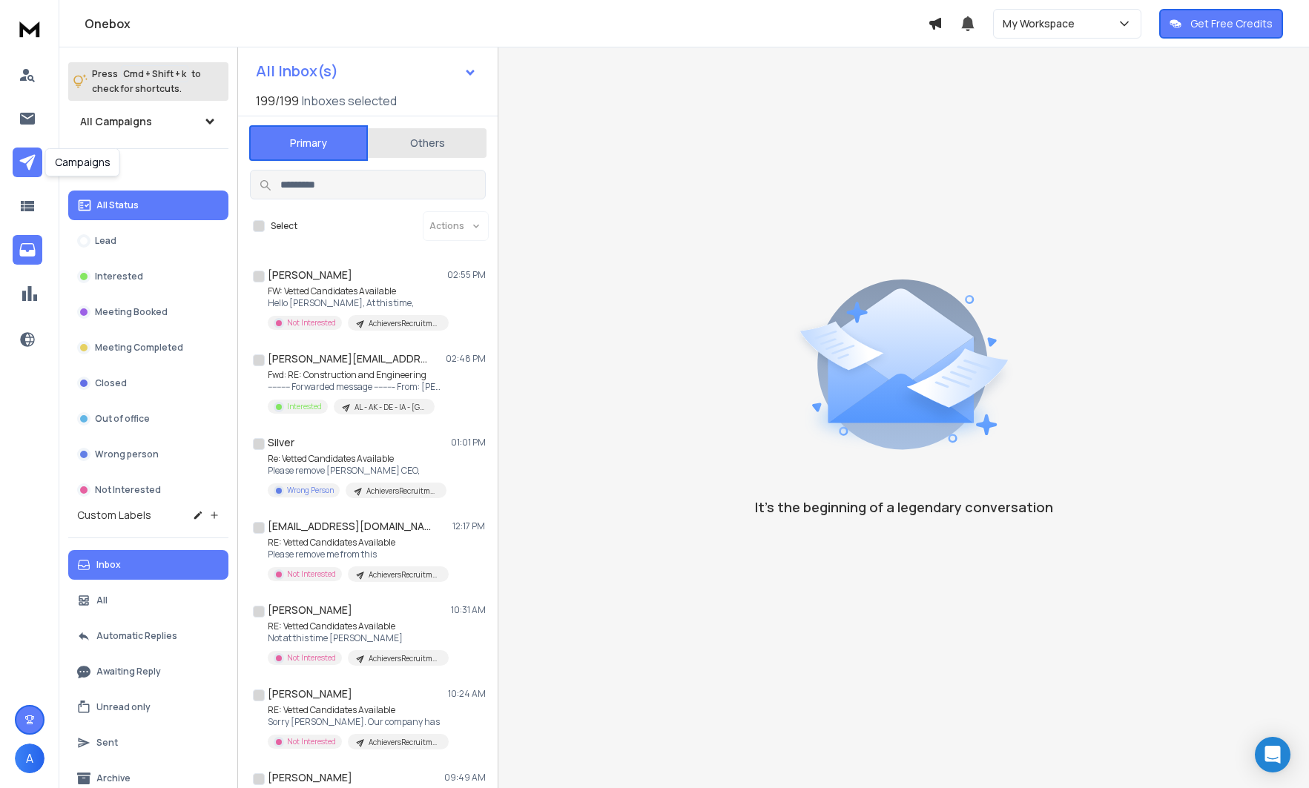
click at [32, 153] on icon at bounding box center [28, 162] width 18 height 18
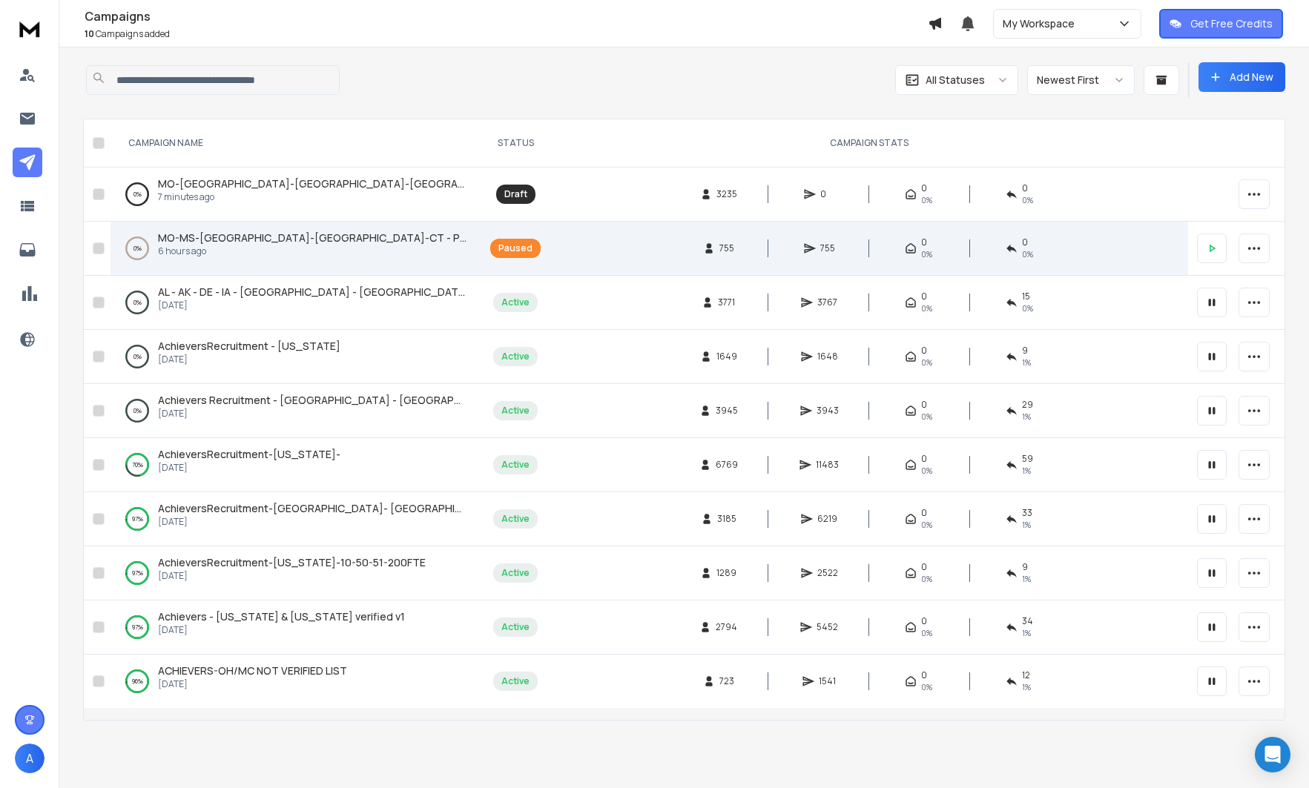
click at [217, 248] on p "6 hours ago" at bounding box center [312, 251] width 308 height 12
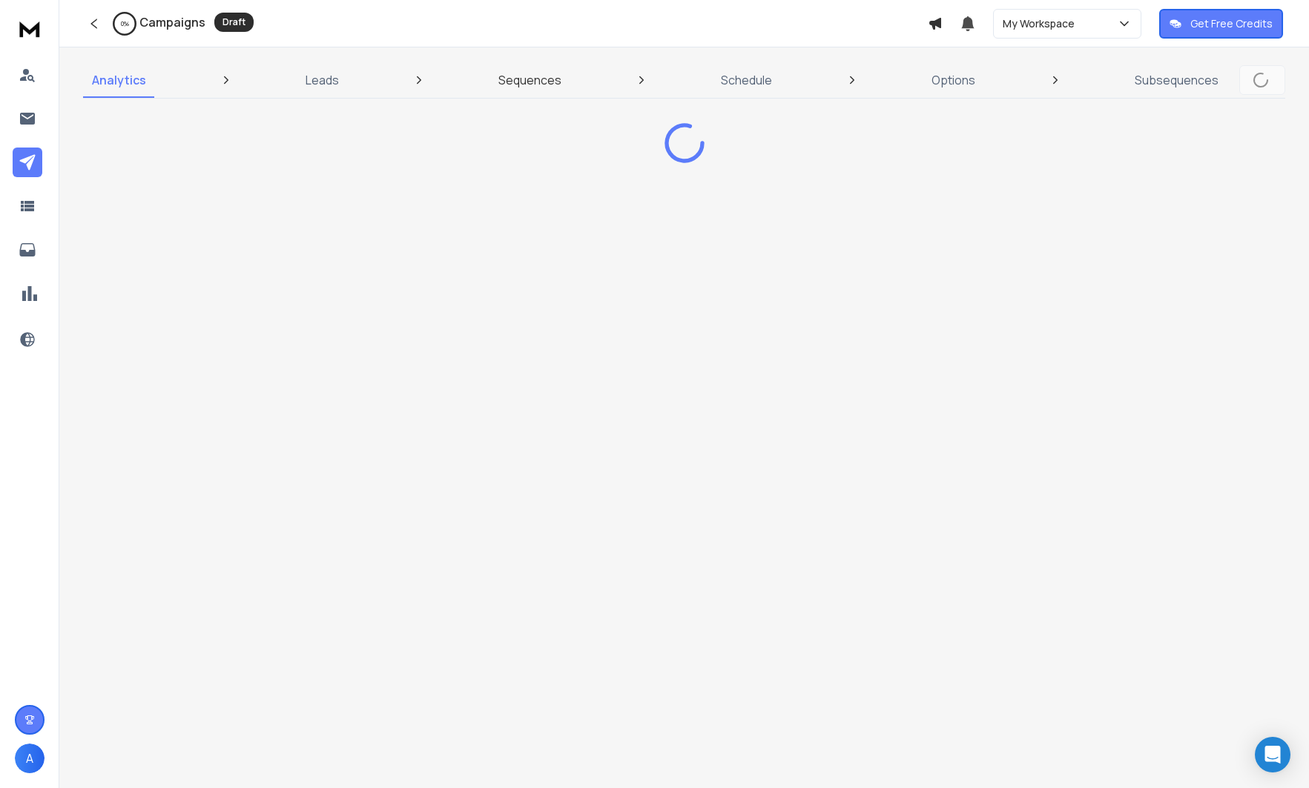
click at [541, 74] on p "Sequences" at bounding box center [529, 80] width 63 height 18
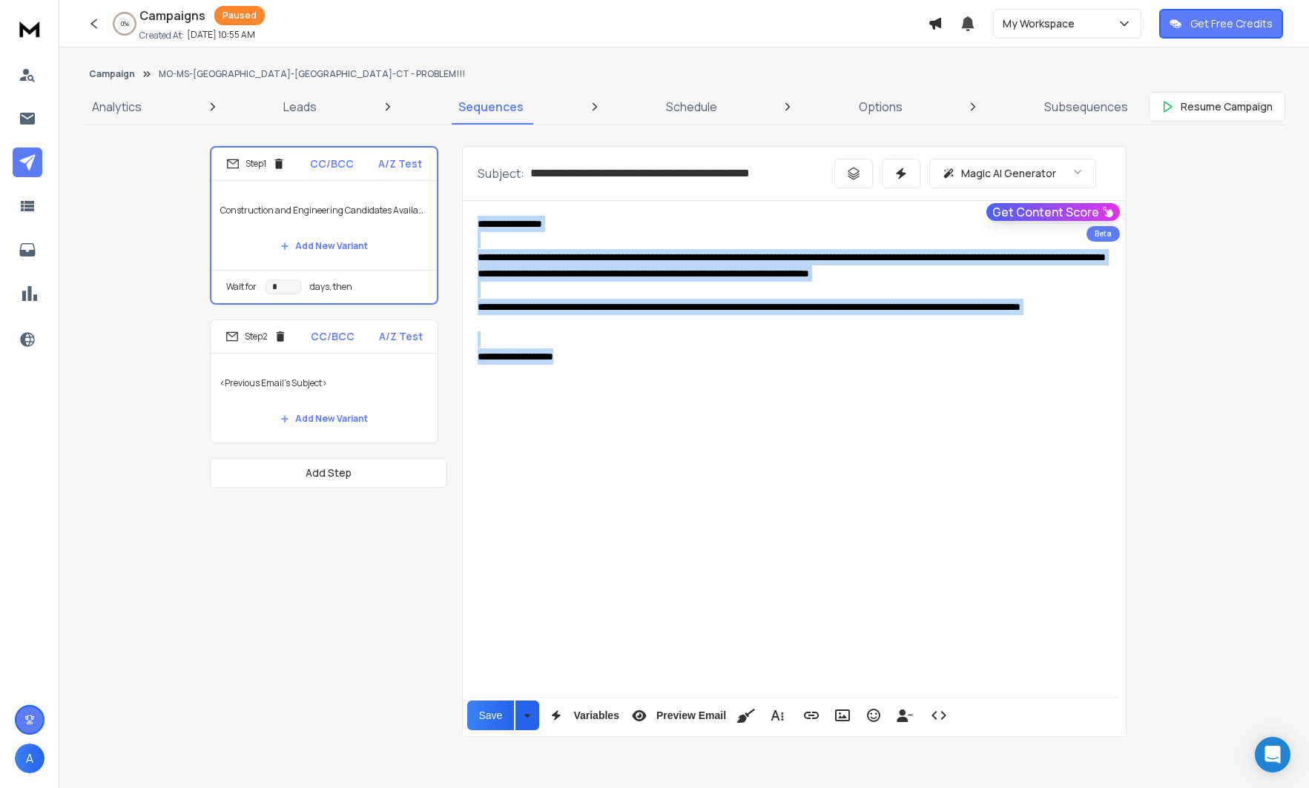
drag, startPoint x: 641, startPoint y: 363, endPoint x: 432, endPoint y: 213, distance: 257.6
click at [433, 213] on div "**********" at bounding box center [684, 441] width 949 height 591
copy div "**********"
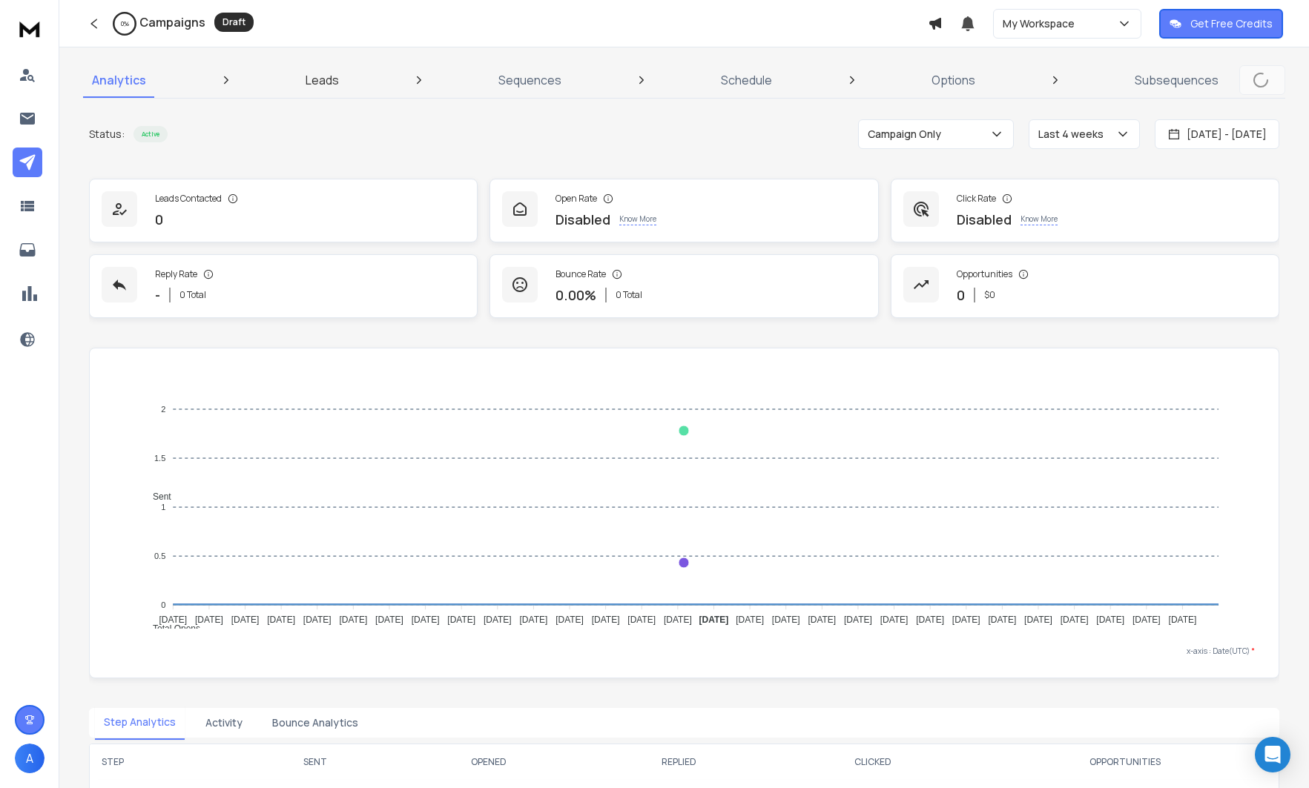
click at [328, 84] on p "Leads" at bounding box center [321, 80] width 33 height 18
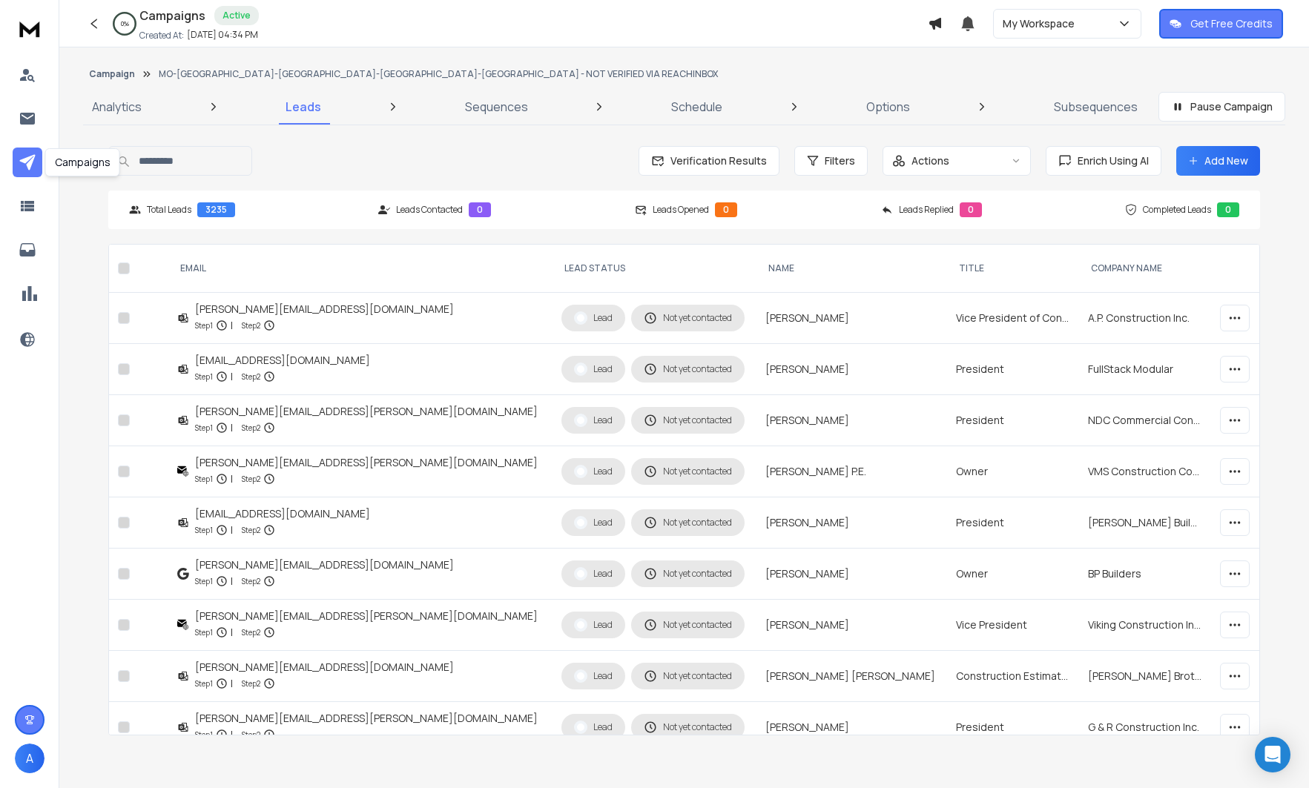
click at [22, 157] on icon at bounding box center [28, 162] width 18 height 18
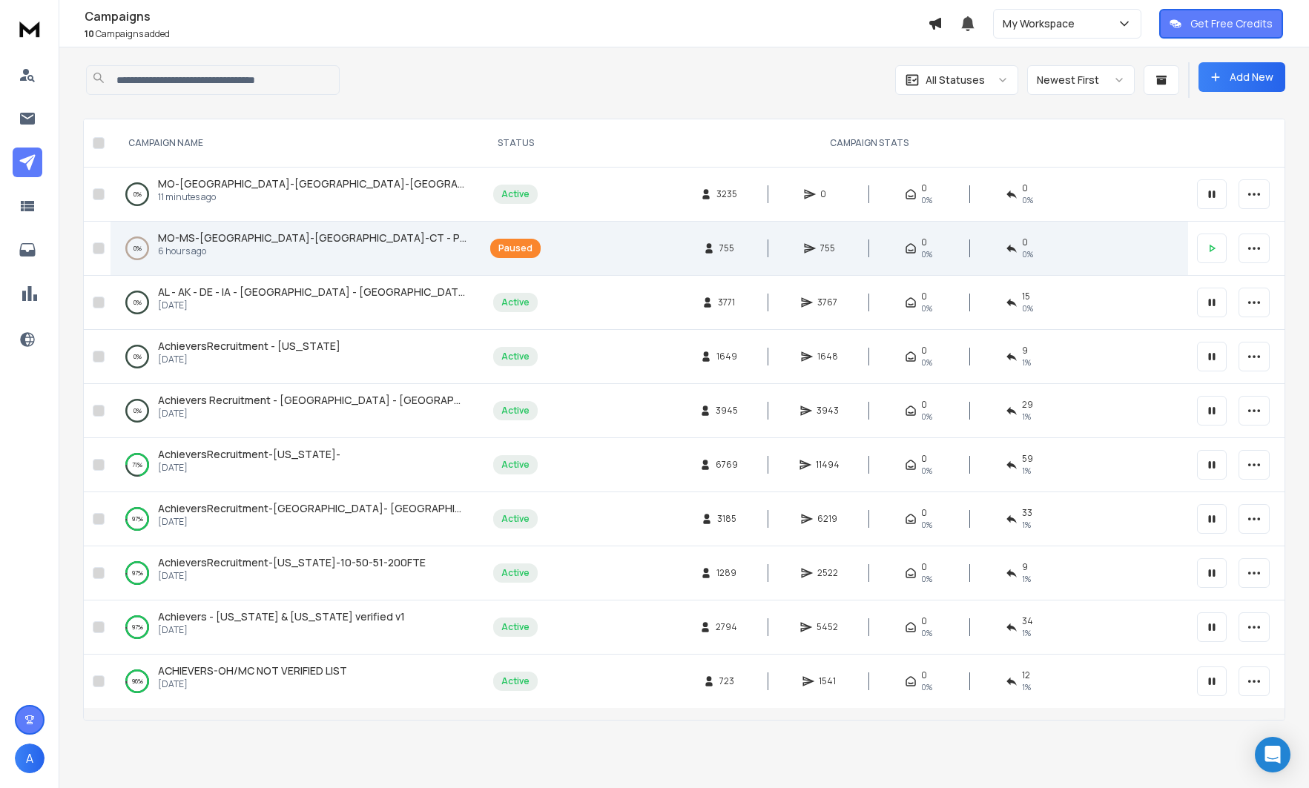
click at [354, 252] on div "0 % MO-MS-[GEOGRAPHIC_DATA]-[GEOGRAPHIC_DATA]-CT - PROBLEM!!! 6 hours ago" at bounding box center [295, 249] width 341 height 36
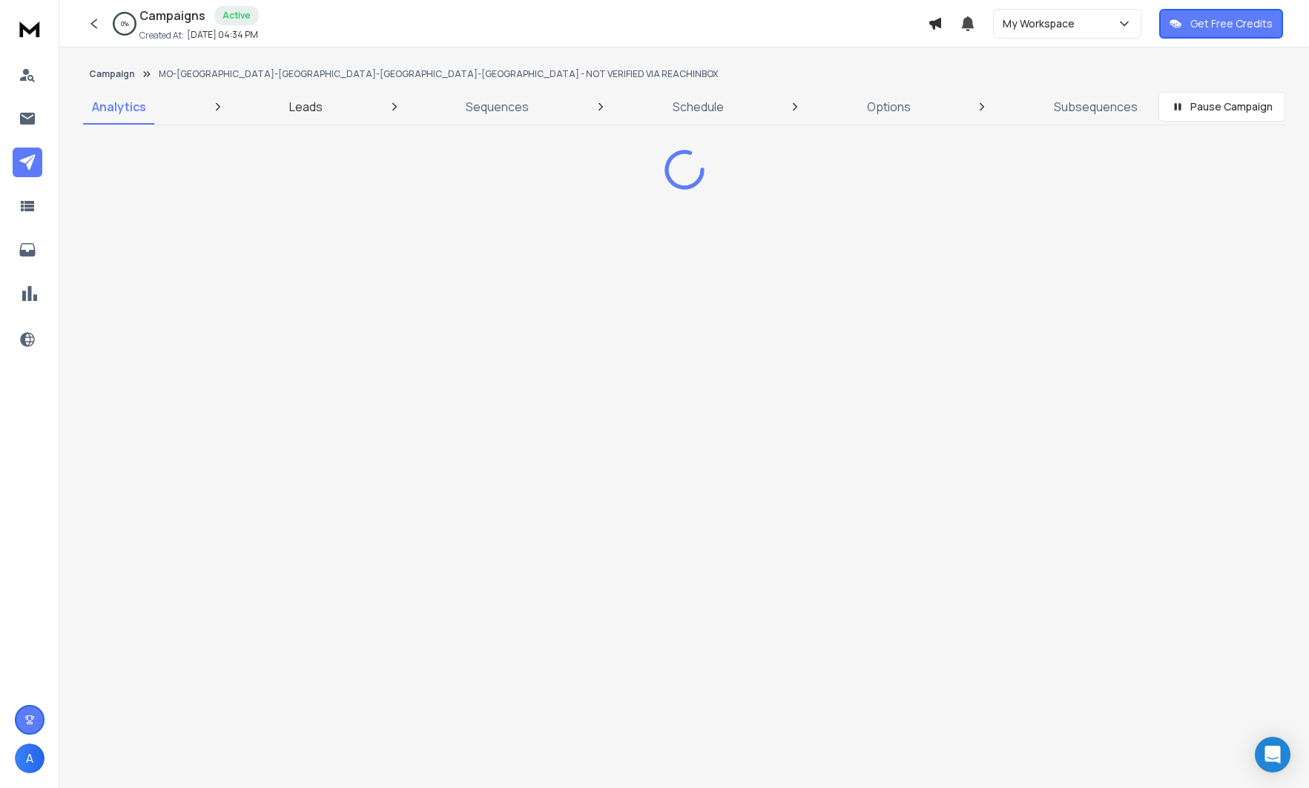
click at [314, 109] on p "Leads" at bounding box center [305, 107] width 33 height 18
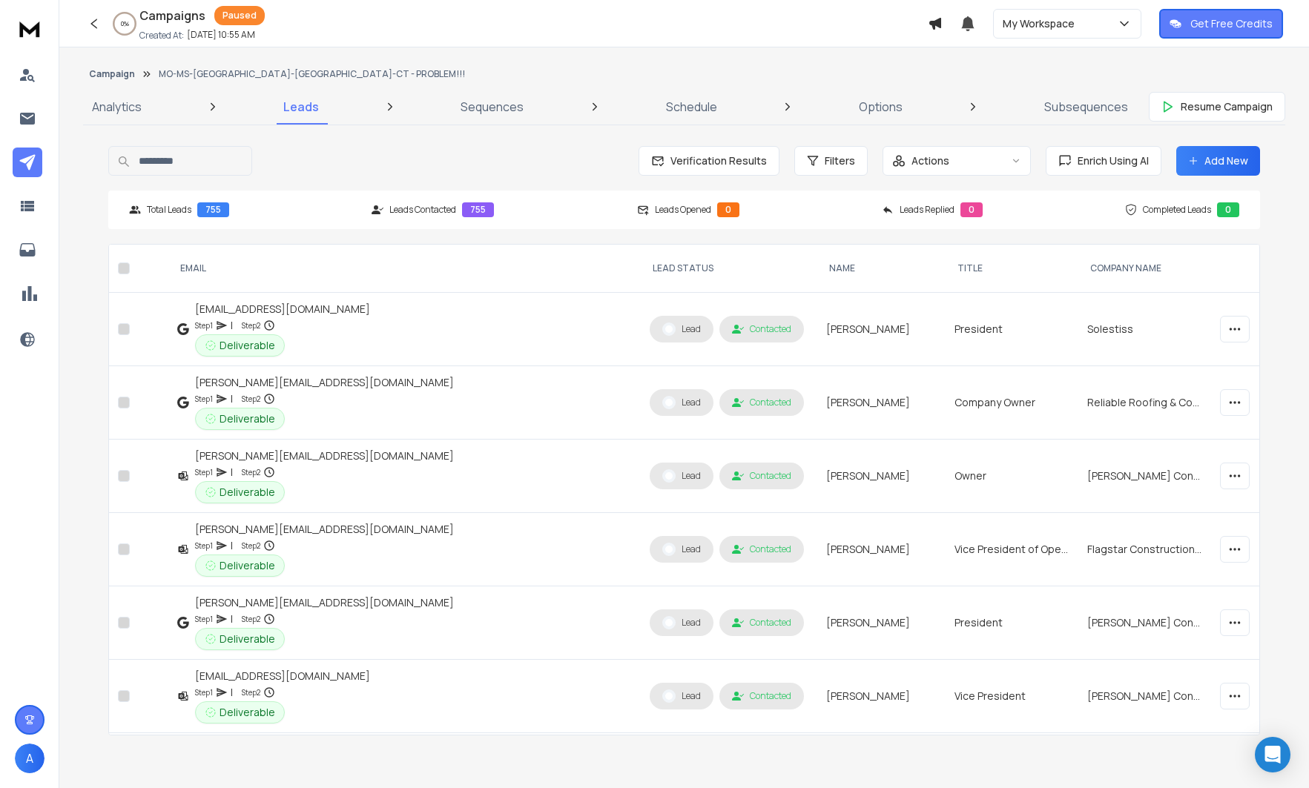
click at [1235, 157] on button "Add New" at bounding box center [1218, 161] width 84 height 30
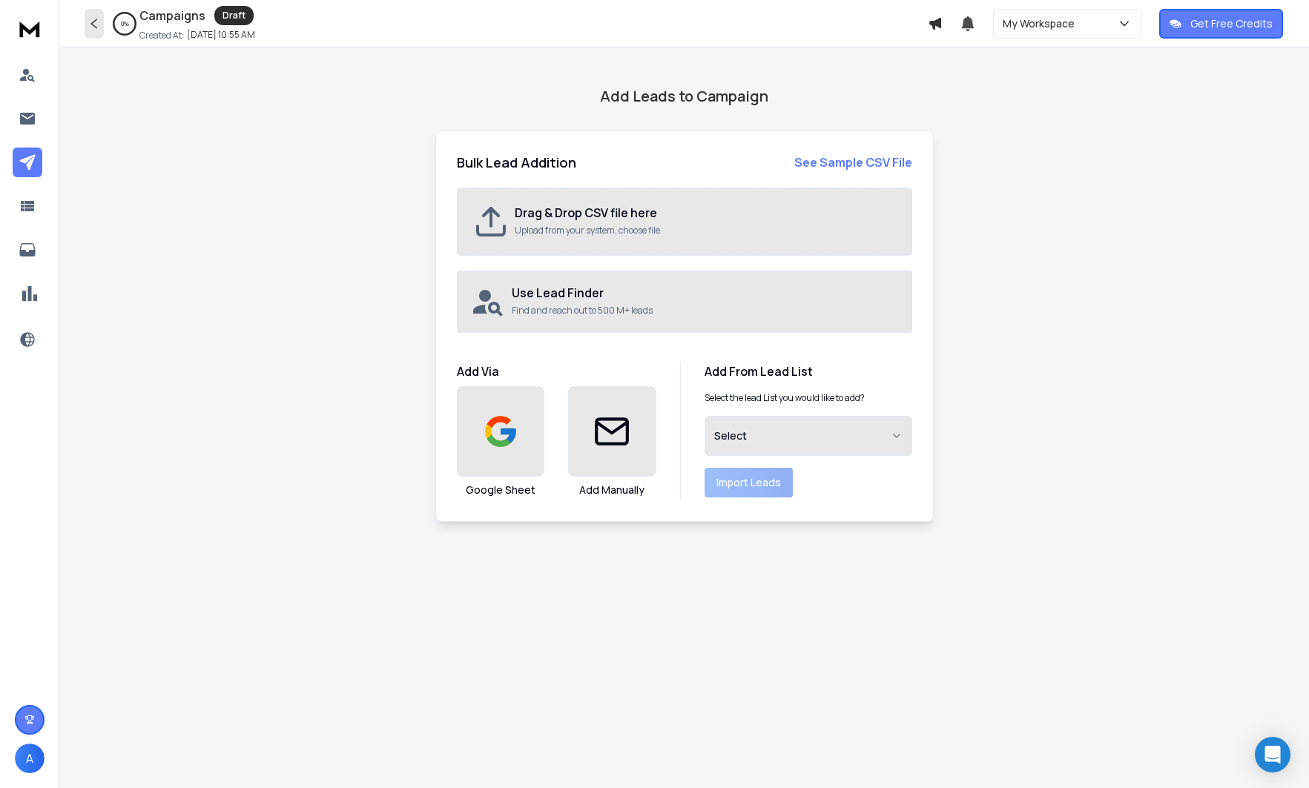
click at [87, 22] on icon at bounding box center [93, 23] width 13 height 13
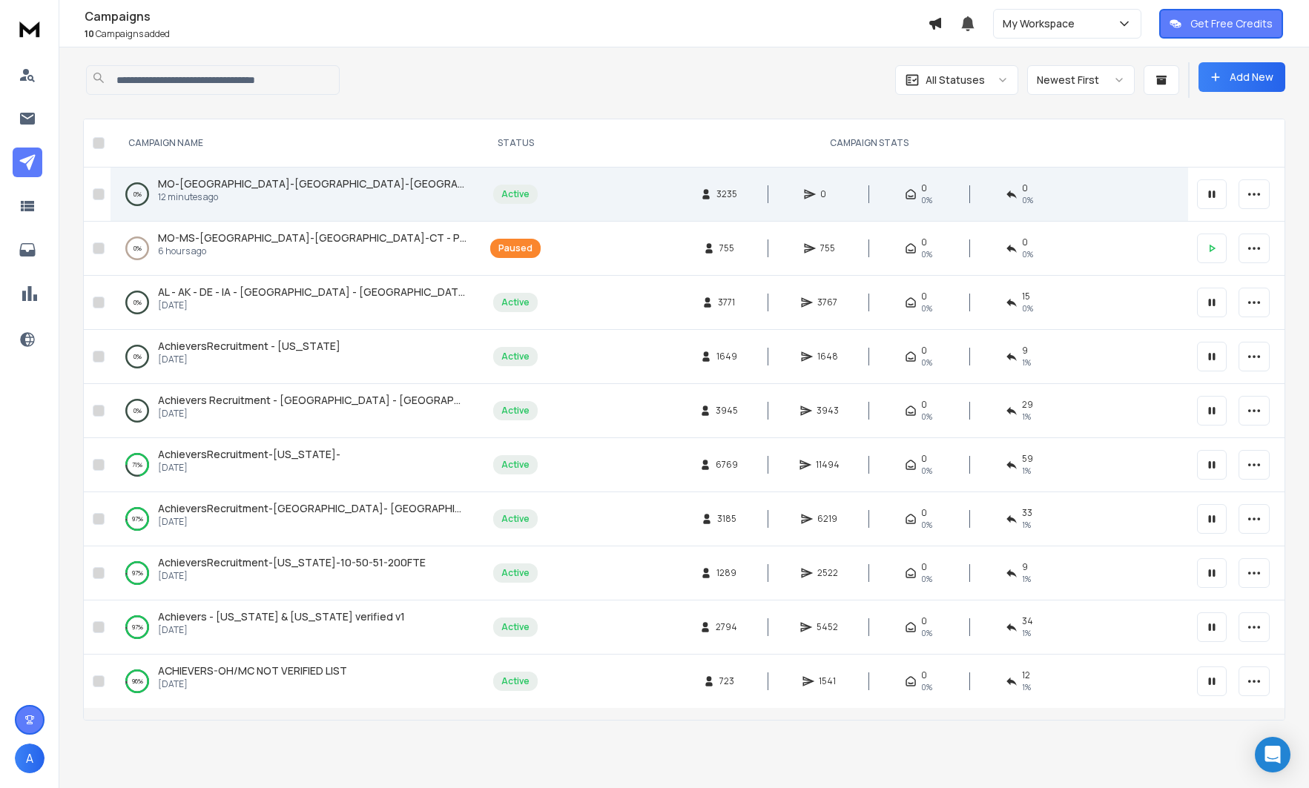
click at [279, 188] on span "MO-[GEOGRAPHIC_DATA]-[GEOGRAPHIC_DATA]-[GEOGRAPHIC_DATA]-[GEOGRAPHIC_DATA] - NO…" at bounding box center [476, 183] width 636 height 14
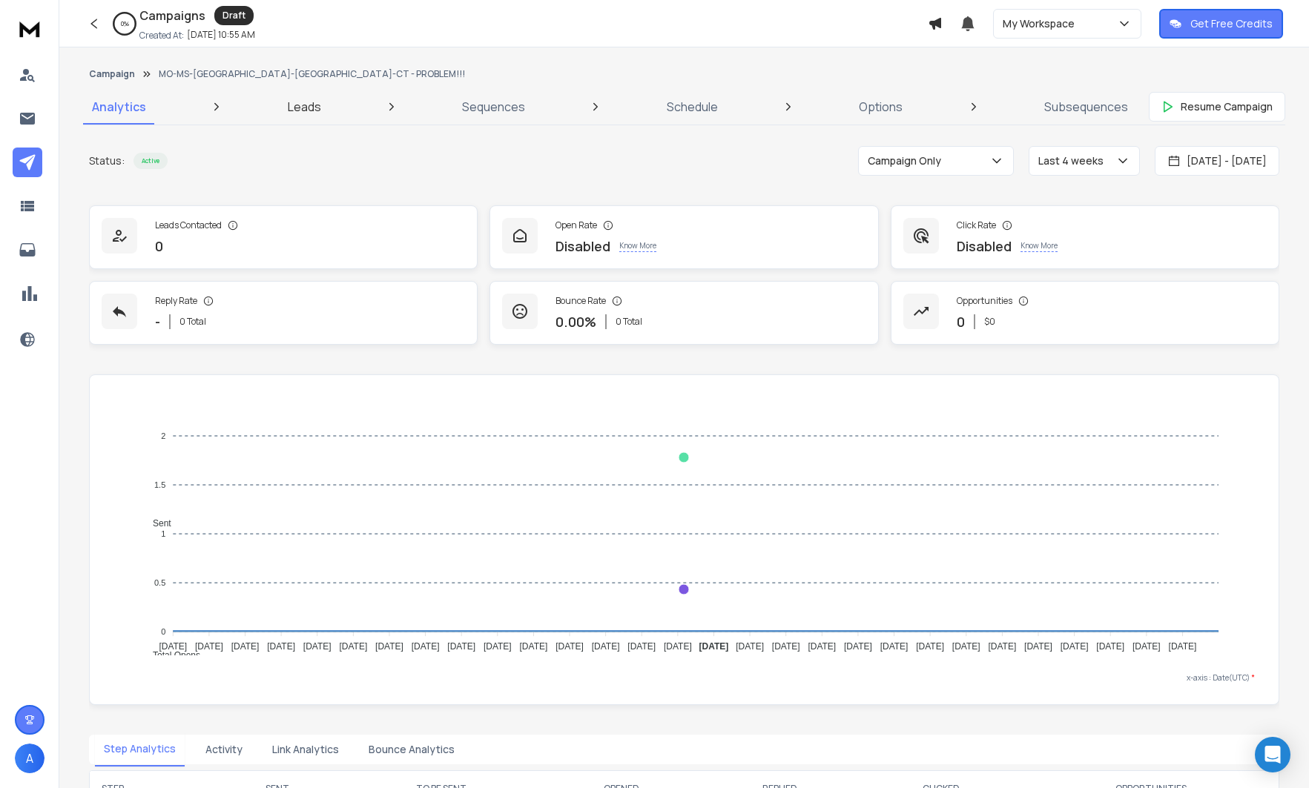
click at [305, 108] on p "Leads" at bounding box center [304, 107] width 33 height 18
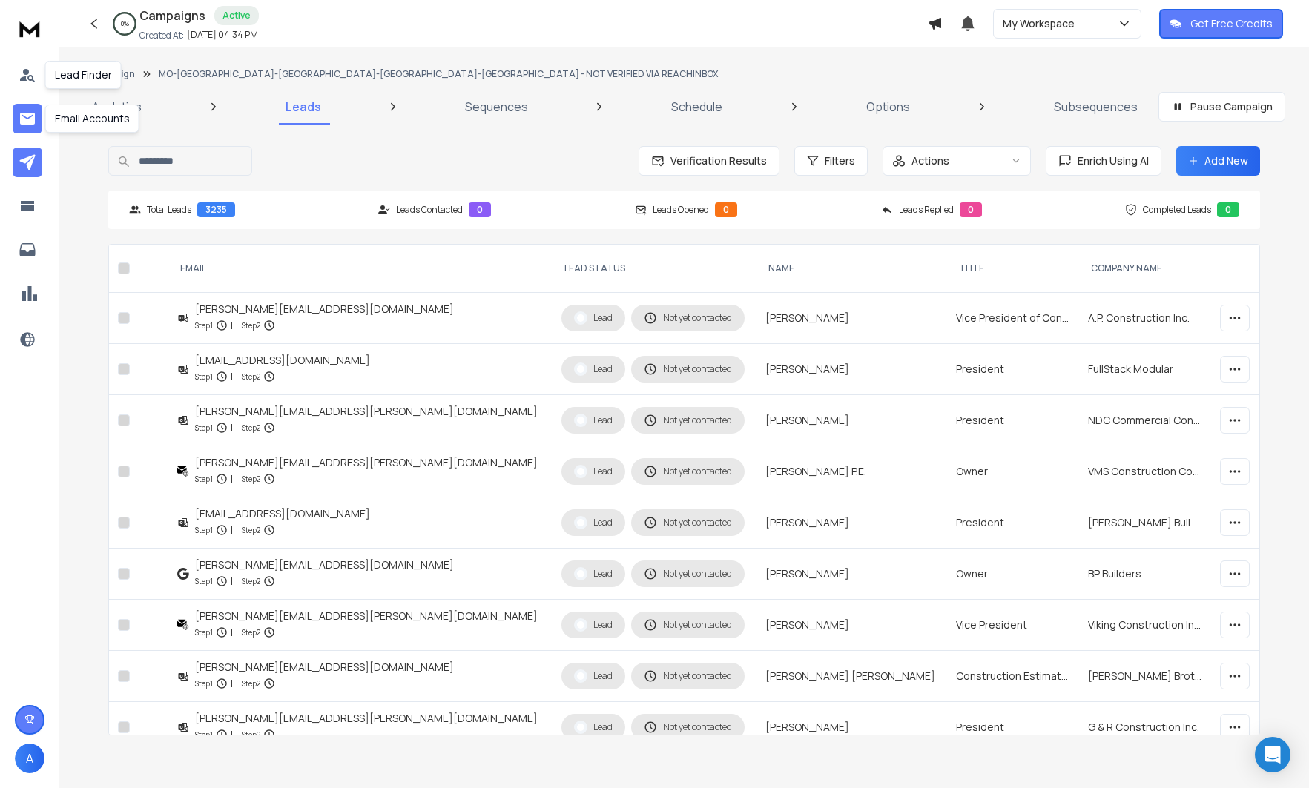
click at [25, 122] on icon at bounding box center [27, 119] width 15 height 12
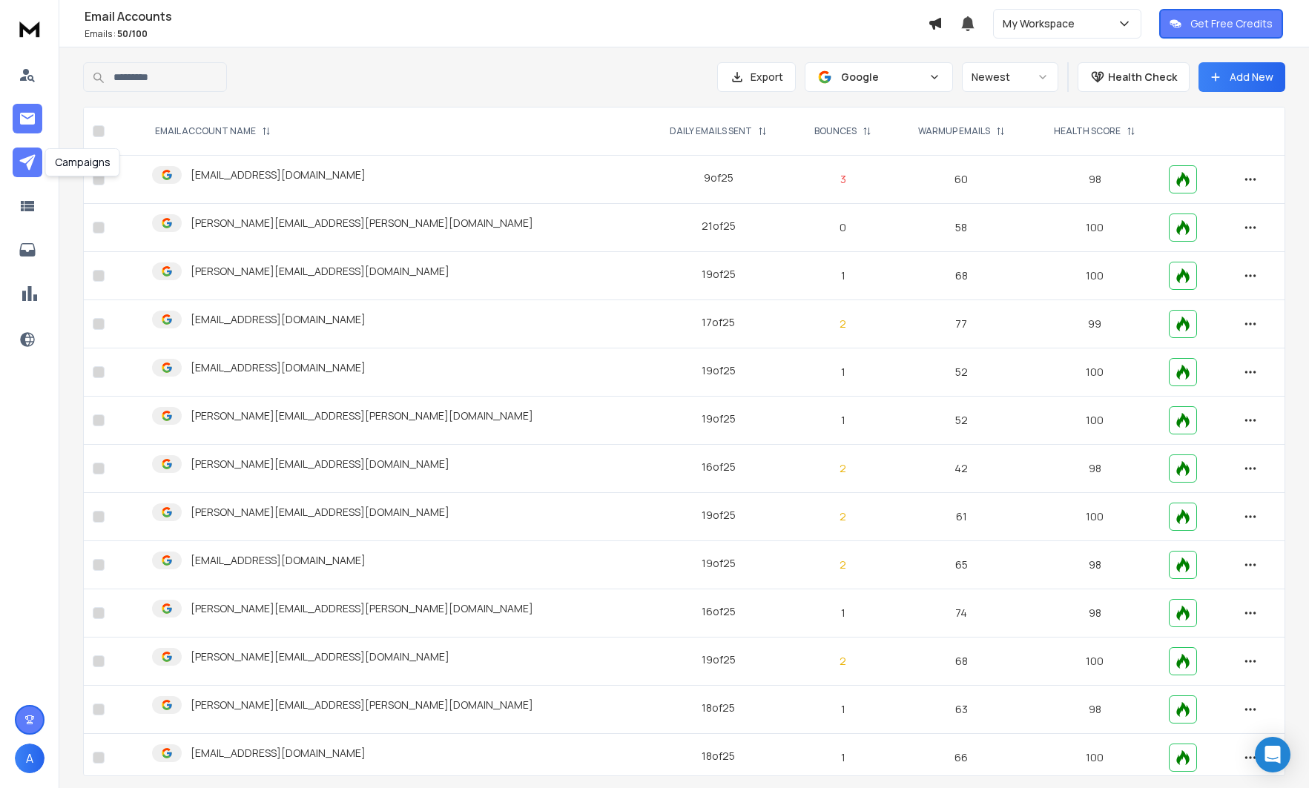
click at [29, 160] on icon at bounding box center [28, 162] width 18 height 18
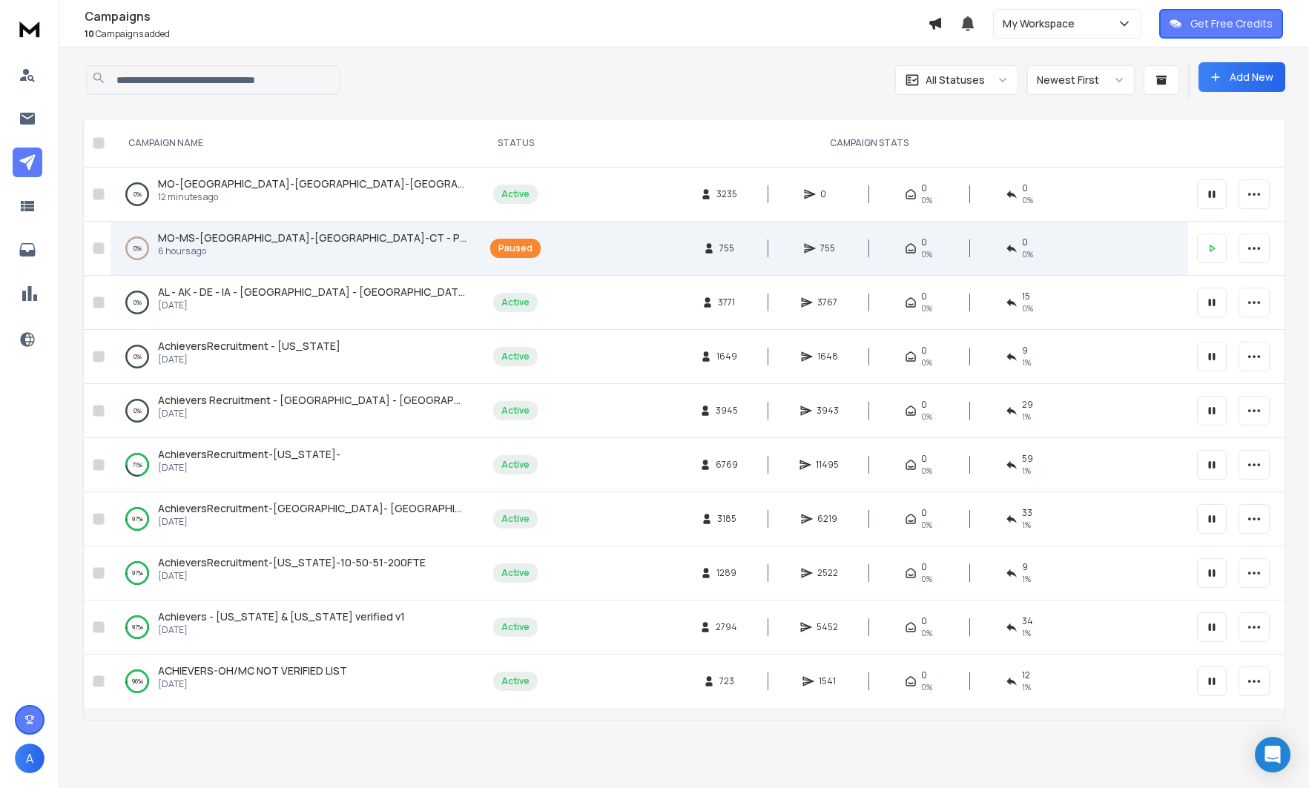
click at [339, 236] on div "0 % MO-MS-TN-NJ-CT - PROBLEM!!! 6 hours ago" at bounding box center [295, 249] width 341 height 36
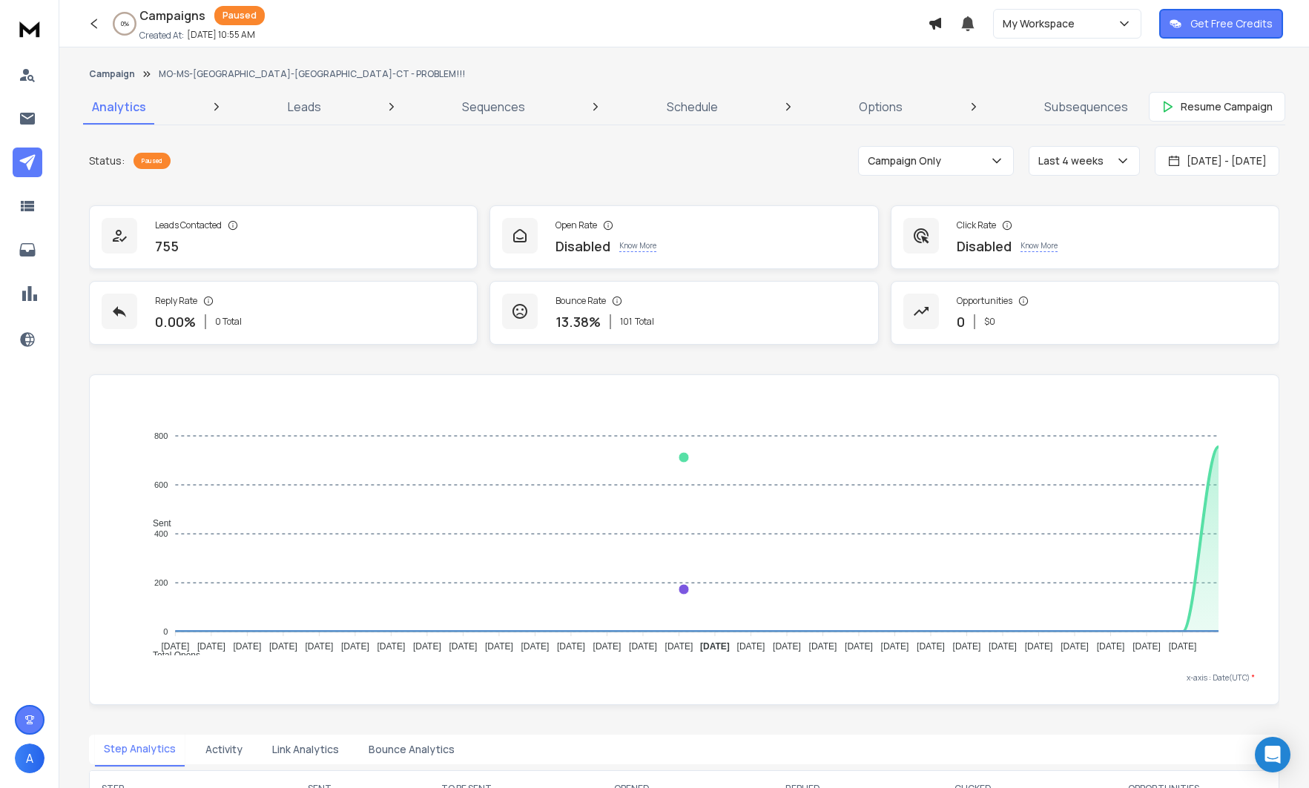
click at [10, 112] on div "A" at bounding box center [29, 394] width 59 height 788
click at [40, 127] on link at bounding box center [28, 119] width 30 height 30
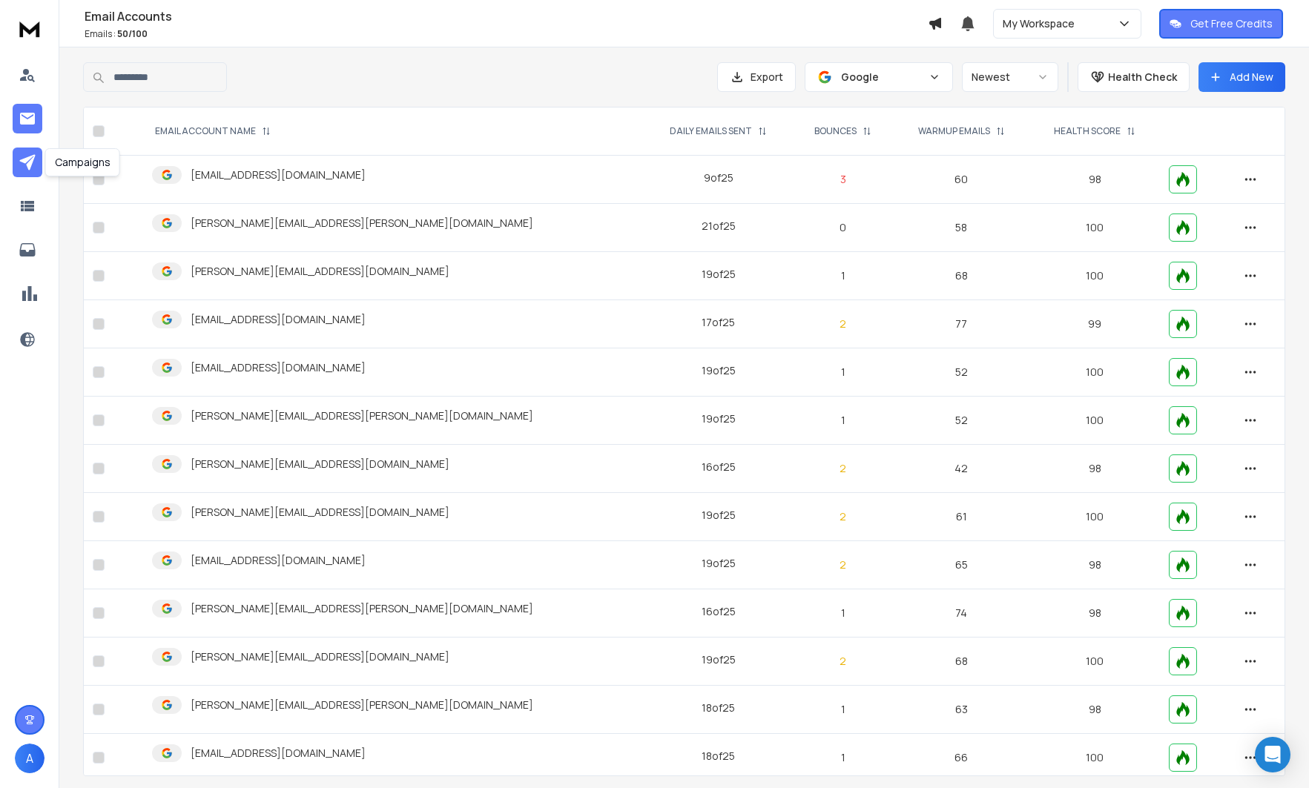
click at [28, 162] on icon at bounding box center [27, 162] width 16 height 16
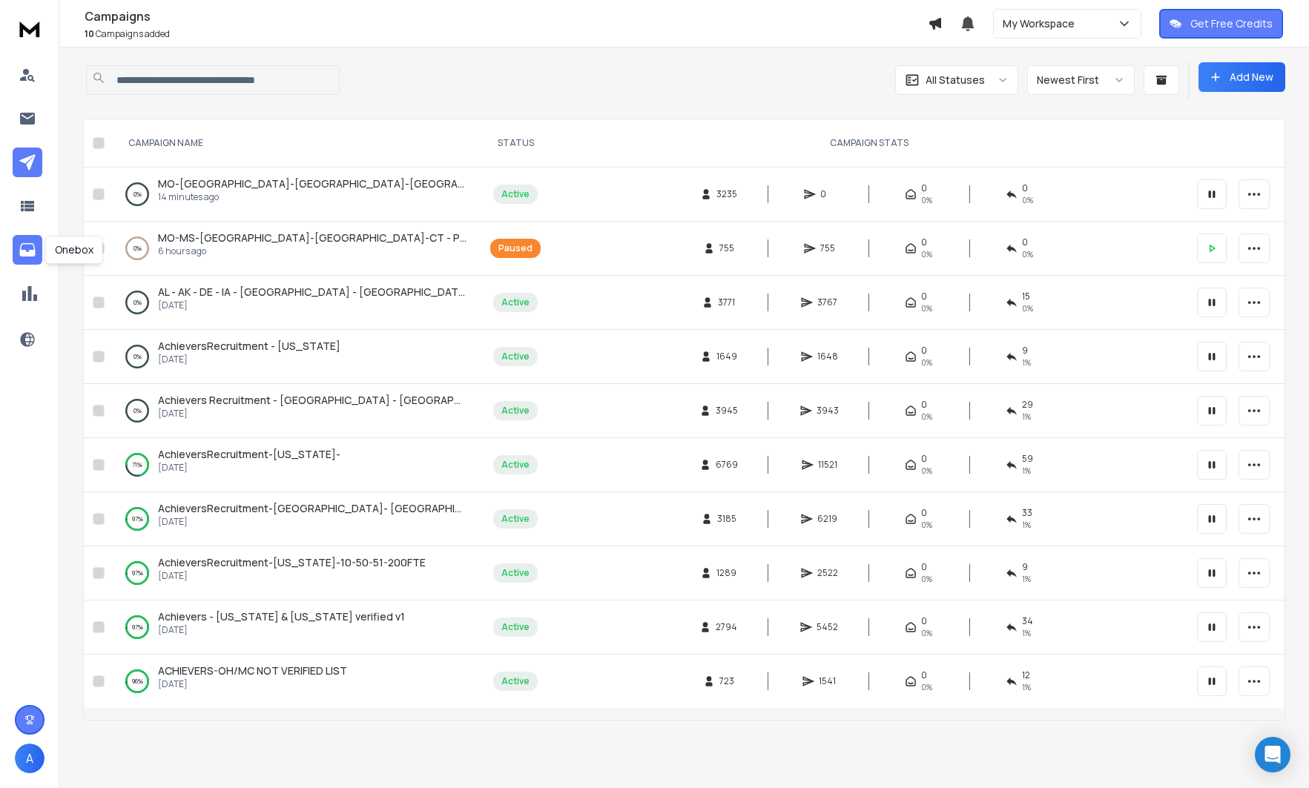
click at [29, 259] on link at bounding box center [28, 250] width 30 height 30
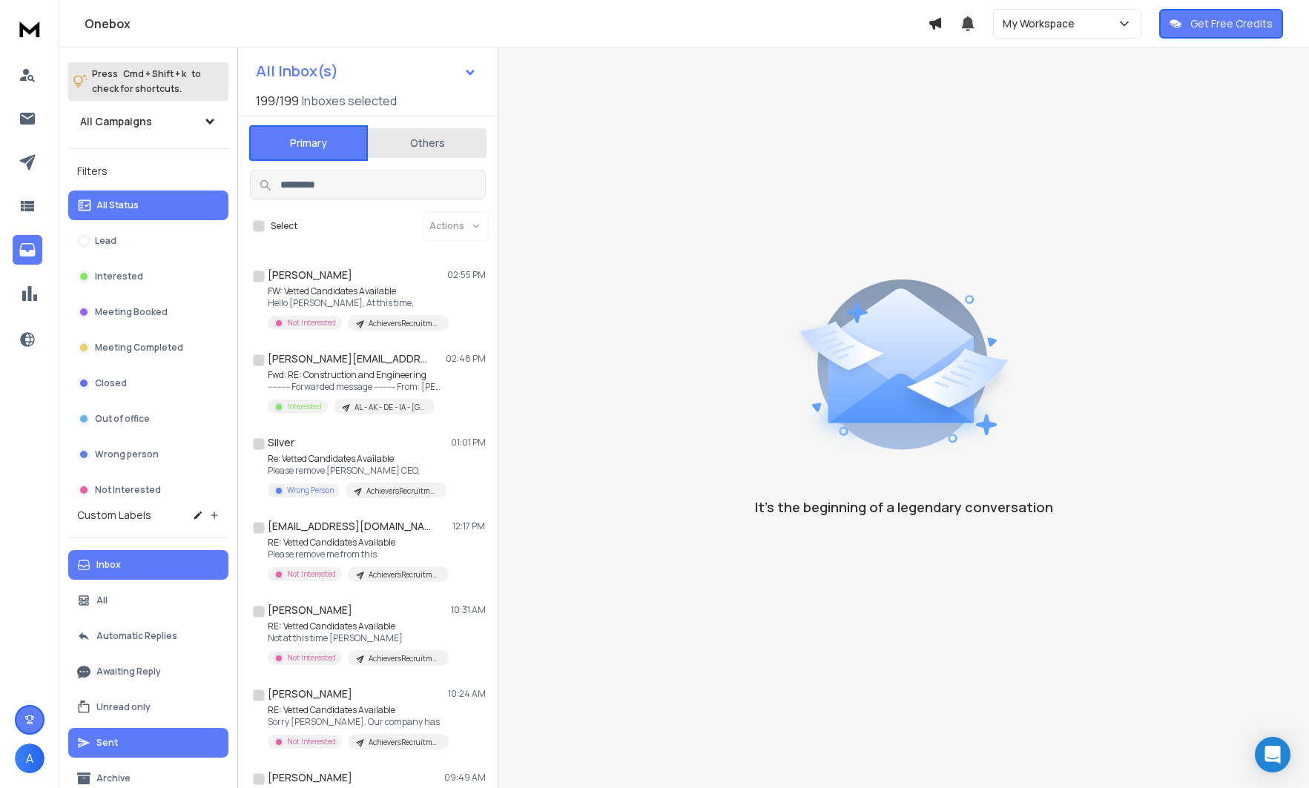
click at [152, 735] on button "Sent" at bounding box center [148, 743] width 160 height 30
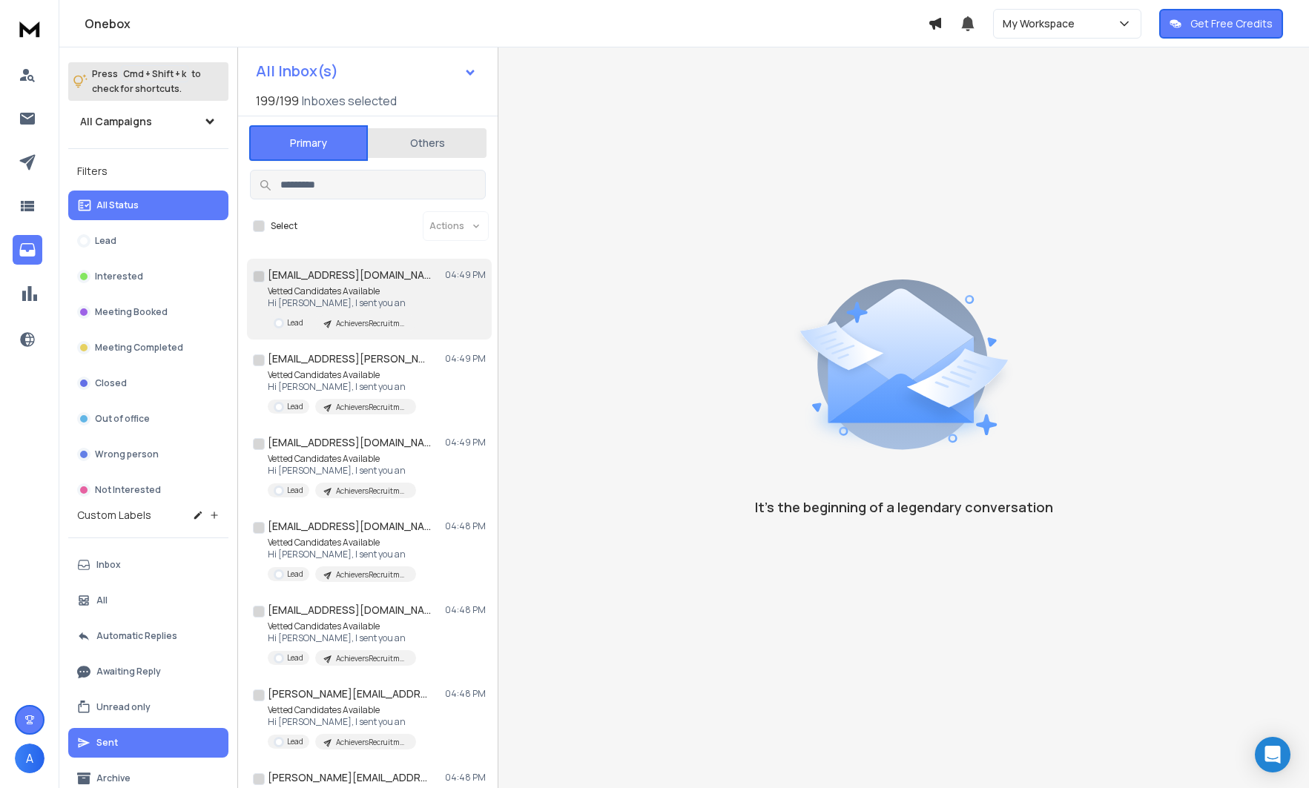
click at [414, 302] on p "Hi Kevin, I sent you an" at bounding box center [342, 303] width 148 height 12
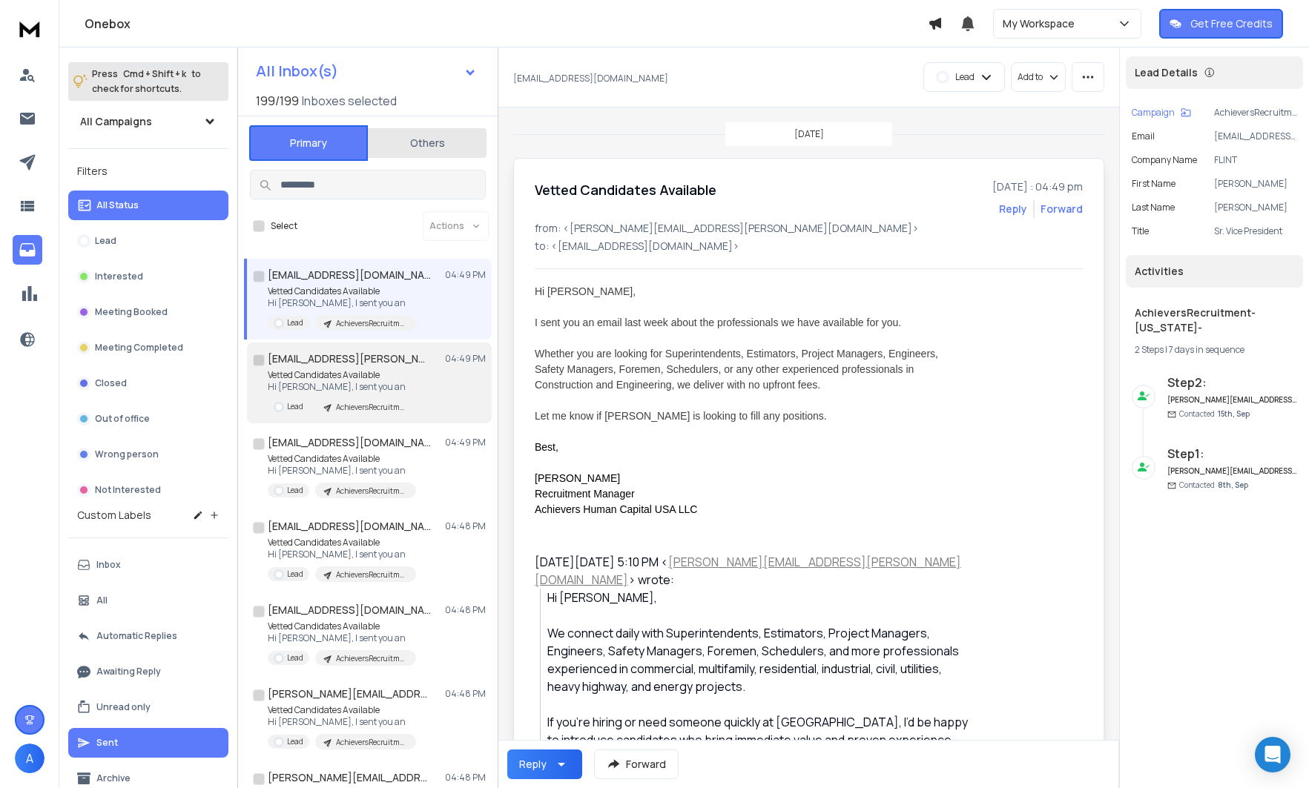
click at [468, 391] on div "Vetted Candidates Available Hi Andreas, I sent you an Lead AchieversRecruitment…" at bounding box center [377, 391] width 218 height 45
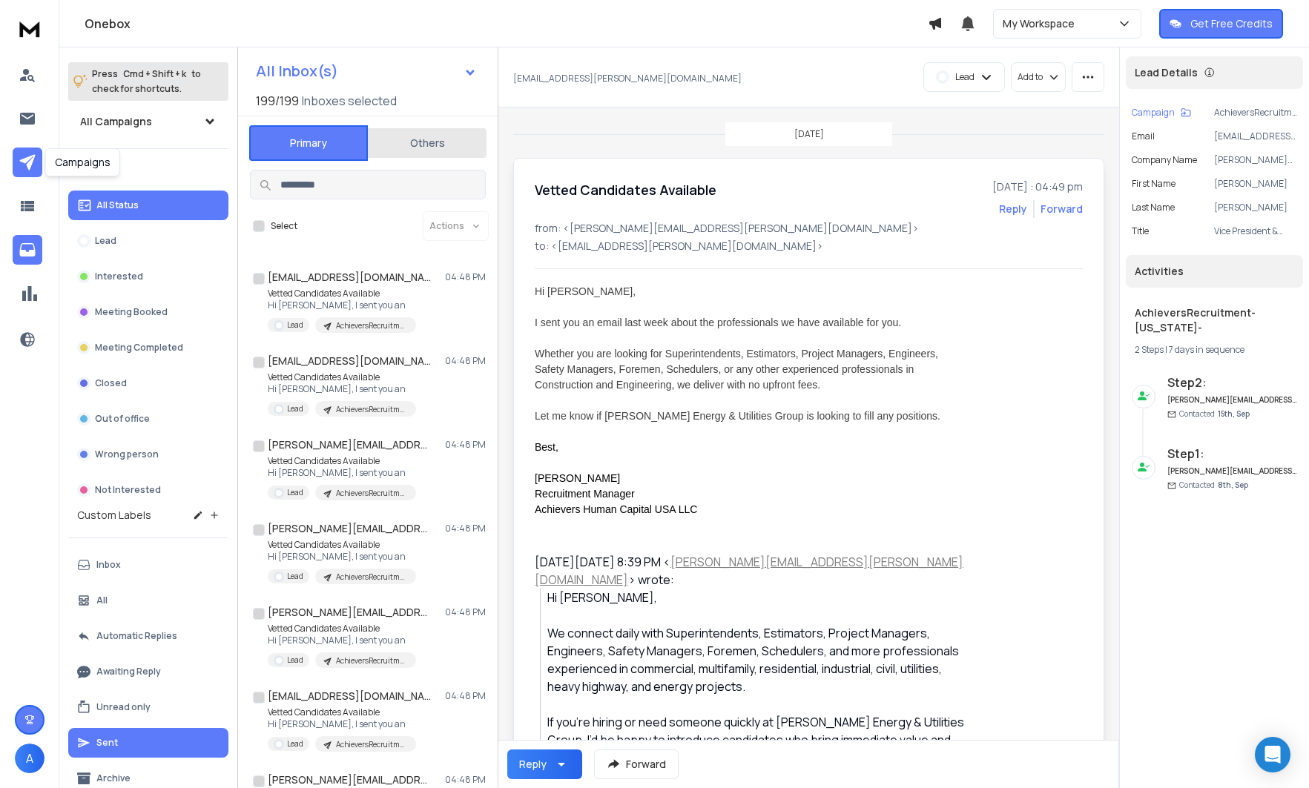
click at [30, 162] on icon at bounding box center [27, 162] width 16 height 16
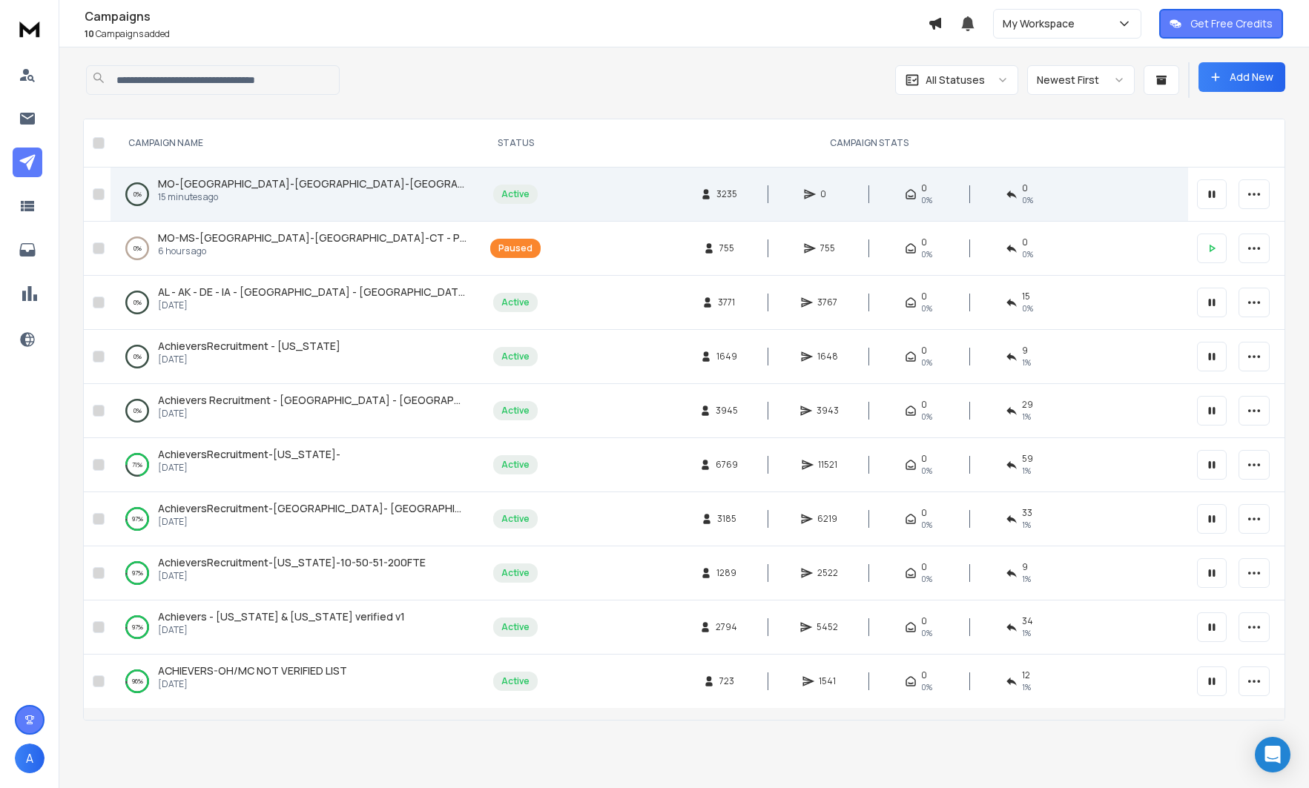
click at [250, 171] on td "0 % MO-MS-TN-NJ-CT - NOT VERIFIED VIA REACHINBOX 15 minutes ago" at bounding box center [295, 195] width 371 height 54
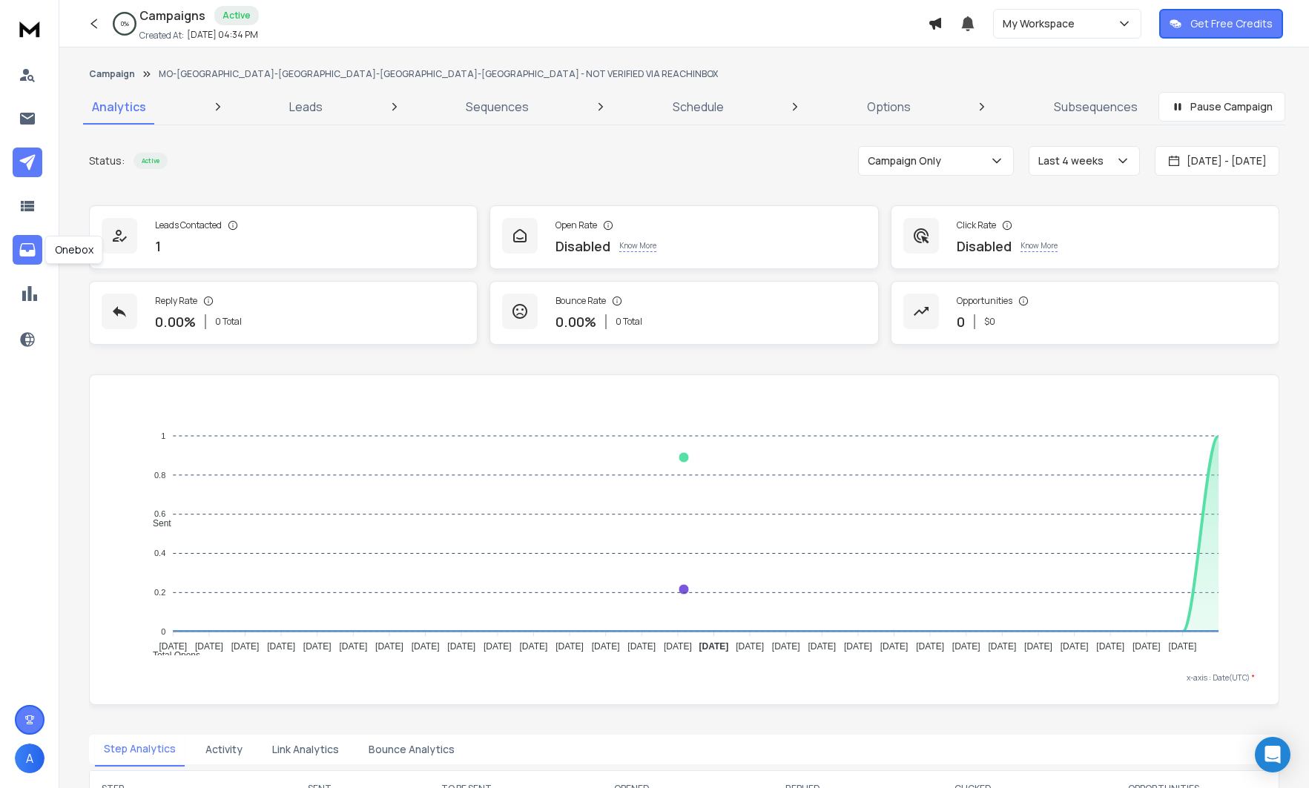
click at [30, 252] on icon at bounding box center [27, 249] width 16 height 13
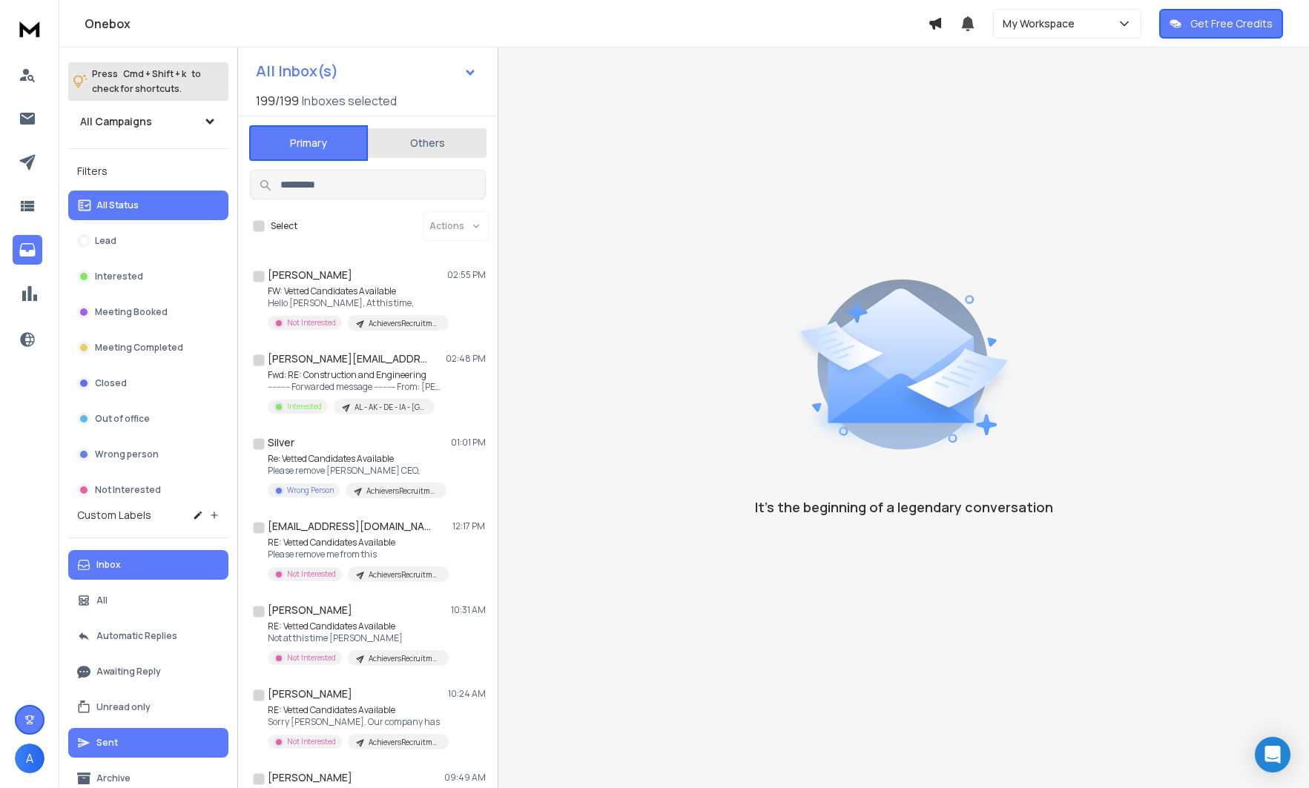
click at [133, 736] on button "Sent" at bounding box center [148, 743] width 160 height 30
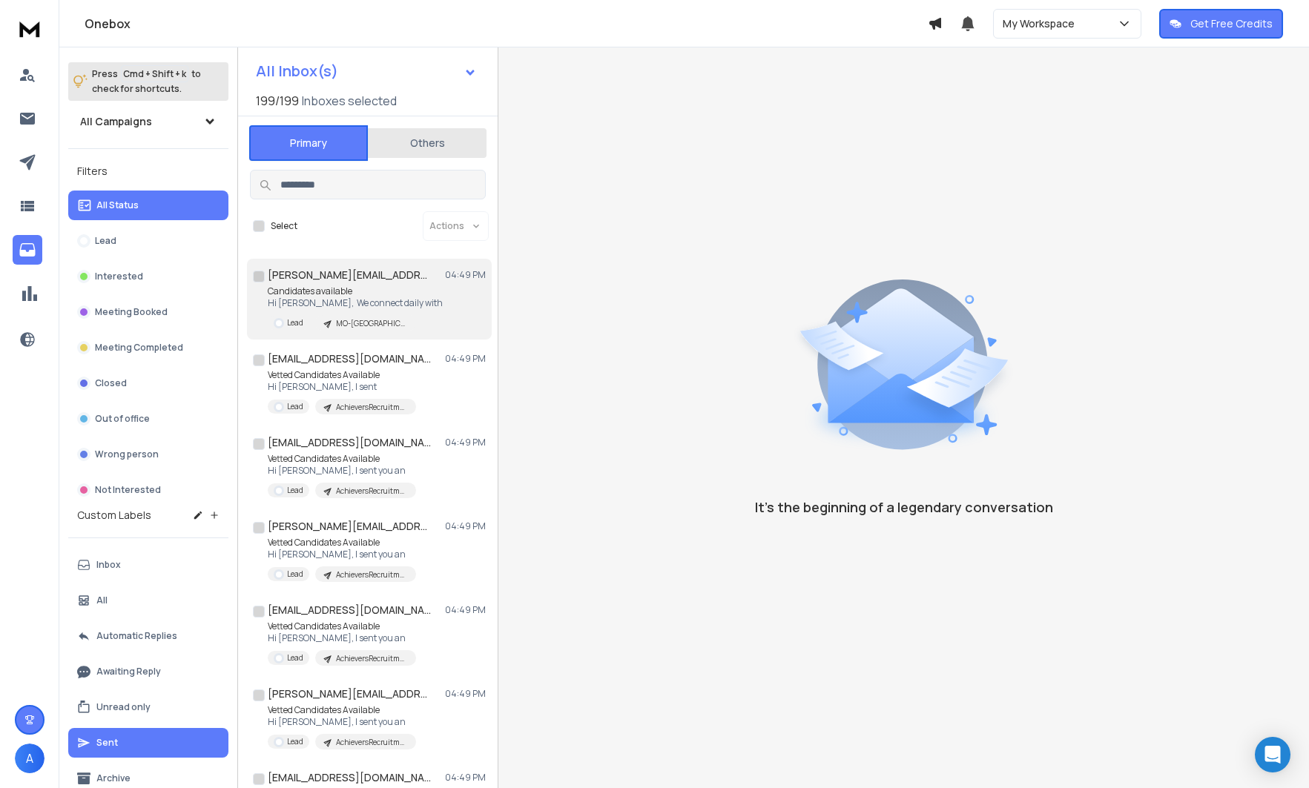
click at [386, 323] on p "MO-[GEOGRAPHIC_DATA]-[GEOGRAPHIC_DATA]-[GEOGRAPHIC_DATA]-[GEOGRAPHIC_DATA] - NO…" at bounding box center [371, 323] width 71 height 11
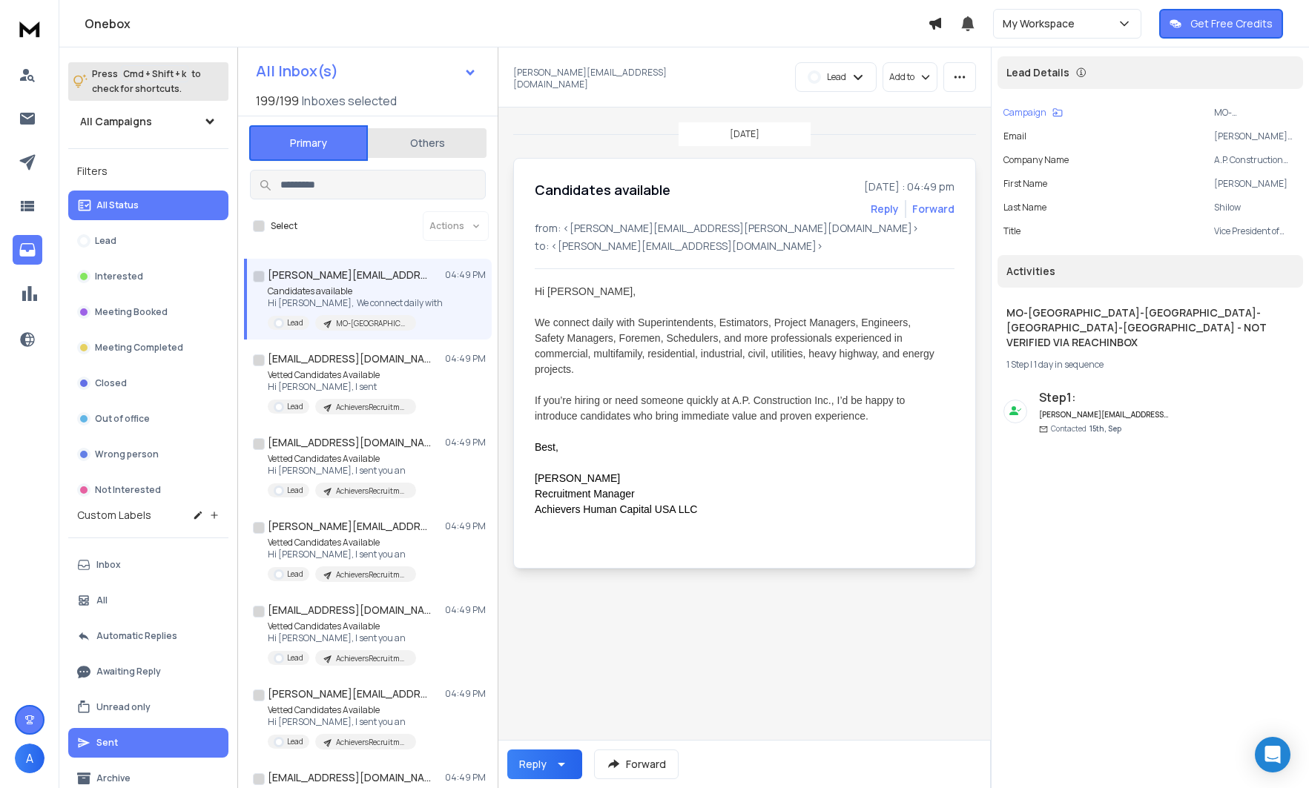
click at [1249, 110] on p "MO-[GEOGRAPHIC_DATA]-[GEOGRAPHIC_DATA]-[GEOGRAPHIC_DATA]-[GEOGRAPHIC_DATA] - NO…" at bounding box center [1255, 113] width 83 height 12
click at [858, 393] on div "If you’re hiring or need someone quickly at A.P. Construction Inc., I’d be happ…" at bounding box center [739, 408] width 408 height 31
click at [27, 125] on icon at bounding box center [28, 119] width 18 height 18
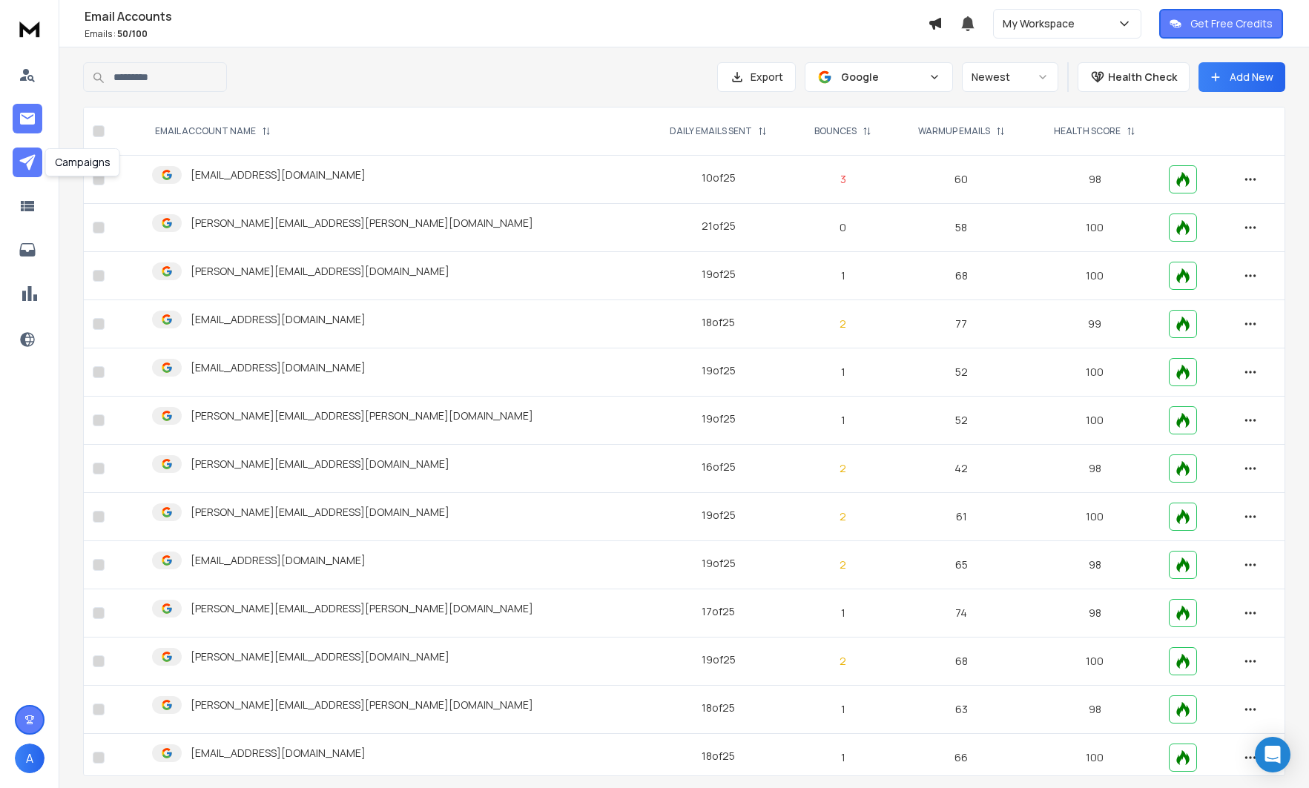
click at [23, 162] on icon at bounding box center [27, 162] width 16 height 16
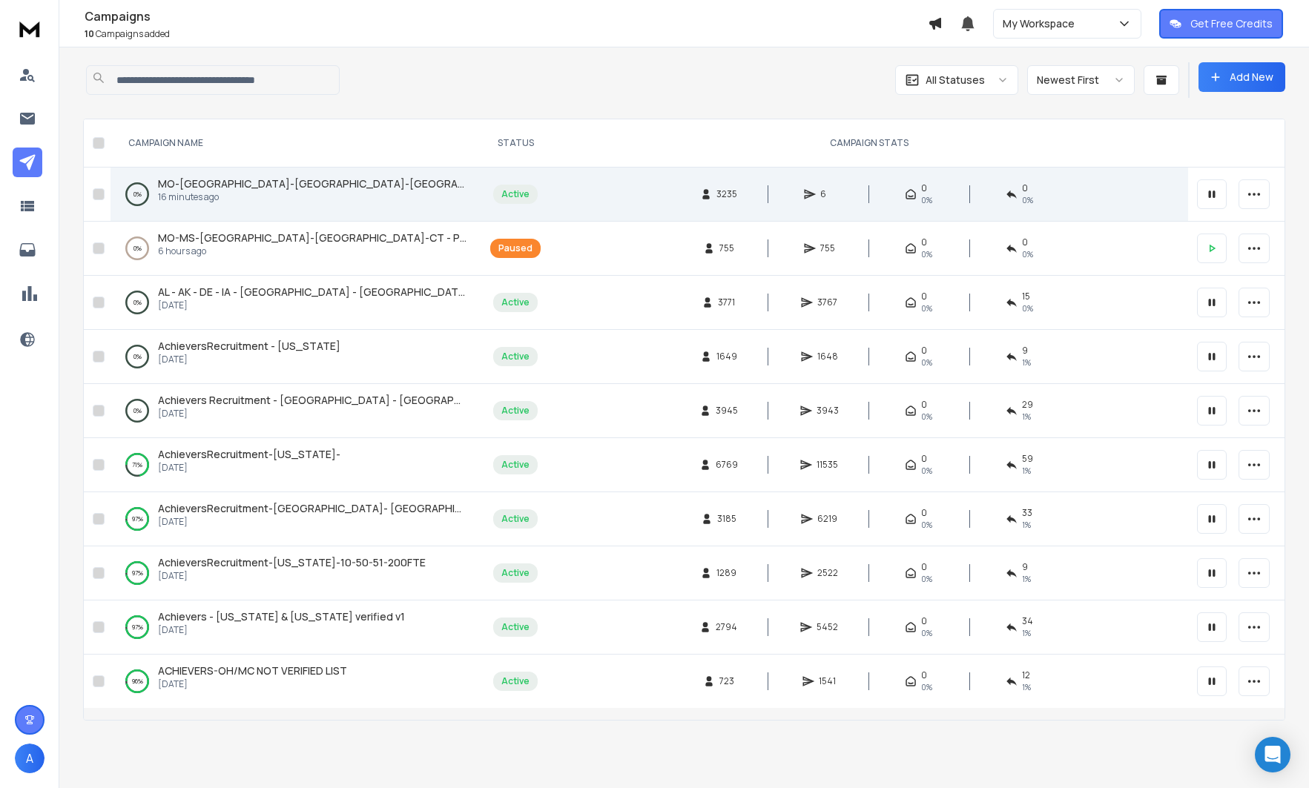
click at [284, 183] on span "MO-[GEOGRAPHIC_DATA]-[GEOGRAPHIC_DATA]-[GEOGRAPHIC_DATA]-[GEOGRAPHIC_DATA] - NO…" at bounding box center [476, 183] width 636 height 14
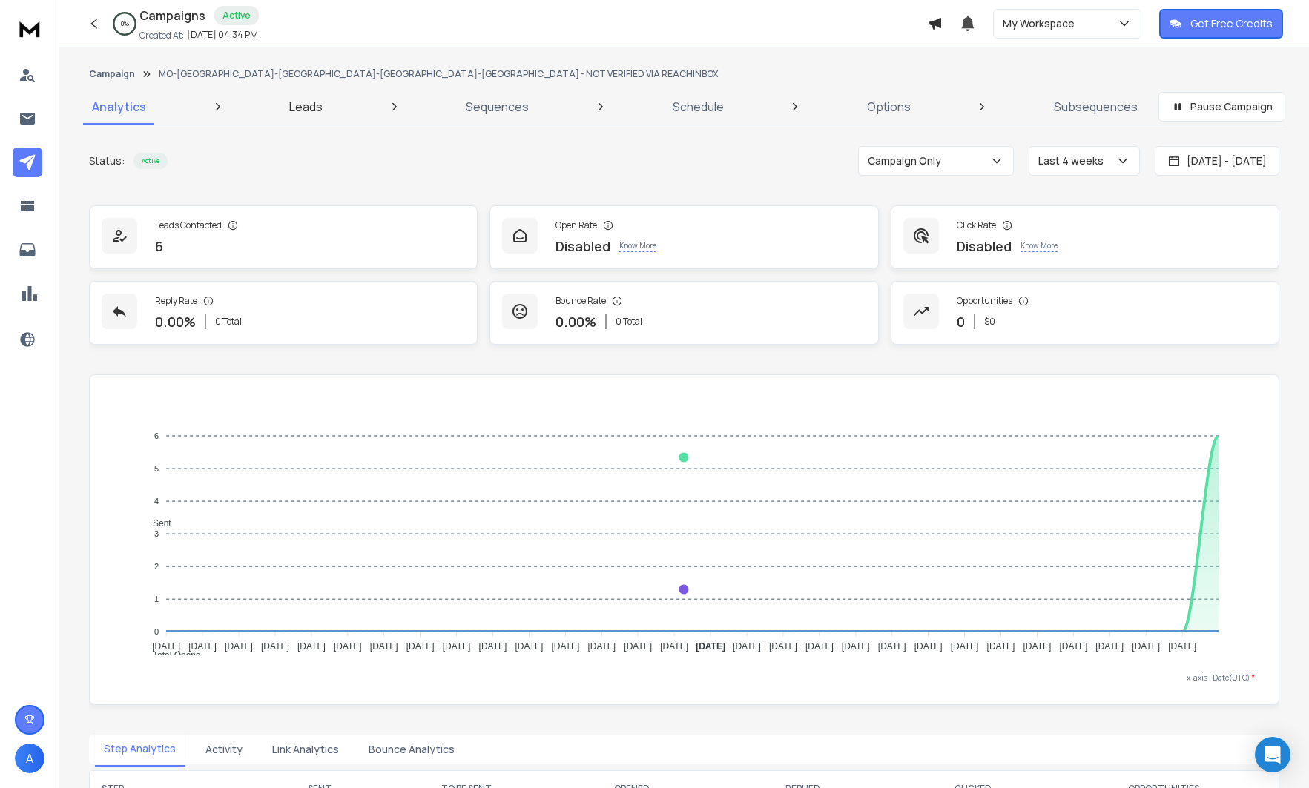
click at [324, 105] on link "Leads" at bounding box center [305, 107] width 51 height 36
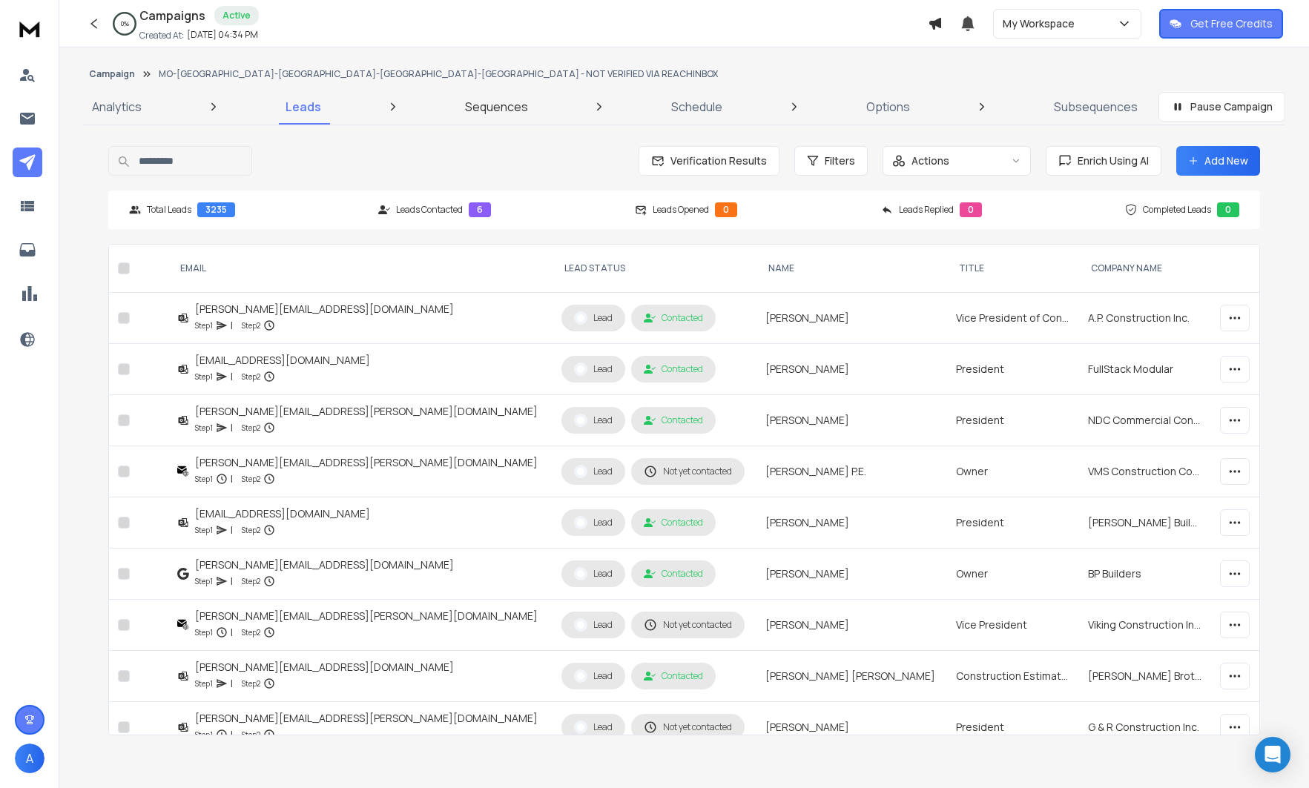
click at [492, 113] on p "Sequences" at bounding box center [496, 107] width 63 height 18
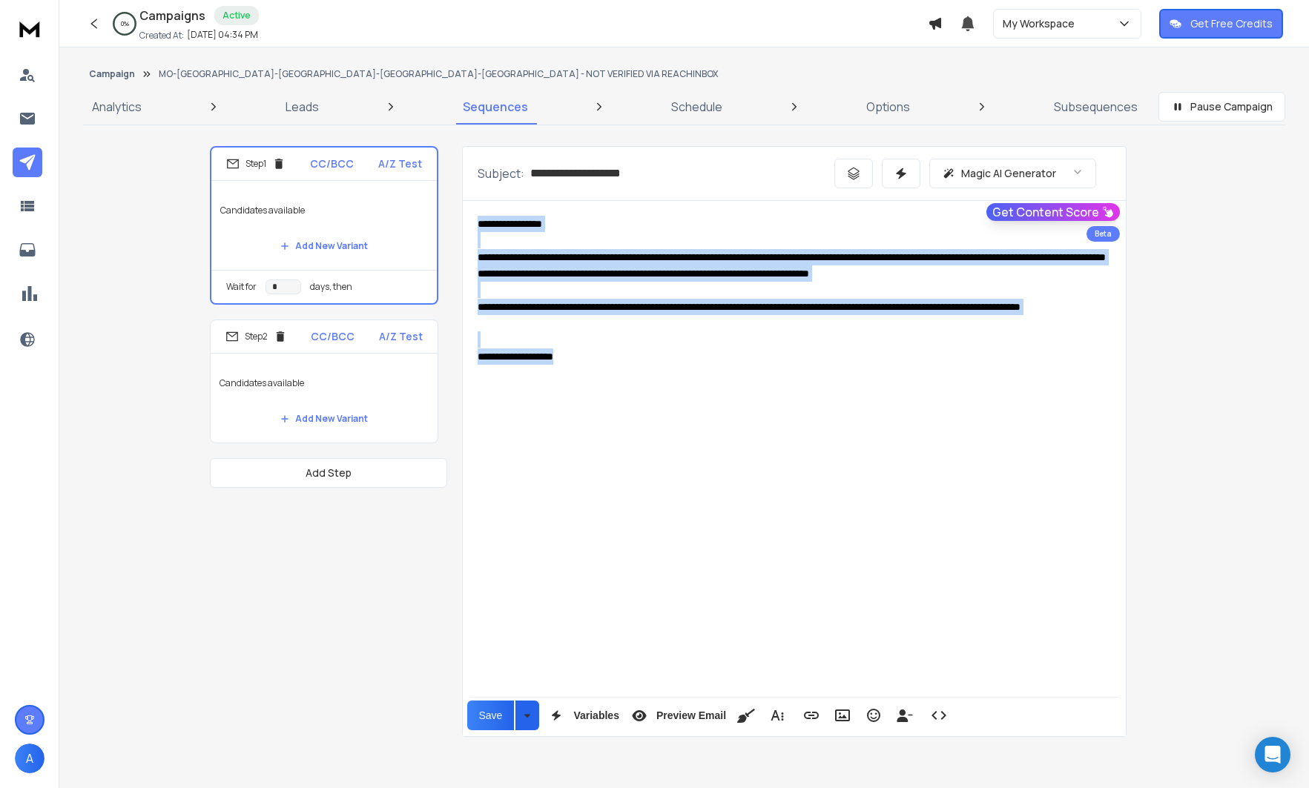
drag, startPoint x: 643, startPoint y: 374, endPoint x: 357, endPoint y: 194, distance: 338.2
click at [357, 194] on div "**********" at bounding box center [684, 441] width 949 height 591
click at [741, 399] on div "**********" at bounding box center [794, 447] width 663 height 493
drag, startPoint x: 716, startPoint y: 383, endPoint x: 417, endPoint y: 220, distance: 340.1
click at [417, 220] on div "**********" at bounding box center [684, 441] width 949 height 591
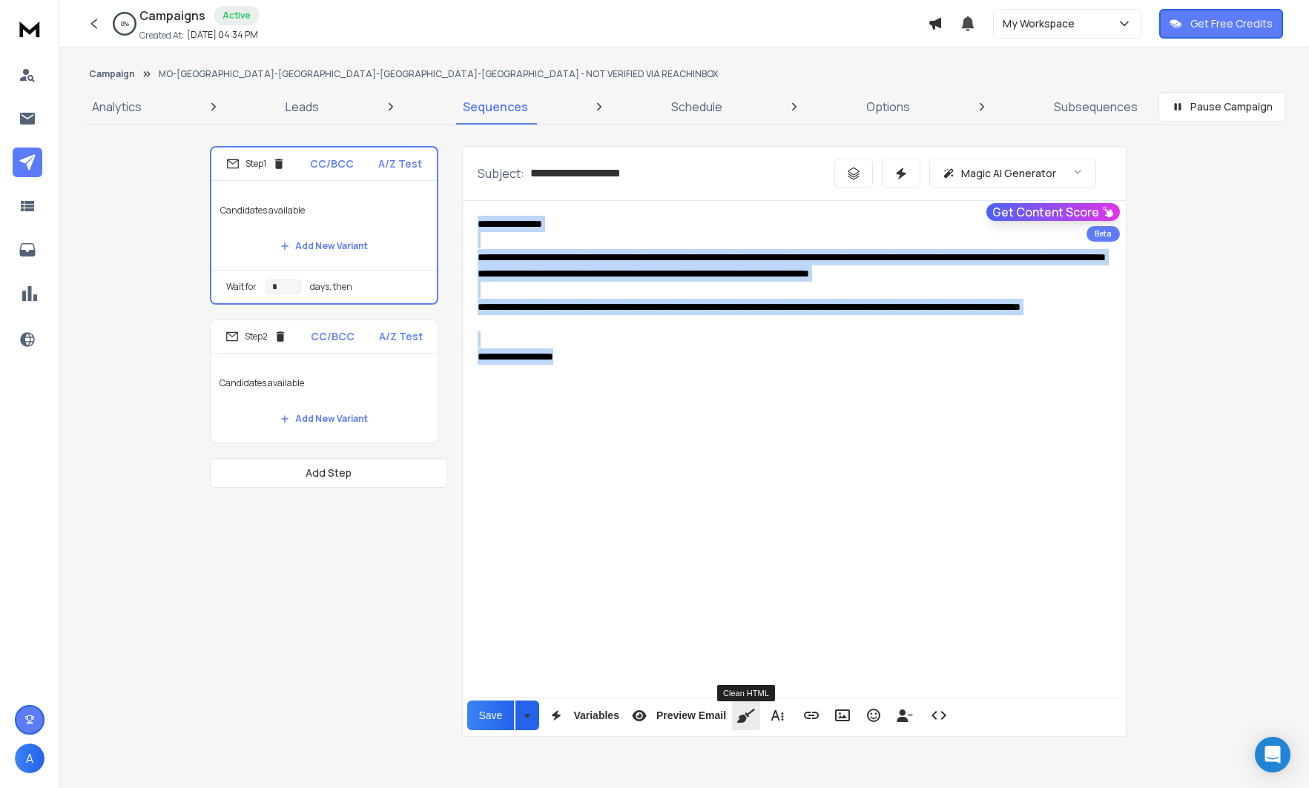
click at [743, 716] on icon "button" at bounding box center [746, 716] width 18 height 14
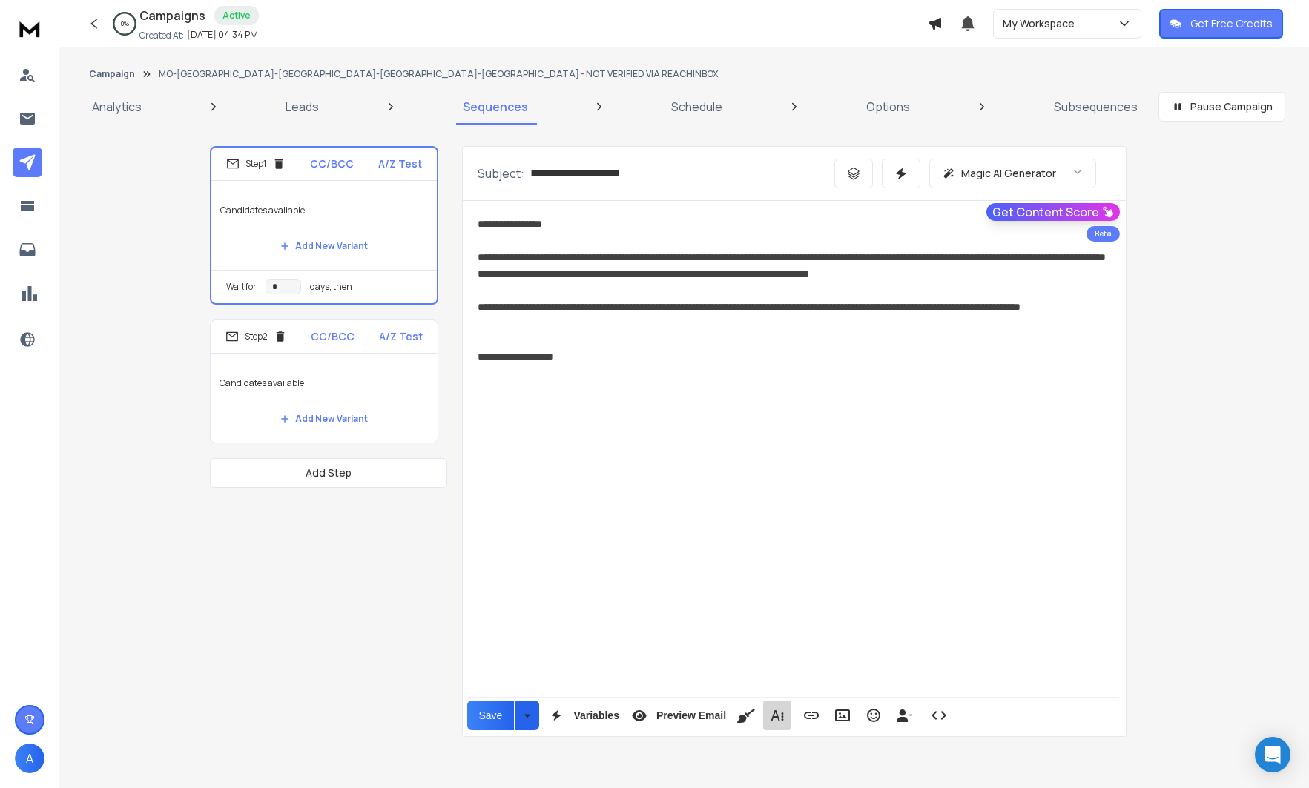
click at [780, 719] on icon "button" at bounding box center [777, 716] width 18 height 18
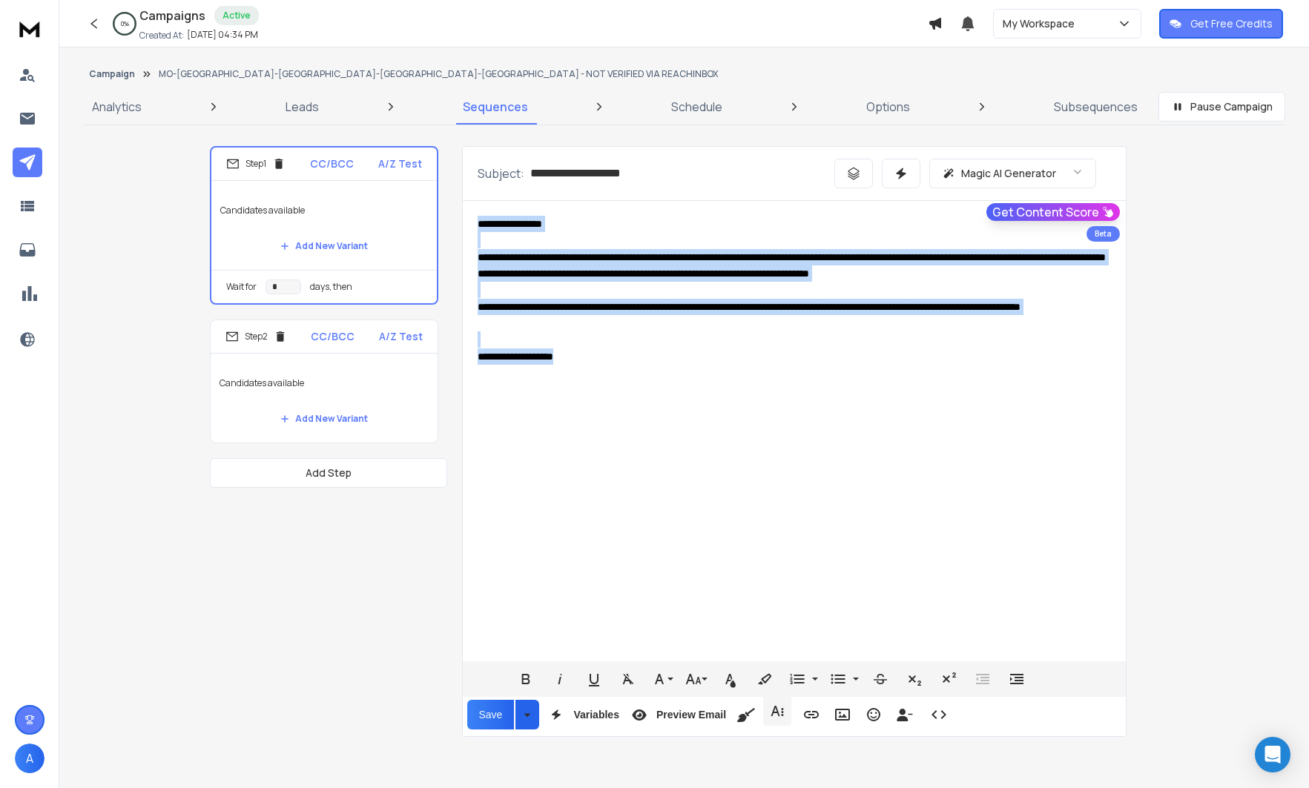
drag, startPoint x: 599, startPoint y: 342, endPoint x: 443, endPoint y: 203, distance: 209.1
click at [446, 205] on div "**********" at bounding box center [684, 441] width 949 height 591
click at [727, 685] on icon "button" at bounding box center [730, 679] width 18 height 18
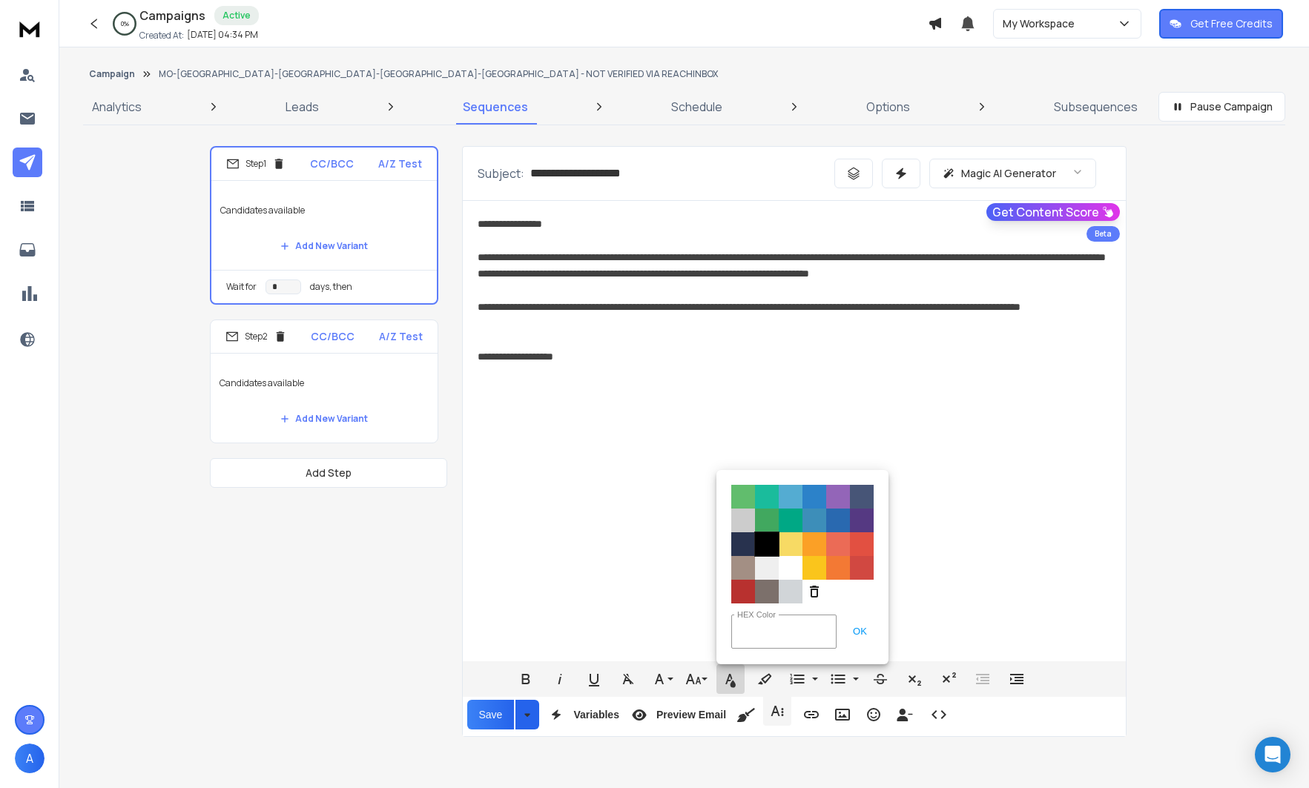
click at [767, 546] on span "Color#000000" at bounding box center [767, 544] width 24 height 24
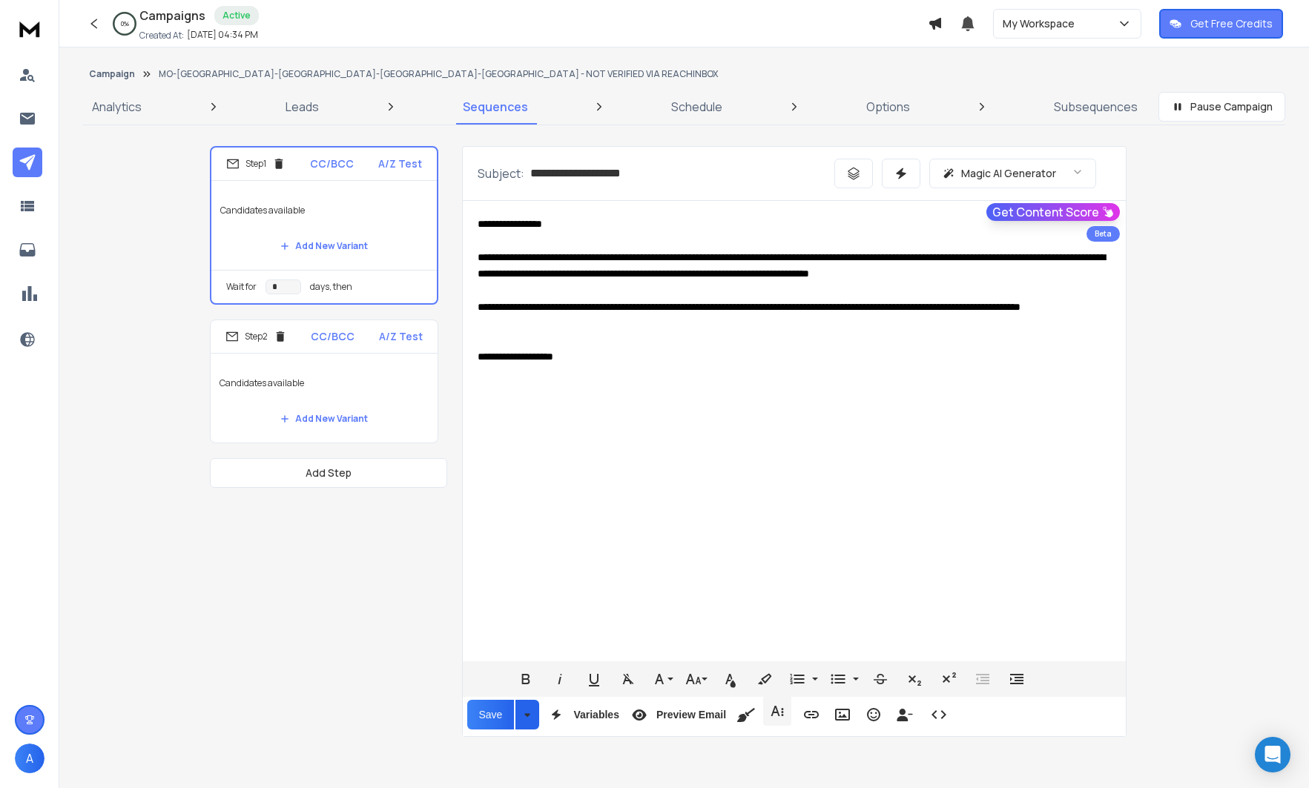
click at [767, 546] on div "**********" at bounding box center [794, 429] width 663 height 457
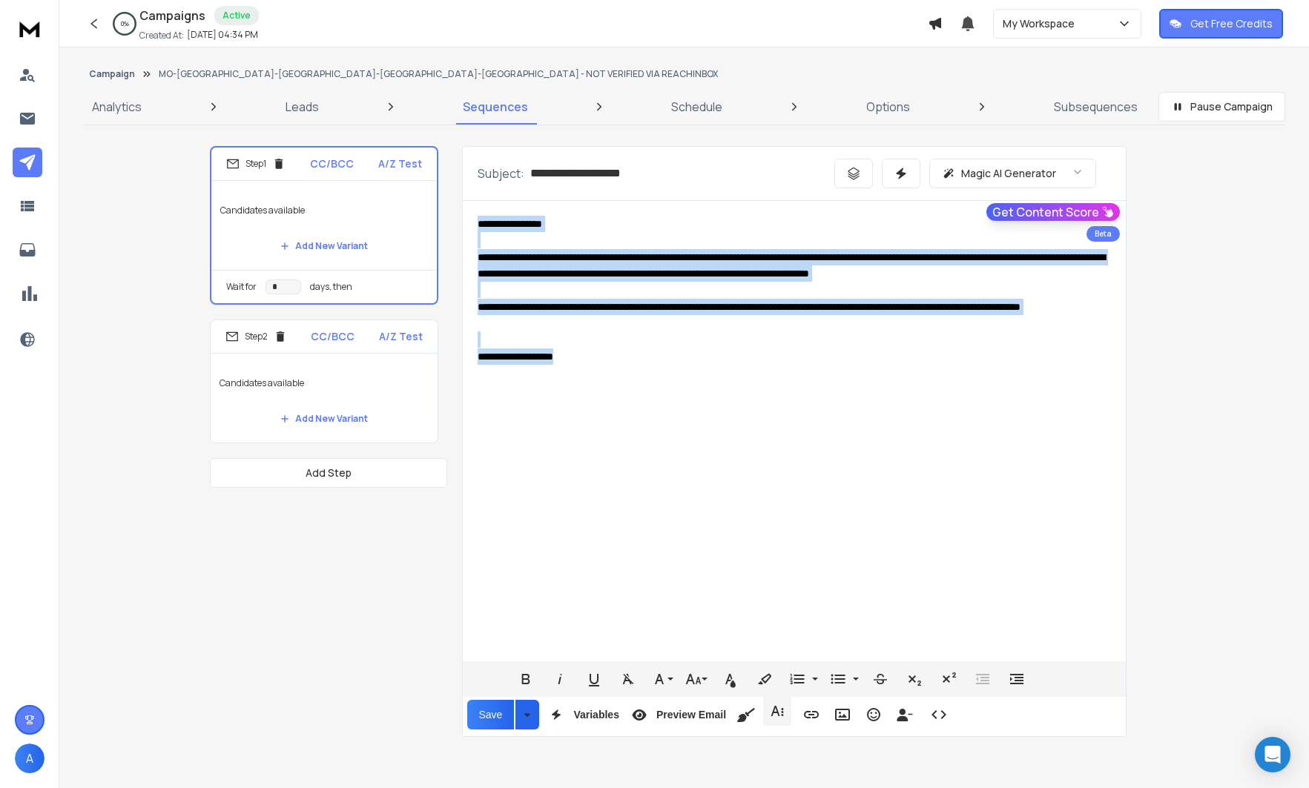
drag, startPoint x: 769, startPoint y: 500, endPoint x: 297, endPoint y: 152, distance: 586.5
click at [302, 150] on div "**********" at bounding box center [684, 441] width 949 height 591
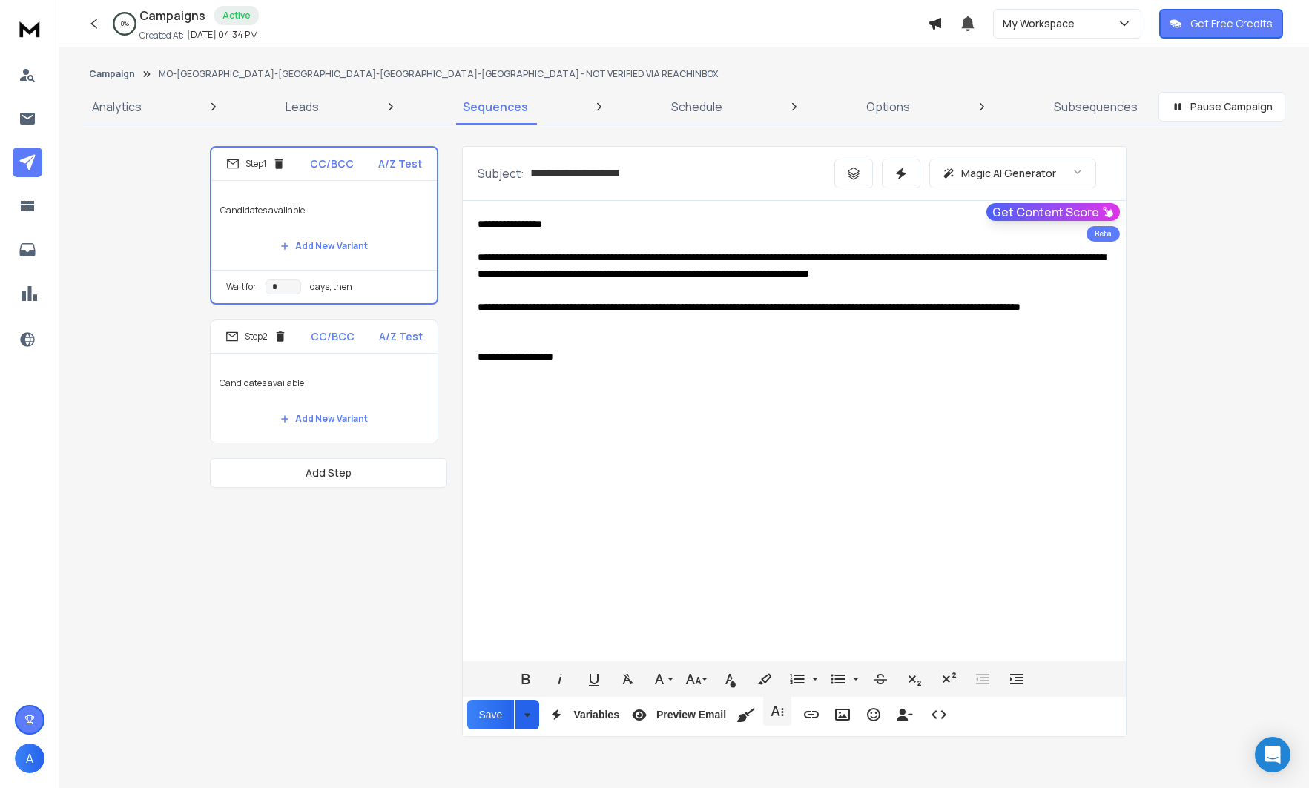
click at [713, 544] on div "**********" at bounding box center [794, 429] width 663 height 457
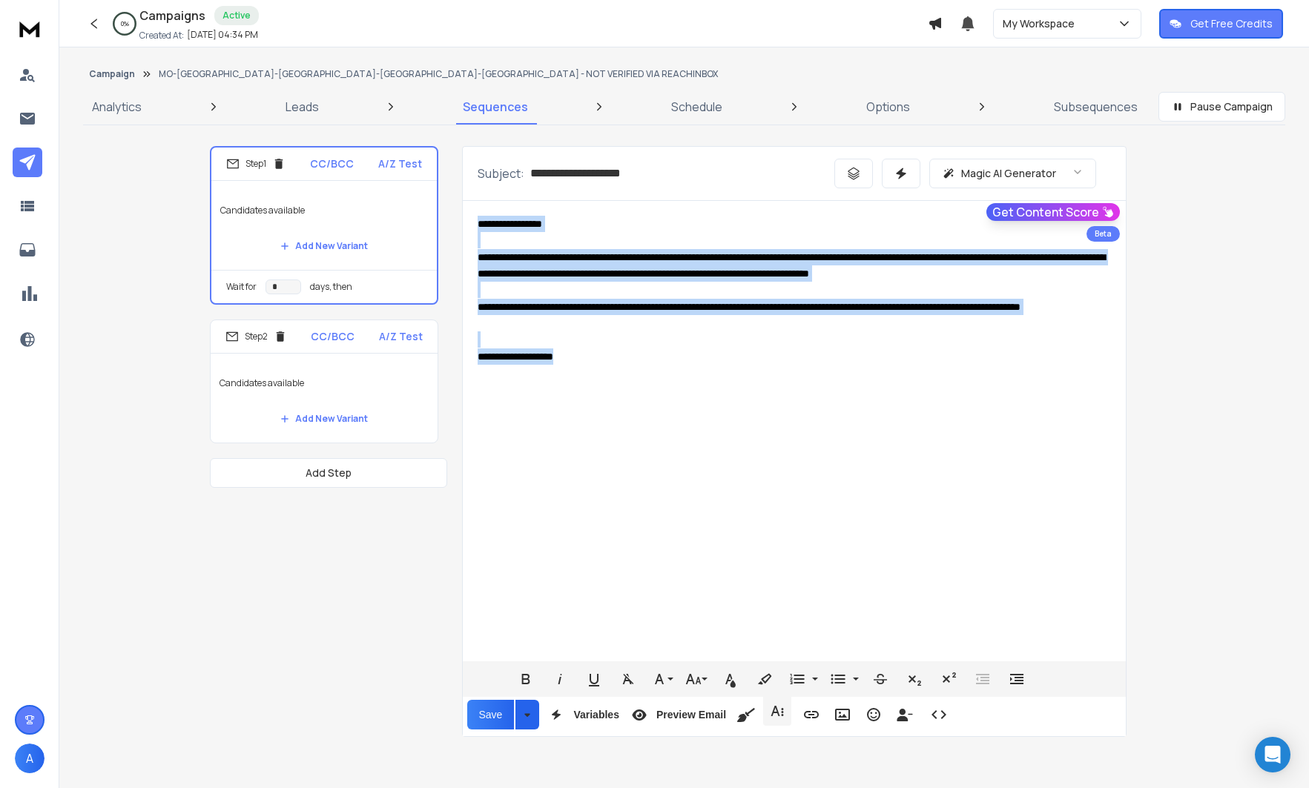
drag, startPoint x: 882, startPoint y: 484, endPoint x: 391, endPoint y: 185, distance: 575.3
click at [390, 182] on div "**********" at bounding box center [684, 441] width 949 height 591
click at [765, 684] on icon "button" at bounding box center [765, 679] width 18 height 18
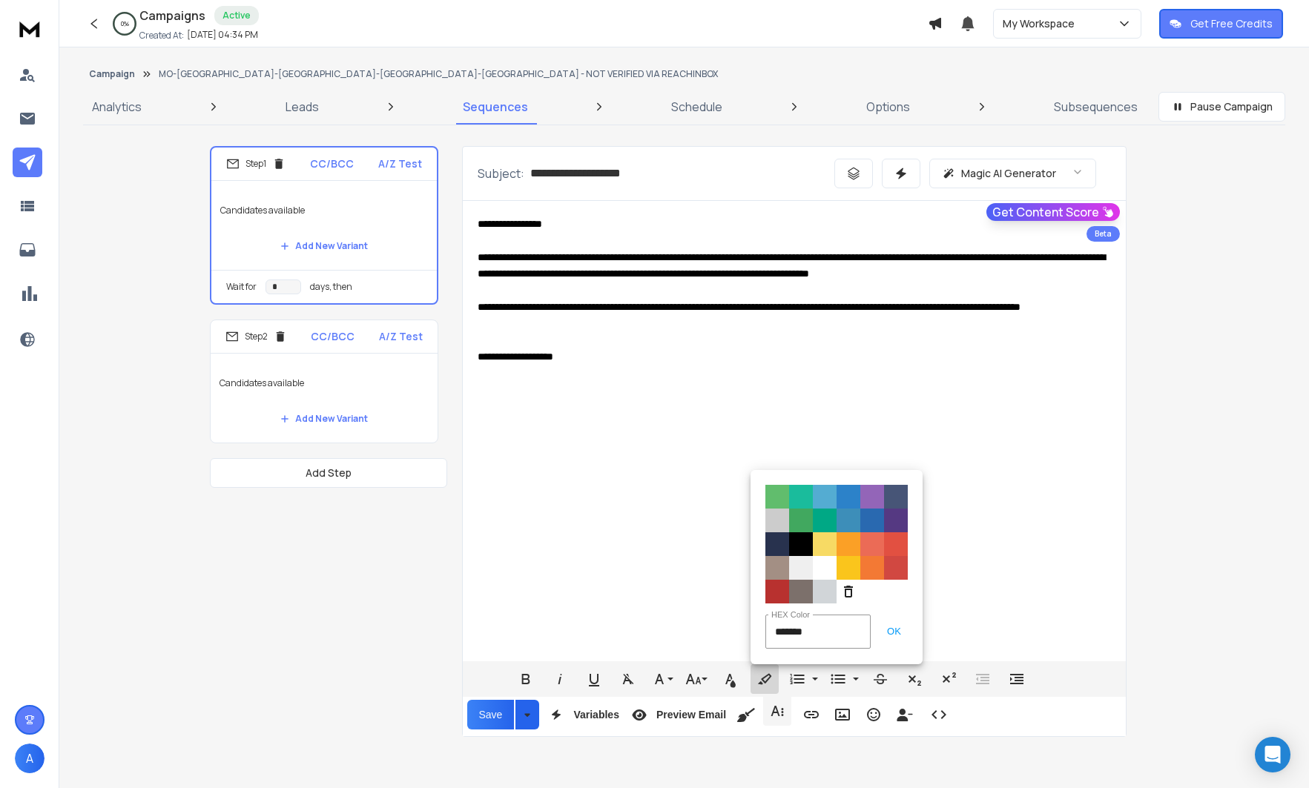
click at [660, 548] on div "**********" at bounding box center [794, 429] width 663 height 457
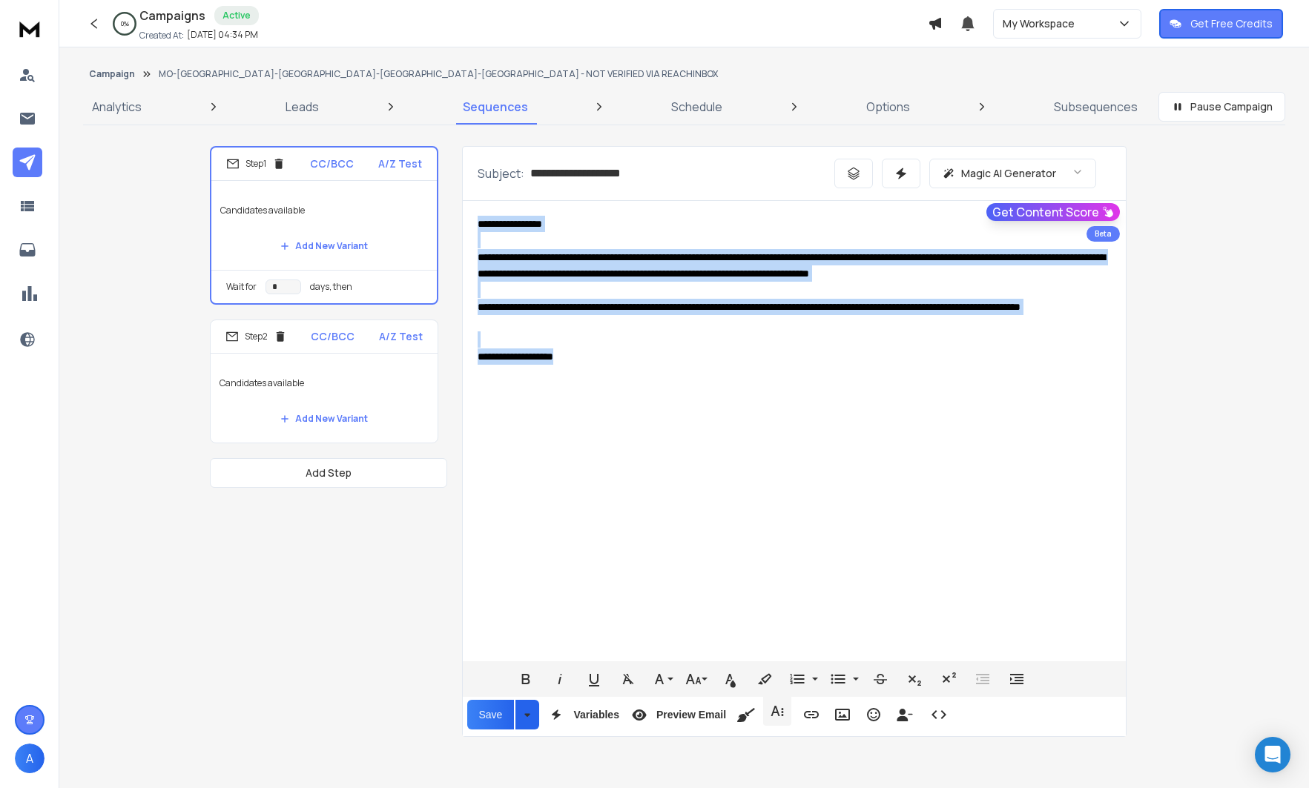
drag, startPoint x: 611, startPoint y: 378, endPoint x: 389, endPoint y: 145, distance: 322.5
click at [382, 120] on div "**********" at bounding box center [684, 402] width 1202 height 681
click at [738, 681] on icon "button" at bounding box center [730, 679] width 18 height 18
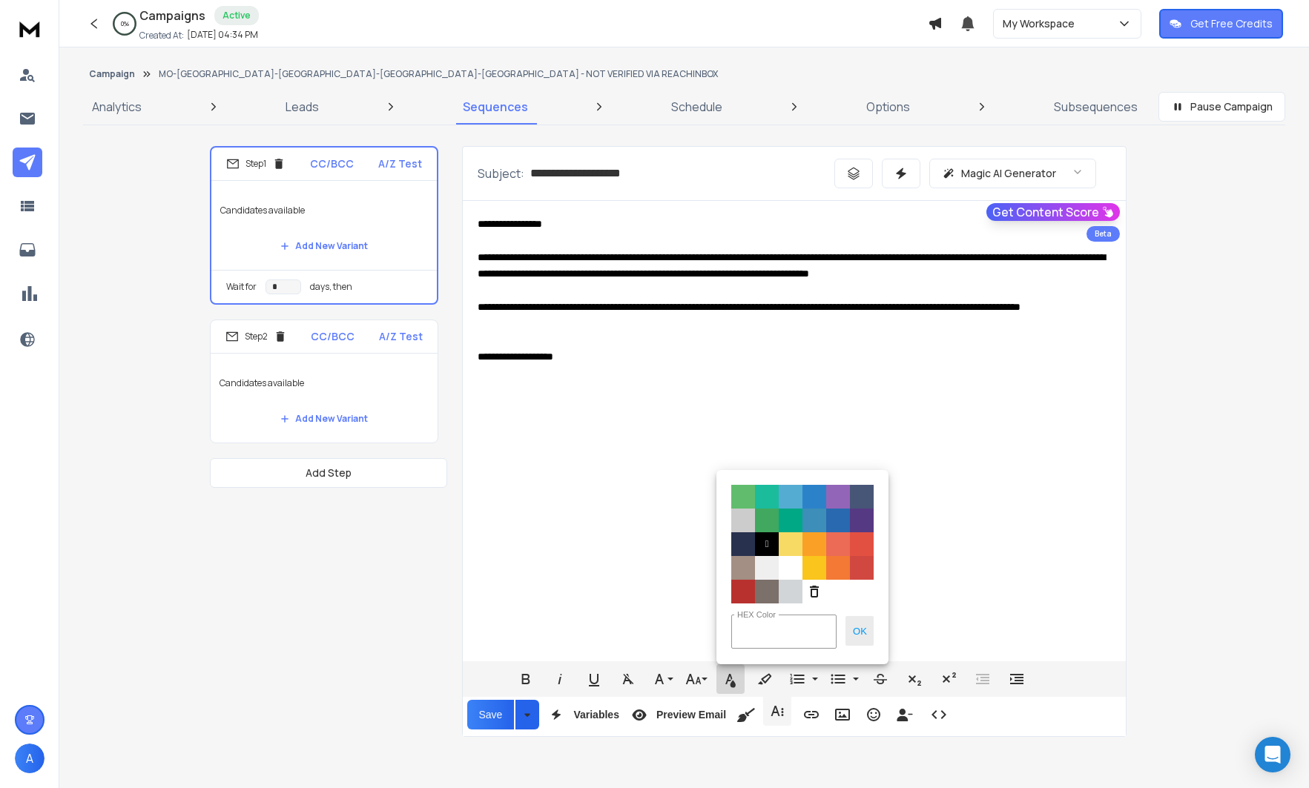
click at [856, 637] on button "OK" at bounding box center [859, 631] width 28 height 30
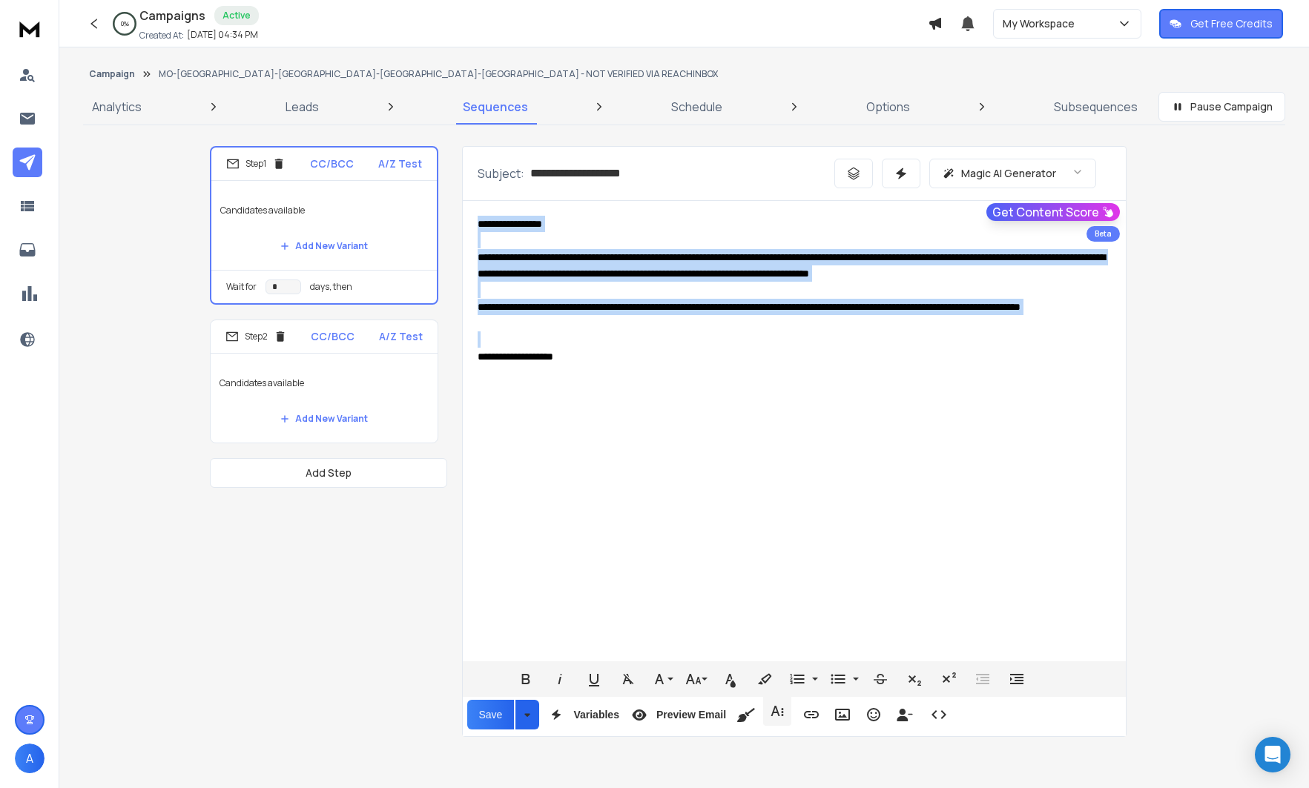
click at [898, 534] on div "**********" at bounding box center [794, 429] width 663 height 457
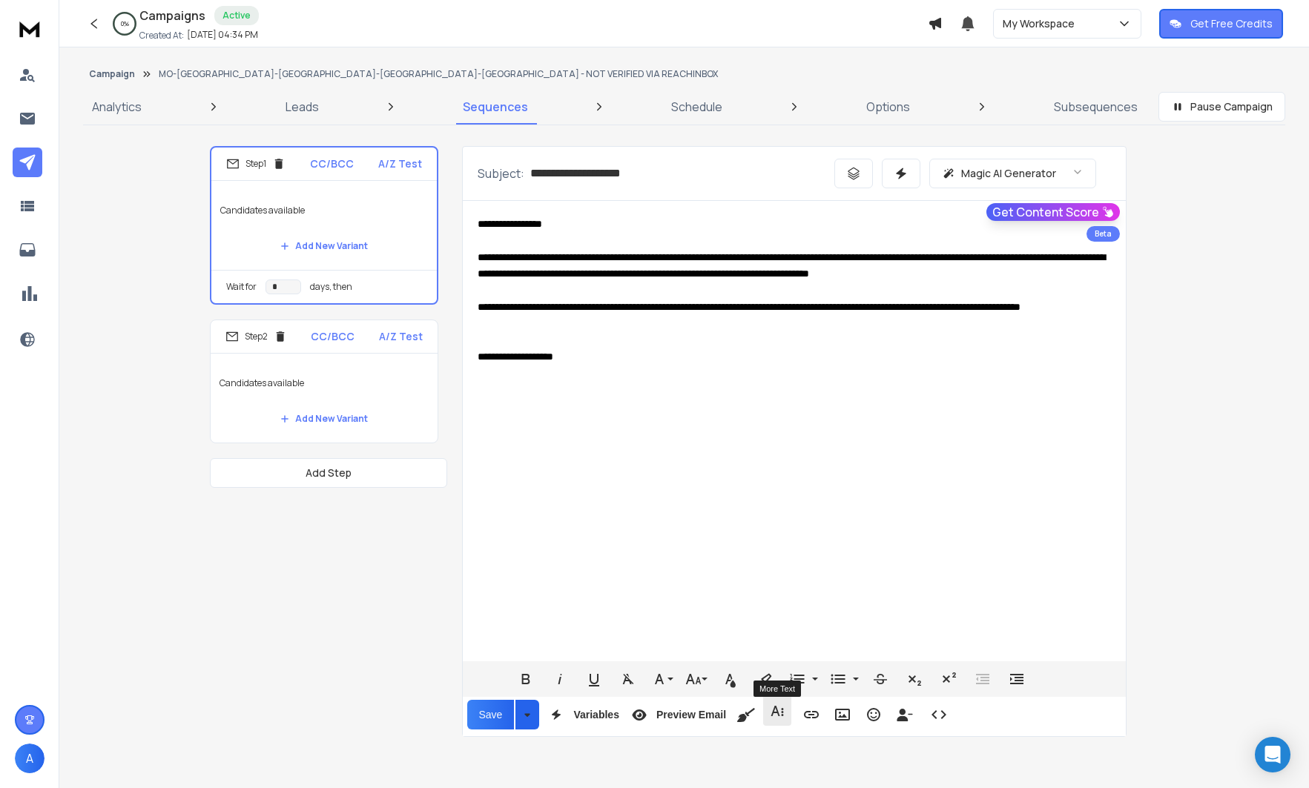
click at [770, 715] on icon "button" at bounding box center [777, 711] width 18 height 18
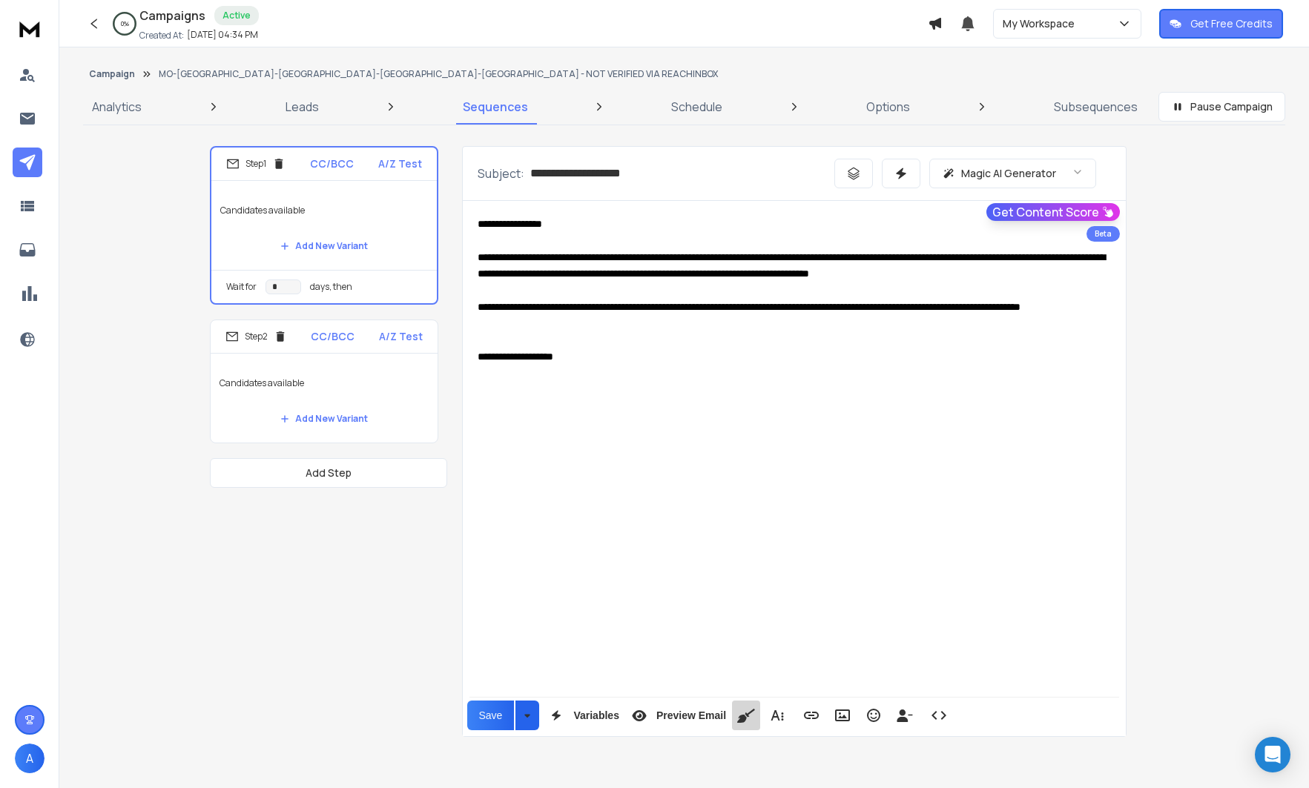
click at [744, 720] on icon "button" at bounding box center [746, 716] width 18 height 14
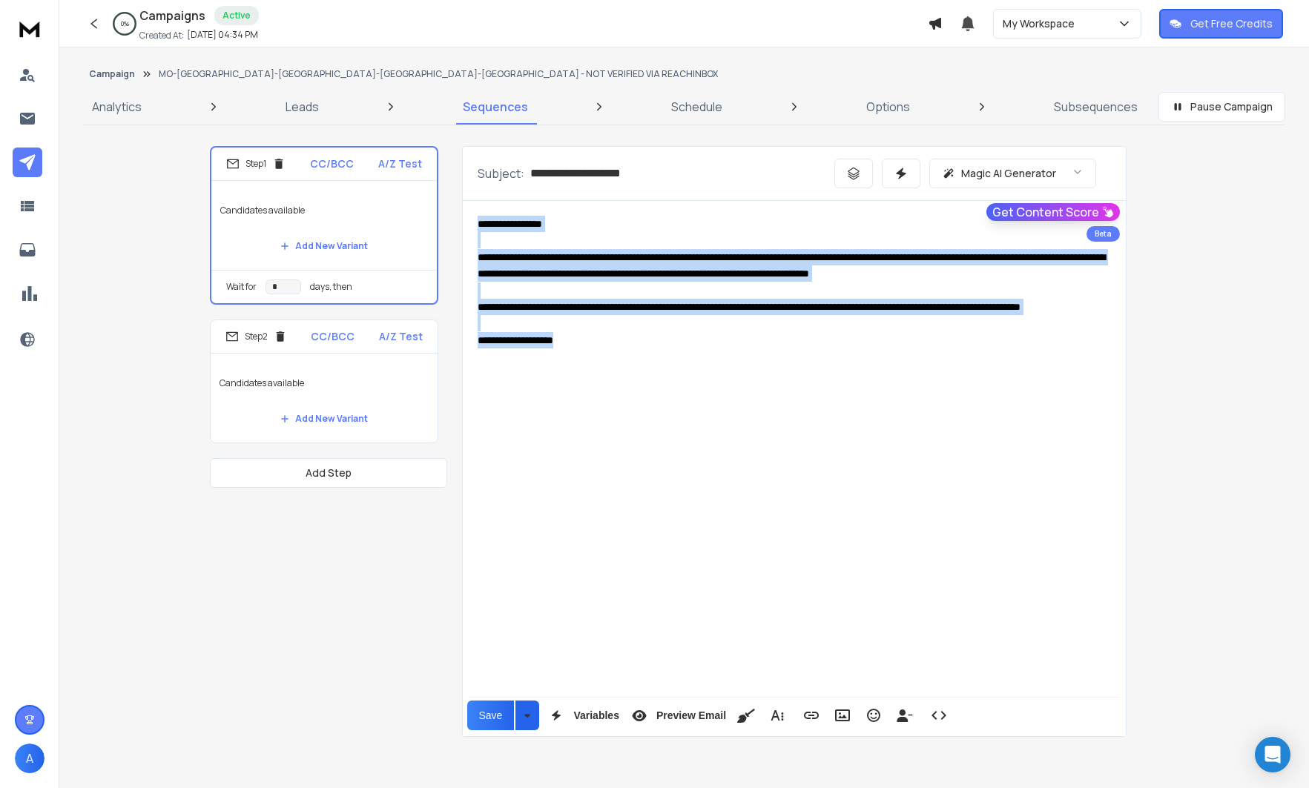
drag, startPoint x: 598, startPoint y: 377, endPoint x: 389, endPoint y: 195, distance: 276.4
click at [393, 196] on div "**********" at bounding box center [684, 441] width 949 height 591
click at [741, 714] on icon "button" at bounding box center [746, 716] width 18 height 14
click at [716, 512] on div "**********" at bounding box center [794, 447] width 663 height 493
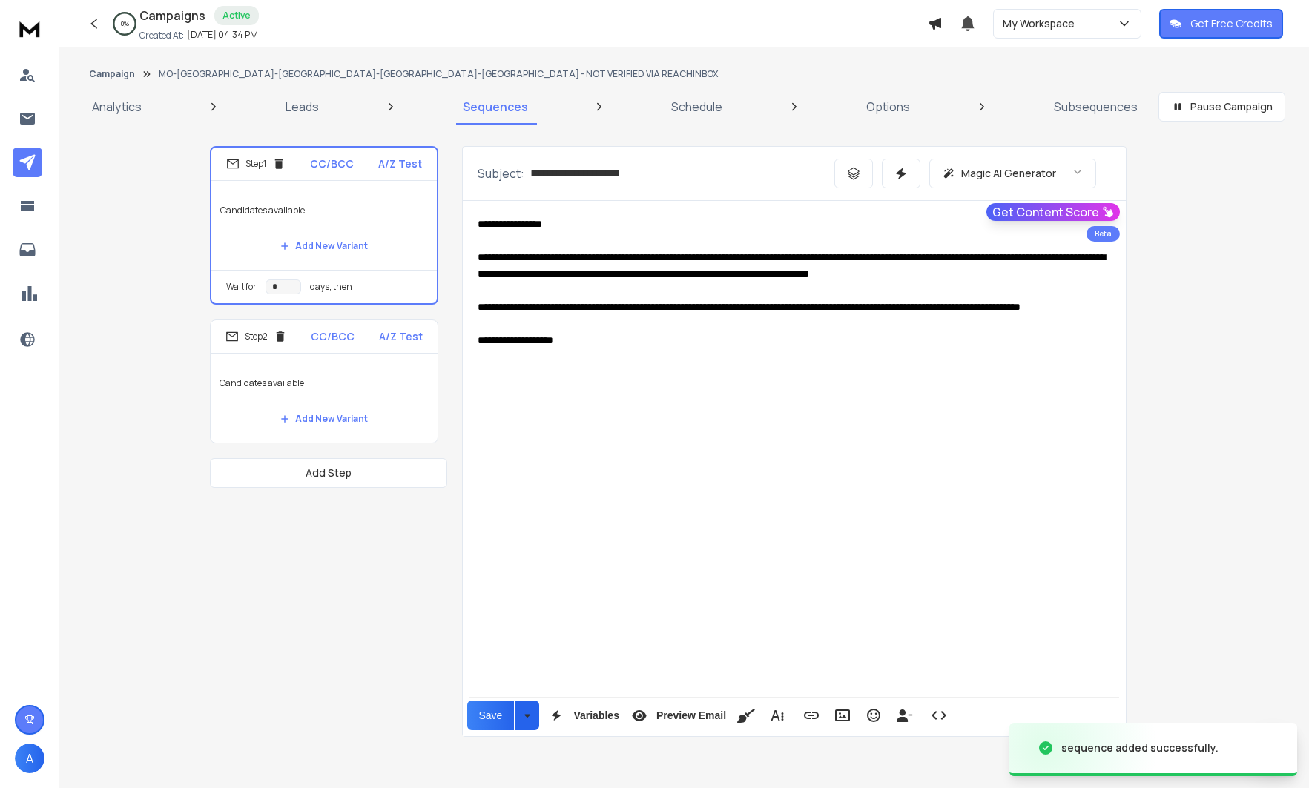
click at [332, 380] on p "Candidates available" at bounding box center [323, 384] width 209 height 42
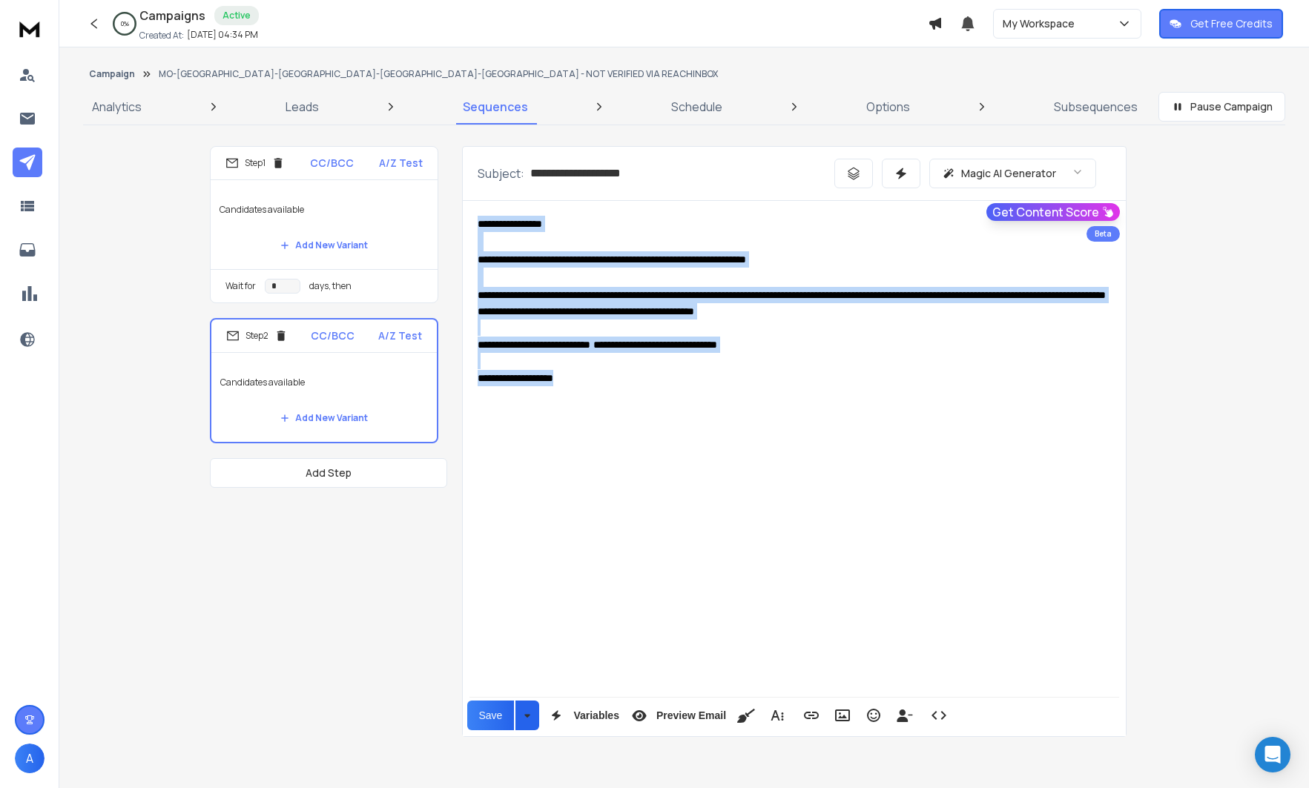
drag, startPoint x: 672, startPoint y: 398, endPoint x: 423, endPoint y: 190, distance: 324.8
click at [415, 156] on div "**********" at bounding box center [684, 441] width 949 height 591
click at [782, 716] on icon "button" at bounding box center [777, 715] width 13 height 10
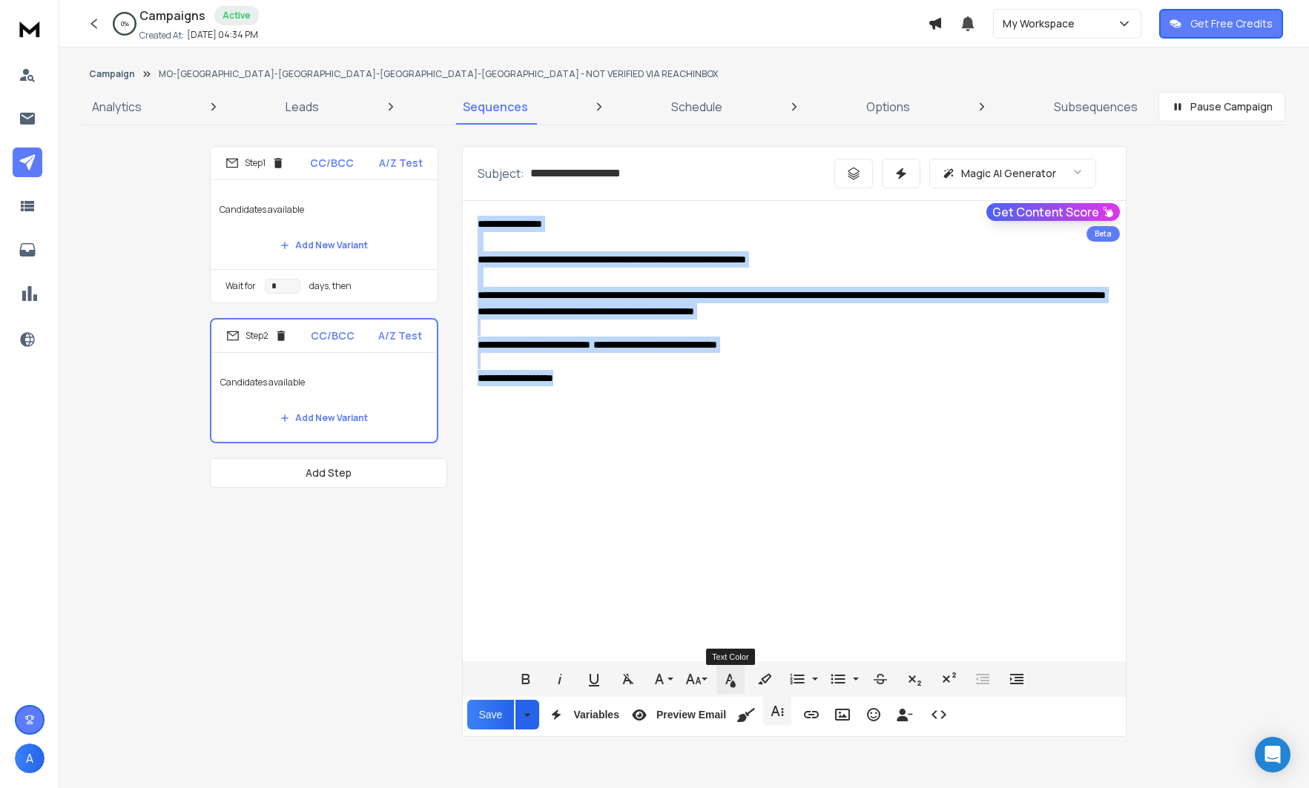
click at [726, 682] on icon "button" at bounding box center [730, 680] width 10 height 13
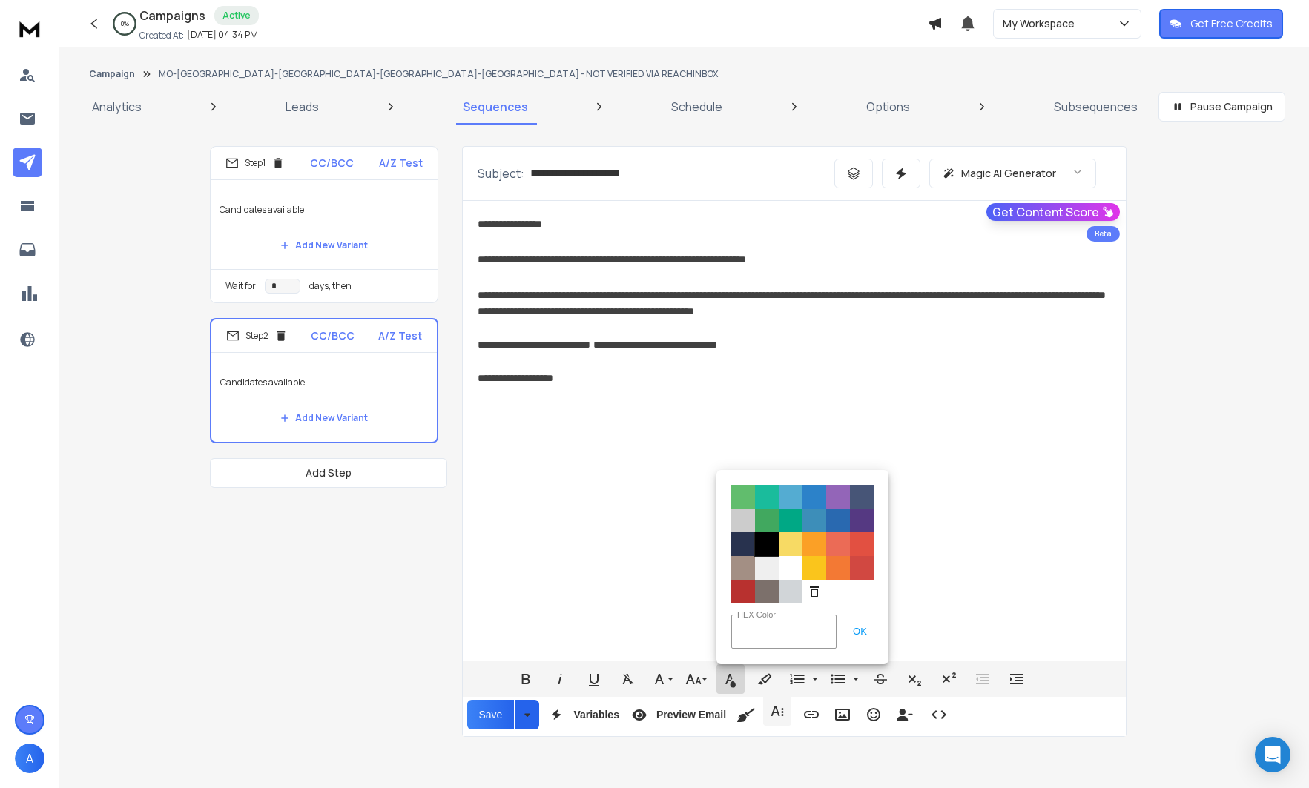
click at [767, 552] on span "Color#000000" at bounding box center [767, 544] width 24 height 24
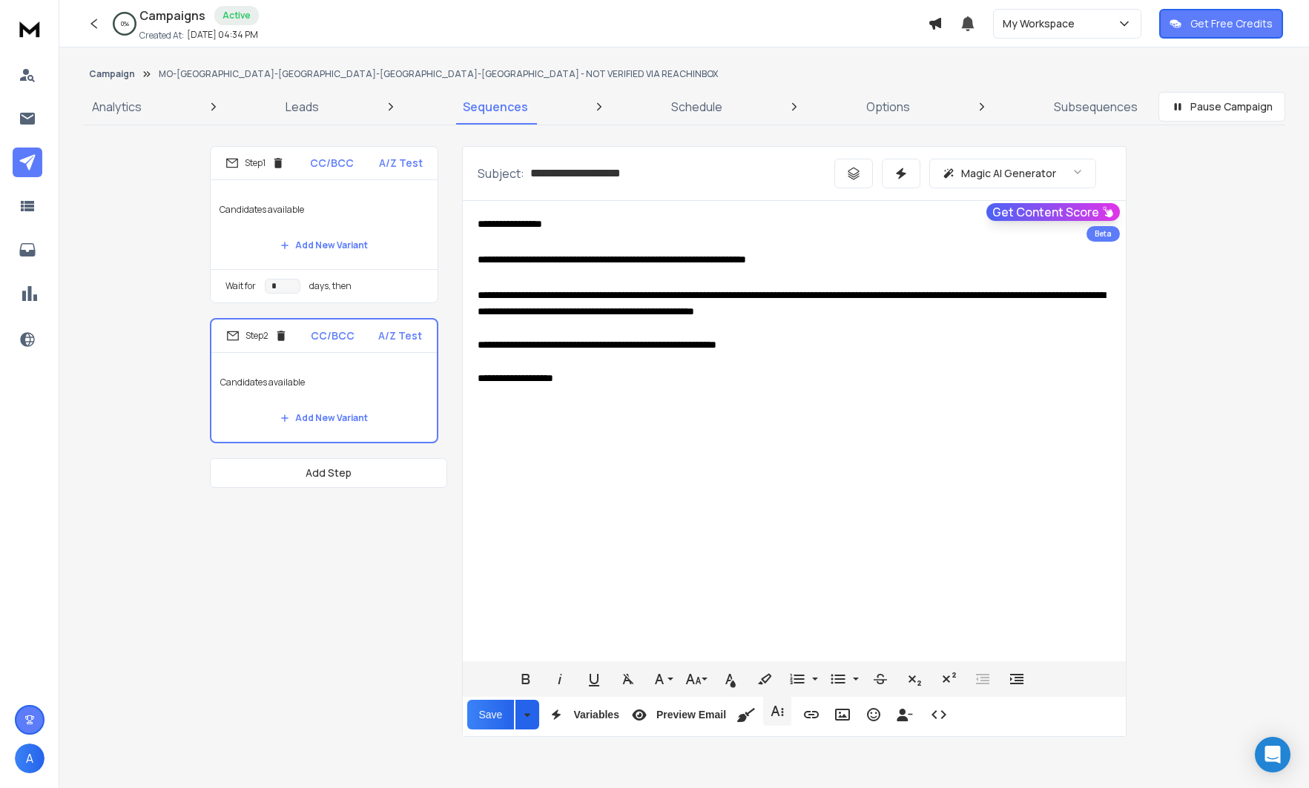
click at [656, 425] on div "**********" at bounding box center [794, 429] width 663 height 457
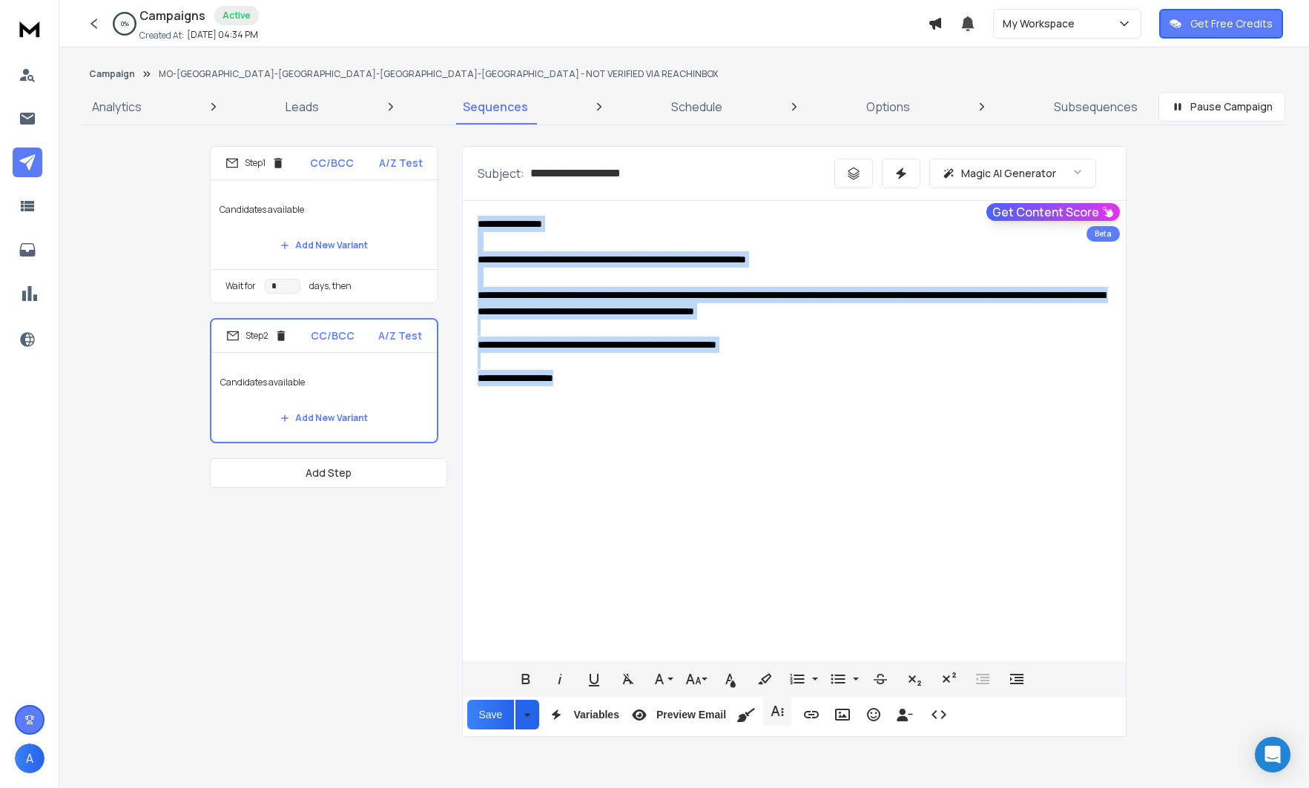
drag, startPoint x: 656, startPoint y: 425, endPoint x: 372, endPoint y: 160, distance: 388.2
click at [373, 160] on div "**********" at bounding box center [684, 441] width 949 height 591
click at [719, 684] on button "Text Color" at bounding box center [730, 679] width 28 height 30
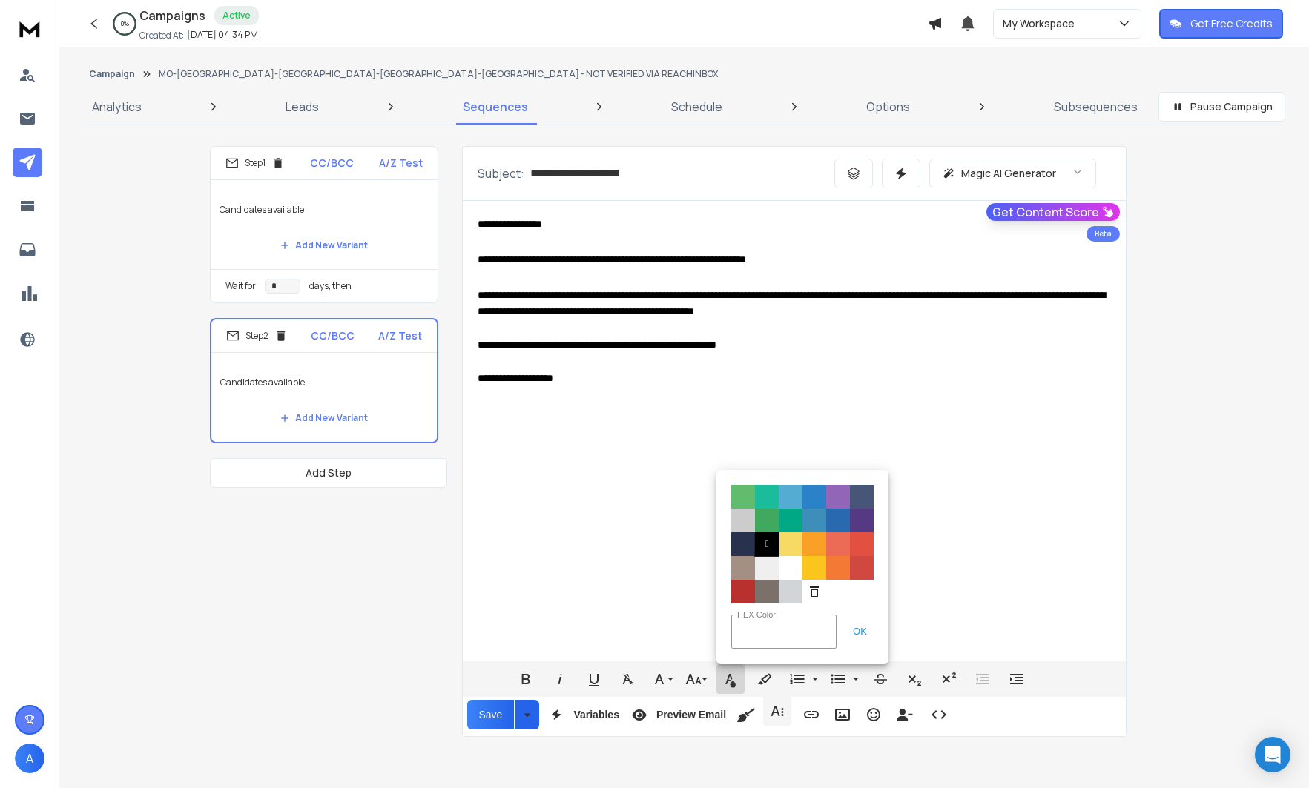
click at [762, 544] on span "" at bounding box center [767, 544] width 24 height 24
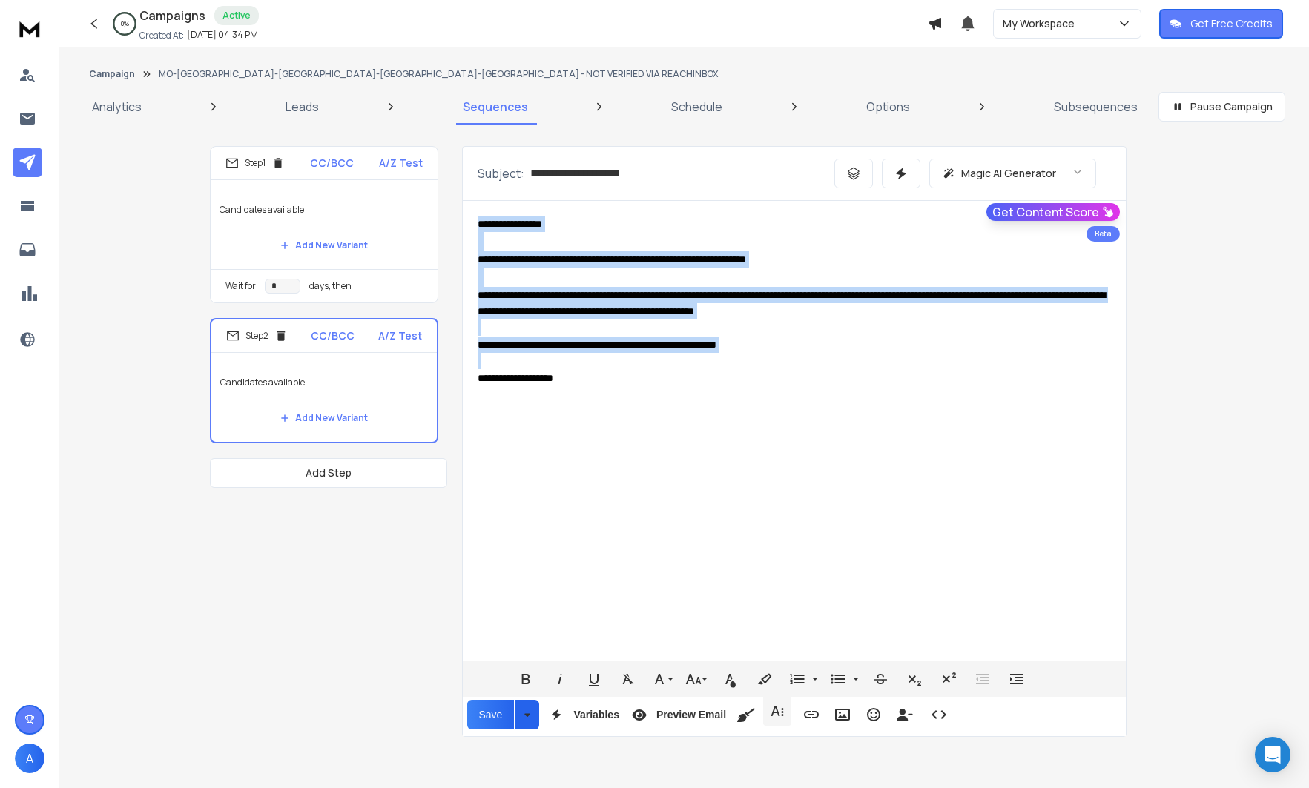
click at [778, 555] on div "**********" at bounding box center [794, 429] width 663 height 457
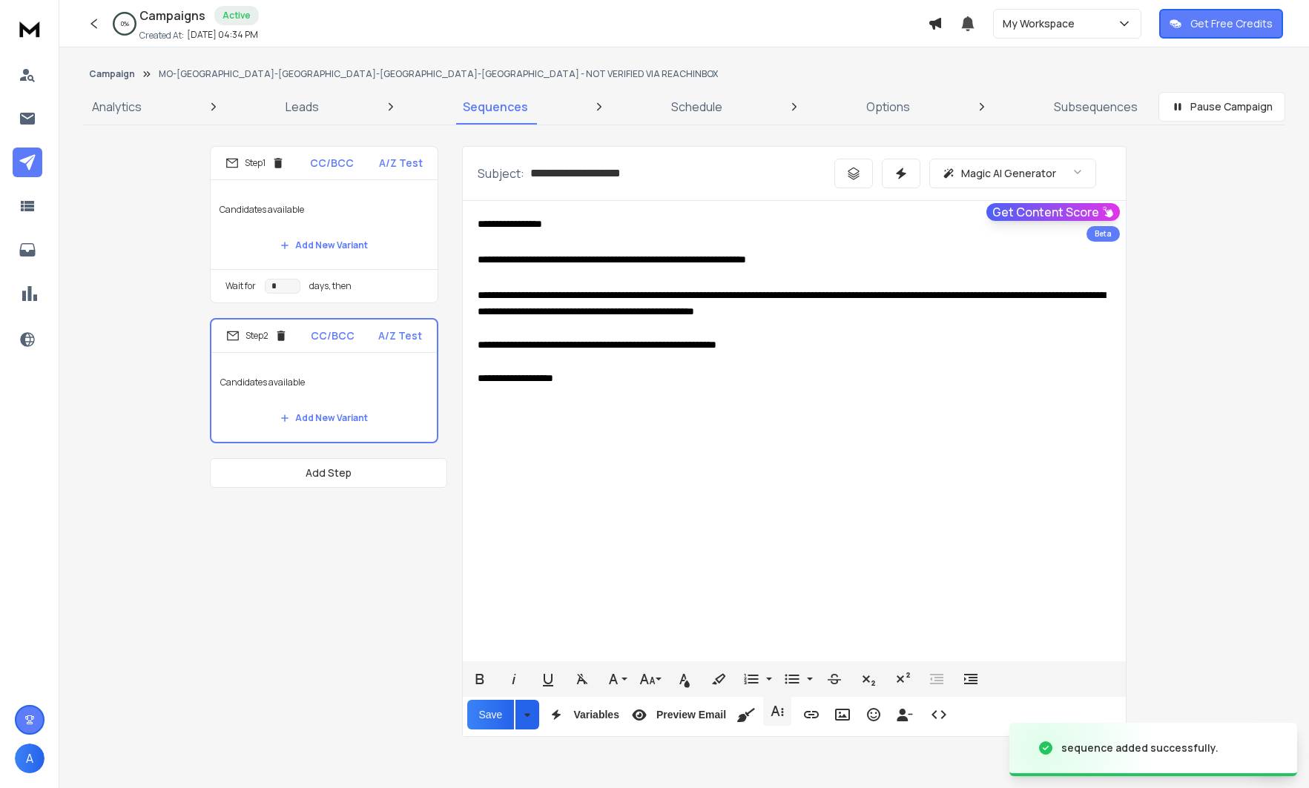
click at [363, 210] on p "Candidates available" at bounding box center [323, 210] width 209 height 42
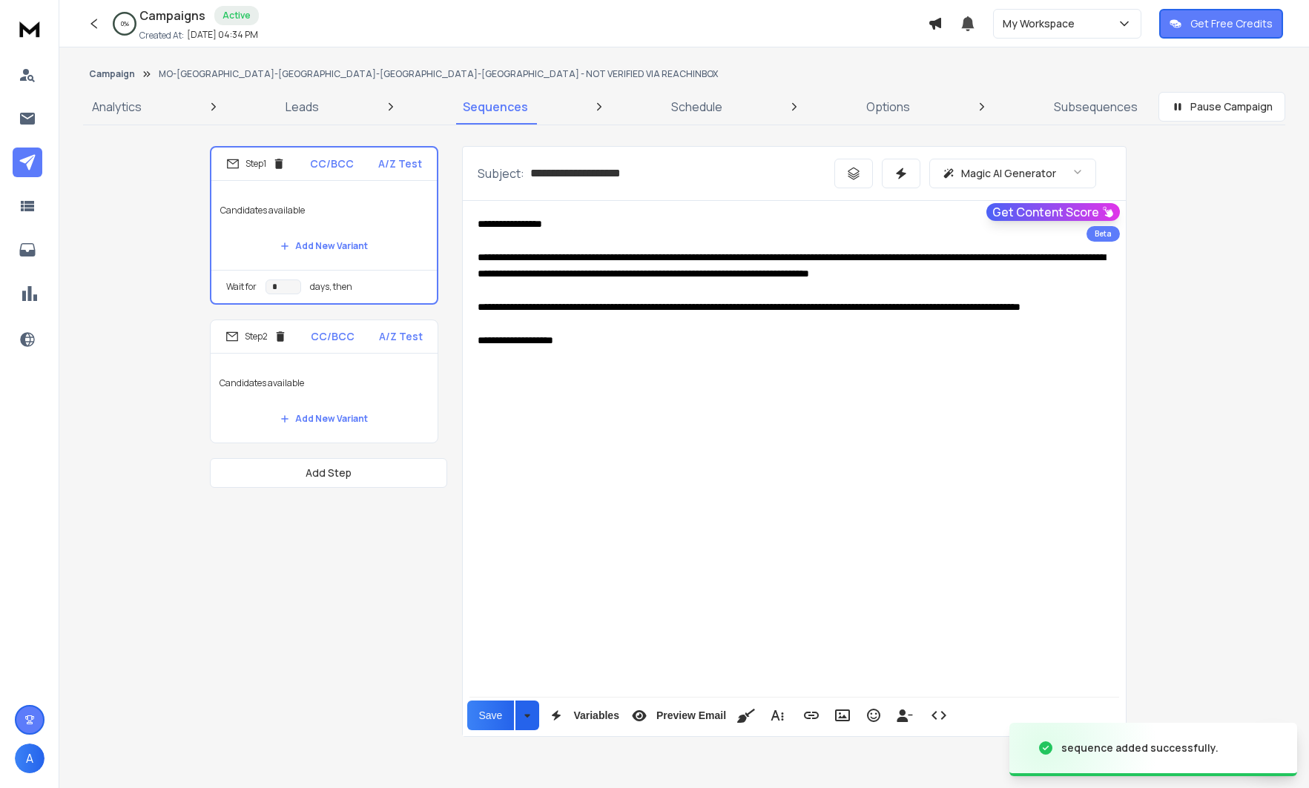
click at [347, 392] on p "Candidates available" at bounding box center [323, 384] width 209 height 42
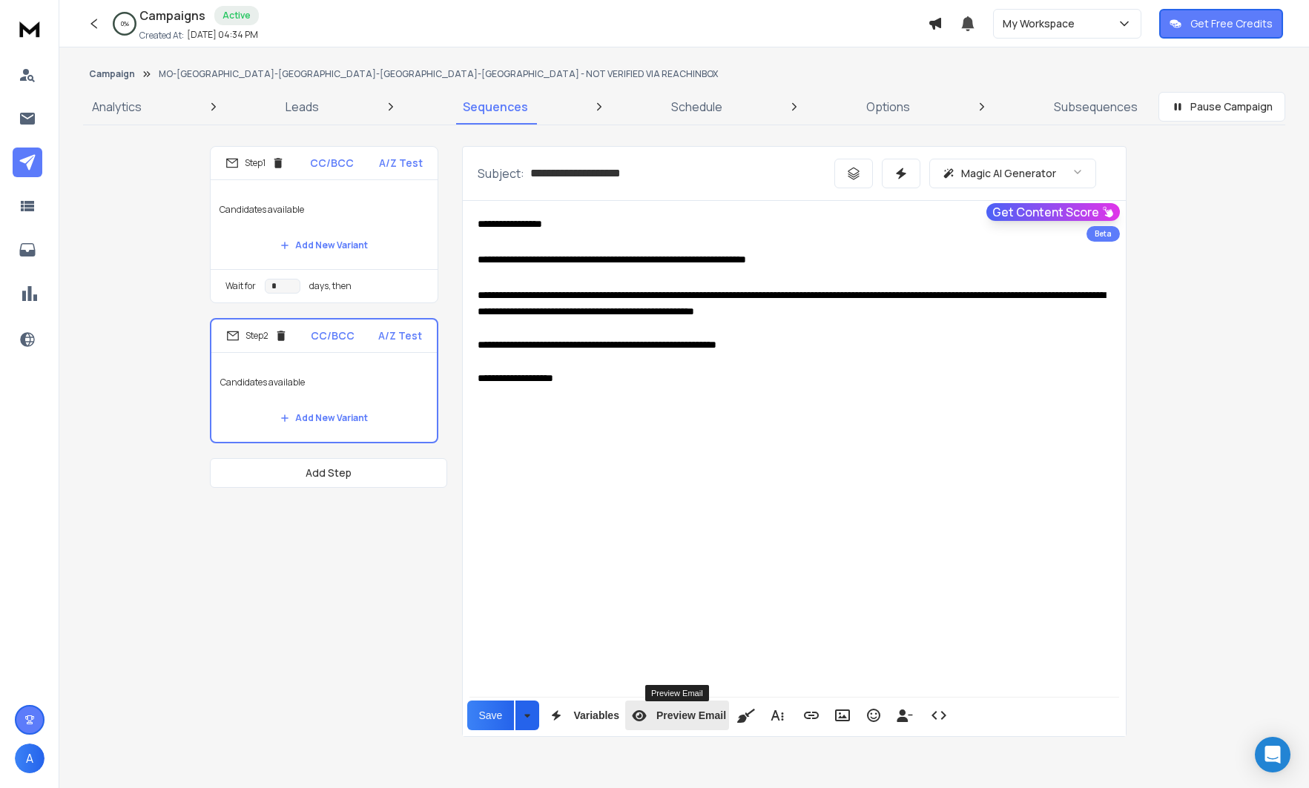
click at [675, 705] on div "Preview Email" at bounding box center [677, 716] width 104 height 24
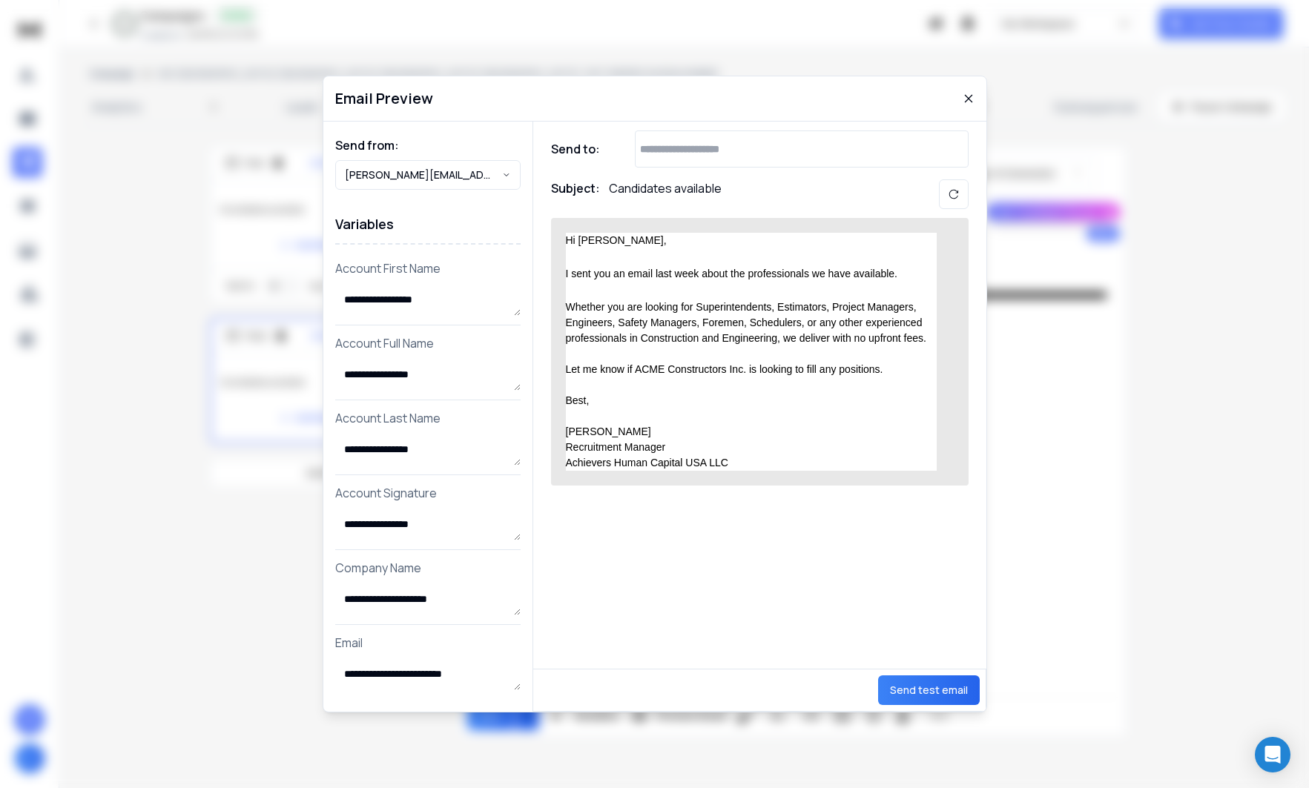
click at [1068, 485] on div "**********" at bounding box center [654, 394] width 1309 height 667
click at [964, 104] on icon at bounding box center [968, 99] width 12 height 12
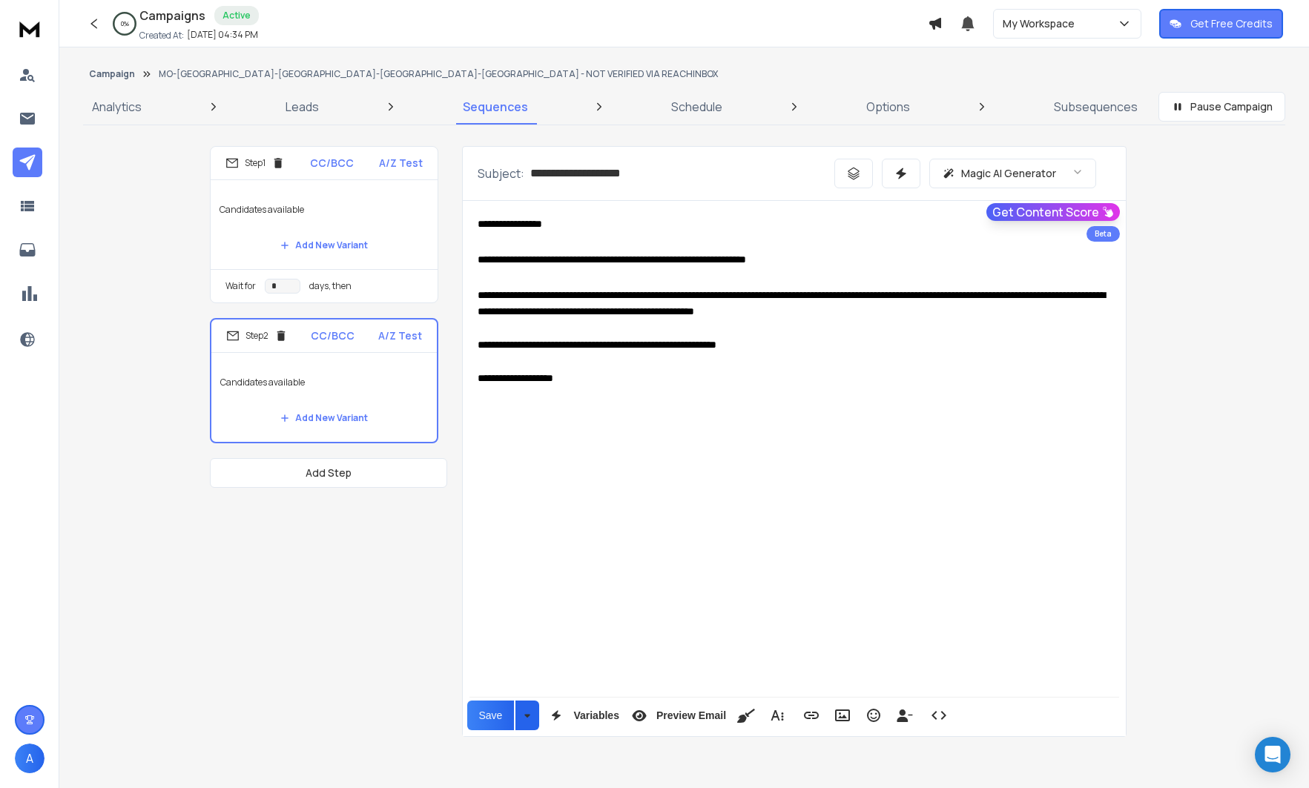
click at [332, 225] on p "Candidates available" at bounding box center [323, 210] width 209 height 42
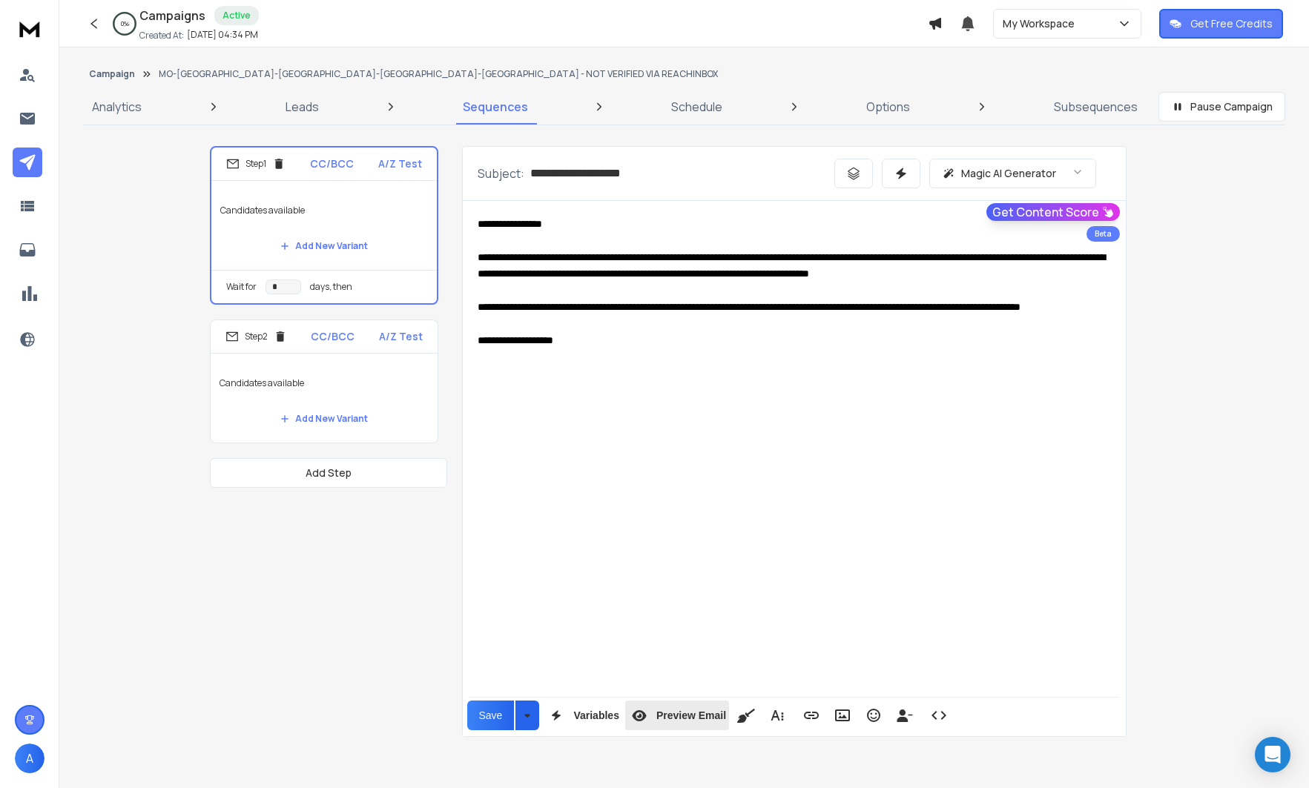
click at [680, 701] on button "Preview Email Preview Email" at bounding box center [677, 716] width 104 height 30
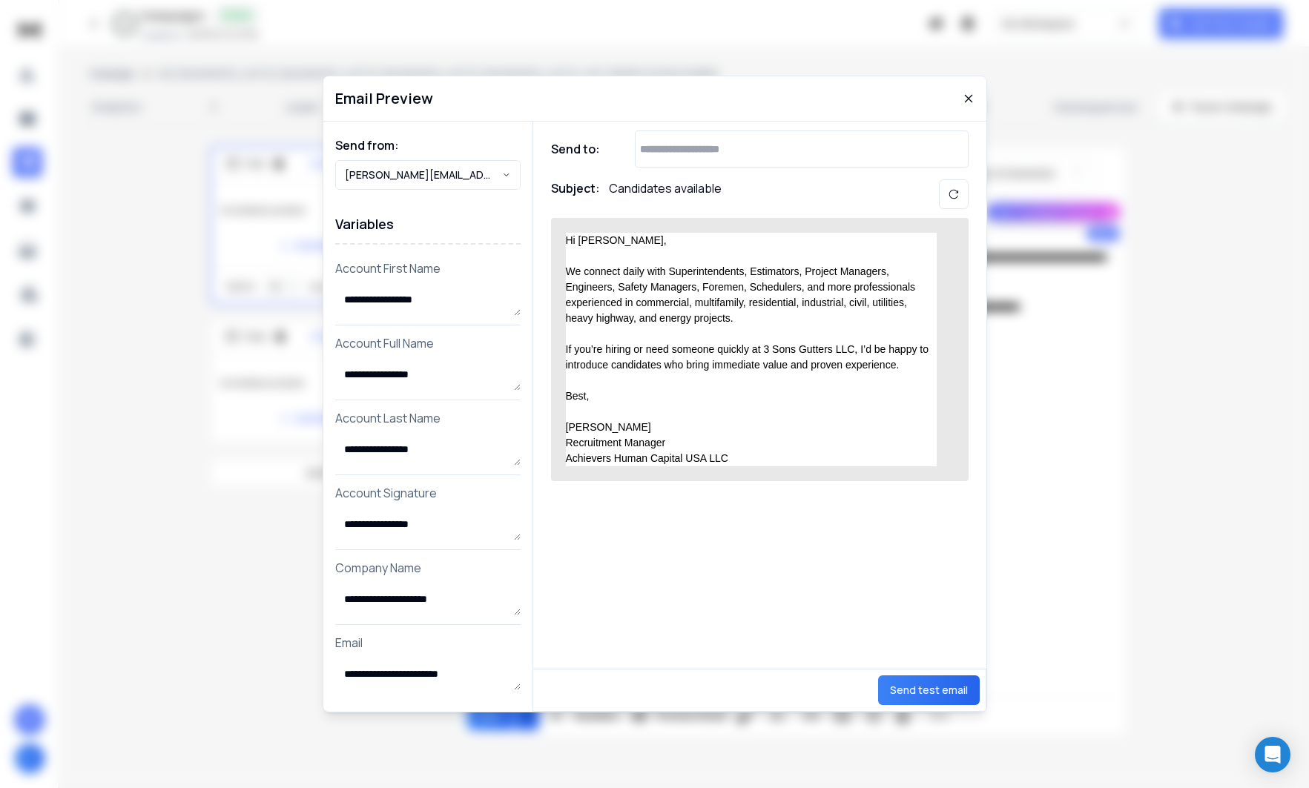
click at [145, 320] on div "**********" at bounding box center [654, 394] width 1309 height 667
click at [966, 100] on icon at bounding box center [968, 99] width 12 height 12
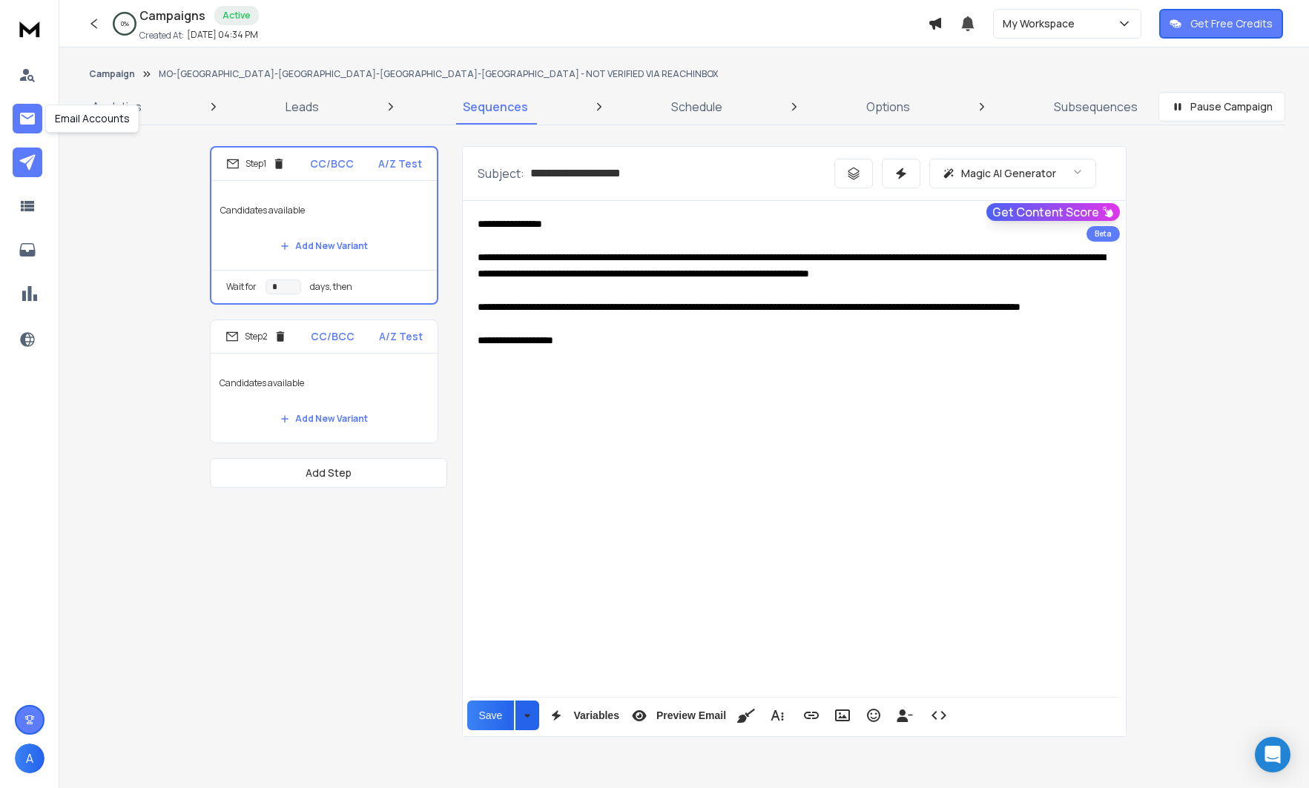
click at [34, 122] on icon at bounding box center [28, 119] width 18 height 18
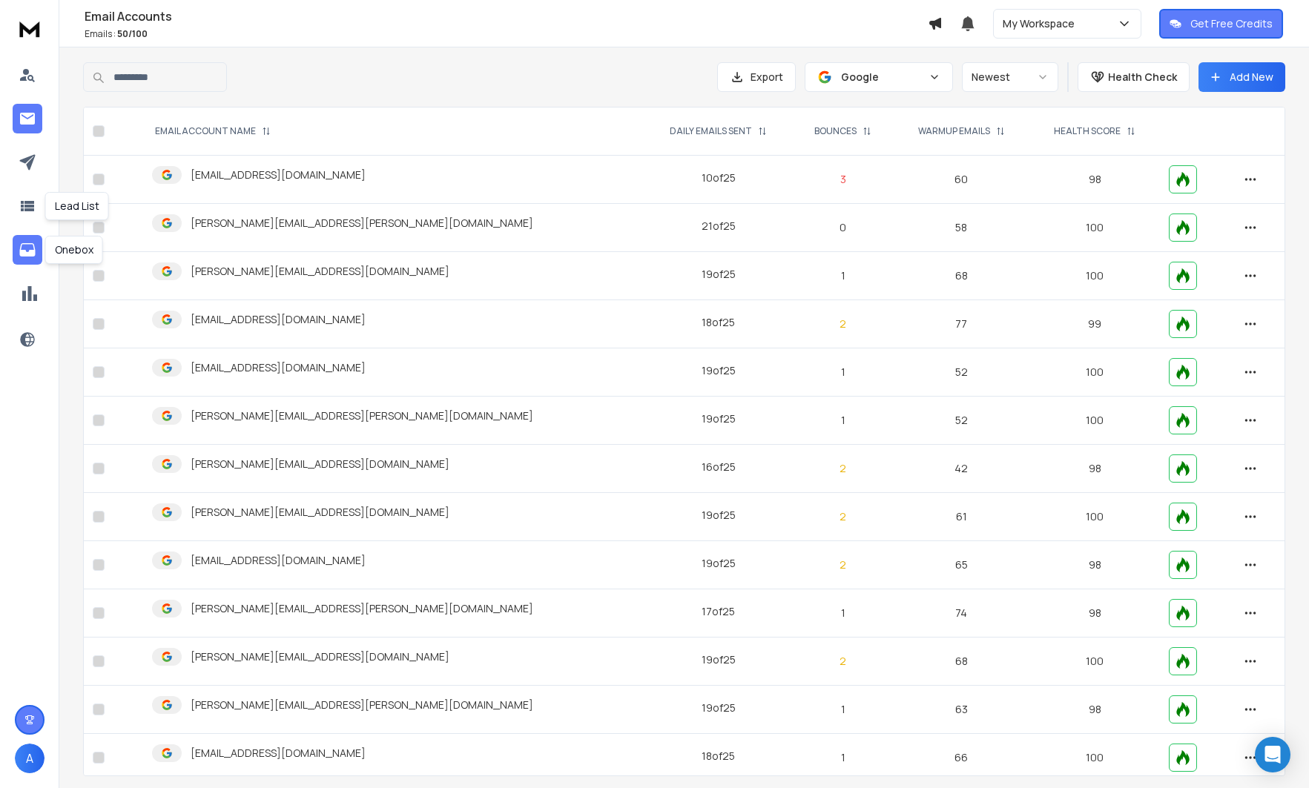
click at [16, 242] on link at bounding box center [28, 250] width 30 height 30
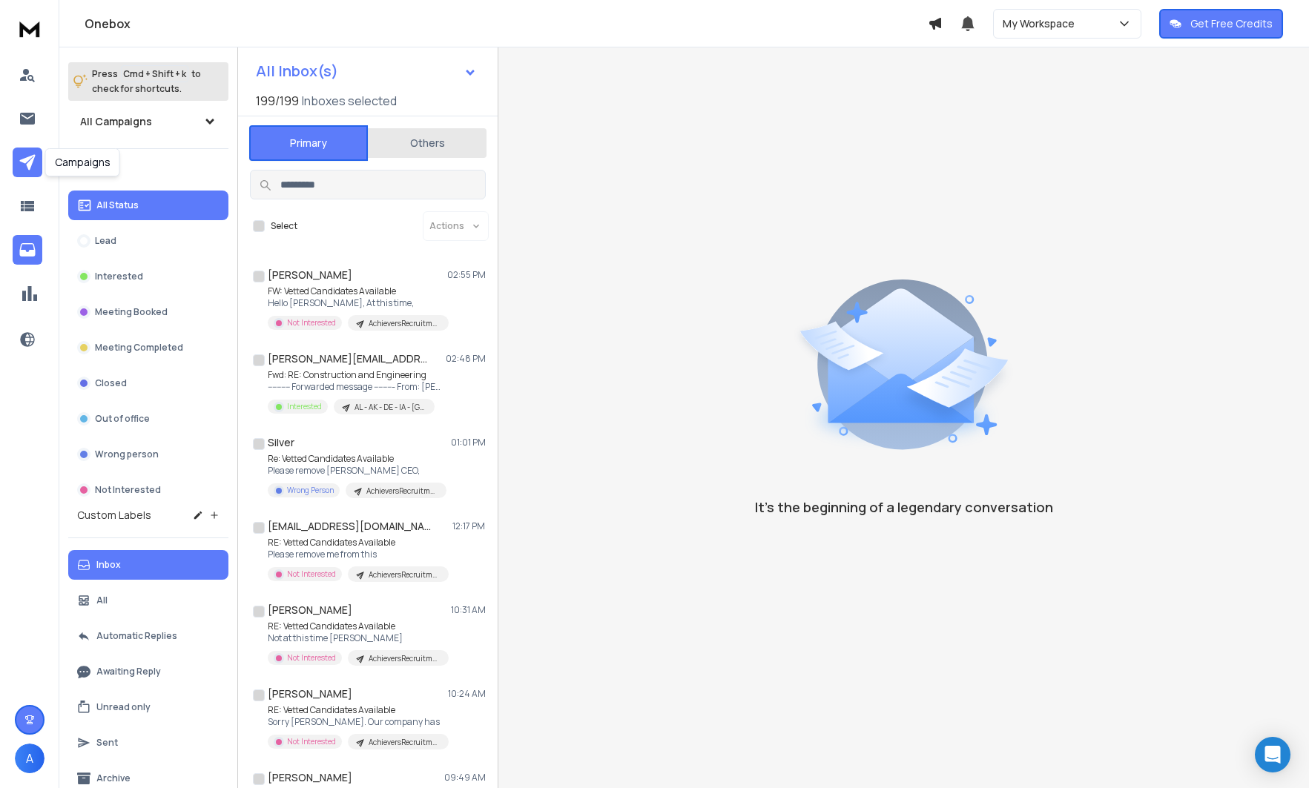
click at [20, 166] on icon at bounding box center [28, 162] width 18 height 18
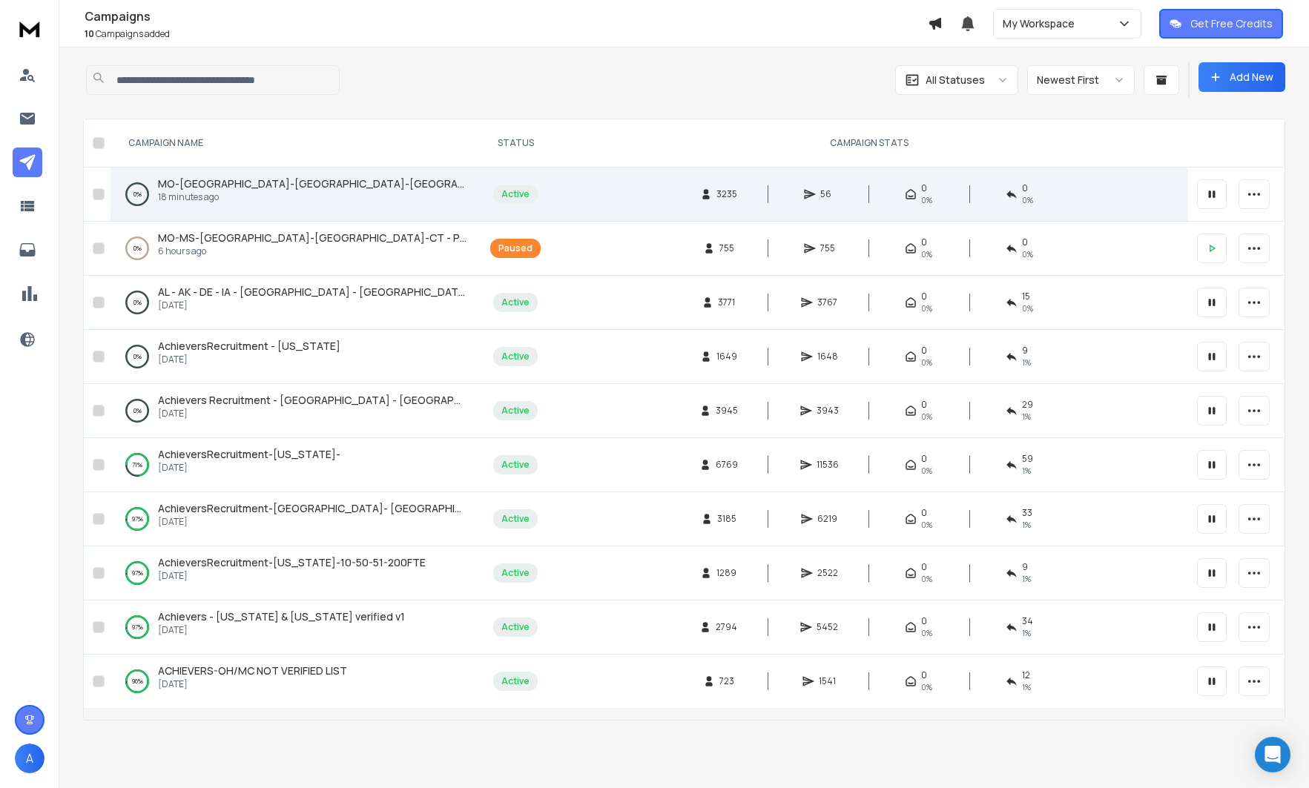
click at [246, 202] on p "18 minutes ago" at bounding box center [312, 197] width 308 height 12
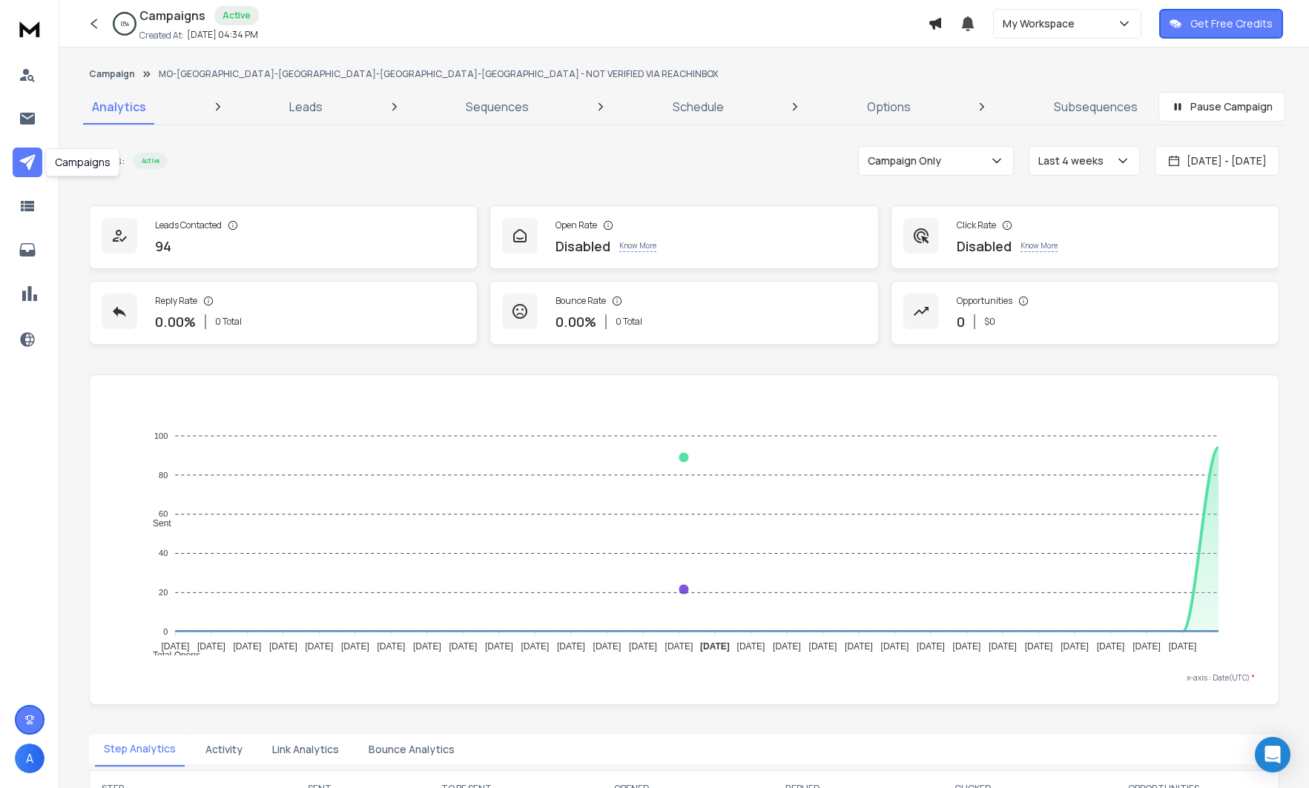
click at [23, 161] on icon at bounding box center [27, 162] width 16 height 16
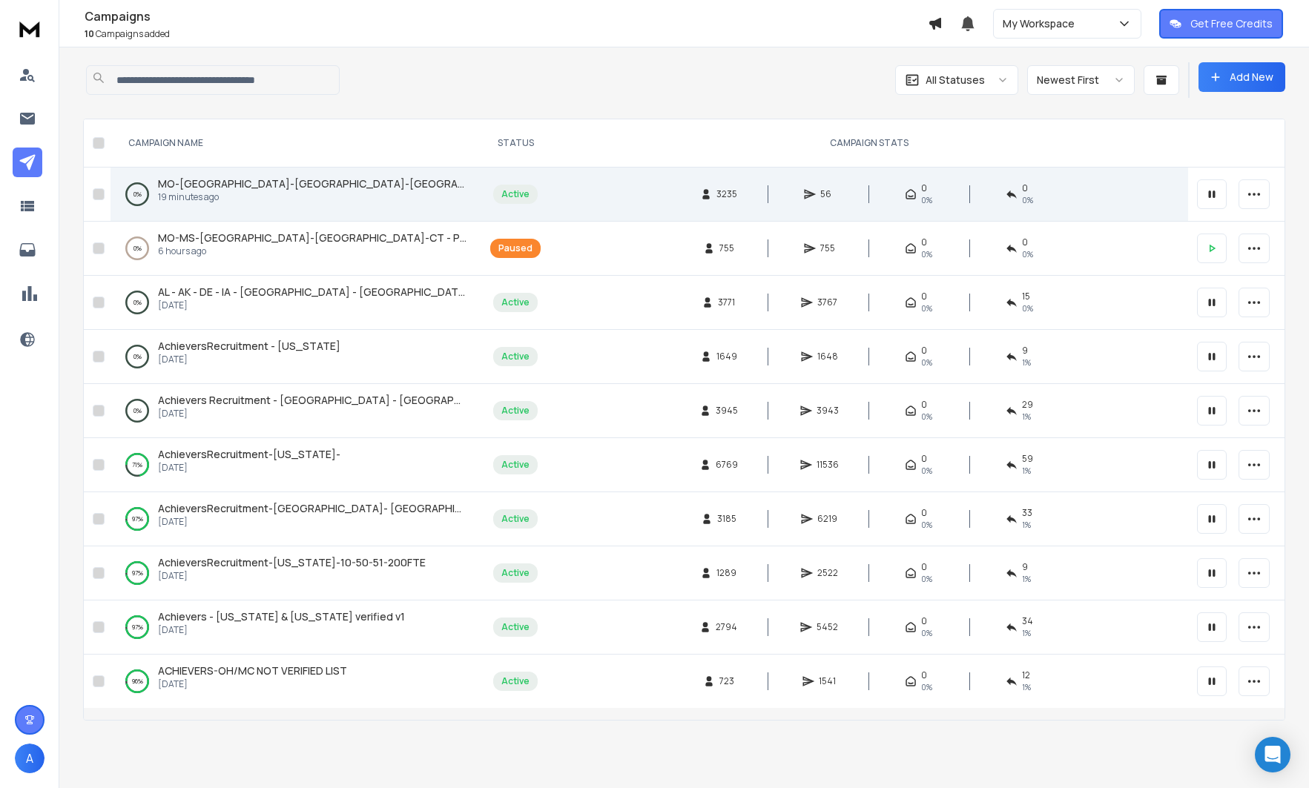
click at [235, 190] on span "MO-[GEOGRAPHIC_DATA]-[GEOGRAPHIC_DATA]-[GEOGRAPHIC_DATA]-[GEOGRAPHIC_DATA] - NO…" at bounding box center [476, 183] width 636 height 14
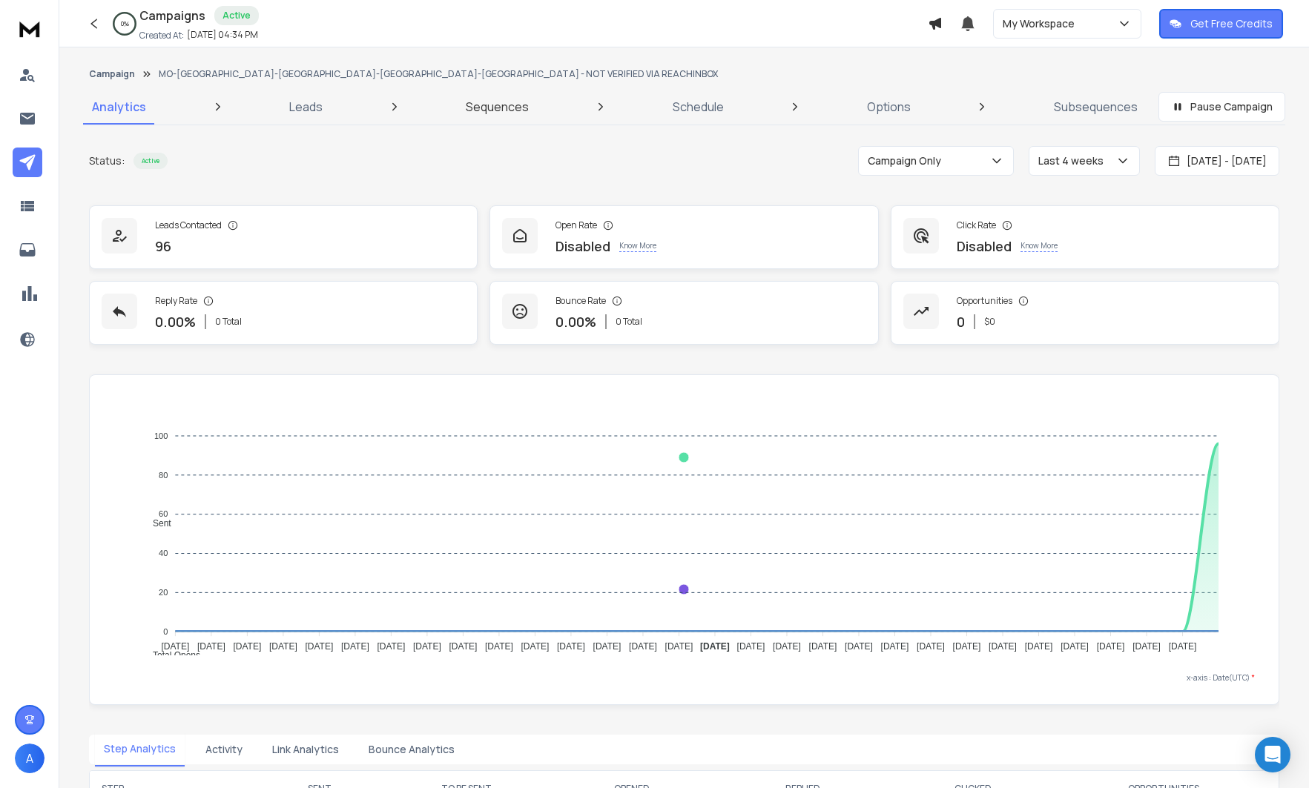
click at [478, 109] on p "Sequences" at bounding box center [497, 107] width 63 height 18
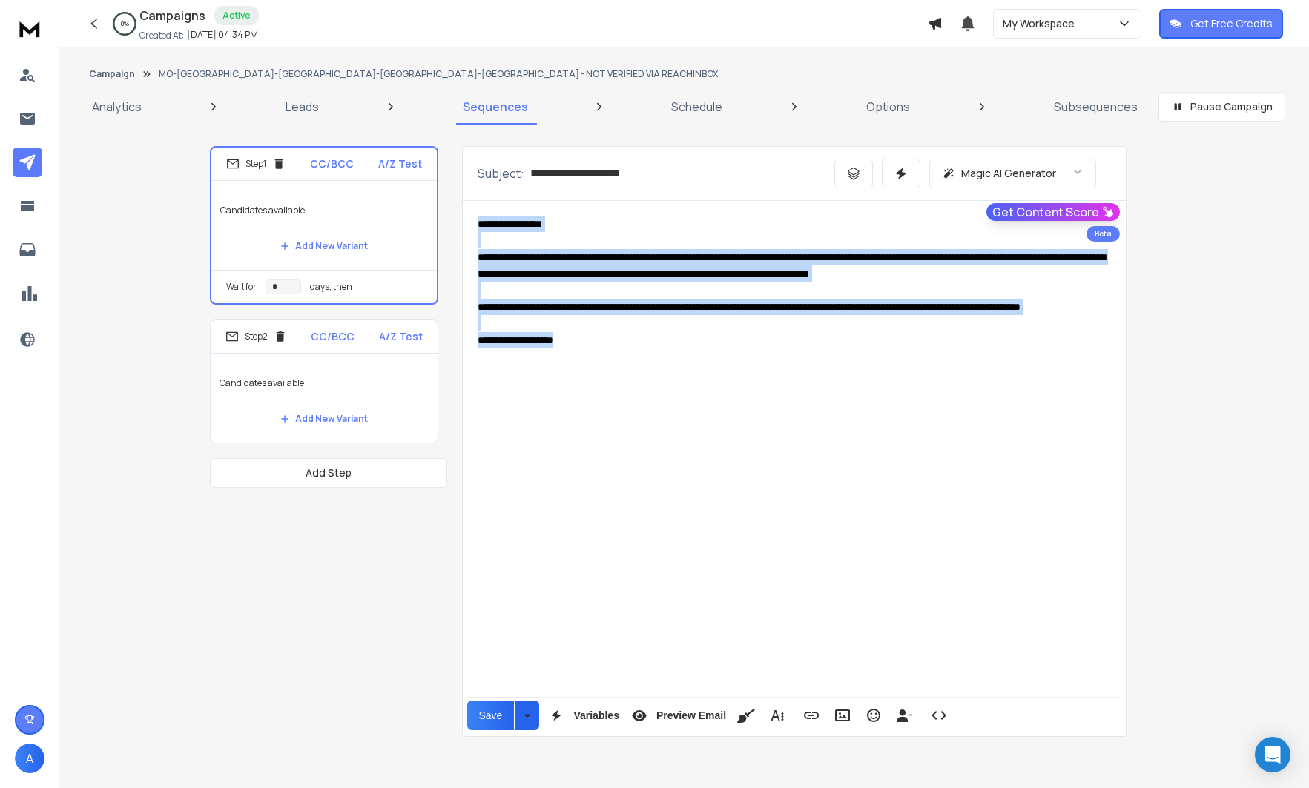
drag, startPoint x: 657, startPoint y: 363, endPoint x: 425, endPoint y: 226, distance: 269.6
click at [408, 184] on div "**********" at bounding box center [684, 441] width 949 height 591
click at [777, 721] on icon "button" at bounding box center [777, 716] width 18 height 18
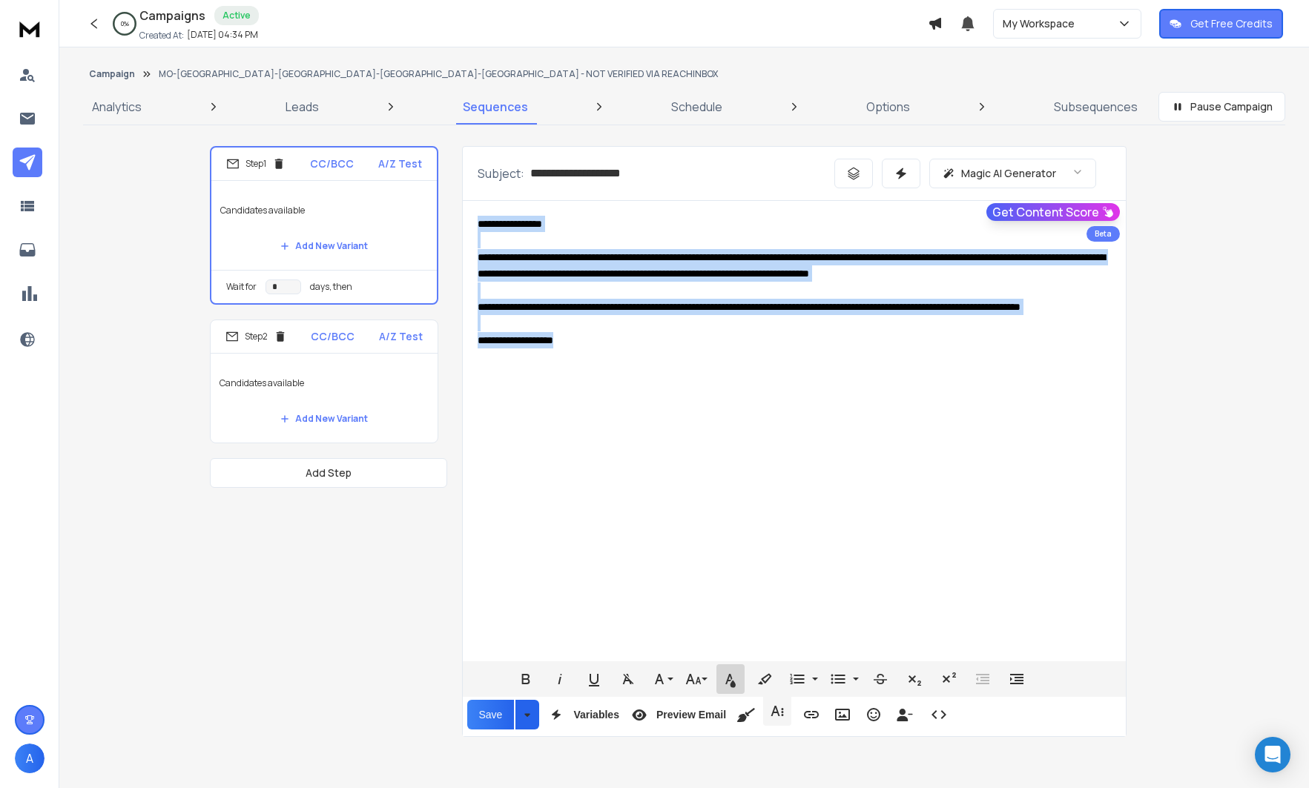
click at [723, 684] on icon "button" at bounding box center [730, 679] width 18 height 18
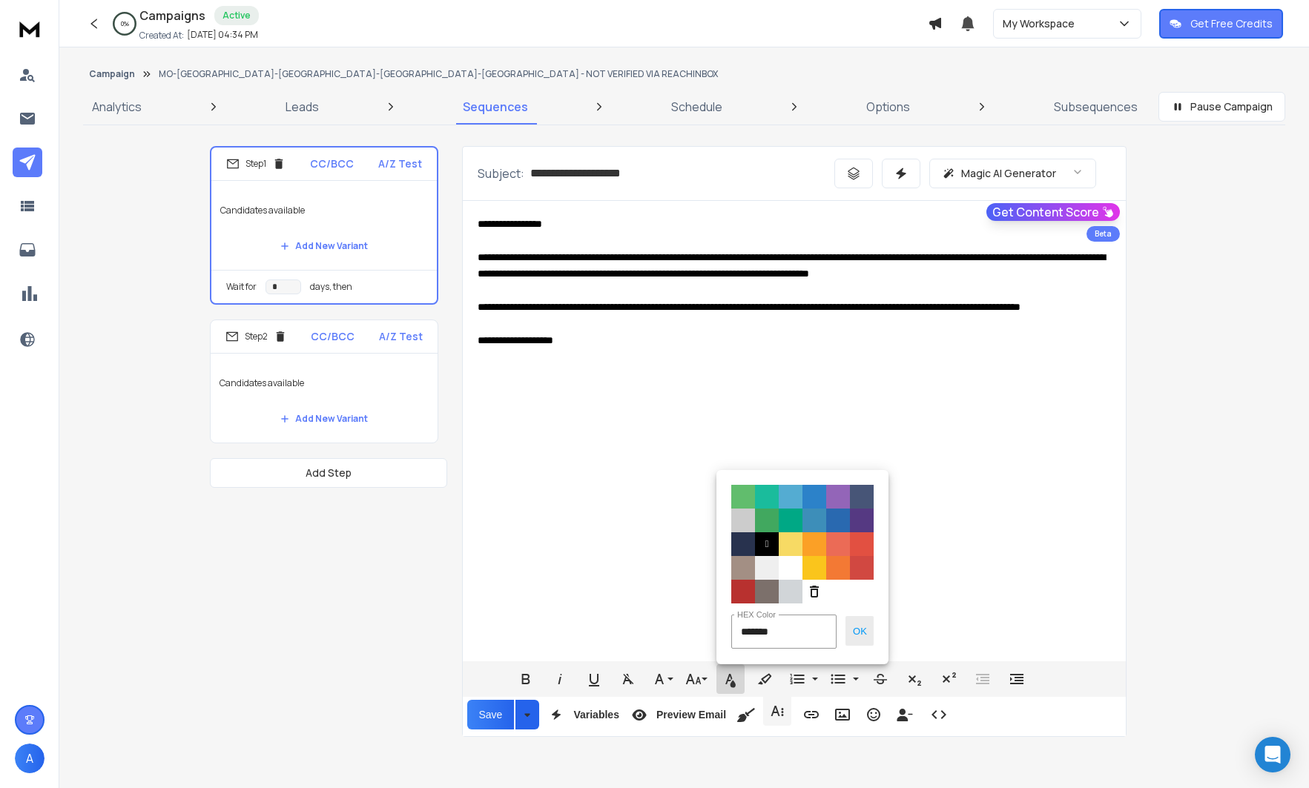
click at [860, 638] on button "OK" at bounding box center [859, 631] width 28 height 30
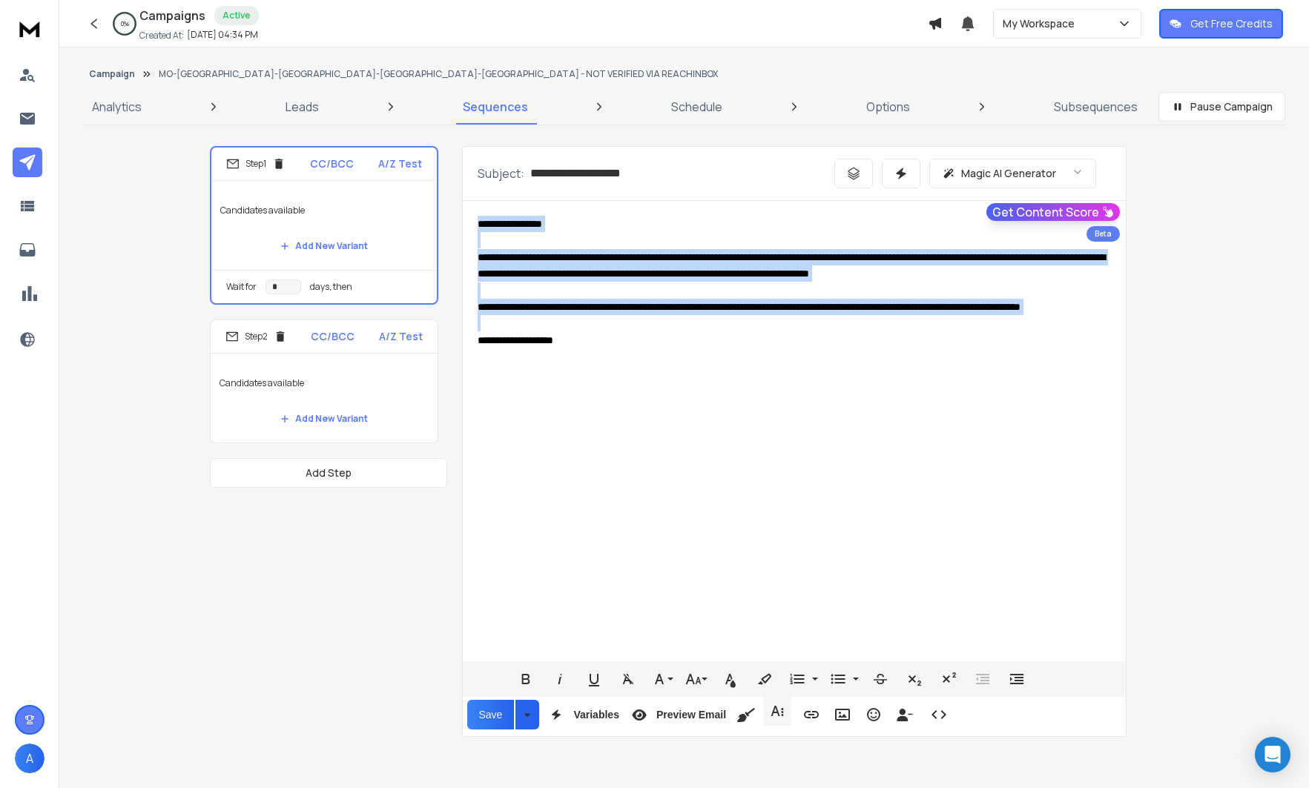
click at [612, 348] on div "**********" at bounding box center [794, 340] width 633 height 16
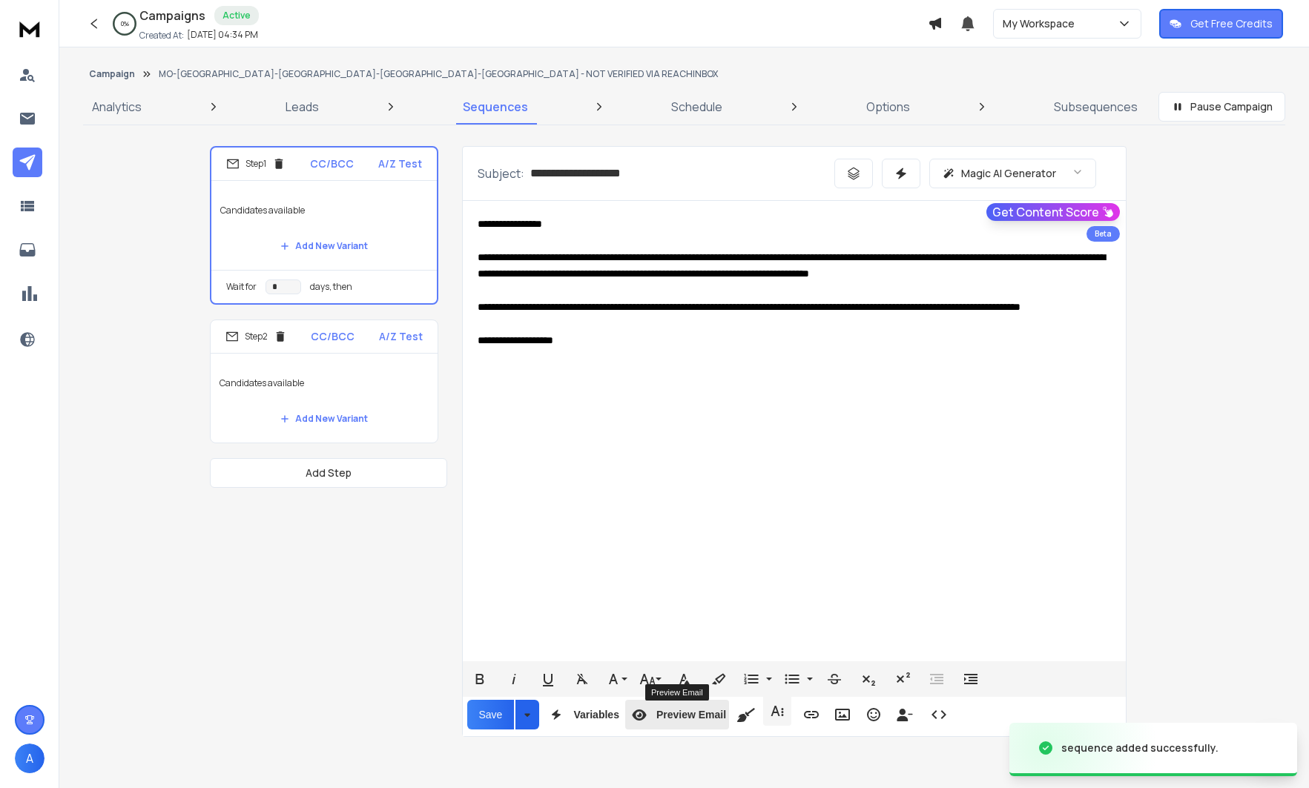
click at [652, 709] on div "Preview Email" at bounding box center [677, 715] width 104 height 24
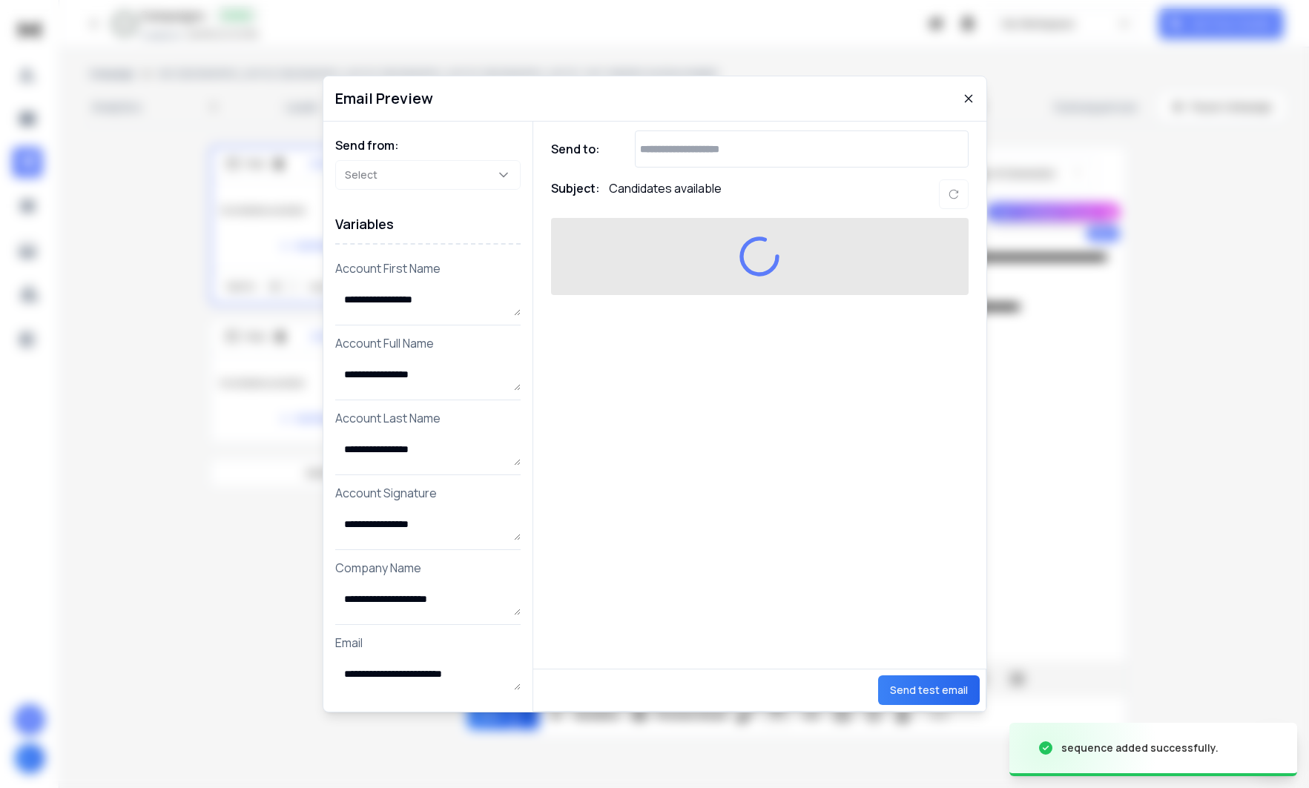
type textarea "**********"
type textarea "****"
type textarea "******"
type textarea "**********"
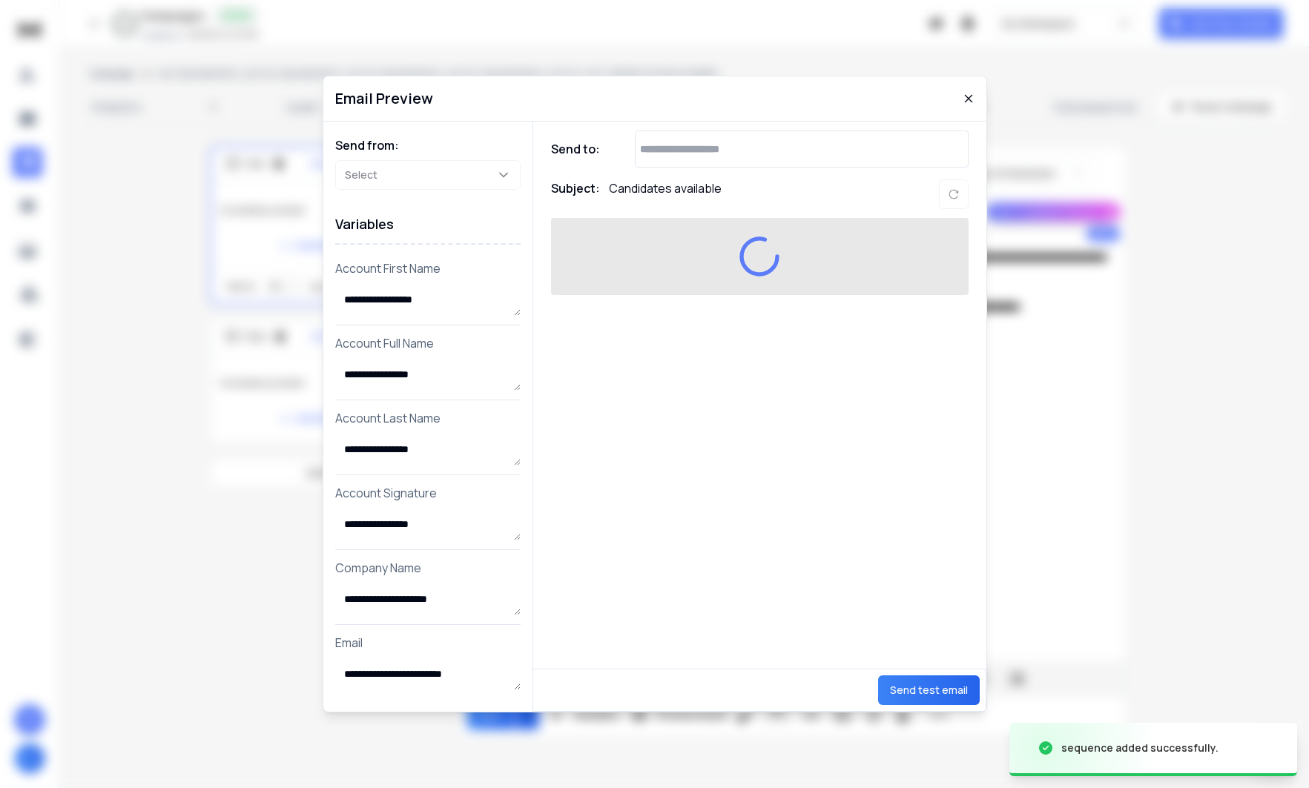
type textarea "*****"
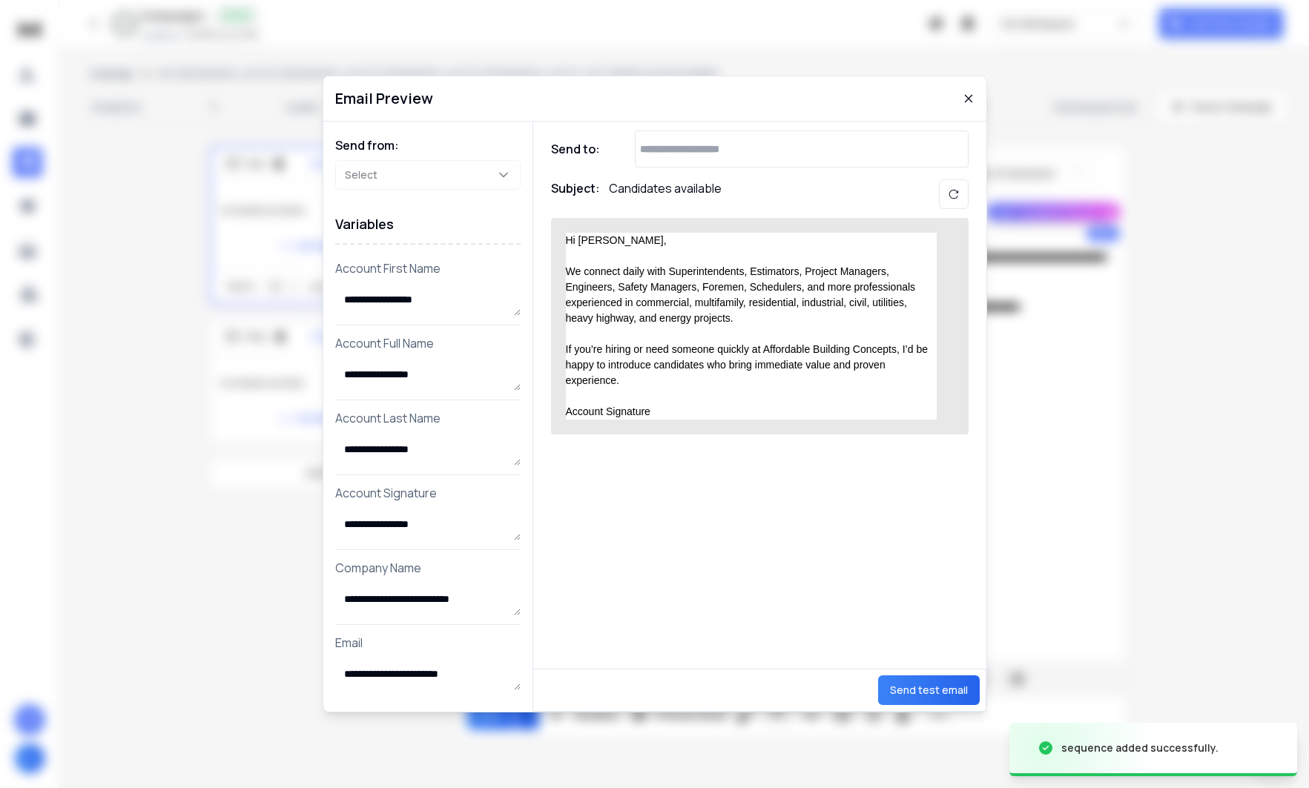
type textarea "*****"
type textarea "**********"
type textarea "********"
type textarea "**********"
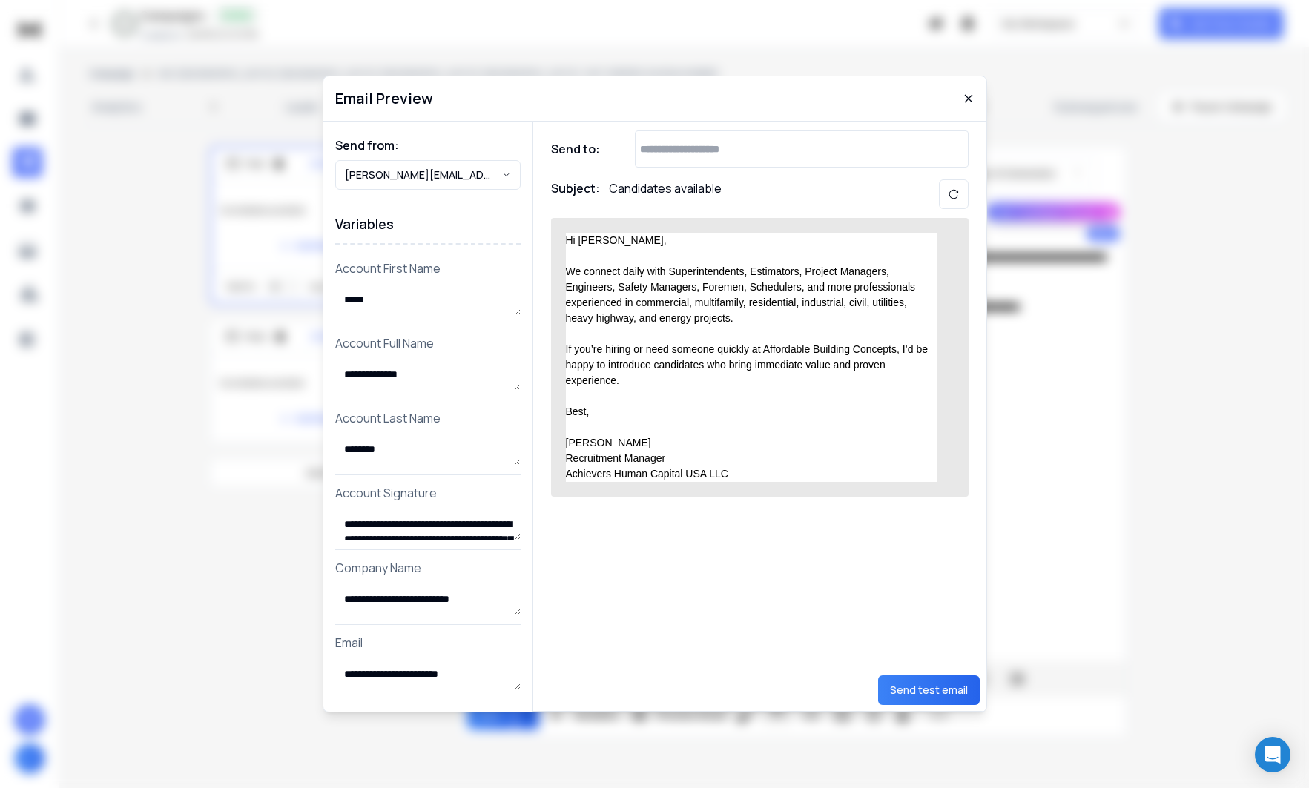
click at [790, 133] on div at bounding box center [802, 149] width 334 height 37
click at [801, 156] on input at bounding box center [801, 149] width 323 height 27
click at [968, 99] on icon at bounding box center [968, 98] width 8 height 8
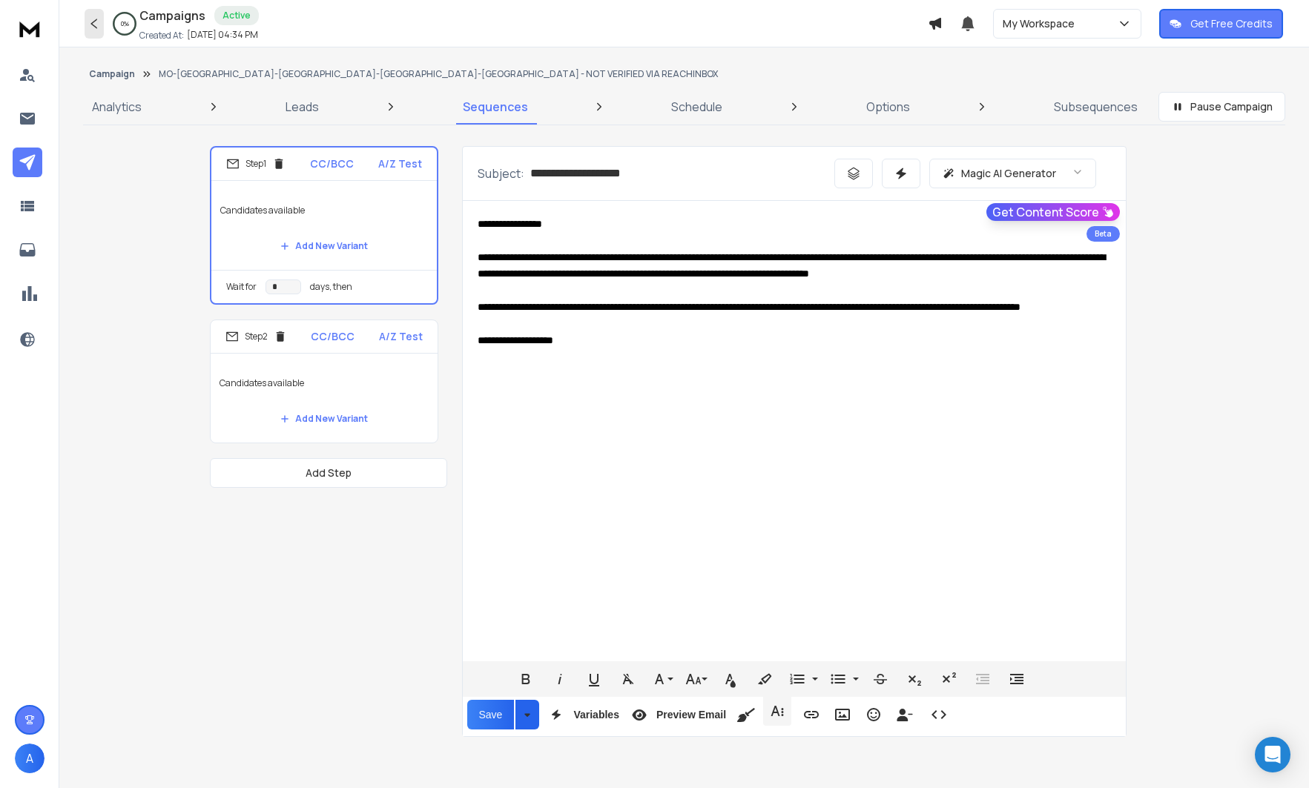
click at [88, 23] on icon at bounding box center [93, 23] width 13 height 13
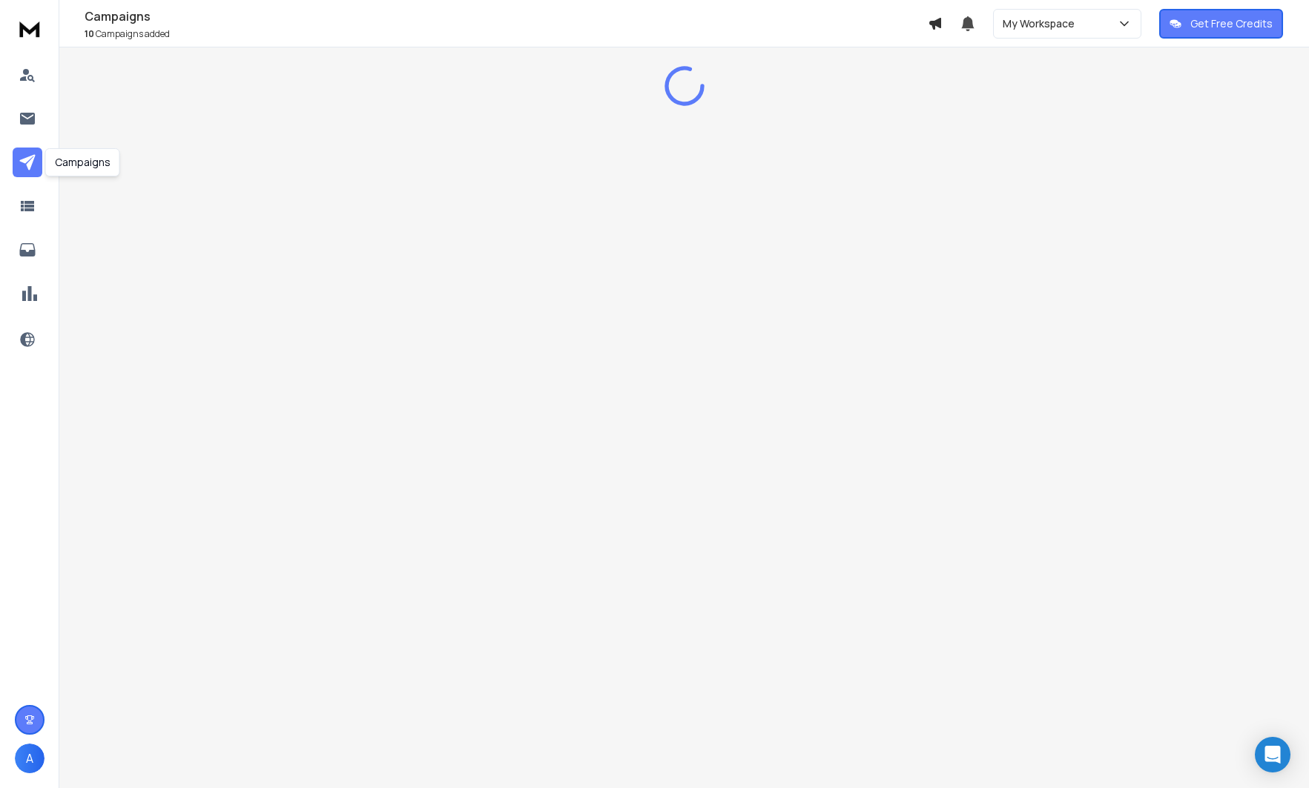
click at [17, 162] on link at bounding box center [28, 163] width 30 height 30
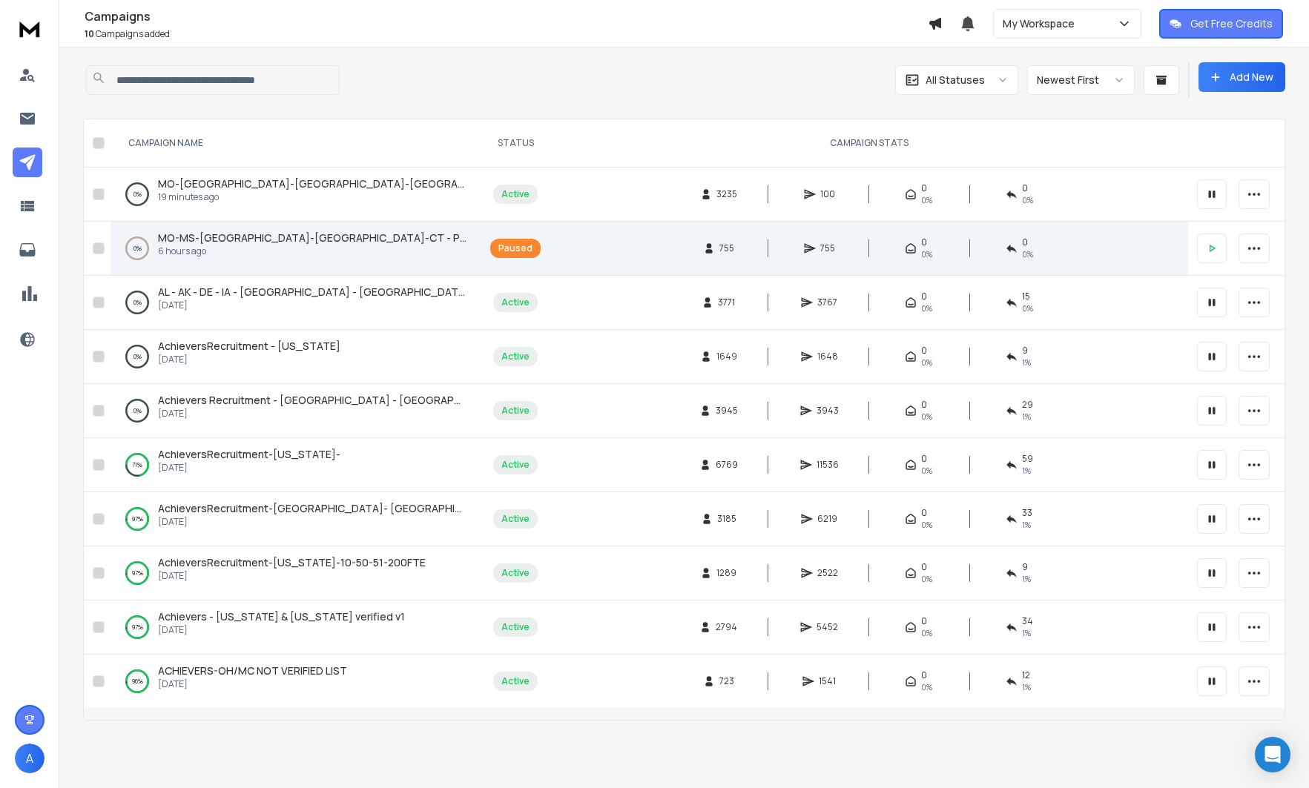
click at [202, 240] on span "MO-MS-[GEOGRAPHIC_DATA]-[GEOGRAPHIC_DATA]-CT - PROBLEM!!!" at bounding box center [335, 238] width 354 height 14
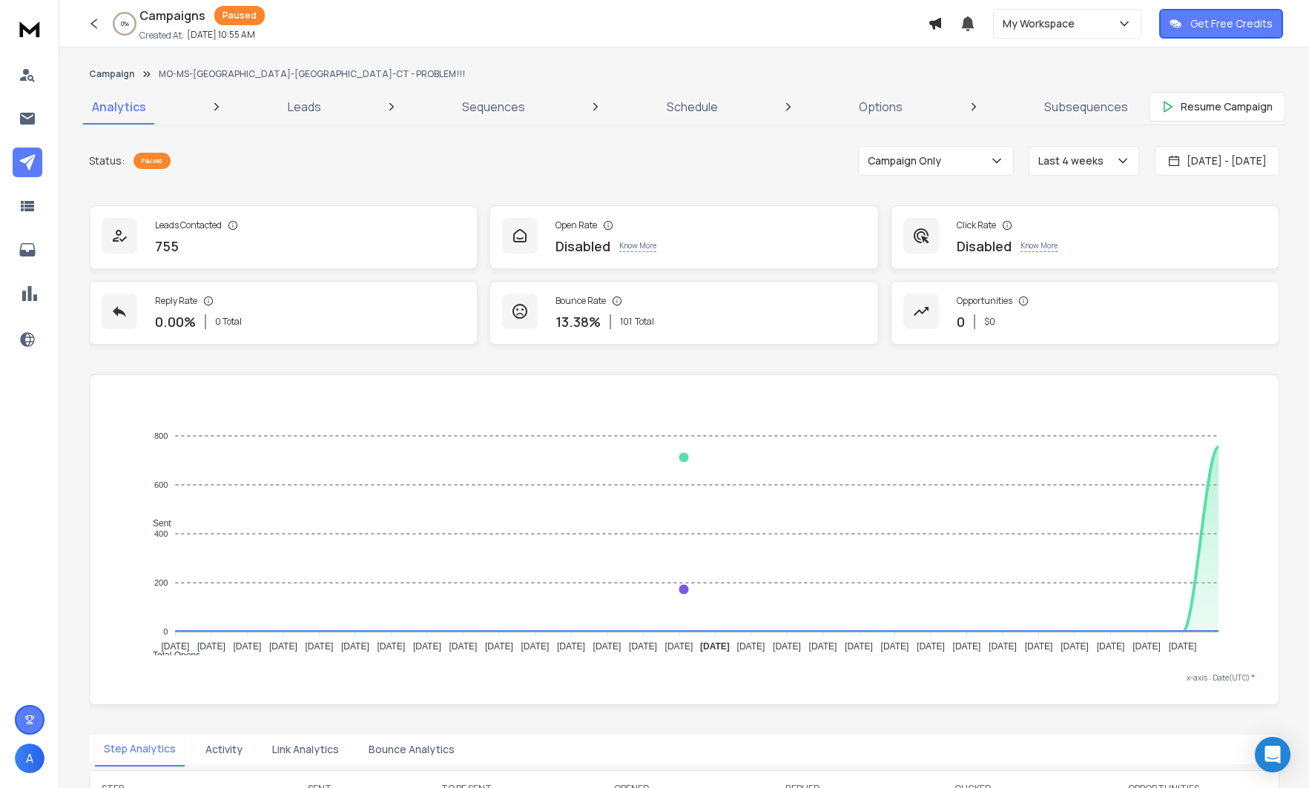
click at [440, 110] on div "Analytics Leads Sequences Schedule Options Subsequences" at bounding box center [610, 107] width 1054 height 36
click at [493, 122] on link "Sequences" at bounding box center [493, 107] width 81 height 36
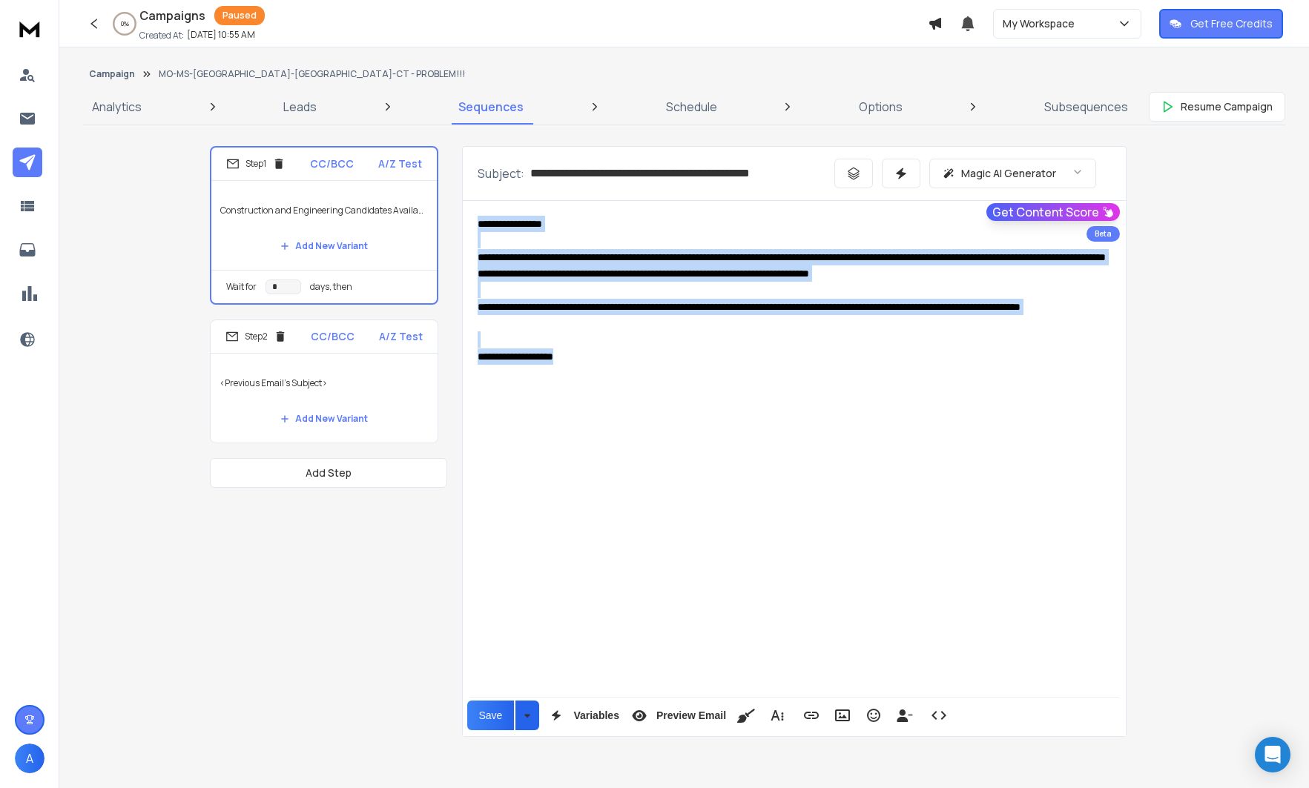
drag, startPoint x: 631, startPoint y: 363, endPoint x: 403, endPoint y: 202, distance: 279.4
click at [403, 202] on div "**********" at bounding box center [684, 441] width 949 height 591
click at [780, 725] on button "More Text" at bounding box center [777, 716] width 28 height 30
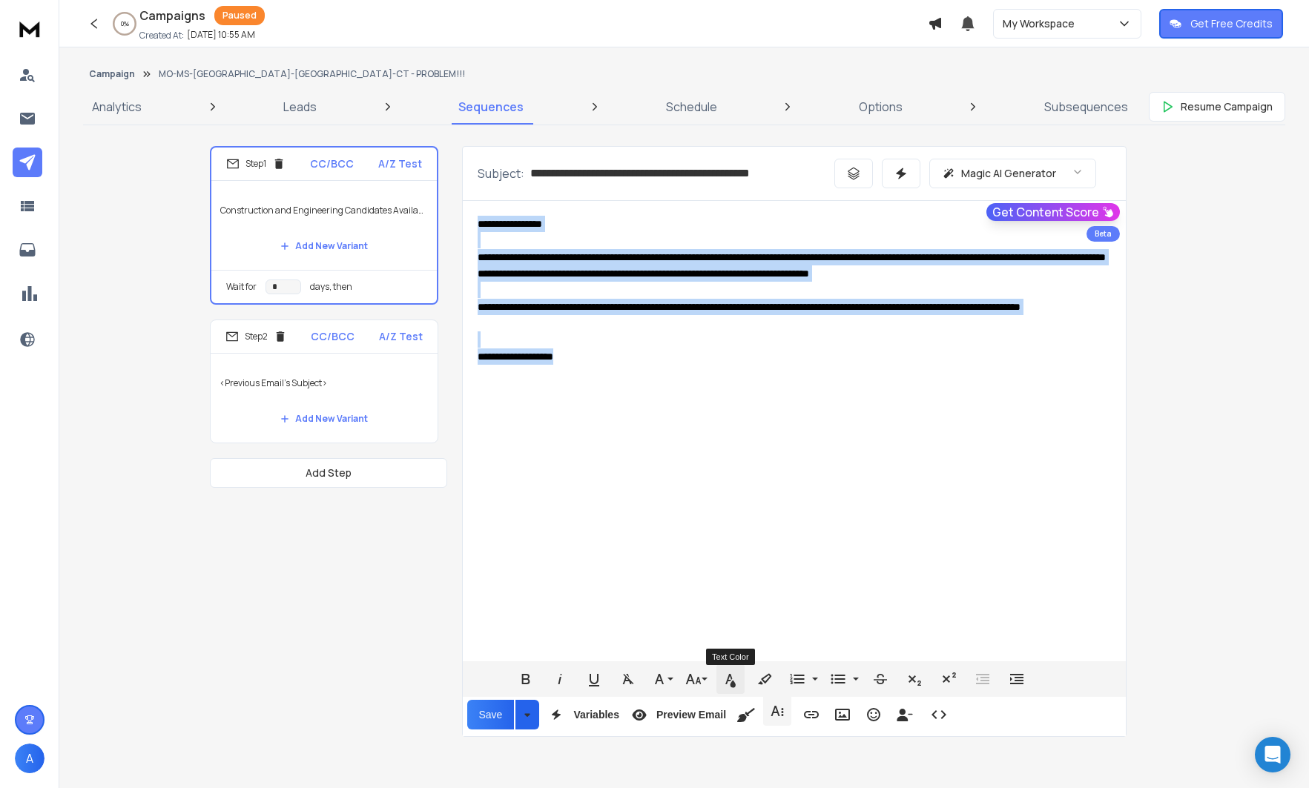
click at [739, 685] on icon "button" at bounding box center [730, 679] width 18 height 18
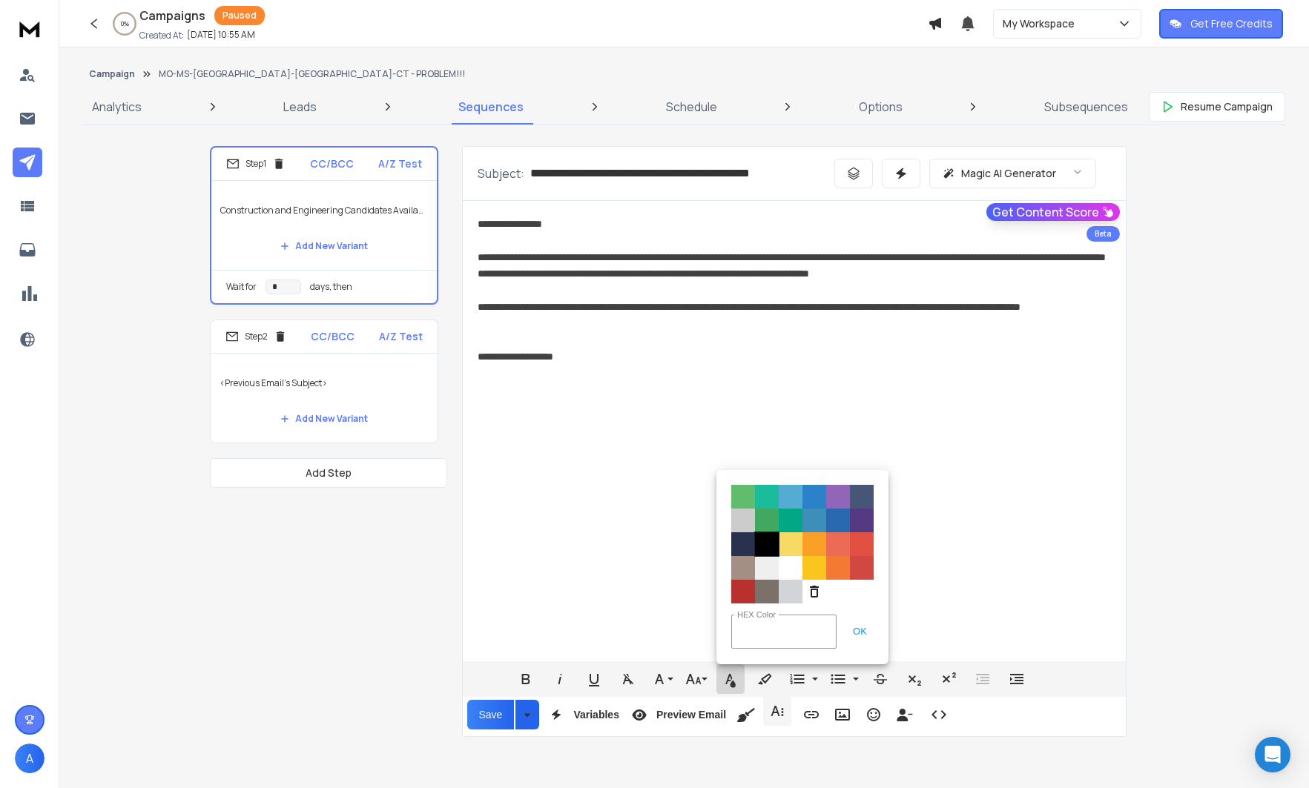
click at [774, 547] on span "Color#000000" at bounding box center [767, 544] width 24 height 24
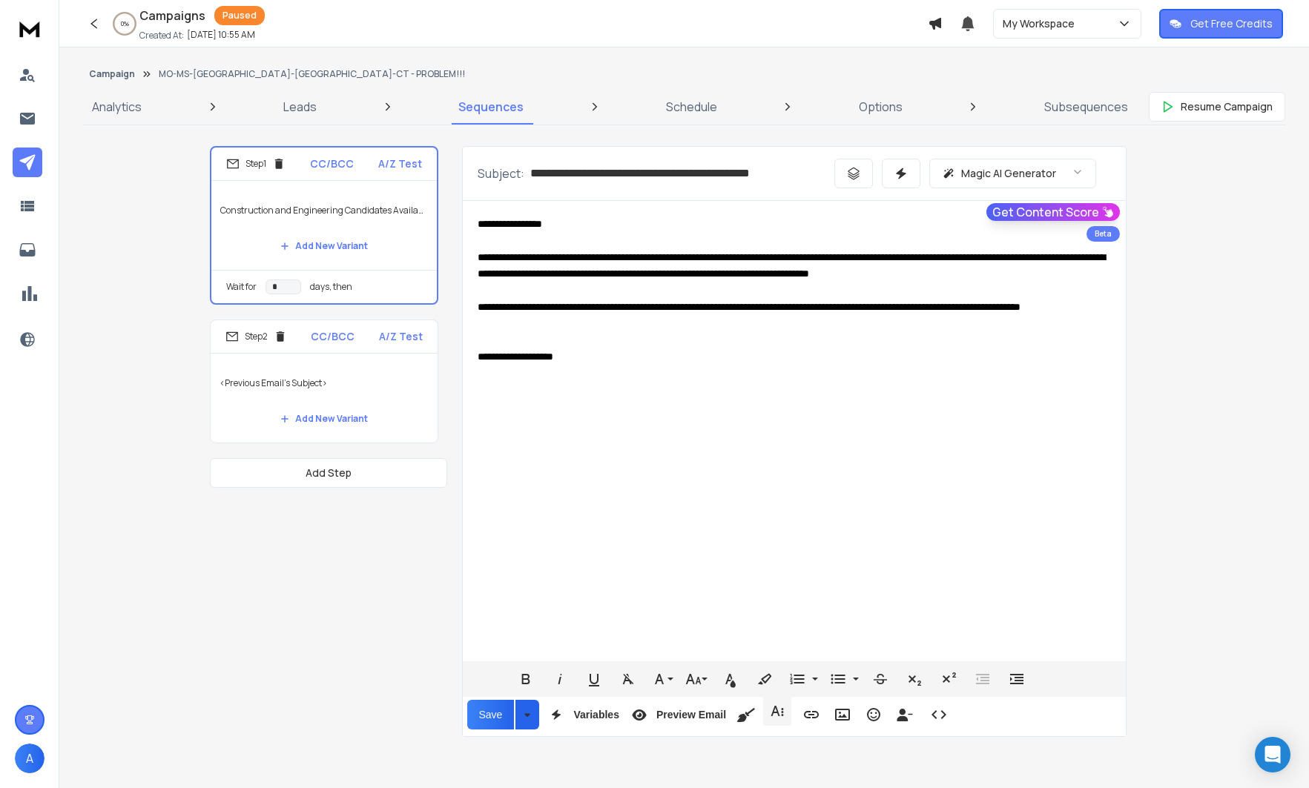
click at [764, 530] on div "**********" at bounding box center [794, 429] width 663 height 457
click at [378, 398] on p "<Previous Email's Subject>" at bounding box center [323, 384] width 209 height 42
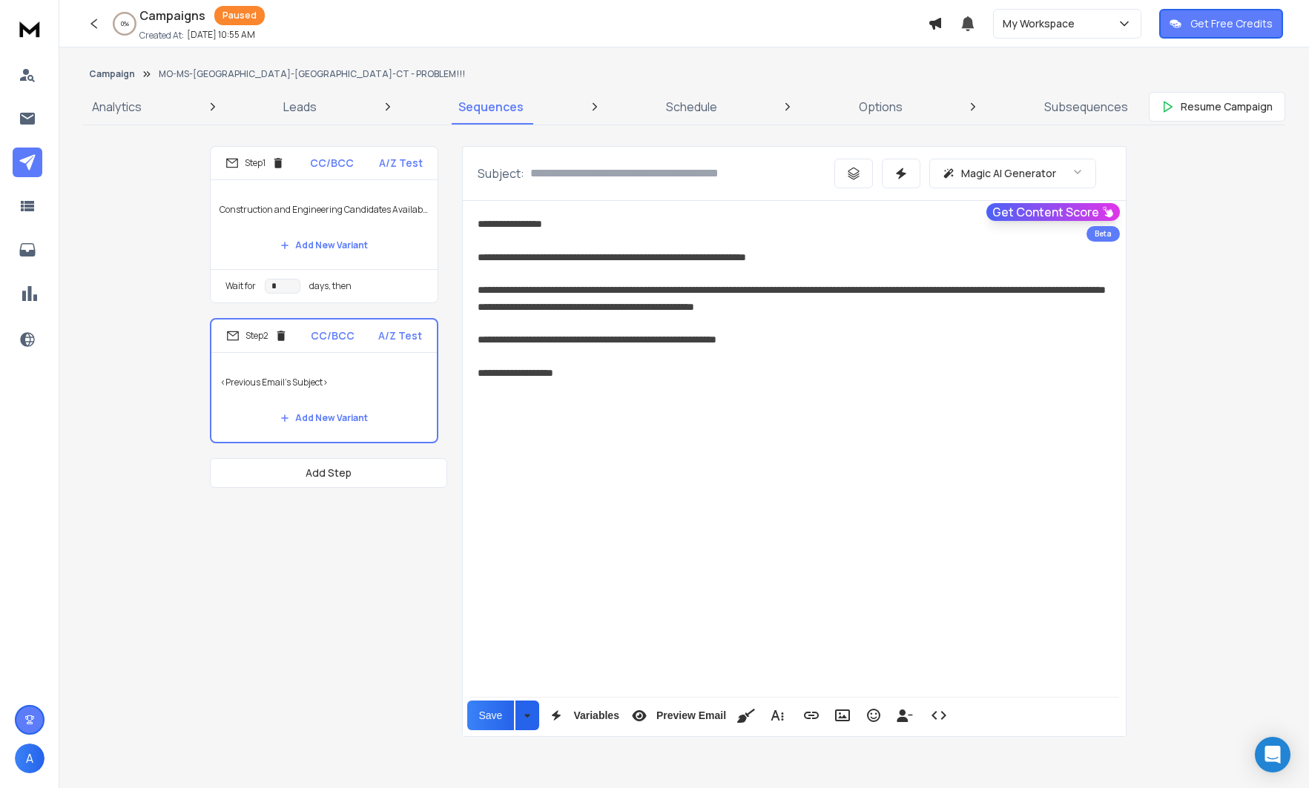
click at [651, 189] on div "Subject: Magic AI Generator Get Content Score Beta" at bounding box center [794, 174] width 663 height 54
click at [649, 177] on input at bounding box center [674, 174] width 289 height 18
type input "*"
click at [968, 466] on div "**********" at bounding box center [794, 447] width 663 height 493
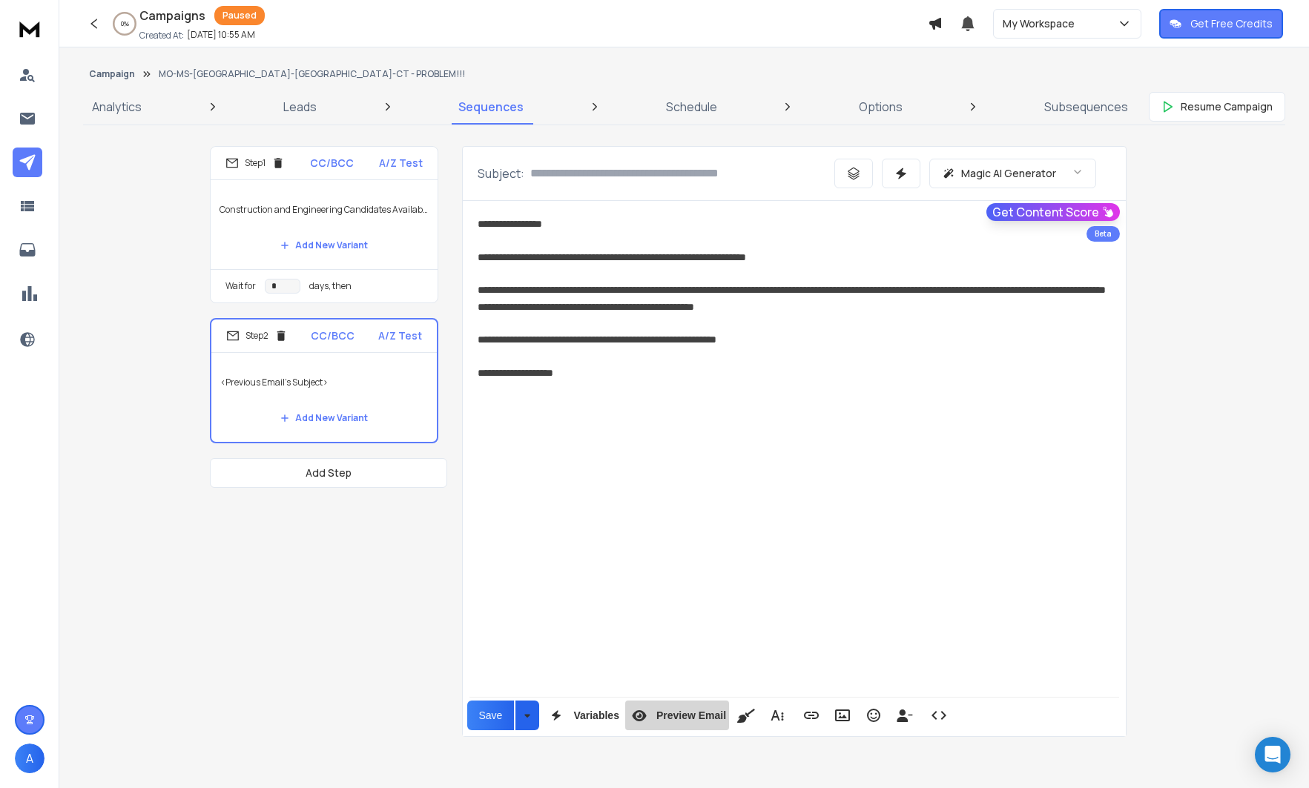
click at [664, 721] on span "Preview Email" at bounding box center [691, 716] width 76 height 13
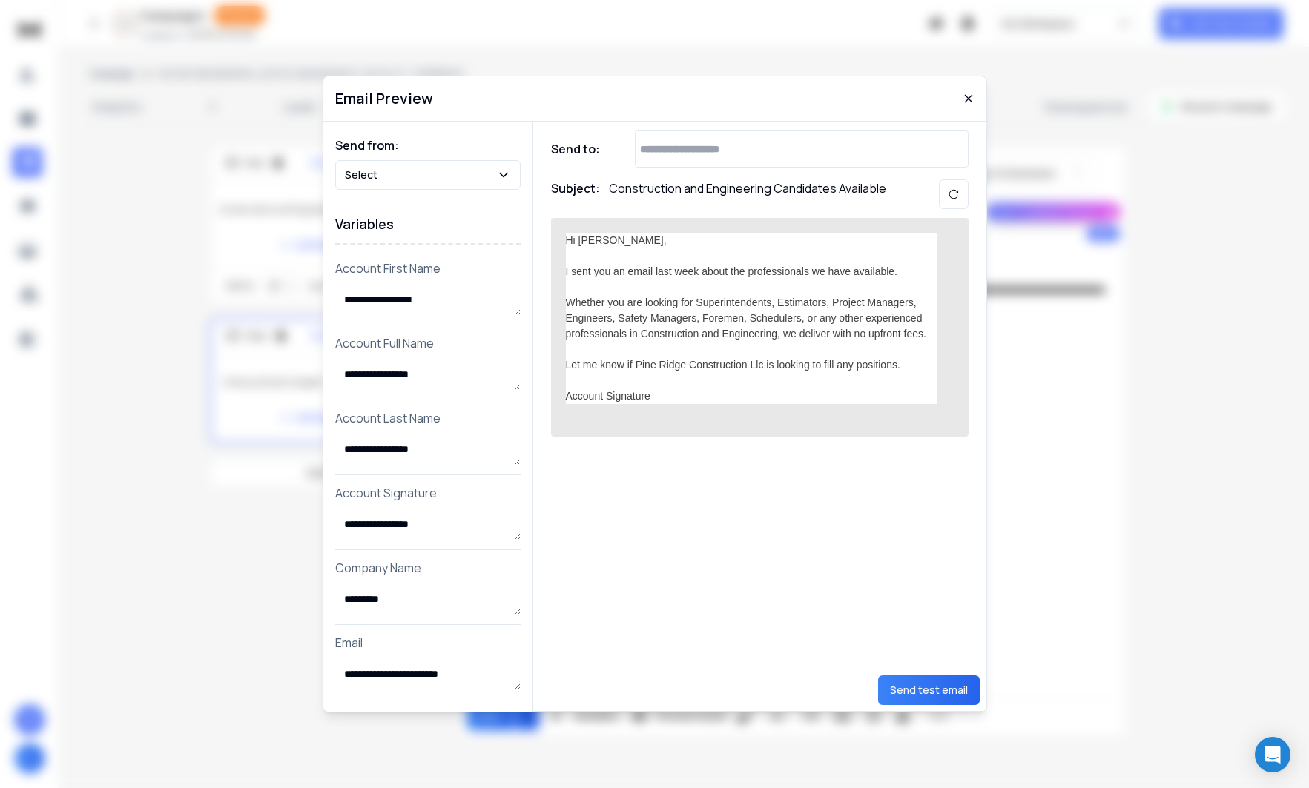
click at [681, 143] on input at bounding box center [801, 149] width 323 height 27
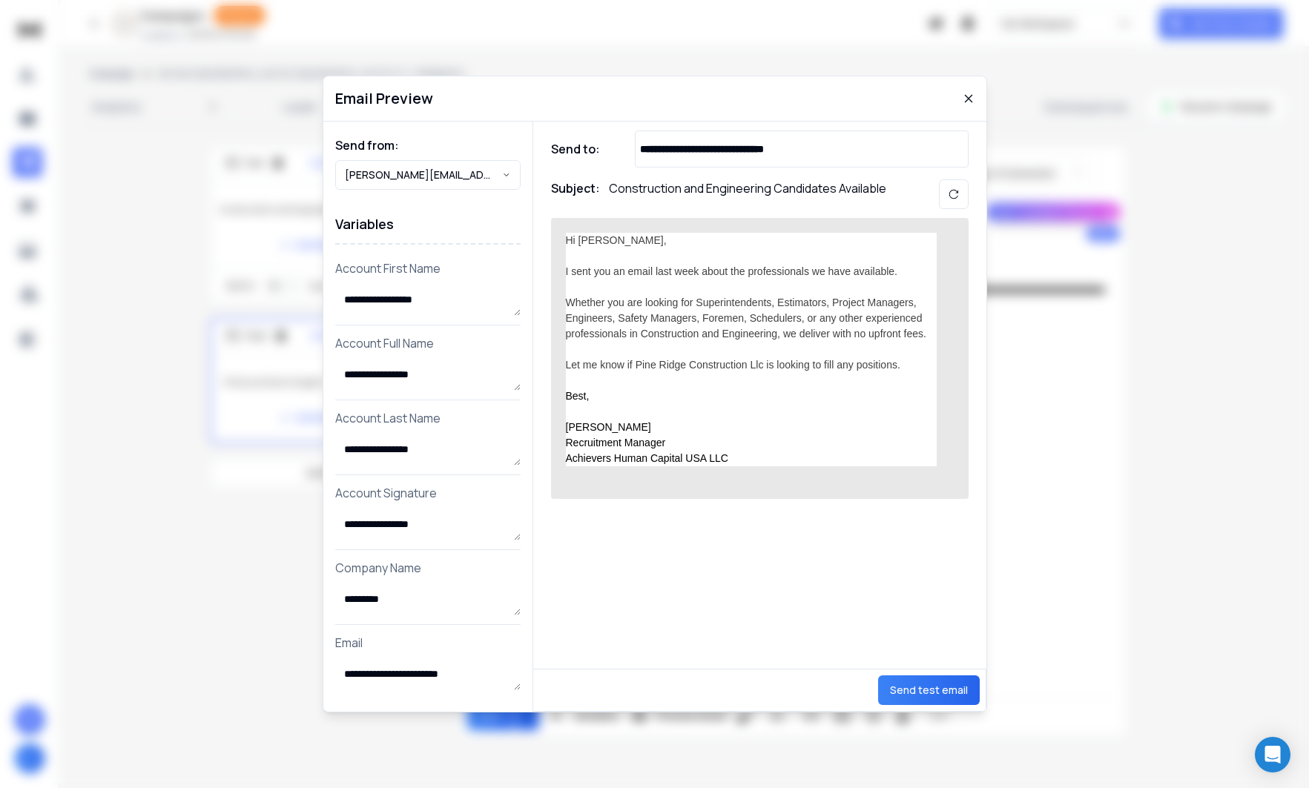
type input "**********"
click at [928, 691] on button "Send test email" at bounding box center [929, 690] width 102 height 30
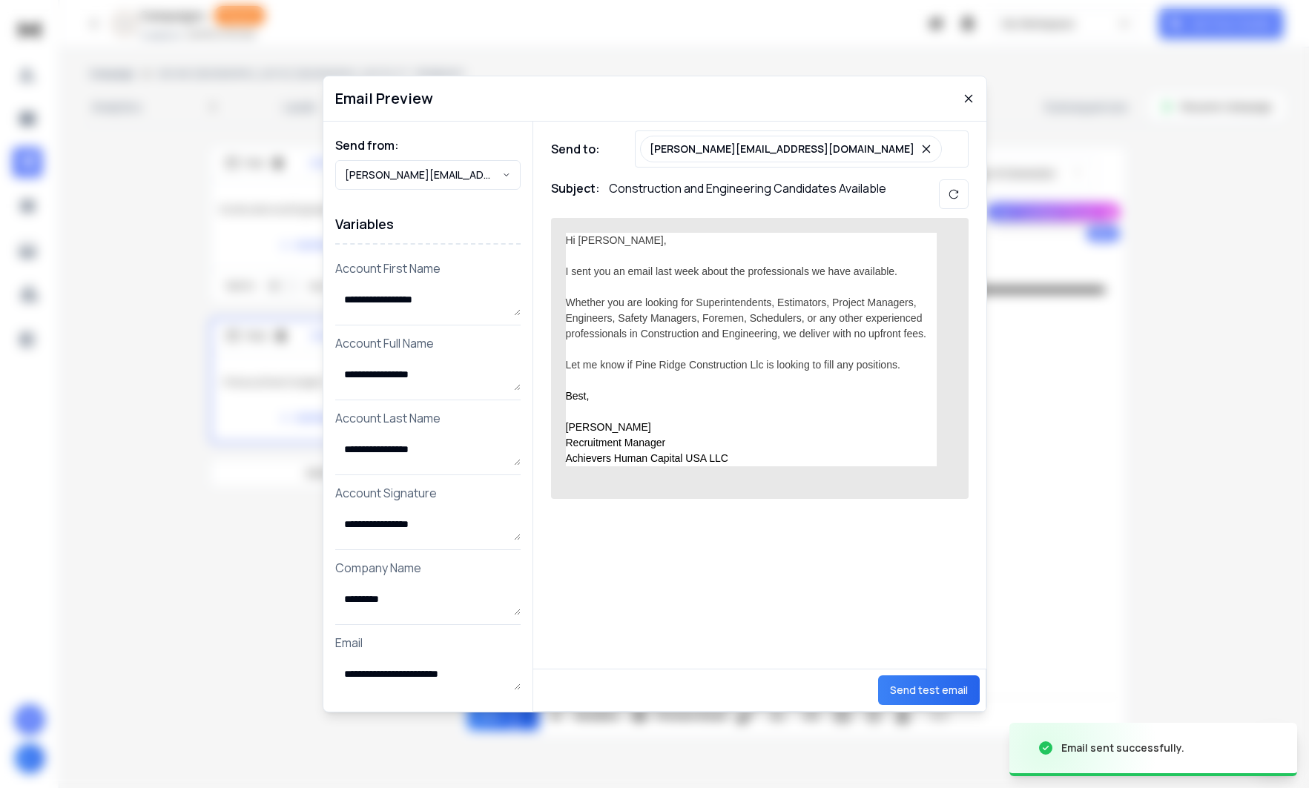
click at [922, 151] on icon at bounding box center [926, 149] width 8 height 8
click at [834, 151] on input at bounding box center [801, 149] width 323 height 27
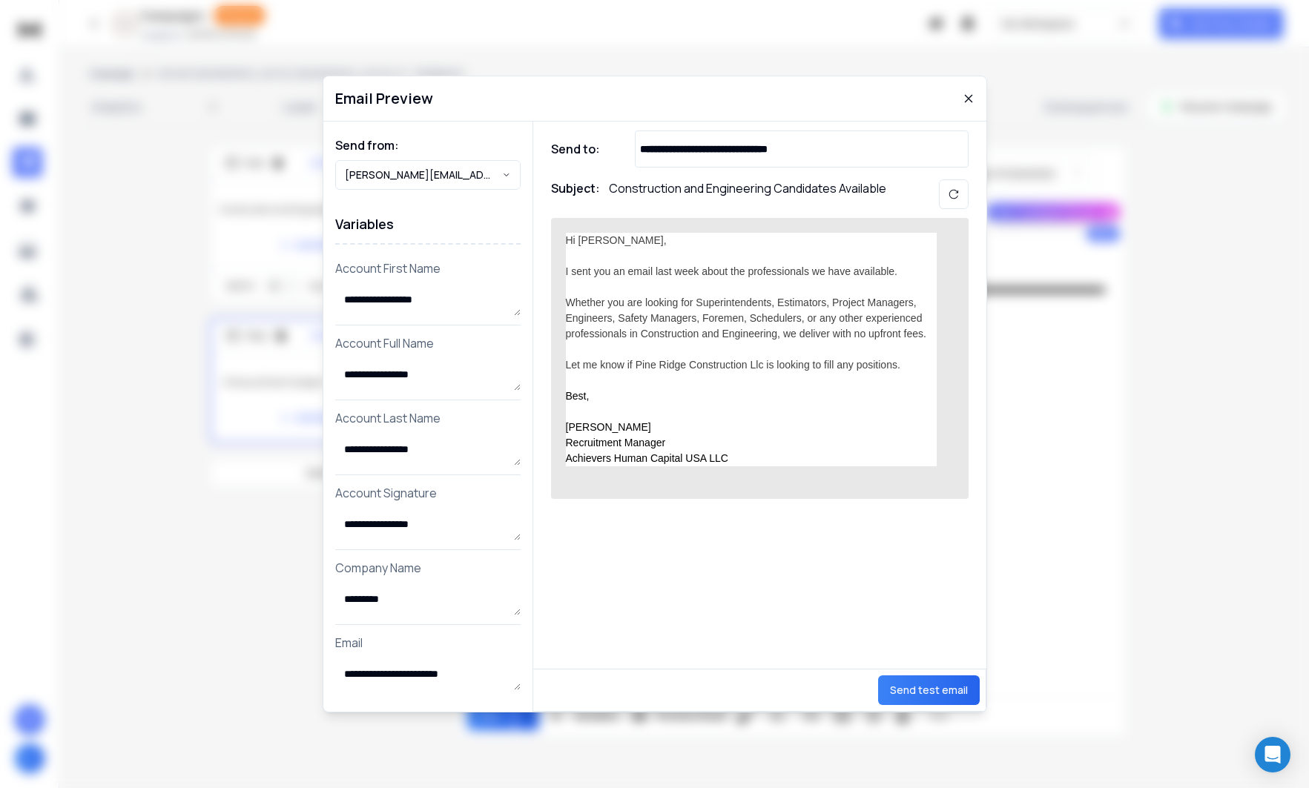
click at [690, 151] on input "**********" at bounding box center [801, 149] width 323 height 27
click at [848, 148] on input "**********" at bounding box center [801, 149] width 323 height 27
type input "**********"
click at [954, 684] on button "Send test email" at bounding box center [929, 690] width 102 height 30
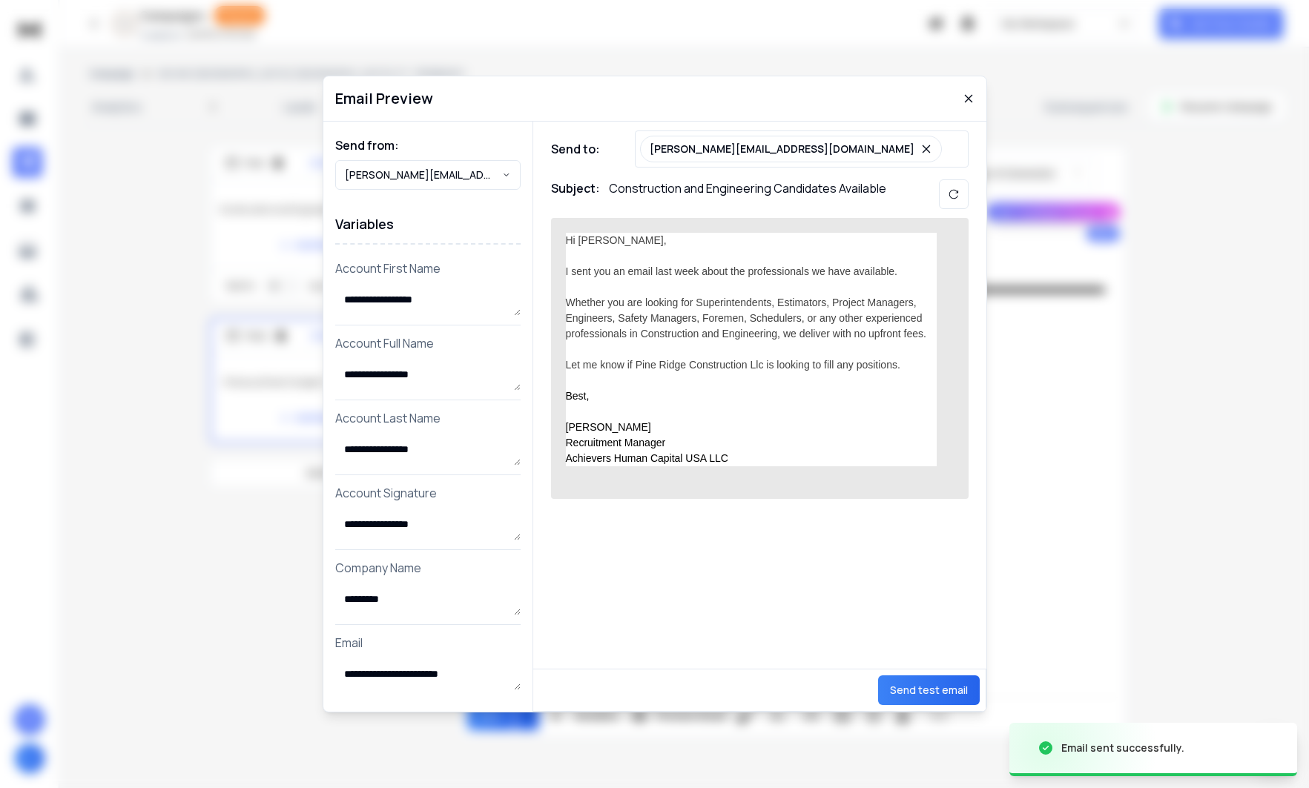
click at [971, 102] on icon at bounding box center [968, 98] width 8 height 8
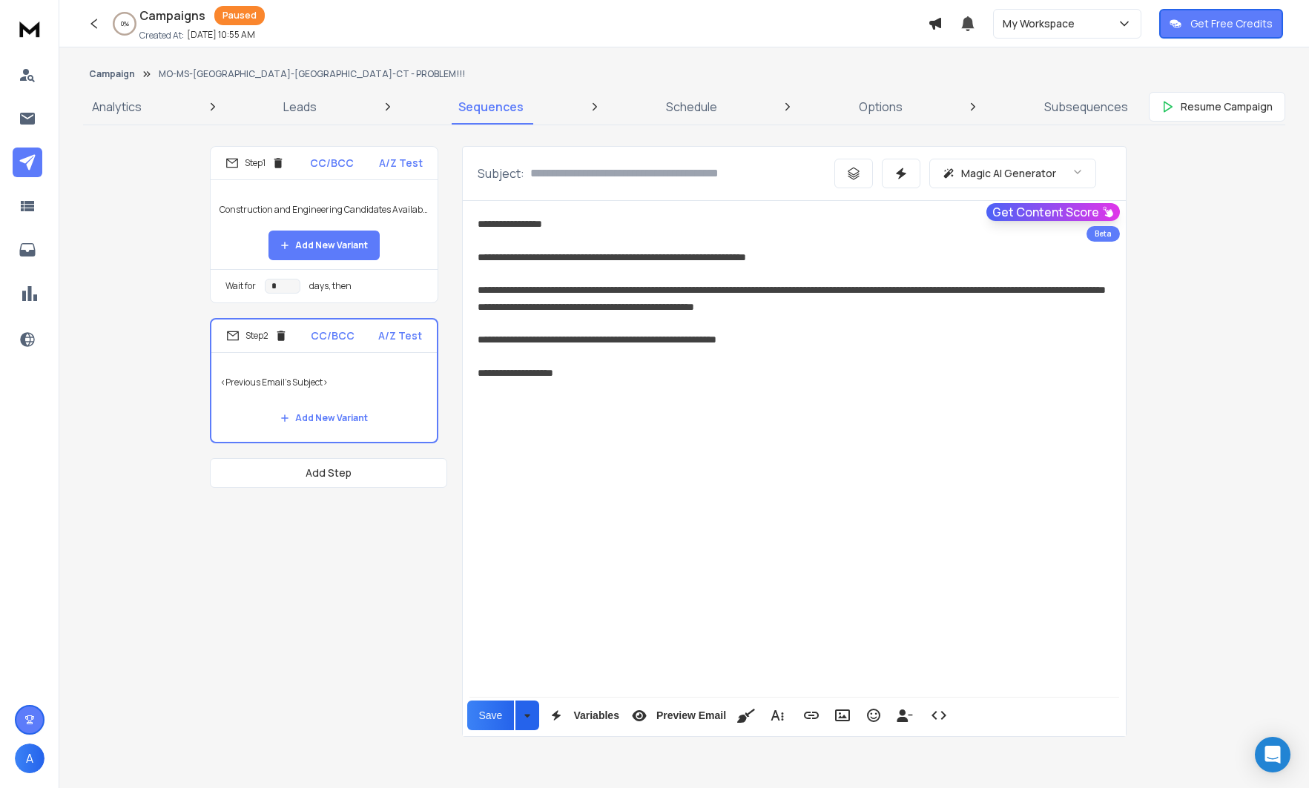
click at [317, 234] on button "Add New Variant" at bounding box center [323, 246] width 111 height 30
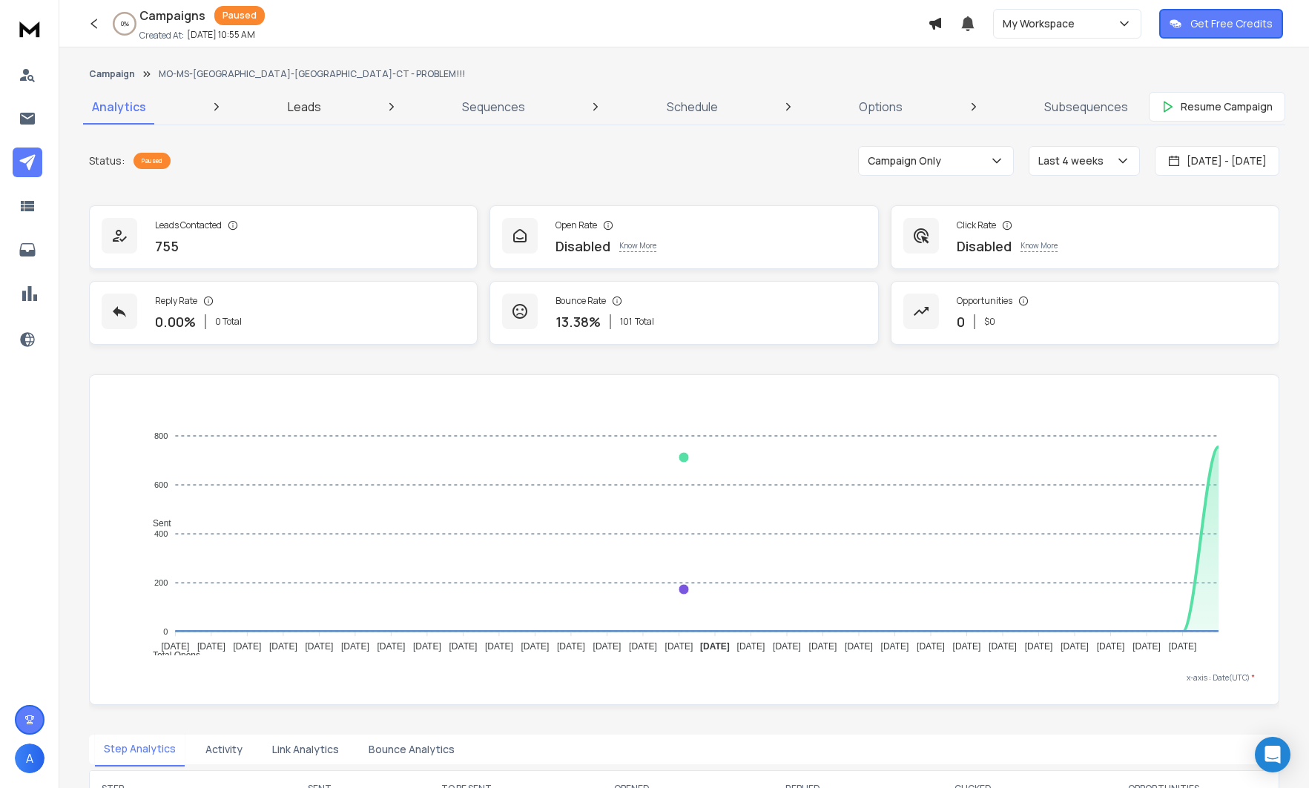
click at [323, 120] on link "Leads" at bounding box center [304, 107] width 51 height 36
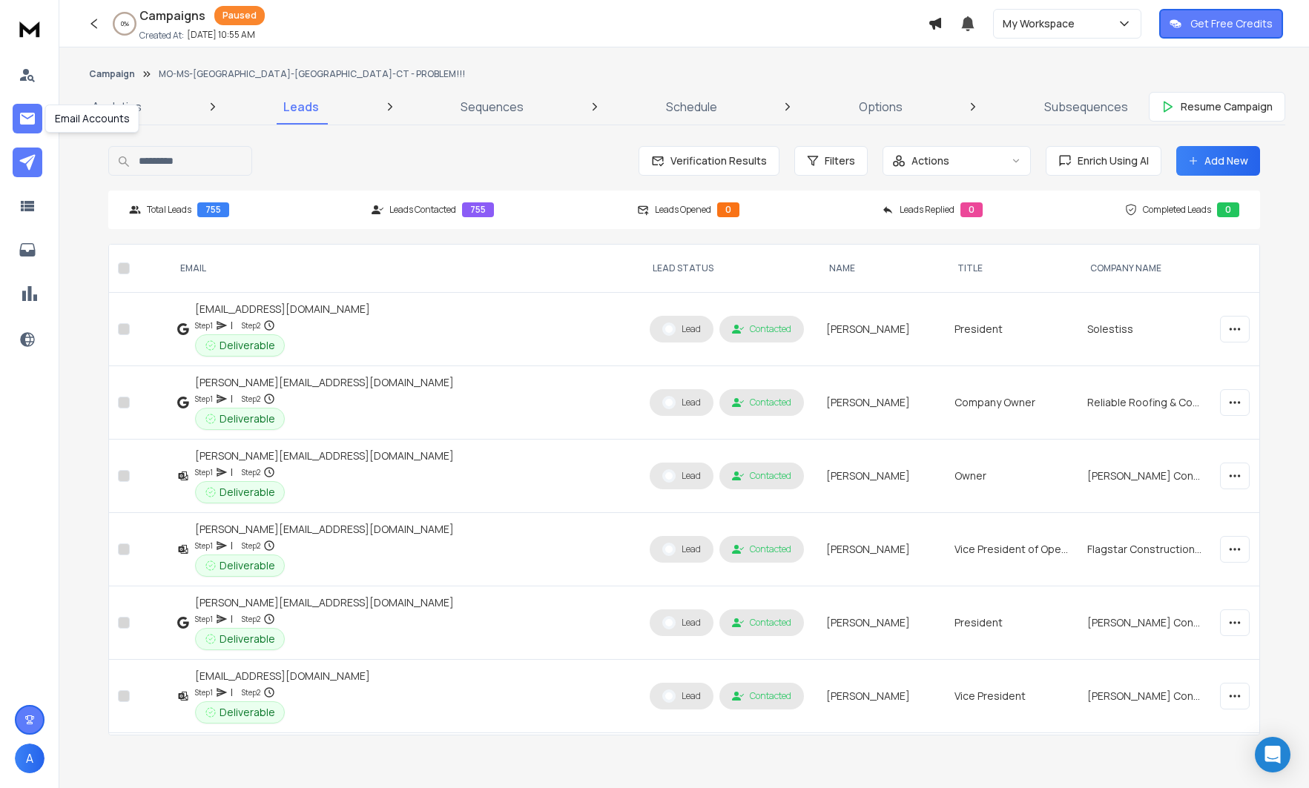
click at [35, 122] on icon at bounding box center [28, 119] width 18 height 18
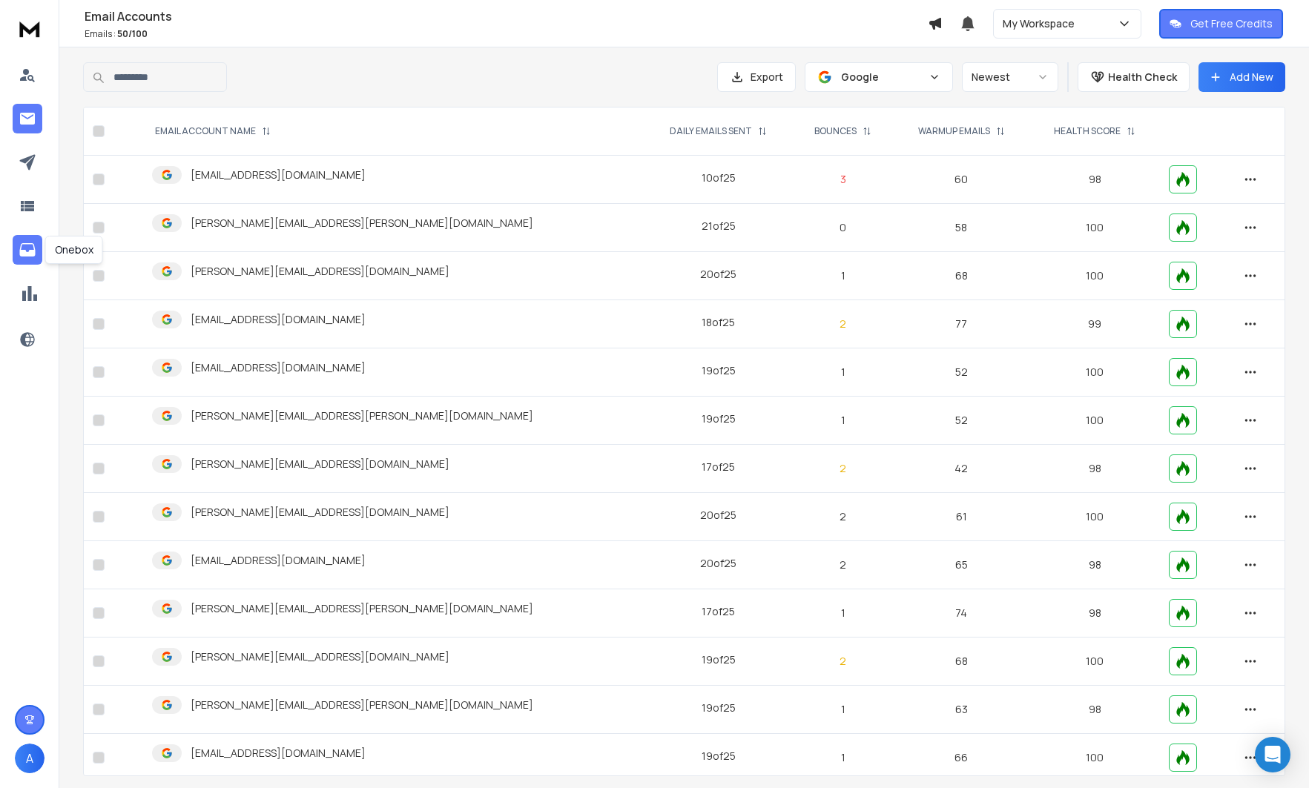
click at [35, 243] on icon at bounding box center [28, 250] width 18 height 18
click at [23, 161] on icon at bounding box center [27, 162] width 16 height 16
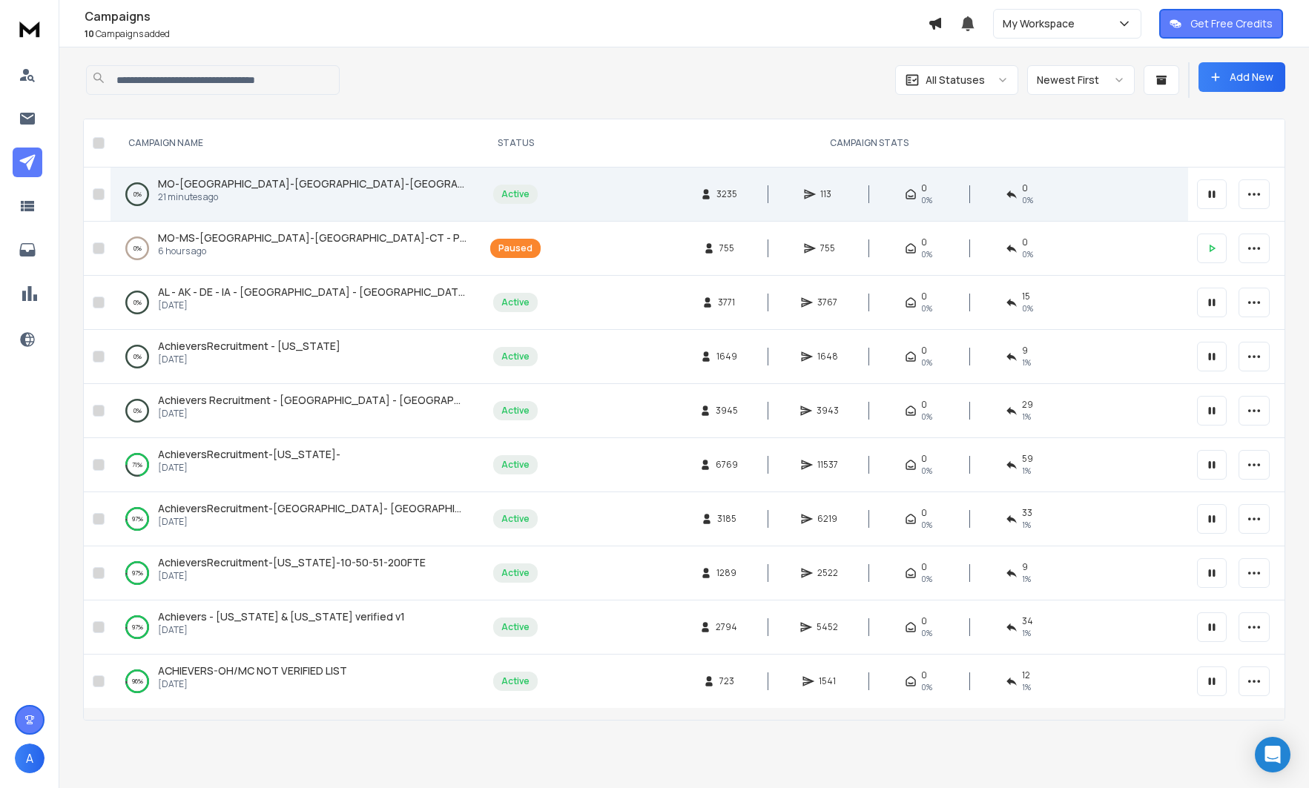
click at [635, 191] on div "3235 113 0 0% 0 0 %" at bounding box center [868, 194] width 621 height 24
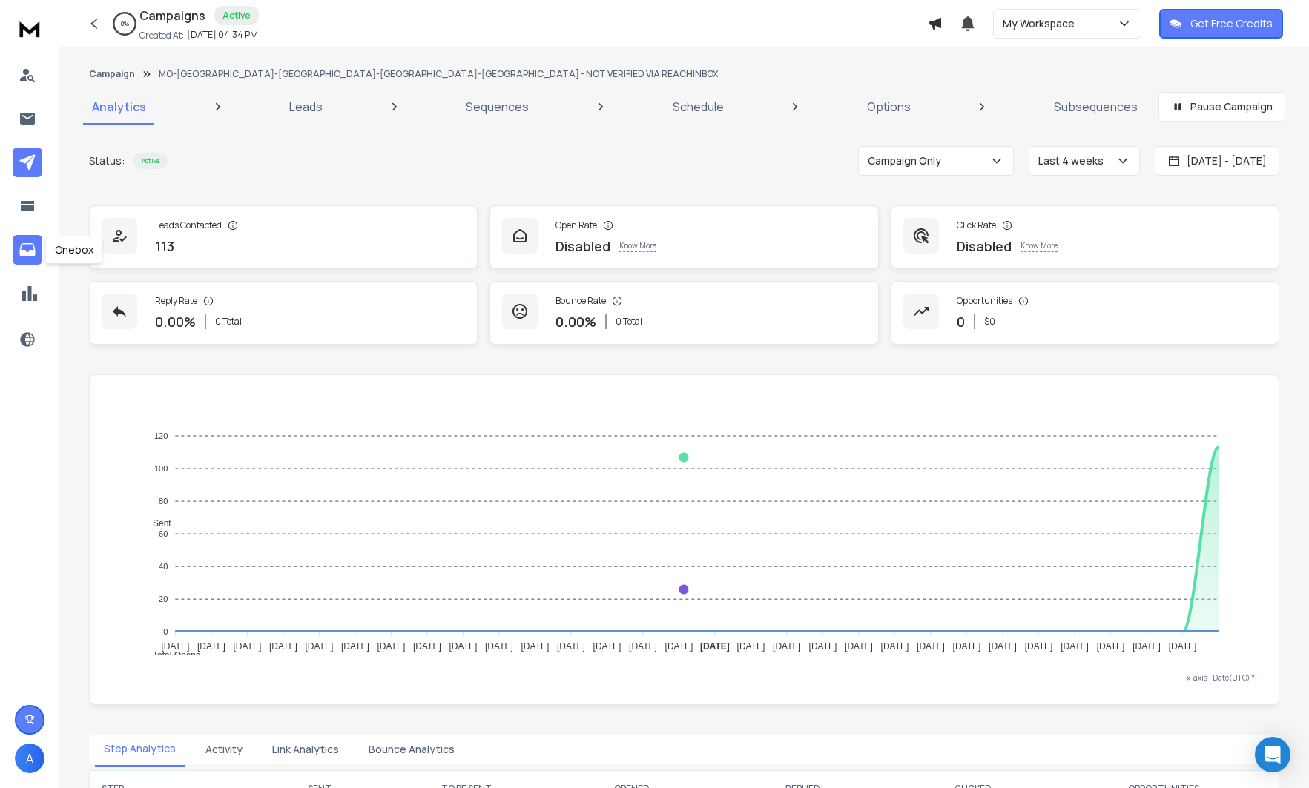
click at [25, 247] on icon at bounding box center [28, 250] width 18 height 18
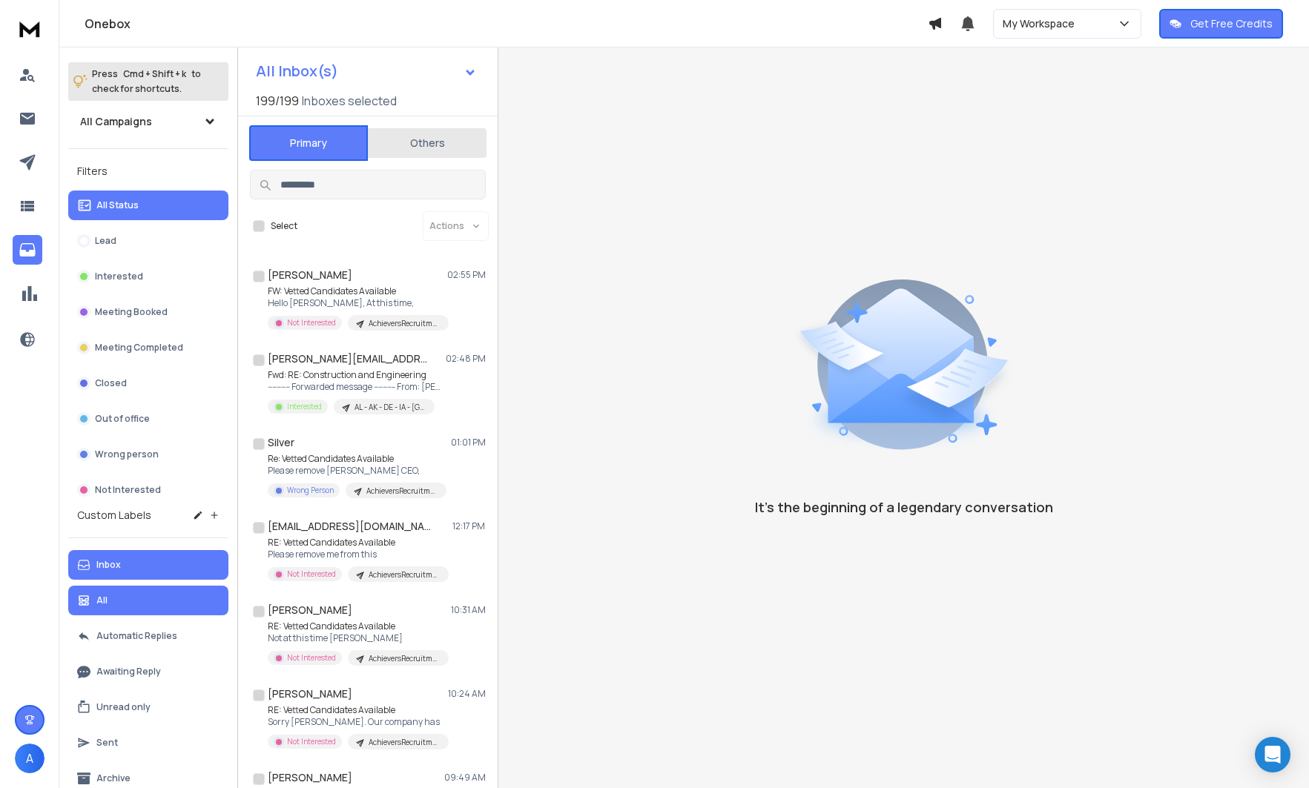
click at [135, 589] on button "All" at bounding box center [148, 601] width 160 height 30
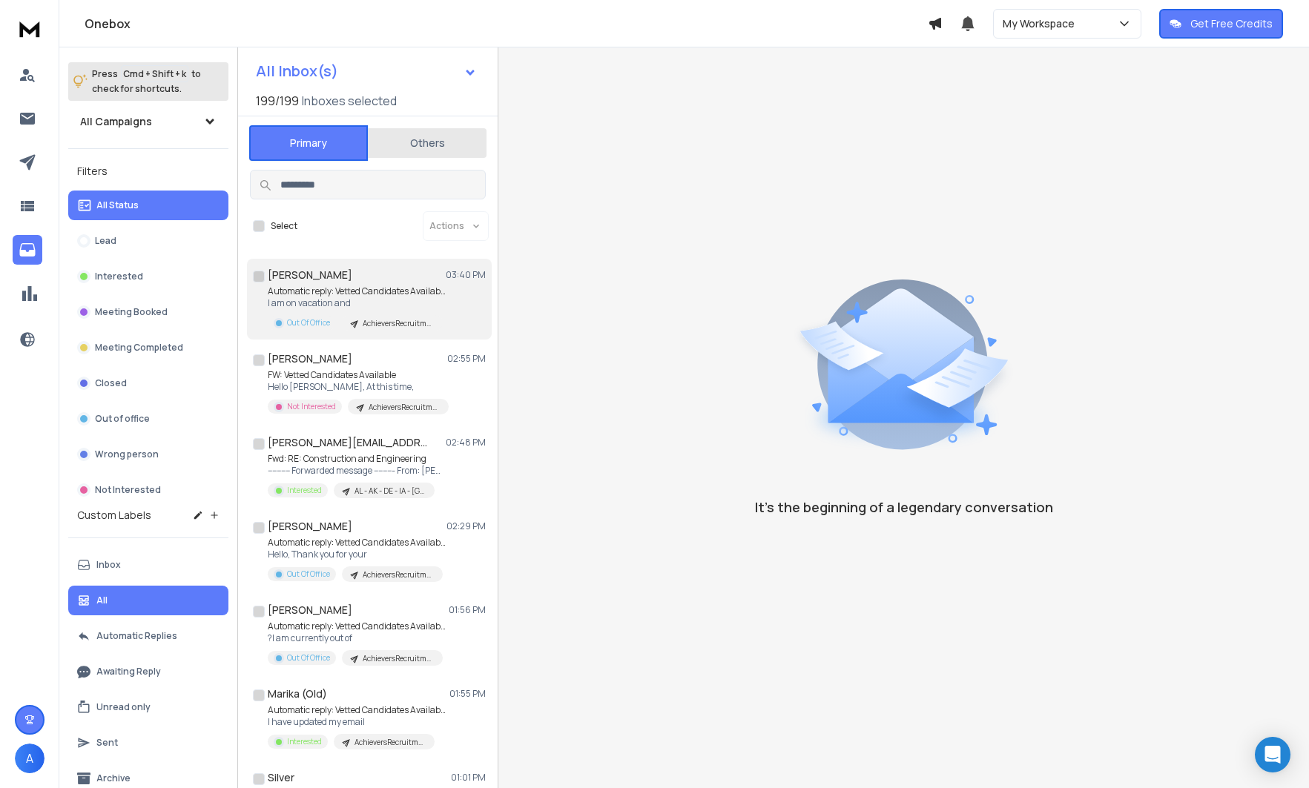
click at [363, 286] on p "Automatic reply: Vetted Candidates Available" at bounding box center [357, 291] width 178 height 12
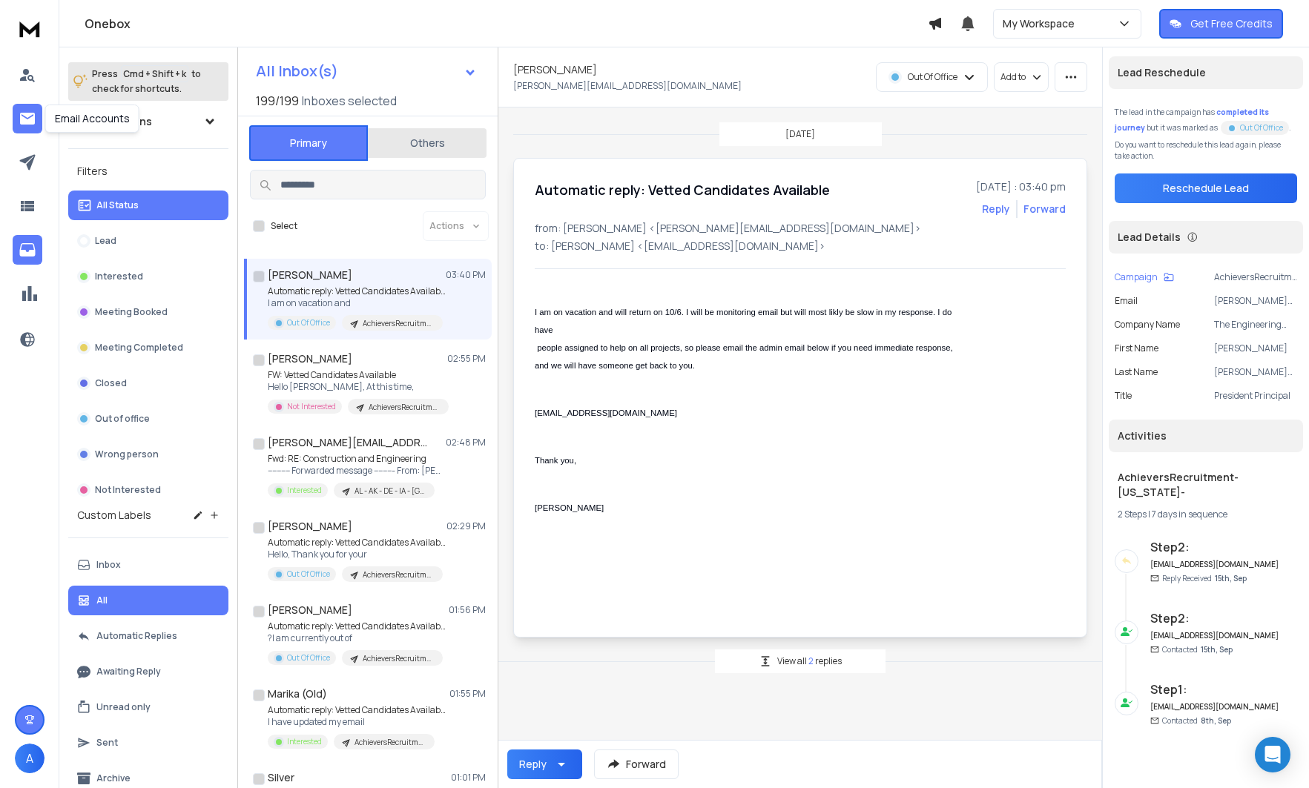
click at [23, 131] on link at bounding box center [28, 119] width 30 height 30
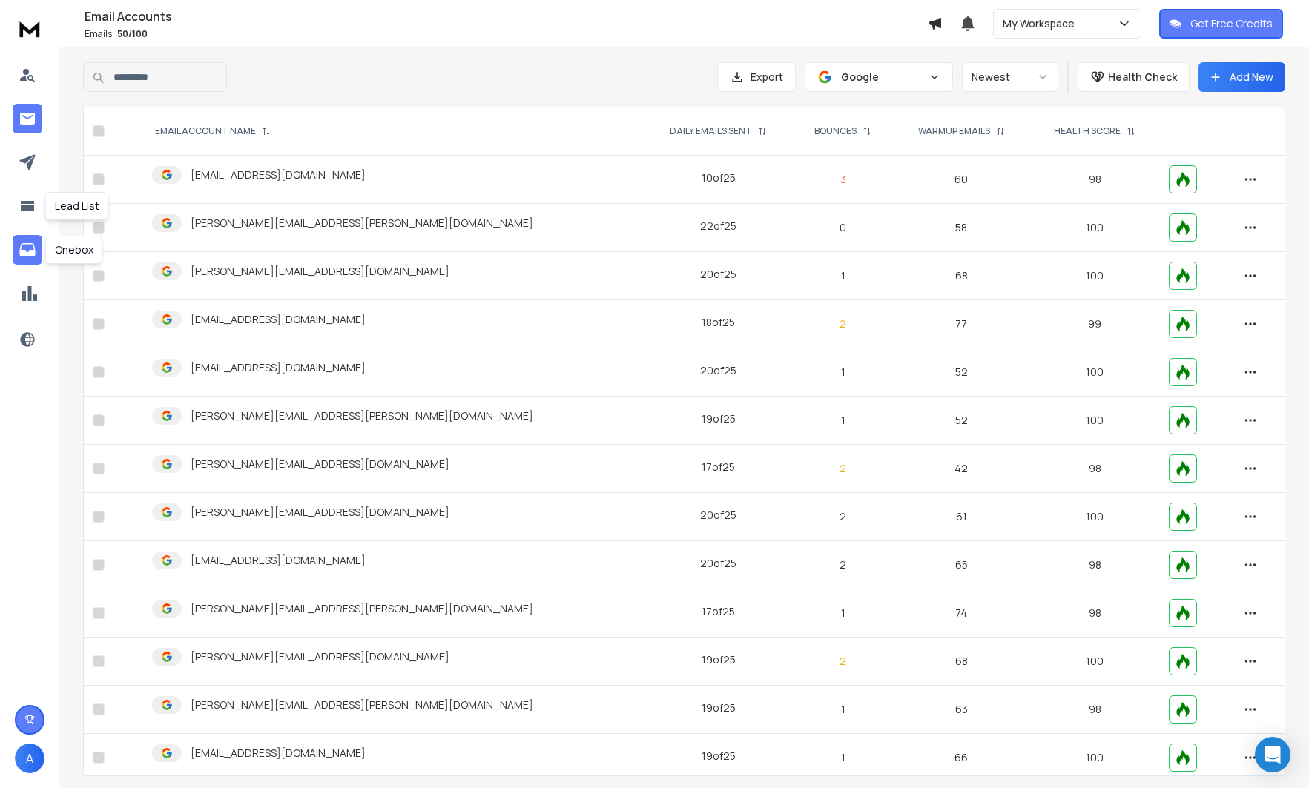
click at [23, 235] on link at bounding box center [28, 250] width 30 height 30
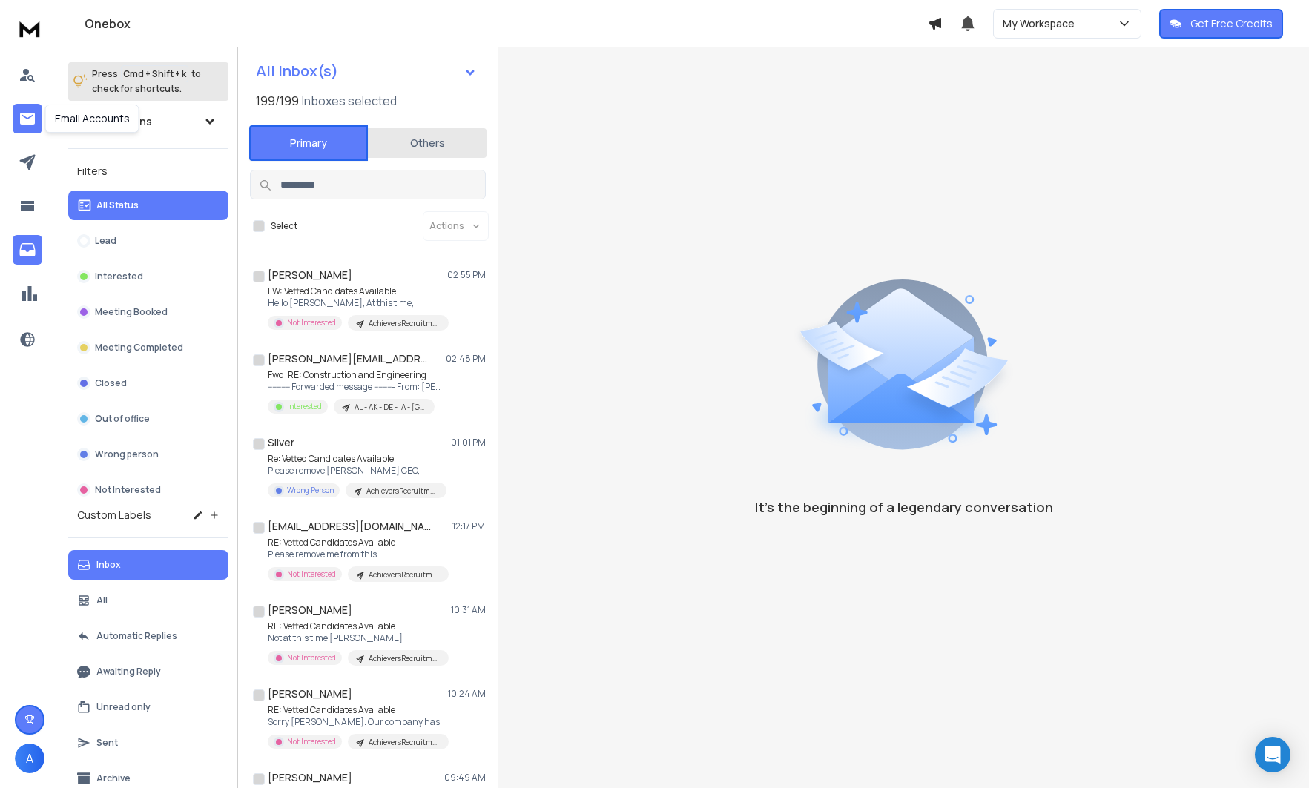
click at [27, 126] on icon at bounding box center [28, 119] width 18 height 18
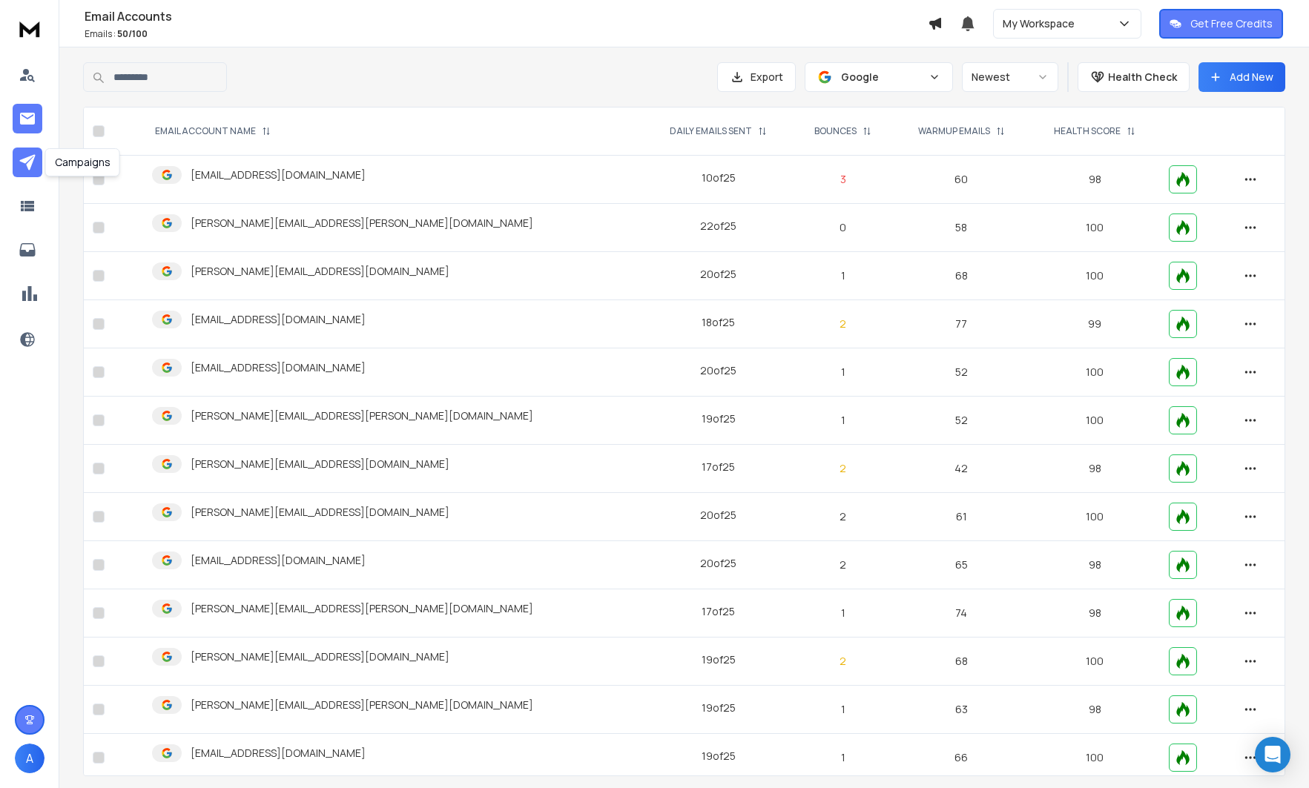
click at [27, 158] on icon at bounding box center [27, 162] width 16 height 16
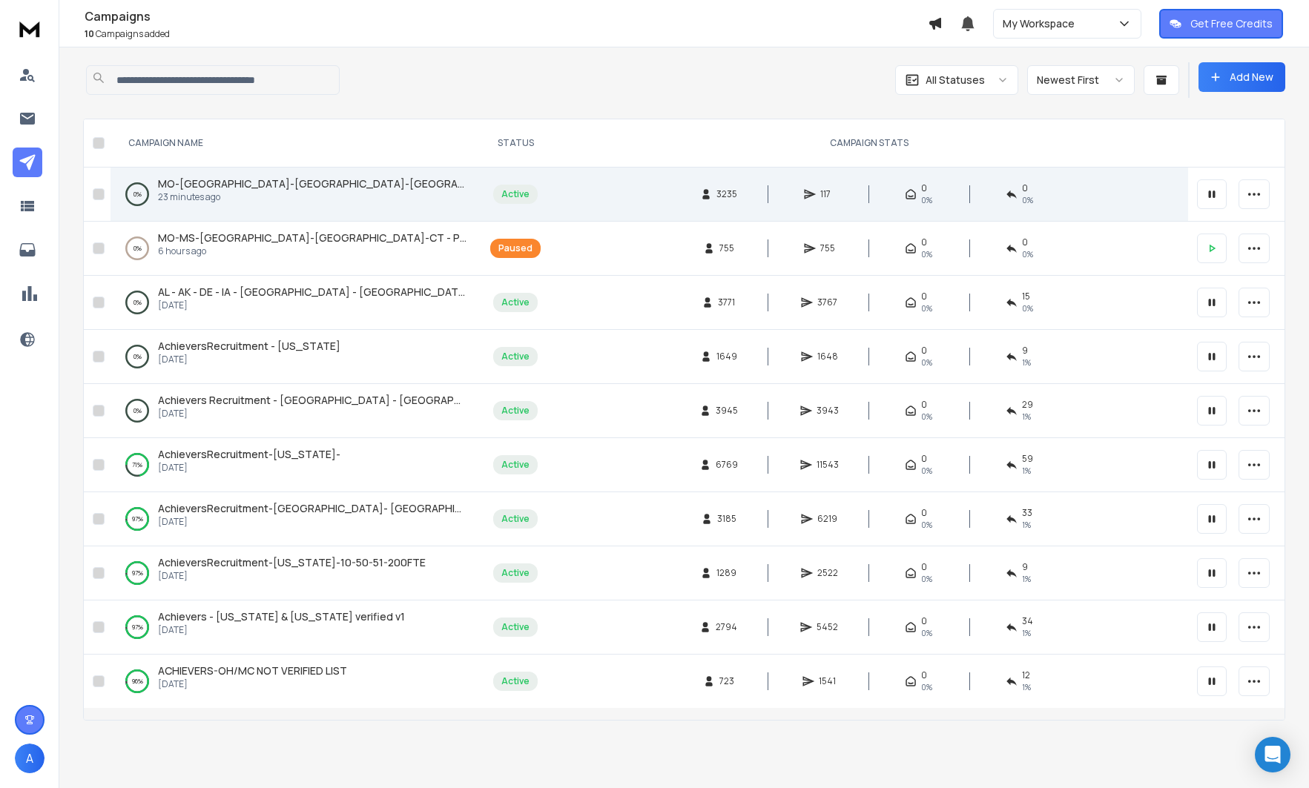
click at [262, 182] on span "MO-[GEOGRAPHIC_DATA]-[GEOGRAPHIC_DATA]-[GEOGRAPHIC_DATA]-[GEOGRAPHIC_DATA] - NO…" at bounding box center [476, 183] width 636 height 14
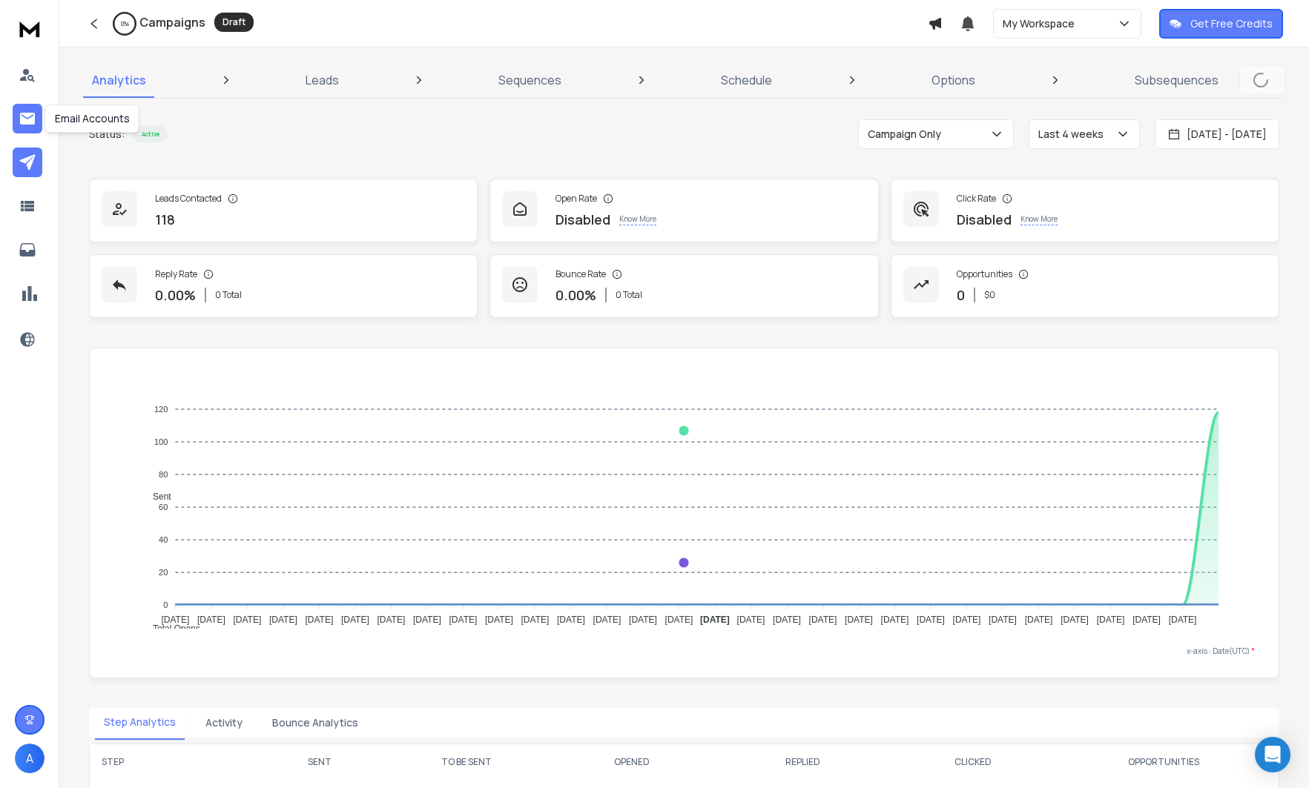
click at [31, 129] on link at bounding box center [28, 119] width 30 height 30
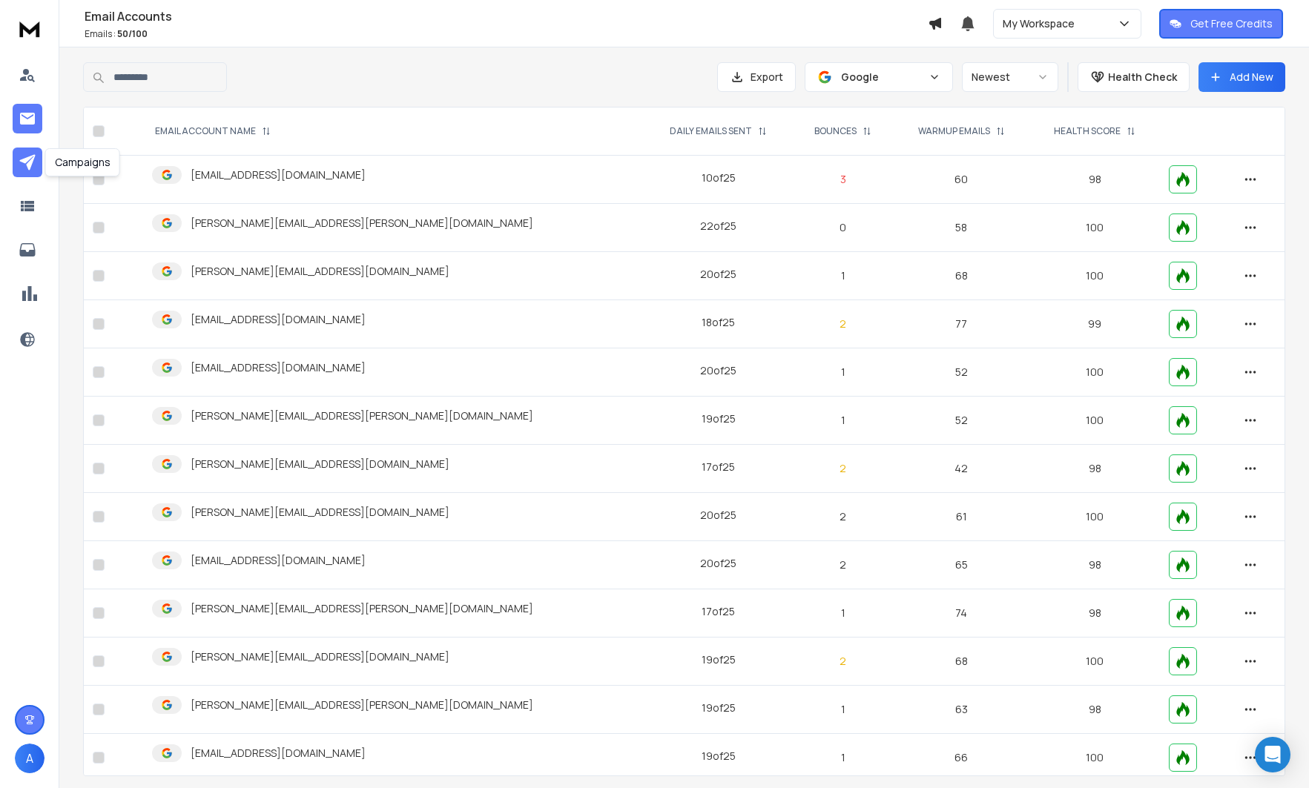
click at [30, 169] on icon at bounding box center [28, 162] width 18 height 18
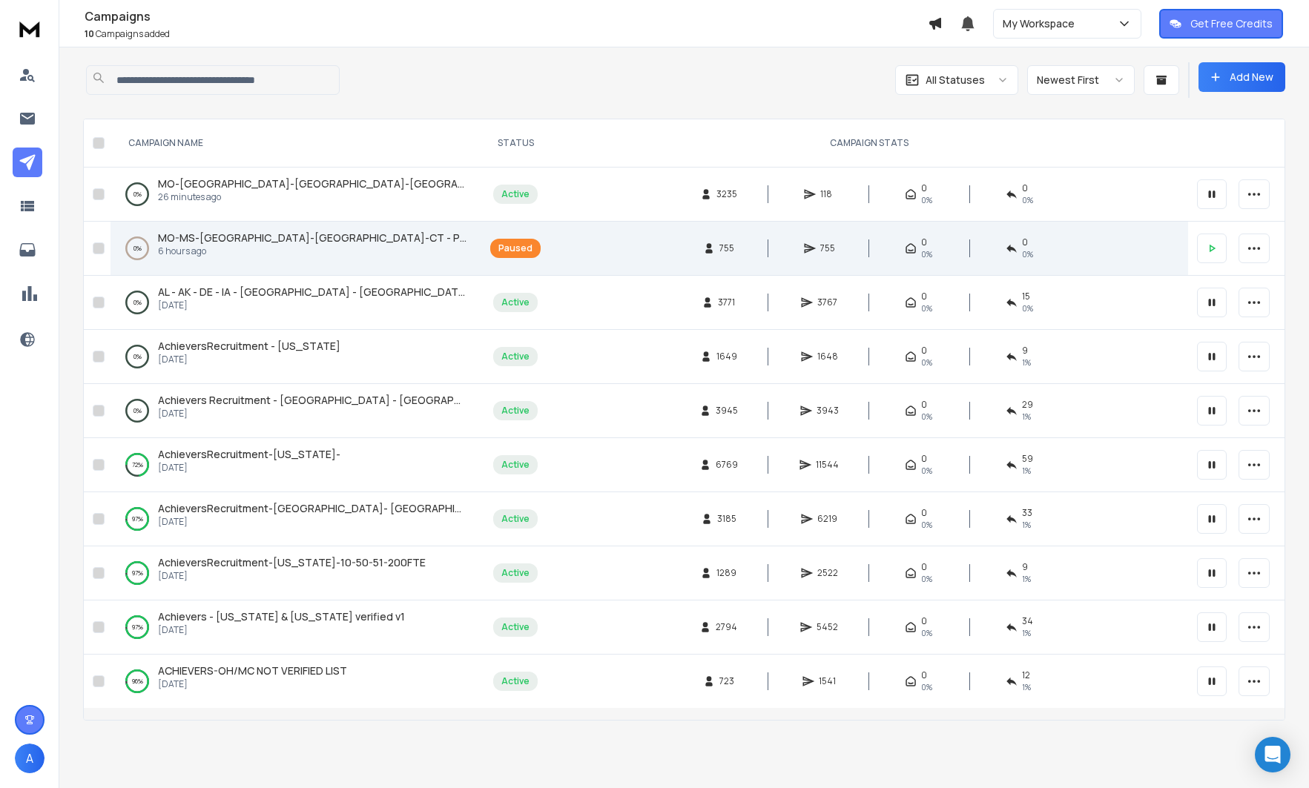
click at [299, 237] on span "MO-MS-[GEOGRAPHIC_DATA]-[GEOGRAPHIC_DATA]-CT - PROBLEM!!!" at bounding box center [335, 238] width 354 height 14
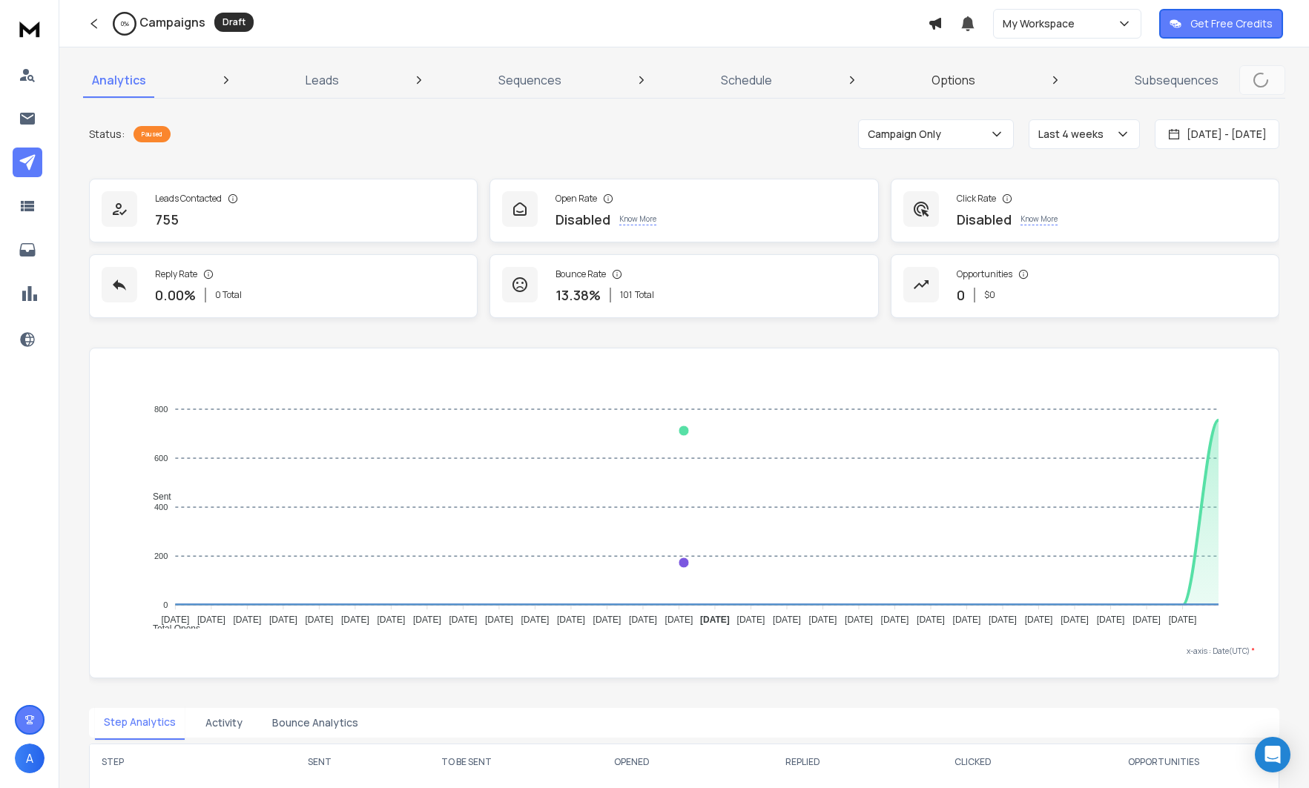
click at [962, 84] on p "Options" at bounding box center [953, 80] width 44 height 18
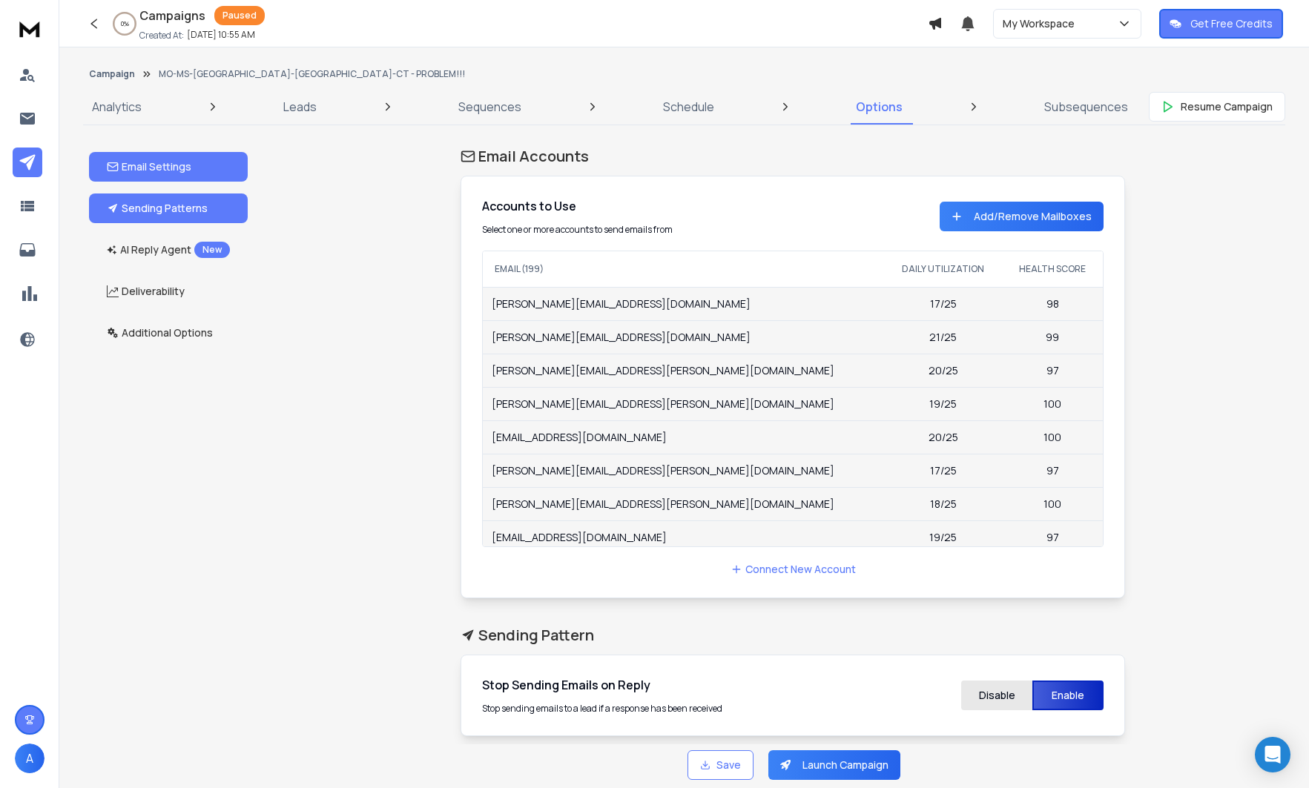
click at [153, 202] on p "Sending Patterns" at bounding box center [157, 208] width 101 height 15
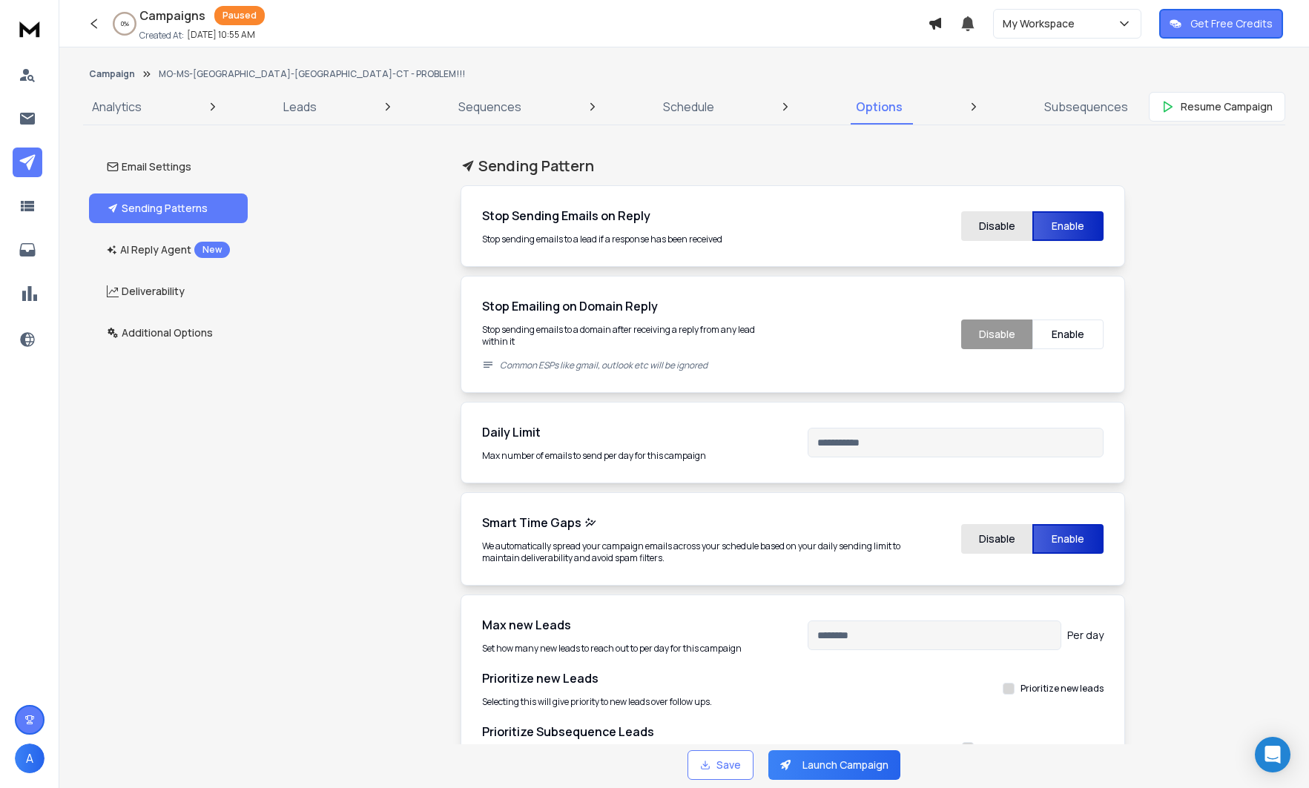
scroll to position [479, 0]
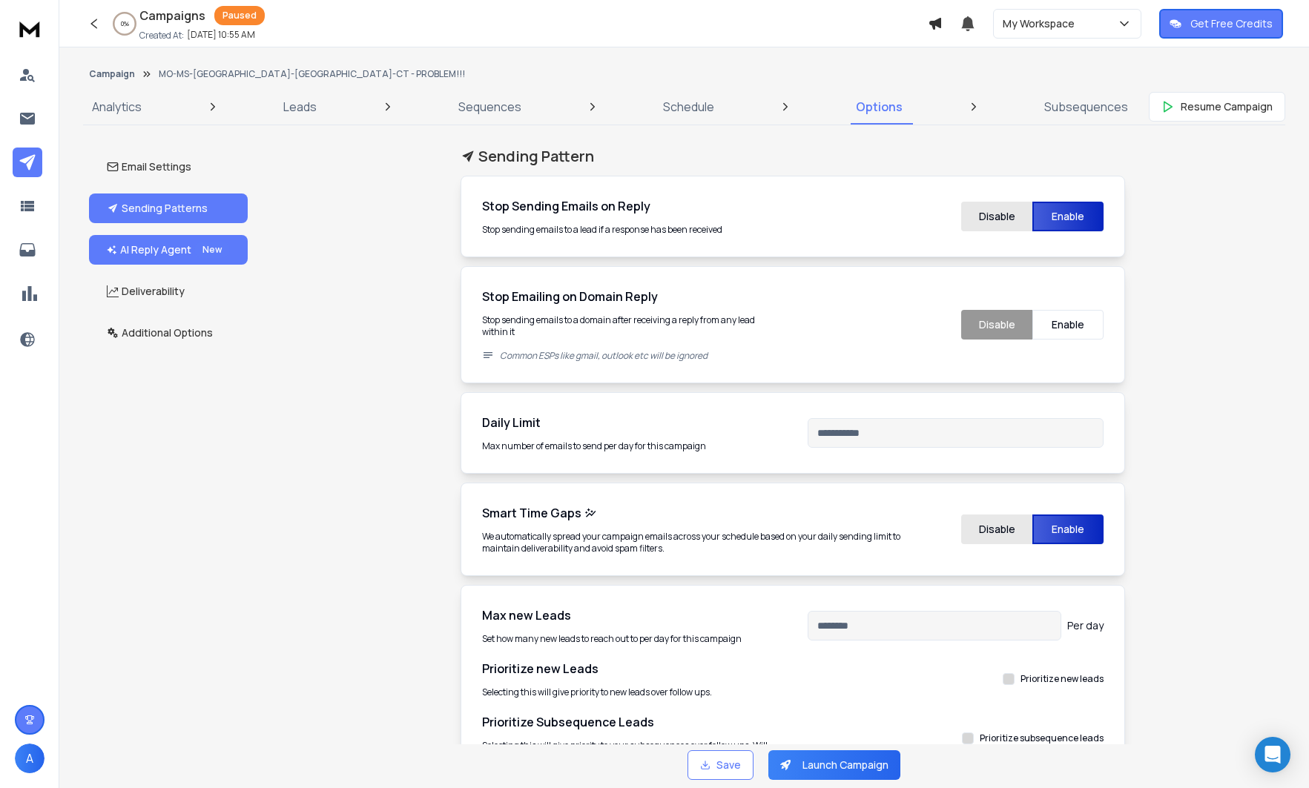
click at [149, 245] on p "AI Reply Agent New" at bounding box center [168, 250] width 123 height 16
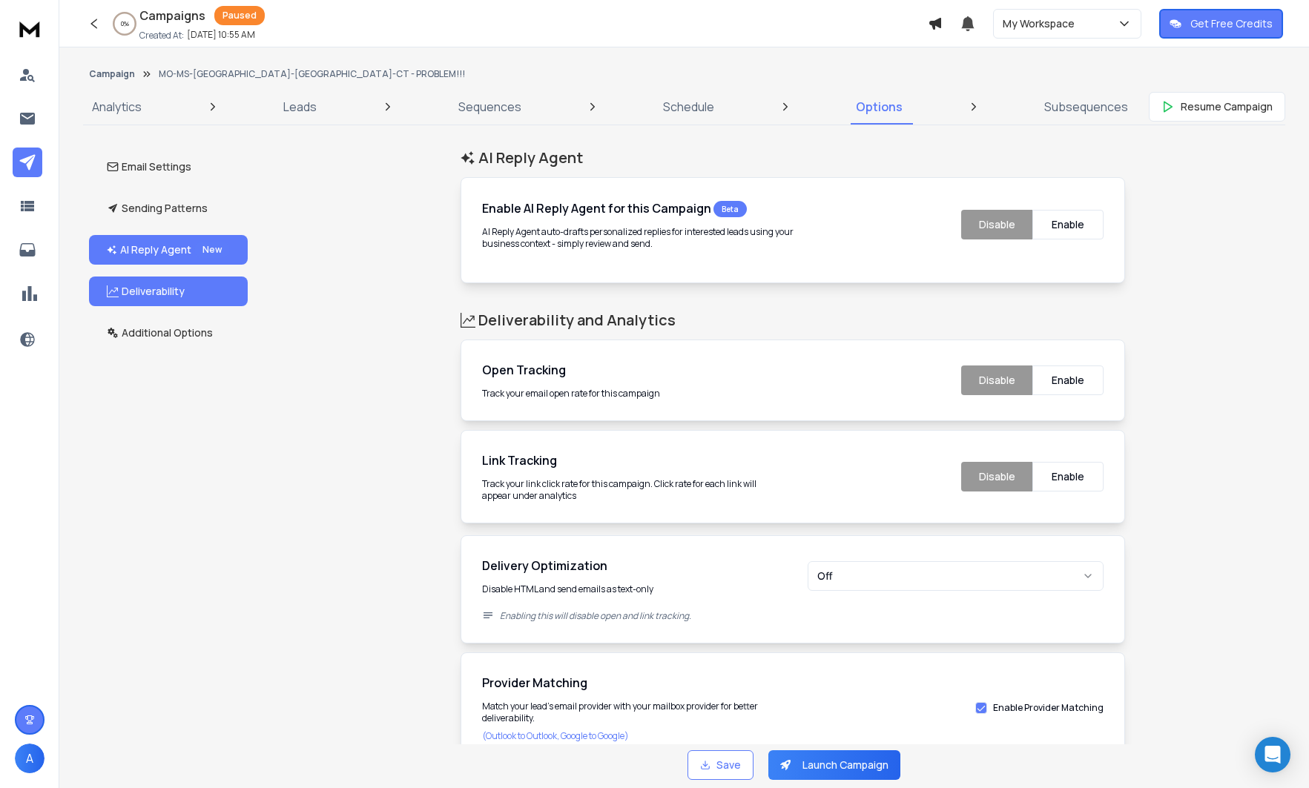
scroll to position [1490, 0]
click at [150, 289] on p "Deliverability" at bounding box center [146, 291] width 78 height 15
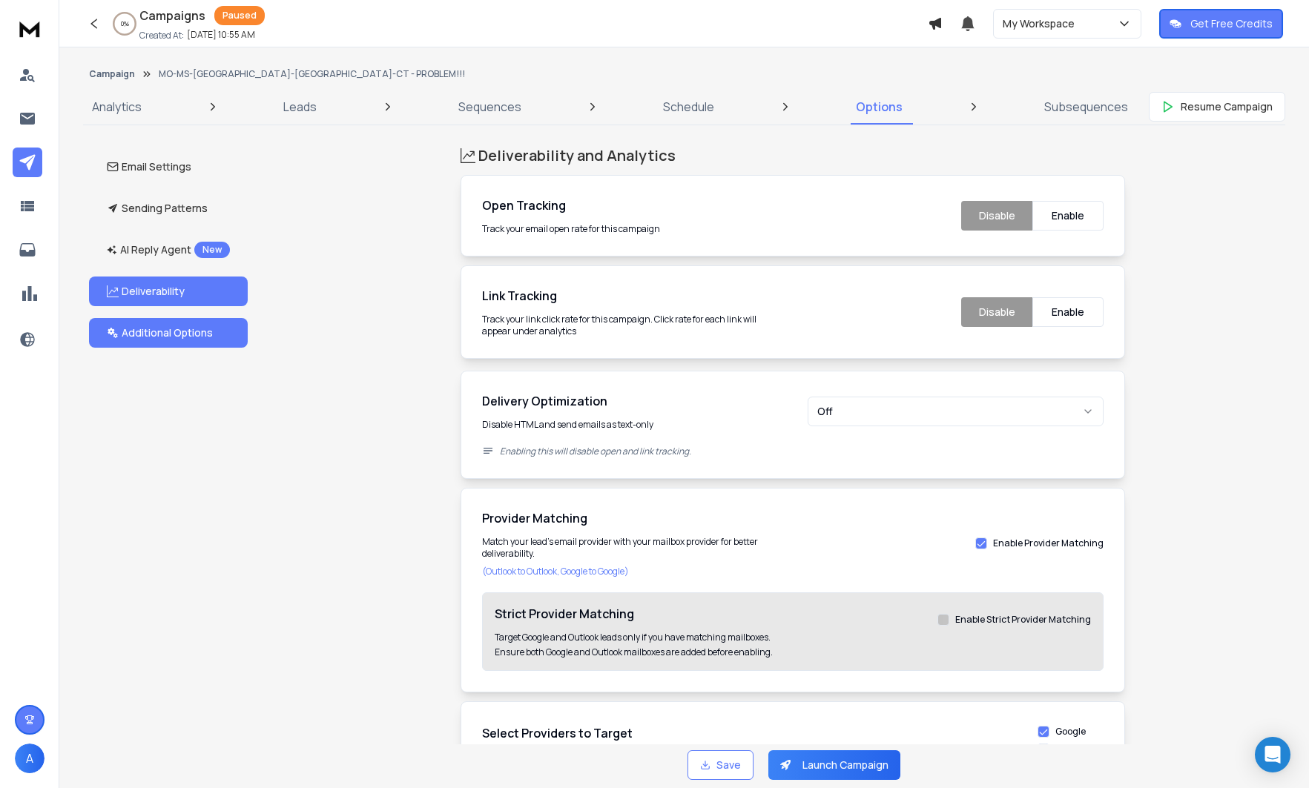
click at [163, 335] on p "Additional Options" at bounding box center [160, 333] width 106 height 15
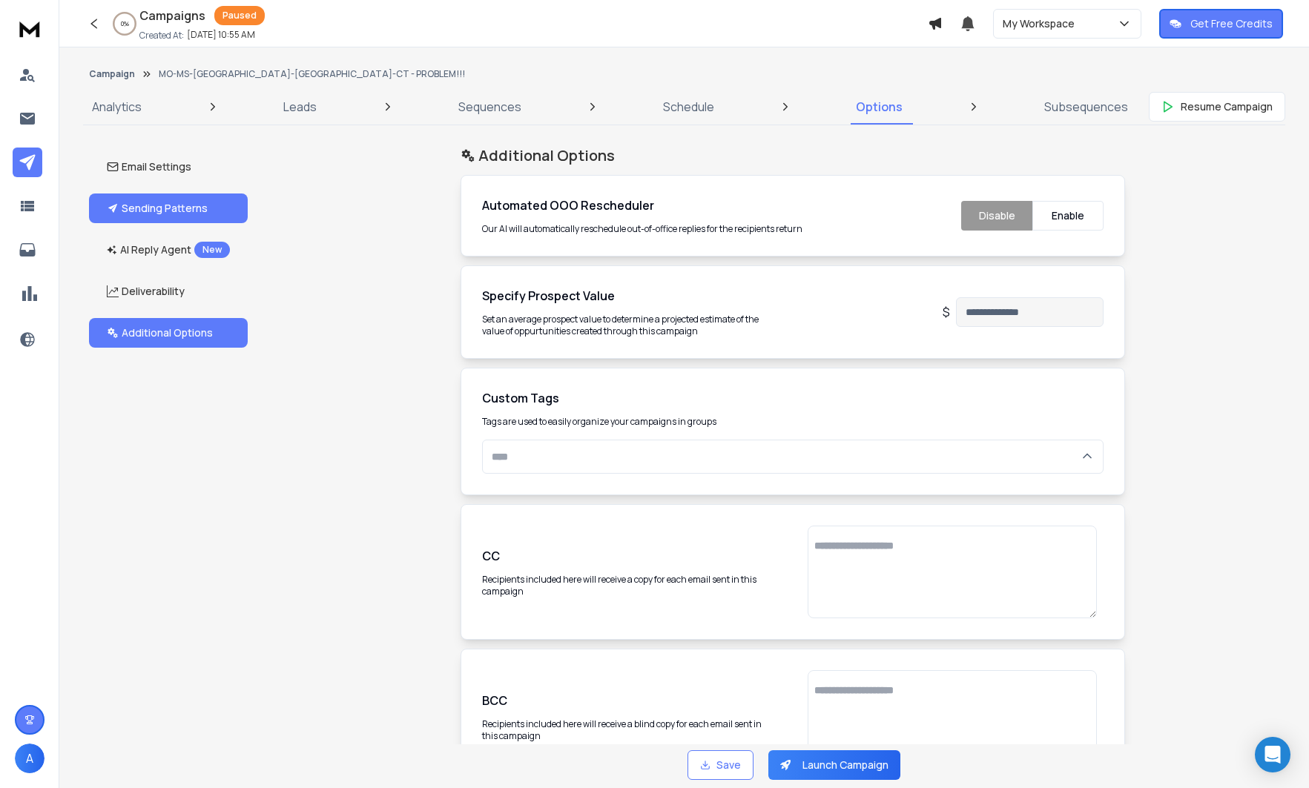
click at [168, 214] on p "Sending Patterns" at bounding box center [157, 208] width 101 height 15
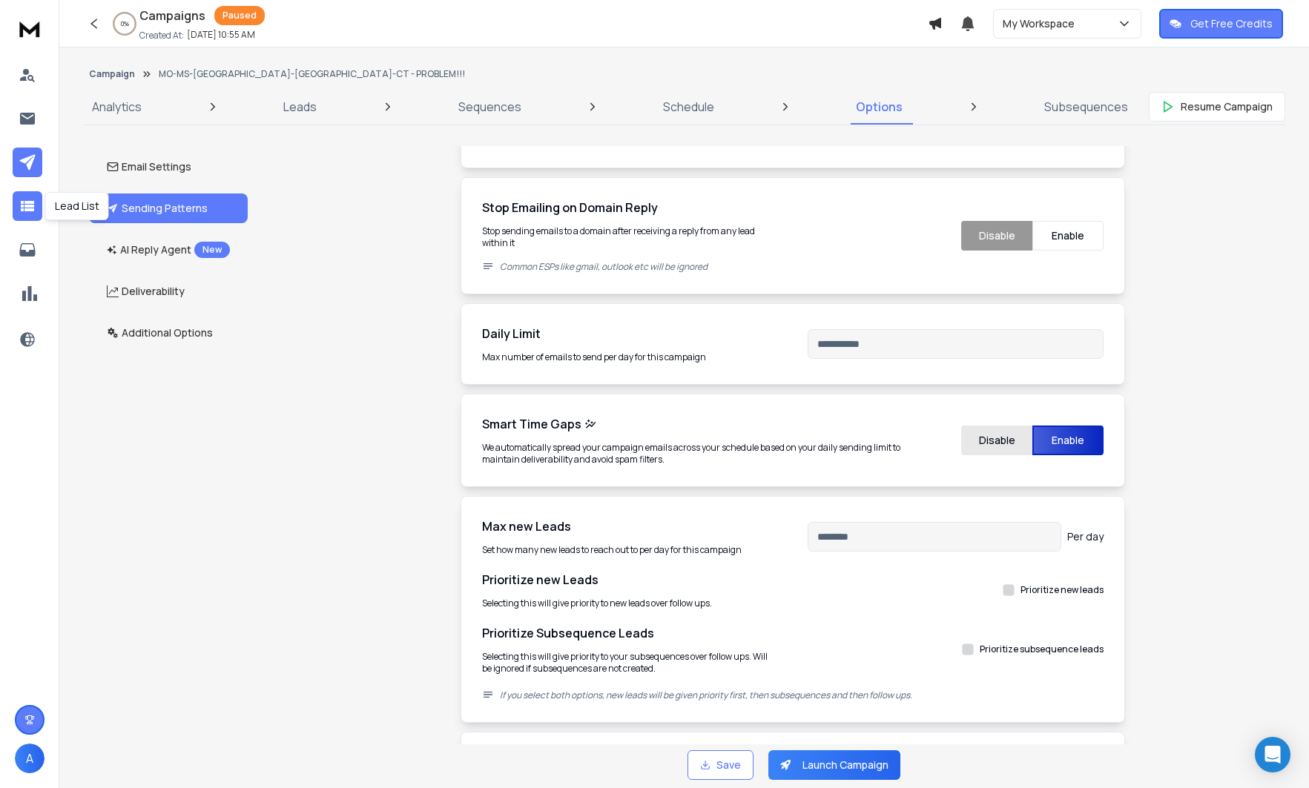
scroll to position [0, 0]
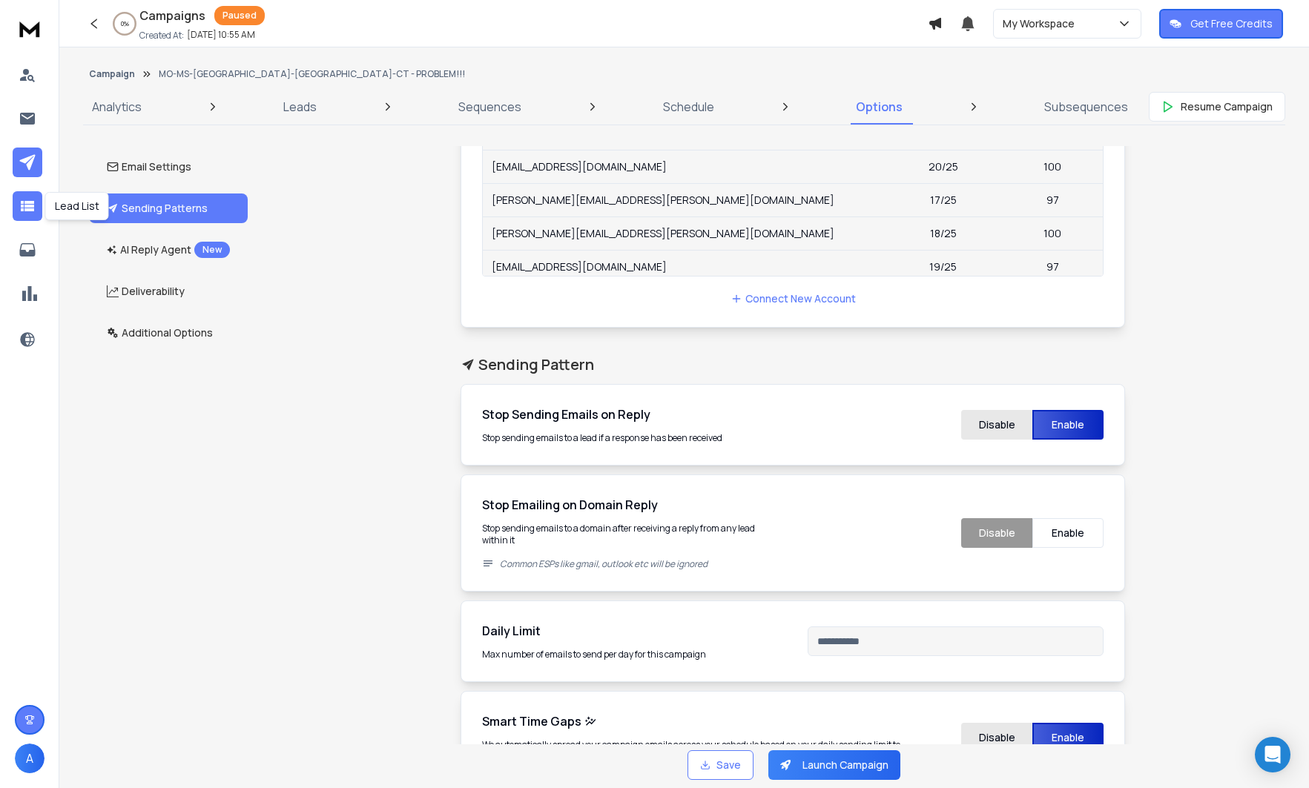
click at [28, 211] on icon at bounding box center [27, 206] width 13 height 10
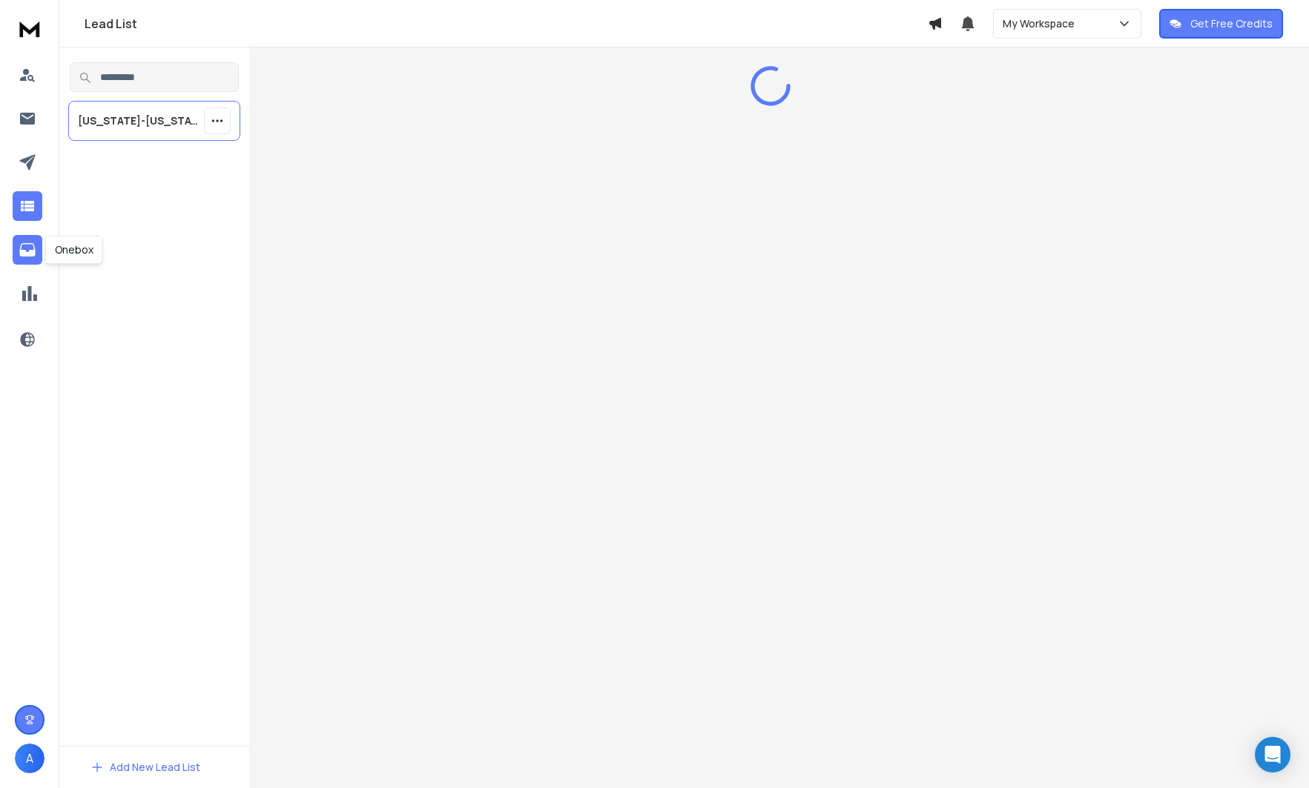
click at [27, 248] on icon at bounding box center [28, 250] width 18 height 18
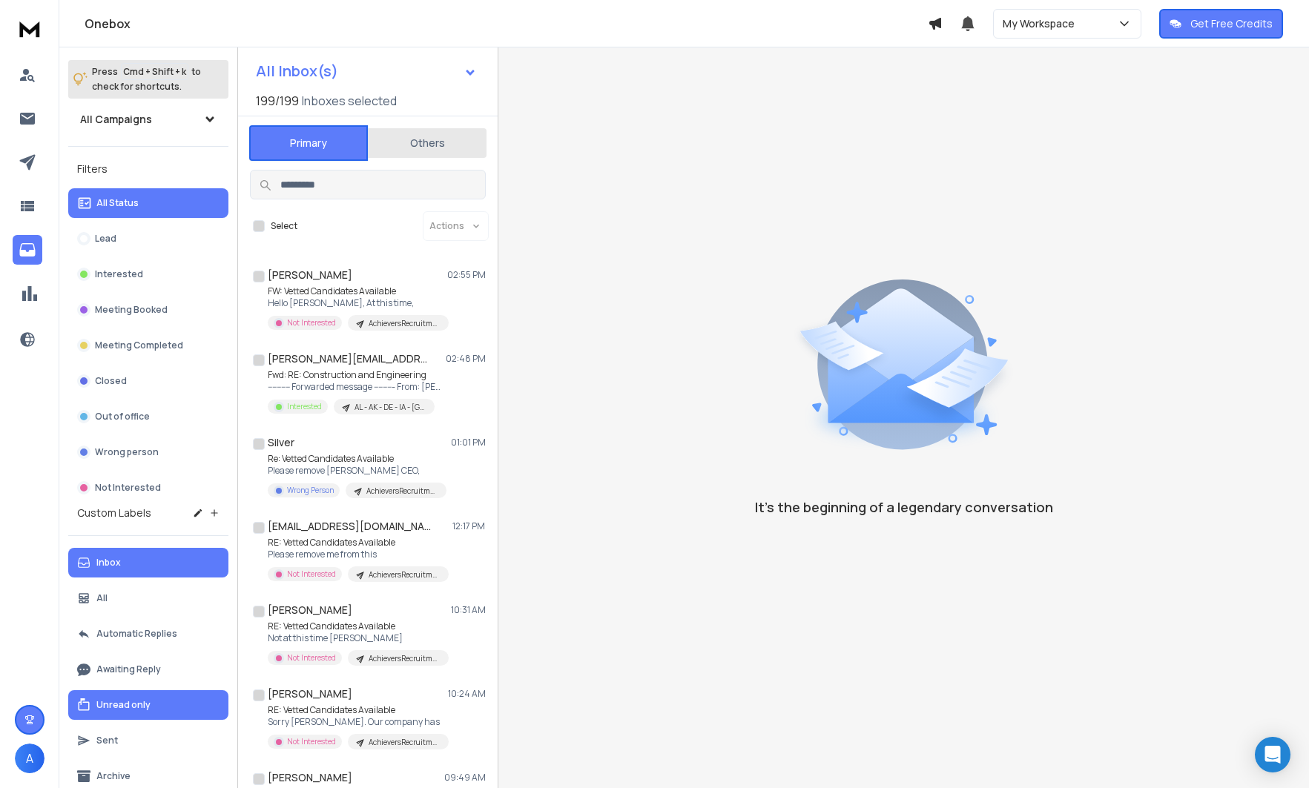
scroll to position [29, 0]
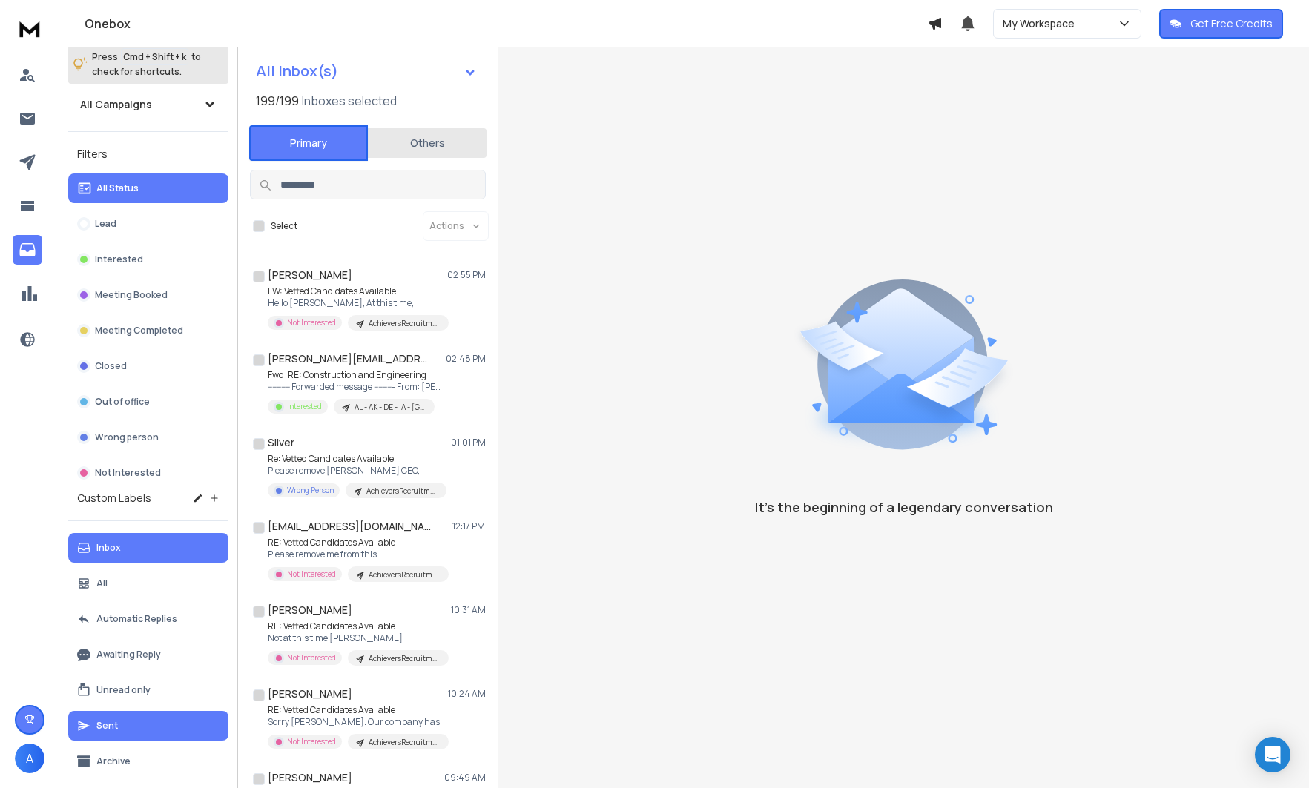
click at [156, 717] on button "Sent" at bounding box center [148, 726] width 160 height 30
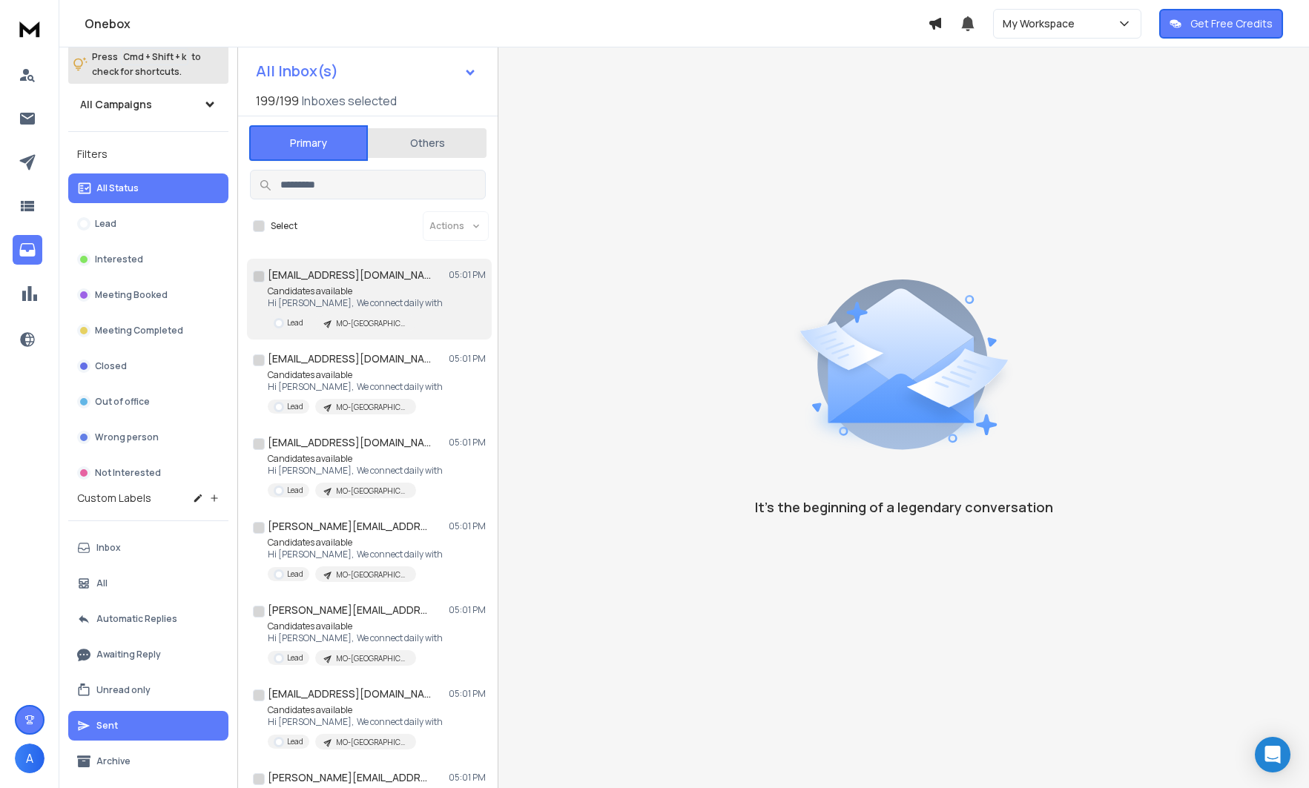
click at [423, 281] on div "[EMAIL_ADDRESS][DOMAIN_NAME] 05:01 PM" at bounding box center [377, 275] width 218 height 15
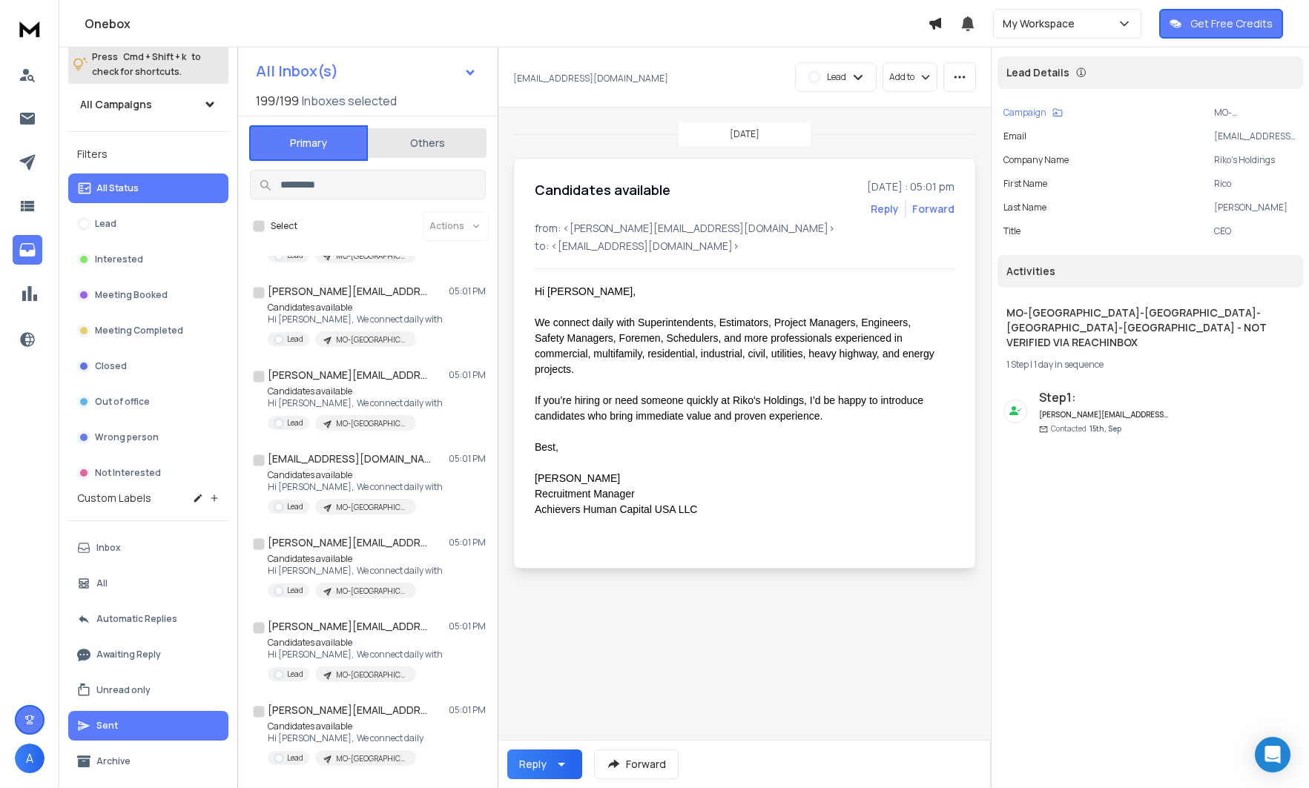
scroll to position [236, 0]
click at [22, 120] on icon at bounding box center [27, 119] width 15 height 12
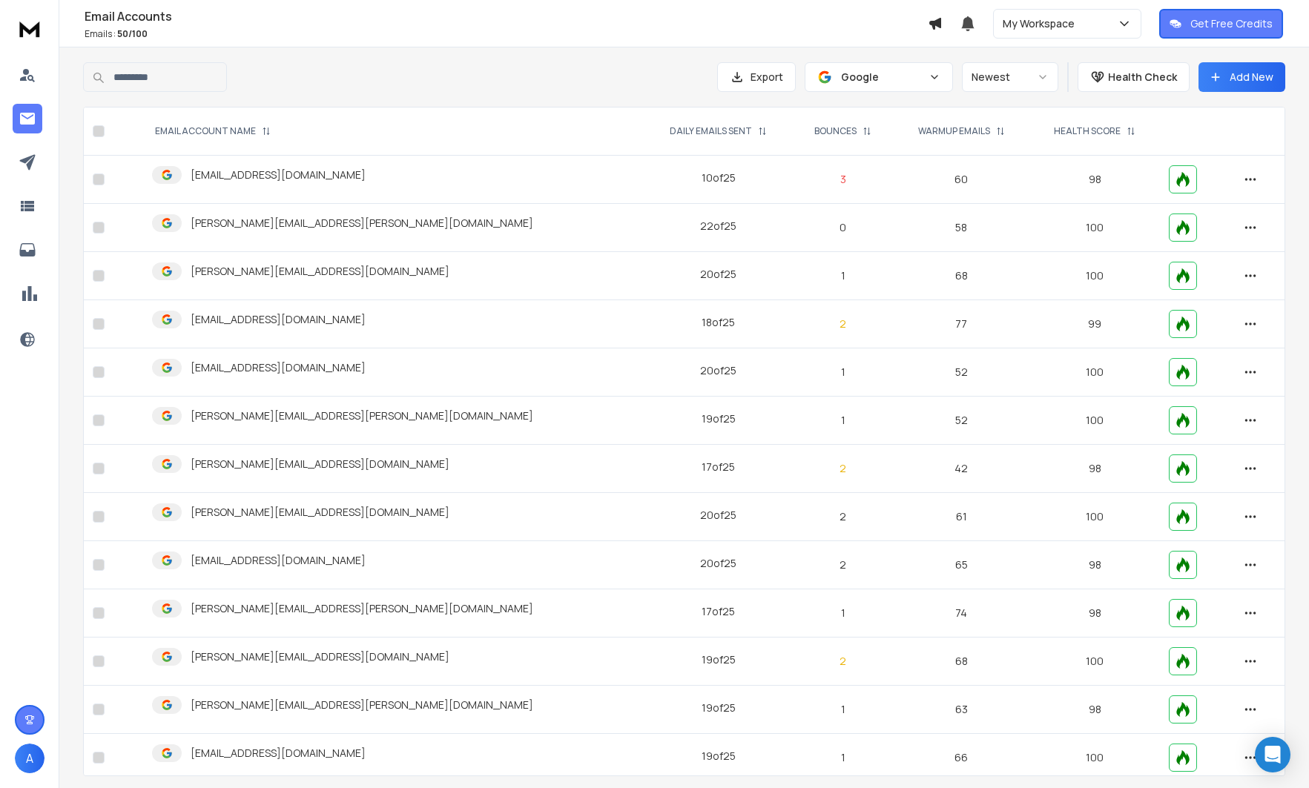
click at [22, 147] on div at bounding box center [30, 210] width 34 height 300
click at [22, 158] on icon at bounding box center [28, 162] width 18 height 18
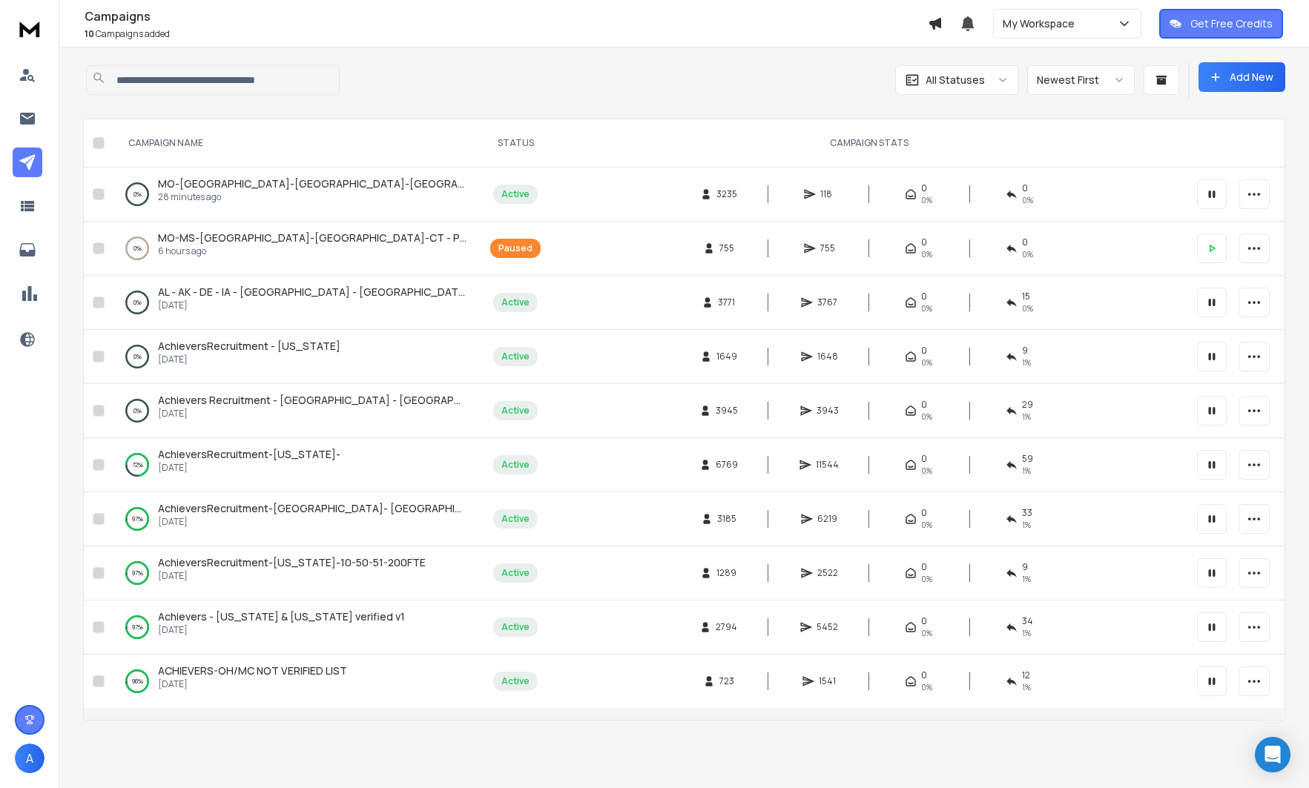
click at [1234, 82] on button "Add New" at bounding box center [1241, 77] width 87 height 30
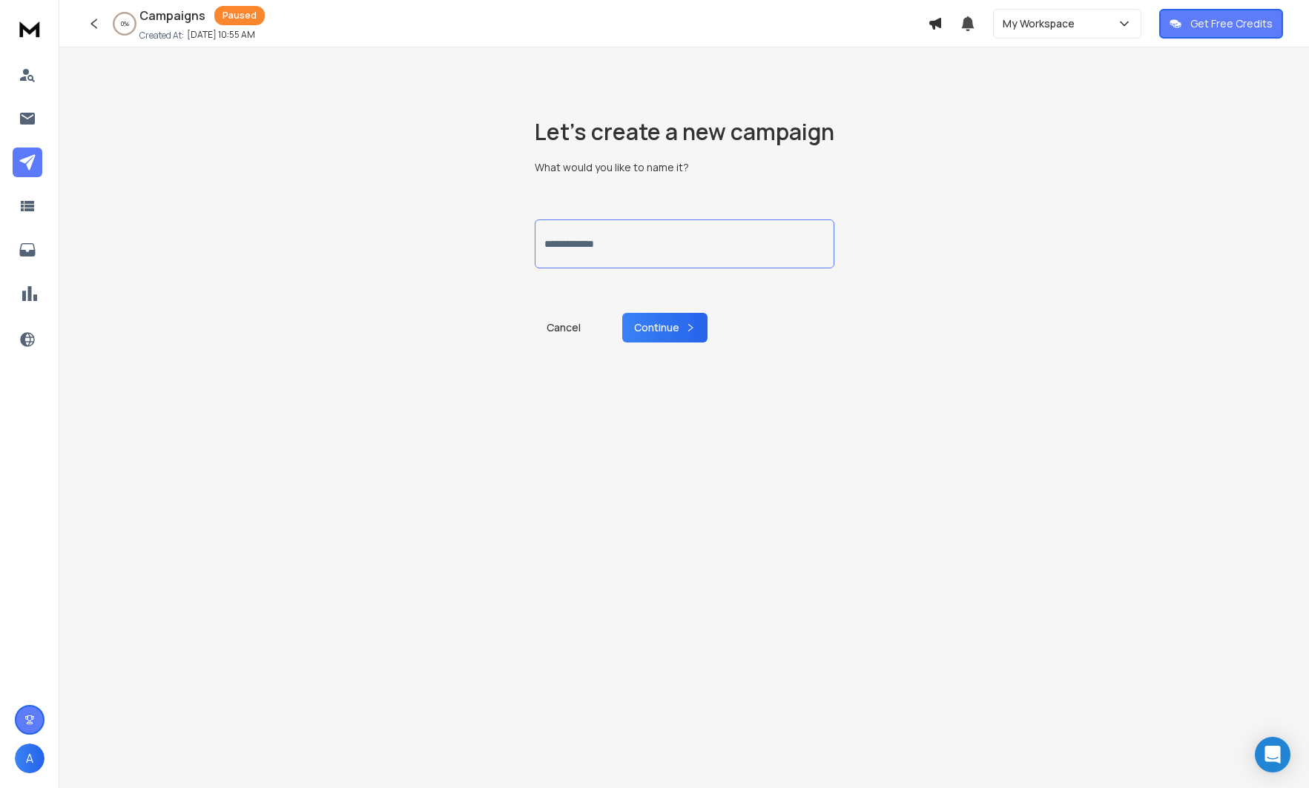
click at [712, 249] on input at bounding box center [685, 243] width 300 height 49
type input "****"
click at [681, 331] on button "Continue" at bounding box center [664, 328] width 85 height 30
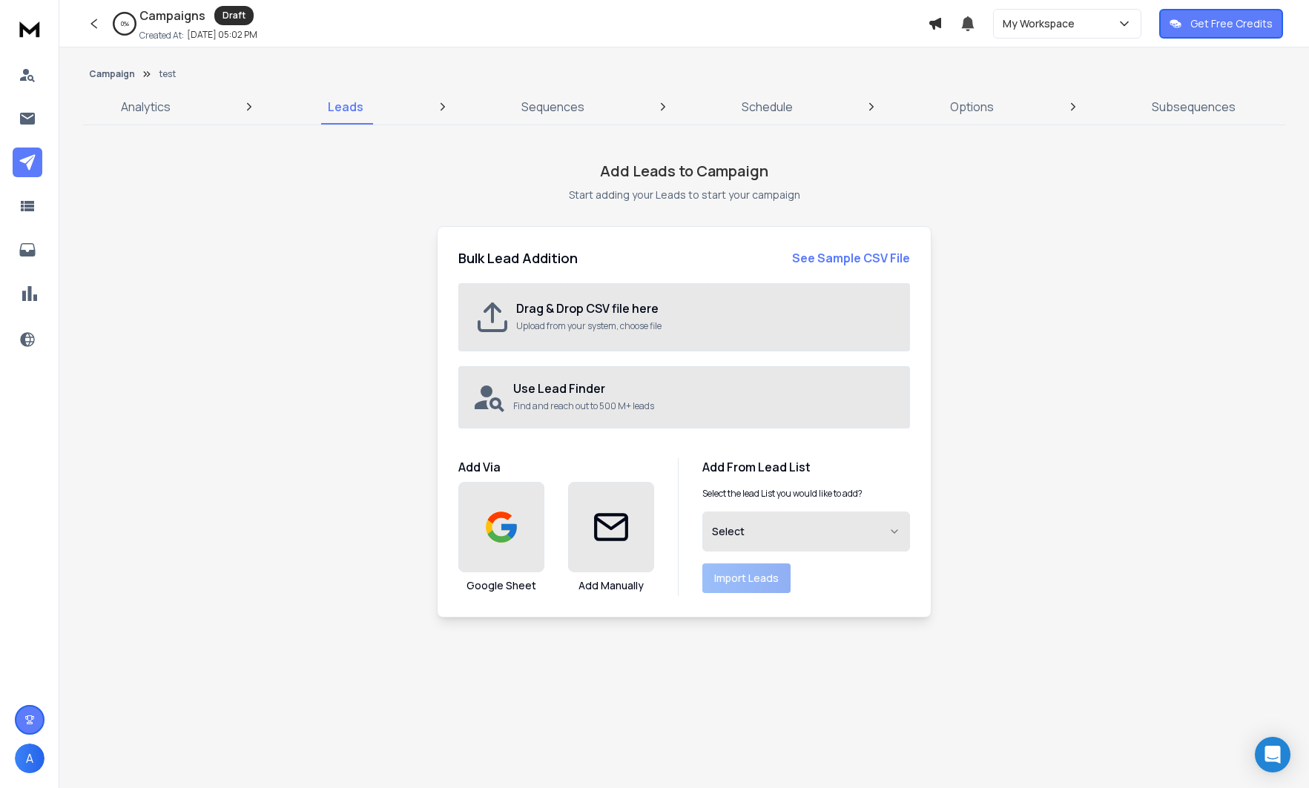
click at [675, 297] on div "Drag & Drop CSV file here Upload from your system, choose file" at bounding box center [684, 317] width 452 height 68
type input "**********"
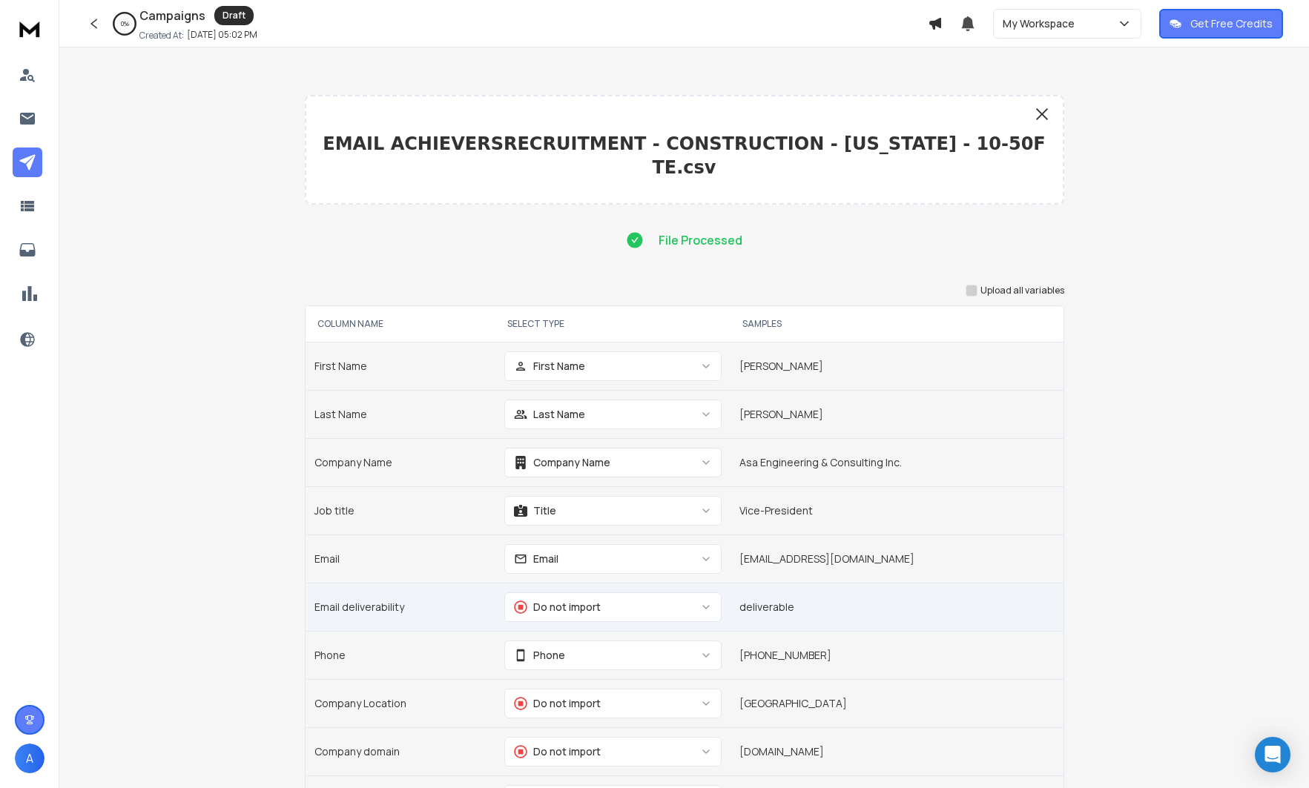
scroll to position [380, 0]
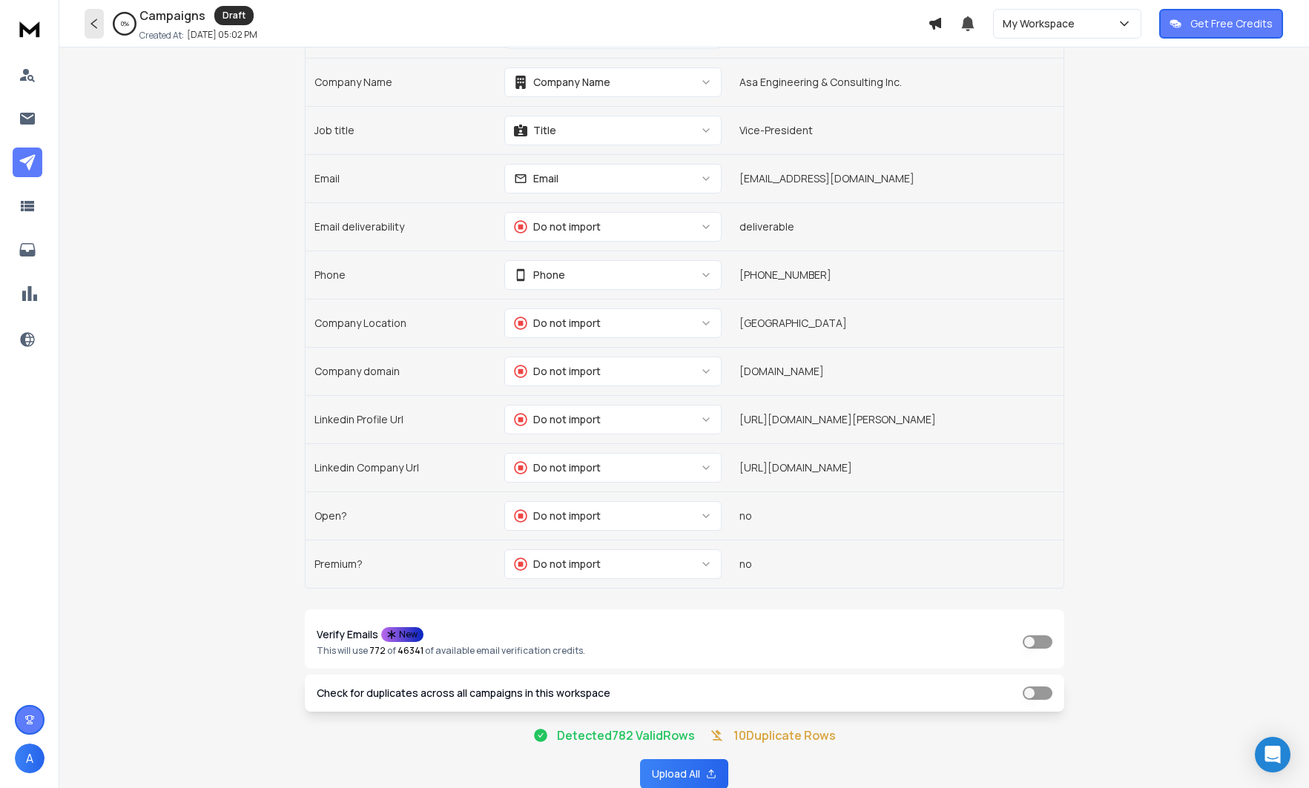
click at [85, 35] on div "0 % Campaigns Draft Created At: [DATE] 05:02 PM" at bounding box center [171, 24] width 173 height 36
click at [99, 19] on icon at bounding box center [93, 23] width 13 height 13
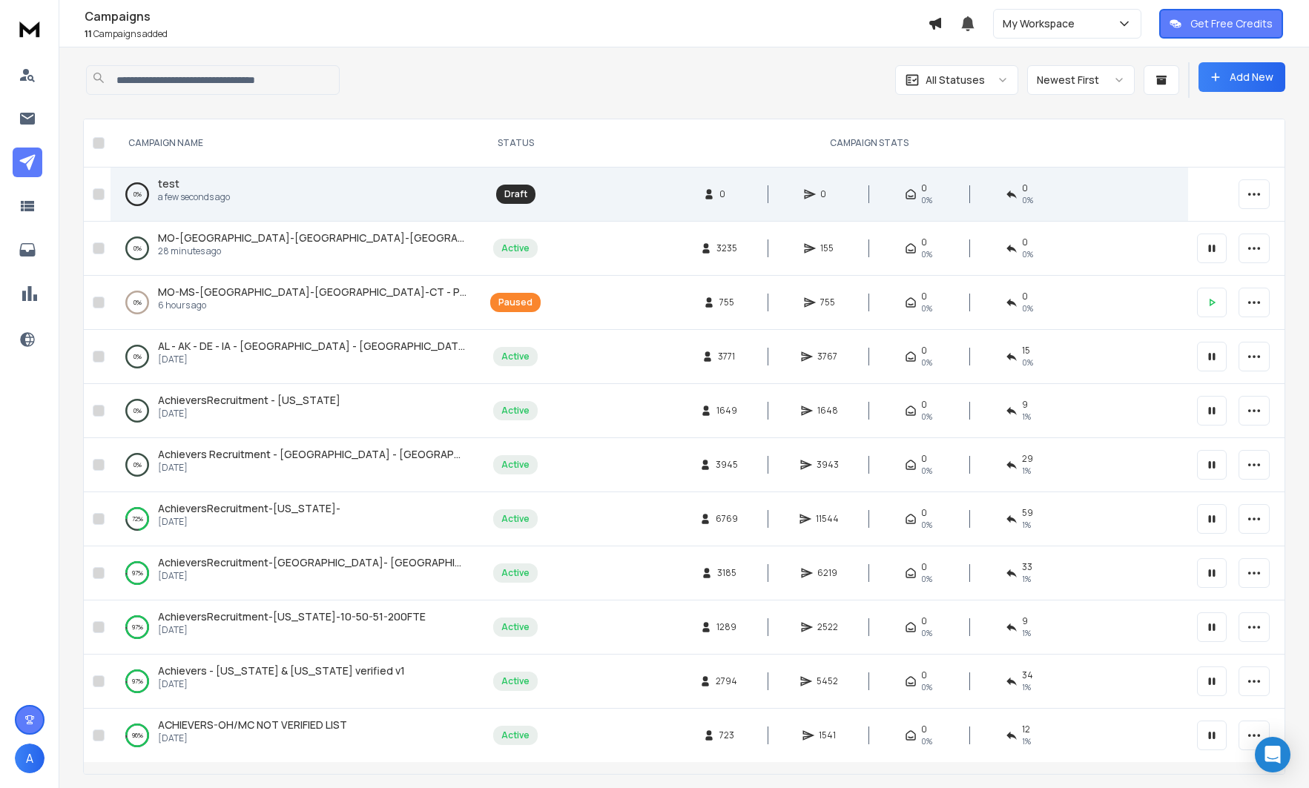
click at [99, 192] on button "button" at bounding box center [99, 194] width 12 height 12
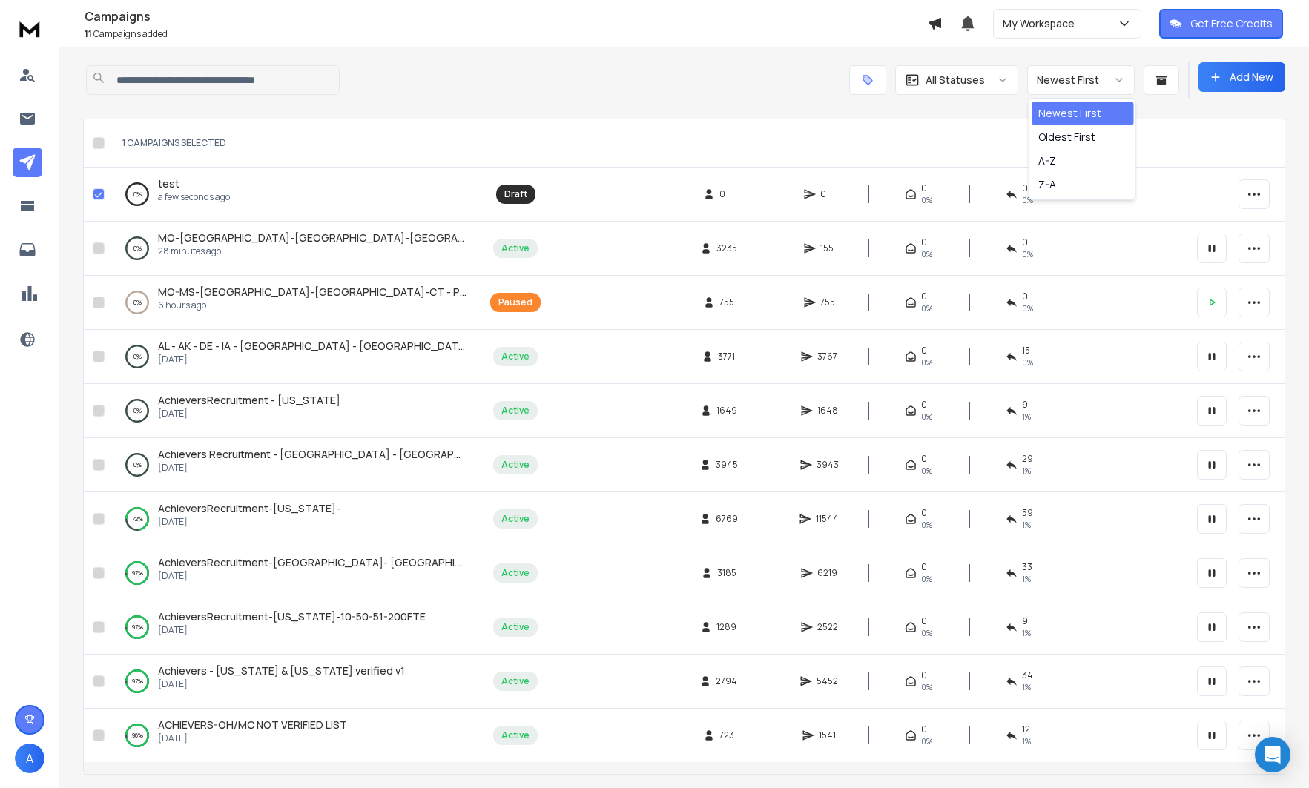
click at [1039, 93] on button "Newest First" at bounding box center [1081, 80] width 108 height 30
click at [985, 85] on p "All Statuses" at bounding box center [954, 80] width 59 height 15
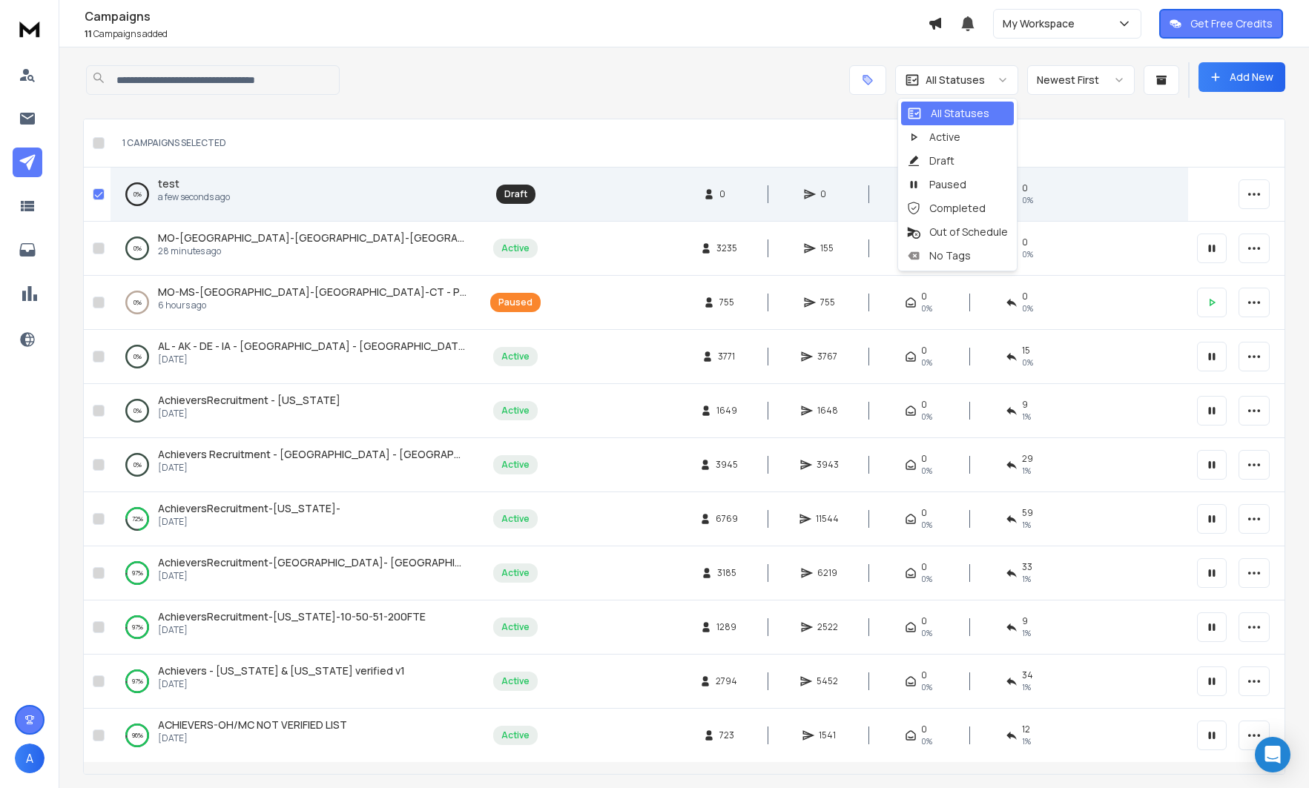
click at [1249, 187] on icon "button" at bounding box center [1253, 194] width 15 height 15
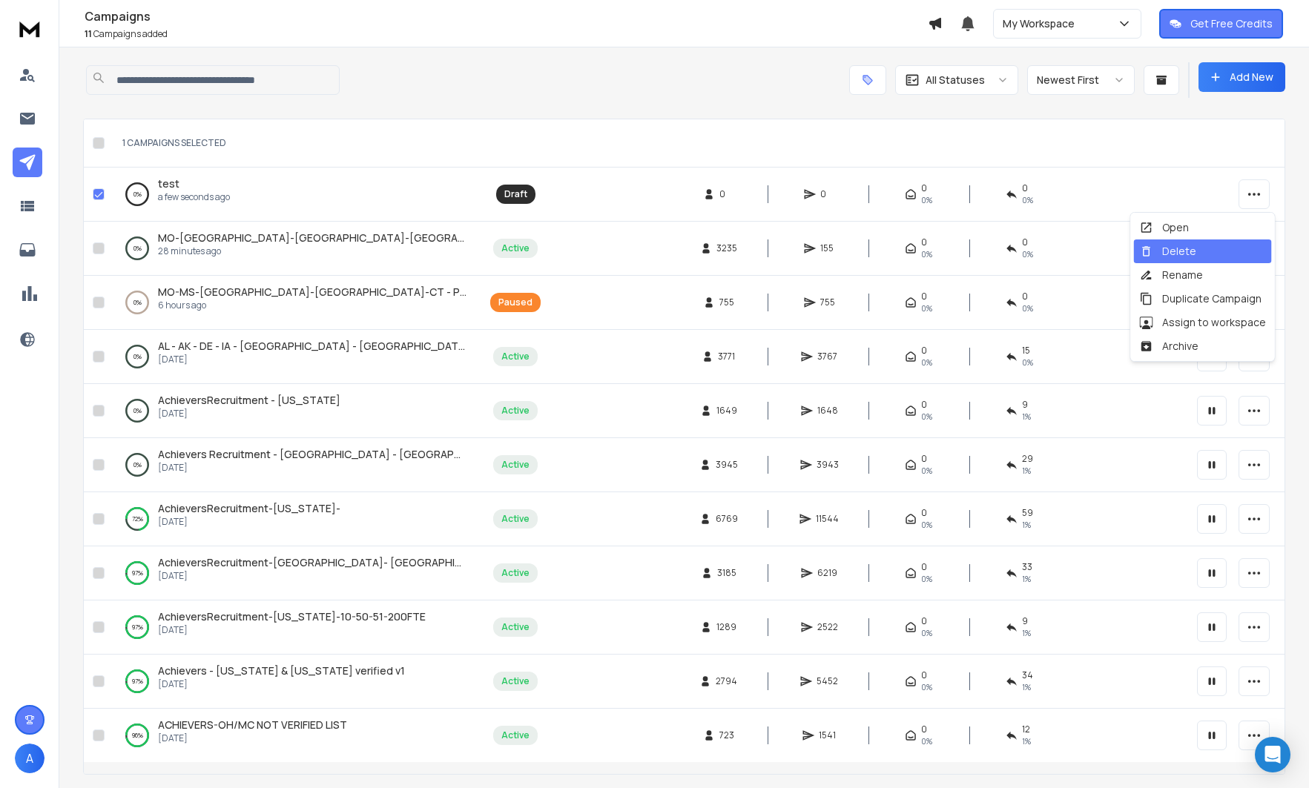
click at [1190, 248] on div "Delete" at bounding box center [1168, 251] width 56 height 15
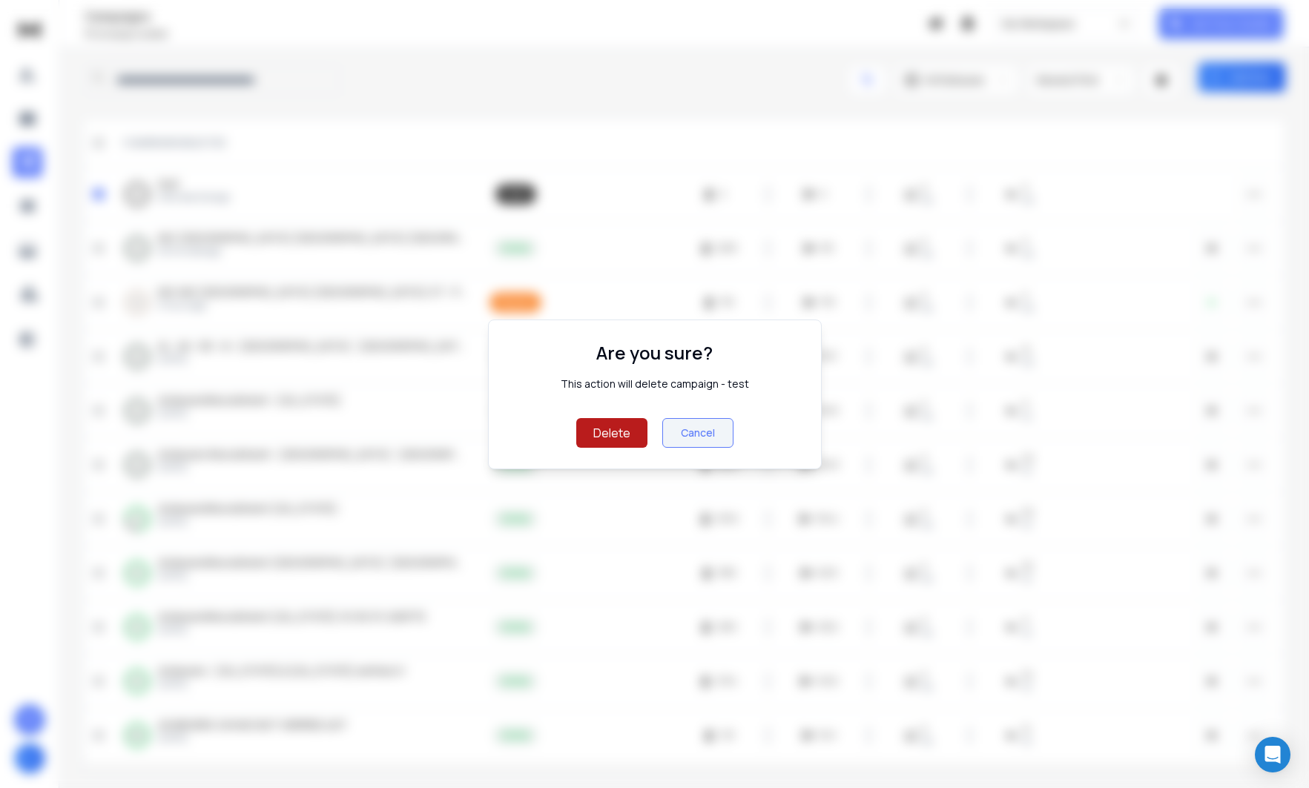
click at [584, 437] on button "Delete" at bounding box center [611, 433] width 71 height 30
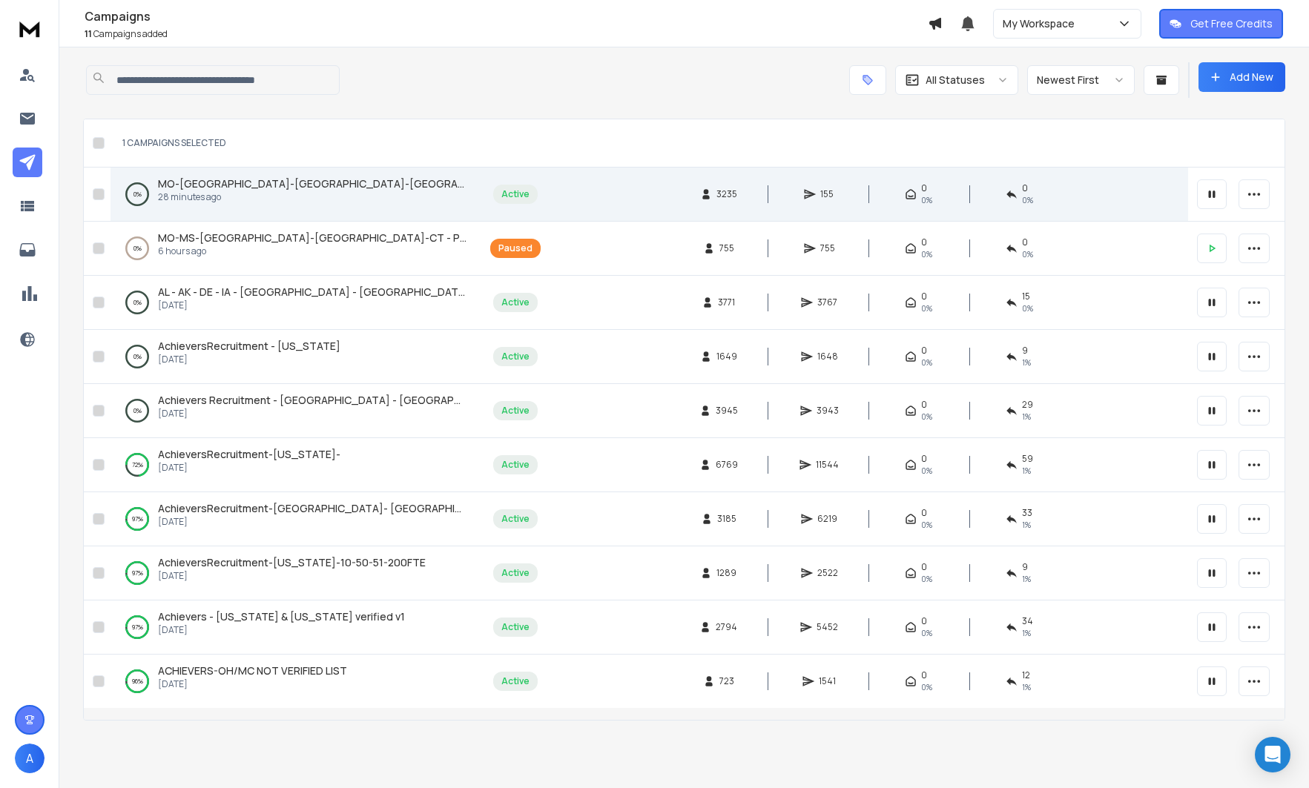
click at [386, 180] on span "MO-[GEOGRAPHIC_DATA]-[GEOGRAPHIC_DATA]-[GEOGRAPHIC_DATA]-[GEOGRAPHIC_DATA] - NO…" at bounding box center [476, 183] width 636 height 14
